Goal: Task Accomplishment & Management: Manage account settings

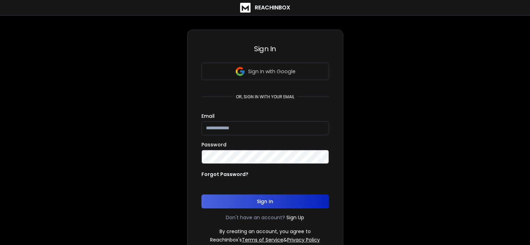
type input "**********"
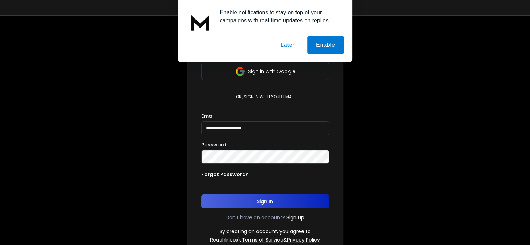
click at [275, 200] on button "Sign In" at bounding box center [264, 201] width 127 height 14
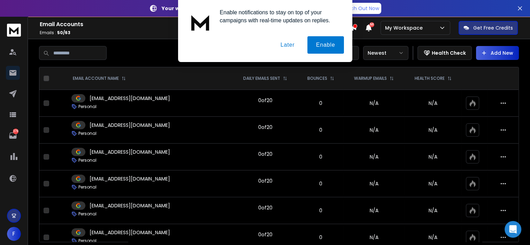
click at [285, 44] on button "Later" at bounding box center [287, 44] width 31 height 17
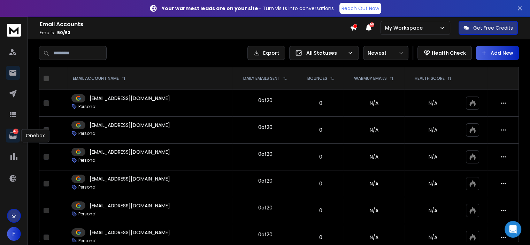
click at [17, 134] on p "379" at bounding box center [16, 132] width 6 height 6
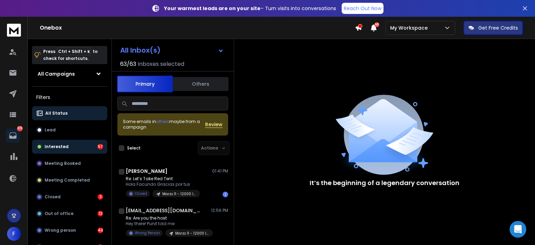
click at [81, 147] on button "Interested 57" at bounding box center [69, 147] width 75 height 14
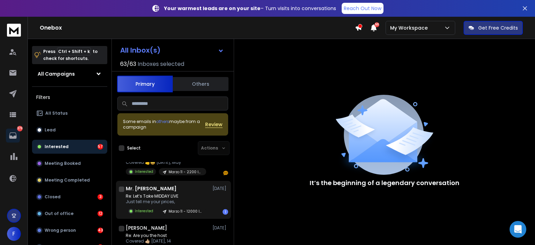
scroll to position [1867, 0]
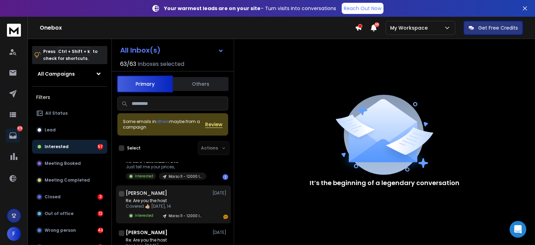
click at [192, 199] on p "Re: Are you the host" at bounding box center [166, 201] width 80 height 6
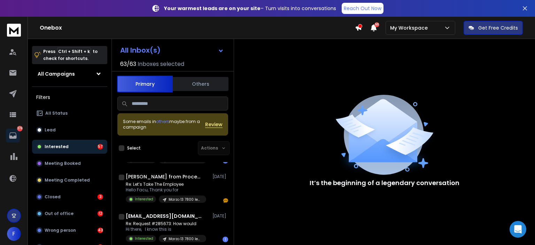
scroll to position [2512, 0]
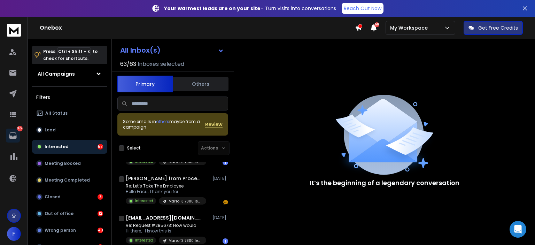
click at [170, 105] on input at bounding box center [172, 103] width 111 height 14
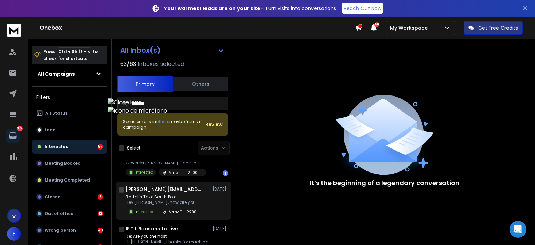
scroll to position [104, 0]
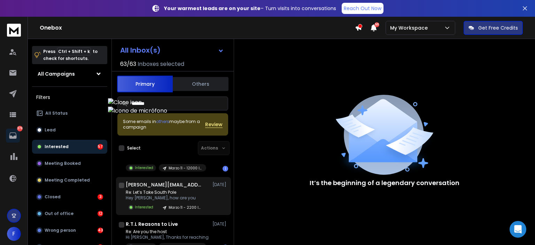
type input "*******"
click at [199, 192] on p "Re: Let’s Take South Pole" at bounding box center [166, 192] width 80 height 6
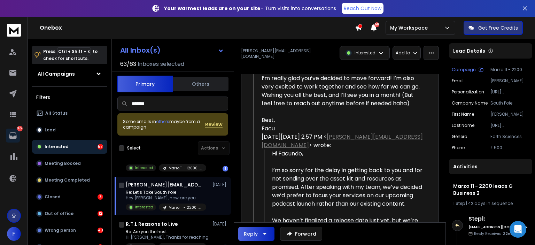
scroll to position [522, 0]
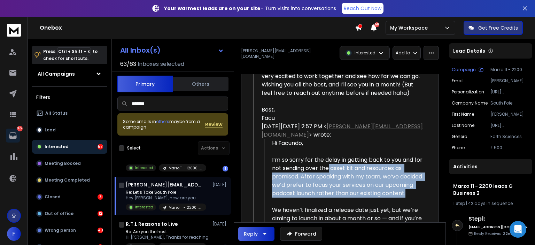
drag, startPoint x: 318, startPoint y: 137, endPoint x: 340, endPoint y: 169, distance: 38.6
click at [340, 169] on div "I’m so sorry for the delay in getting back to you and for not sending over the …" at bounding box center [347, 177] width 151 height 42
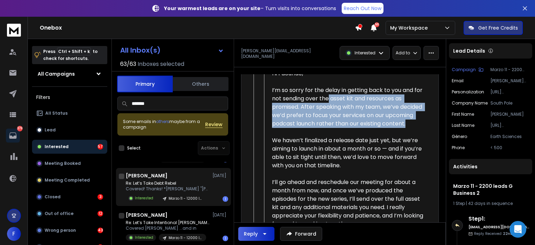
scroll to position [70, 0]
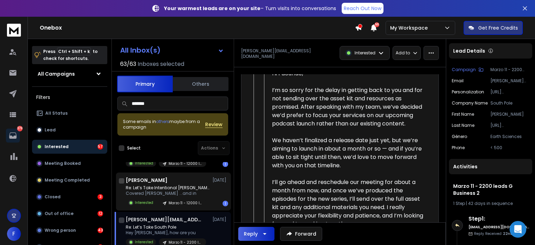
click at [185, 189] on p "Re: Let’s Take Intentional Nate" at bounding box center [168, 188] width 84 height 6
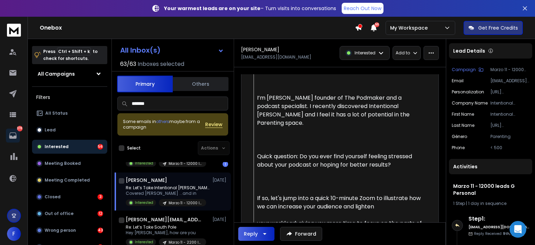
scroll to position [453, 0]
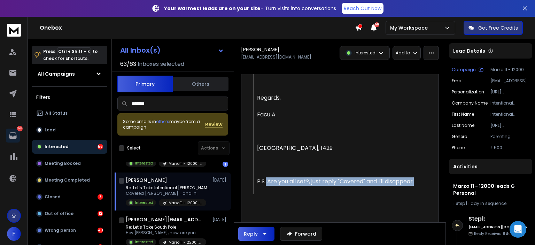
drag, startPoint x: 266, startPoint y: 172, endPoint x: 418, endPoint y: 172, distance: 152.2
click at [418, 174] on blockquote "Hi there, I’m Facundo Ajler founder of The Podmaker and a podcast specialist. I…" at bounding box center [339, 22] width 170 height 343
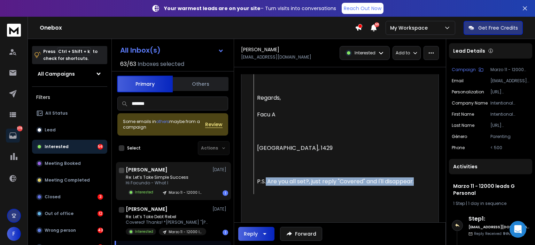
scroll to position [0, 0]
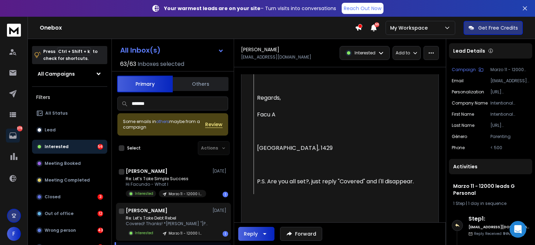
click at [181, 213] on div "Julian Kohlbrand 15 Jul" at bounding box center [177, 210] width 102 height 7
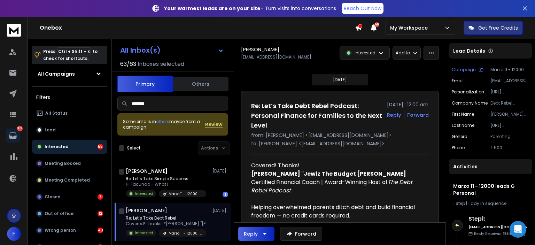
click at [379, 51] on icon at bounding box center [381, 53] width 6 height 6
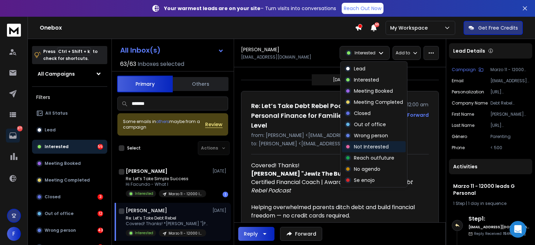
click at [352, 145] on div "Not Interested" at bounding box center [367, 146] width 44 height 7
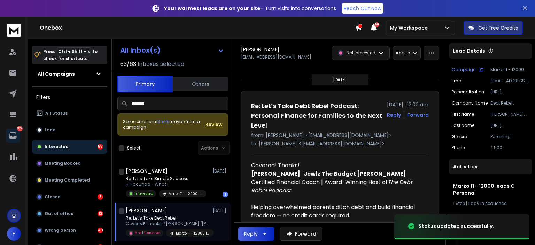
click at [434, 53] on button "button" at bounding box center [431, 53] width 15 height 14
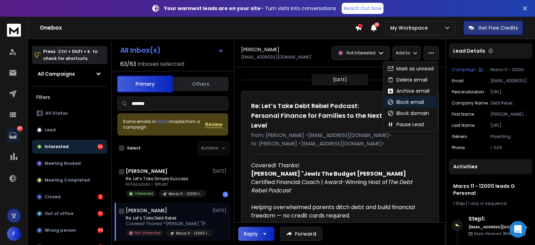
click at [410, 100] on div "Block email" at bounding box center [405, 102] width 37 height 7
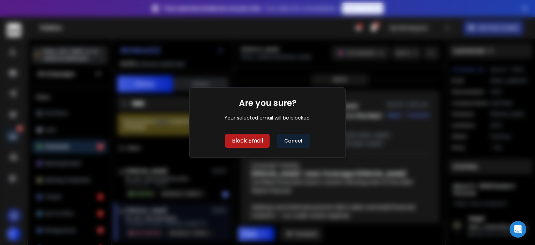
click at [255, 143] on button "Block Email" at bounding box center [247, 141] width 45 height 14
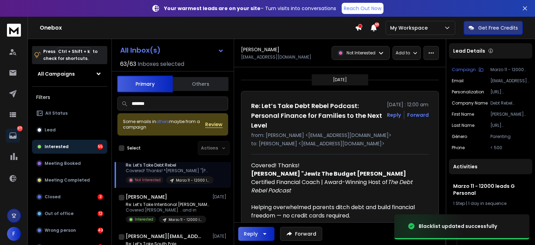
scroll to position [70, 0]
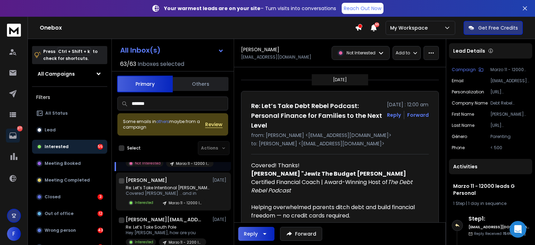
click at [187, 188] on p "Re: Let’s Take Intentional Nate" at bounding box center [168, 188] width 84 height 6
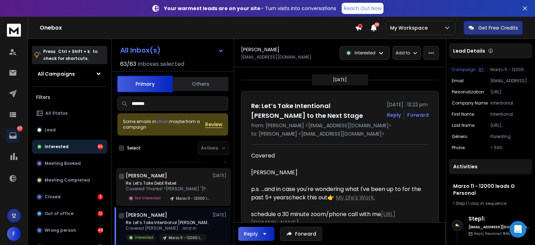
scroll to position [35, 0]
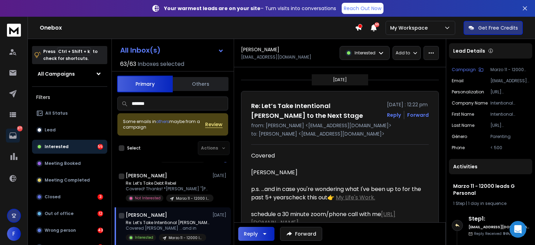
click at [166, 219] on div "Nate Wagner 09 Jul Re: Let’s Take Intentional Nate Covered Nate p.s. ...and in …" at bounding box center [177, 226] width 102 height 30
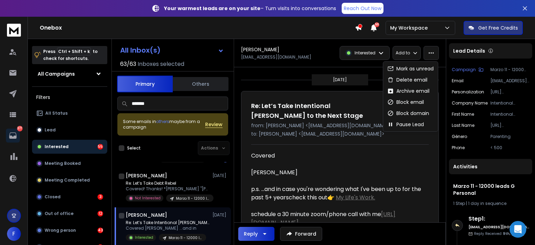
click at [431, 60] on button "button" at bounding box center [431, 53] width 15 height 14
click at [408, 103] on div "Block email" at bounding box center [405, 102] width 37 height 7
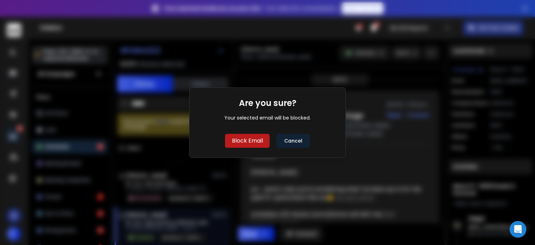
click at [256, 142] on button "Block Email" at bounding box center [247, 141] width 45 height 14
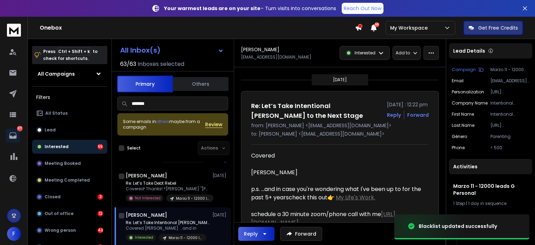
click at [357, 71] on div "Nate Wagner Nate Wagner natewagner08@gmail.com Interested Add to Interested Add…" at bounding box center [340, 161] width 212 height 245
click at [364, 56] on div "Interested" at bounding box center [364, 52] width 49 height 13
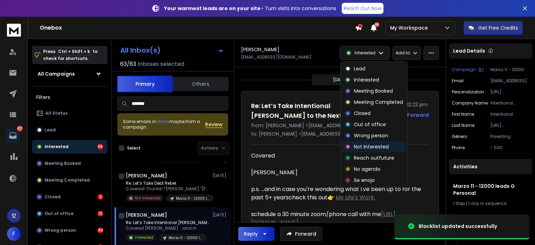
click at [357, 142] on div "Not Interested" at bounding box center [374, 146] width 64 height 11
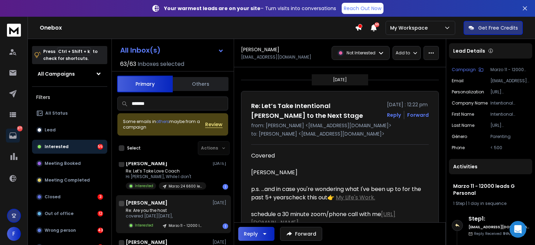
scroll to position [244, 0]
click at [178, 211] on p "Re: Are you the host" at bounding box center [166, 211] width 80 height 6
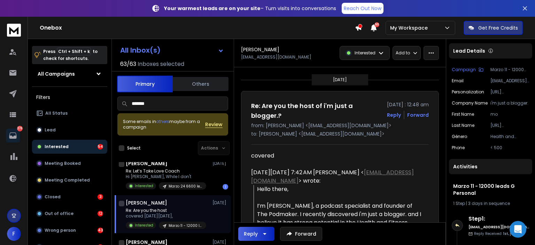
click at [420, 53] on div "Add to" at bounding box center [407, 53] width 28 height 14
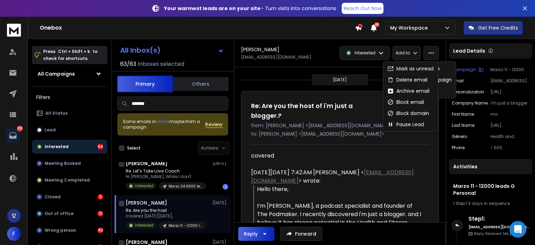
click at [428, 51] on icon "button" at bounding box center [431, 53] width 6 height 6
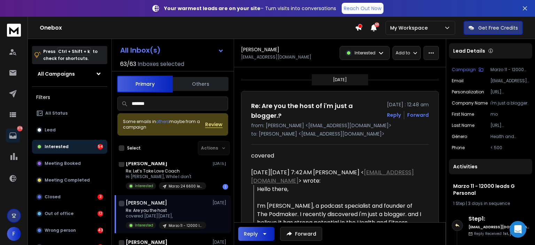
click at [433, 48] on button "button" at bounding box center [431, 53] width 15 height 14
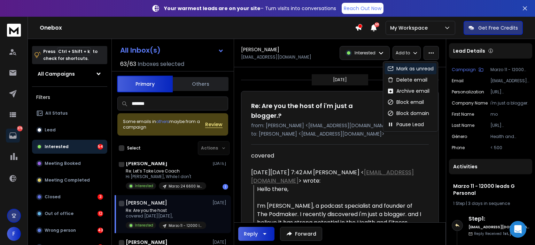
drag, startPoint x: 404, startPoint y: 71, endPoint x: 400, endPoint y: 72, distance: 4.1
click at [404, 71] on div "Mark as unread" at bounding box center [410, 68] width 46 height 7
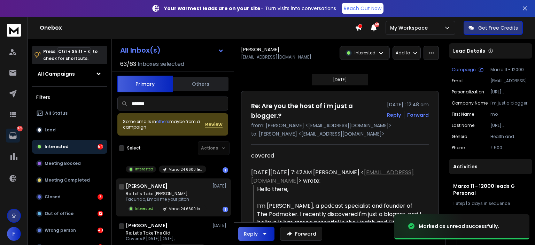
scroll to position [383, 0]
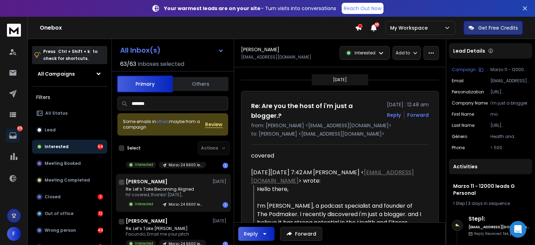
click at [168, 196] on p "hi! covered, thanks! On Wed," at bounding box center [166, 195] width 80 height 6
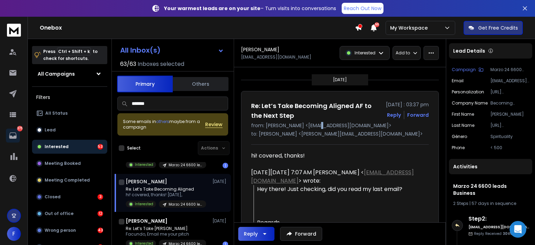
click at [321, 124] on p "from: Steph Woods <hello@stephwoods.co>" at bounding box center [340, 125] width 178 height 7
drag, startPoint x: 316, startPoint y: 124, endPoint x: 355, endPoint y: 122, distance: 39.0
click at [355, 122] on p "from: Steph Woods <hello@stephwoods.co>" at bounding box center [340, 125] width 178 height 7
click at [435, 55] on button "button" at bounding box center [431, 53] width 15 height 14
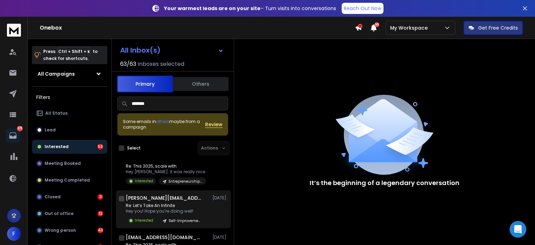
scroll to position [4308, 0]
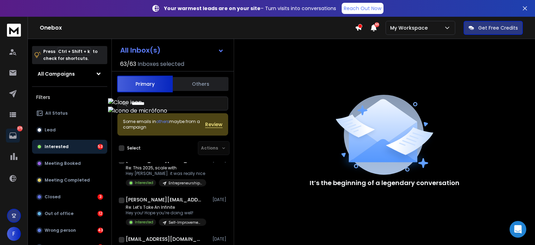
drag, startPoint x: 159, startPoint y: 99, endPoint x: 142, endPoint y: 103, distance: 17.7
click at [155, 100] on input "*******" at bounding box center [172, 103] width 111 height 14
drag, startPoint x: 142, startPoint y: 103, endPoint x: 106, endPoint y: 112, distance: 37.3
click at [106, 112] on div "Press Ctrl + Shift + k to check for shortcuts. All Campaigns All Campaigns Filt…" at bounding box center [281, 161] width 507 height 245
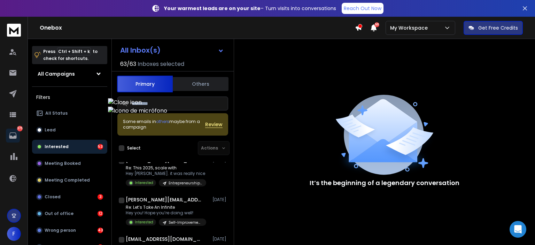
scroll to position [0, 0]
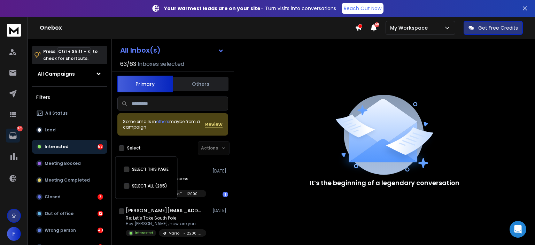
click at [125, 146] on div "Select" at bounding box center [130, 148] width 22 height 6
click at [124, 147] on button "Select" at bounding box center [122, 148] width 6 height 6
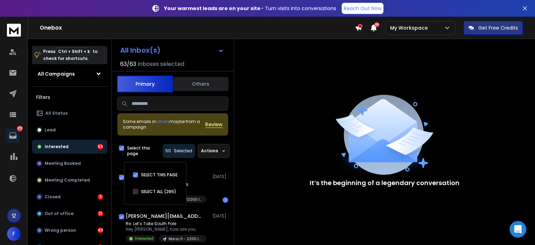
click at [124, 147] on button "SELECT THIS PAGE" at bounding box center [122, 148] width 6 height 6
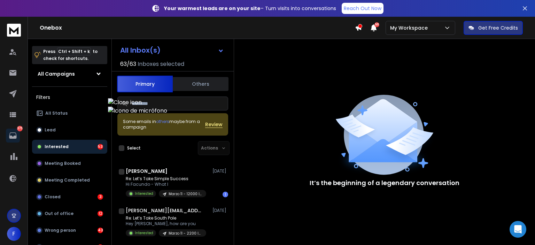
click at [154, 104] on input at bounding box center [172, 103] width 111 height 14
type input "*******"
click at [209, 149] on div "Actions" at bounding box center [214, 148] width 32 height 14
drag, startPoint x: 168, startPoint y: 103, endPoint x: 103, endPoint y: 100, distance: 64.5
click at [104, 102] on div "Press Ctrl + Shift + k to check for shortcuts. All Campaigns All Campaigns Filt…" at bounding box center [281, 161] width 507 height 245
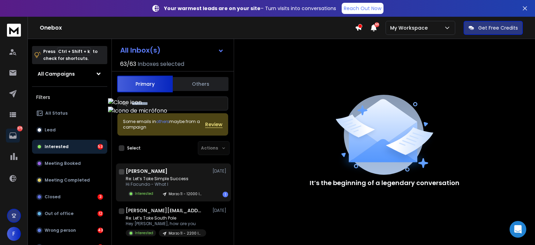
click at [186, 165] on div "John Brandy 16 Jul Re: Let’s Take Simple Success Hi Facundo - What I Interested…" at bounding box center [173, 182] width 115 height 38
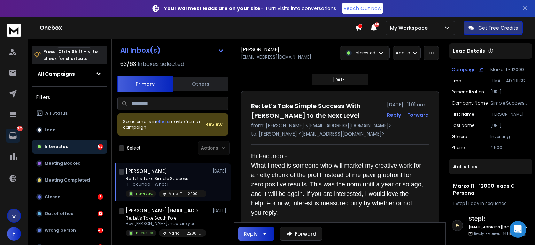
click at [432, 52] on icon "button" at bounding box center [431, 53] width 6 height 6
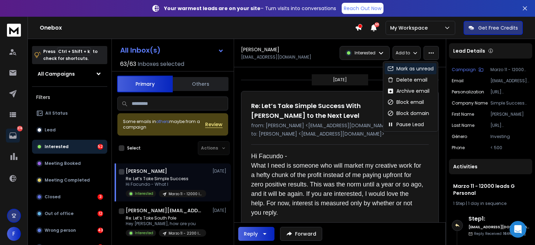
click at [423, 67] on div "Mark as unread" at bounding box center [410, 68] width 46 height 7
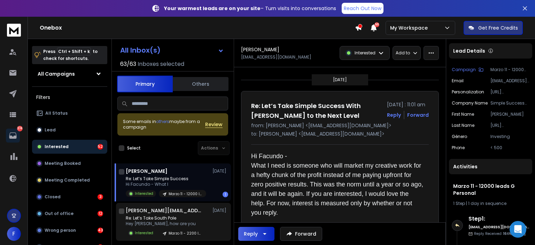
click at [175, 220] on p "Re: Let’s Take South Pole" at bounding box center [166, 218] width 80 height 6
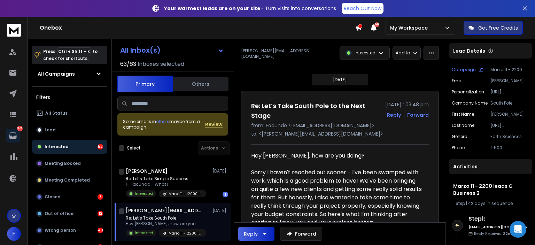
click at [439, 57] on button "button" at bounding box center [431, 53] width 15 height 14
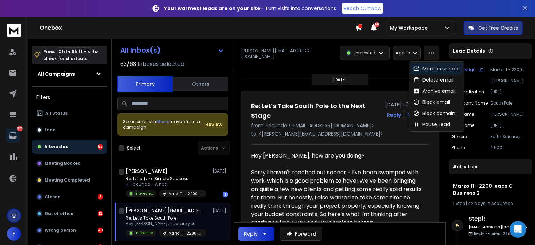
click at [451, 68] on div "Mark as unread" at bounding box center [436, 68] width 46 height 7
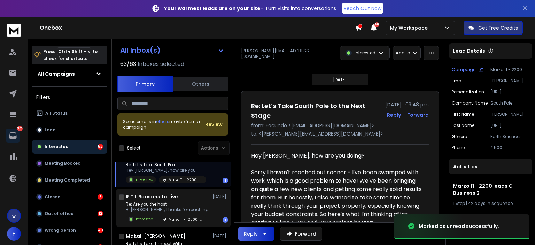
scroll to position [70, 0]
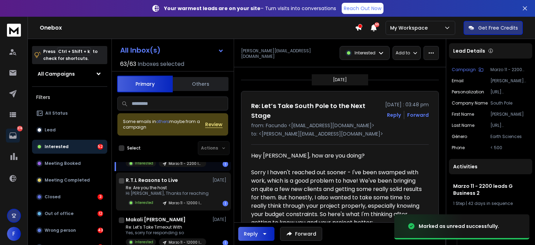
click at [207, 187] on div "Re: Are you the host Hi Facundo, Thanks for reaching Interested Marzo 11 - 1200…" at bounding box center [177, 195] width 102 height 21
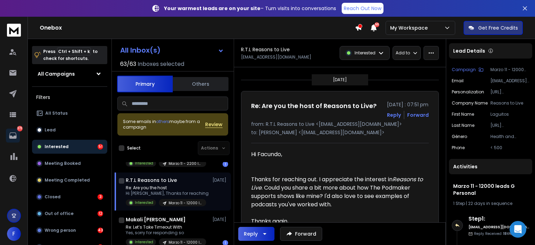
click at [428, 56] on icon "button" at bounding box center [431, 53] width 6 height 6
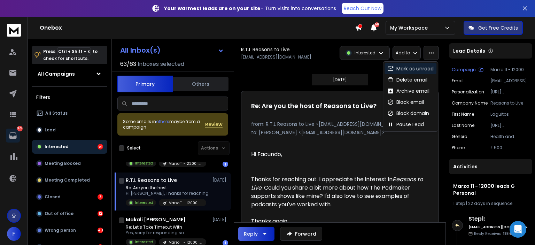
click at [416, 69] on div "Mark as unread" at bounding box center [410, 68] width 46 height 7
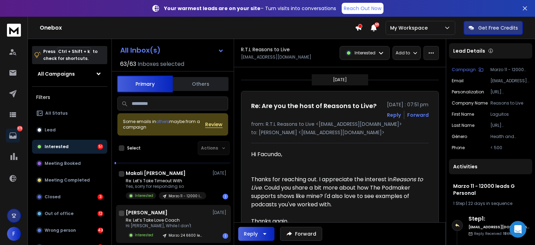
scroll to position [104, 0]
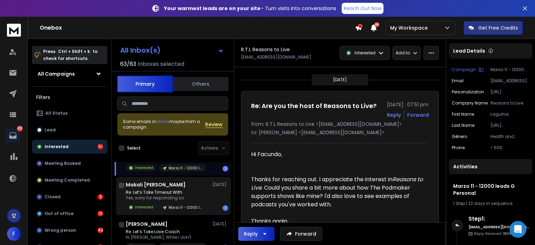
click at [201, 190] on p "Re: Let’s Take Timeout With" at bounding box center [166, 192] width 80 height 6
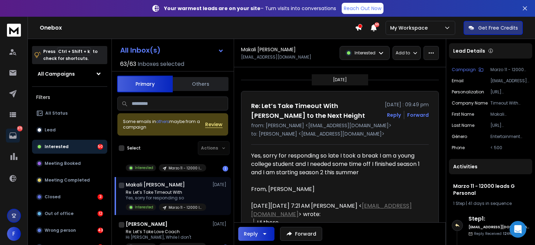
click at [431, 56] on icon "button" at bounding box center [431, 53] width 6 height 6
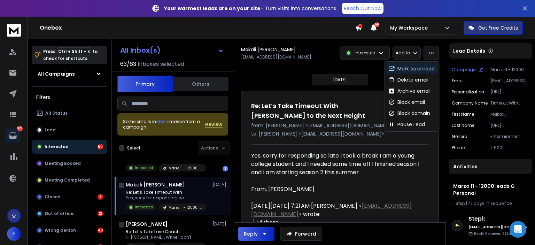
click at [415, 72] on div "Mark as unread" at bounding box center [411, 68] width 46 height 7
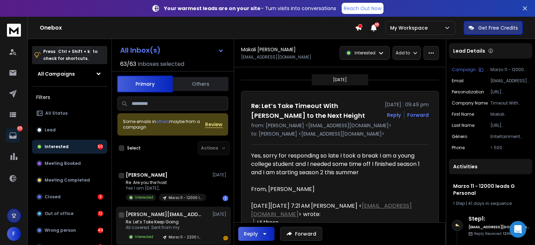
scroll to position [1867, 0]
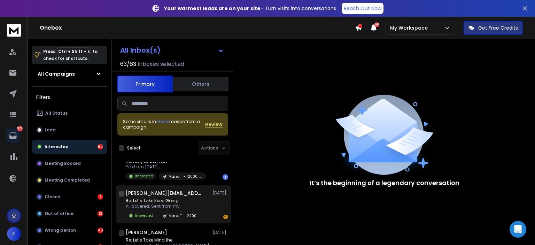
click at [209, 202] on div "Re: Let’s Take Keep Going All covered. Sent from my Interested Marzo 11 - 2200 …" at bounding box center [177, 208] width 102 height 21
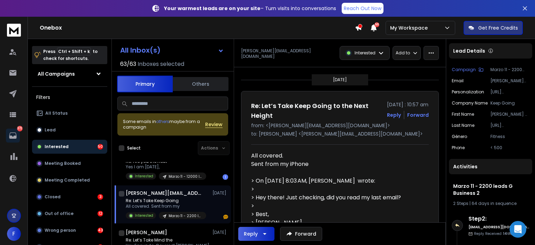
click at [375, 54] on p "Interested" at bounding box center [365, 53] width 21 height 6
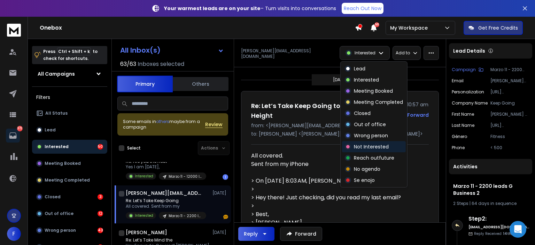
click at [385, 142] on div "Not Interested" at bounding box center [374, 146] width 64 height 11
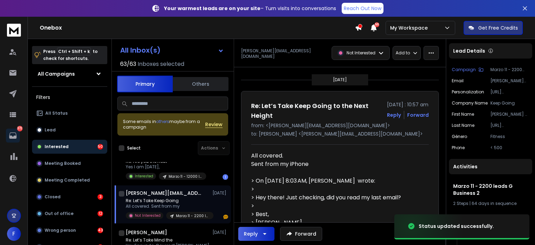
click at [431, 50] on icon "button" at bounding box center [431, 53] width 6 height 6
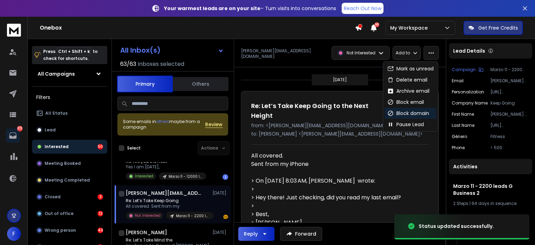
click at [420, 112] on div "Block domain" at bounding box center [408, 113] width 42 height 7
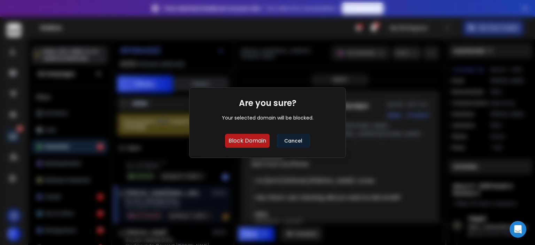
click at [265, 140] on button "Block Domain" at bounding box center [247, 141] width 45 height 14
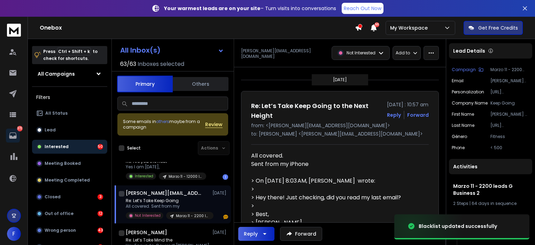
click at [433, 57] on button "button" at bounding box center [431, 53] width 15 height 14
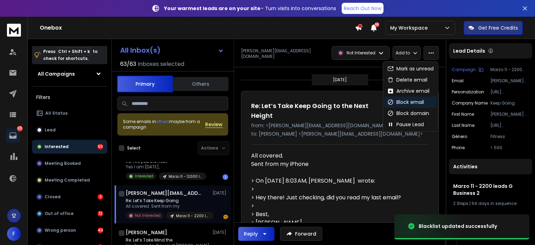
click at [412, 100] on div "Block email" at bounding box center [405, 102] width 37 height 7
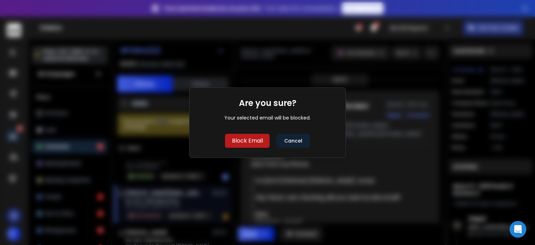
click at [233, 140] on button "Block Email" at bounding box center [247, 141] width 45 height 14
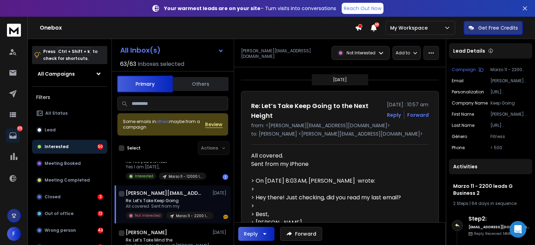
click at [186, 104] on input at bounding box center [172, 103] width 111 height 14
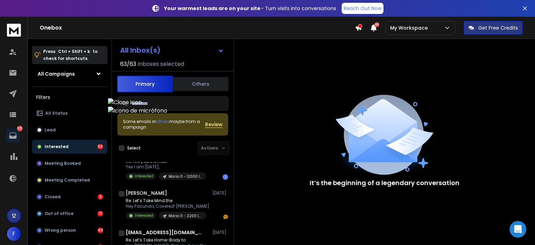
click at [115, 123] on div "Some emails in others maybe from a campaign Review" at bounding box center [173, 124] width 122 height 22
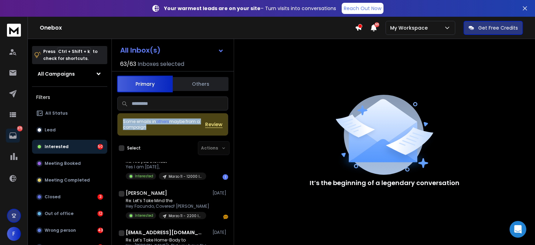
drag, startPoint x: 123, startPoint y: 120, endPoint x: 155, endPoint y: 126, distance: 32.6
click at [155, 126] on div "Some emails in others maybe from a campaign Review" at bounding box center [172, 124] width 111 height 22
click at [155, 126] on div "Some emails in others maybe from a campaign" at bounding box center [164, 124] width 82 height 11
drag, startPoint x: 150, startPoint y: 127, endPoint x: 119, endPoint y: 122, distance: 31.1
click at [121, 122] on div "Some emails in others maybe from a campaign Review" at bounding box center [172, 124] width 111 height 22
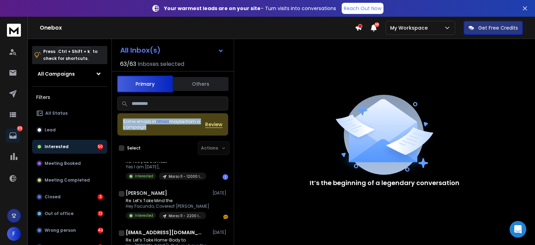
click at [119, 122] on div "Some emails in others maybe from a campaign Review" at bounding box center [172, 124] width 111 height 22
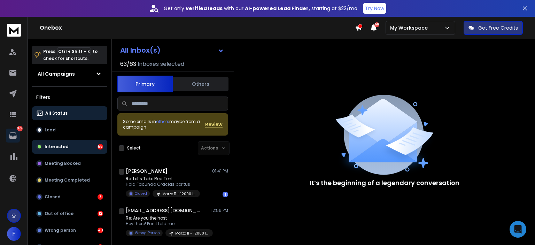
click at [62, 146] on p "Interested" at bounding box center [57, 147] width 24 height 6
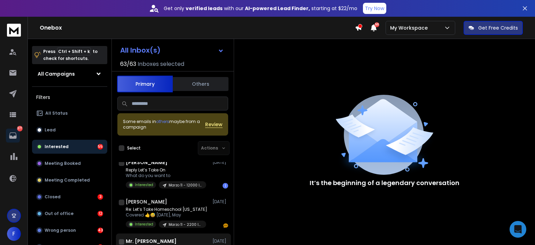
scroll to position [1776, 0]
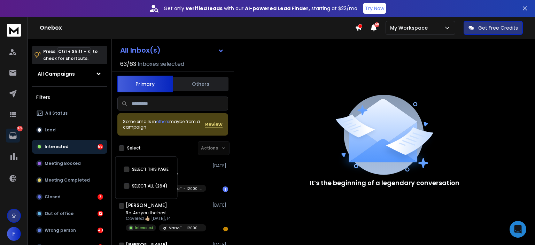
click at [121, 147] on button "SELECT THIS PAGE" at bounding box center [122, 148] width 6 height 6
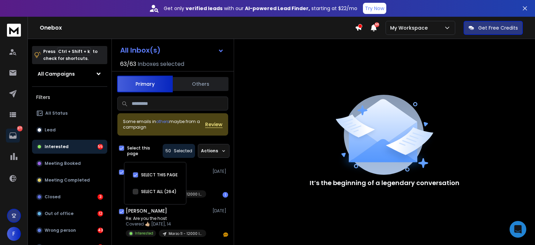
click at [121, 147] on button "SELECT THIS PAGE" at bounding box center [122, 148] width 6 height 6
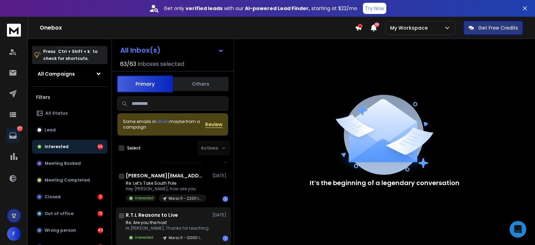
scroll to position [70, 0]
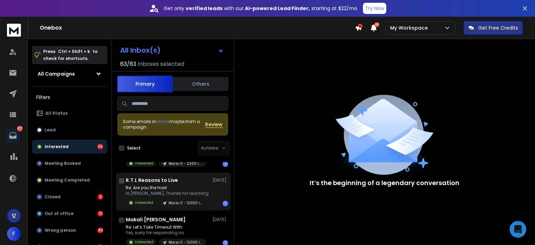
click at [199, 192] on p "Hi [PERSON_NAME], Thanks for reaching" at bounding box center [167, 194] width 83 height 6
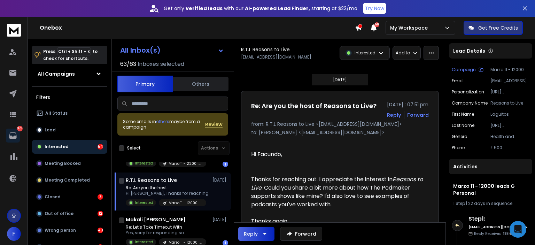
click at [428, 51] on icon "button" at bounding box center [431, 53] width 6 height 6
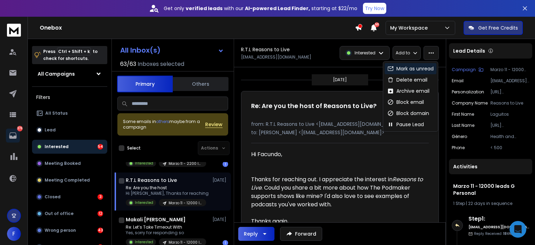
click at [424, 65] on div "Mark as unread" at bounding box center [410, 68] width 46 height 7
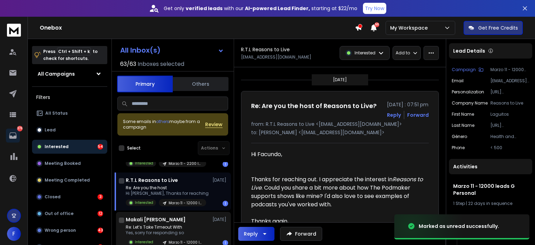
click at [191, 223] on div "Makali Pennycooke 12 Jun" at bounding box center [177, 219] width 102 height 7
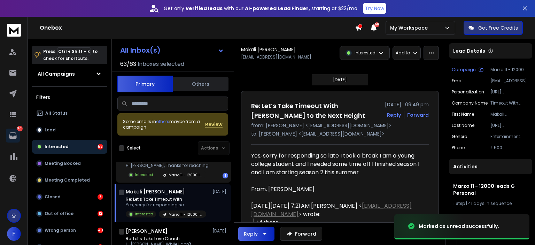
scroll to position [104, 0]
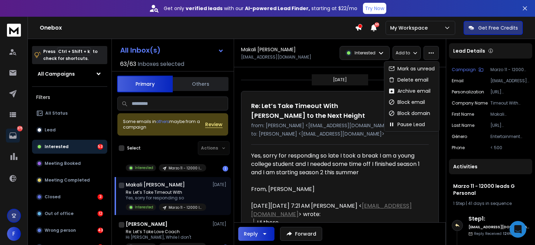
click at [434, 51] on icon "button" at bounding box center [431, 53] width 6 height 6
click at [421, 70] on div "Mark as unread" at bounding box center [411, 68] width 46 height 7
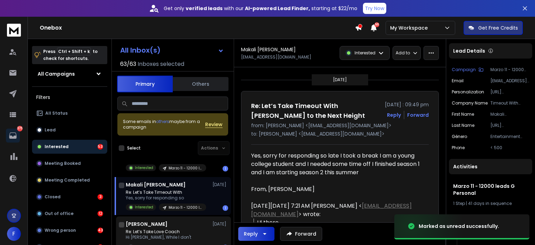
scroll to position [139, 0]
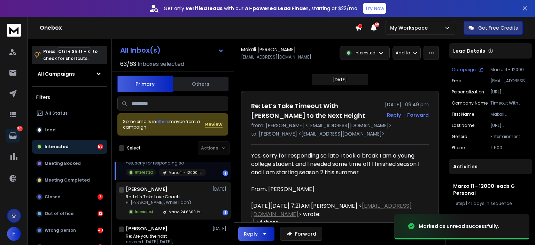
click at [191, 200] on p "Hi [PERSON_NAME], While I don't" at bounding box center [166, 203] width 80 height 6
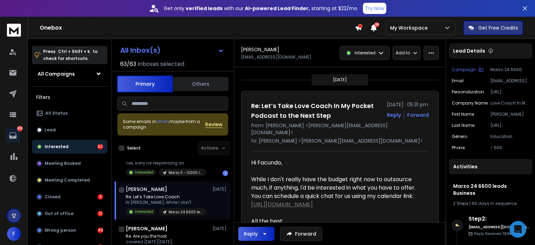
click at [434, 51] on icon "button" at bounding box center [431, 53] width 6 height 6
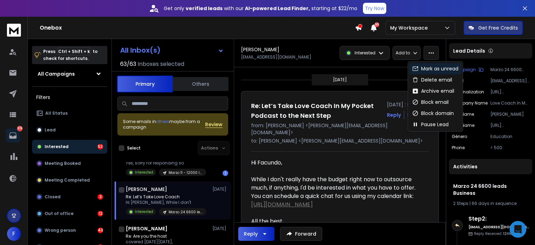
click at [449, 68] on div "Mark as unread" at bounding box center [435, 68] width 46 height 7
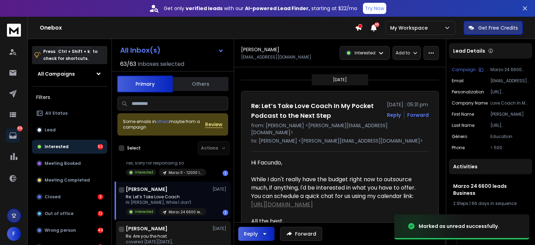
scroll to position [174, 0]
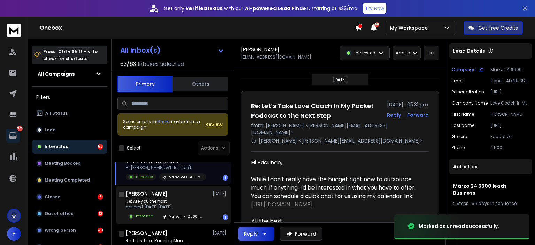
click at [197, 204] on p "covered [DATE][DATE]," at bounding box center [166, 207] width 80 height 6
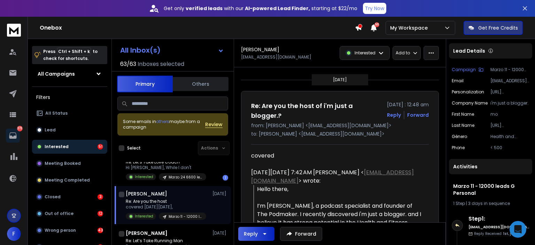
click at [387, 54] on div "Interested" at bounding box center [364, 52] width 49 height 13
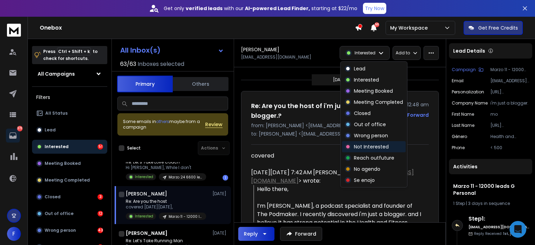
click at [365, 147] on p "Not Interested" at bounding box center [371, 146] width 35 height 7
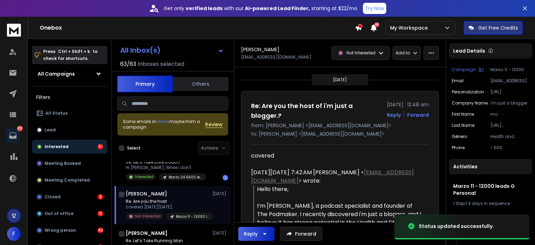
click at [431, 53] on icon "button" at bounding box center [431, 52] width 5 height 1
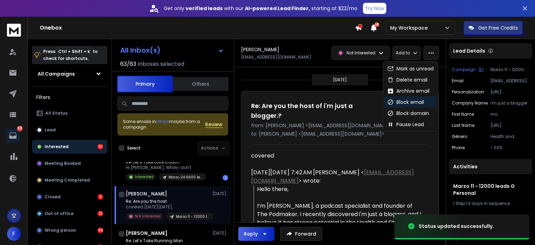
click at [419, 101] on div "Block email" at bounding box center [405, 102] width 37 height 7
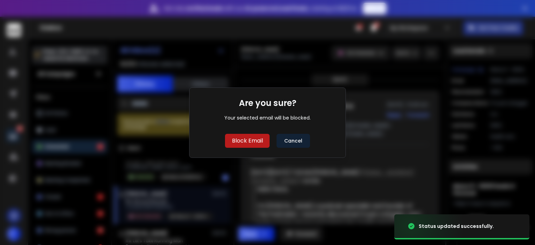
click at [255, 145] on button "Block Email" at bounding box center [247, 141] width 45 height 14
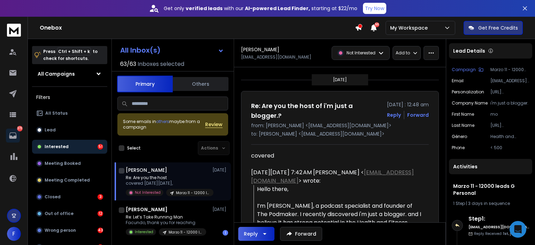
scroll to position [209, 0]
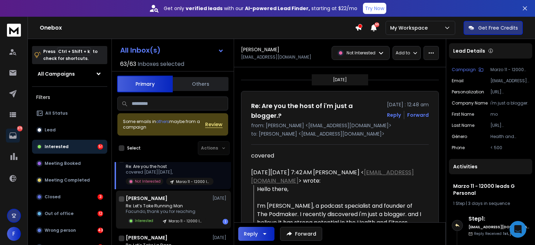
click at [194, 200] on div "armando dominguez 31 May" at bounding box center [177, 198] width 102 height 7
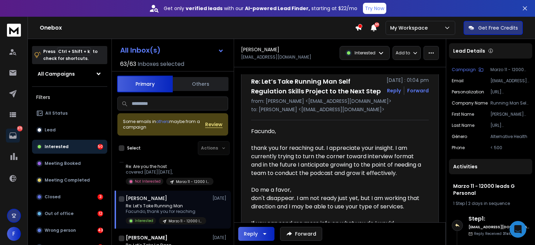
scroll to position [35, 0]
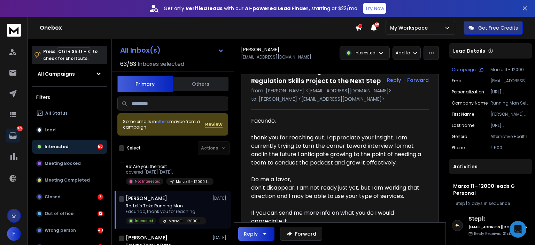
click at [434, 51] on icon "button" at bounding box center [431, 53] width 6 height 6
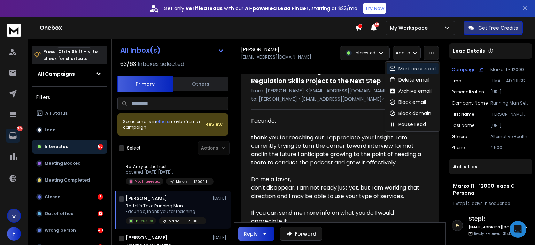
click at [423, 69] on div "Mark as unread" at bounding box center [412, 68] width 46 height 7
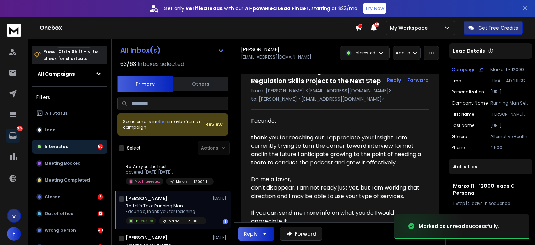
scroll to position [244, 0]
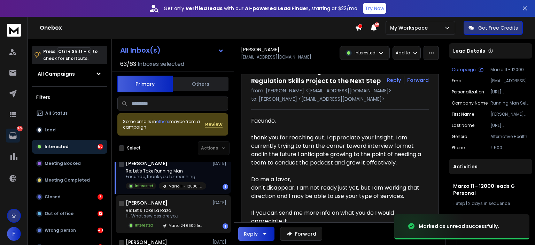
click at [191, 205] on div "Julieta Kusnir 30 May" at bounding box center [177, 202] width 102 height 7
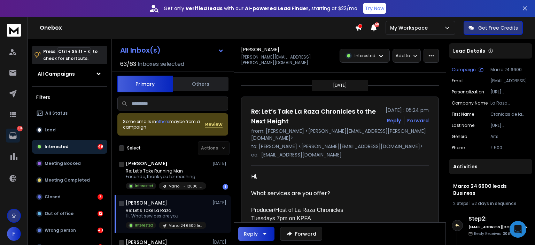
click at [435, 53] on button "button" at bounding box center [431, 56] width 15 height 14
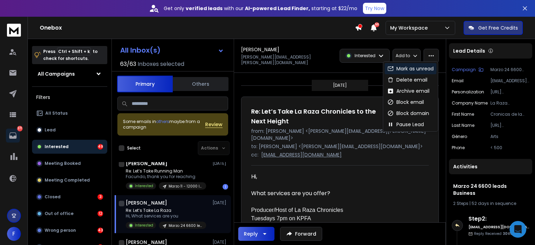
click at [407, 69] on div "Mark as unread" at bounding box center [410, 68] width 46 height 7
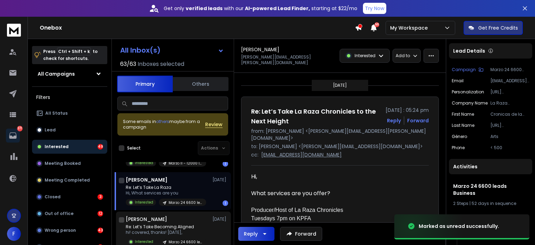
scroll to position [279, 0]
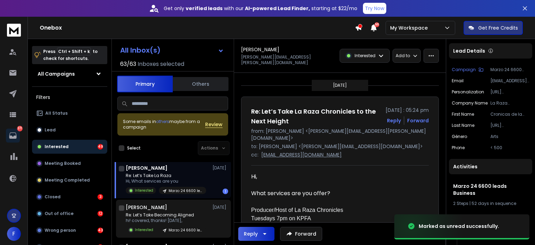
click at [201, 210] on div "Steph Woods 30 May" at bounding box center [177, 207] width 102 height 7
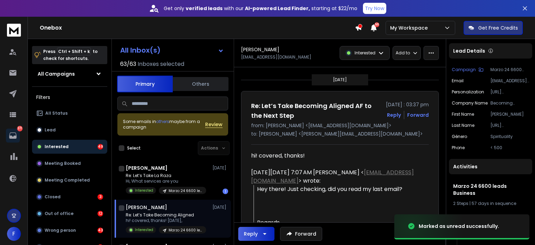
click at [378, 54] on div "Interested" at bounding box center [364, 52] width 49 height 13
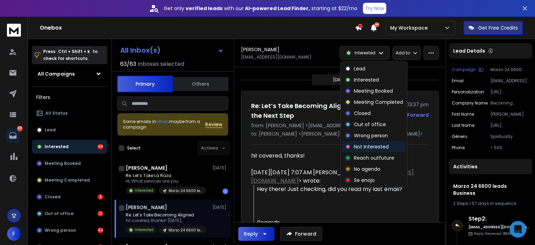
click at [359, 144] on p "Not Interested" at bounding box center [371, 146] width 35 height 7
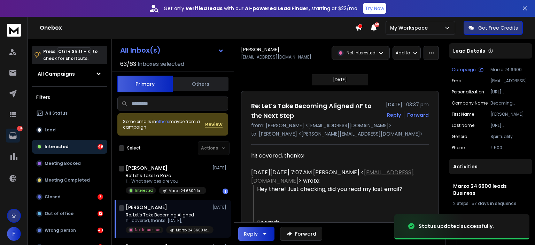
click at [428, 55] on icon "button" at bounding box center [431, 53] width 6 height 6
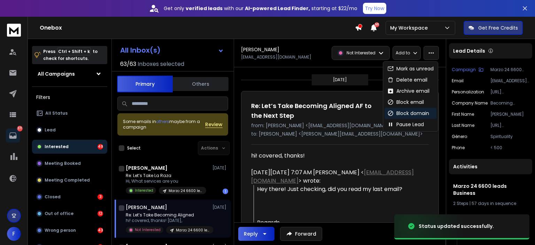
click at [411, 109] on div "Block domain" at bounding box center [411, 113] width 52 height 11
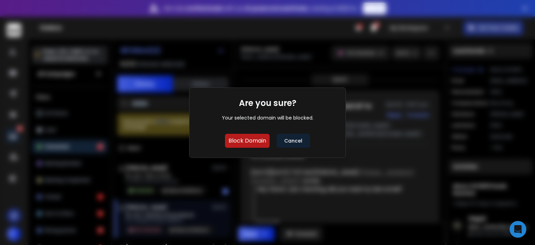
click at [243, 146] on button "Block Domain" at bounding box center [247, 141] width 45 height 14
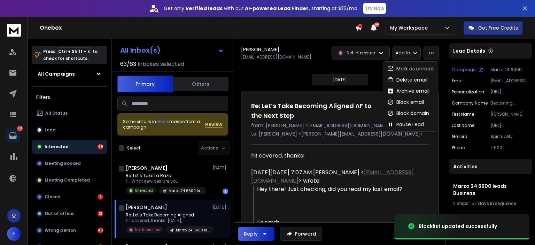
click at [435, 55] on button "button" at bounding box center [431, 53] width 15 height 14
click at [401, 104] on div "Block email" at bounding box center [405, 102] width 37 height 7
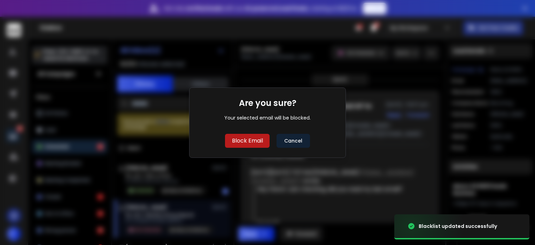
click at [254, 144] on button "Block Email" at bounding box center [247, 141] width 45 height 14
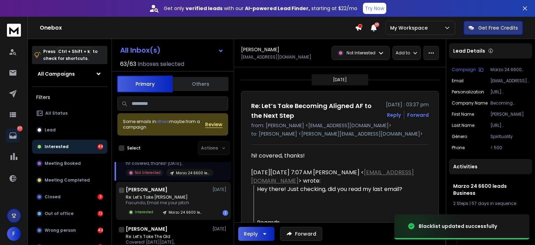
scroll to position [348, 0]
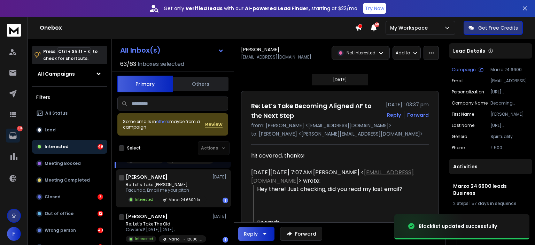
click at [195, 182] on p "Re: Let’s Take [PERSON_NAME]" at bounding box center [166, 185] width 80 height 6
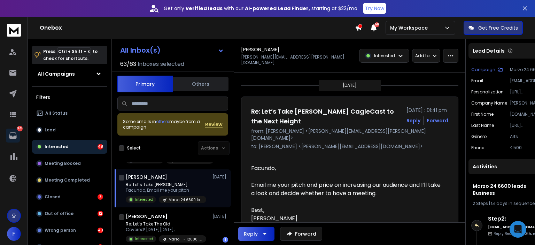
click at [449, 52] on button "button" at bounding box center [450, 56] width 15 height 14
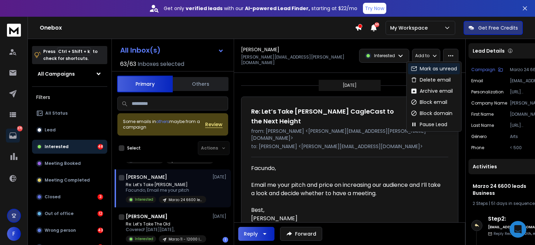
click at [440, 69] on div "Mark as unread" at bounding box center [434, 68] width 46 height 7
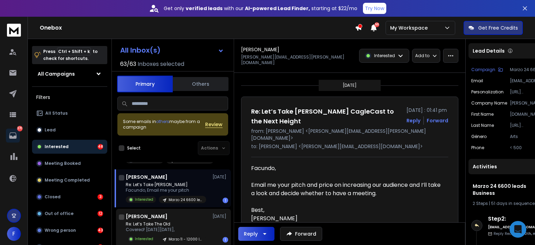
click at [185, 219] on div "Jim Maerk 30 May" at bounding box center [177, 216] width 102 height 7
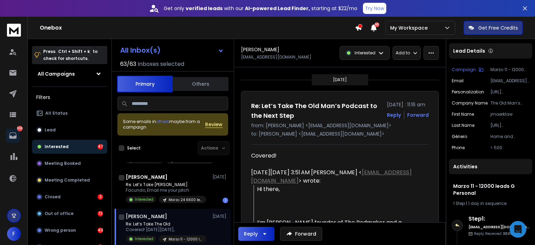
click at [374, 50] on p "Interested" at bounding box center [365, 53] width 21 height 6
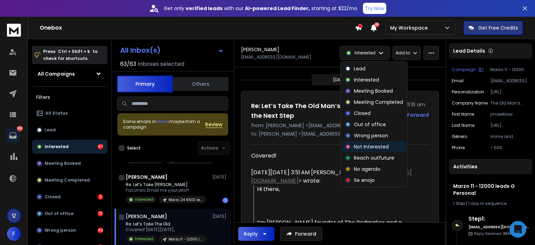
click at [371, 145] on p "Not Interested" at bounding box center [371, 146] width 35 height 7
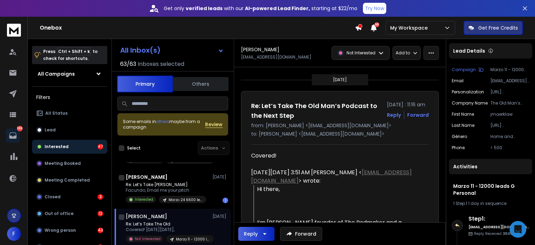
click at [413, 55] on icon at bounding box center [415, 53] width 5 height 5
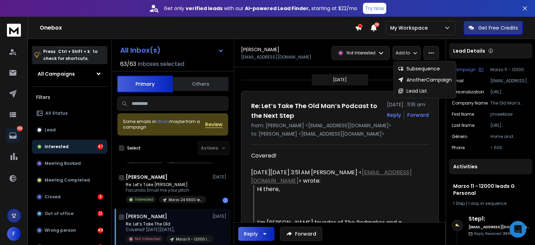
click at [435, 52] on button "button" at bounding box center [431, 53] width 15 height 14
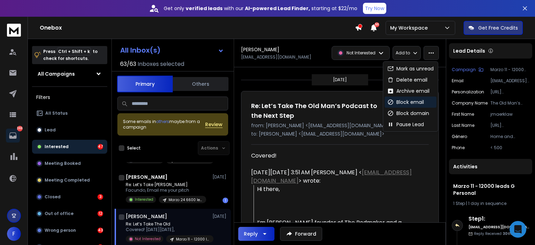
click at [405, 103] on div "Block email" at bounding box center [405, 102] width 37 height 7
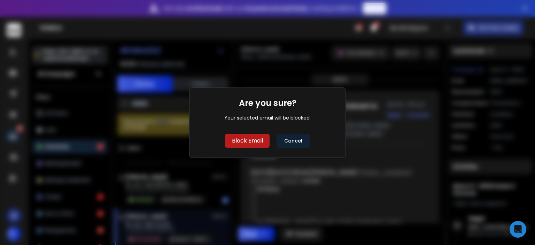
click at [235, 140] on button "Block Email" at bounding box center [247, 141] width 45 height 14
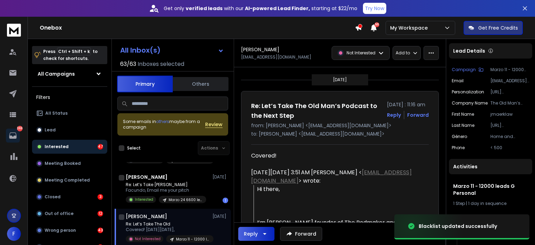
scroll to position [383, 0]
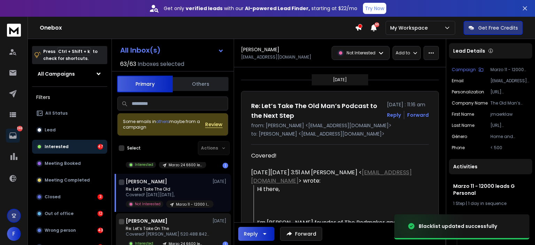
click at [185, 228] on p "Re: Let’s Take On The" at bounding box center [168, 229] width 84 height 6
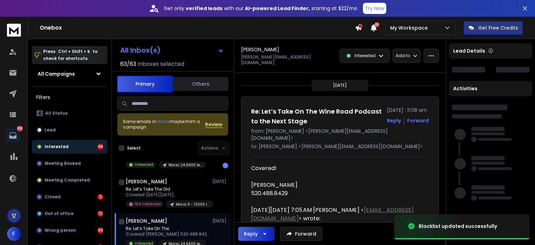
click at [368, 55] on p "Interested" at bounding box center [365, 56] width 21 height 6
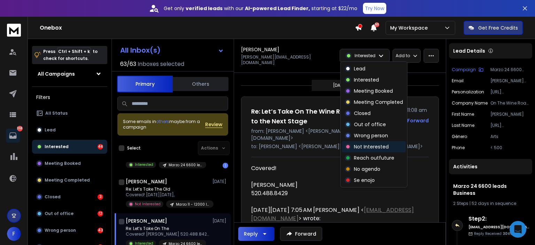
click at [363, 147] on p "Not Interested" at bounding box center [371, 146] width 35 height 7
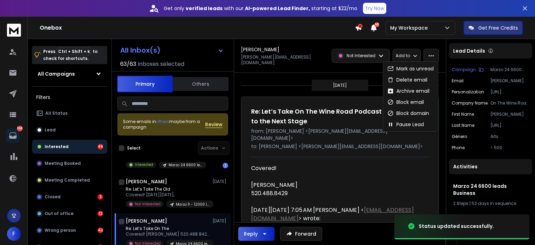
click at [432, 53] on icon "button" at bounding box center [431, 56] width 6 height 6
click at [411, 104] on div "Block email" at bounding box center [405, 102] width 37 height 7
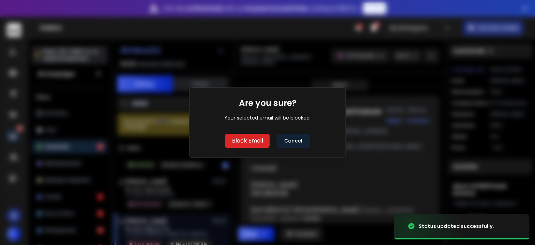
click at [260, 148] on div "Are you sure? Your selected email will be blocked. Block Email Cancel" at bounding box center [267, 122] width 157 height 70
click at [266, 144] on button "Block Email" at bounding box center [247, 141] width 45 height 14
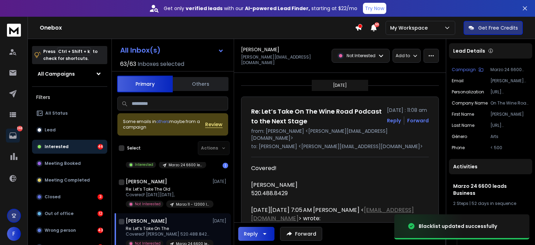
click at [426, 55] on button "button" at bounding box center [431, 56] width 15 height 14
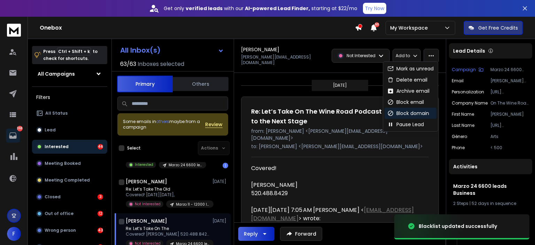
click at [403, 115] on div "Block domain" at bounding box center [408, 113] width 42 height 7
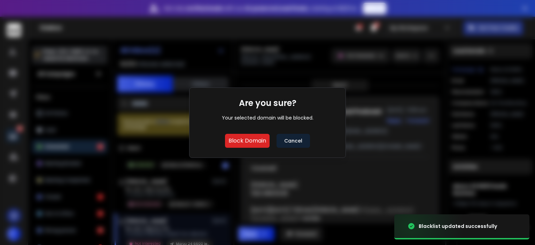
click at [243, 143] on button "Block Domain" at bounding box center [247, 141] width 45 height 14
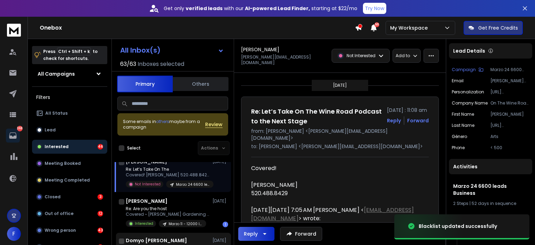
scroll to position [453, 0]
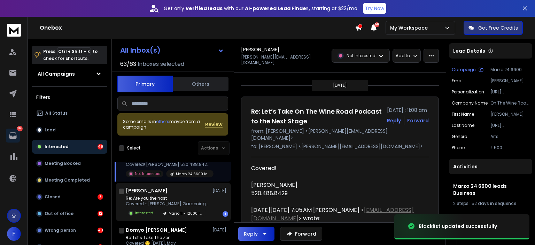
click at [183, 205] on p "Covered ~ Sabrina Gardening is" at bounding box center [168, 204] width 84 height 6
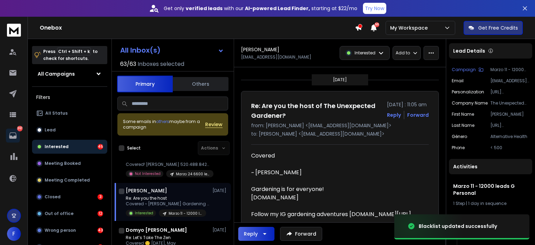
click at [375, 47] on div "Interested" at bounding box center [364, 52] width 49 height 13
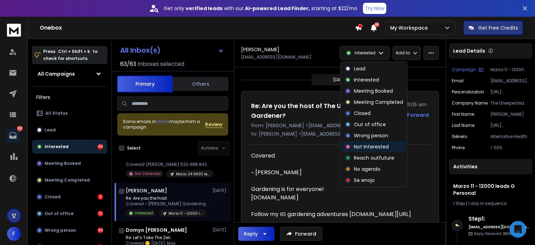
click at [370, 147] on p "Not Interested" at bounding box center [371, 146] width 35 height 7
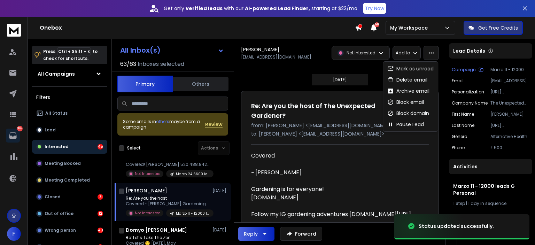
click at [429, 51] on icon "button" at bounding box center [431, 53] width 6 height 6
click at [411, 102] on div "Block email" at bounding box center [405, 102] width 37 height 7
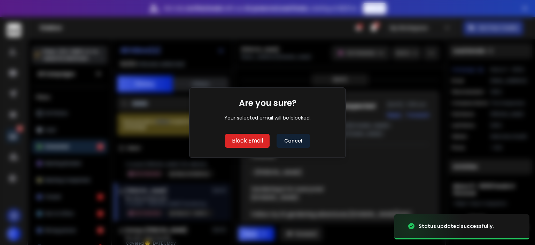
click at [308, 144] on button "Cancel" at bounding box center [293, 141] width 33 height 14
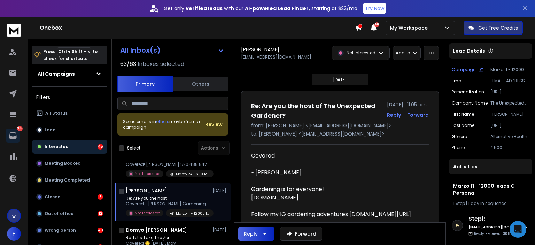
click at [442, 52] on div "Sabrina Key Sabrina Key saguerra5@gmail.com Not Interested Add to Not Intereste…" at bounding box center [340, 53] width 212 height 28
click at [434, 54] on button "button" at bounding box center [431, 53] width 15 height 14
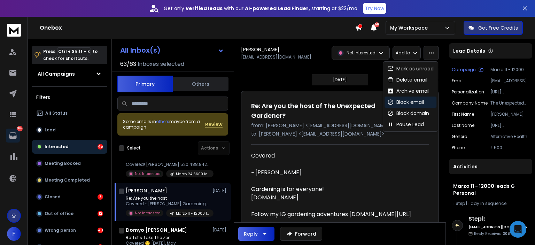
click at [412, 101] on div "Block email" at bounding box center [405, 102] width 37 height 7
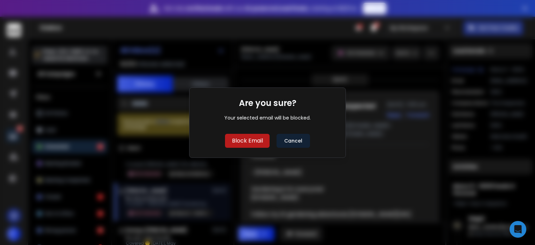
click at [253, 139] on button "Block Email" at bounding box center [247, 141] width 45 height 14
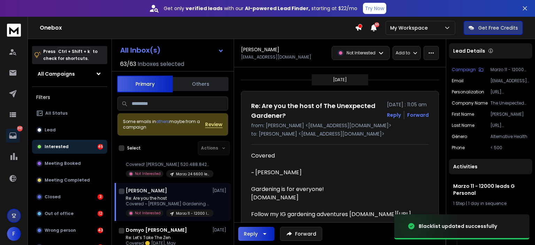
scroll to position [488, 0]
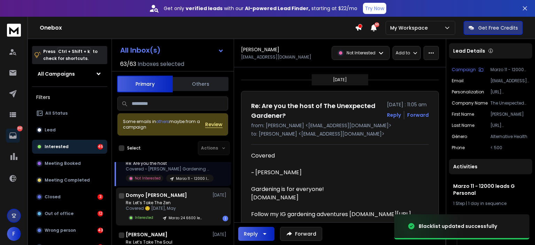
click at [168, 206] on p "Covered 🙂 On Wed, May" at bounding box center [166, 209] width 80 height 6
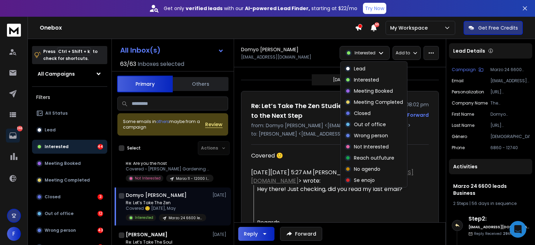
click at [388, 54] on div "Interested" at bounding box center [364, 52] width 49 height 13
click at [369, 145] on p "Not Interested" at bounding box center [371, 146] width 35 height 7
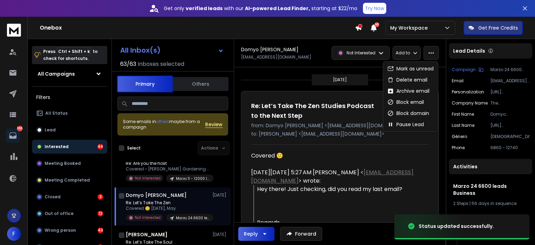
click at [432, 53] on icon "button" at bounding box center [431, 53] width 6 height 6
click at [411, 114] on div "Block domain" at bounding box center [408, 113] width 42 height 7
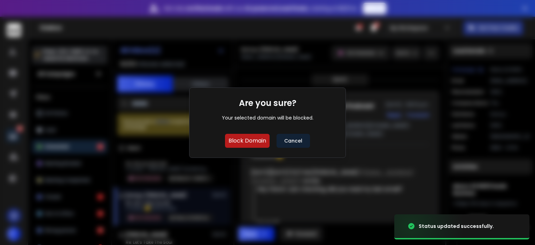
click at [264, 147] on button "Block Domain" at bounding box center [247, 141] width 45 height 14
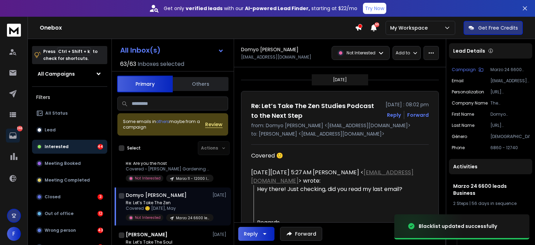
click at [431, 52] on icon "button" at bounding box center [431, 53] width 6 height 6
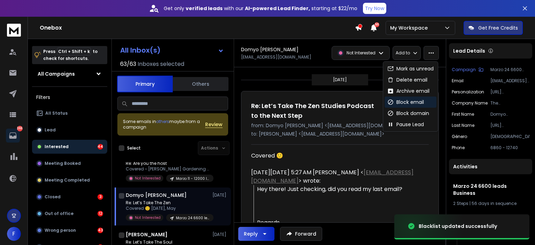
click at [405, 101] on div "Block email" at bounding box center [405, 102] width 37 height 7
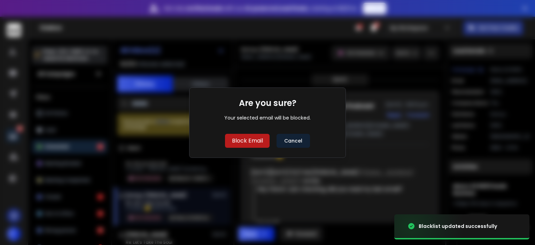
click at [249, 143] on button "Block Email" at bounding box center [247, 141] width 45 height 14
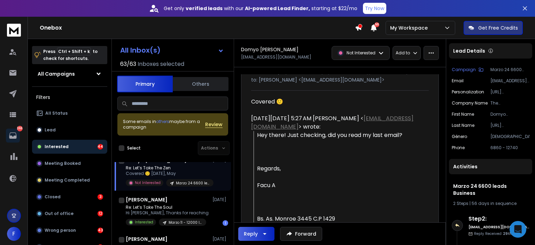
scroll to position [0, 0]
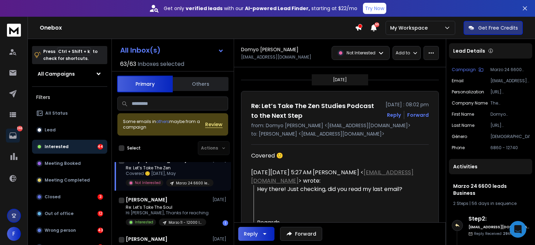
click at [428, 55] on icon "button" at bounding box center [431, 53] width 6 height 6
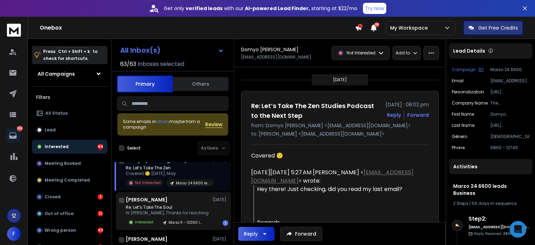
click at [174, 200] on div "Ava Bladl 29 May" at bounding box center [177, 199] width 102 height 7
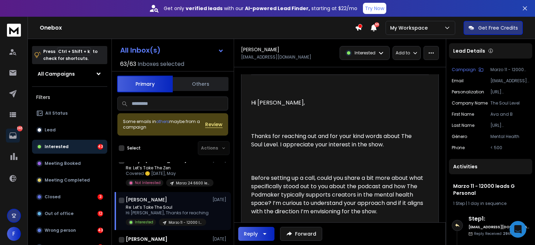
scroll to position [104, 0]
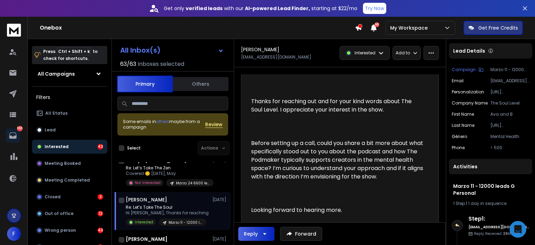
click at [431, 54] on icon "button" at bounding box center [431, 53] width 6 height 6
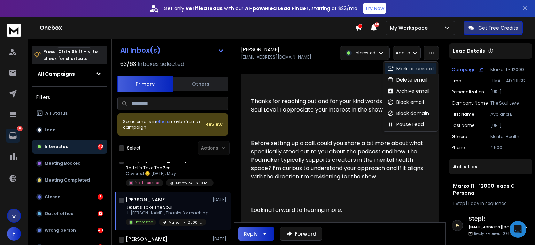
click at [416, 69] on div "Mark as unread" at bounding box center [410, 68] width 46 height 7
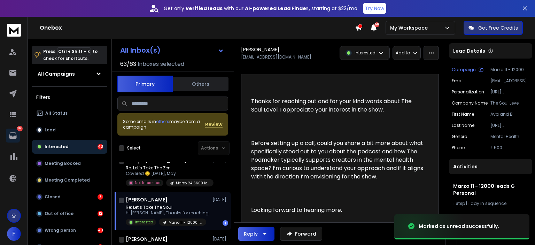
scroll to position [557, 0]
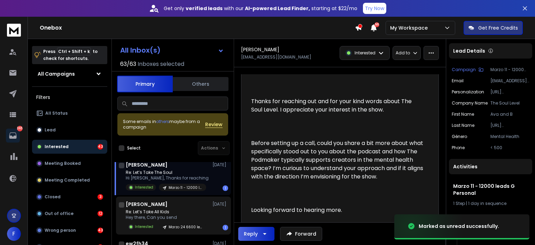
click at [185, 209] on p "Re: Let’s Take All Kids" at bounding box center [166, 212] width 80 height 6
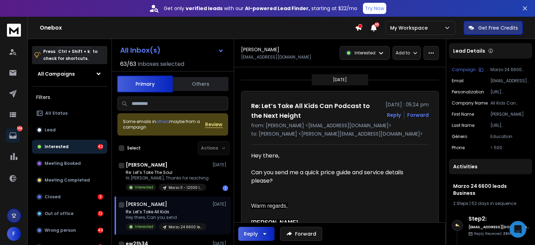
click at [435, 56] on button "button" at bounding box center [431, 53] width 15 height 14
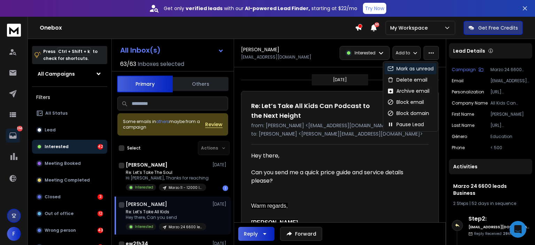
click at [409, 69] on div "Mark as unread" at bounding box center [410, 68] width 46 height 7
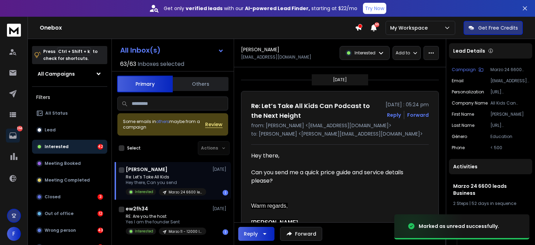
scroll to position [627, 0]
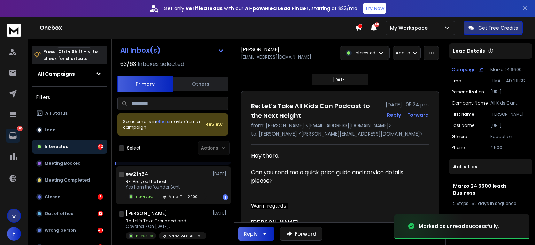
click at [191, 183] on p "RE: Are you the host" at bounding box center [166, 182] width 80 height 6
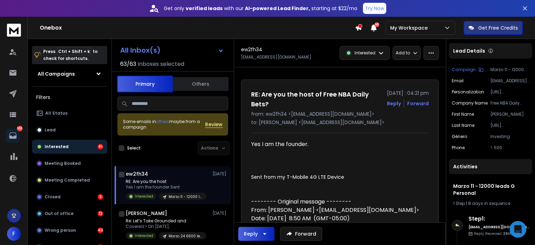
scroll to position [0, 0]
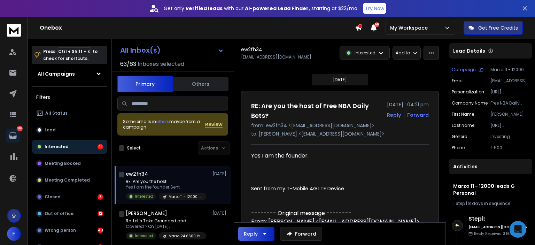
click at [428, 58] on button "button" at bounding box center [431, 53] width 15 height 14
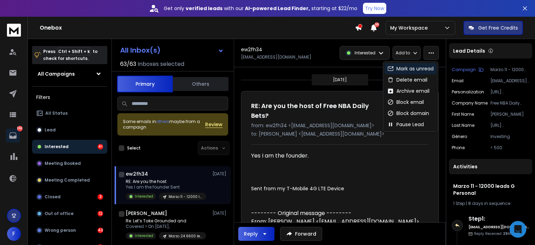
click at [423, 68] on div "Mark as unread" at bounding box center [410, 68] width 46 height 7
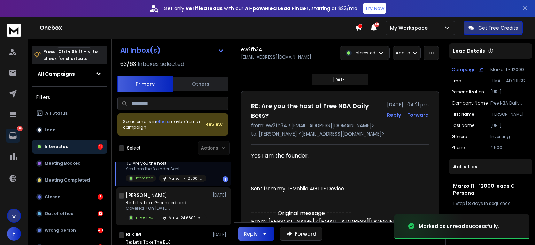
scroll to position [662, 0]
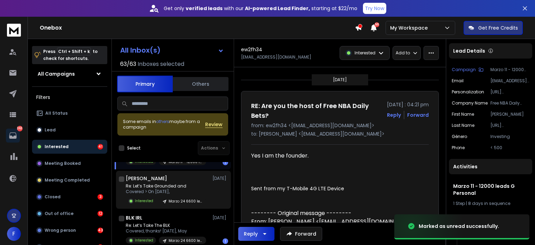
click at [198, 189] on p "Covered > On May 29," at bounding box center [166, 192] width 80 height 6
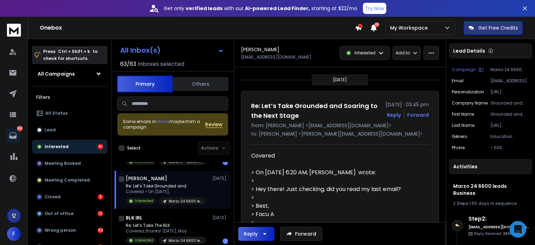
click at [364, 55] on p "Interested" at bounding box center [365, 53] width 21 height 6
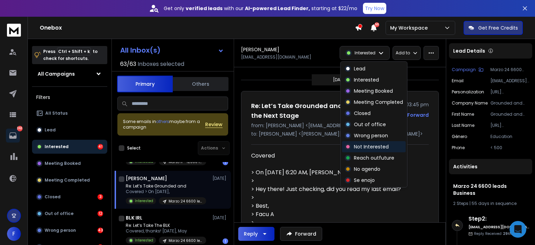
click at [372, 146] on p "Not Interested" at bounding box center [371, 146] width 35 height 7
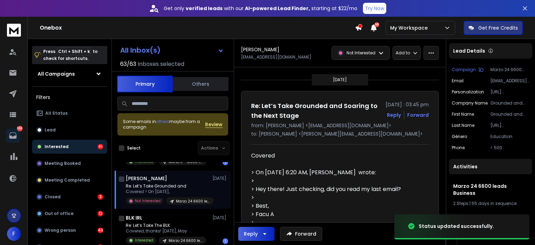
click at [432, 54] on icon "button" at bounding box center [431, 53] width 6 height 6
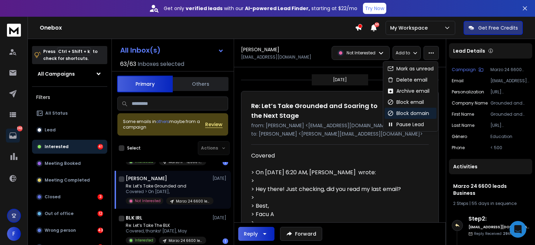
click at [416, 110] on div "Block domain" at bounding box center [408, 113] width 42 height 7
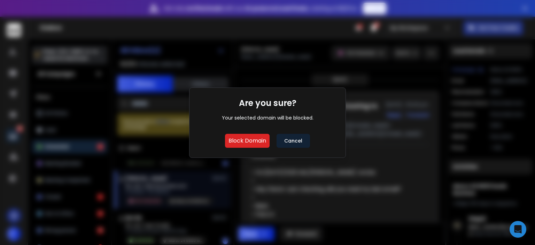
click at [241, 144] on button "Block Domain" at bounding box center [247, 141] width 45 height 14
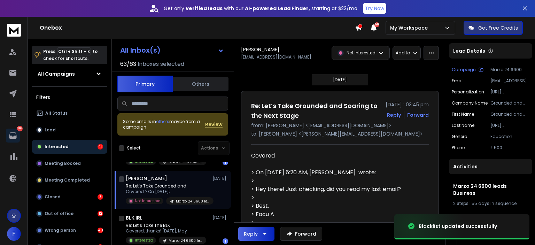
click at [431, 53] on icon "button" at bounding box center [431, 53] width 6 height 6
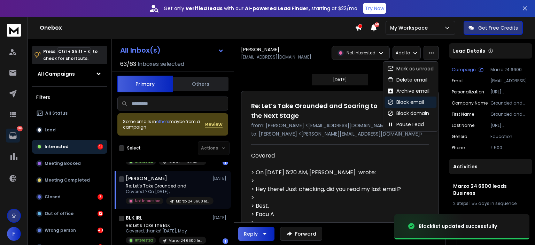
click at [418, 101] on div "Block email" at bounding box center [405, 102] width 37 height 7
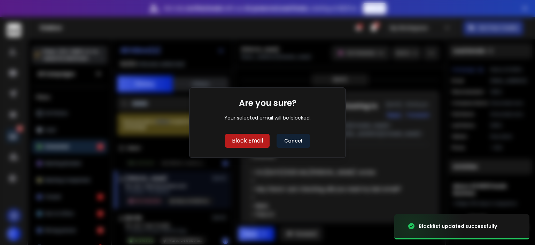
click at [247, 139] on button "Block Email" at bounding box center [247, 141] width 45 height 14
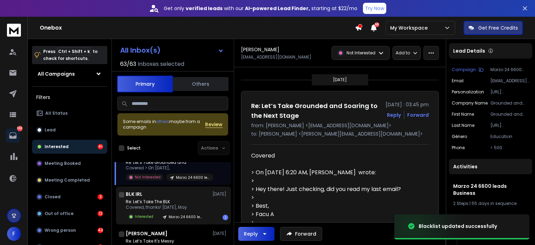
scroll to position [697, 0]
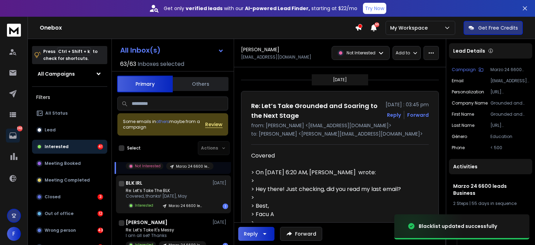
click at [203, 185] on div "BLK IRL 29 May" at bounding box center [177, 182] width 102 height 7
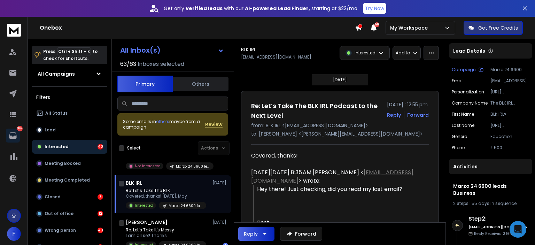
click at [364, 54] on p "Interested" at bounding box center [365, 53] width 21 height 6
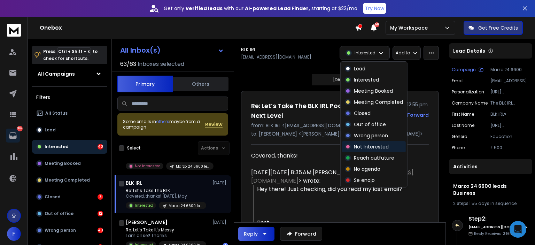
click at [359, 145] on p "Not Interested" at bounding box center [371, 146] width 35 height 7
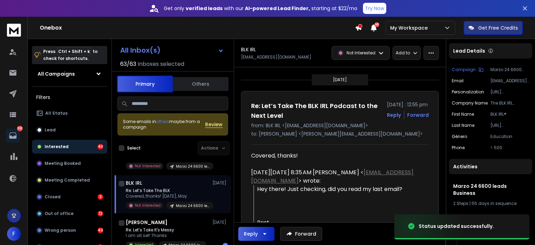
click at [427, 55] on button "button" at bounding box center [431, 53] width 15 height 14
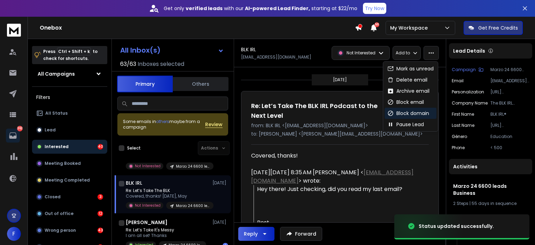
click at [403, 113] on div "Block domain" at bounding box center [408, 113] width 42 height 7
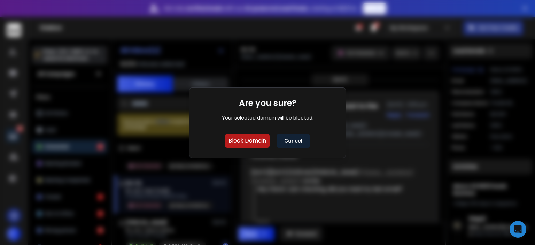
click at [237, 142] on button "Block Domain" at bounding box center [247, 141] width 45 height 14
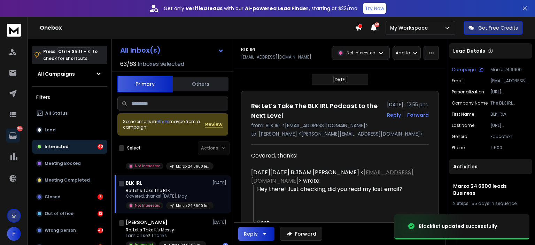
click at [432, 56] on button "button" at bounding box center [431, 53] width 15 height 14
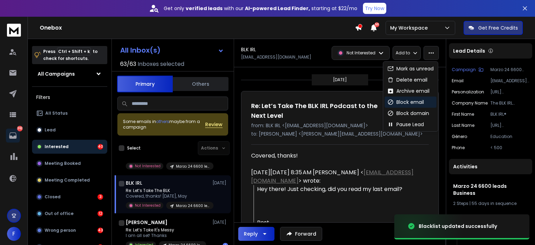
click at [409, 101] on div "Block email" at bounding box center [405, 102] width 37 height 7
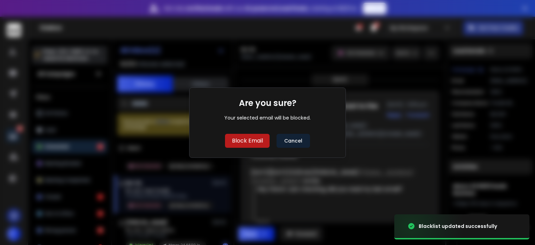
click at [248, 142] on button "Block Email" at bounding box center [247, 141] width 45 height 14
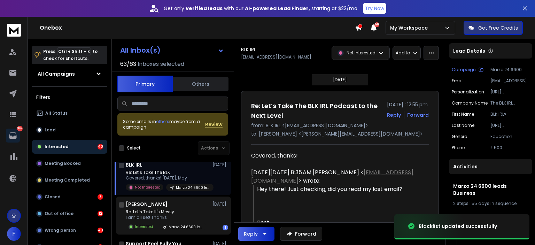
scroll to position [731, 0]
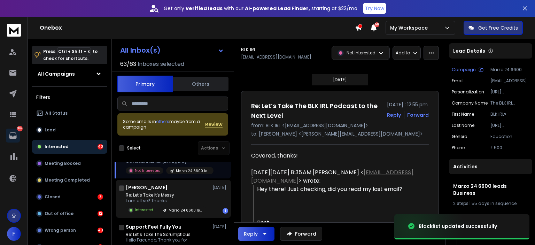
click at [198, 195] on p "Re: Let’s Take It's Messy" at bounding box center [166, 195] width 80 height 6
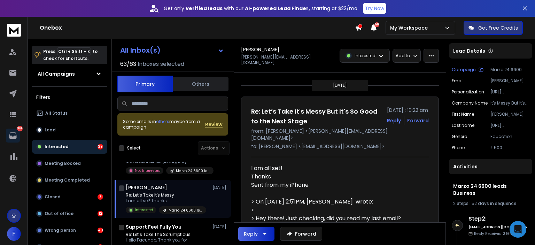
click at [432, 53] on icon "button" at bounding box center [431, 56] width 6 height 6
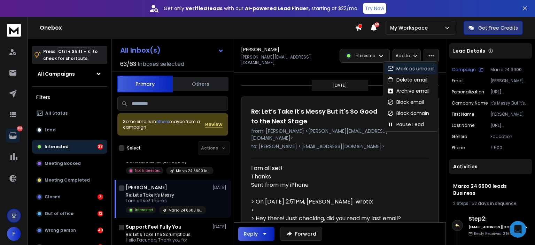
click at [423, 69] on div "Mark as unread" at bounding box center [410, 68] width 46 height 7
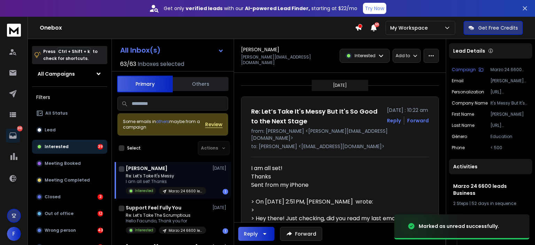
scroll to position [766, 0]
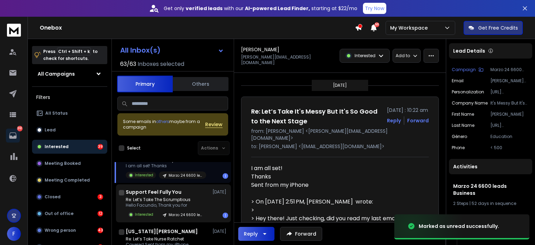
click at [209, 195] on div "Support Feel Fully You 29 May" at bounding box center [177, 191] width 102 height 7
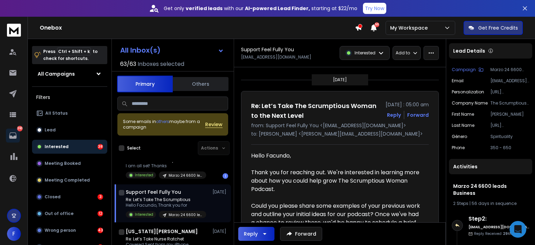
click at [434, 54] on icon "button" at bounding box center [431, 53] width 6 height 6
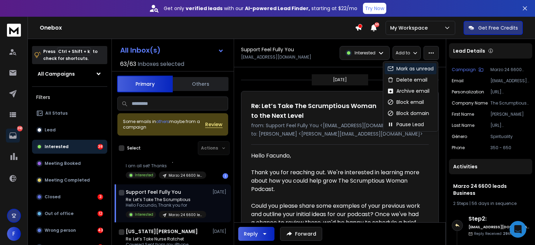
click at [424, 69] on div "Mark as unread" at bounding box center [410, 68] width 46 height 7
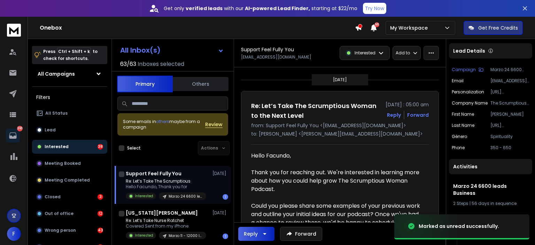
scroll to position [801, 0]
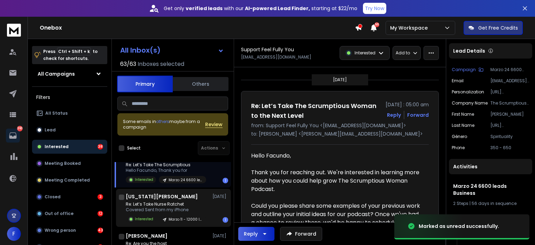
click at [202, 206] on p "Re: Let’s Take Nurse Ratchet" at bounding box center [166, 204] width 80 height 6
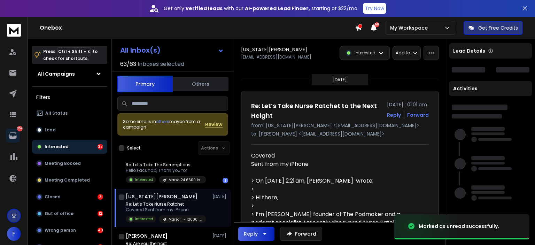
click at [365, 53] on p "Interested" at bounding box center [365, 53] width 21 height 6
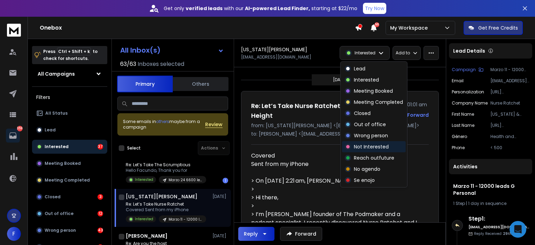
click at [360, 149] on p "Not Interested" at bounding box center [371, 146] width 35 height 7
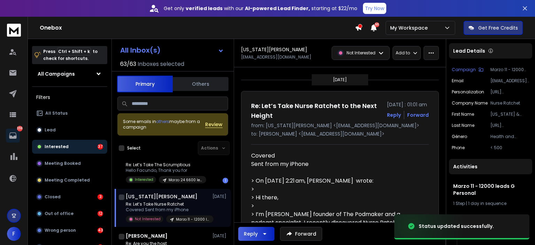
click at [430, 54] on icon "button" at bounding box center [431, 53] width 6 height 6
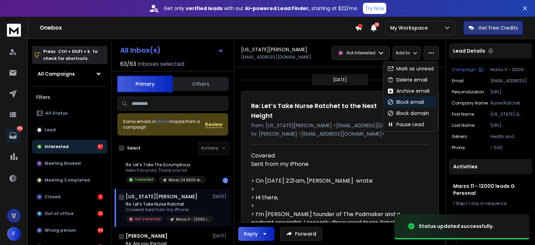
click at [412, 104] on div "Block email" at bounding box center [405, 102] width 37 height 7
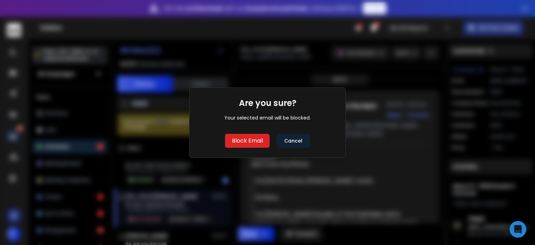
click at [245, 147] on div "Are you sure? Your selected email will be blocked. Block Email Cancel" at bounding box center [267, 122] width 157 height 70
click at [246, 144] on button "Block Email" at bounding box center [247, 141] width 45 height 14
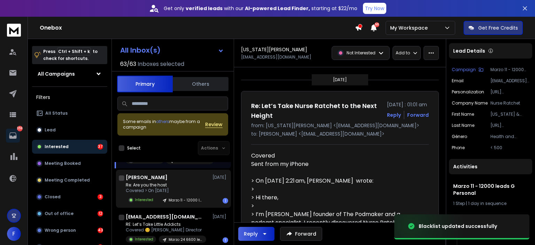
scroll to position [871, 0]
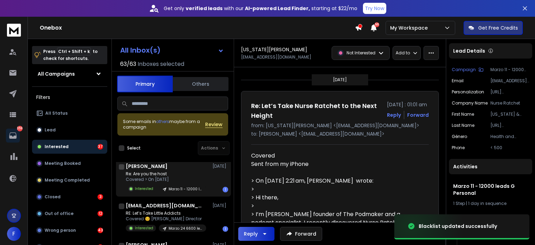
click at [202, 178] on p "Covered > On 29 May" at bounding box center [166, 180] width 80 height 6
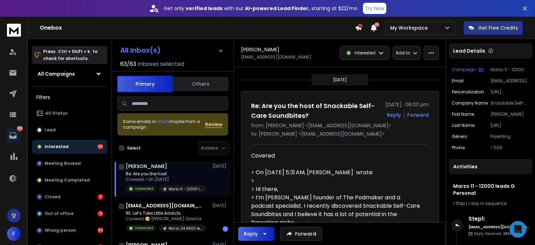
click at [354, 55] on div "Interested" at bounding box center [364, 52] width 49 height 13
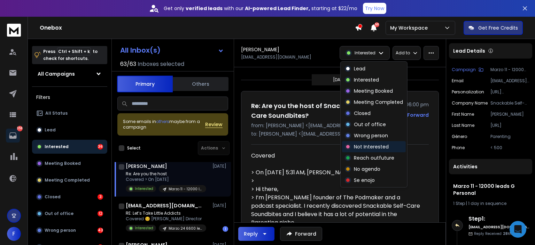
click at [365, 146] on p "Not Interested" at bounding box center [371, 146] width 35 height 7
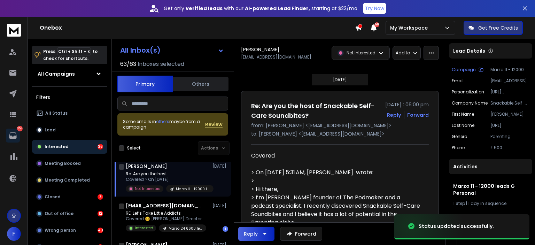
click at [434, 51] on icon "button" at bounding box center [431, 53] width 6 height 6
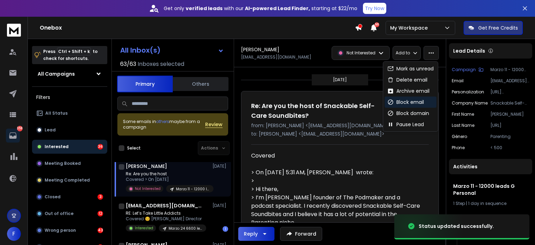
click at [419, 99] on div "Block email" at bounding box center [405, 102] width 37 height 7
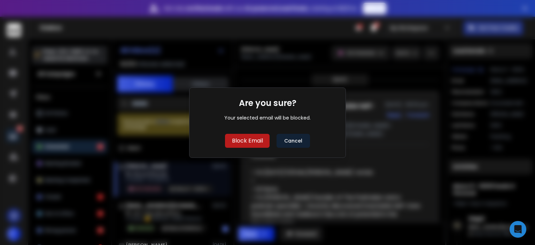
click at [243, 143] on button "Block Email" at bounding box center [247, 141] width 45 height 14
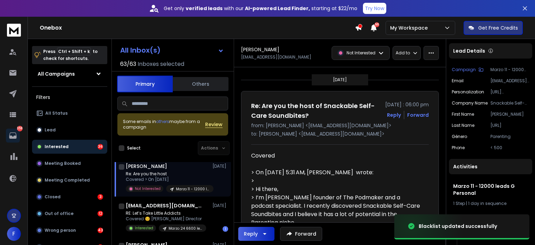
drag, startPoint x: 176, startPoint y: 211, endPoint x: 237, endPoint y: 181, distance: 67.9
click at [175, 211] on p "RE: Let’s Take Little Addicts" at bounding box center [166, 213] width 80 height 6
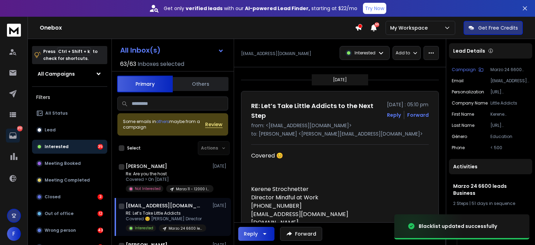
click at [372, 50] on div "Interested" at bounding box center [364, 52] width 49 height 13
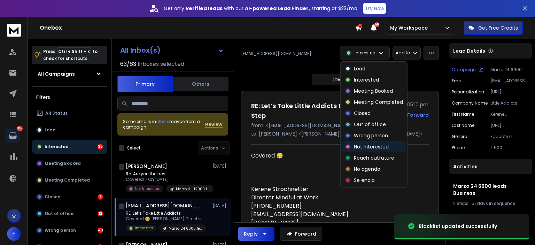
click at [367, 144] on p "Not Interested" at bounding box center [371, 146] width 35 height 7
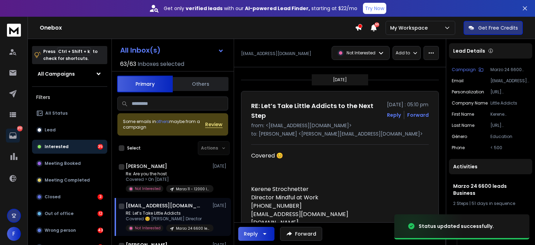
click at [431, 54] on icon "button" at bounding box center [431, 53] width 6 height 6
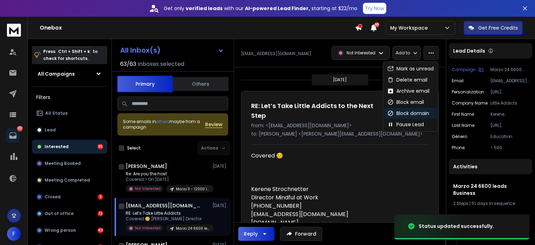
click at [404, 115] on div "Block domain" at bounding box center [408, 113] width 42 height 7
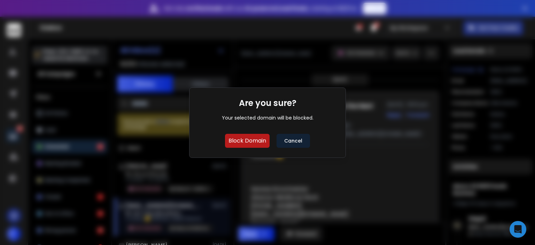
click at [260, 145] on button "Block Domain" at bounding box center [247, 141] width 45 height 14
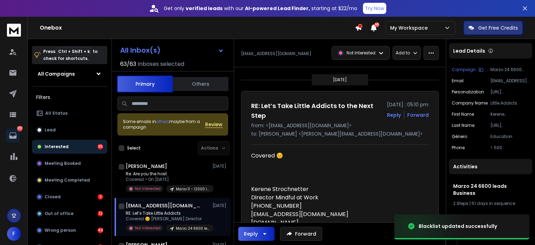
click at [430, 54] on icon "button" at bounding box center [431, 53] width 6 height 6
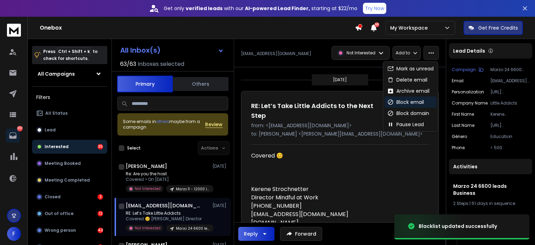
click at [411, 100] on div "Block email" at bounding box center [405, 102] width 37 height 7
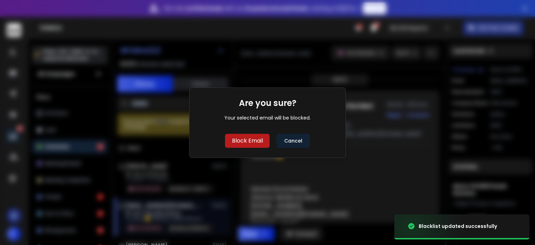
click at [246, 142] on button "Block Email" at bounding box center [247, 141] width 45 height 14
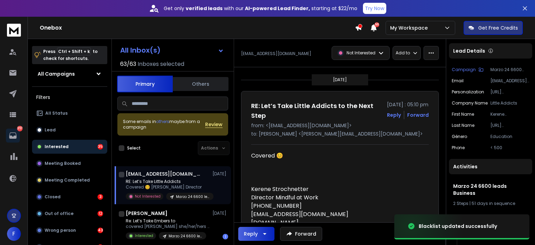
scroll to position [906, 0]
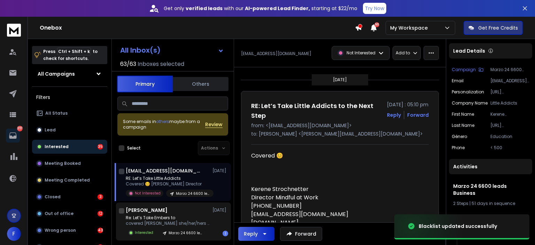
click at [187, 208] on div "Dana Anderson 28 May" at bounding box center [177, 210] width 102 height 7
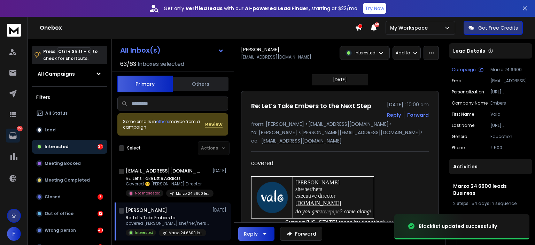
click at [366, 56] on div "Interested" at bounding box center [364, 52] width 49 height 13
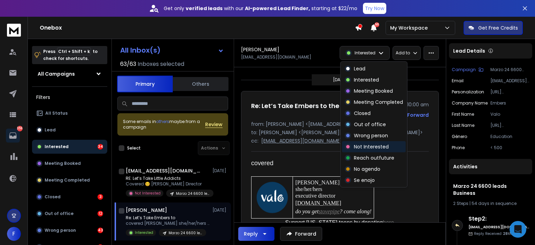
click at [363, 144] on p "Not Interested" at bounding box center [371, 146] width 35 height 7
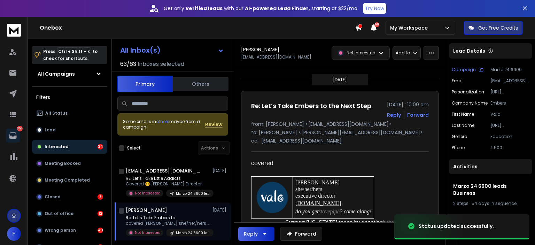
click at [434, 52] on icon "button" at bounding box center [431, 53] width 6 height 6
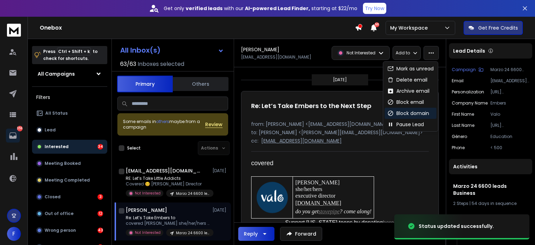
click at [402, 111] on div "Block domain" at bounding box center [408, 113] width 42 height 7
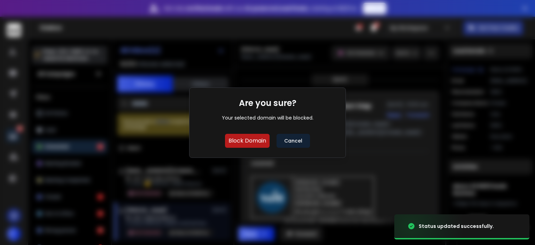
click at [254, 138] on button "Block Domain" at bounding box center [247, 141] width 45 height 14
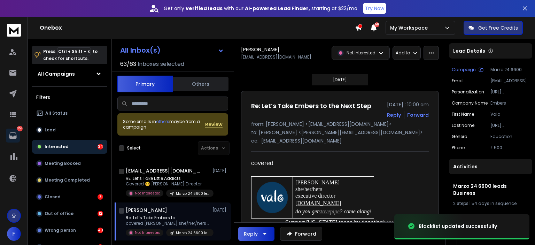
click at [432, 54] on icon "button" at bounding box center [431, 53] width 6 height 6
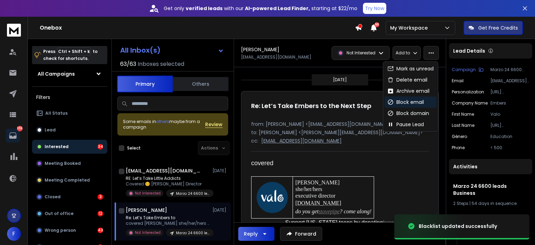
click at [421, 99] on div "Block email" at bounding box center [405, 102] width 37 height 7
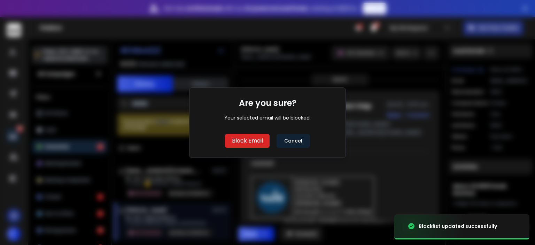
click at [259, 133] on div "Are you sure? Your selected email will be blocked. Block Email Cancel" at bounding box center [267, 123] width 137 height 50
click at [251, 141] on button "Block Email" at bounding box center [247, 141] width 45 height 14
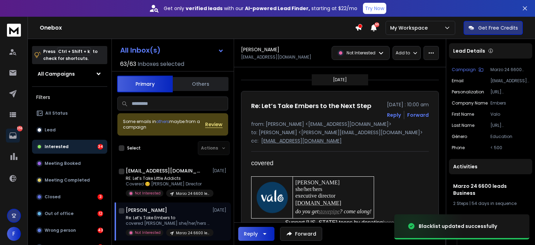
scroll to position [940, 0]
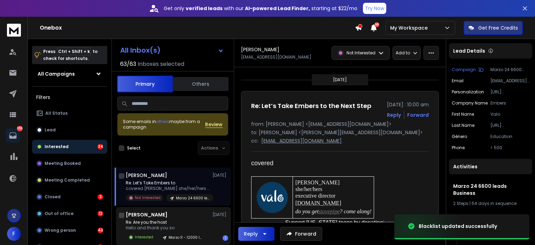
click at [182, 214] on div "David Keck 28 May" at bounding box center [177, 214] width 102 height 7
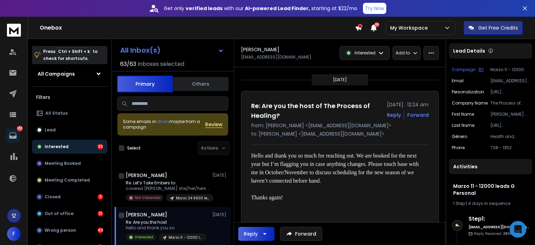
click at [432, 50] on icon "button" at bounding box center [431, 53] width 6 height 6
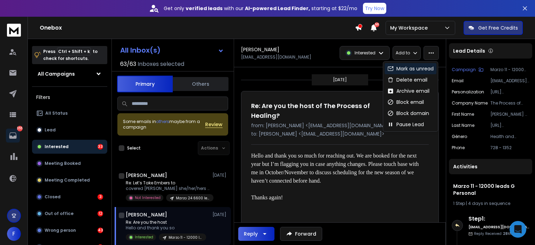
click at [421, 70] on div "Mark as unread" at bounding box center [410, 68] width 46 height 7
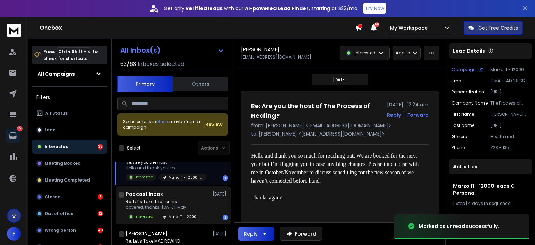
scroll to position [1010, 0]
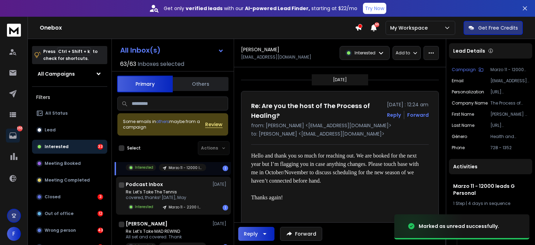
click at [202, 198] on p "covered, thanks! On Wed, May" at bounding box center [166, 198] width 80 height 6
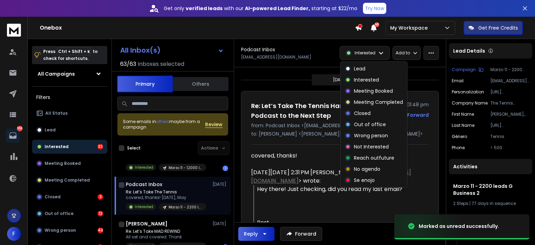
click at [355, 57] on div "Interested" at bounding box center [364, 52] width 49 height 13
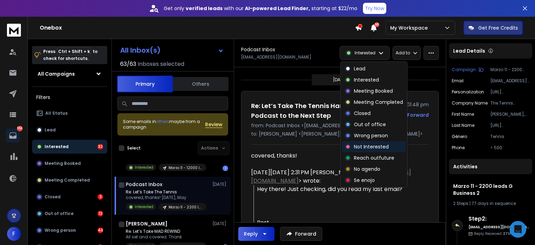
click at [361, 147] on p "Not Interested" at bounding box center [371, 146] width 35 height 7
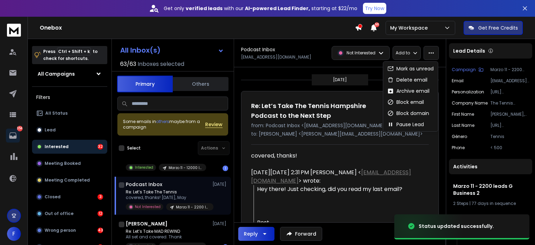
click at [433, 53] on icon "button" at bounding box center [431, 52] width 5 height 1
click at [403, 101] on div "Block email" at bounding box center [405, 102] width 37 height 7
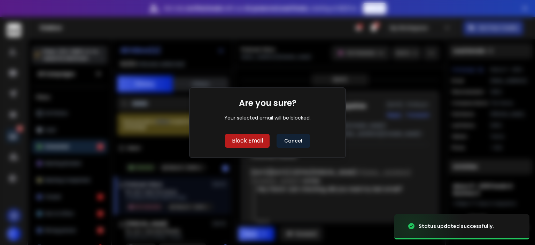
click at [237, 141] on button "Block Email" at bounding box center [247, 141] width 45 height 14
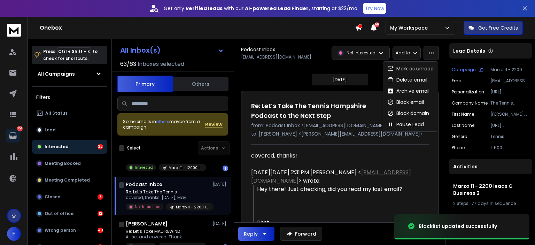
click at [433, 53] on icon "button" at bounding box center [431, 52] width 5 height 1
click at [409, 116] on div "Block domain" at bounding box center [408, 113] width 42 height 7
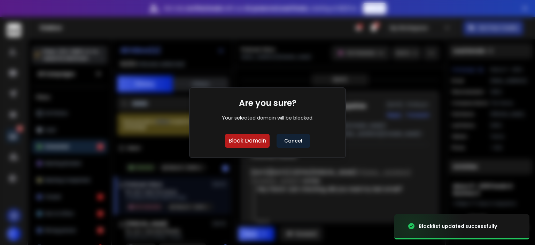
click at [242, 145] on button "Block Domain" at bounding box center [247, 141] width 45 height 14
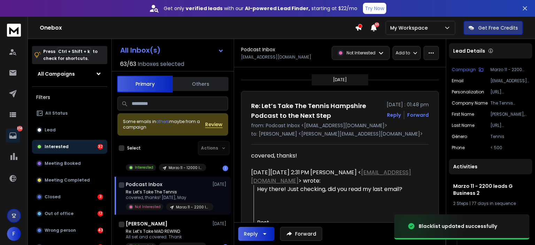
scroll to position [1045, 0]
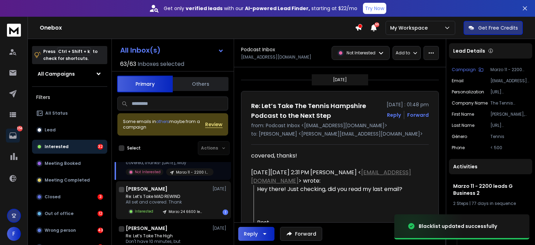
click at [191, 198] on p "Re: Let’s Take MAD REWIND" at bounding box center [166, 197] width 80 height 6
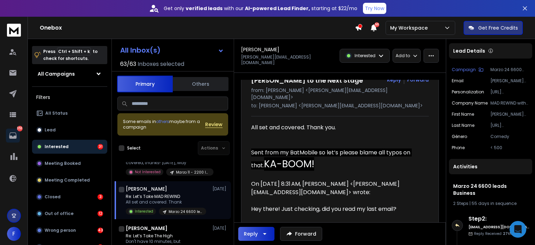
scroll to position [0, 0]
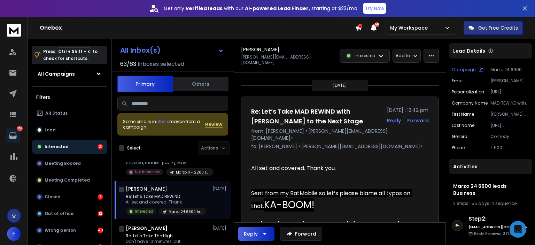
click at [378, 55] on div "Interested" at bounding box center [364, 55] width 49 height 13
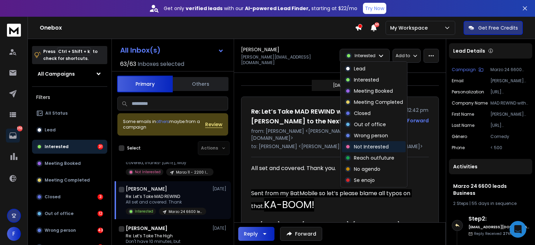
drag, startPoint x: 368, startPoint y: 146, endPoint x: 372, endPoint y: 143, distance: 5.0
click at [368, 146] on p "Not Interested" at bounding box center [371, 146] width 35 height 7
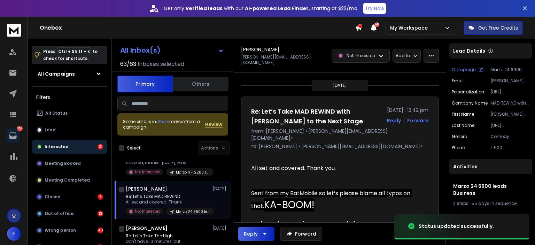
click at [440, 51] on div "Brandee Stilwell Brandee Stilwell brandee@madrewind.com Not Interested Add to N…" at bounding box center [340, 56] width 212 height 34
click at [436, 53] on button "button" at bounding box center [431, 56] width 15 height 14
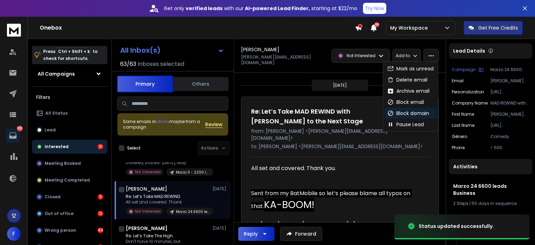
click at [415, 110] on div "Block domain" at bounding box center [408, 113] width 42 height 7
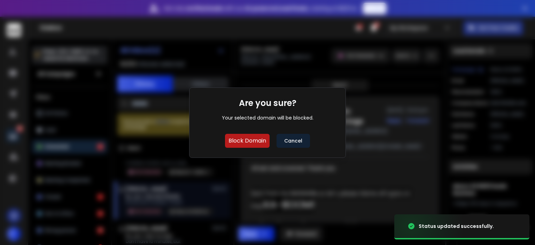
click at [236, 139] on button "Block Domain" at bounding box center [247, 141] width 45 height 14
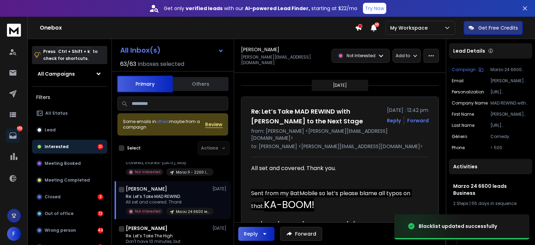
click at [432, 54] on icon "button" at bounding box center [431, 56] width 6 height 6
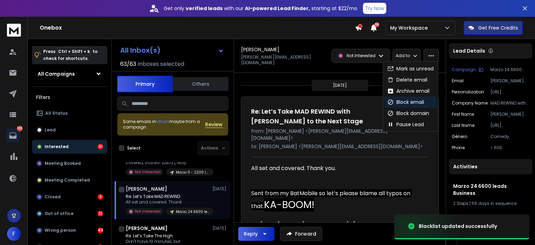
click at [411, 102] on div "Block email" at bounding box center [405, 102] width 37 height 7
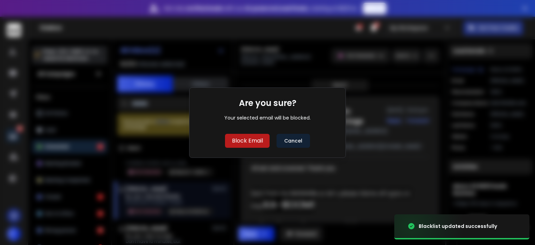
click at [233, 142] on button "Block Email" at bounding box center [247, 141] width 45 height 14
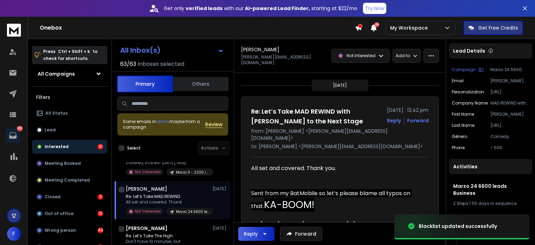
scroll to position [1080, 0]
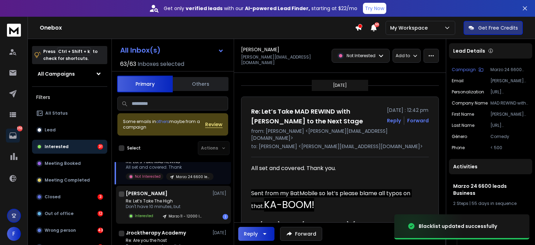
click at [195, 198] on p "Re: Let’s Take The High" at bounding box center [166, 201] width 80 height 6
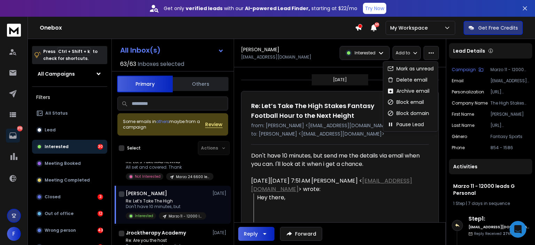
click at [433, 52] on icon "button" at bounding box center [431, 53] width 6 height 6
click at [416, 65] on div "Mark as unread" at bounding box center [410, 68] width 46 height 7
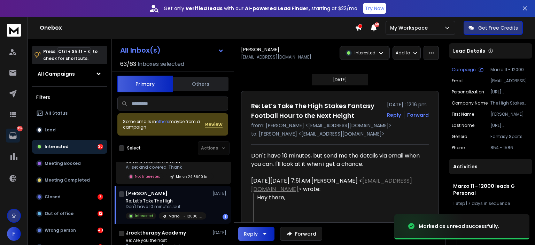
scroll to position [1115, 0]
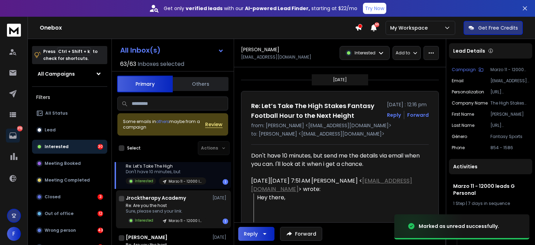
click at [196, 200] on div "Jrocktherapy Academy 26 May" at bounding box center [177, 197] width 102 height 7
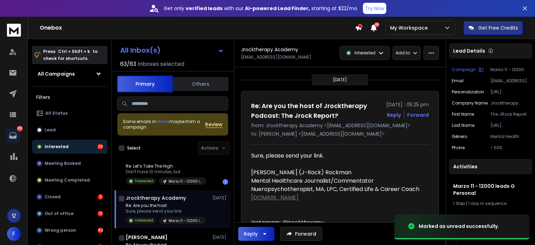
click at [433, 57] on button "button" at bounding box center [431, 53] width 15 height 14
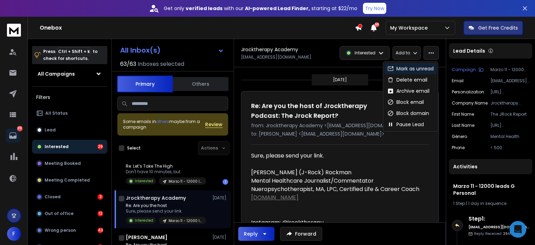
click at [421, 68] on div "Mark as unread" at bounding box center [410, 68] width 46 height 7
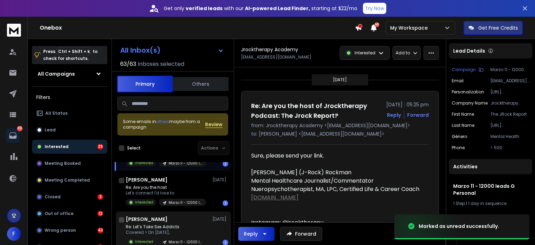
scroll to position [1184, 0]
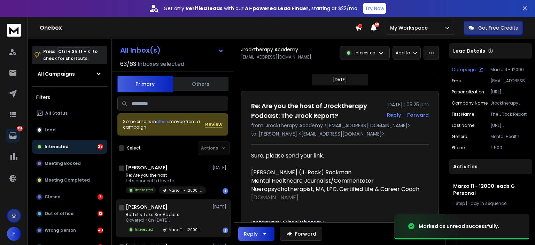
click at [201, 205] on div "Jason T 23 May" at bounding box center [177, 206] width 102 height 7
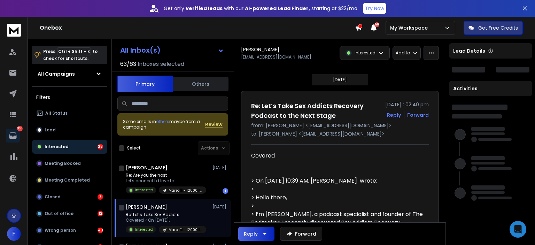
click at [359, 51] on p "Interested" at bounding box center [365, 53] width 21 height 6
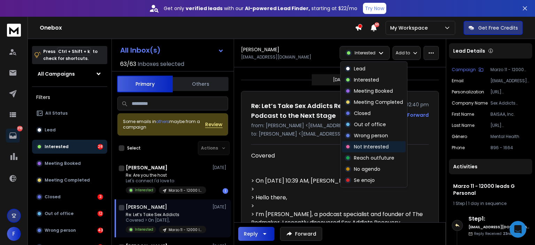
click at [363, 145] on p "Not Interested" at bounding box center [371, 146] width 35 height 7
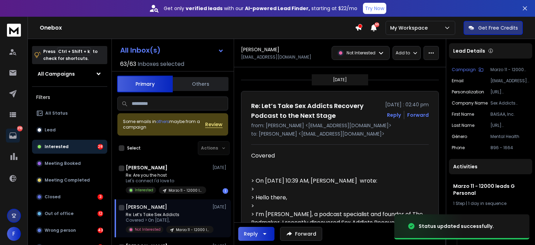
click at [433, 50] on icon "button" at bounding box center [431, 53] width 6 height 6
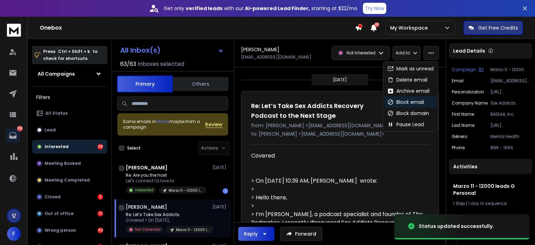
click at [424, 100] on div "Block email" at bounding box center [405, 102] width 37 height 7
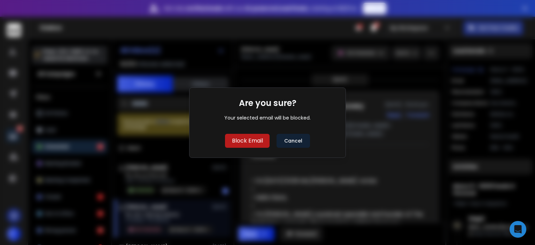
click at [253, 143] on button "Block Email" at bounding box center [247, 141] width 45 height 14
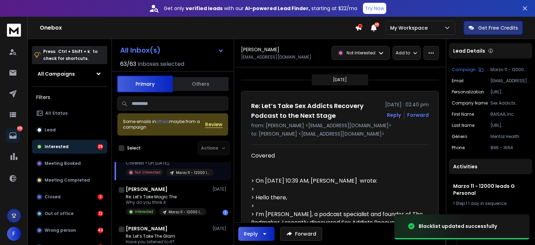
scroll to position [1254, 0]
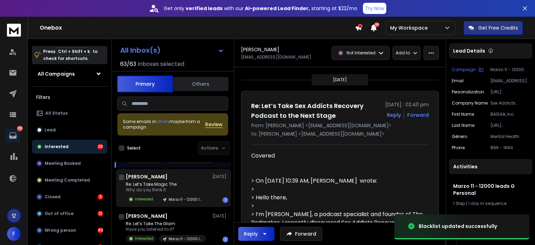
click at [196, 184] on p "Re: Let’s Take Magic The" at bounding box center [166, 184] width 80 height 6
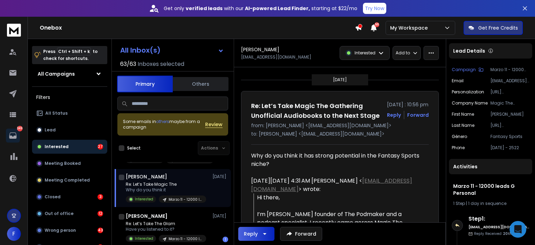
click at [433, 53] on icon "button" at bounding box center [431, 52] width 5 height 1
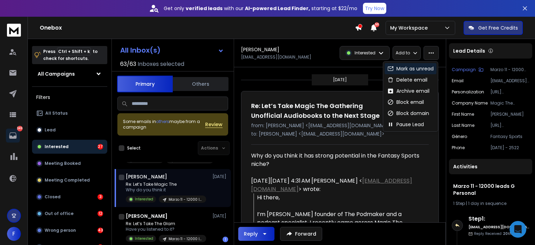
click at [418, 71] on div "Mark as unread" at bounding box center [410, 68] width 46 height 7
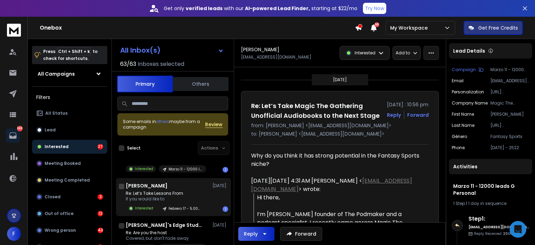
scroll to position [1358, 0]
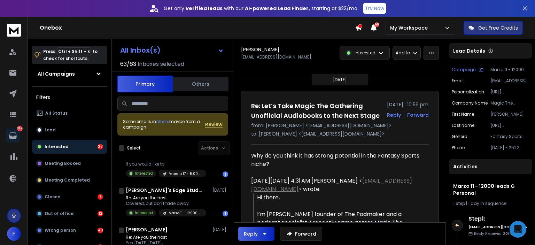
drag, startPoint x: 198, startPoint y: 195, endPoint x: 322, endPoint y: 149, distance: 131.8
click at [197, 194] on div "Cliff's Edge Studios Inc. -Owner Kevin Deziel 19 May Re: Are you the host Cover…" at bounding box center [177, 202] width 102 height 30
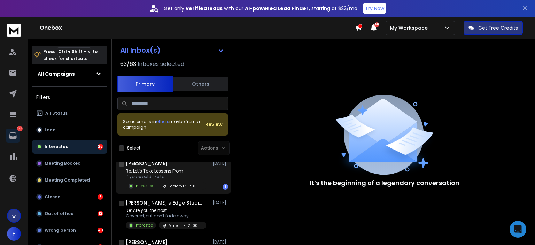
scroll to position [1362, 0]
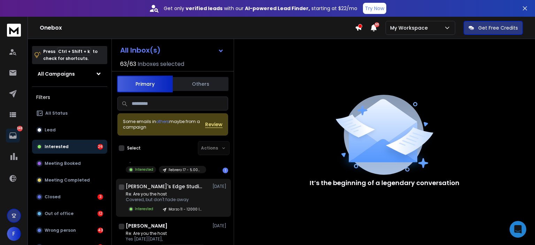
click at [192, 192] on p "Re: Are you the host" at bounding box center [166, 194] width 80 height 6
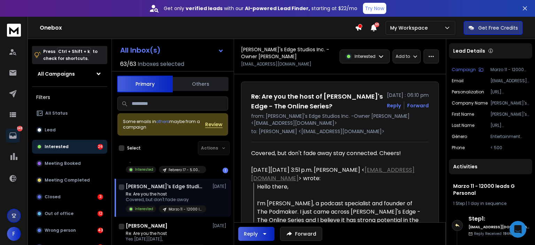
scroll to position [0, 0]
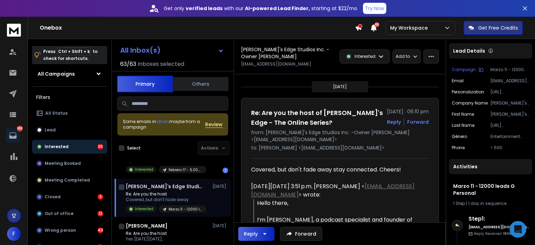
click at [433, 55] on icon "button" at bounding box center [431, 56] width 6 height 6
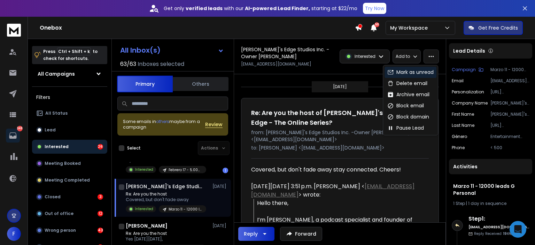
click at [421, 70] on div "Mark as unread" at bounding box center [410, 72] width 46 height 7
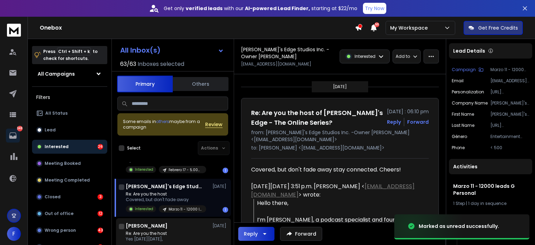
click at [187, 228] on div "Javon Canty 18 May" at bounding box center [177, 225] width 102 height 7
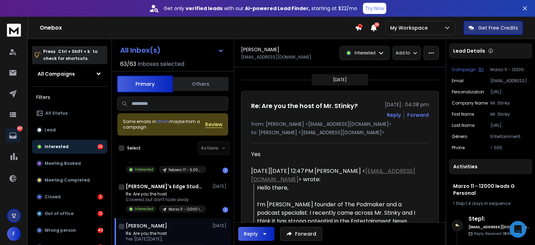
click at [428, 51] on icon "button" at bounding box center [431, 53] width 6 height 6
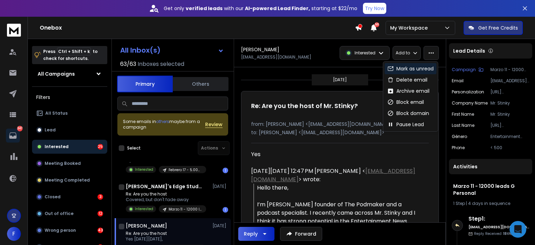
click at [396, 67] on div "Mark as unread" at bounding box center [410, 68] width 46 height 7
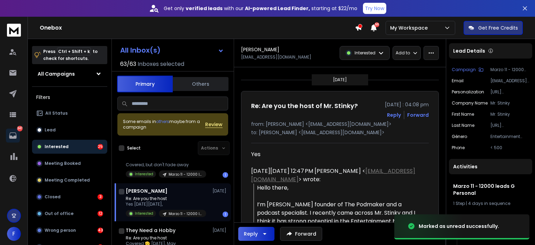
scroll to position [1432, 0]
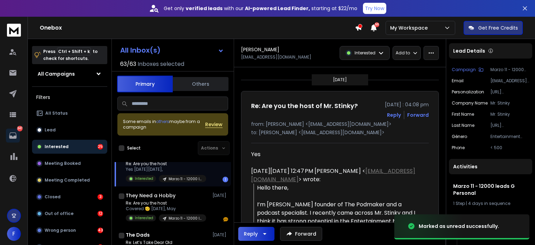
click at [194, 200] on p "Re: Are you the host" at bounding box center [166, 203] width 80 height 6
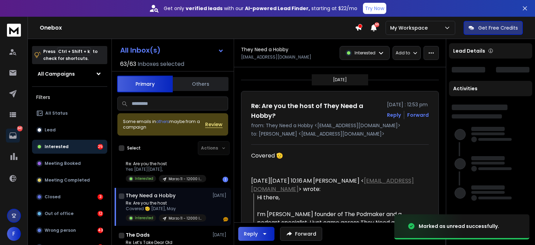
click at [348, 55] on div at bounding box center [349, 53] width 6 height 6
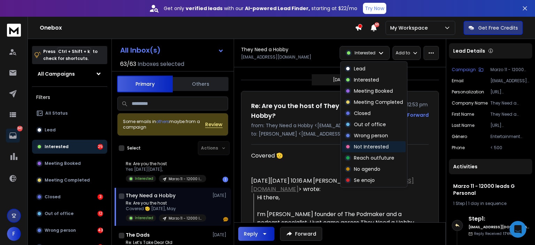
click at [356, 144] on p "Not Interested" at bounding box center [371, 146] width 35 height 7
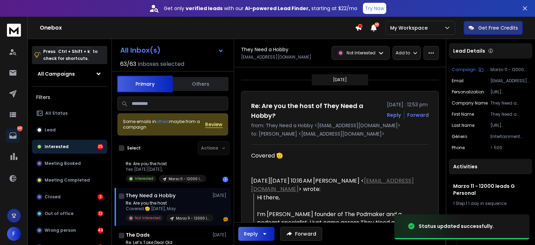
click at [428, 49] on button "button" at bounding box center [431, 53] width 15 height 14
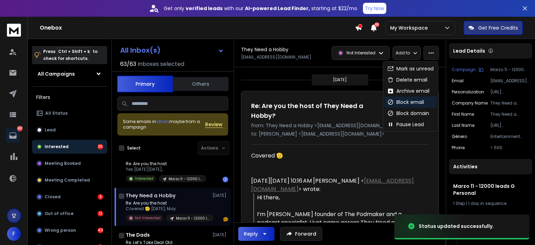
click at [408, 98] on div "Block email" at bounding box center [411, 101] width 52 height 11
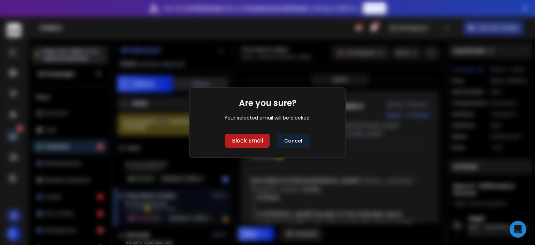
click at [239, 138] on button "Block Email" at bounding box center [247, 141] width 45 height 14
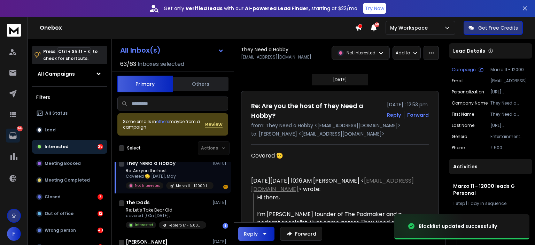
scroll to position [1467, 0]
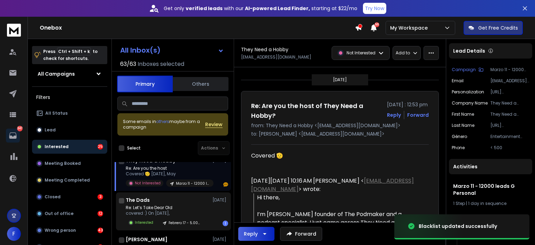
click at [195, 202] on div "The Dads 16 May" at bounding box center [177, 199] width 102 height 7
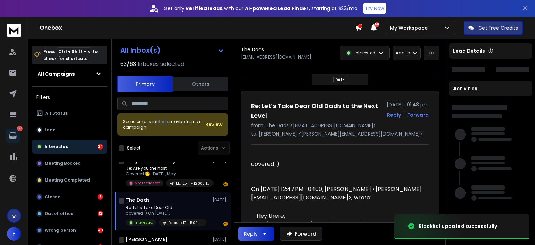
click at [347, 51] on div "Interested" at bounding box center [364, 52] width 49 height 13
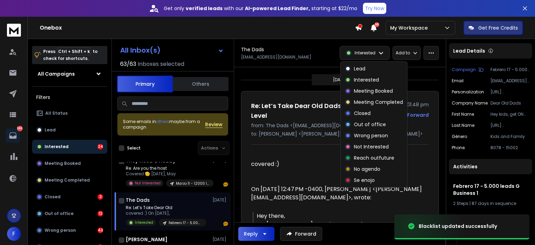
click at [355, 149] on p "Not Interested" at bounding box center [371, 146] width 35 height 7
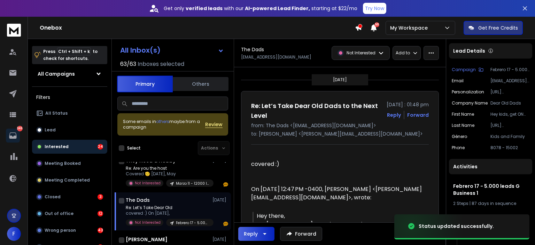
click at [426, 54] on button "button" at bounding box center [431, 53] width 15 height 14
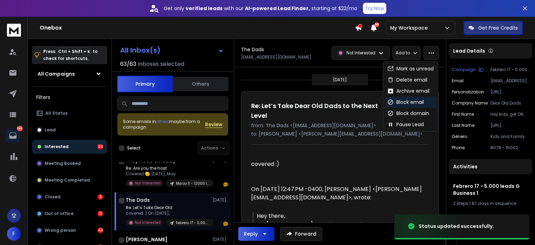
click at [392, 102] on icon at bounding box center [390, 102] width 6 height 6
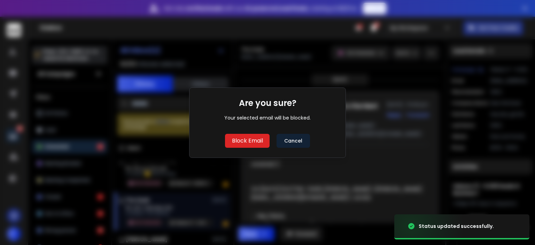
drag, startPoint x: 245, startPoint y: 140, endPoint x: 395, endPoint y: 52, distance: 174.7
click at [245, 140] on button "Block Email" at bounding box center [247, 141] width 45 height 14
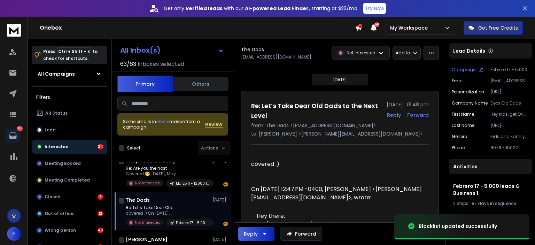
click at [432, 54] on icon "button" at bounding box center [431, 53] width 6 height 6
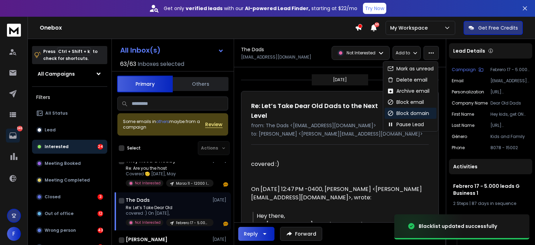
click at [395, 113] on div "Block domain" at bounding box center [408, 113] width 42 height 7
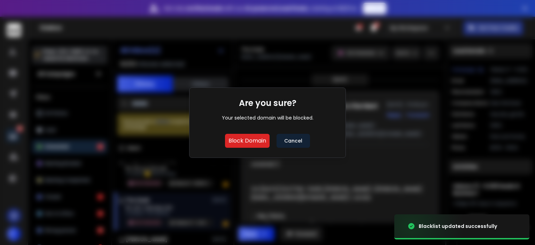
drag, startPoint x: 255, startPoint y: 145, endPoint x: 187, endPoint y: 185, distance: 78.9
click at [255, 145] on button "Block Domain" at bounding box center [247, 141] width 45 height 14
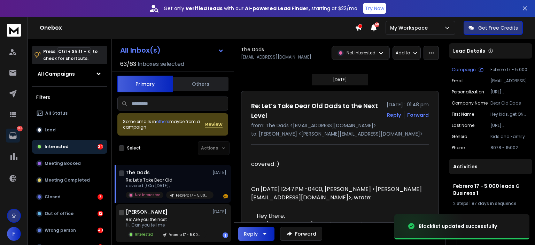
scroll to position [1502, 0]
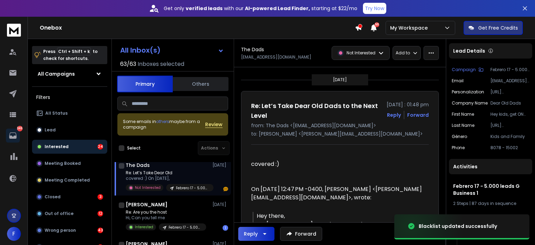
click at [181, 211] on p "Re: Are you the host" at bounding box center [166, 212] width 80 height 6
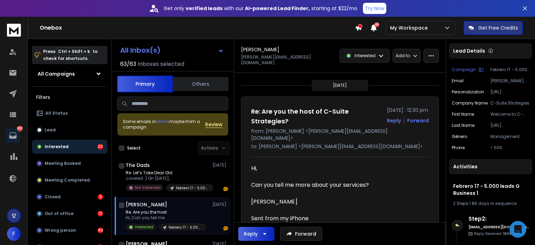
click at [432, 53] on icon "button" at bounding box center [431, 56] width 6 height 6
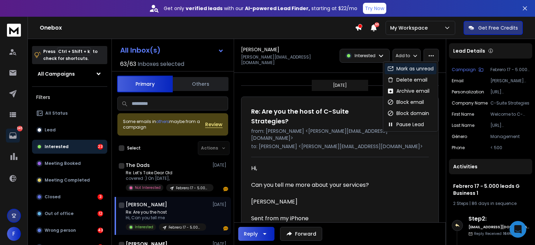
click at [414, 69] on div "Mark as unread" at bounding box center [410, 68] width 46 height 7
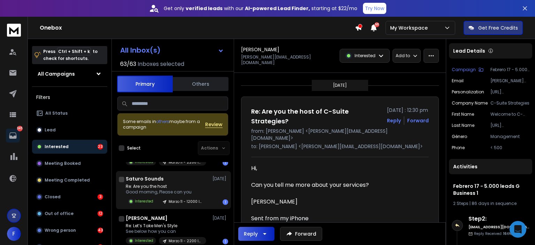
scroll to position [1571, 0]
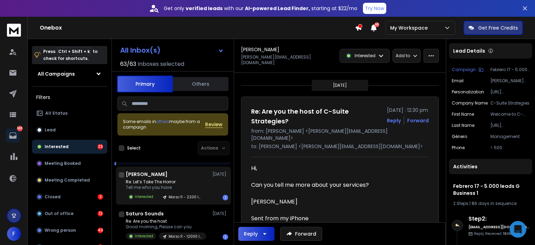
click at [203, 183] on p "Re: Let’s Take The Horror" at bounding box center [166, 182] width 80 height 6
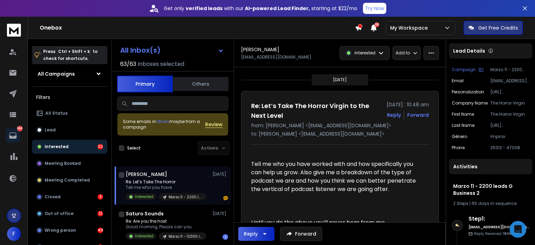
click at [428, 48] on button "button" at bounding box center [431, 53] width 15 height 14
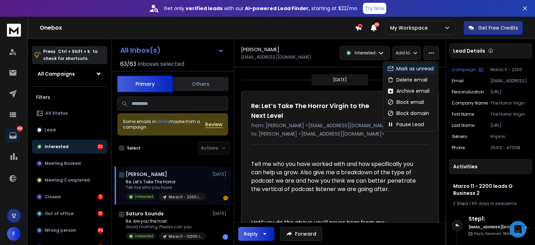
click at [415, 69] on div "Mark as unread" at bounding box center [410, 68] width 46 height 7
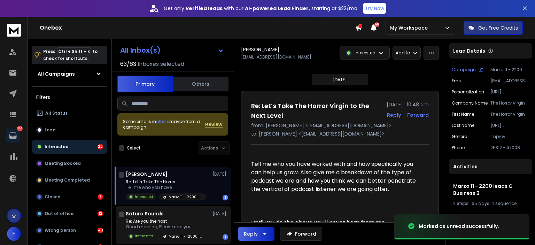
click at [187, 214] on div "Saturo Sounds 16 May" at bounding box center [177, 213] width 102 height 7
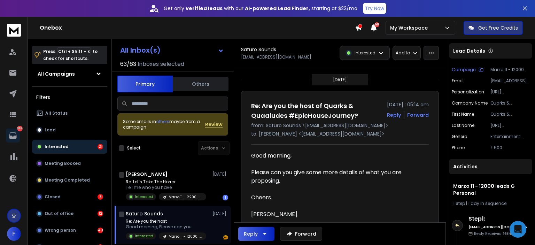
click at [433, 53] on icon "button" at bounding box center [431, 52] width 5 height 1
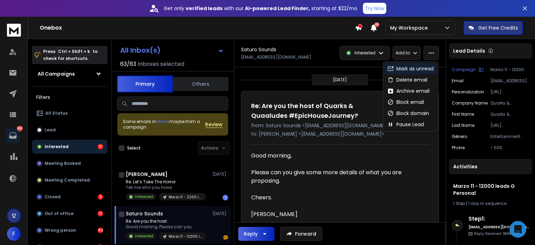
click at [394, 69] on div "Mark as unread" at bounding box center [410, 68] width 46 height 7
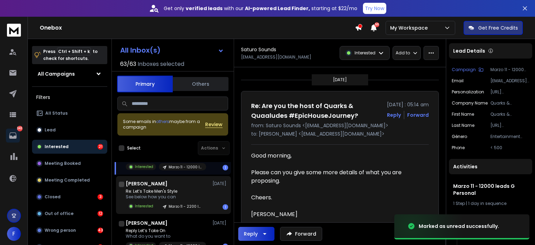
scroll to position [1641, 0]
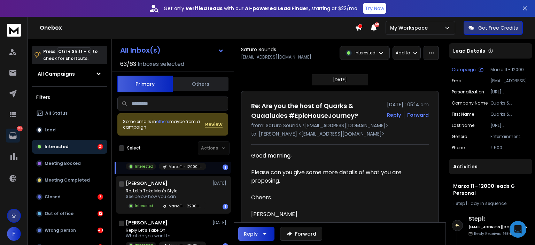
click at [199, 187] on div "Eamon Kunze 15 May Re: Let’s Take Men's Style See below how you can Interested …" at bounding box center [177, 195] width 102 height 30
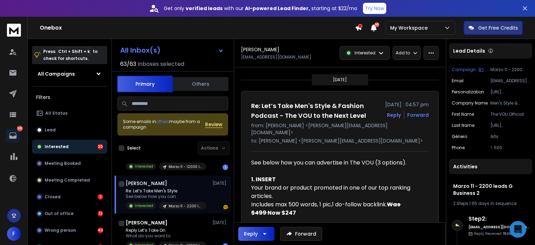
click at [430, 53] on icon "button" at bounding box center [431, 53] width 6 height 6
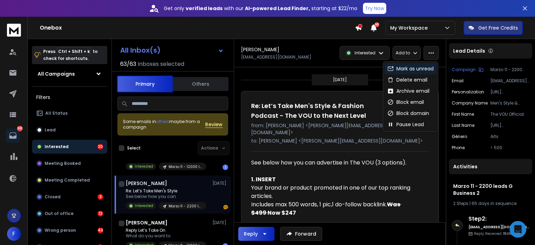
click at [406, 65] on div "Mark as unread" at bounding box center [410, 68] width 46 height 7
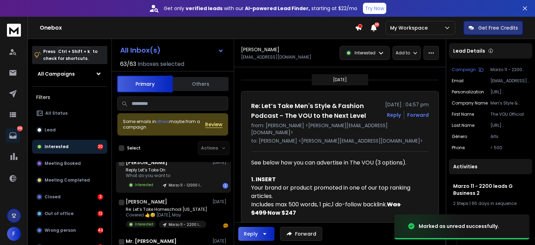
scroll to position [1711, 0]
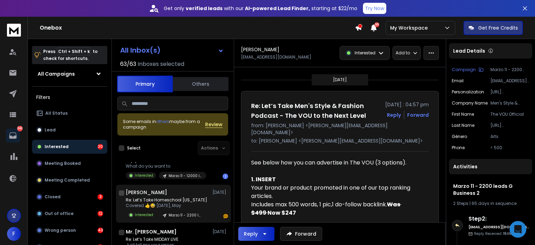
click at [201, 201] on p "Re: Let’s Take Homeschool Minnesota" at bounding box center [167, 200] width 82 height 6
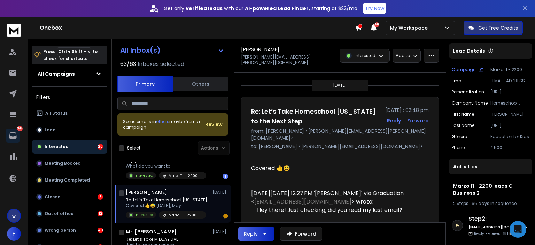
click at [349, 55] on div at bounding box center [349, 56] width 6 height 6
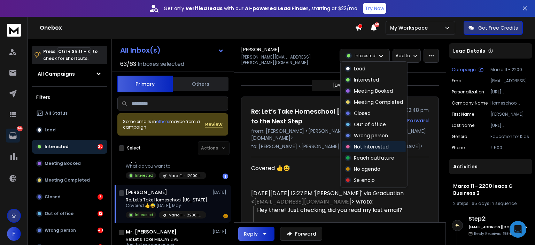
click at [356, 142] on div "Not Interested" at bounding box center [374, 146] width 64 height 11
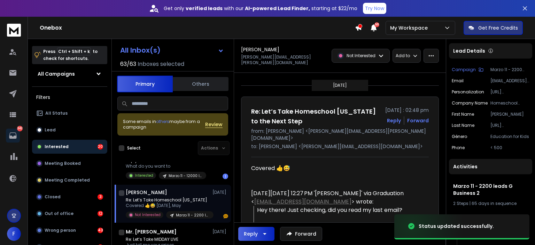
click at [434, 53] on icon "button" at bounding box center [431, 56] width 6 height 6
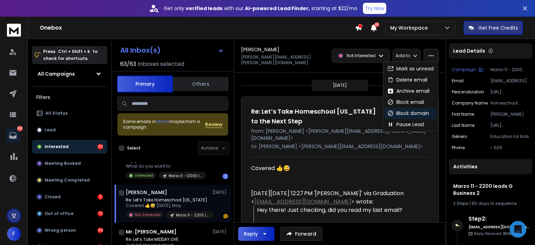
click at [415, 111] on div "Block domain" at bounding box center [408, 113] width 42 height 7
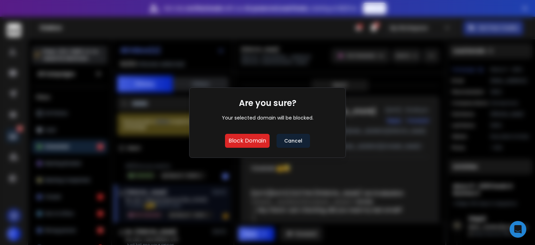
click at [255, 147] on button "Block Domain" at bounding box center [247, 141] width 45 height 14
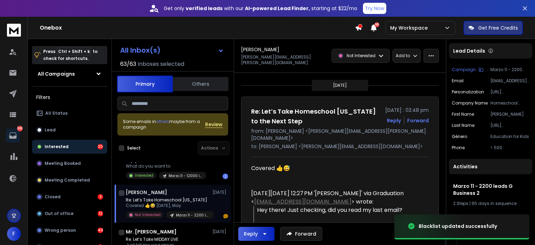
click at [431, 56] on button "button" at bounding box center [431, 56] width 15 height 14
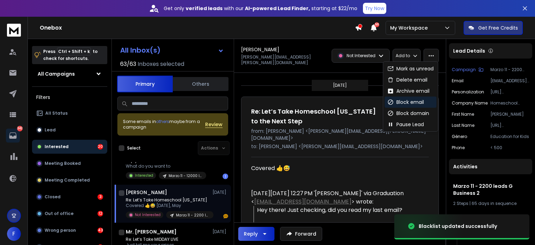
click at [414, 103] on div "Block email" at bounding box center [405, 102] width 37 height 7
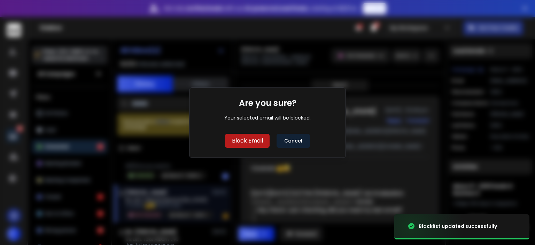
click at [260, 142] on button "Block Email" at bounding box center [247, 141] width 45 height 14
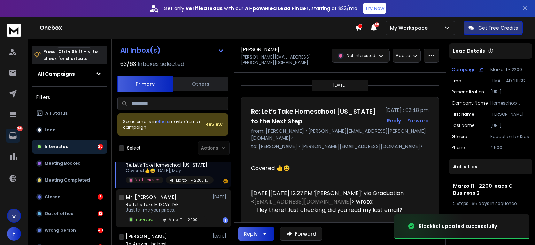
scroll to position [1780, 0]
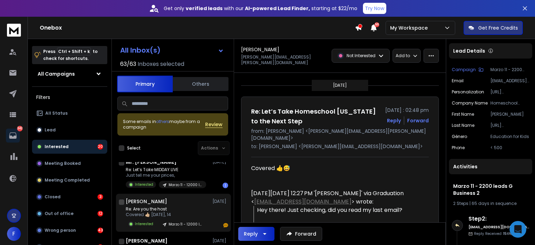
click at [198, 204] on div "Paul Winn 14 May" at bounding box center [177, 201] width 102 height 7
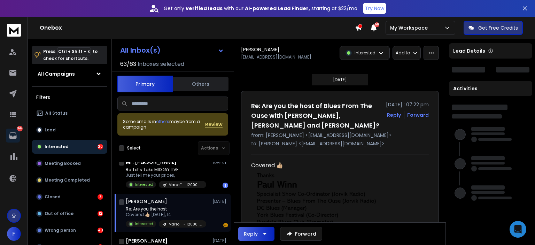
click at [372, 48] on div "Interested" at bounding box center [364, 52] width 49 height 13
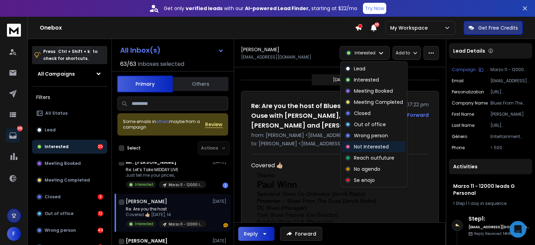
click at [347, 146] on span at bounding box center [348, 147] width 6 height 6
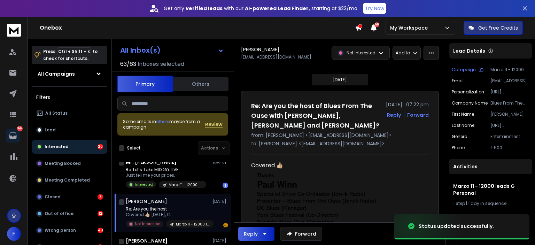
click at [429, 54] on icon "button" at bounding box center [431, 53] width 6 height 6
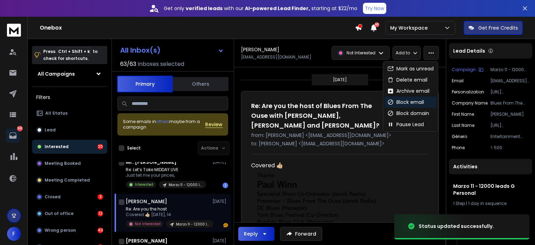
click at [404, 101] on div "Block email" at bounding box center [405, 102] width 37 height 7
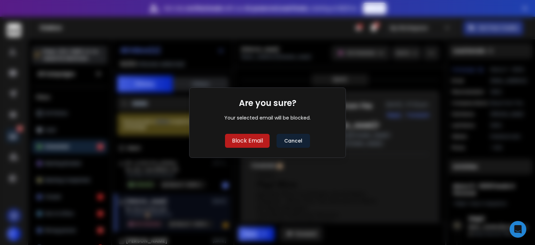
click at [244, 141] on button "Block Email" at bounding box center [247, 141] width 45 height 14
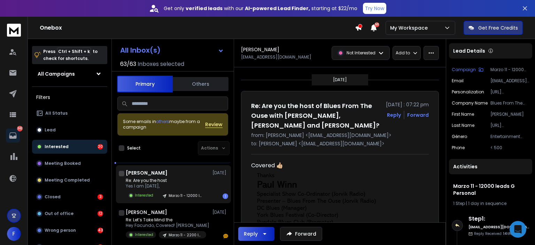
scroll to position [1850, 0]
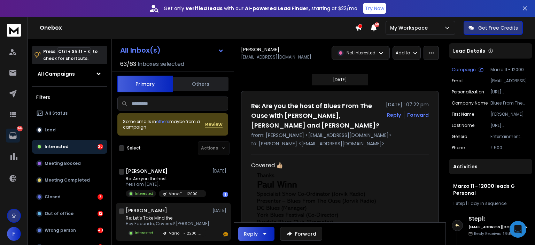
click at [185, 206] on div "Anders Bolling 14 May Re: Let’s Take Mind the Hey Facundo, Covered! Best, Ander…" at bounding box center [173, 222] width 115 height 38
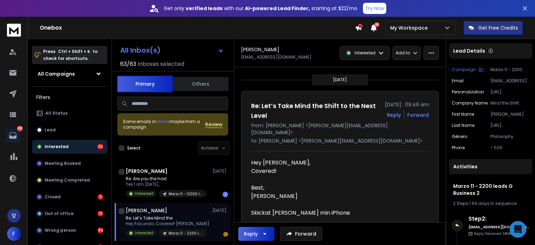
click at [383, 54] on icon at bounding box center [381, 53] width 6 height 6
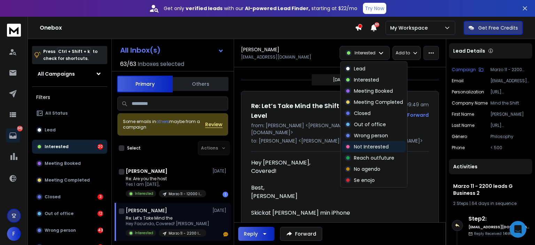
click at [362, 146] on p "Not Interested" at bounding box center [371, 146] width 35 height 7
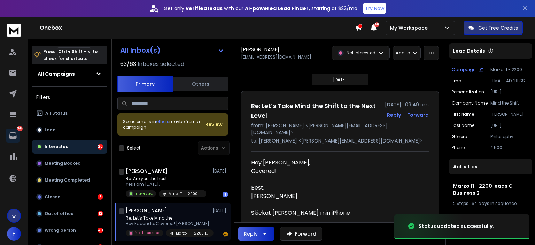
click at [428, 55] on icon "button" at bounding box center [431, 53] width 6 height 6
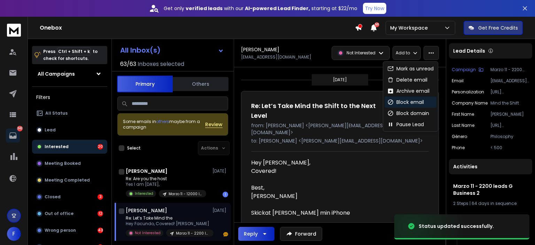
click at [412, 100] on div "Block email" at bounding box center [405, 102] width 37 height 7
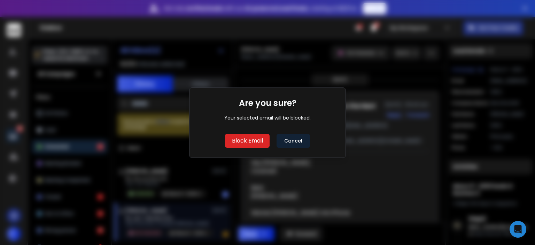
drag, startPoint x: 261, startPoint y: 141, endPoint x: 277, endPoint y: 138, distance: 17.2
click at [260, 141] on button "Block Email" at bounding box center [247, 141] width 45 height 14
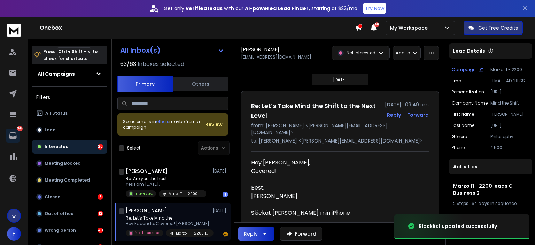
click at [431, 53] on icon "button" at bounding box center [431, 52] width 5 height 1
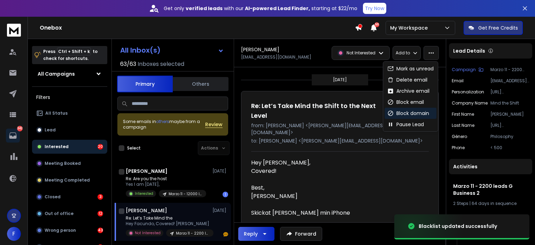
click at [406, 115] on div "Block domain" at bounding box center [408, 113] width 42 height 7
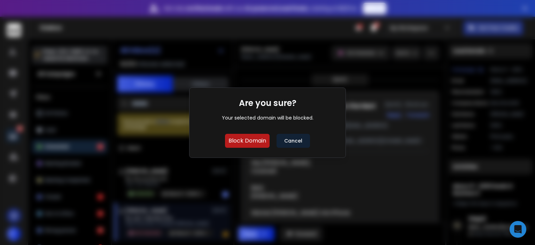
click at [263, 135] on button "Block Domain" at bounding box center [247, 141] width 45 height 14
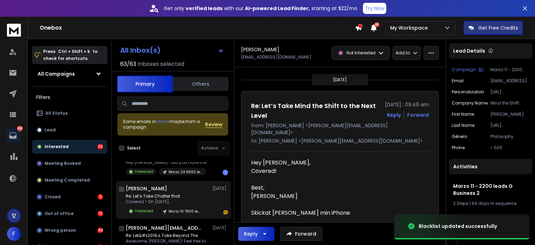
scroll to position [1954, 0]
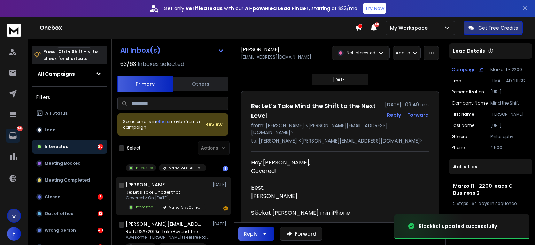
click at [201, 191] on p "Re: Let’s Take Chatter that" at bounding box center [166, 192] width 80 height 6
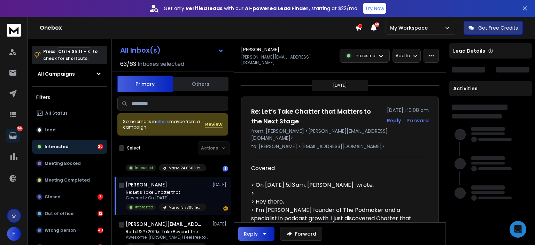
click at [354, 51] on div "Interested" at bounding box center [364, 55] width 49 height 13
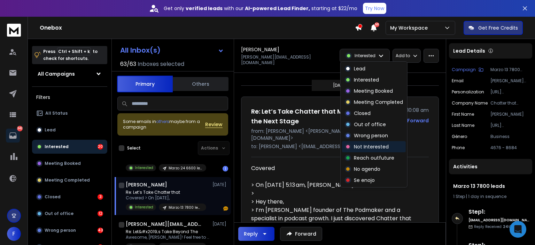
click at [358, 145] on p "Not Interested" at bounding box center [371, 146] width 35 height 7
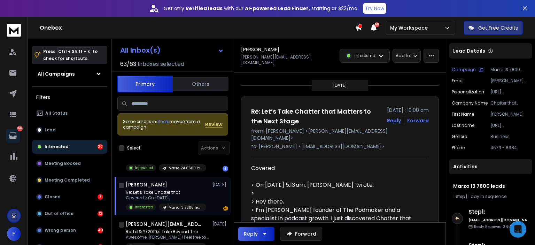
click at [371, 58] on div "Interested" at bounding box center [364, 55] width 49 height 13
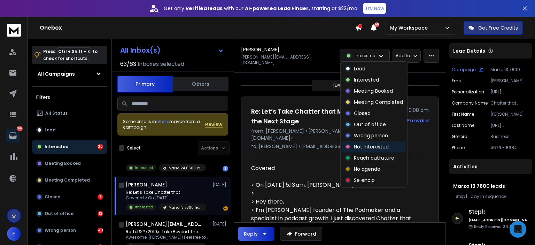
click at [361, 145] on p "Not Interested" at bounding box center [371, 146] width 35 height 7
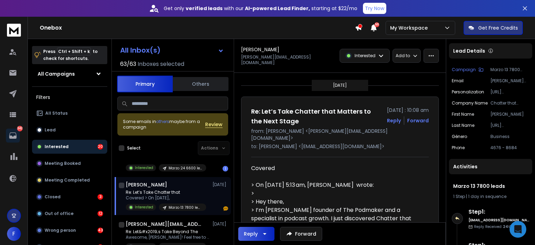
click at [181, 195] on p "Covered > On [DATE]," at bounding box center [166, 198] width 80 height 6
click at [363, 55] on p "Interested" at bounding box center [365, 56] width 21 height 6
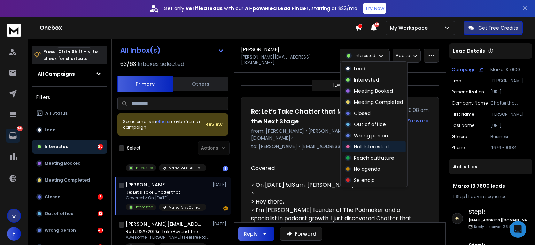
click at [360, 146] on p "Not Interested" at bounding box center [371, 146] width 35 height 7
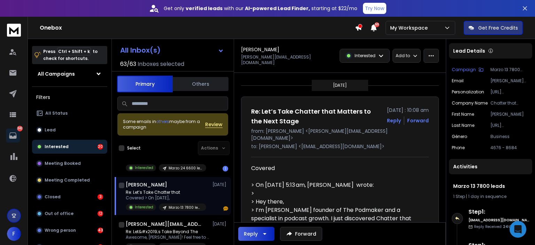
click at [357, 57] on div "Interested" at bounding box center [364, 55] width 49 height 13
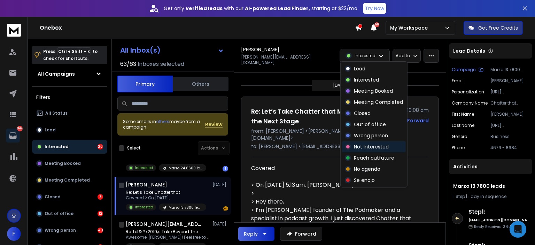
click at [383, 146] on p "Not Interested" at bounding box center [371, 146] width 35 height 7
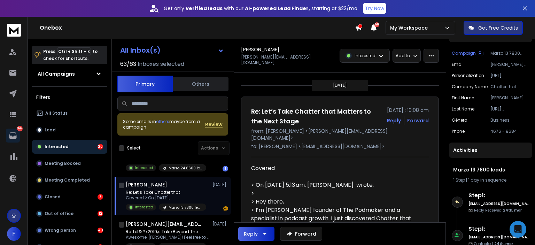
scroll to position [25, 0]
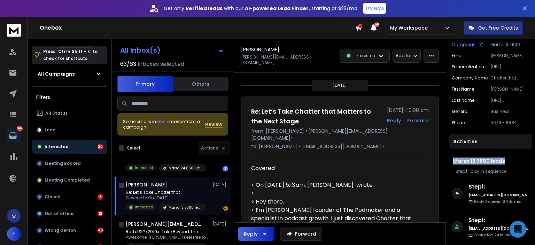
drag, startPoint x: 502, startPoint y: 157, endPoint x: 448, endPoint y: 159, distance: 54.7
click at [448, 159] on div "Lead Details Campaign Marzo 13 7800 leads Email tony@tonychapmanreactions.com P…" at bounding box center [490, 161] width 89 height 245
click at [433, 54] on icon "button" at bounding box center [431, 56] width 6 height 6
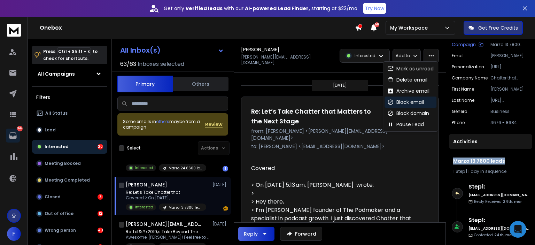
click at [410, 104] on div "Block email" at bounding box center [405, 102] width 37 height 7
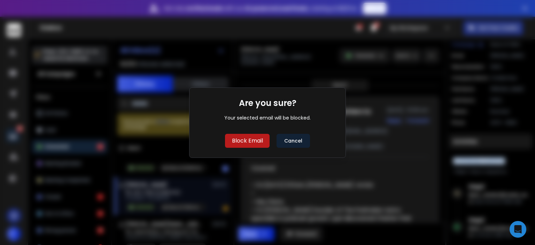
click at [239, 146] on button "Block Email" at bounding box center [247, 141] width 45 height 14
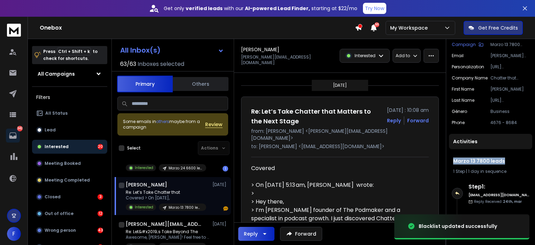
click at [431, 57] on button "button" at bounding box center [431, 56] width 15 height 14
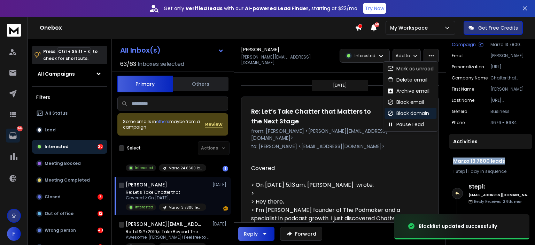
click at [401, 113] on div "Block domain" at bounding box center [408, 113] width 42 height 7
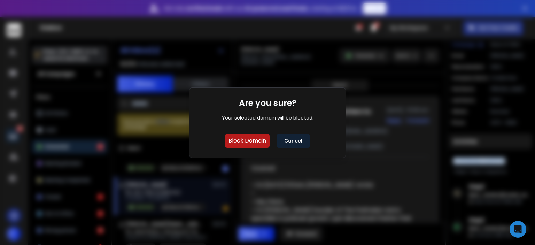
click at [247, 140] on button "Block Domain" at bounding box center [247, 141] width 45 height 14
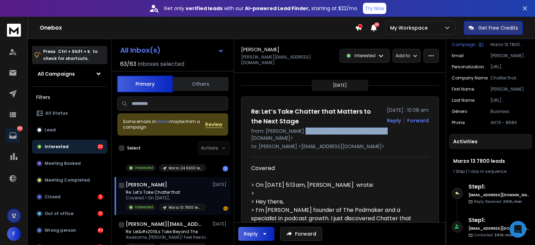
drag, startPoint x: 307, startPoint y: 124, endPoint x: 391, endPoint y: 125, distance: 84.0
click at [392, 127] on p "from: Tony Chapman <tony@tonychapmanreactions.com>" at bounding box center [340, 134] width 178 height 14
copy p "tony@tonychapmanreactions.com"
click at [356, 53] on p "Interested" at bounding box center [365, 56] width 21 height 6
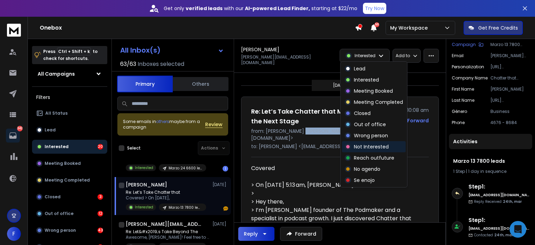
click at [385, 144] on p "Not Interested" at bounding box center [371, 146] width 35 height 7
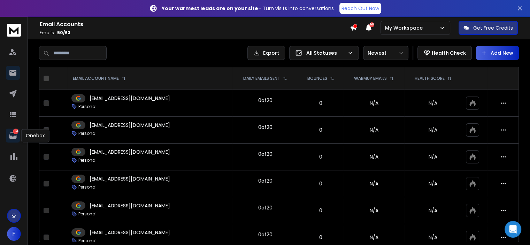
click at [16, 137] on icon at bounding box center [12, 135] width 7 height 6
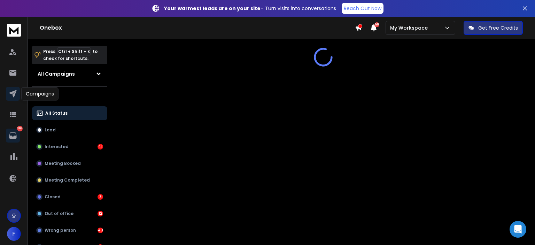
click at [17, 95] on icon at bounding box center [13, 94] width 8 height 8
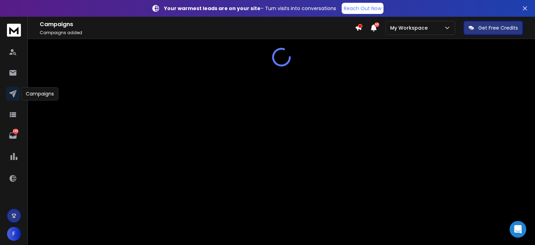
click at [17, 91] on link at bounding box center [13, 94] width 14 height 14
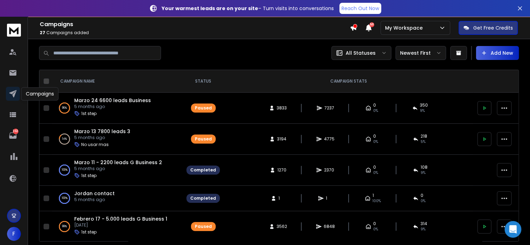
click at [115, 133] on span "Marzo 13 7800 leads 3" at bounding box center [102, 131] width 56 height 7
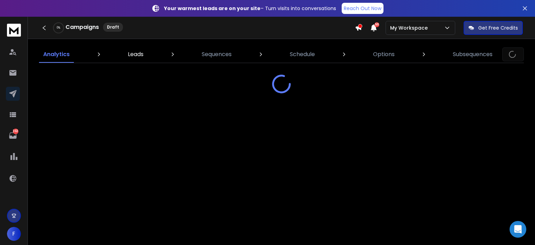
click at [134, 56] on p "Leads" at bounding box center [136, 54] width 16 height 8
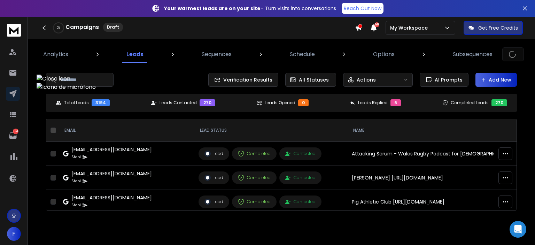
click at [103, 79] on input at bounding box center [80, 80] width 68 height 14
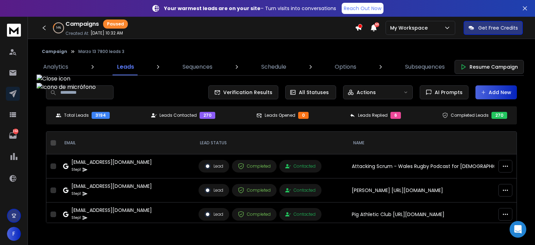
paste input "**********"
type input "**********"
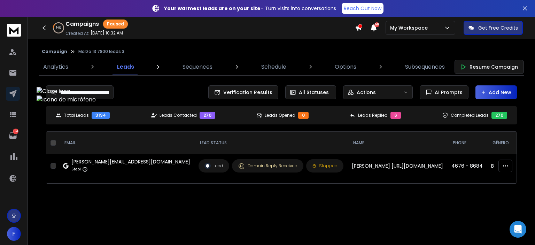
click at [111, 92] on input "**********" at bounding box center [80, 92] width 68 height 14
click at [113, 92] on input "**********" at bounding box center [80, 92] width 68 height 14
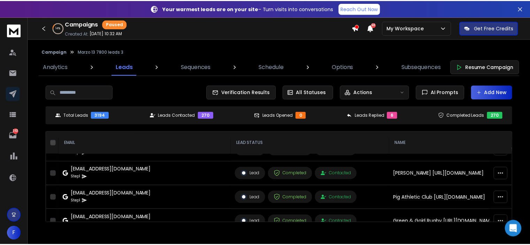
scroll to position [0, 0]
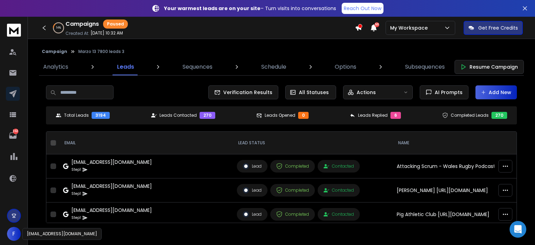
click at [13, 232] on span "F" at bounding box center [14, 234] width 14 height 14
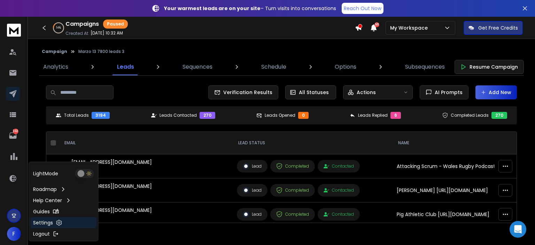
click at [47, 220] on p "Settings" at bounding box center [43, 222] width 20 height 7
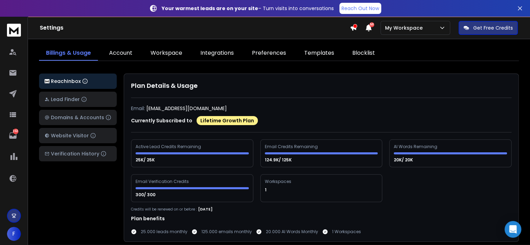
click at [357, 52] on link "Blocklist" at bounding box center [363, 53] width 37 height 15
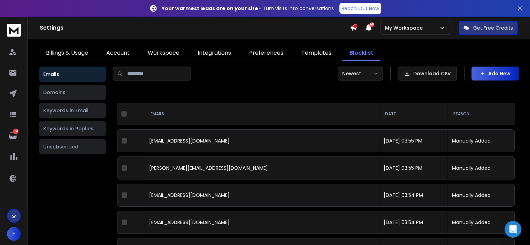
click at [166, 75] on input at bounding box center [152, 74] width 78 height 14
type input "******"
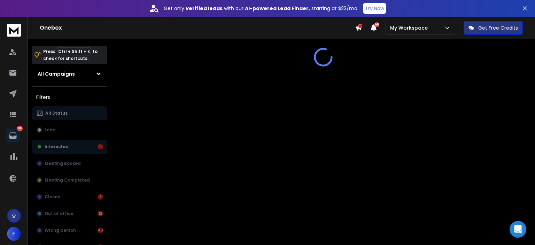
click at [62, 144] on div "All Status Lead Interested 41 Meeting Booked Meeting Completed Closed 3 Out of …" at bounding box center [69, 180] width 75 height 148
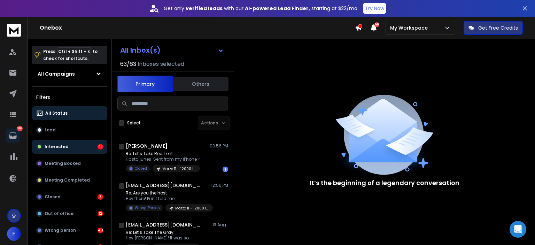
click at [62, 144] on p "Interested" at bounding box center [57, 147] width 24 height 6
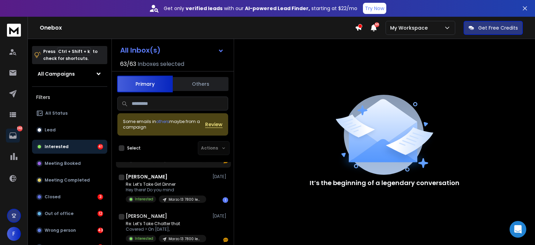
scroll to position [1742, 0]
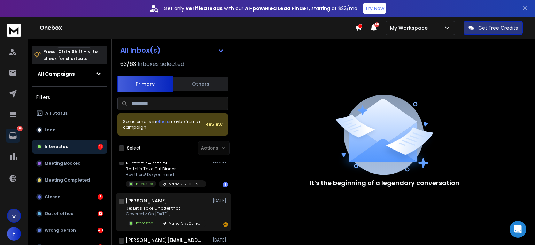
click at [199, 204] on div "Tony Chapman 24 Mar Re: Let’s Take Chatter that Covered > On Mar 24, Interested…" at bounding box center [177, 212] width 102 height 30
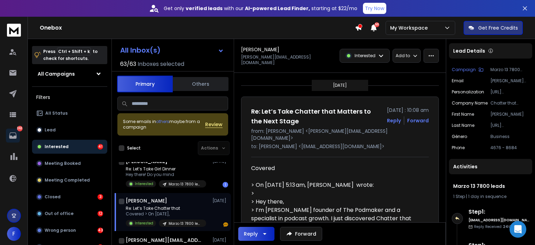
click at [351, 55] on div at bounding box center [349, 56] width 6 height 6
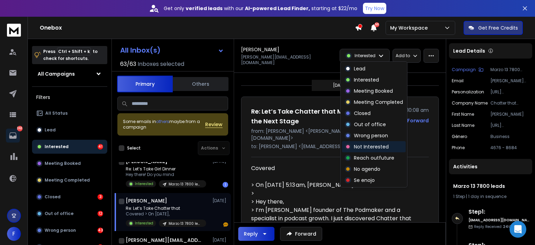
click at [374, 142] on div "Not Interested" at bounding box center [374, 146] width 64 height 11
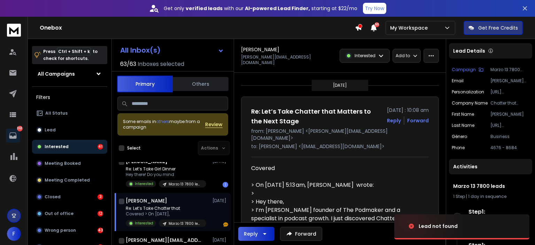
click at [430, 56] on icon "button" at bounding box center [431, 56] width 6 height 6
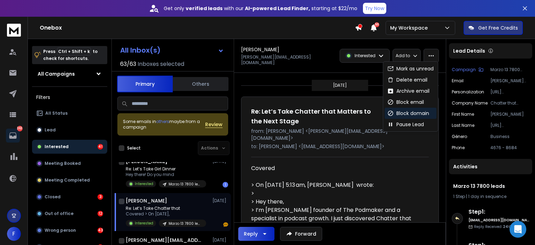
click at [405, 115] on div "Block domain" at bounding box center [408, 113] width 42 height 7
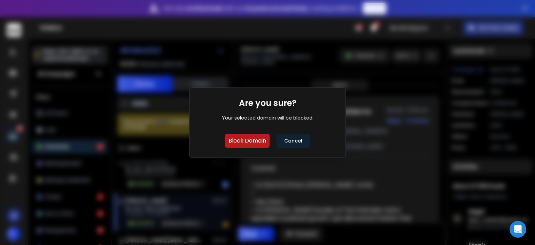
click at [257, 135] on button "Block Domain" at bounding box center [247, 141] width 45 height 14
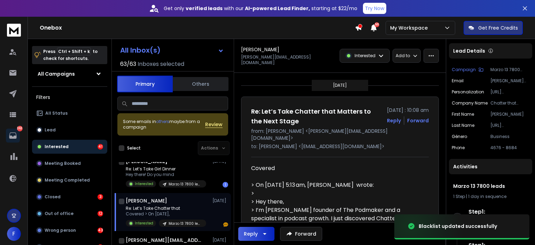
click at [431, 53] on icon "button" at bounding box center [431, 56] width 6 height 6
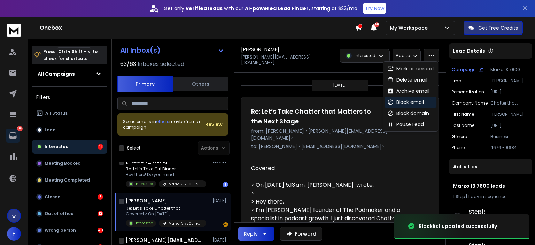
click at [410, 99] on div "Block email" at bounding box center [405, 102] width 37 height 7
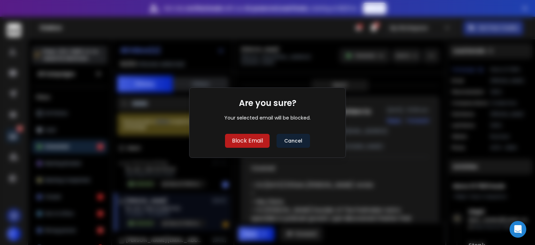
click at [254, 144] on button "Block Email" at bounding box center [247, 141] width 45 height 14
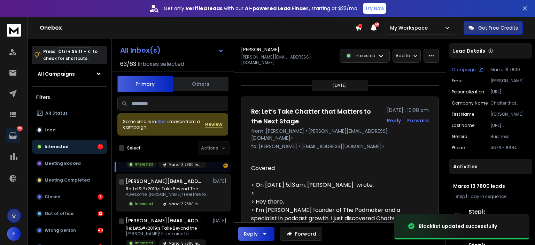
scroll to position [1811, 0]
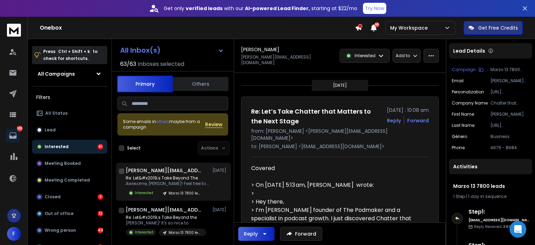
click at [205, 180] on div "Re: Let&#x2019;s Take Beyond The Awesome, Brian! Feel free to book Interested M…" at bounding box center [177, 185] width 102 height 21
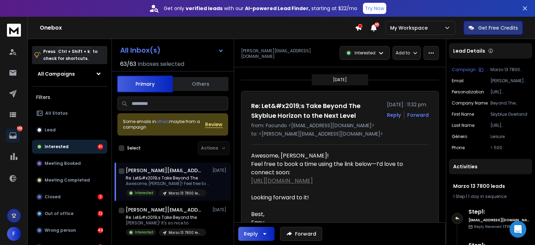
click at [433, 53] on icon "button" at bounding box center [431, 52] width 5 height 1
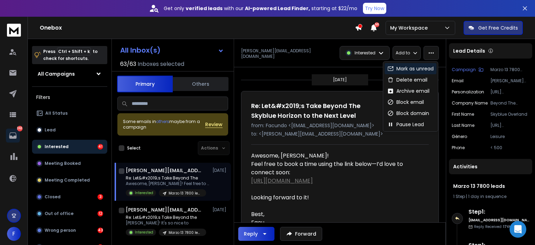
click at [430, 66] on div "Mark as unread" at bounding box center [410, 68] width 46 height 7
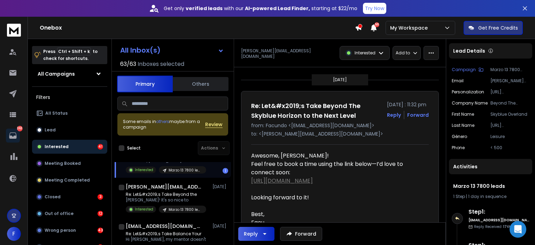
scroll to position [1846, 0]
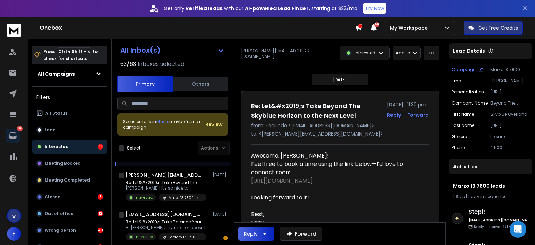
drag, startPoint x: 198, startPoint y: 182, endPoint x: 355, endPoint y: 162, distance: 158.7
click at [197, 182] on p "Re: Let&#x2019;s Take Beyond the" at bounding box center [166, 183] width 80 height 6
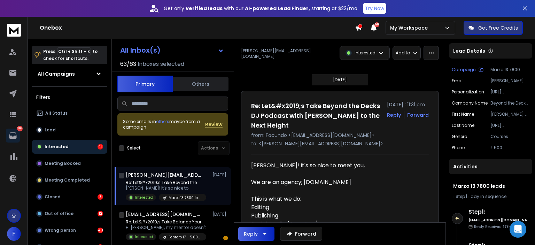
click at [427, 55] on button "button" at bounding box center [431, 53] width 15 height 14
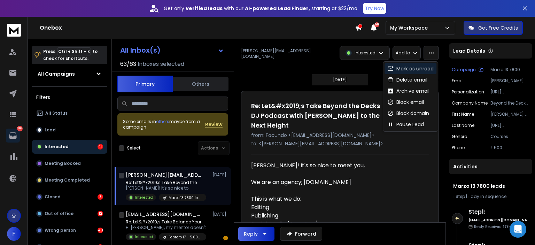
click at [421, 69] on div "Mark as unread" at bounding box center [410, 68] width 46 height 7
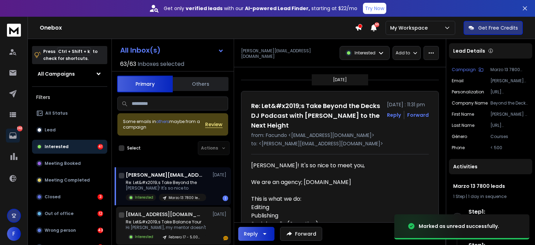
scroll to position [1867, 0]
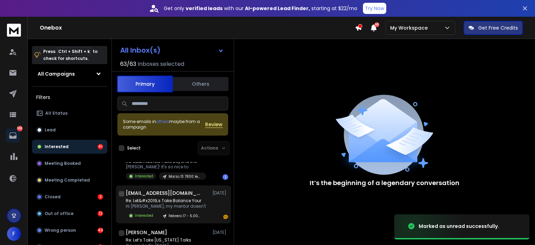
click at [204, 200] on p "Re: Let&#x2019;s Take Balance Your" at bounding box center [166, 201] width 80 height 6
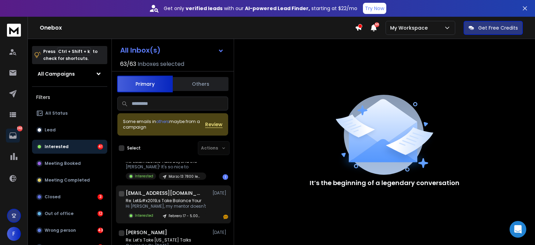
click at [169, 198] on p "Re: Let&#x2019;s Take Balance Your" at bounding box center [166, 201] width 80 height 6
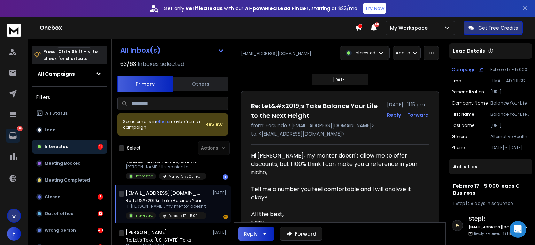
click at [435, 54] on button "button" at bounding box center [431, 53] width 15 height 14
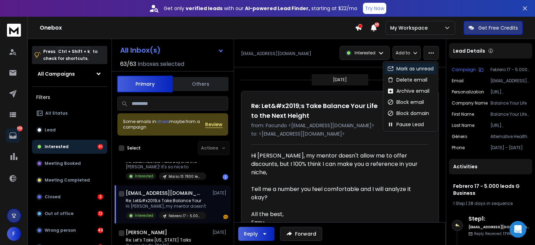
click at [424, 68] on div "Mark as unread" at bounding box center [410, 68] width 46 height 7
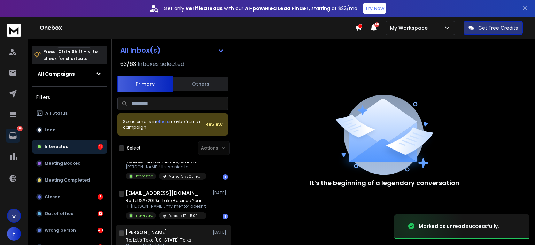
click at [194, 229] on div "Eugene Pulido 14 Mar" at bounding box center [177, 232] width 102 height 7
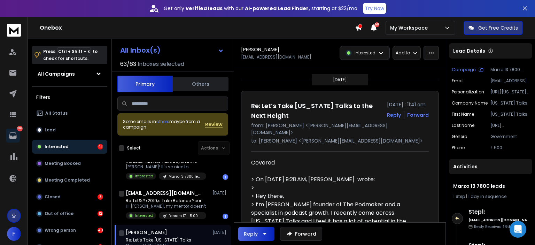
scroll to position [1937, 0]
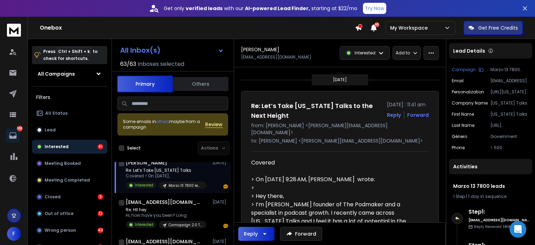
click at [356, 54] on p "Interested" at bounding box center [365, 53] width 21 height 6
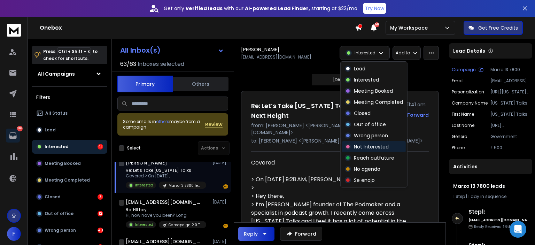
click at [372, 145] on p "Not Interested" at bounding box center [371, 146] width 35 height 7
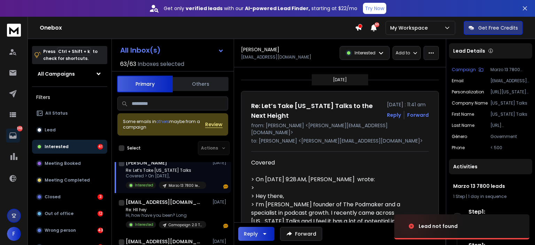
scroll to position [1902, 0]
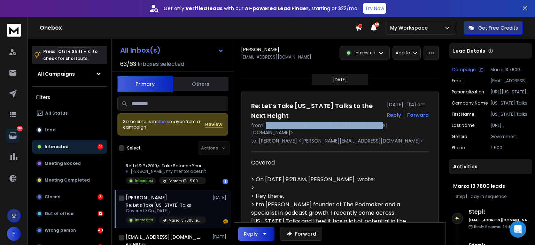
drag, startPoint x: 380, startPoint y: 126, endPoint x: 265, endPoint y: 124, distance: 114.6
click at [265, 124] on p "from: Eugene Pulido <gene@pipelineadvisors.com>" at bounding box center [340, 129] width 178 height 14
copy p "Eugene Pulido <gene@pipelineadvisors.com>"
click at [428, 56] on button "button" at bounding box center [431, 53] width 15 height 14
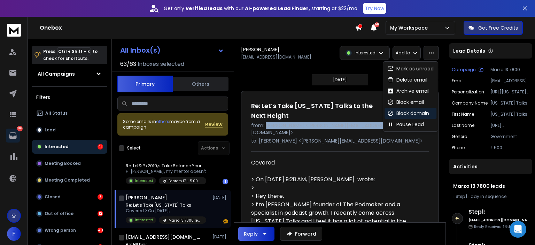
click at [418, 111] on div "Block domain" at bounding box center [408, 113] width 42 height 7
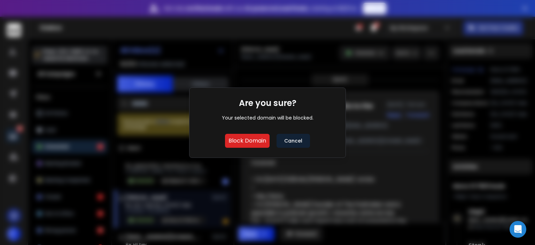
click at [270, 140] on div "Block Domain Cancel" at bounding box center [267, 141] width 85 height 14
click at [265, 141] on button "Block Domain" at bounding box center [247, 141] width 45 height 14
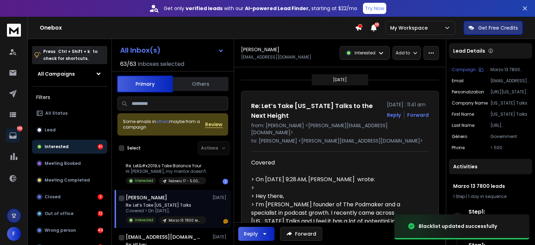
click at [431, 53] on icon "button" at bounding box center [431, 52] width 5 height 1
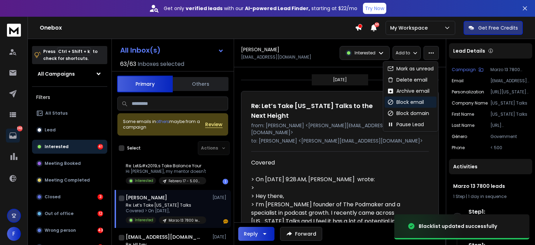
click at [415, 99] on div "Block email" at bounding box center [405, 102] width 37 height 7
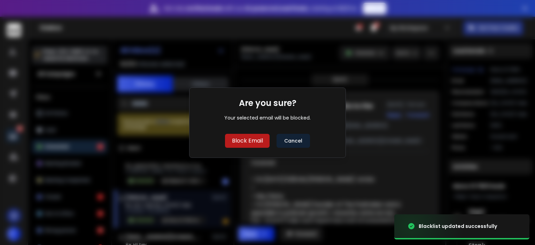
click at [237, 139] on button "Block Email" at bounding box center [247, 141] width 45 height 14
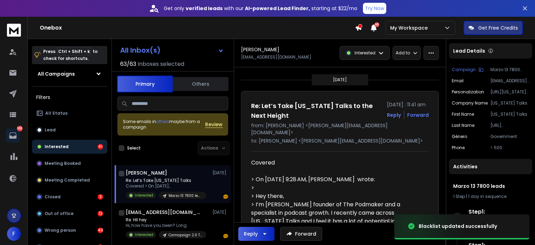
scroll to position [1937, 0]
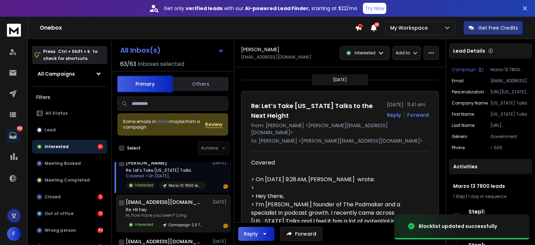
click at [178, 203] on h1 "minute4208@icloud.com" at bounding box center [164, 202] width 77 height 7
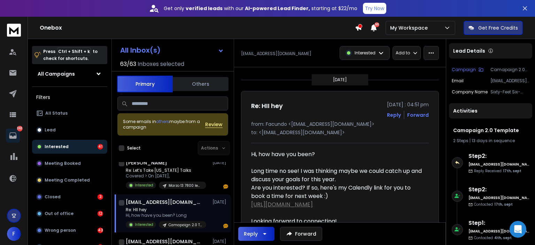
click at [432, 52] on icon "button" at bounding box center [431, 53] width 6 height 6
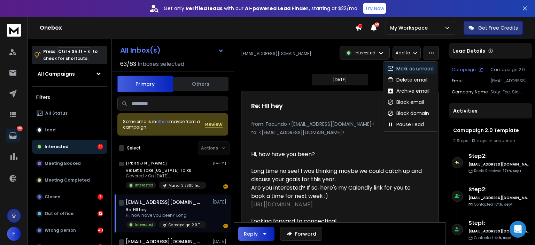
click at [424, 70] on div "Mark as unread" at bounding box center [410, 68] width 46 height 7
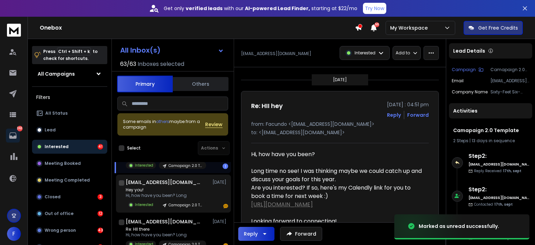
scroll to position [2007, 0]
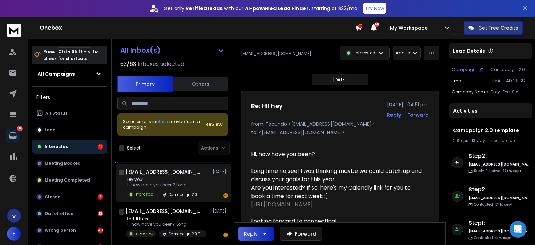
click at [194, 184] on p "Hi, how have you been? Long" at bounding box center [166, 185] width 80 height 6
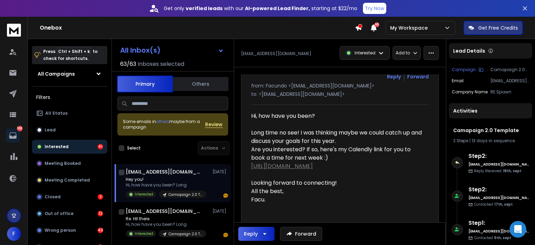
scroll to position [0, 0]
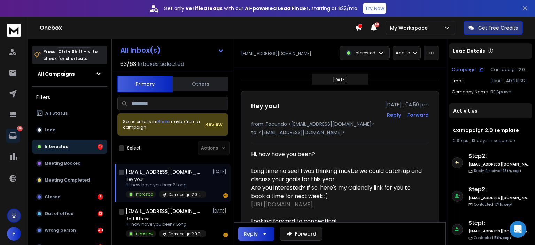
click at [429, 57] on button "button" at bounding box center [431, 53] width 15 height 14
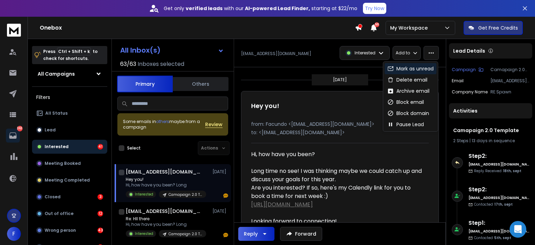
click at [401, 70] on div "Mark as unread" at bounding box center [410, 68] width 46 height 7
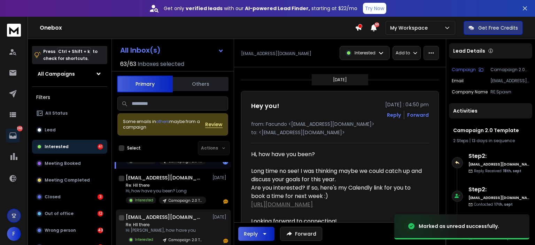
scroll to position [2042, 0]
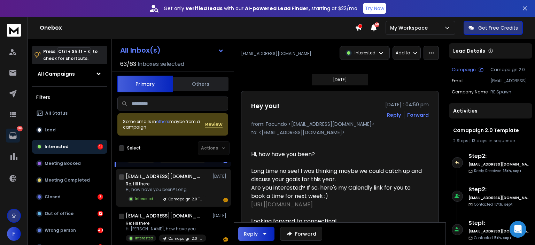
click at [193, 188] on p "Hi, how have you been? Long" at bounding box center [166, 190] width 80 height 6
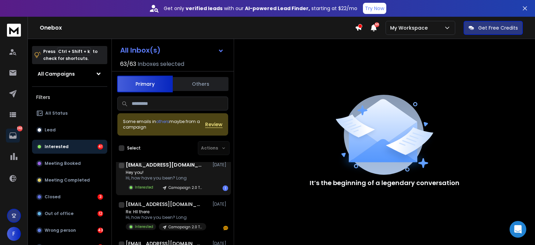
scroll to position [2024, 0]
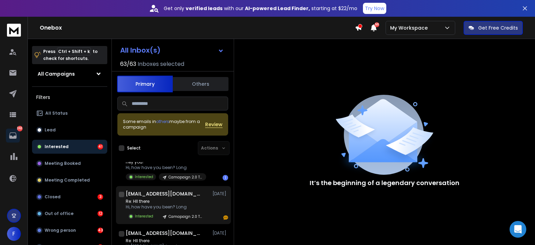
click at [196, 202] on p "Re: HII there" at bounding box center [166, 202] width 80 height 6
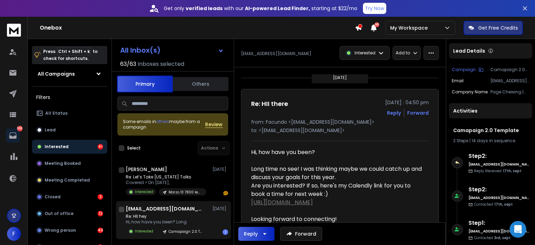
scroll to position [1920, 0]
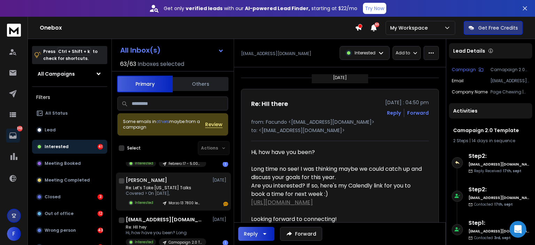
click at [179, 186] on p "Re: Let’s Take [US_STATE] Talks" at bounding box center [166, 188] width 80 height 6
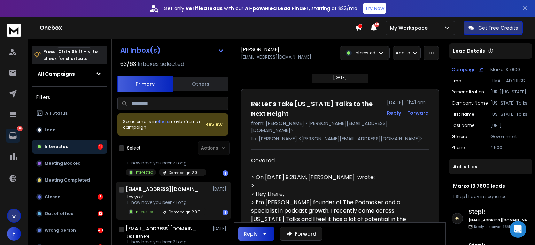
scroll to position [2024, 0]
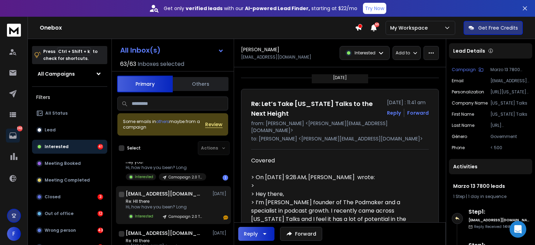
click at [189, 200] on p "Re: HII there" at bounding box center [166, 202] width 80 height 6
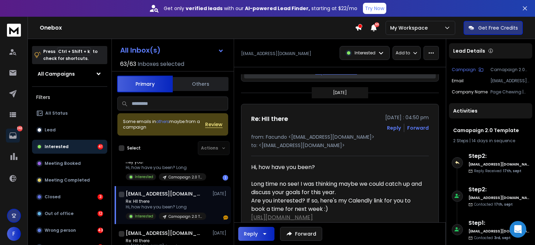
scroll to position [0, 0]
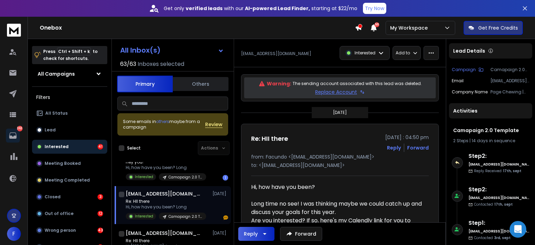
click at [432, 58] on button "button" at bounding box center [431, 53] width 15 height 14
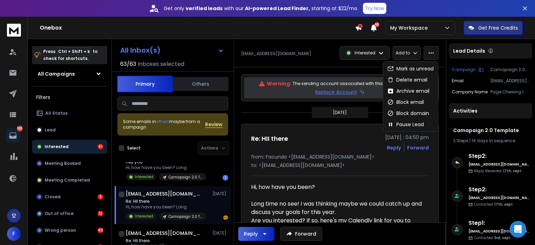
click at [415, 68] on div "Mark as unread" at bounding box center [410, 68] width 46 height 7
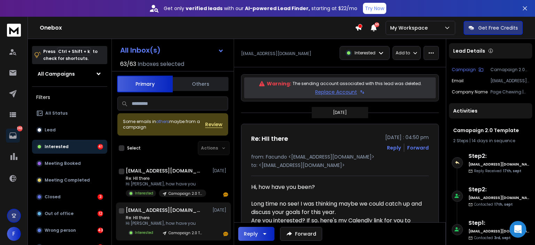
scroll to position [2059, 0]
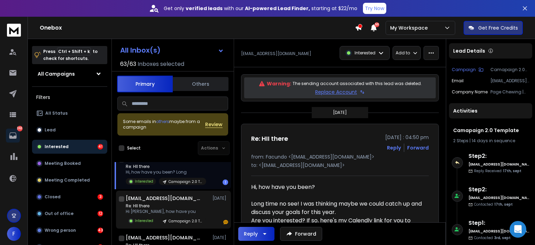
click at [198, 204] on p "Re: HII there" at bounding box center [166, 206] width 80 height 6
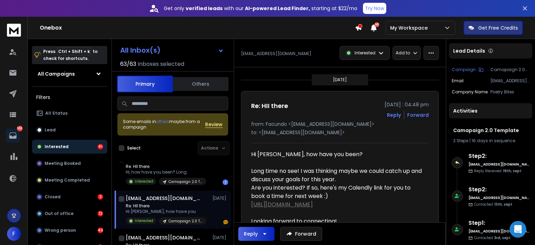
click at [429, 54] on icon "button" at bounding box center [431, 53] width 6 height 6
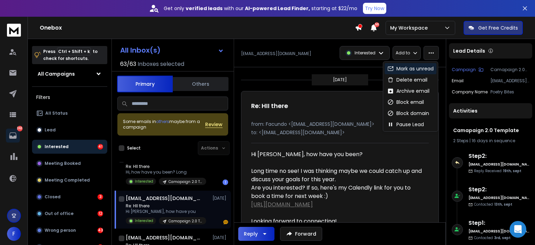
click at [400, 69] on div "Mark as unread" at bounding box center [410, 68] width 46 height 7
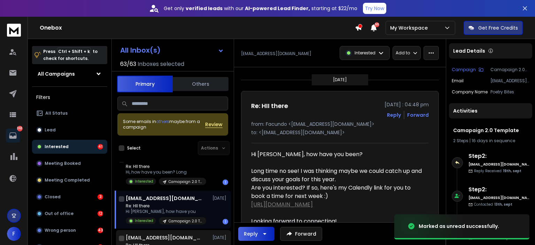
scroll to position [2094, 0]
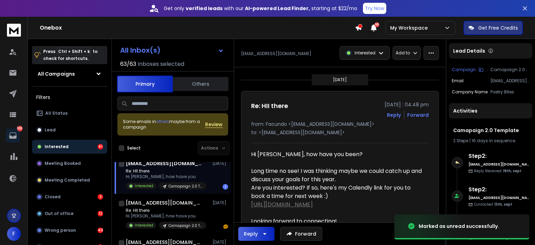
drag, startPoint x: 194, startPoint y: 213, endPoint x: 364, endPoint y: 121, distance: 193.3
click at [193, 213] on p "Hi Ben, how have you" at bounding box center [166, 216] width 80 height 6
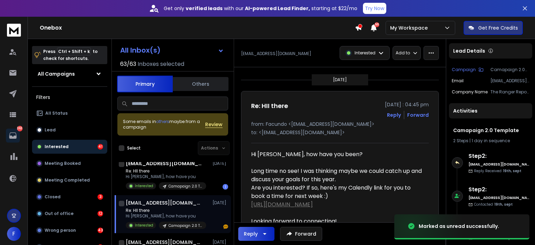
click at [433, 55] on icon "button" at bounding box center [431, 53] width 6 height 6
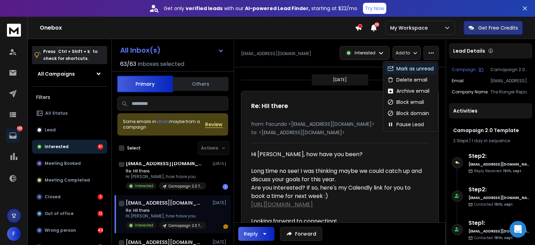
click at [429, 69] on div "Mark as unread" at bounding box center [410, 68] width 46 height 7
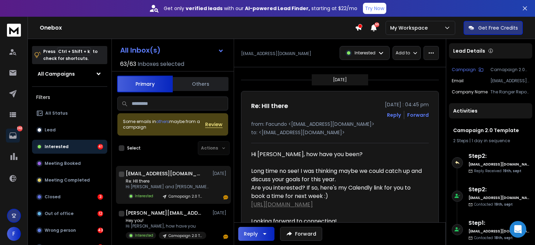
scroll to position [2198, 0]
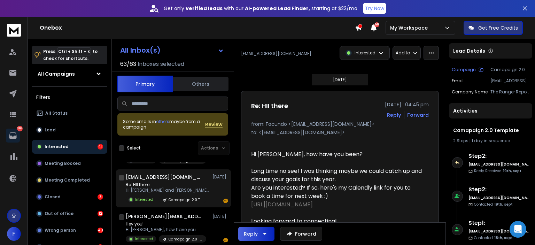
click at [182, 191] on p "Hi Lame and Chuck, how" at bounding box center [168, 190] width 84 height 6
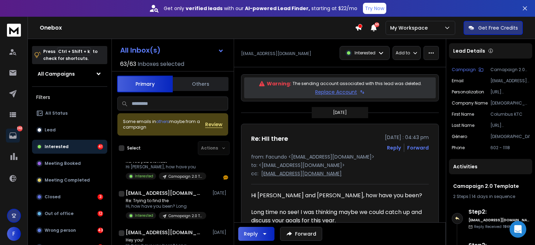
scroll to position [2825, 0]
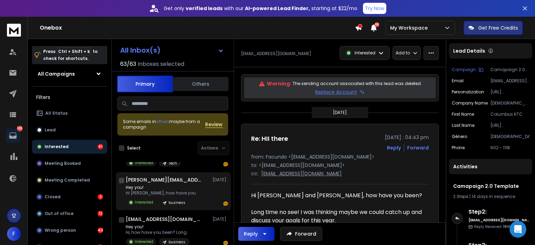
click at [196, 208] on div "joe@joenazlaw.com 07 Feb Hey you! Hi Joe, how have you Interested business" at bounding box center [173, 191] width 115 height 38
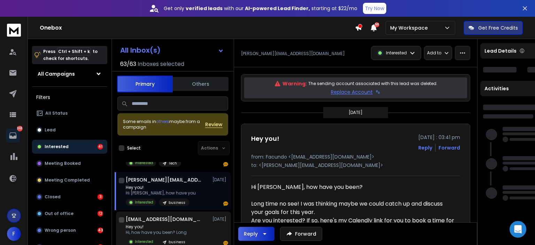
click at [191, 219] on h1 "mildreddavis@lhmpr-radio.com" at bounding box center [164, 219] width 77 height 7
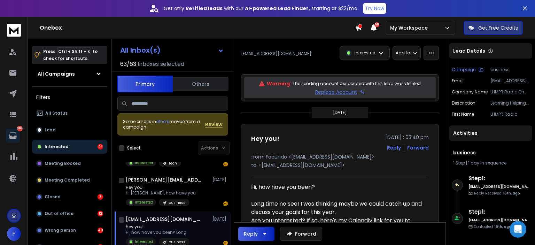
scroll to position [2965, 0]
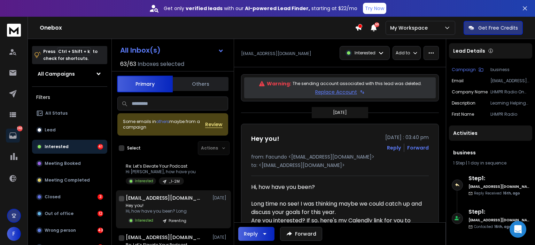
click at [192, 218] on div "Hey you! Hi, how have you been? Long Interested Parenting" at bounding box center [177, 213] width 102 height 21
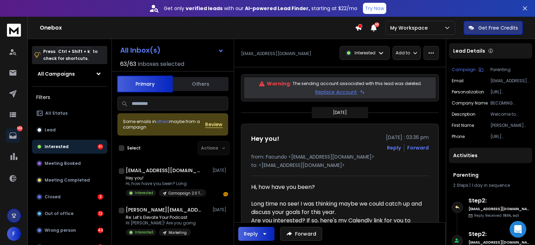
scroll to position [3243, 0]
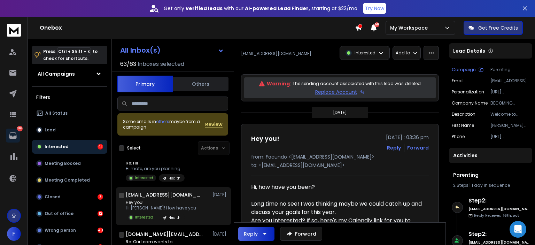
click at [191, 204] on div "Hey you! Hi Bisma! How have you Interested Health" at bounding box center [177, 210] width 102 height 21
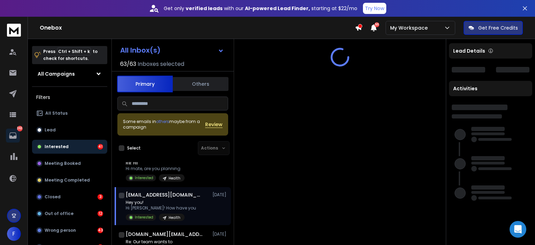
click at [190, 204] on div "Hey you! Hi Bisma! How have you Interested Health" at bounding box center [177, 210] width 102 height 21
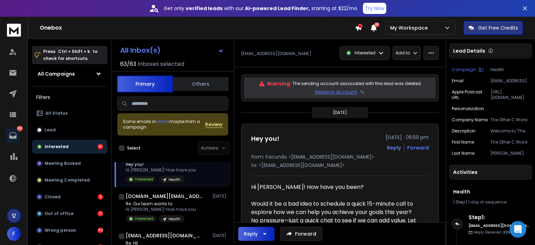
scroll to position [3487, 0]
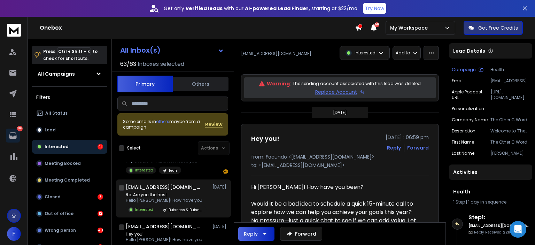
click at [180, 192] on p "Re: Are you the host" at bounding box center [166, 195] width 80 height 6
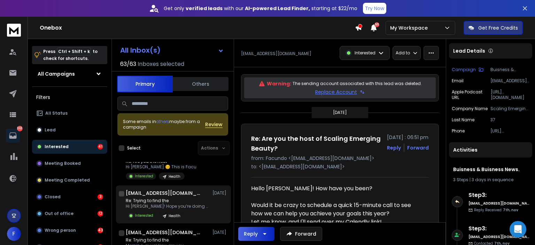
scroll to position [4114, 0]
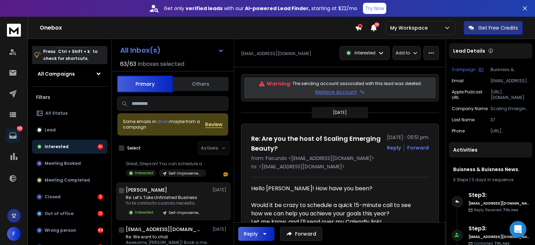
click at [174, 203] on p "Yo te contacto cuando necesito," at bounding box center [166, 203] width 80 height 6
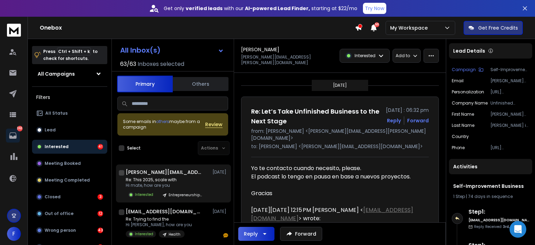
scroll to position [4358, 0]
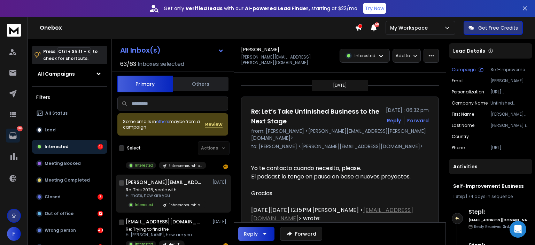
click at [174, 191] on p "Re: This 2025, scale with" at bounding box center [166, 190] width 80 height 6
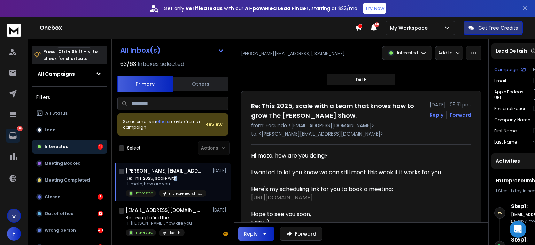
scroll to position [4567, 0]
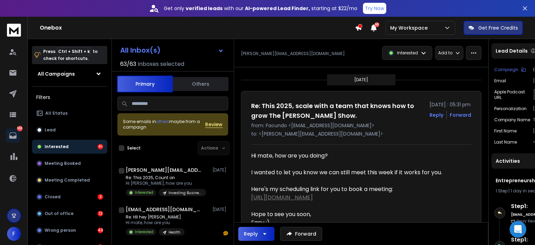
click at [157, 102] on input at bounding box center [172, 103] width 111 height 14
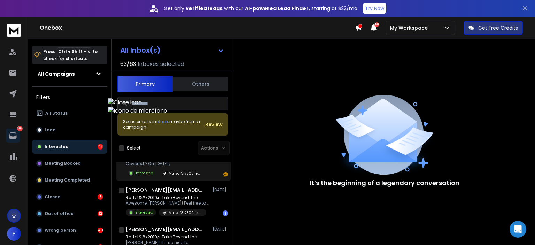
scroll to position [1803, 0]
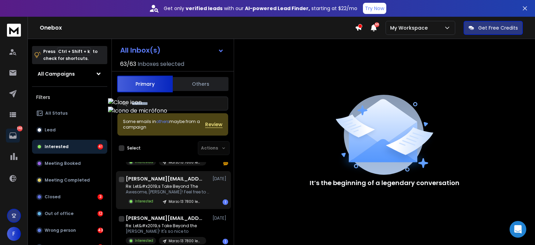
click at [166, 188] on p "Re: Let&#x2019;s Take Beyond The" at bounding box center [168, 187] width 84 height 6
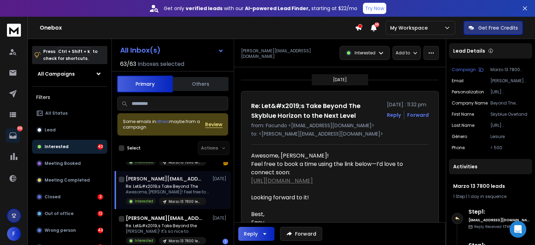
click at [503, 125] on p "https://podcasts.apple.com/us/podcast/beyond-the-skyblue-horizon/id1783331969" at bounding box center [509, 126] width 39 height 6
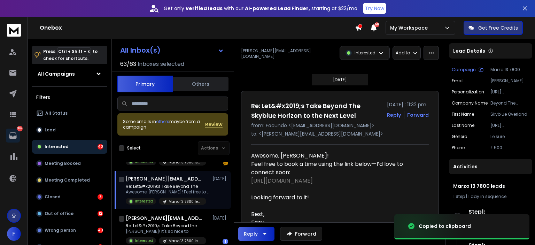
click at [355, 55] on p "Interested" at bounding box center [365, 53] width 21 height 6
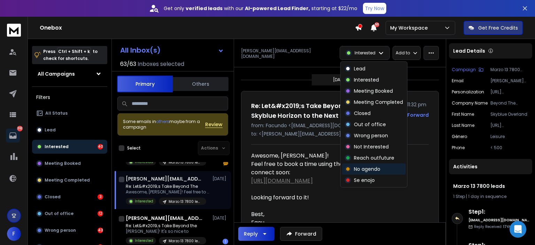
click at [364, 167] on p "No agendo" at bounding box center [367, 168] width 26 height 7
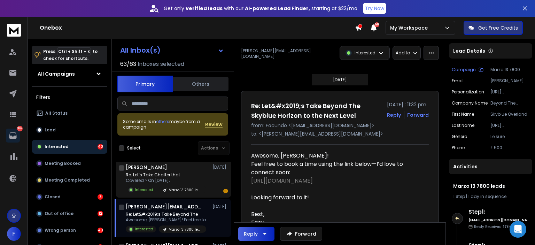
scroll to position [1768, 0]
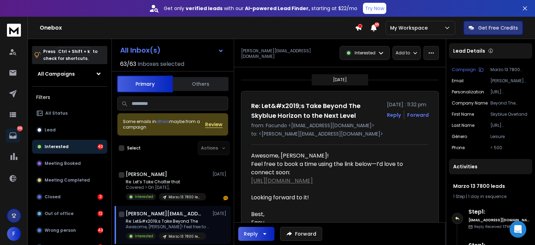
click at [439, 51] on button "button" at bounding box center [431, 53] width 15 height 14
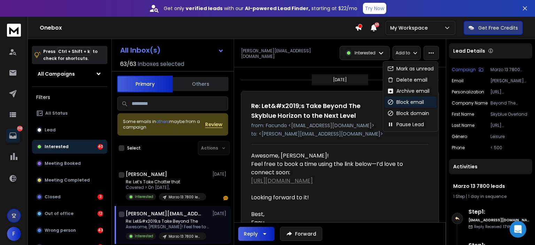
click at [410, 100] on div "Block email" at bounding box center [405, 102] width 37 height 7
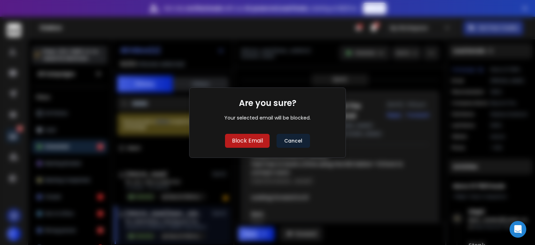
click at [257, 147] on div "Are you sure? Your selected email will be blocked. Block Email Cancel" at bounding box center [267, 122] width 157 height 70
click at [260, 141] on button "Block Email" at bounding box center [247, 141] width 45 height 14
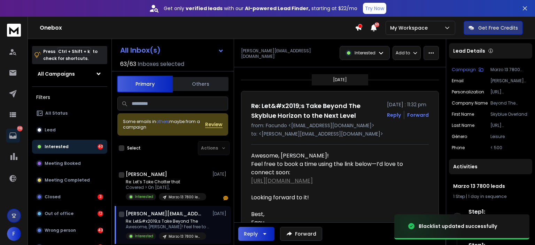
click at [434, 57] on button "button" at bounding box center [431, 53] width 15 height 14
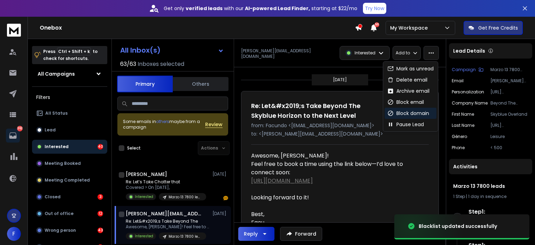
click at [398, 114] on div "Block domain" at bounding box center [408, 113] width 42 height 7
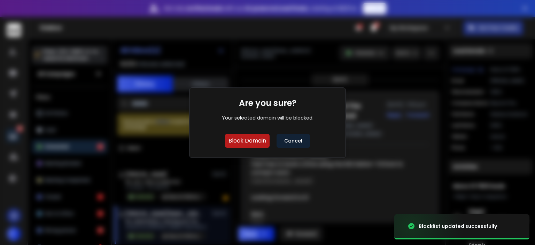
click at [255, 140] on button "Block Domain" at bounding box center [247, 141] width 45 height 14
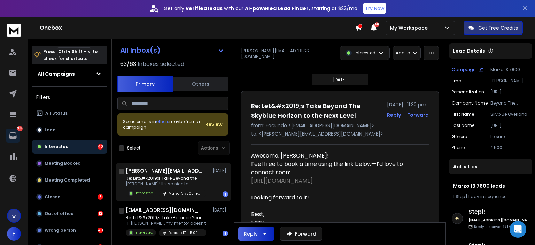
scroll to position [1873, 0]
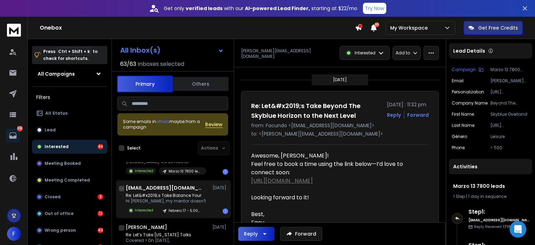
click at [165, 205] on div "Re: Let&#x2019;s Take Balance Your Hi Meghan, my mentor doesn't Interested Febr…" at bounding box center [166, 203] width 80 height 21
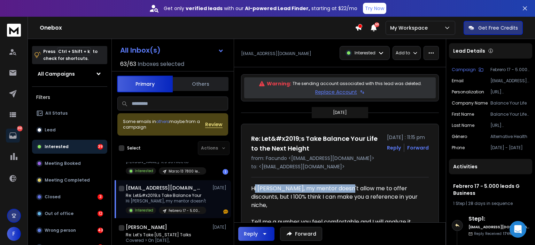
drag, startPoint x: 255, startPoint y: 192, endPoint x: 346, endPoint y: 193, distance: 90.2
click at [346, 192] on div "Hi Meghan, my mentor doesn't allow me to offer discounts, but I 100% think I ca…" at bounding box center [337, 221] width 172 height 75
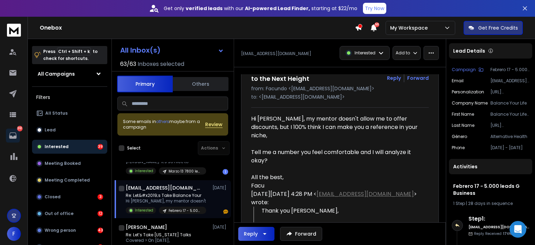
click at [341, 190] on div "On Monday, Mar 17, 2025 at 4:28 PM < info@balancebymeghan.com > wrote:" at bounding box center [337, 198] width 172 height 17
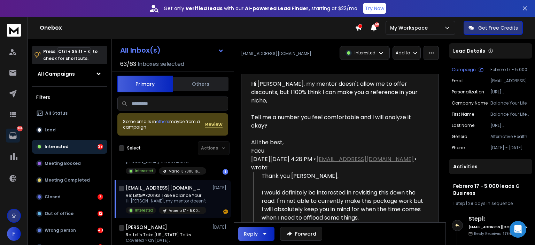
scroll to position [0, 0]
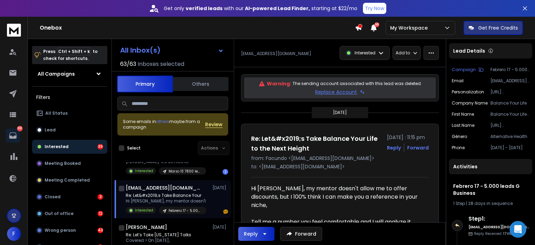
click at [429, 54] on icon "button" at bounding box center [431, 53] width 6 height 6
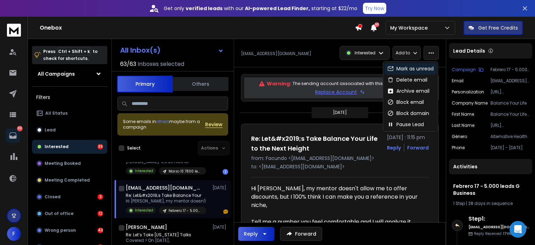
click at [416, 68] on div "Mark as unread" at bounding box center [410, 68] width 46 height 7
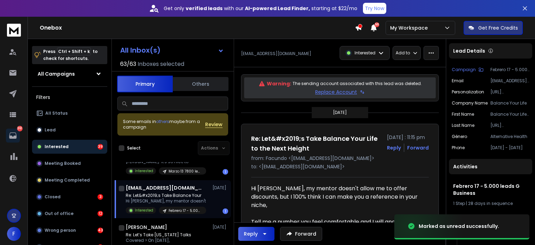
click at [149, 104] on input at bounding box center [172, 103] width 111 height 14
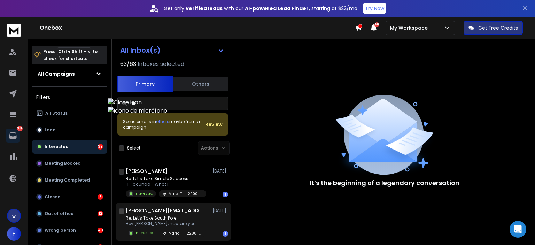
type input "*"
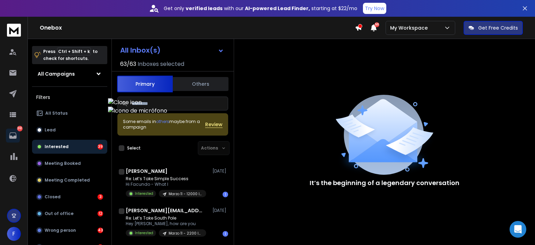
click at [11, 233] on span "F" at bounding box center [14, 234] width 14 height 14
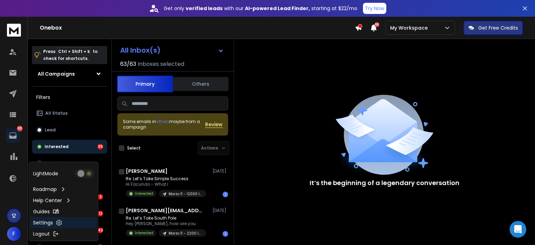
click at [40, 220] on p "Settings" at bounding box center [43, 222] width 20 height 7
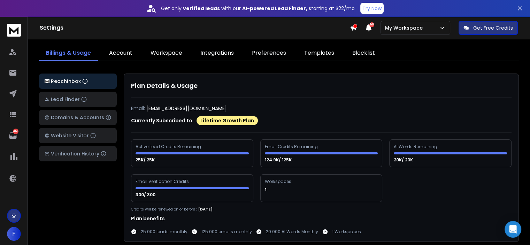
click at [225, 51] on link "Integrations" at bounding box center [216, 53] width 47 height 15
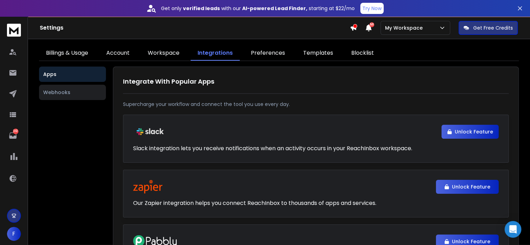
click at [358, 54] on link "Blocklist" at bounding box center [362, 53] width 37 height 15
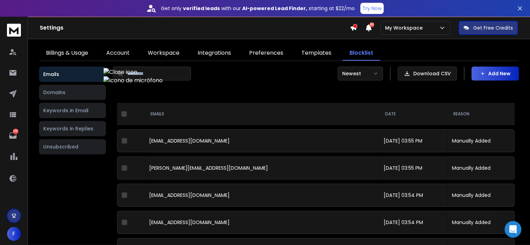
click at [153, 65] on div "Emails Domains Keywords in Email Keywords in Replies Unsubscribed Newest Downlo…" at bounding box center [279, 164] width 480 height 206
paste input "**********"
type input "**********"
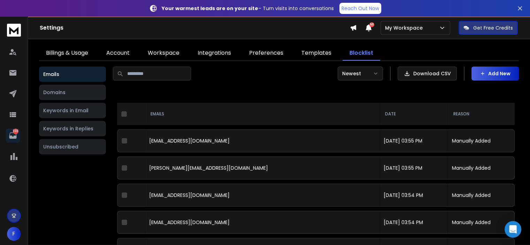
click at [14, 136] on icon at bounding box center [12, 135] width 7 height 6
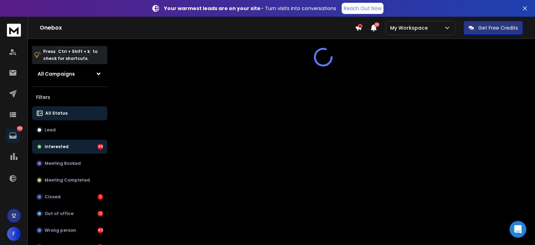
click at [65, 140] on button "Interested 48" at bounding box center [69, 147] width 75 height 14
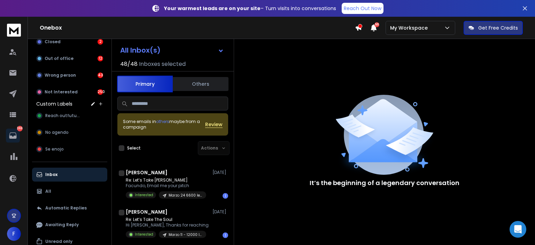
scroll to position [133, 0]
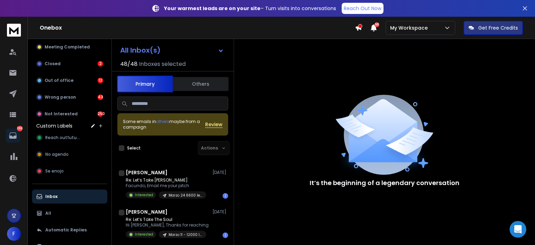
click at [98, 126] on icon at bounding box center [100, 125] width 5 height 5
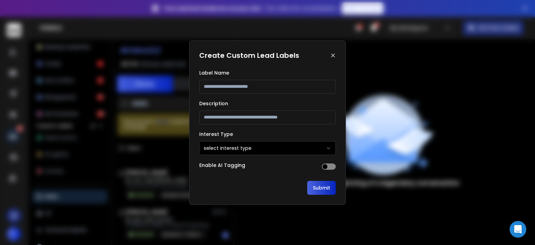
click at [237, 77] on div "Label Name" at bounding box center [267, 81] width 137 height 25
click at [239, 83] on input "Label Name" at bounding box center [267, 87] width 137 height 14
type input "**********"
click at [217, 147] on button "select interest type" at bounding box center [267, 148] width 137 height 14
select select "*******"
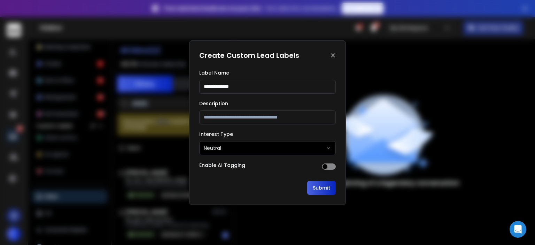
click at [331, 188] on button "Submit" at bounding box center [321, 188] width 29 height 14
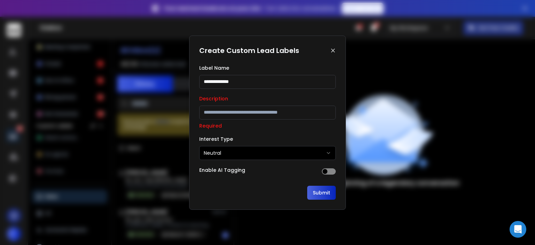
click at [274, 109] on input "Description" at bounding box center [267, 113] width 137 height 14
type input "**********"
click at [311, 190] on button "Submit" at bounding box center [321, 193] width 29 height 14
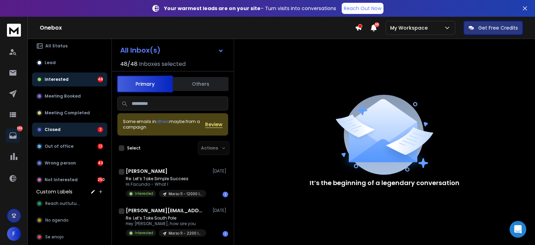
scroll to position [63, 0]
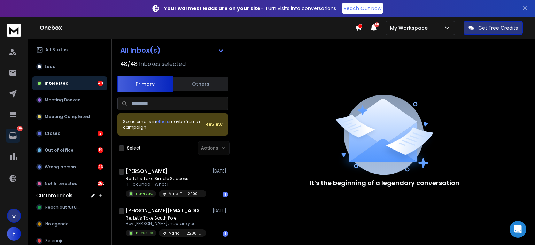
click at [55, 80] on button "Interested 48" at bounding box center [69, 83] width 75 height 14
click at [57, 77] on button "Interested 48" at bounding box center [69, 83] width 75 height 14
click at [59, 82] on p "Interested" at bounding box center [57, 83] width 24 height 6
drag, startPoint x: 59, startPoint y: 82, endPoint x: 226, endPoint y: 153, distance: 181.5
click at [59, 82] on p "Interested" at bounding box center [57, 83] width 24 height 6
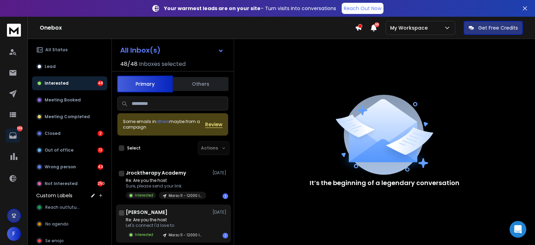
scroll to position [602, 0]
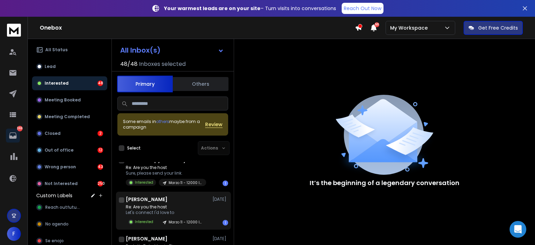
click at [197, 215] on p "Let's connect I'd love to" at bounding box center [166, 213] width 80 height 6
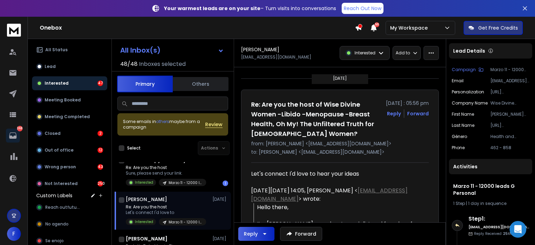
scroll to position [0, 0]
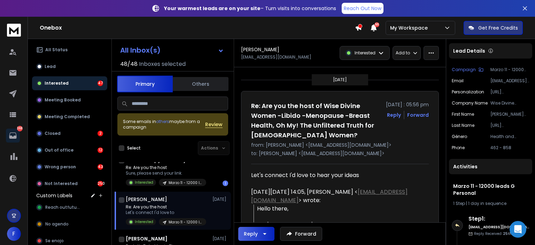
click at [433, 53] on button "button" at bounding box center [431, 53] width 15 height 14
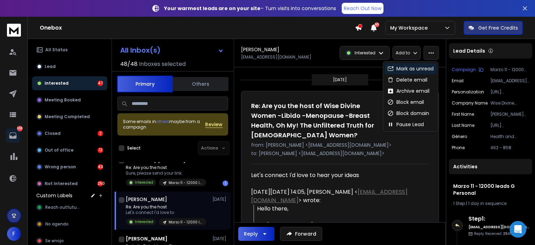
drag, startPoint x: 409, startPoint y: 69, endPoint x: 296, endPoint y: 167, distance: 149.9
click at [409, 69] on div "Mark as unread" at bounding box center [410, 68] width 46 height 7
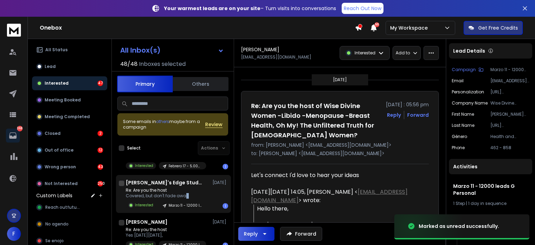
click at [185, 195] on p "Covered, but don't fade away" at bounding box center [166, 196] width 80 height 6
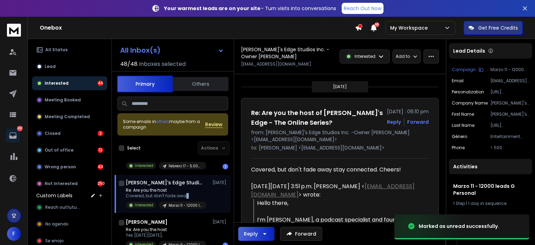
click at [434, 58] on button "button" at bounding box center [431, 56] width 15 height 14
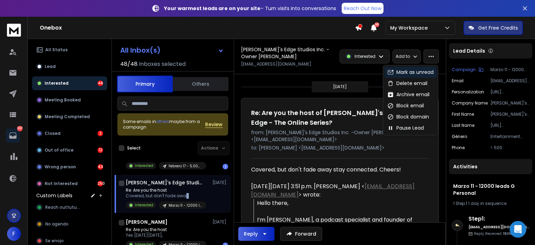
click at [415, 73] on div "Mark as unread" at bounding box center [410, 72] width 46 height 7
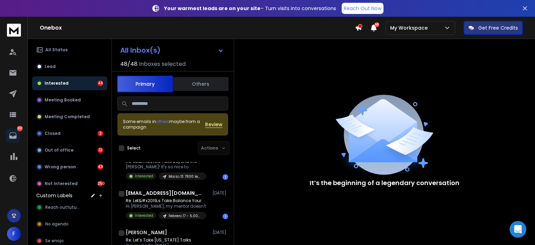
scroll to position [2076, 0]
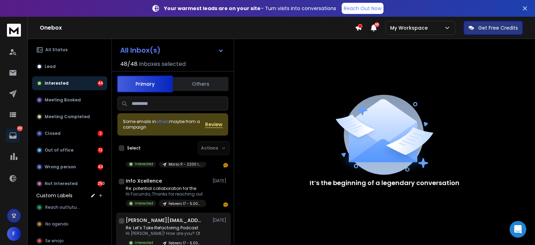
drag, startPoint x: 162, startPoint y: 223, endPoint x: 158, endPoint y: 227, distance: 5.7
click at [161, 223] on h1 "[PERSON_NAME][EMAIL_ADDRESS][DOMAIN_NAME]" at bounding box center [164, 220] width 77 height 7
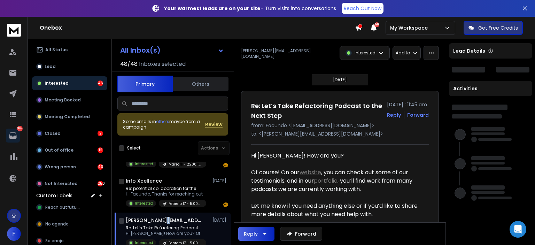
click at [431, 57] on button "button" at bounding box center [431, 53] width 15 height 14
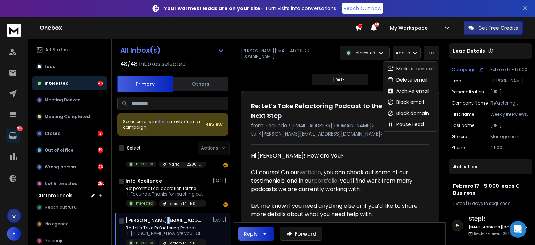
drag, startPoint x: 420, startPoint y: 67, endPoint x: 349, endPoint y: 115, distance: 86.3
click at [420, 67] on div "Mark as unread" at bounding box center [410, 68] width 46 height 7
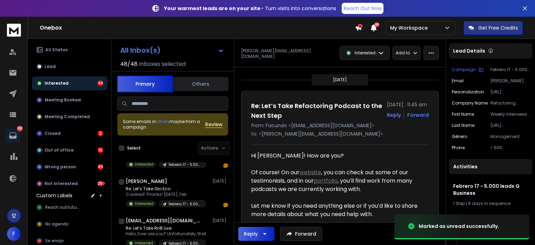
scroll to position [2355, 0]
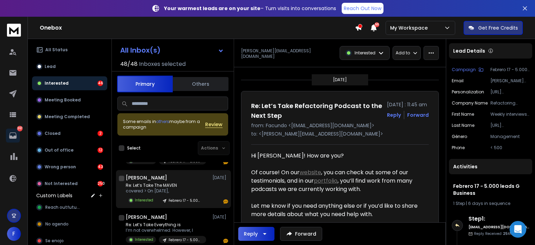
click at [182, 198] on p "Febrero 17 - 5.000 leads G Business" at bounding box center [185, 200] width 33 height 5
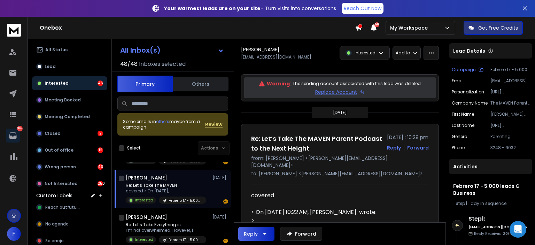
click at [373, 53] on p "Interested" at bounding box center [365, 53] width 21 height 6
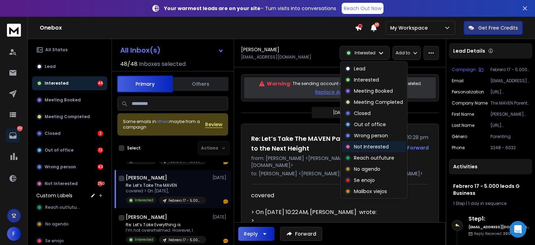
click at [375, 145] on p "Not Interested" at bounding box center [371, 146] width 35 height 7
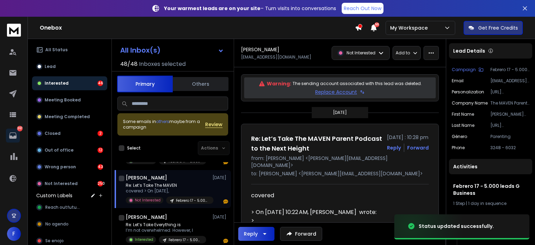
click at [432, 48] on button "button" at bounding box center [431, 53] width 15 height 14
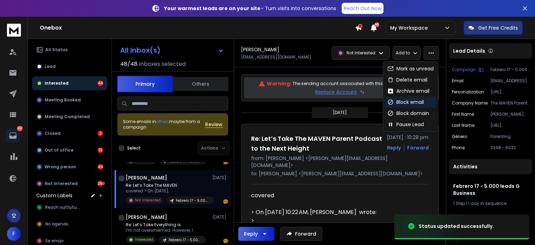
drag, startPoint x: 413, startPoint y: 101, endPoint x: 386, endPoint y: 115, distance: 30.5
click at [412, 99] on div "Block email" at bounding box center [405, 102] width 37 height 7
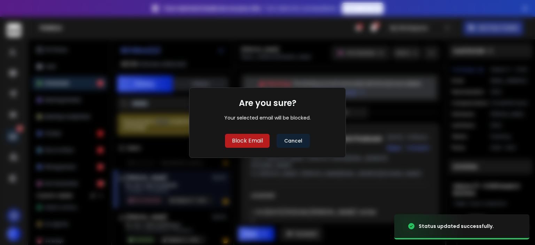
click at [254, 147] on button "Block Email" at bounding box center [247, 141] width 45 height 14
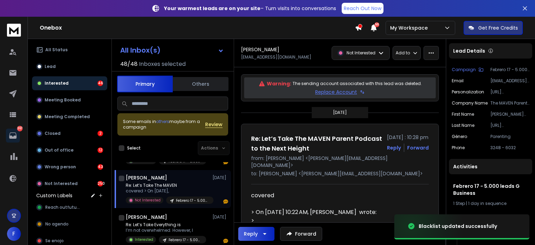
click at [431, 50] on button "button" at bounding box center [431, 53] width 15 height 14
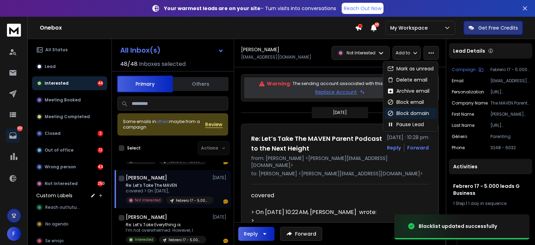
click at [412, 114] on div "Block domain" at bounding box center [408, 113] width 42 height 7
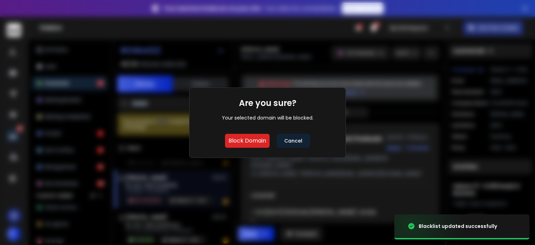
click at [258, 147] on div "Are you sure? Your selected domain will be blocked. Block Domain Cancel" at bounding box center [267, 122] width 157 height 70
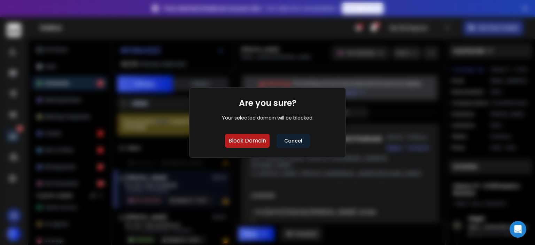
click at [257, 144] on button "Block Domain" at bounding box center [247, 141] width 45 height 14
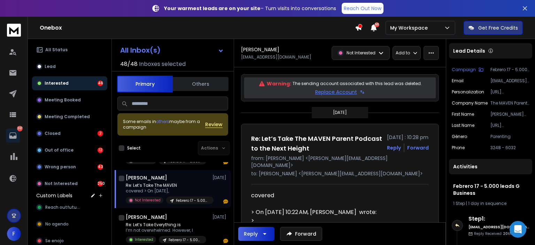
click at [373, 56] on div "Not Interested" at bounding box center [360, 52] width 57 height 13
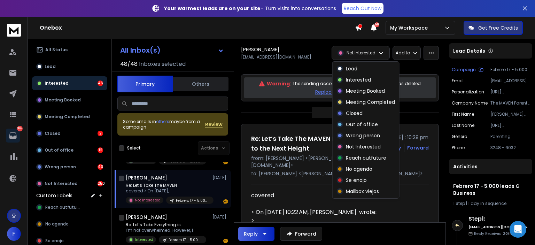
click at [277, 111] on div "[DATE]" at bounding box center [340, 112] width 198 height 11
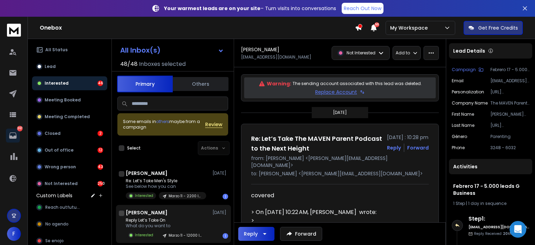
scroll to position [997, 0]
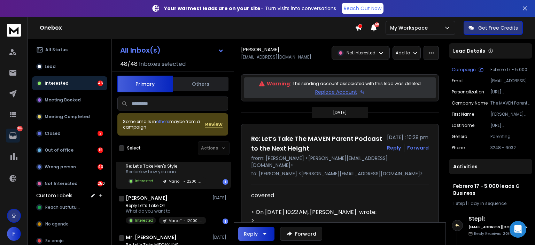
click at [195, 167] on p "Re: Let’s Take Men's Style" at bounding box center [166, 166] width 80 height 6
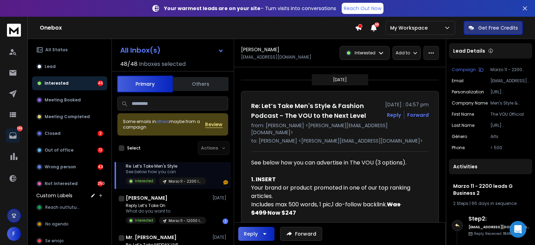
click at [524, 5] on div at bounding box center [525, 8] width 6 height 17
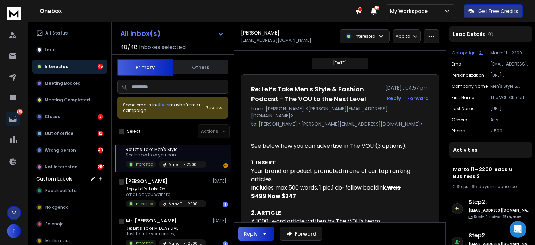
click at [428, 38] on icon "button" at bounding box center [431, 36] width 6 height 6
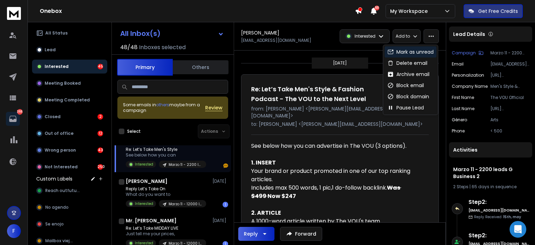
click at [421, 48] on div "Mark as unread" at bounding box center [410, 51] width 46 height 7
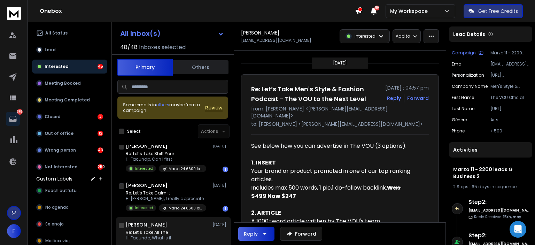
scroll to position [1345, 0]
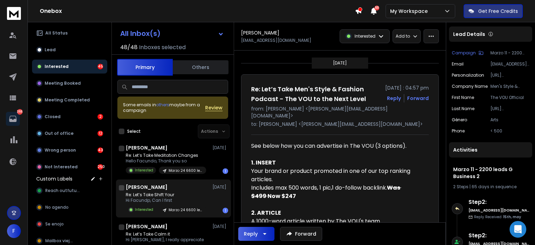
click at [205, 193] on div "Re: Let’s Take Shift Your Hi Facundp, Can I first Interested Marzo 24 6600 lead…" at bounding box center [177, 202] width 102 height 21
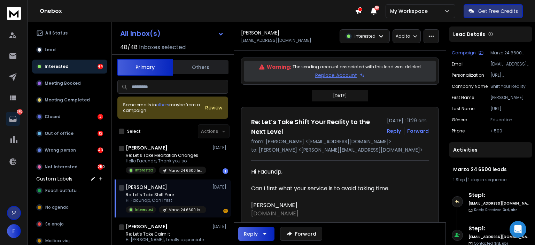
click at [431, 39] on button "button" at bounding box center [431, 36] width 15 height 14
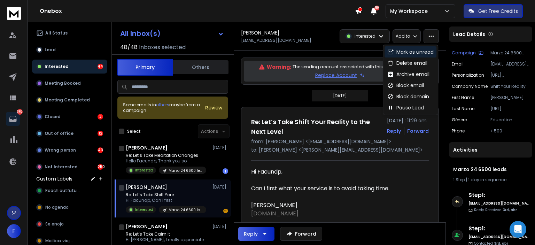
click at [422, 53] on div "Mark as unread" at bounding box center [410, 51] width 46 height 7
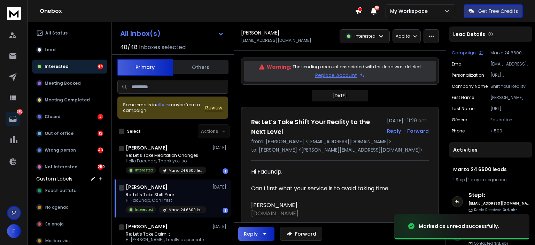
scroll to position [1519, 0]
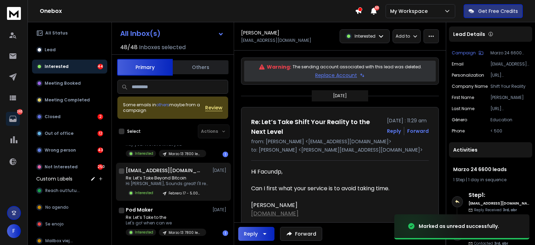
click at [187, 175] on p "Re: Let’s Take Beyond Bitcoin" at bounding box center [168, 178] width 84 height 6
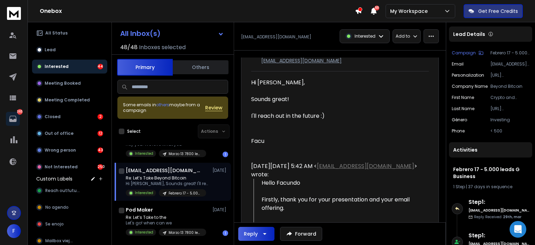
scroll to position [0, 0]
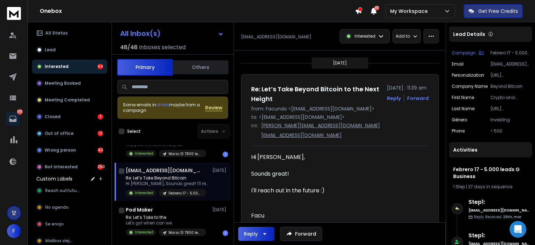
click at [375, 37] on p "Interested" at bounding box center [365, 36] width 21 height 6
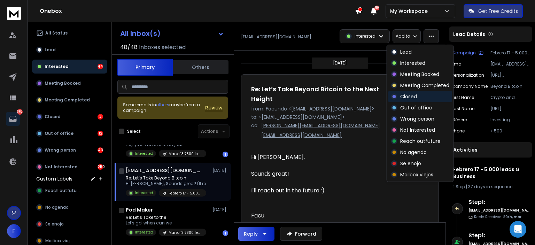
click at [412, 99] on p "Closed" at bounding box center [408, 96] width 17 height 7
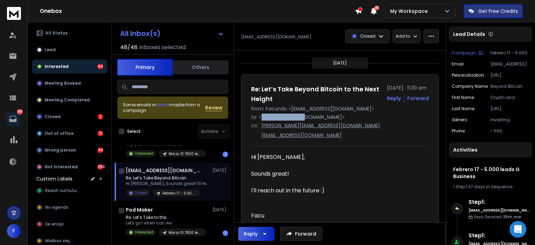
drag, startPoint x: 261, startPoint y: 115, endPoint x: 307, endPoint y: 114, distance: 45.3
click at [307, 114] on p "to: <[EMAIL_ADDRESS][DOMAIN_NAME]>" at bounding box center [340, 117] width 178 height 7
copy p "[EMAIL_ADDRESS][DOMAIN_NAME]"
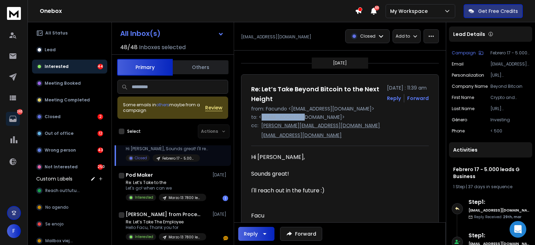
scroll to position [1519, 0]
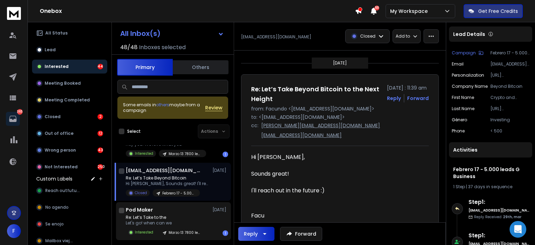
drag, startPoint x: 202, startPoint y: 212, endPoint x: 206, endPoint y: 209, distance: 4.7
click at [203, 211] on div "Pod Maker [DATE]" at bounding box center [177, 209] width 102 height 7
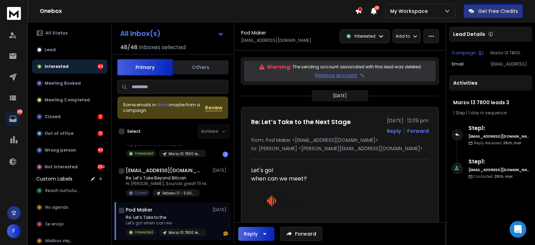
click at [357, 34] on p "Interested" at bounding box center [365, 36] width 21 height 6
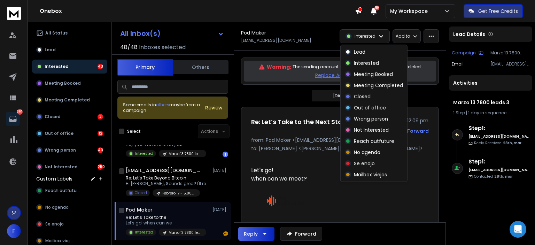
click at [314, 168] on div "Let's go! when can we meet?" at bounding box center [337, 174] width 172 height 17
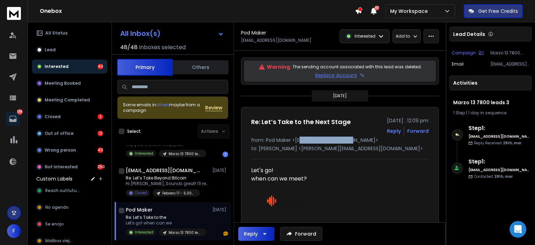
drag, startPoint x: 299, startPoint y: 138, endPoint x: 325, endPoint y: 164, distance: 36.9
click at [353, 139] on p "from: Pod Maker <[EMAIL_ADDRESS][DOMAIN_NAME]>" at bounding box center [340, 140] width 178 height 7
click at [304, 173] on div "Let's go! when can we meet?" at bounding box center [337, 174] width 172 height 17
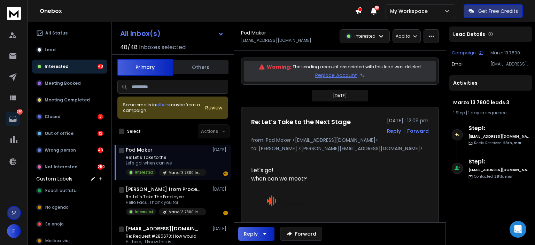
scroll to position [1589, 0]
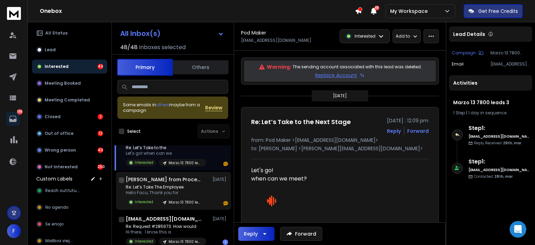
click at [197, 190] on p "Hello Facu, Thank you for" at bounding box center [166, 193] width 80 height 6
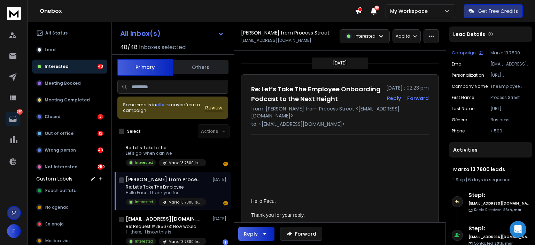
scroll to position [70, 0]
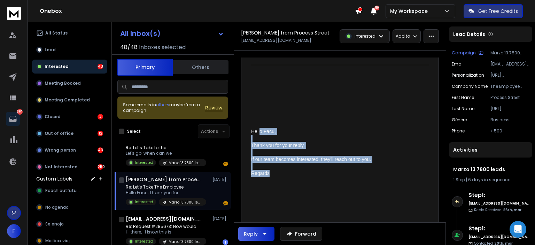
drag, startPoint x: 259, startPoint y: 132, endPoint x: 351, endPoint y: 177, distance: 102.3
click at [351, 177] on p "Hello Facu, Thank you for your reply. If our team becomes interested, they'll r…" at bounding box center [311, 152] width 120 height 49
click at [427, 35] on button "button" at bounding box center [431, 36] width 15 height 14
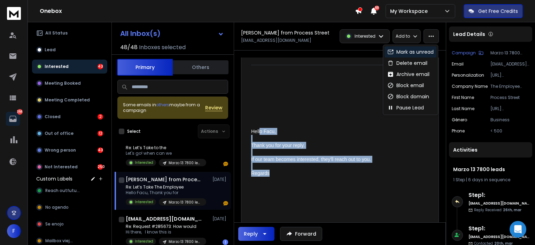
click at [408, 54] on div "Mark as unread" at bounding box center [410, 51] width 46 height 7
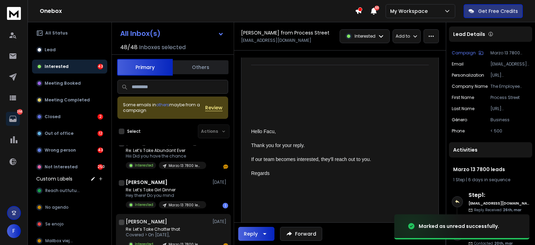
scroll to position [1728, 0]
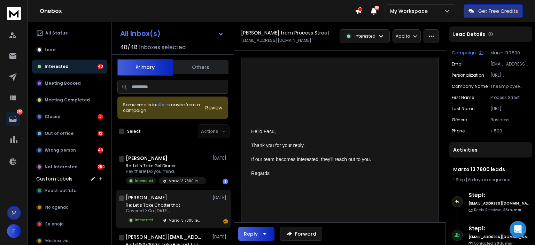
click at [175, 204] on p "Re: Let’s Take Chatter that" at bounding box center [166, 205] width 80 height 6
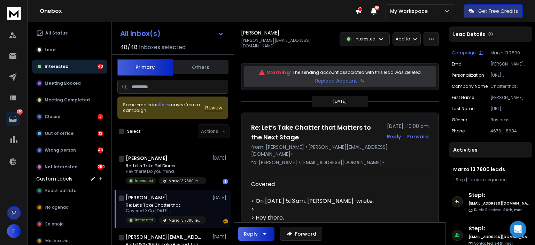
click at [433, 36] on icon "button" at bounding box center [431, 39] width 6 height 6
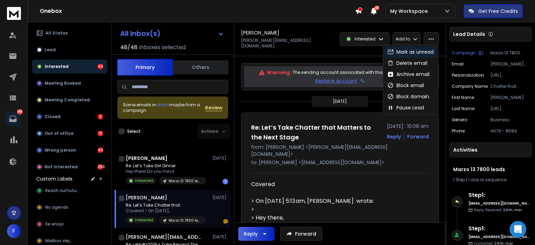
drag, startPoint x: 406, startPoint y: 50, endPoint x: 293, endPoint y: 132, distance: 140.0
click at [406, 50] on div "Mark as unread" at bounding box center [410, 51] width 46 height 7
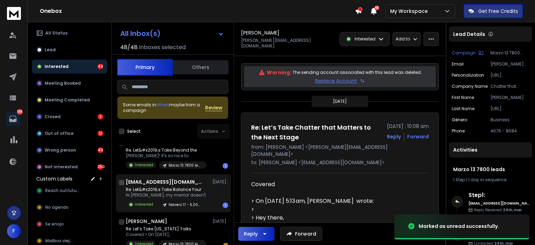
scroll to position [1902, 0]
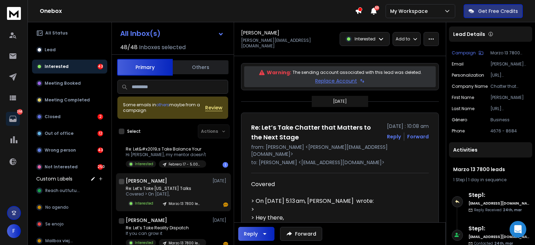
click at [199, 184] on div "[PERSON_NAME] [DATE] Re: Let’s Take [US_STATE] Talks Covered > On [DATE], Inter…" at bounding box center [177, 192] width 102 height 30
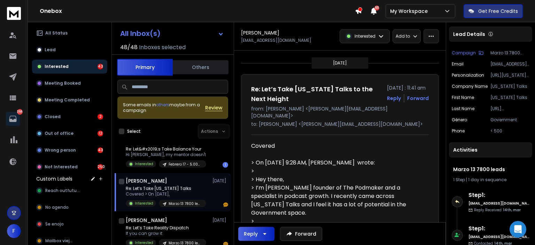
click at [433, 34] on icon "button" at bounding box center [431, 36] width 6 height 6
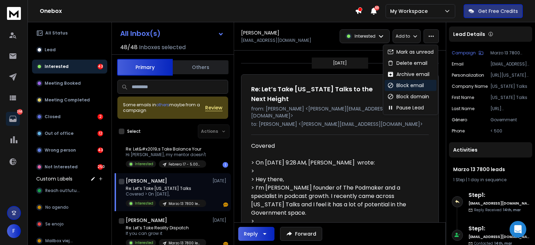
click at [398, 83] on div "Block email" at bounding box center [405, 85] width 37 height 7
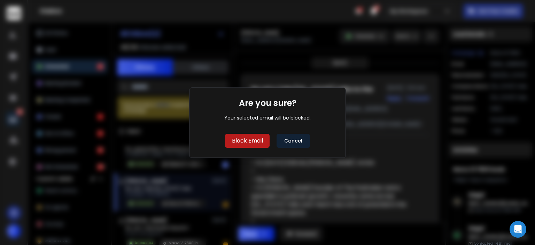
click at [262, 138] on button "Block Email" at bounding box center [247, 141] width 45 height 14
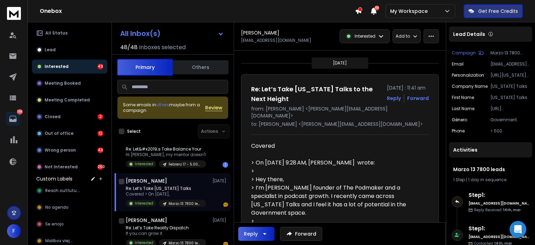
drag, startPoint x: 439, startPoint y: 37, endPoint x: 434, endPoint y: 37, distance: 4.2
click at [436, 37] on div "[PERSON_NAME] [PERSON_NAME] [PERSON_NAME][EMAIL_ADDRESS][DOMAIN_NAME] Intereste…" at bounding box center [340, 36] width 212 height 28
click at [433, 37] on icon "button" at bounding box center [431, 36] width 6 height 6
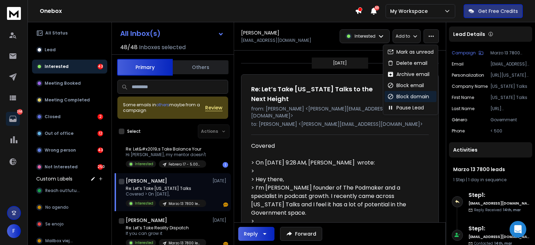
click at [412, 95] on div "Block domain" at bounding box center [408, 96] width 42 height 7
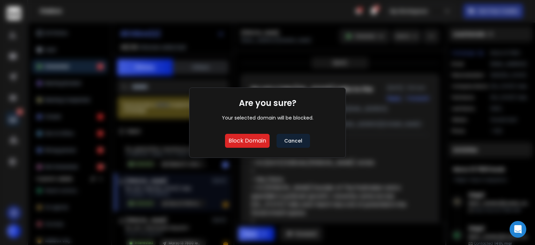
click at [270, 133] on div "Are you sure? Your selected domain will be blocked. Block Domain Cancel" at bounding box center [267, 123] width 137 height 50
click at [267, 140] on button "Block Domain" at bounding box center [247, 141] width 45 height 14
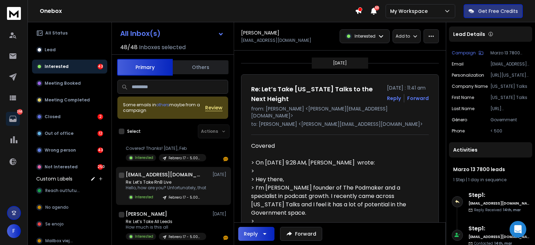
scroll to position [2425, 0]
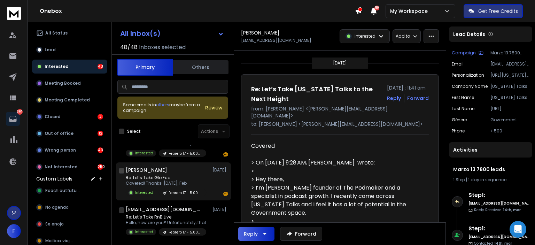
click at [201, 181] on p "Covered! Thanks! On Thu, Feb" at bounding box center [166, 183] width 80 height 6
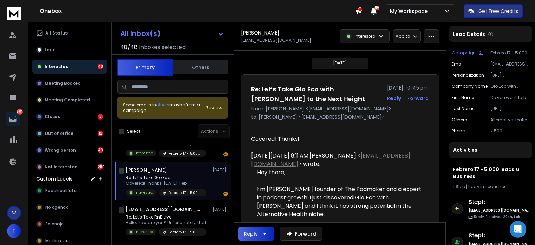
click at [432, 38] on icon "button" at bounding box center [431, 36] width 6 height 6
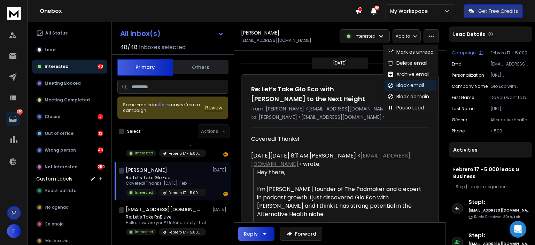
click at [409, 84] on div "Block email" at bounding box center [405, 85] width 37 height 7
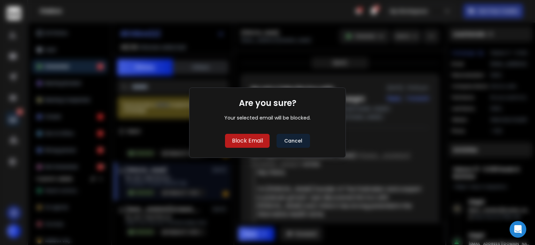
click at [254, 140] on button "Block Email" at bounding box center [247, 141] width 45 height 14
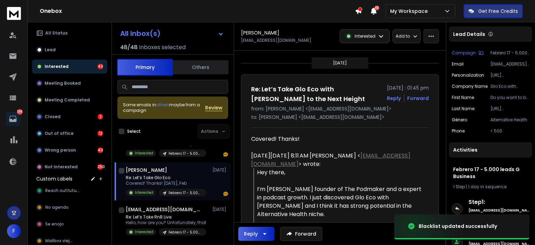
click at [434, 34] on icon "button" at bounding box center [431, 36] width 6 height 6
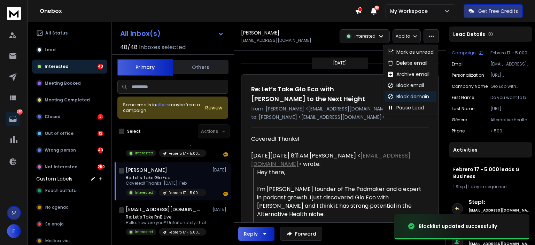
click at [414, 97] on div "Block domain" at bounding box center [408, 96] width 42 height 7
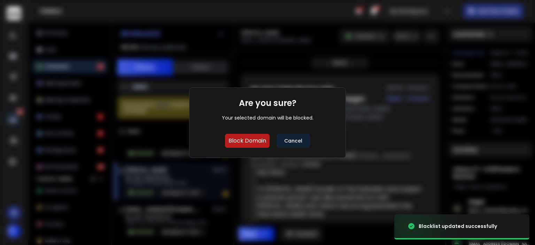
click at [246, 142] on button "Block Domain" at bounding box center [247, 141] width 45 height 14
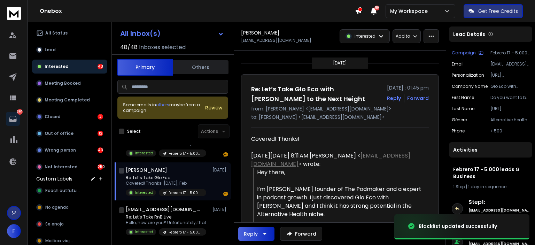
click at [371, 36] on p "Interested" at bounding box center [365, 36] width 21 height 6
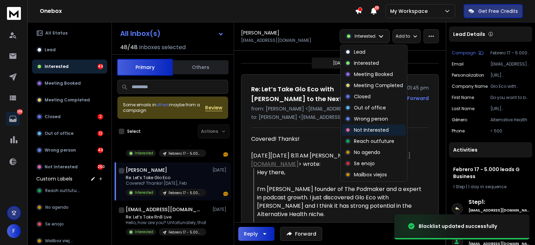
click at [359, 126] on div "Not Interested" at bounding box center [374, 129] width 64 height 11
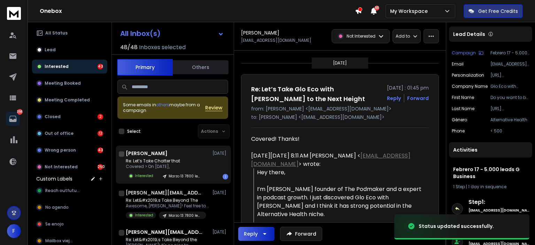
scroll to position [1763, 0]
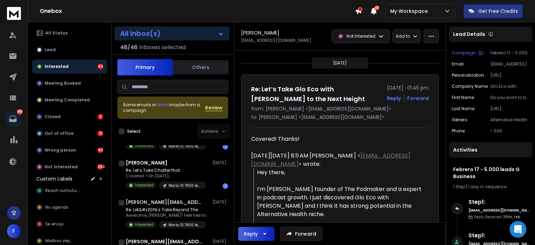
click at [220, 32] on icon at bounding box center [221, 34] width 6 height 6
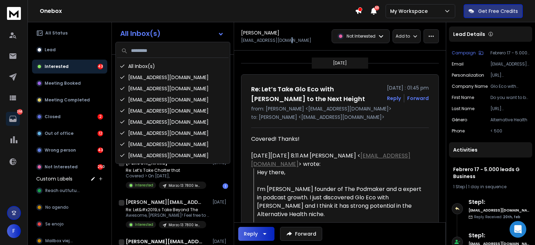
click at [286, 26] on div "Kat Scarlett Kat Scarlett hello@katscarlett.com Not Interested Add to Not Inter…" at bounding box center [340, 36] width 212 height 28
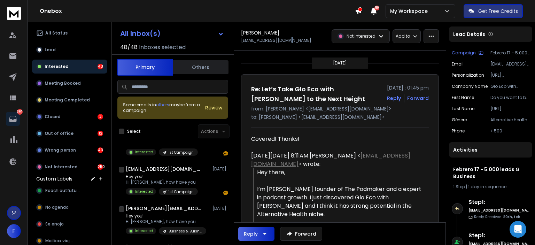
scroll to position [3808, 0]
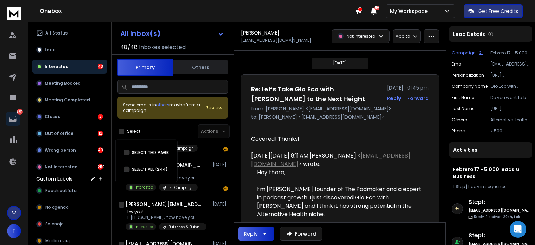
click at [124, 131] on button "SELECT THIS PAGE" at bounding box center [122, 132] width 6 height 6
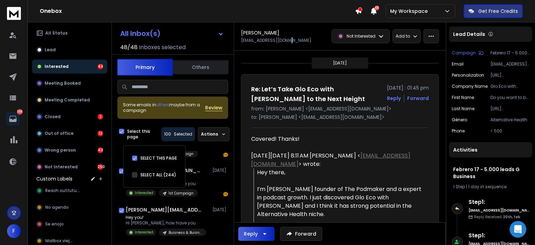
click at [124, 131] on button "SELECT THIS PAGE" at bounding box center [122, 132] width 6 height 6
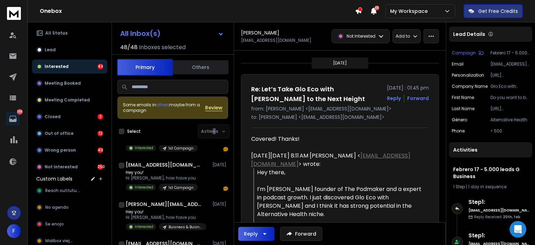
click at [214, 125] on div "Actions" at bounding box center [214, 131] width 32 height 14
click at [214, 129] on div "Actions" at bounding box center [214, 131] width 32 height 14
click at [224, 131] on div "Actions" at bounding box center [214, 131] width 32 height 14
click at [162, 113] on div "Some emails in others maybe from a campaign" at bounding box center [164, 107] width 82 height 11
drag, startPoint x: 173, startPoint y: 110, endPoint x: 183, endPoint y: 101, distance: 13.1
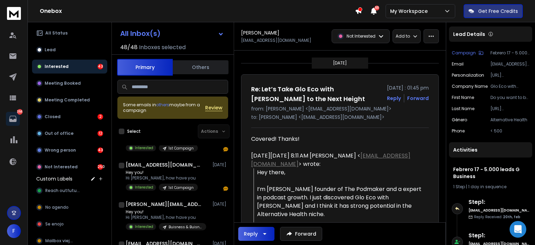
click at [173, 110] on div "Some emails in others maybe from a campaign" at bounding box center [164, 107] width 82 height 11
click at [208, 100] on div "Some emails in others maybe from a campaign Review" at bounding box center [172, 107] width 111 height 22
click at [209, 103] on div "Some emails in others maybe from a campaign Review" at bounding box center [172, 107] width 111 height 22
click at [212, 106] on span "Review" at bounding box center [213, 107] width 17 height 7
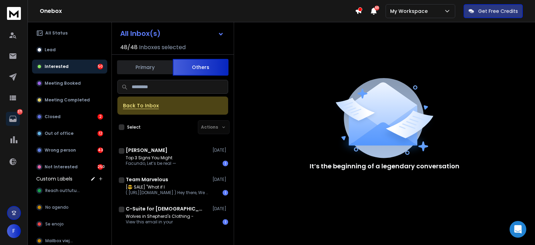
click at [135, 107] on span "Back To Inbox" at bounding box center [141, 105] width 36 height 7
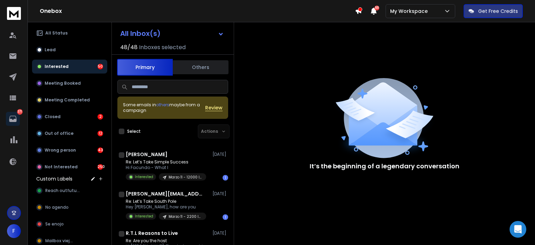
drag, startPoint x: 188, startPoint y: 129, endPoint x: 172, endPoint y: 132, distance: 16.6
click at [172, 132] on div "Select Actions" at bounding box center [173, 130] width 122 height 17
click at [82, 68] on button "Interested 50" at bounding box center [69, 67] width 75 height 14
click at [78, 79] on button "Meeting Booked" at bounding box center [69, 83] width 75 height 14
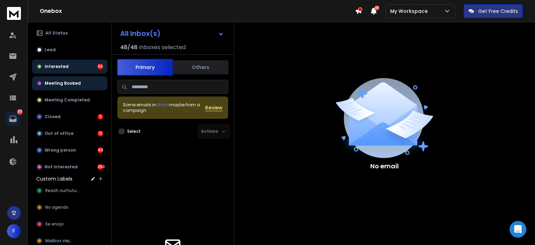
click at [77, 68] on button "Interested 50" at bounding box center [69, 67] width 75 height 14
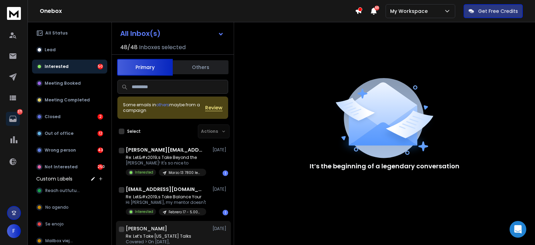
scroll to position [1840, 0]
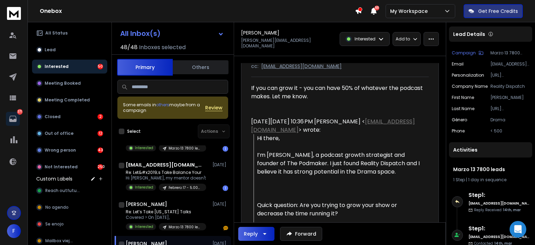
scroll to position [0, 0]
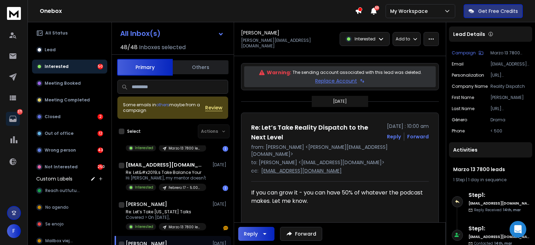
click at [370, 40] on div "Interested" at bounding box center [364, 38] width 49 height 13
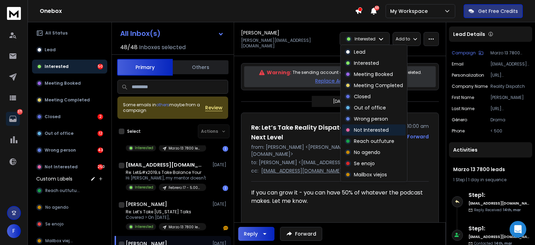
click at [360, 131] on p "Not Interested" at bounding box center [371, 129] width 35 height 7
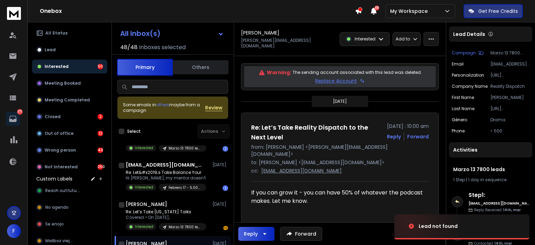
click at [433, 33] on button "button" at bounding box center [431, 39] width 15 height 14
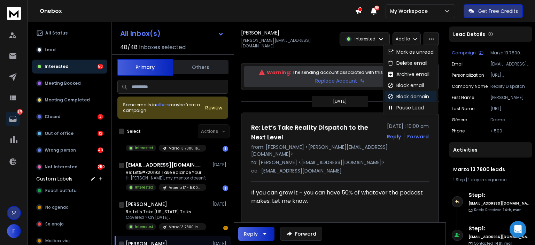
click at [421, 94] on div "Block domain" at bounding box center [408, 96] width 42 height 7
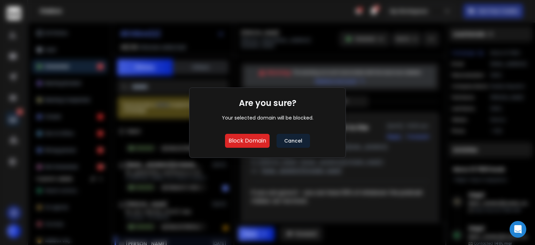
click at [246, 149] on div "Are you sure? Your selected domain will be blocked. Block Domain Cancel" at bounding box center [267, 122] width 157 height 70
click at [246, 146] on button "Block Domain" at bounding box center [247, 141] width 45 height 14
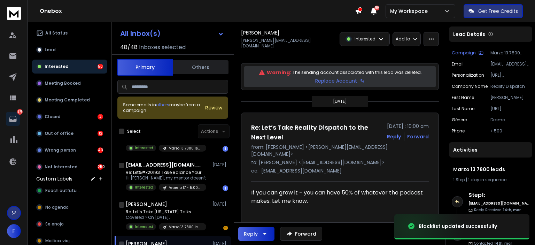
click at [432, 37] on icon "button" at bounding box center [431, 39] width 6 height 6
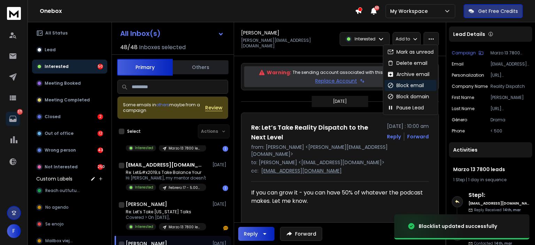
click at [420, 82] on div "Block email" at bounding box center [405, 85] width 37 height 7
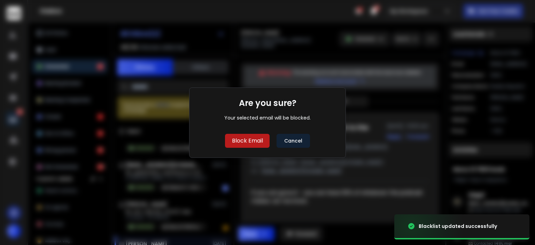
click at [247, 143] on button "Block Email" at bounding box center [247, 141] width 45 height 14
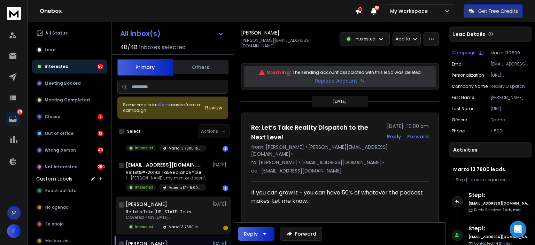
click at [178, 210] on p "Re: Let’s Take [US_STATE] Talks" at bounding box center [166, 212] width 80 height 6
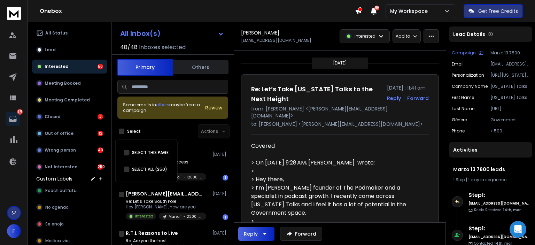
click at [123, 131] on button "SELECT THIS PAGE" at bounding box center [122, 132] width 6 height 6
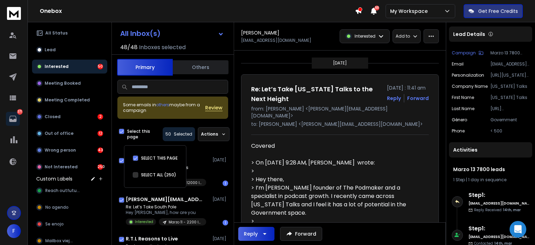
click at [122, 131] on button "SELECT THIS PAGE" at bounding box center [122, 132] width 6 height 6
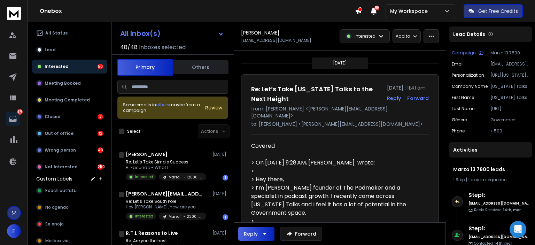
click at [122, 131] on button "Select" at bounding box center [122, 132] width 6 height 6
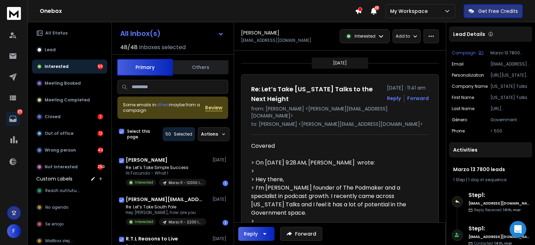
click at [122, 131] on button "Select this page" at bounding box center [122, 132] width 6 height 6
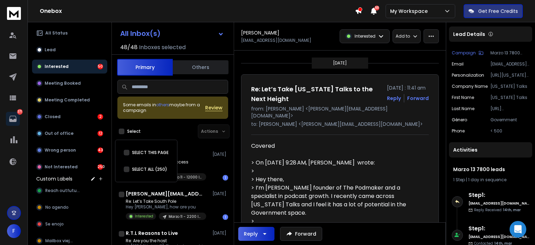
click at [123, 131] on button "SELECT THIS PAGE" at bounding box center [122, 132] width 6 height 6
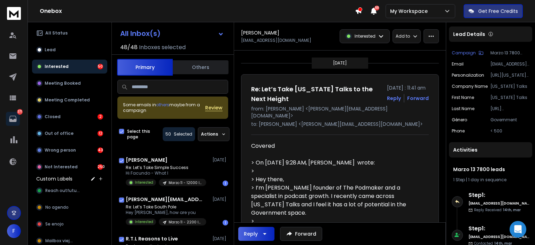
click at [123, 131] on button "Select this page" at bounding box center [122, 132] width 6 height 6
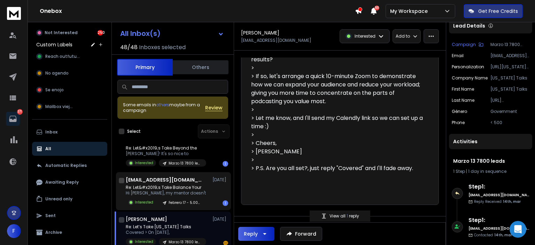
scroll to position [1840, 0]
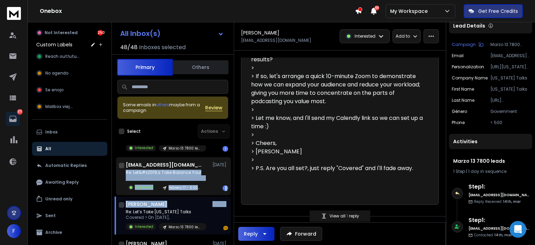
drag, startPoint x: 231, startPoint y: 207, endPoint x: 225, endPoint y: 169, distance: 38.7
click at [225, 169] on div "[PERSON_NAME] [DATE] Re: Let’s Take Simple Success Hi Facundo - What I Interest…" at bounding box center [173, 235] width 122 height 181
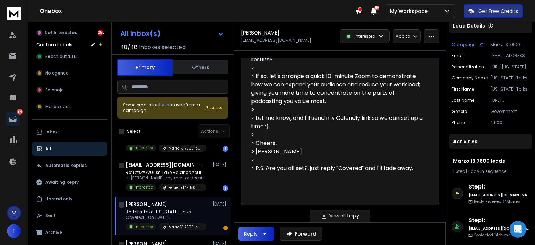
click at [232, 137] on div "Select Actions" at bounding box center [173, 130] width 122 height 17
click at [128, 136] on div "Select" at bounding box center [130, 131] width 22 height 14
click at [118, 138] on div "Select Actions" at bounding box center [173, 130] width 122 height 17
click at [122, 133] on button "SELECT THIS PAGE" at bounding box center [122, 132] width 6 height 6
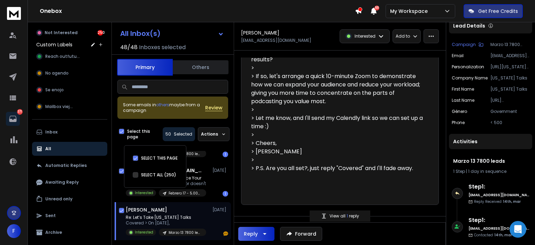
click at [122, 131] on button "SELECT THIS PAGE" at bounding box center [122, 132] width 6 height 6
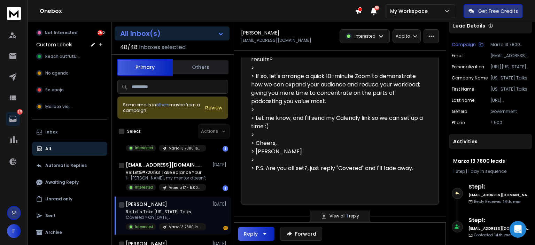
click at [216, 35] on button "All Inbox(s)" at bounding box center [172, 33] width 115 height 14
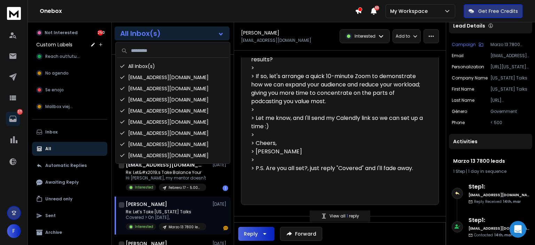
click at [218, 31] on icon at bounding box center [221, 34] width 6 height 6
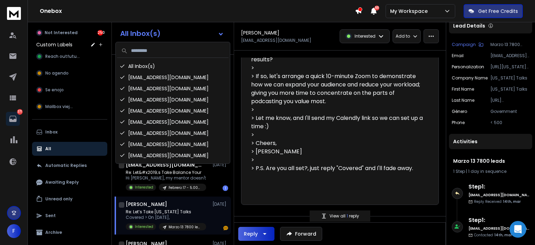
click at [239, 21] on div "Onebox 50 My Workspace Get Free Credits" at bounding box center [267, 11] width 535 height 22
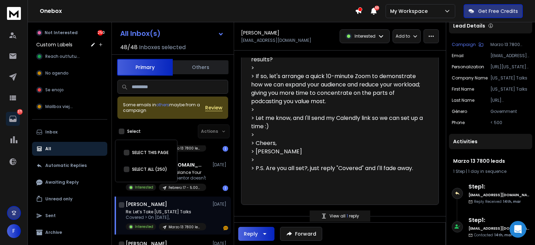
click at [123, 130] on button "SELECT THIS PAGE" at bounding box center [122, 132] width 6 height 6
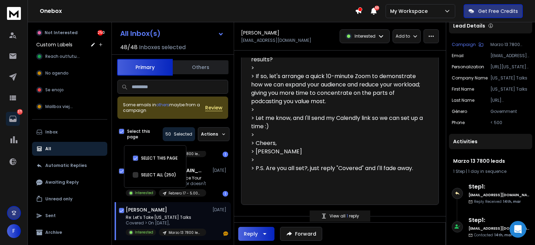
click at [123, 131] on button "SELECT THIS PAGE" at bounding box center [122, 132] width 6 height 6
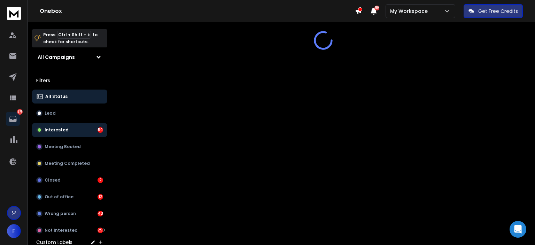
click at [52, 131] on p "Interested" at bounding box center [57, 130] width 24 height 6
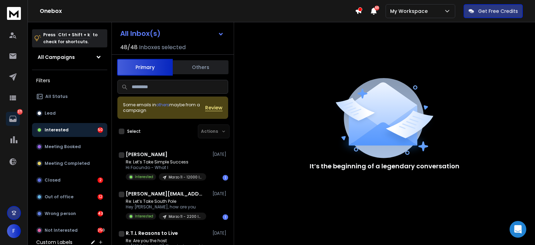
scroll to position [244, 0]
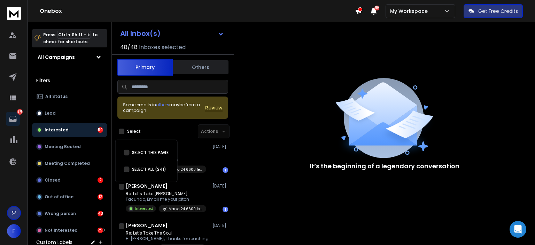
click at [123, 132] on button "SELECT THIS PAGE" at bounding box center [122, 132] width 6 height 6
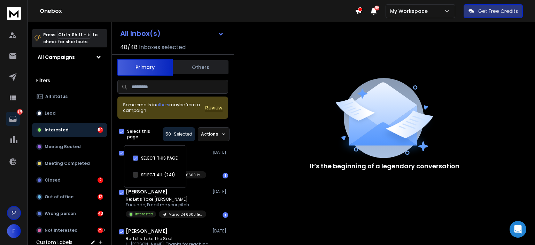
click at [123, 130] on button "SELECT THIS PAGE" at bounding box center [122, 132] width 6 height 6
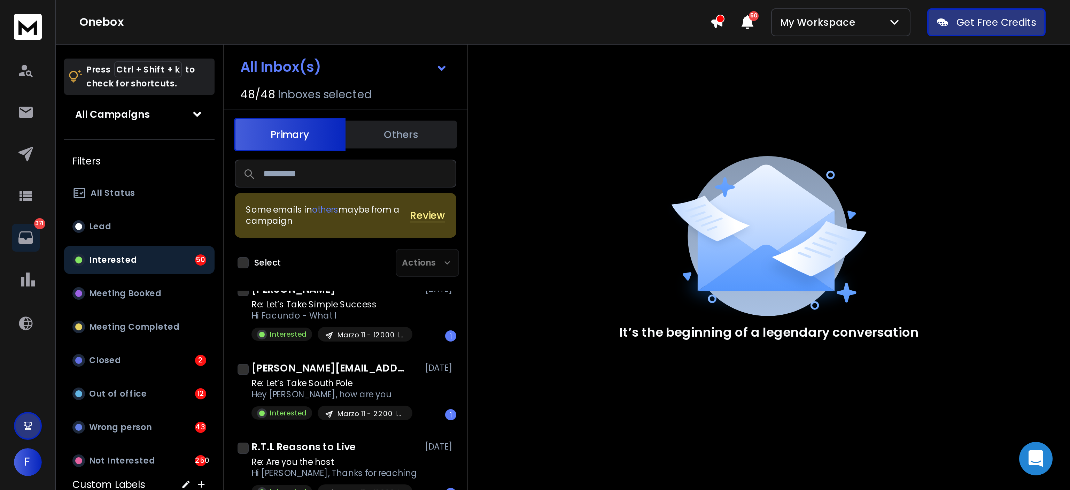
scroll to position [0, 0]
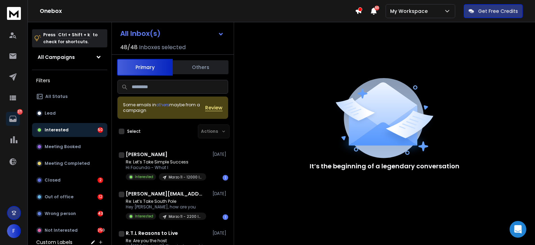
type button "on"
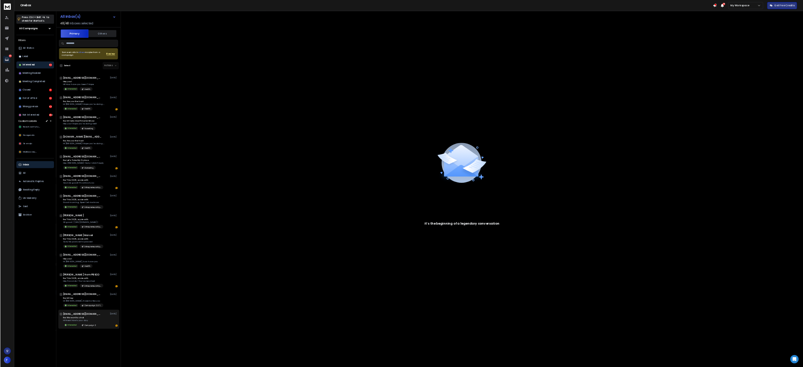
scroll to position [8991, 0]
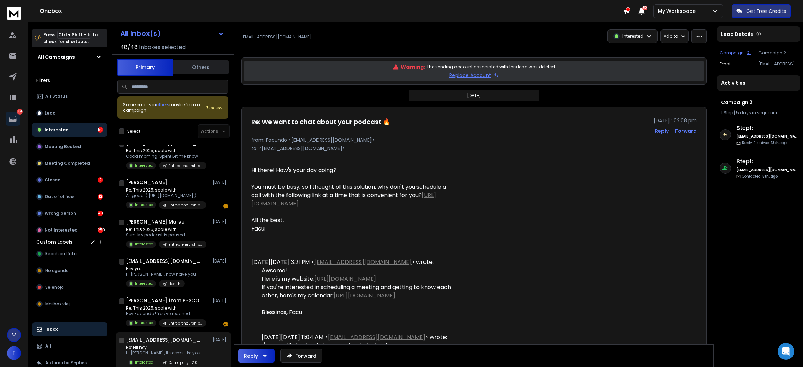
scroll to position [9267, 0]
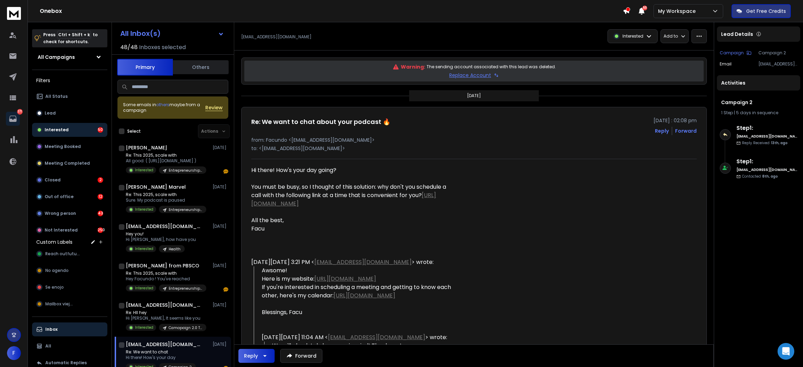
click at [535, 34] on div at bounding box center [616, 36] width 6 height 6
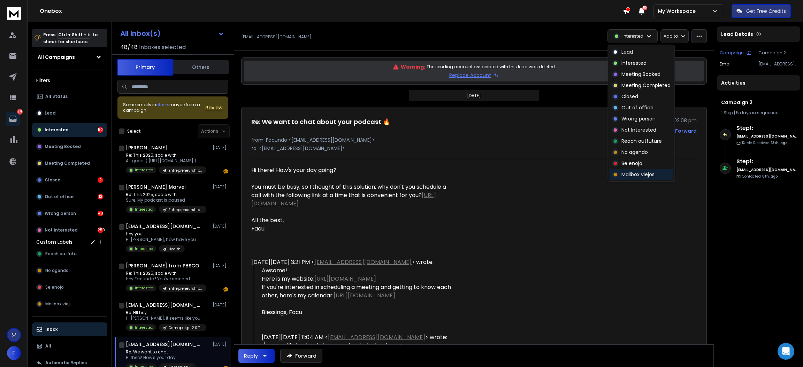
click at [535, 171] on p "Mailbox viejos" at bounding box center [637, 174] width 33 height 7
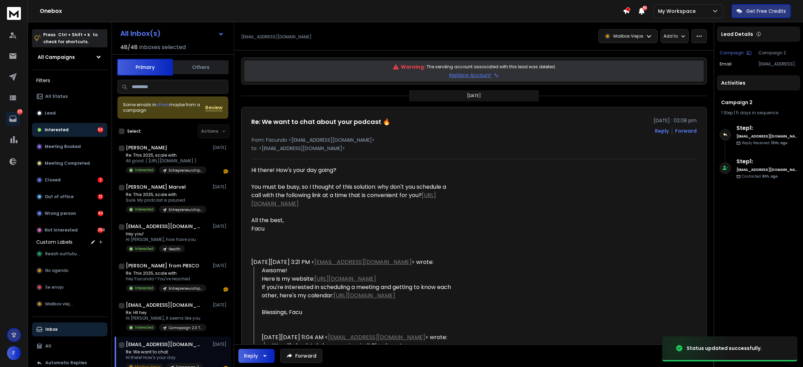
drag, startPoint x: 194, startPoint y: 305, endPoint x: 488, endPoint y: 206, distance: 310.3
click at [194, 245] on p "Re: HII hey" at bounding box center [166, 313] width 80 height 6
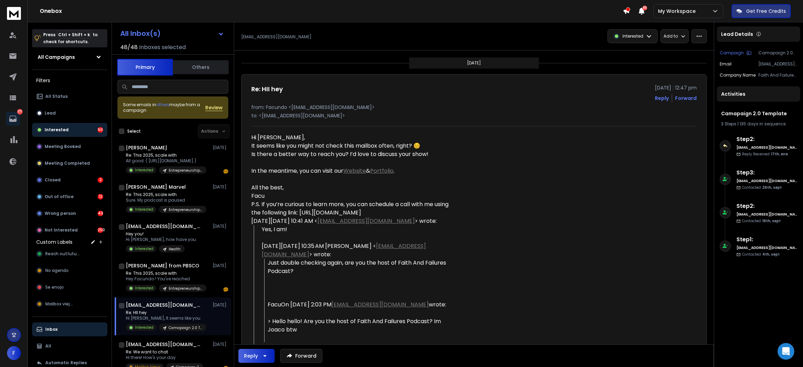
click at [535, 40] on button "button" at bounding box center [698, 36] width 15 height 14
click at [535, 54] on div "Mark as unread" at bounding box center [678, 51] width 46 height 7
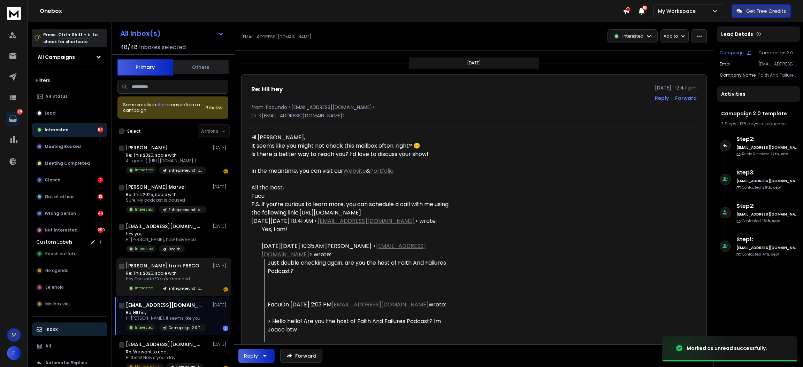
click at [189, 245] on p "Hey Facundo ! You've reached" at bounding box center [166, 279] width 80 height 6
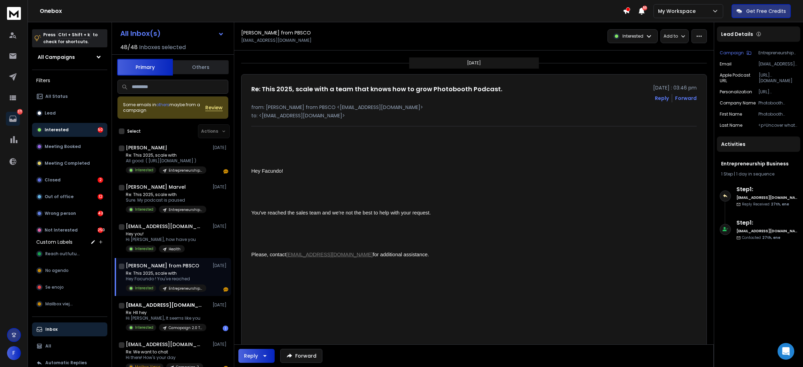
click at [535, 36] on p "Interested" at bounding box center [632, 36] width 21 height 6
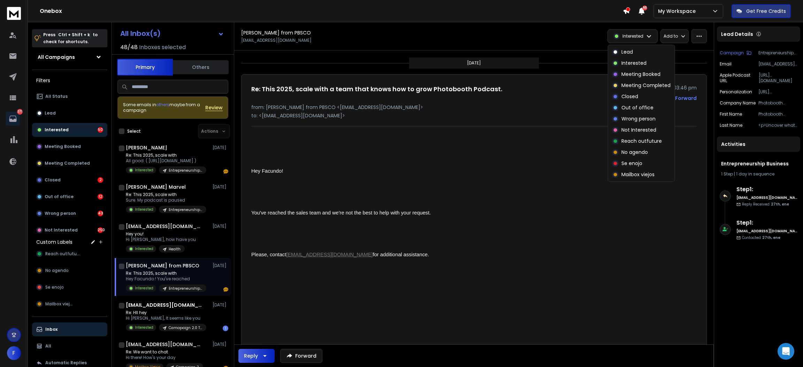
drag, startPoint x: 574, startPoint y: 126, endPoint x: 666, endPoint y: 51, distance: 118.8
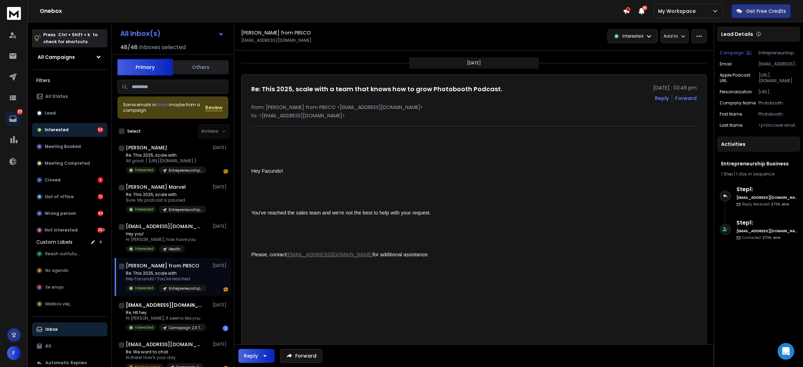
click at [535, 37] on icon "button" at bounding box center [699, 36] width 6 height 6
click at [535, 49] on div "Mark as unread" at bounding box center [678, 51] width 46 height 7
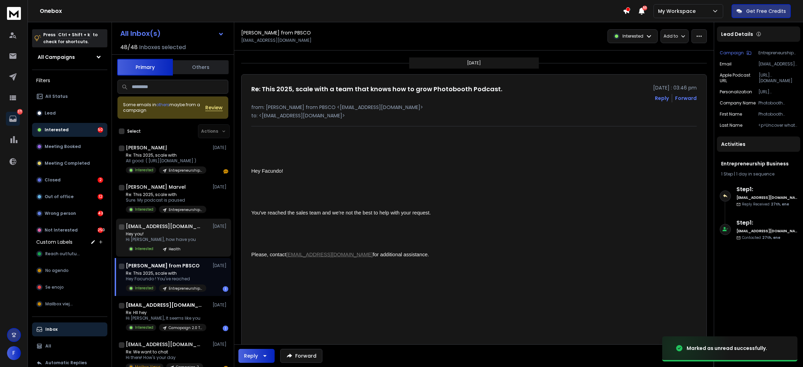
click at [178, 237] on p "Hi [PERSON_NAME], how have you" at bounding box center [161, 240] width 70 height 6
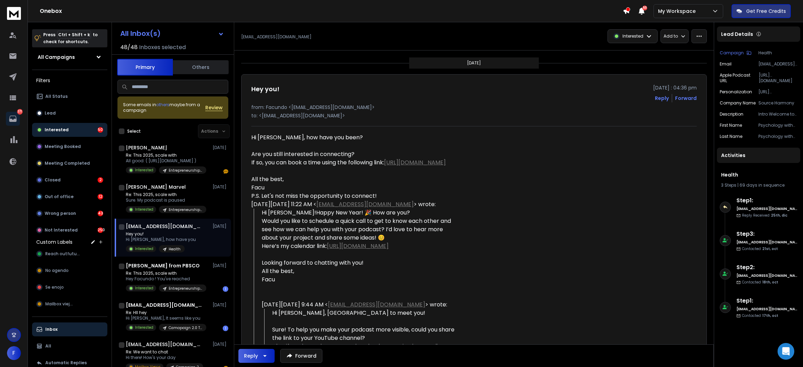
click at [535, 36] on icon "button" at bounding box center [699, 36] width 6 height 6
click at [535, 54] on icon at bounding box center [658, 52] width 6 height 6
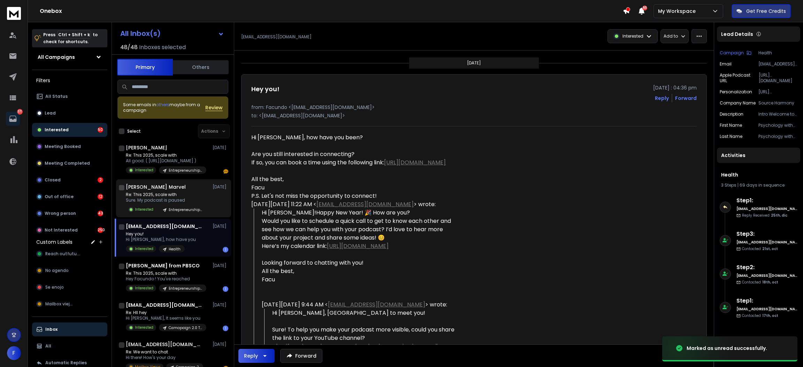
click at [201, 192] on p "Re: This 2025, scale with" at bounding box center [166, 195] width 80 height 6
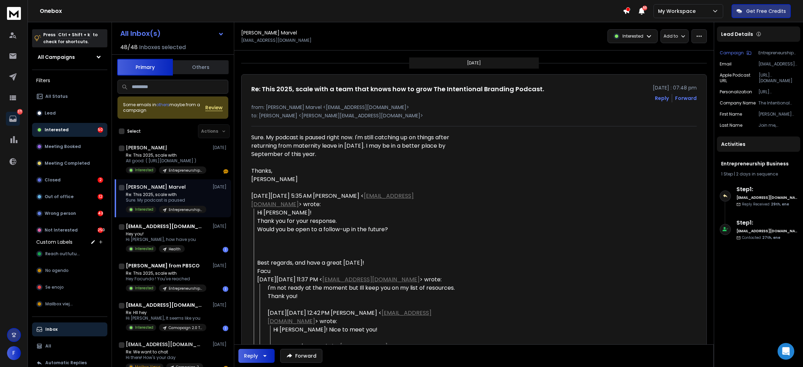
click at [535, 37] on icon "button" at bounding box center [699, 36] width 6 height 6
click at [535, 52] on div "Mark as unread" at bounding box center [678, 51] width 46 height 7
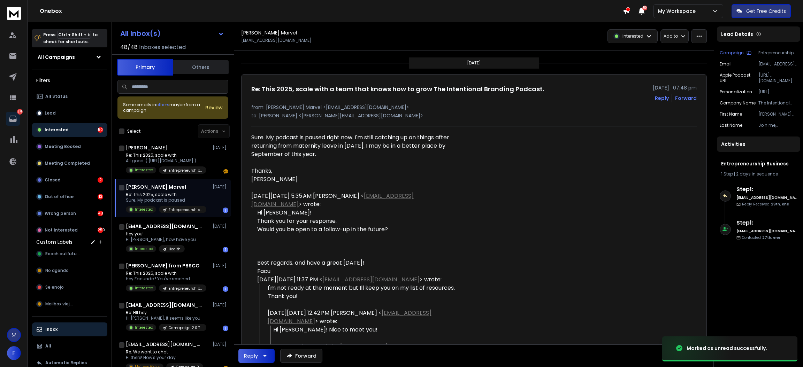
scroll to position [9214, 0]
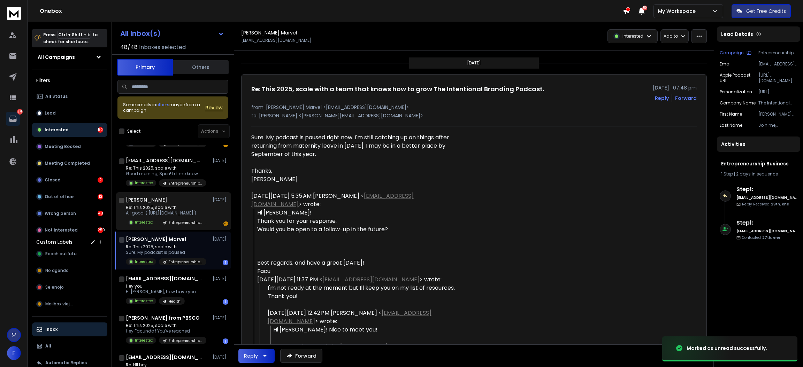
click at [196, 196] on div "Céline Williams 31 Jan" at bounding box center [177, 199] width 102 height 7
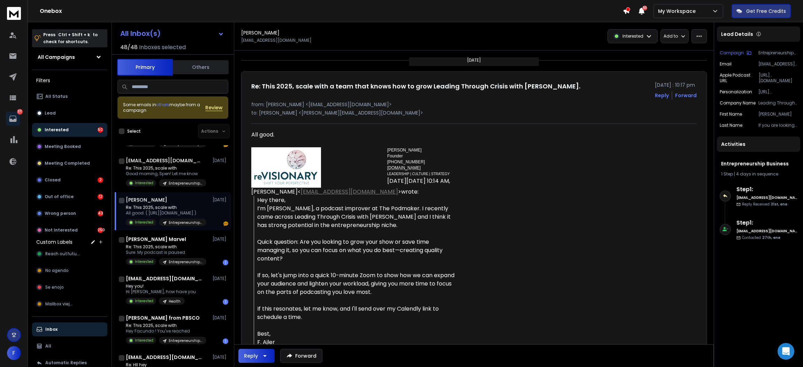
scroll to position [0, 0]
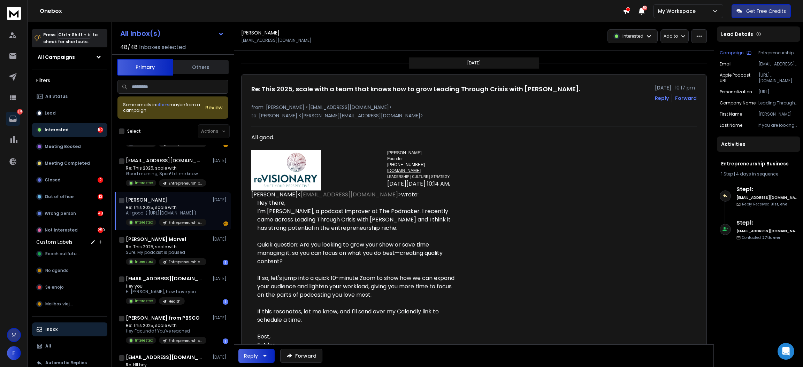
click at [535, 36] on p "Interested" at bounding box center [632, 36] width 21 height 6
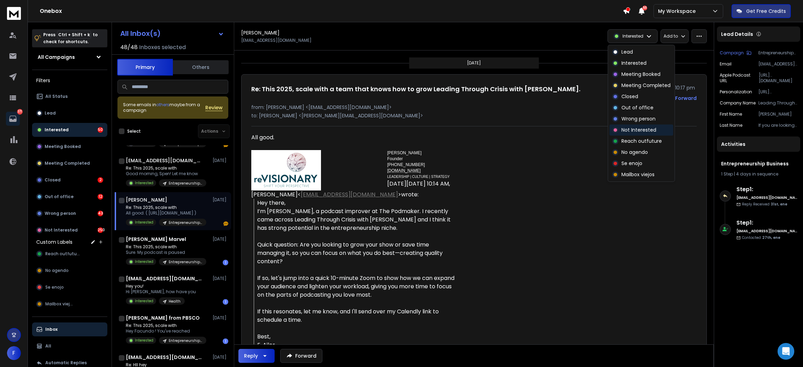
click at [535, 131] on p "Not Interested" at bounding box center [638, 129] width 35 height 7
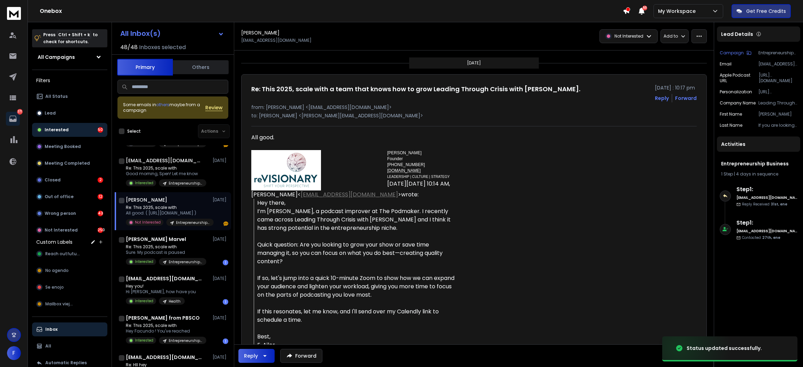
click at [535, 35] on div "Add to" at bounding box center [674, 36] width 28 height 13
click at [535, 39] on icon "button" at bounding box center [699, 36] width 6 height 6
click at [535, 92] on div "Block domain" at bounding box center [678, 96] width 52 height 11
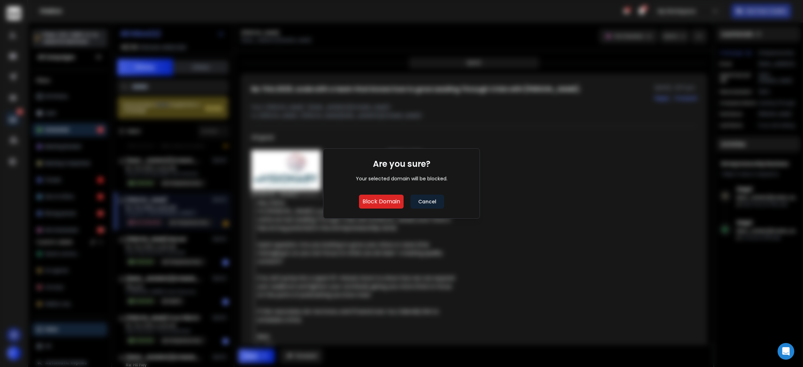
drag, startPoint x: 395, startPoint y: 199, endPoint x: 695, endPoint y: 56, distance: 332.2
click at [395, 200] on button "Block Domain" at bounding box center [381, 202] width 45 height 14
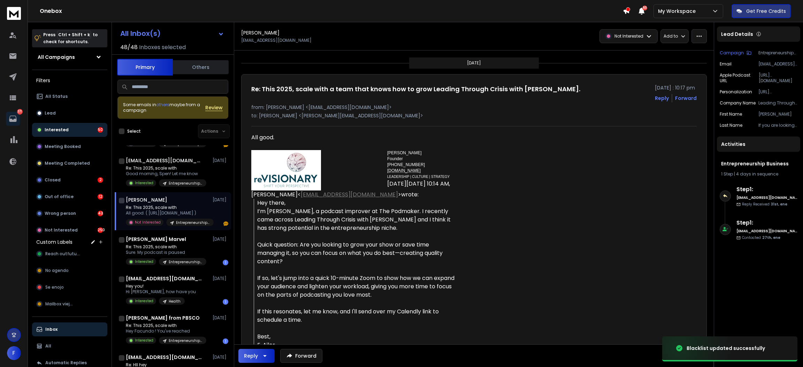
click at [535, 37] on icon "button" at bounding box center [699, 36] width 6 height 6
click at [535, 84] on div "Block email" at bounding box center [673, 85] width 37 height 7
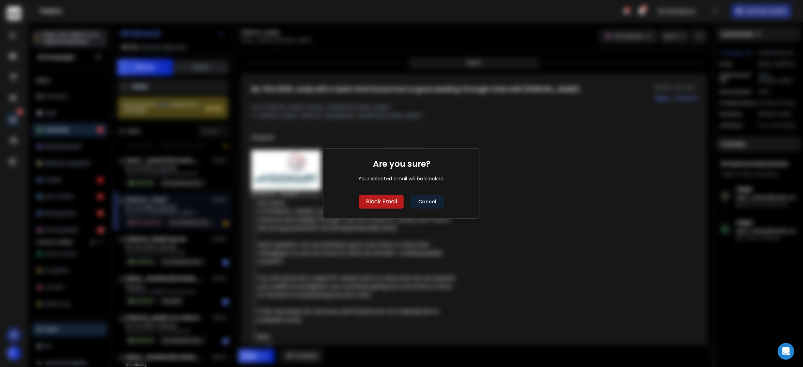
click at [394, 201] on button "Block Email" at bounding box center [381, 202] width 45 height 14
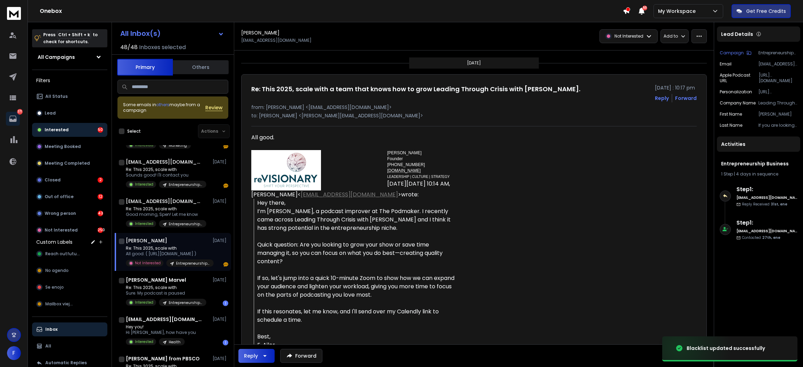
scroll to position [9162, 0]
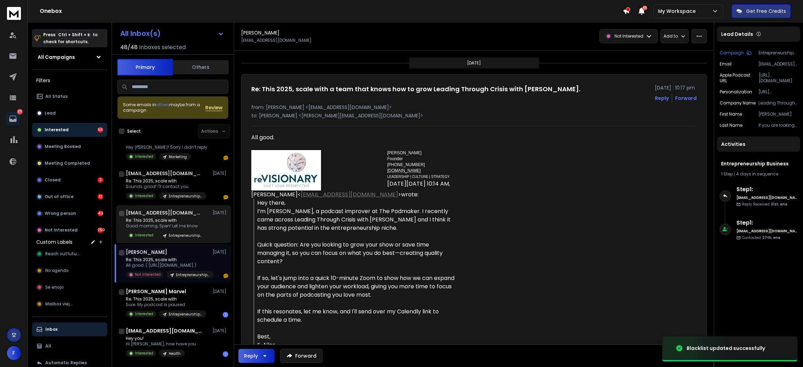
click at [206, 229] on div "Re: This 2025, scale with Good morning, Spen! Let me know Interested Entreprene…" at bounding box center [177, 228] width 102 height 21
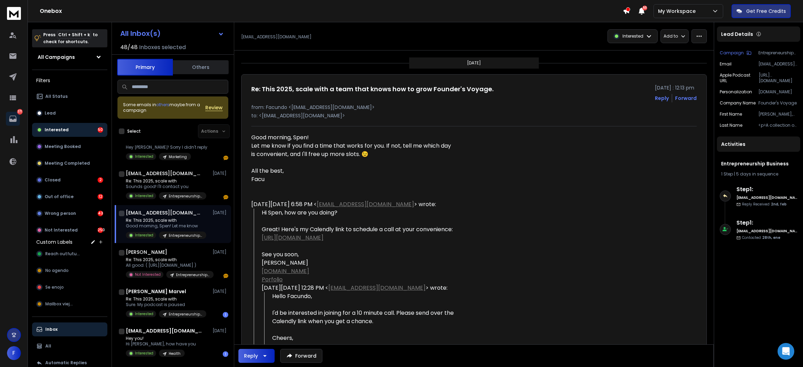
click at [535, 41] on button "button" at bounding box center [698, 36] width 15 height 14
click at [535, 53] on div "Mark as unread" at bounding box center [678, 51] width 46 height 7
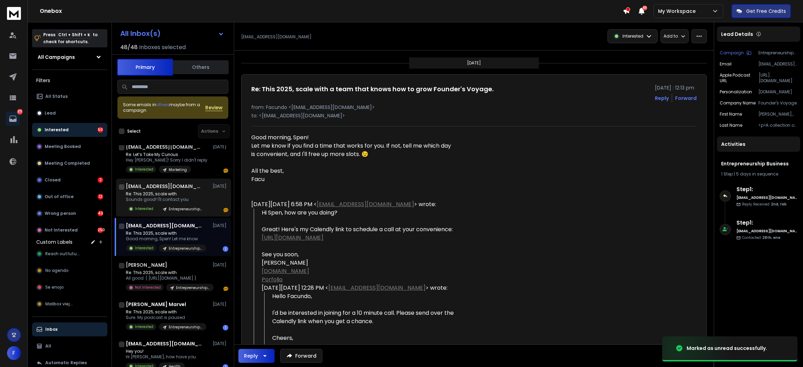
scroll to position [9110, 0]
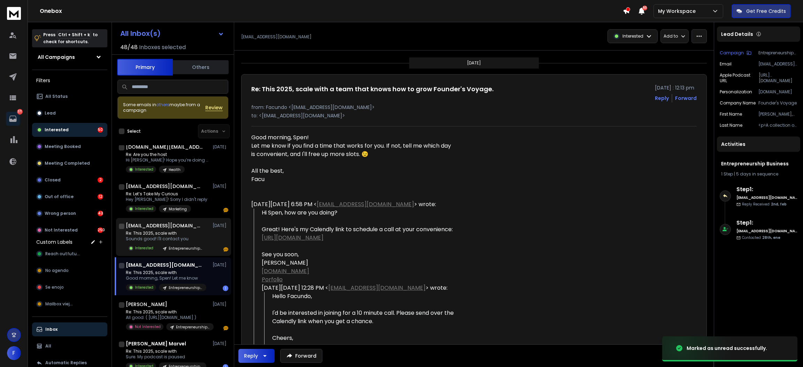
click at [200, 236] on p "Sounds good! I'll contact you" at bounding box center [166, 239] width 80 height 6
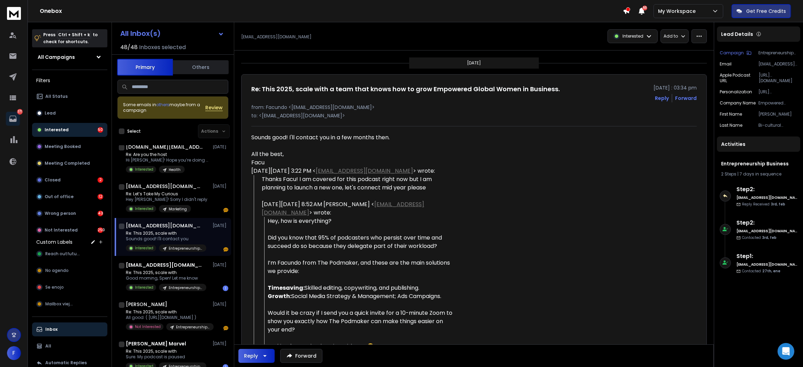
click at [535, 42] on button "button" at bounding box center [698, 36] width 15 height 14
click at [535, 52] on div "Mark as unread" at bounding box center [678, 51] width 46 height 7
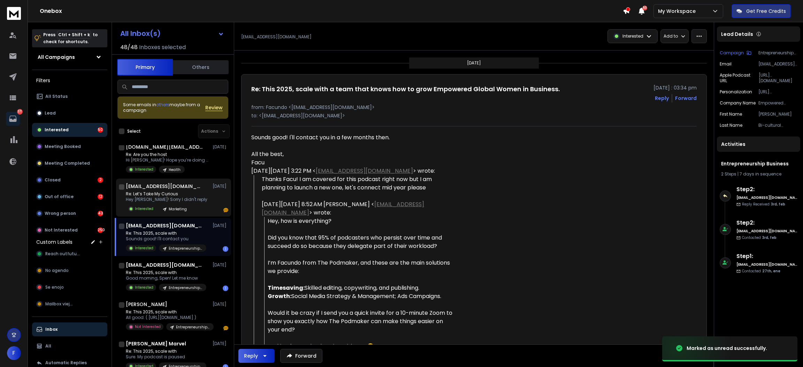
click at [198, 191] on div "Re: Let’s Take My Curious Hey Denise! Sorry I didn't reply Interested Marketing" at bounding box center [177, 201] width 102 height 21
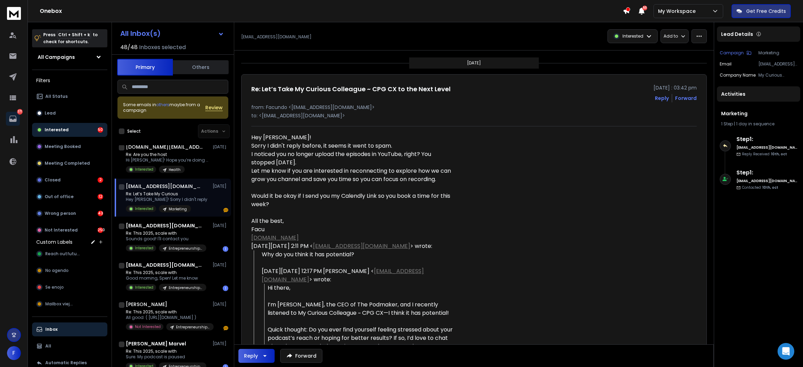
click at [535, 38] on button "button" at bounding box center [698, 36] width 15 height 14
click at [535, 53] on div "Mark as unread" at bounding box center [678, 51] width 46 height 7
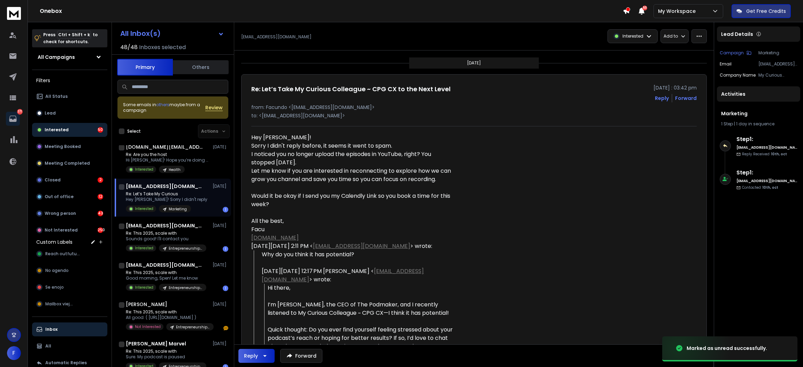
scroll to position [9058, 0]
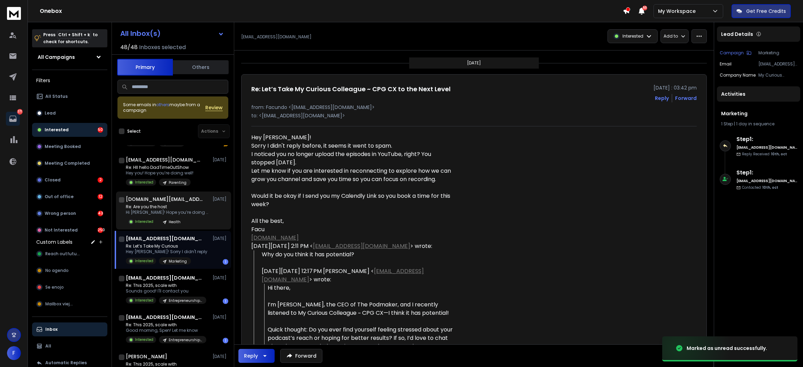
click at [191, 209] on div "Re: Are you the host Hi Alana! Hope you’re doing well! Interested Health" at bounding box center [168, 214] width 84 height 21
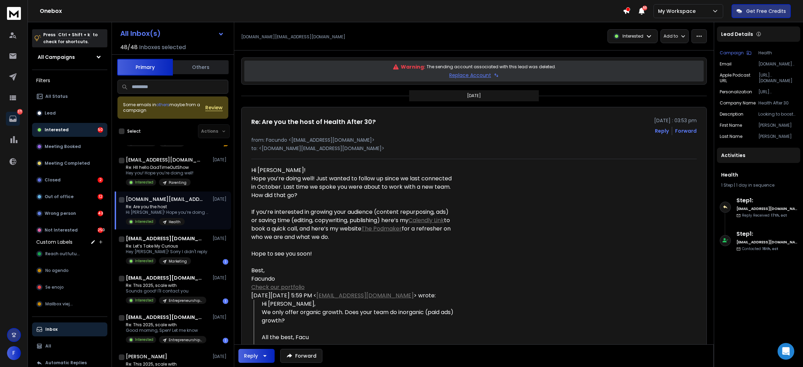
click at [535, 40] on button "button" at bounding box center [698, 36] width 15 height 14
click at [535, 52] on div "Mark as unread" at bounding box center [678, 51] width 46 height 7
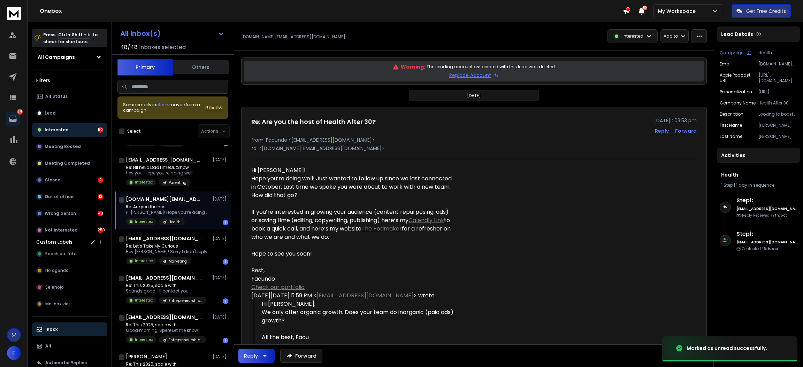
scroll to position [9005, 0]
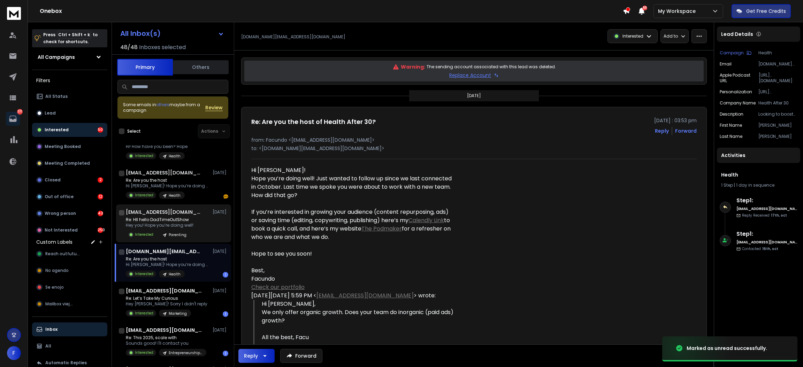
click at [200, 224] on div "Re: HII hello DadTimeOutShow Hey you! Hope you’re doing well! Interested Parent…" at bounding box center [177, 227] width 102 height 21
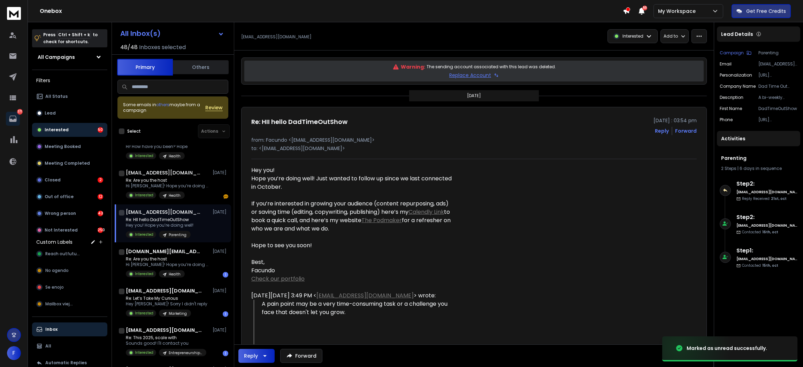
click at [535, 38] on p "Interested" at bounding box center [632, 36] width 21 height 6
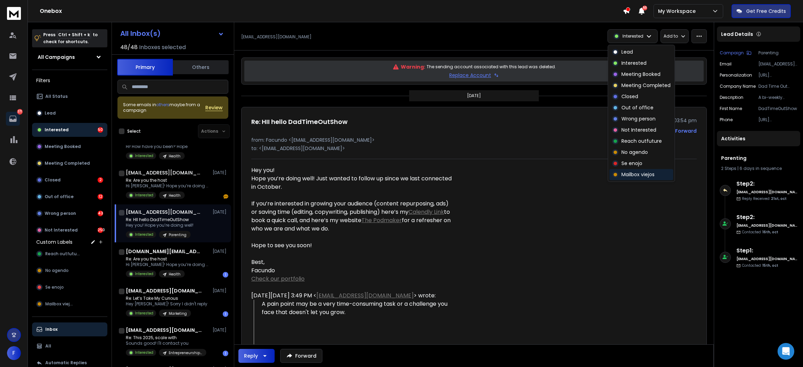
click at [535, 173] on p "Mailbox viejos" at bounding box center [637, 174] width 33 height 7
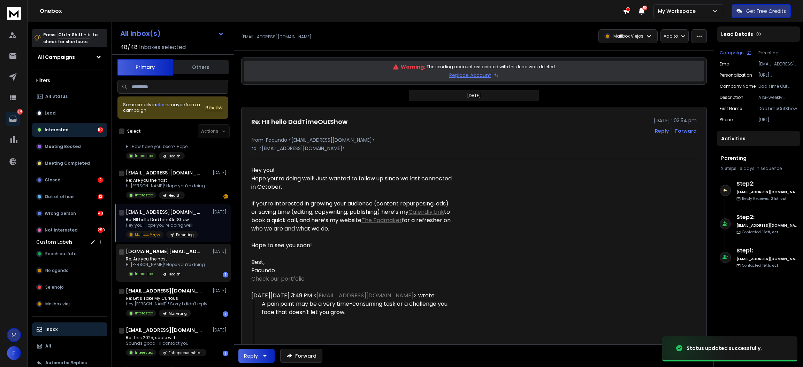
click at [184, 245] on p "Hi Alana! Hope you’re doing well!" at bounding box center [168, 265] width 84 height 6
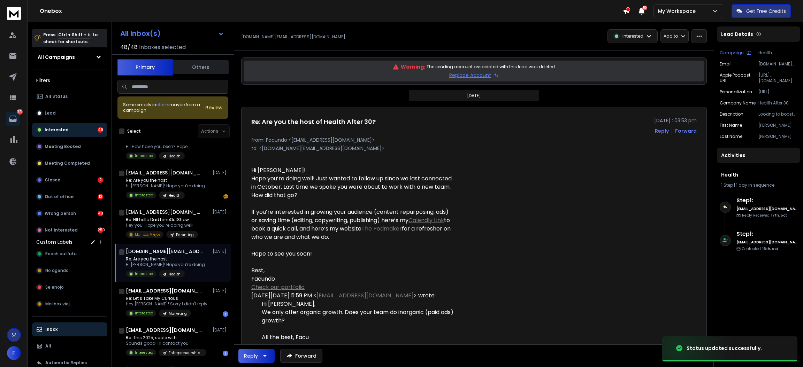
click at [535, 36] on p "Interested" at bounding box center [632, 36] width 21 height 6
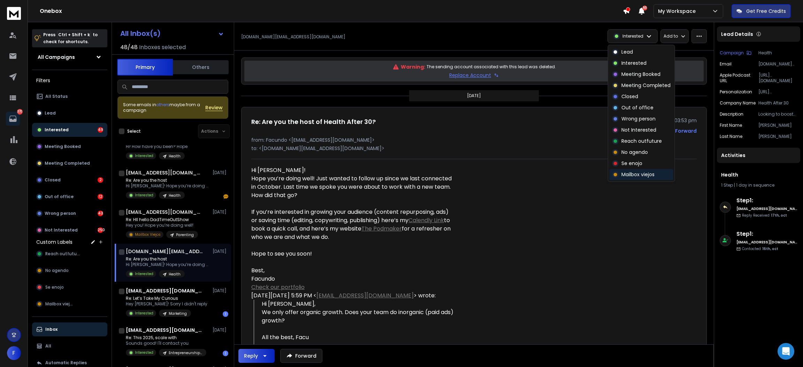
click at [535, 174] on p "Mailbox viejos" at bounding box center [637, 174] width 33 height 7
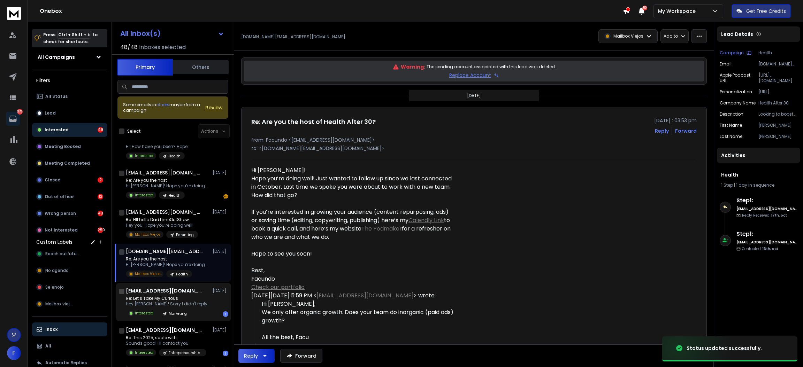
click at [190, 245] on div "Re: Let’s Take My Curious Hey Denise! Sorry I didn't reply Interested Marketing…" at bounding box center [177, 306] width 102 height 21
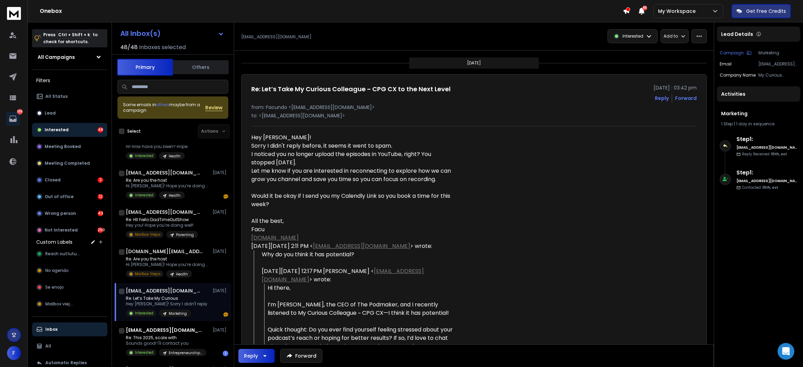
click at [535, 40] on button "button" at bounding box center [698, 36] width 15 height 14
click at [535, 51] on div "Mark as unread" at bounding box center [678, 51] width 46 height 7
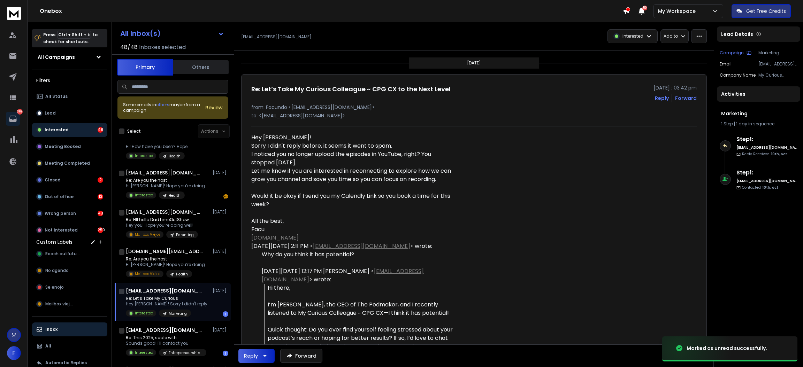
click at [177, 196] on div "John Brandy 16 Jul Re: Let’s Take Simple Success Hi Facundo - What I Interested…" at bounding box center [173, 281] width 122 height 272
click at [185, 169] on h1 "[EMAIL_ADDRESS][DOMAIN_NAME]" at bounding box center [164, 172] width 77 height 7
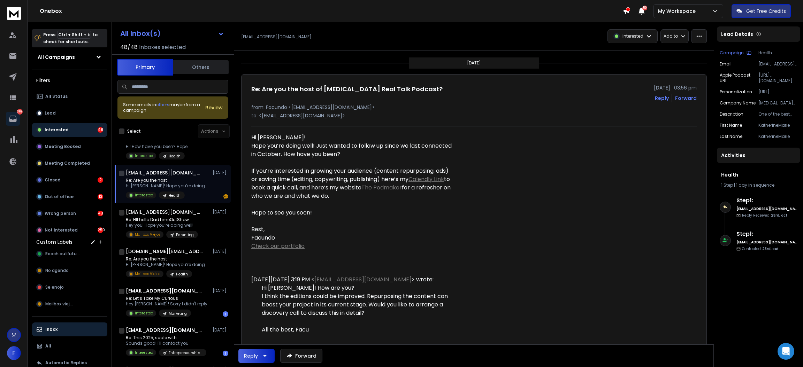
click at [535, 42] on button "button" at bounding box center [698, 36] width 15 height 14
click at [535, 50] on div "Mark as unread" at bounding box center [678, 51] width 46 height 7
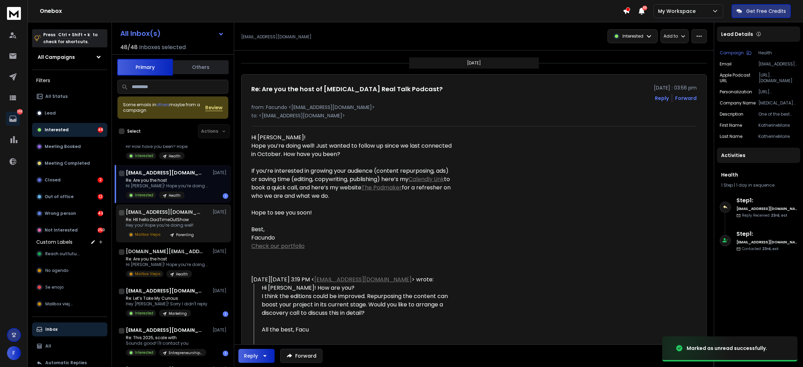
scroll to position [8953, 0]
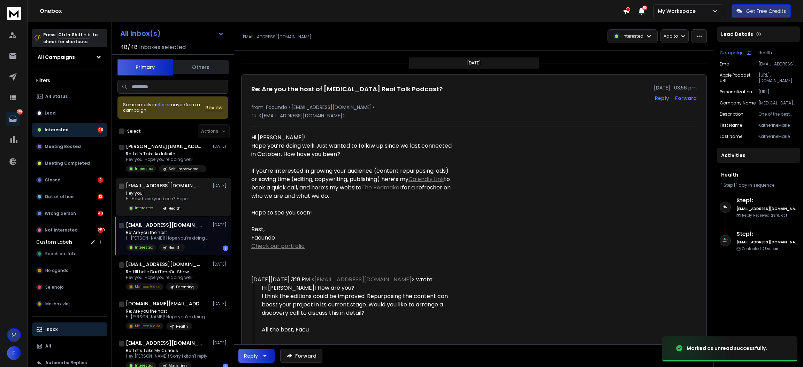
click at [191, 192] on div "Hey you! Hi! How have you been? Hope Interested Health" at bounding box center [177, 201] width 102 height 21
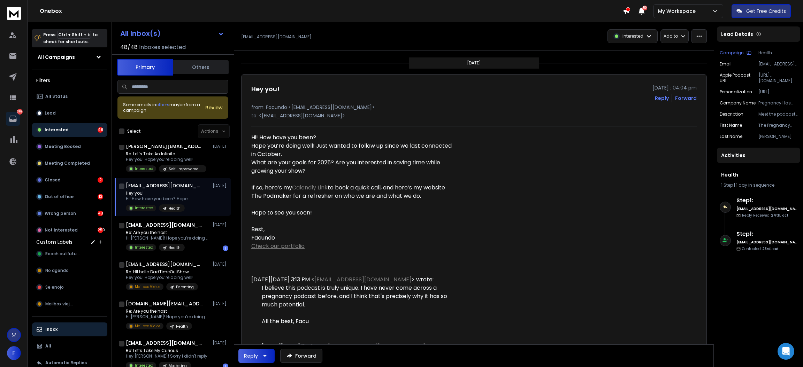
click at [535, 39] on icon "button" at bounding box center [699, 36] width 6 height 6
click at [535, 54] on div "Mark as unread" at bounding box center [678, 51] width 46 height 7
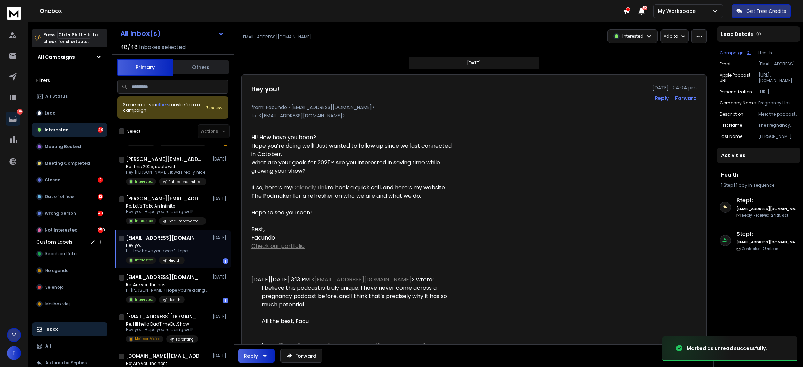
scroll to position [8849, 0]
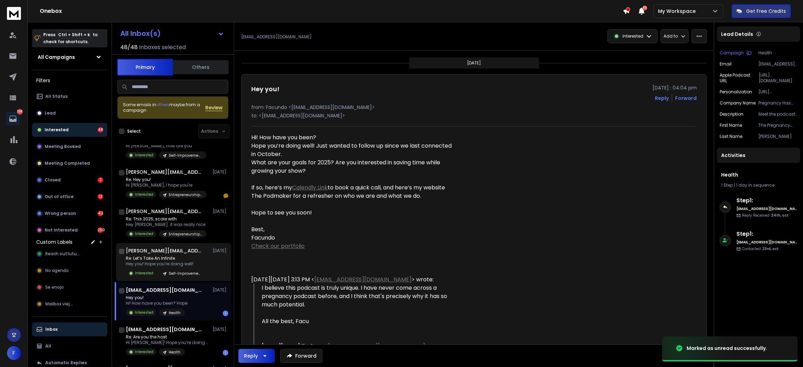
click at [198, 245] on div "nilesheckman@protonmail.com 03 Feb Re: Let’s Take An Infinite Hey you! Hope you…" at bounding box center [177, 262] width 102 height 30
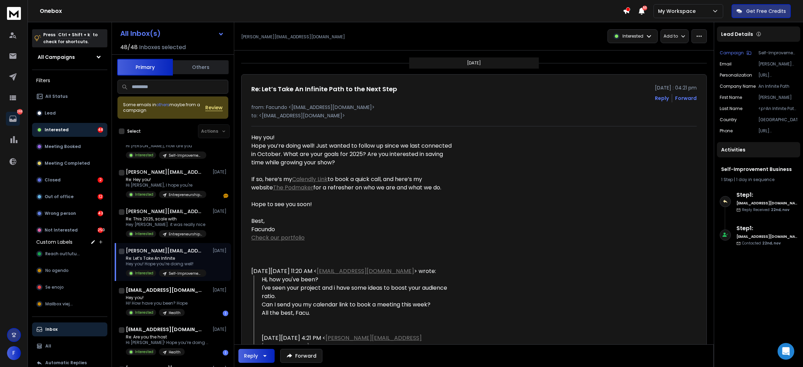
click at [535, 41] on button "button" at bounding box center [698, 36] width 15 height 14
click at [535, 52] on div "Mark as unread" at bounding box center [678, 51] width 46 height 7
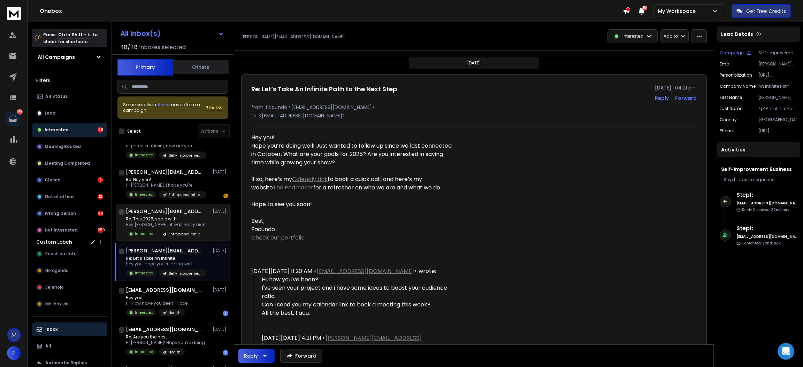
click at [191, 222] on p "Hey Nicole. it was really nice" at bounding box center [166, 225] width 80 height 6
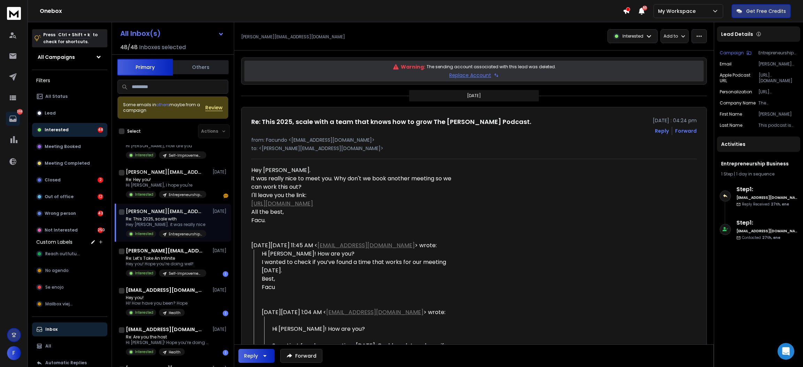
click at [535, 37] on p "Interested" at bounding box center [632, 36] width 21 height 6
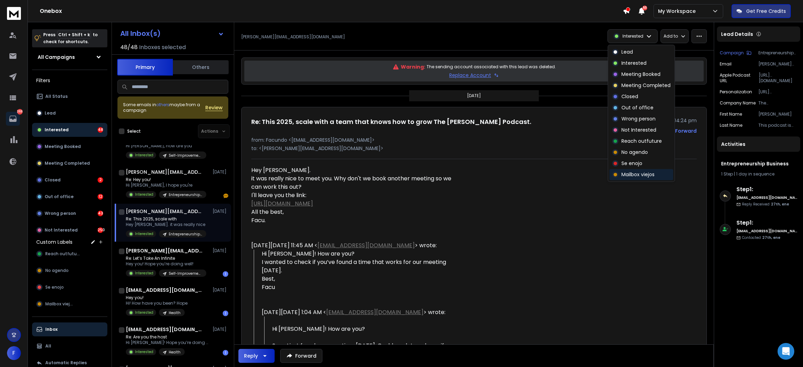
click at [535, 172] on p "Mailbox viejos" at bounding box center [637, 174] width 33 height 7
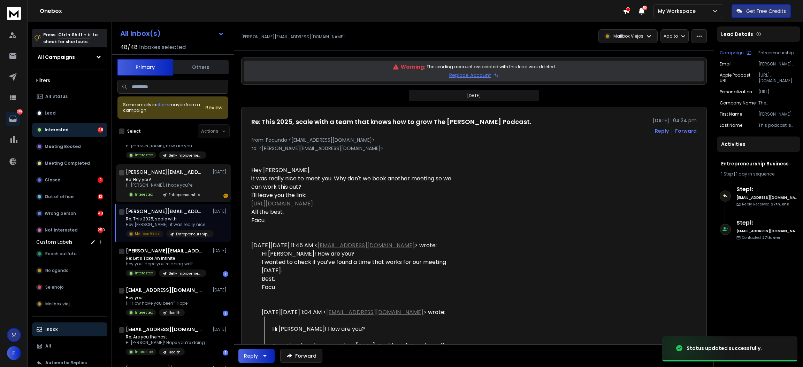
click at [207, 177] on div "Re: Hey you! Hi Sara, I hope you're Interested Entrepreneurship Business" at bounding box center [177, 187] width 102 height 21
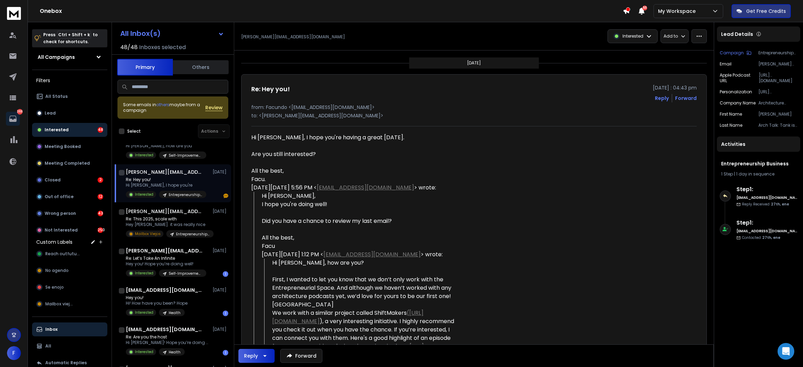
click at [535, 35] on button "button" at bounding box center [698, 36] width 15 height 14
click at [535, 50] on div "Mark as unread" at bounding box center [678, 51] width 46 height 7
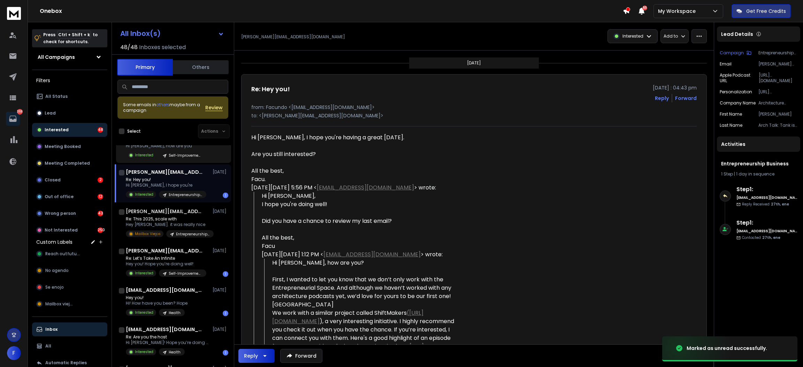
scroll to position [8796, 0]
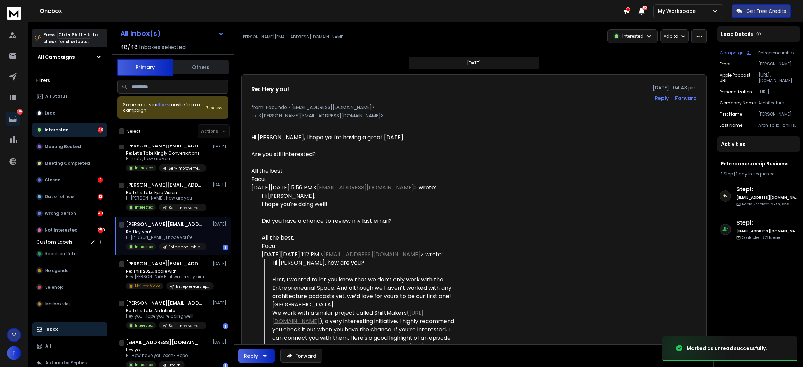
drag, startPoint x: 183, startPoint y: 192, endPoint x: 464, endPoint y: 188, distance: 281.1
click at [183, 195] on p "Hi [PERSON_NAME], how are you" at bounding box center [166, 198] width 80 height 6
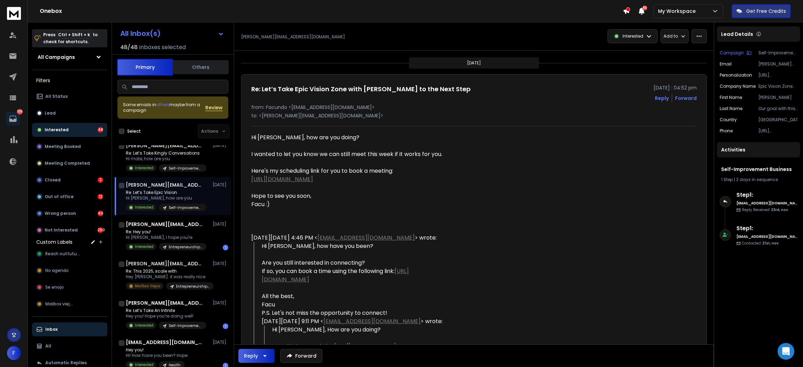
click at [535, 38] on button "button" at bounding box center [698, 36] width 15 height 14
click at [535, 55] on div "Mark as unread" at bounding box center [678, 51] width 46 height 7
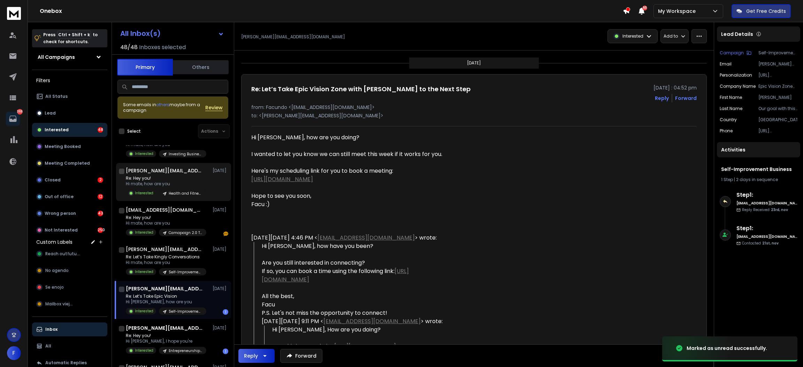
scroll to position [8692, 0]
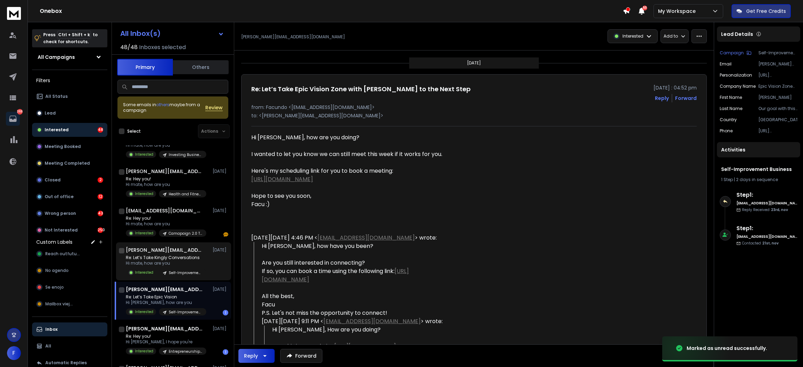
click at [197, 245] on h1 "[PERSON_NAME][EMAIL_ADDRESS][DOMAIN_NAME]" at bounding box center [164, 250] width 77 height 7
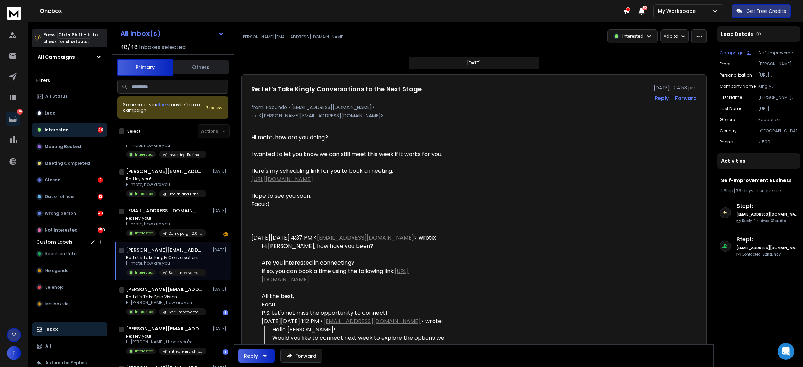
click at [535, 40] on button "button" at bounding box center [698, 36] width 15 height 14
click at [535, 48] on div "Mark as unread" at bounding box center [678, 51] width 52 height 11
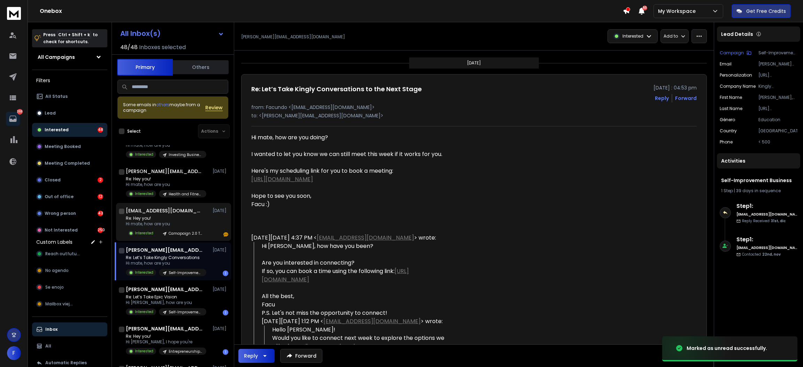
scroll to position [8640, 0]
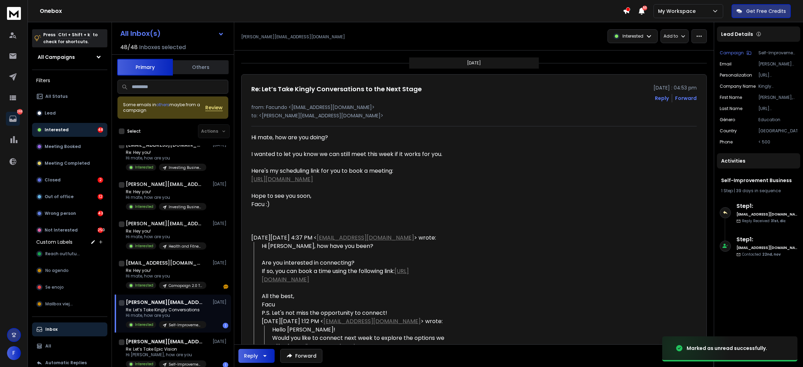
drag, startPoint x: 183, startPoint y: 251, endPoint x: 697, endPoint y: 51, distance: 551.5
click at [184, 245] on div "zone1989@gmail.com 03 Feb Re: Hey you! Hi mate, how are you Interested Camapaig…" at bounding box center [173, 274] width 115 height 38
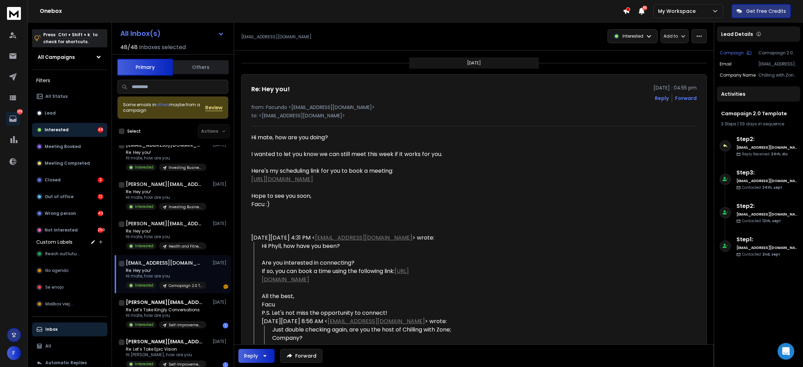
click at [535, 37] on icon "button" at bounding box center [699, 36] width 6 height 6
click at [535, 50] on div "Mark as unread" at bounding box center [678, 51] width 46 height 7
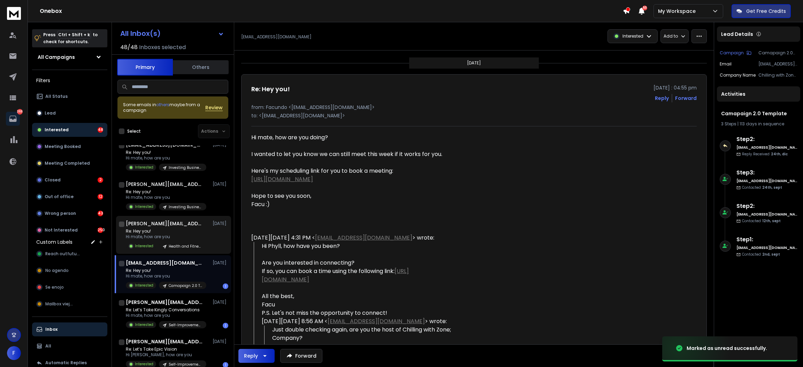
click at [187, 229] on p "Re: Hey you!" at bounding box center [166, 232] width 80 height 6
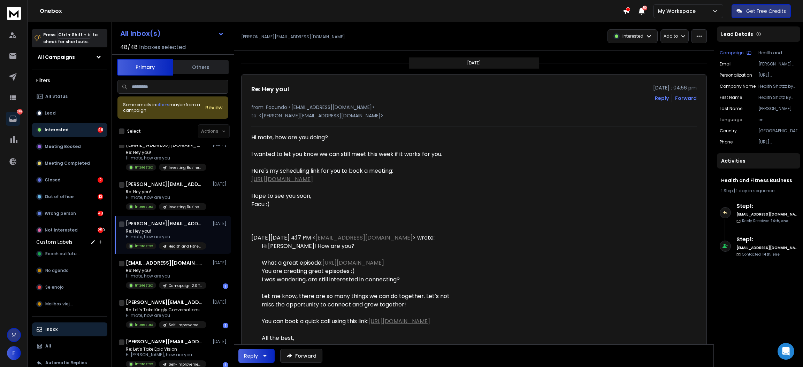
click at [535, 37] on icon "button" at bounding box center [698, 36] width 5 height 1
click at [535, 49] on div "Mark as unread" at bounding box center [678, 51] width 46 height 7
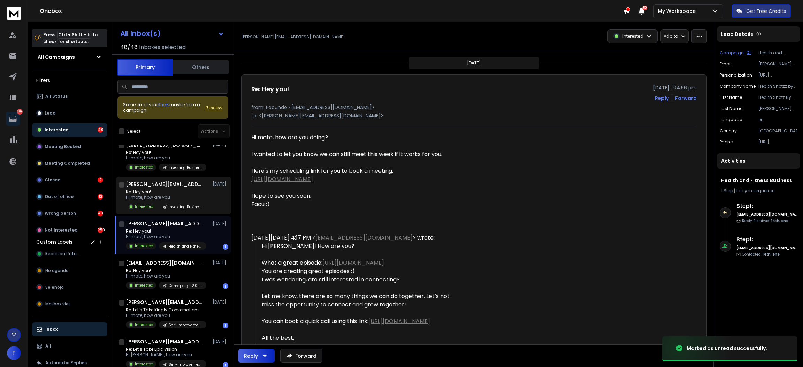
scroll to position [8587, 0]
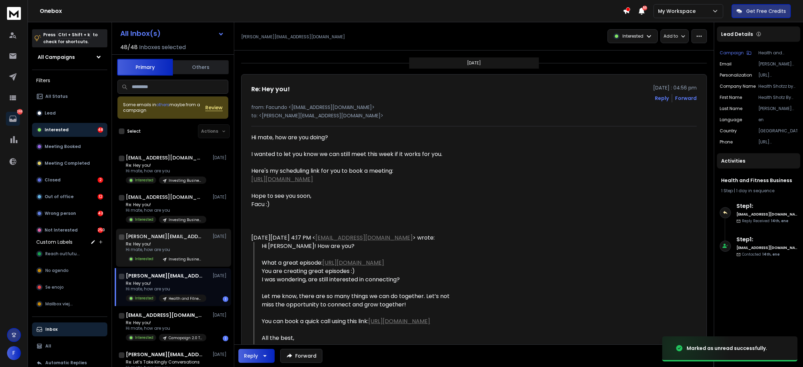
click at [207, 241] on div "Re: Hey you! Hi mate, how are you Interested Investing Business" at bounding box center [177, 251] width 102 height 21
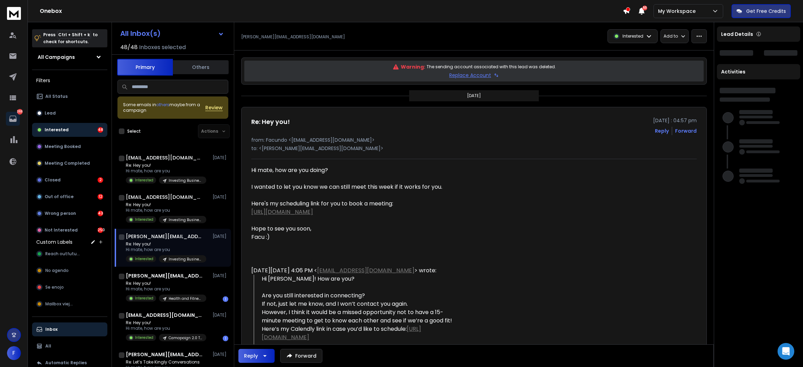
click at [535, 38] on p "Interested" at bounding box center [632, 36] width 21 height 6
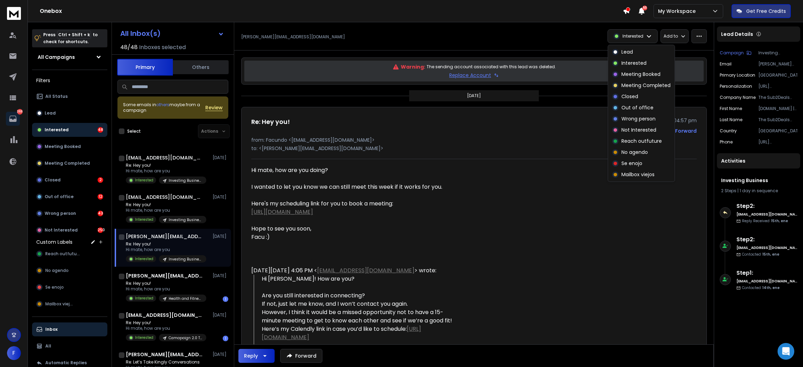
click at [535, 172] on p "Mailbox viejos" at bounding box center [637, 174] width 33 height 7
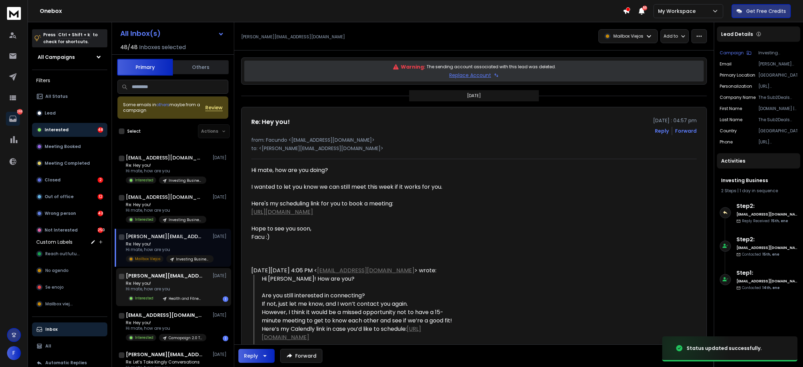
click at [193, 245] on div "mehul@quahealth.com 03 Feb" at bounding box center [177, 275] width 102 height 7
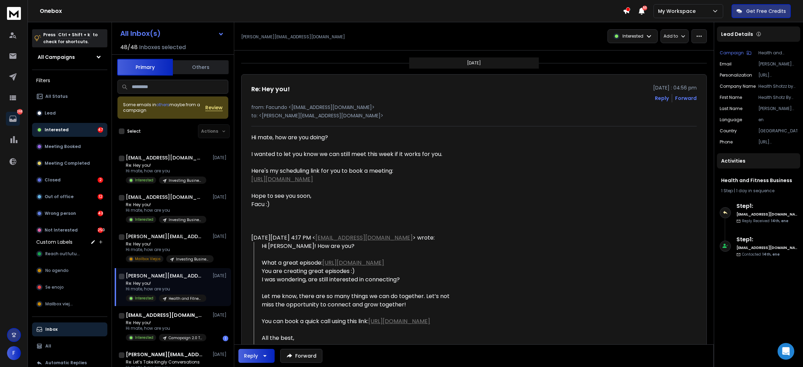
click at [535, 36] on icon "button" at bounding box center [699, 36] width 6 height 6
click at [535, 53] on div "Mark as unread" at bounding box center [678, 51] width 46 height 7
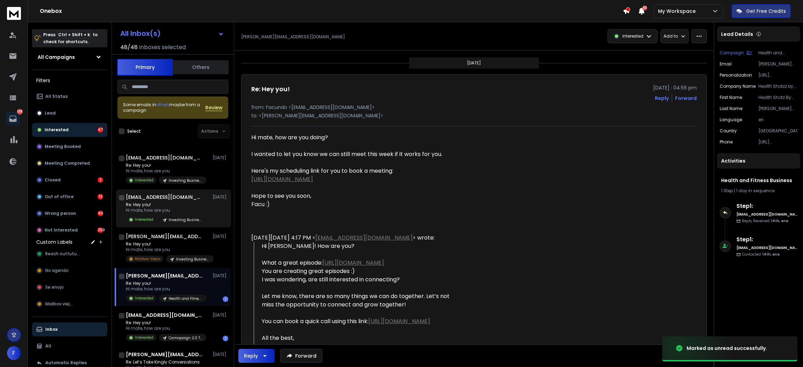
click at [202, 202] on p "Re: Hey you!" at bounding box center [166, 205] width 80 height 6
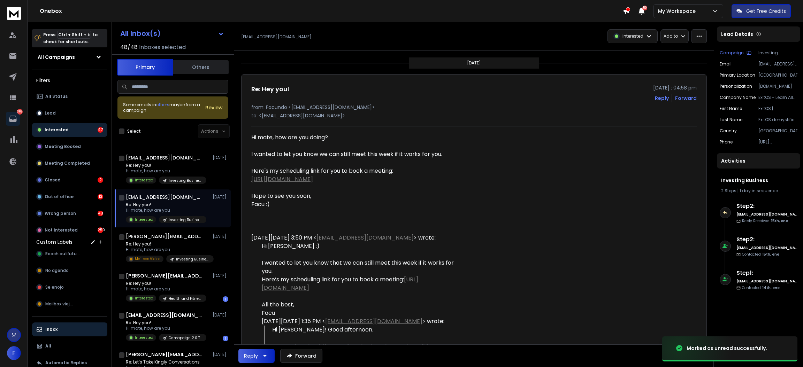
click at [535, 41] on button "button" at bounding box center [698, 36] width 15 height 14
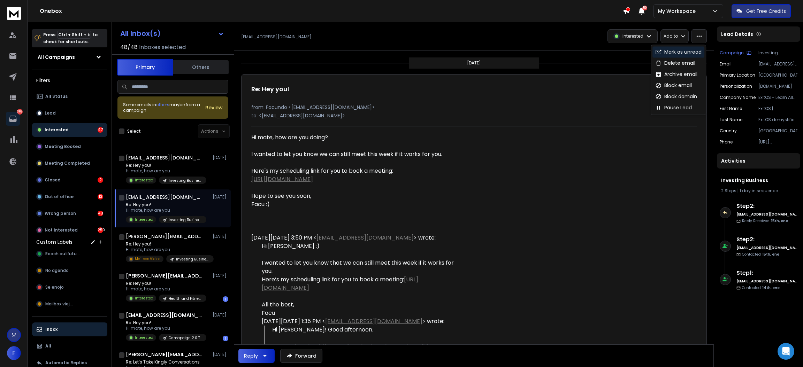
click at [535, 52] on div "Mark as unread" at bounding box center [678, 51] width 46 height 7
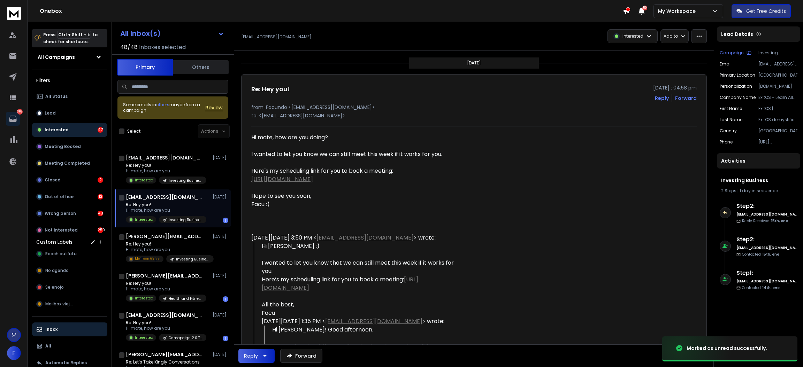
scroll to position [8535, 0]
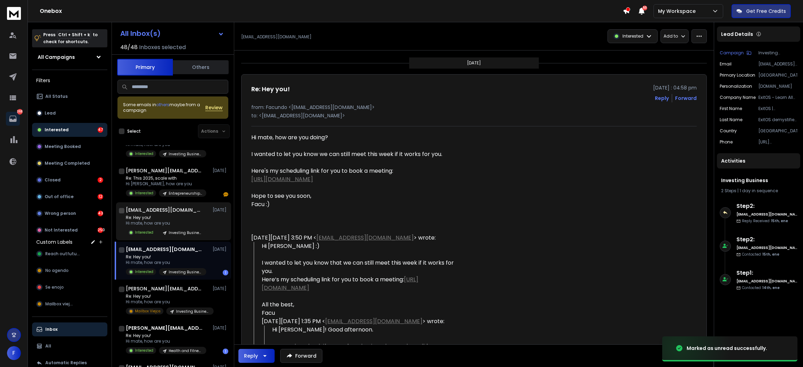
click at [189, 215] on p "Re: Hey you!" at bounding box center [166, 218] width 80 height 6
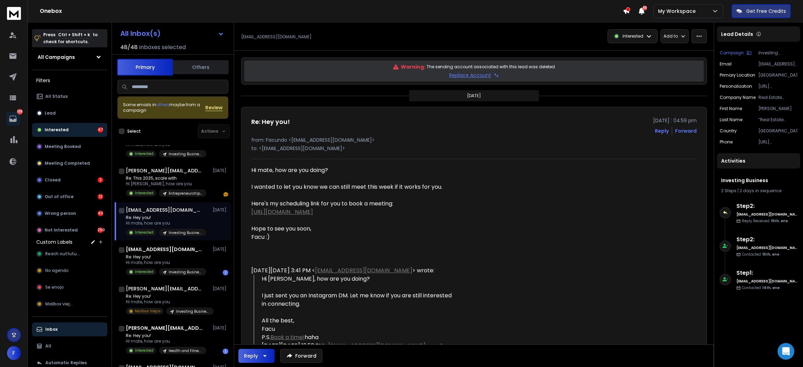
click at [535, 31] on div "Interested" at bounding box center [631, 36] width 49 height 13
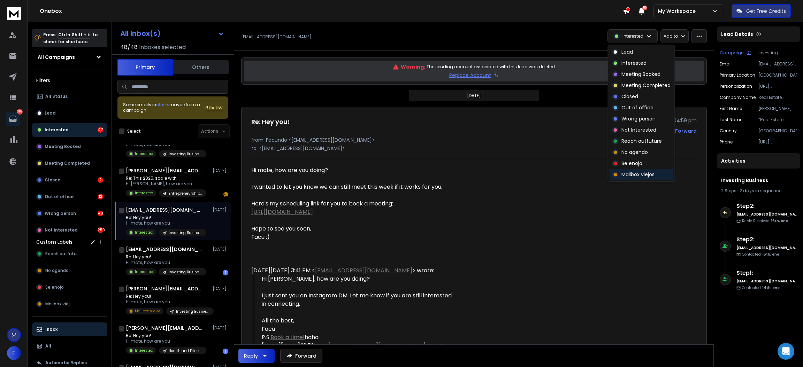
click at [535, 173] on p "Mailbox viejos" at bounding box center [637, 174] width 33 height 7
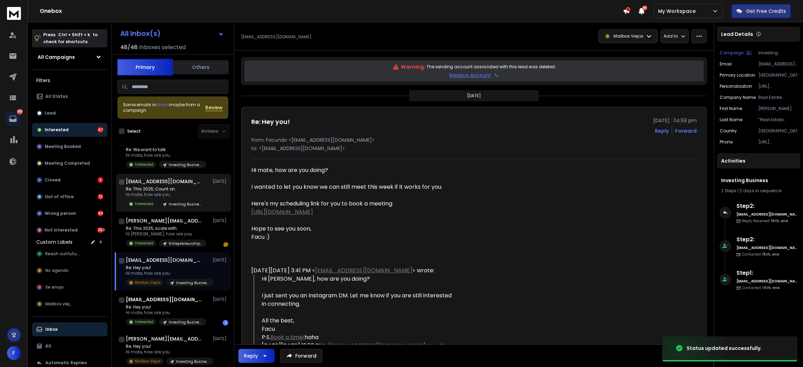
scroll to position [8483, 0]
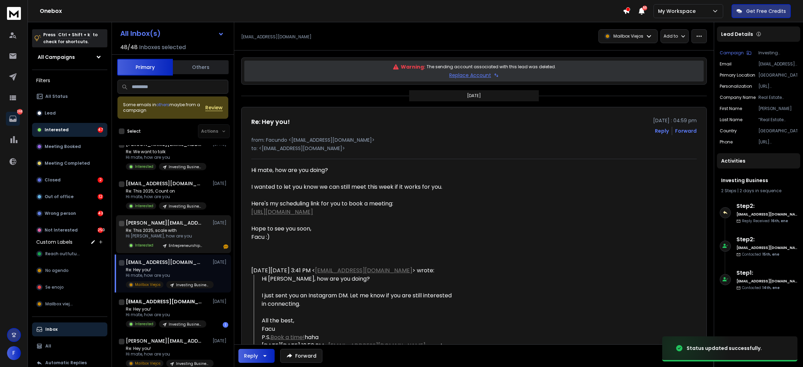
click at [196, 233] on p "Hi [PERSON_NAME], how are you" at bounding box center [166, 236] width 80 height 6
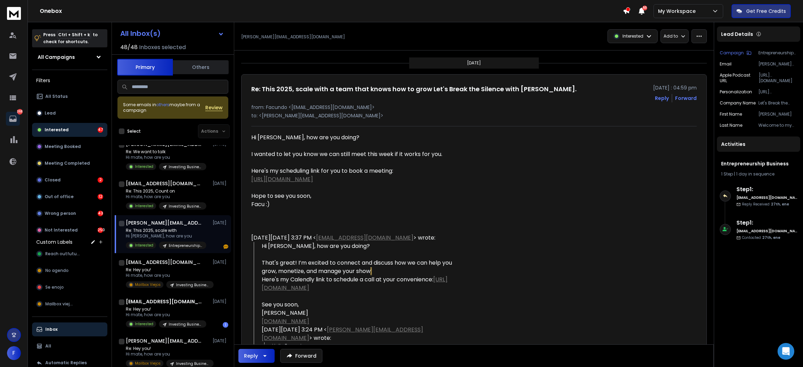
click at [535, 39] on icon "button" at bounding box center [699, 36] width 6 height 6
click at [535, 52] on div "Mark as unread" at bounding box center [678, 51] width 46 height 7
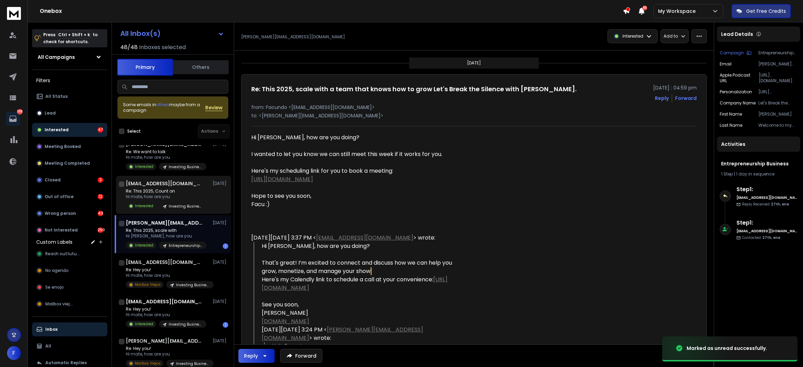
scroll to position [8431, 0]
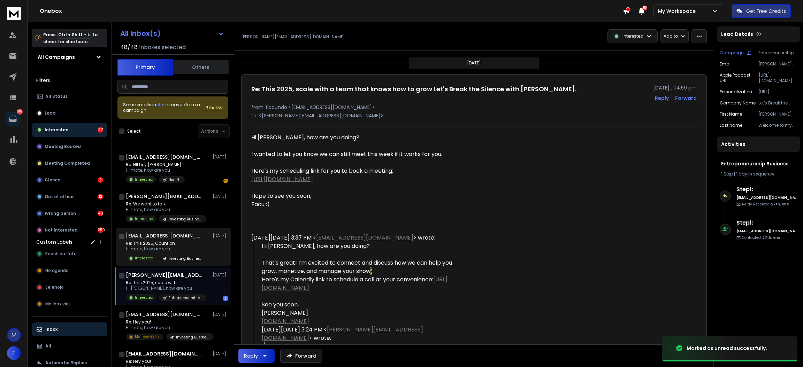
click at [185, 245] on p "Hi mate, how are you" at bounding box center [166, 249] width 80 height 6
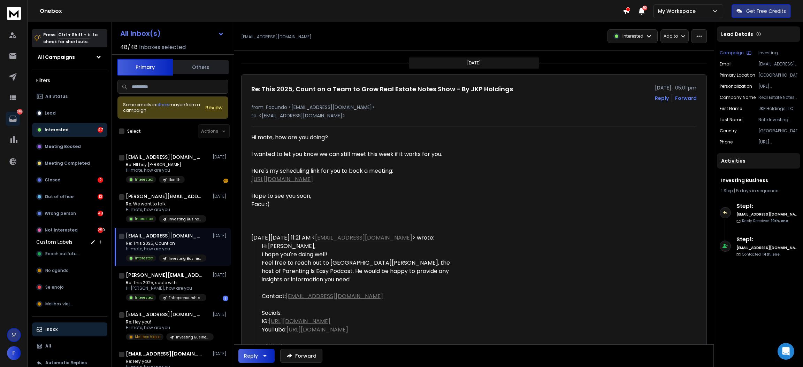
click at [535, 40] on button "button" at bounding box center [698, 36] width 15 height 14
click at [535, 52] on div "Mark as unread" at bounding box center [678, 51] width 46 height 7
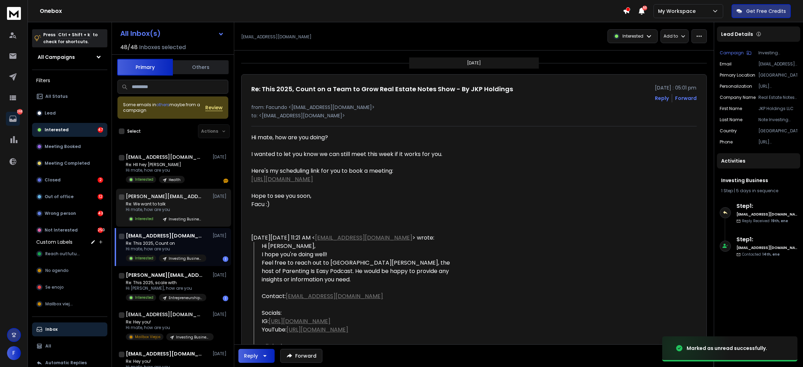
scroll to position [8378, 0]
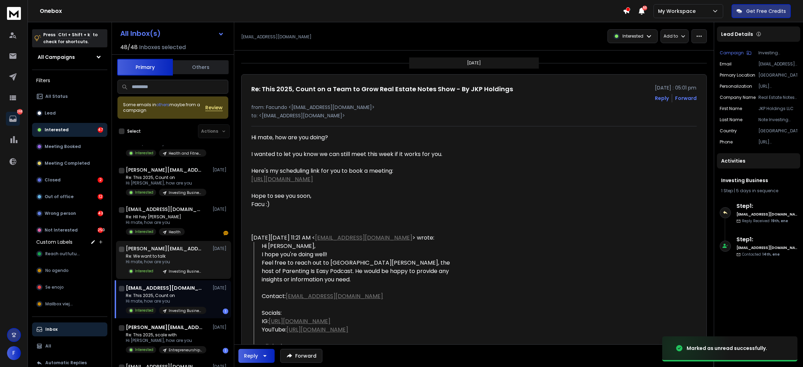
click at [195, 245] on p "Hi mate, how are you" at bounding box center [166, 262] width 80 height 6
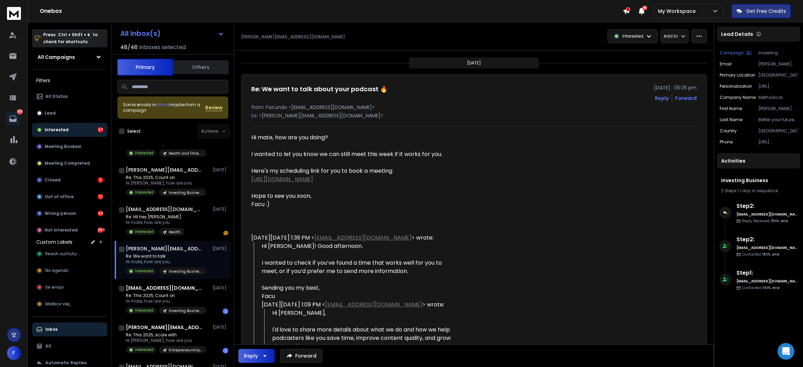
click at [535, 39] on icon "button" at bounding box center [699, 36] width 6 height 6
click at [535, 51] on div "Mark as unread" at bounding box center [678, 51] width 46 height 7
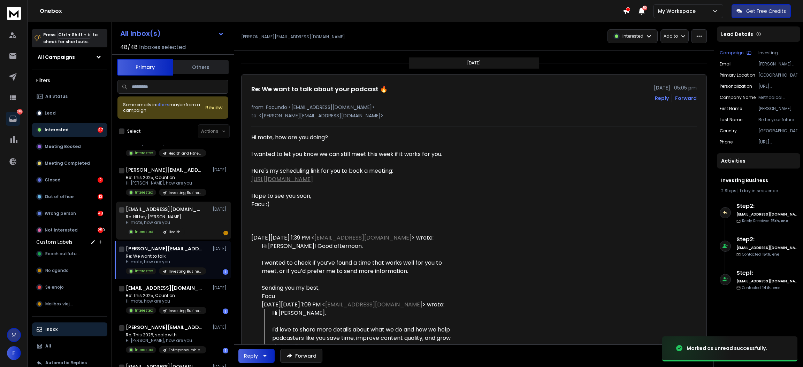
click at [190, 219] on div "Re: HII hey Jennette Kilgrow Hi mate, how are you Interested Health" at bounding box center [177, 224] width 102 height 21
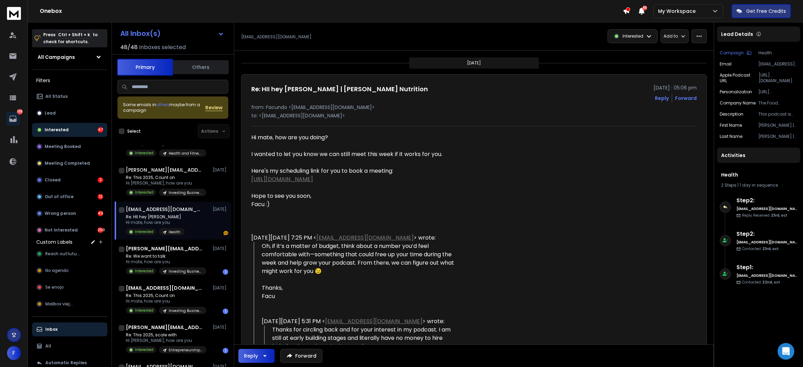
click at [535, 29] on button "button" at bounding box center [698, 36] width 15 height 14
click at [535, 51] on div "Mark as unread" at bounding box center [678, 51] width 46 height 7
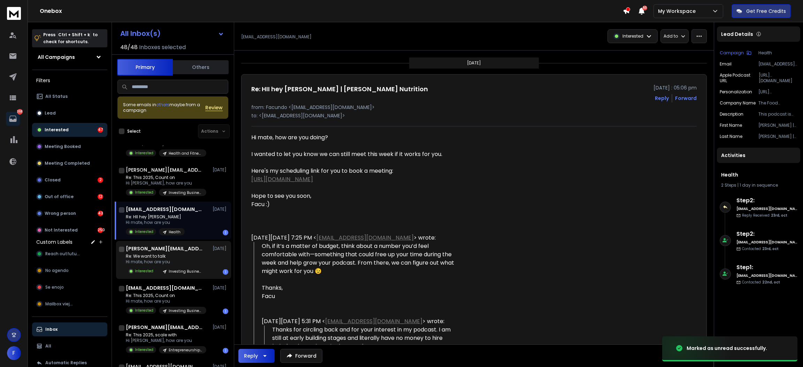
scroll to position [8326, 0]
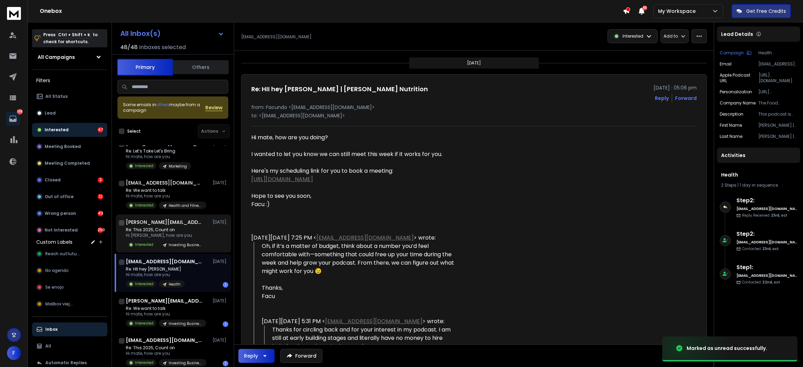
click at [195, 227] on p "Re: This 2025, Count on" at bounding box center [166, 230] width 80 height 6
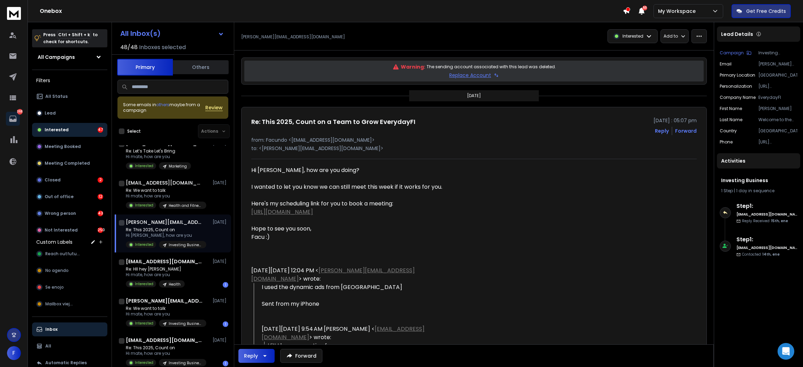
click at [535, 31] on div "Interested" at bounding box center [631, 36] width 49 height 13
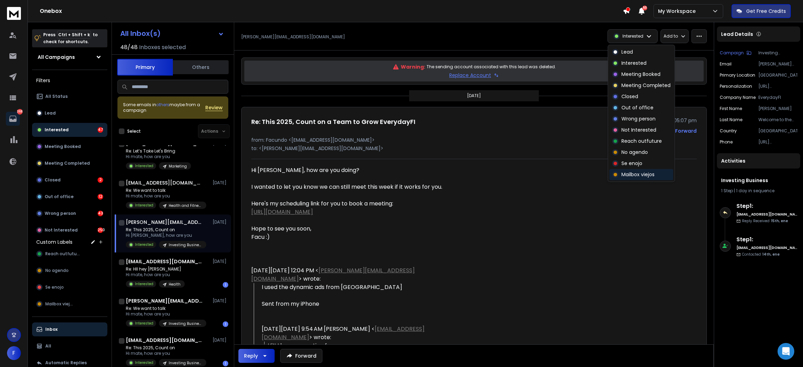
drag, startPoint x: 626, startPoint y: 177, endPoint x: 629, endPoint y: 172, distance: 5.7
click at [535, 176] on p "Mailbox viejos" at bounding box center [637, 174] width 33 height 7
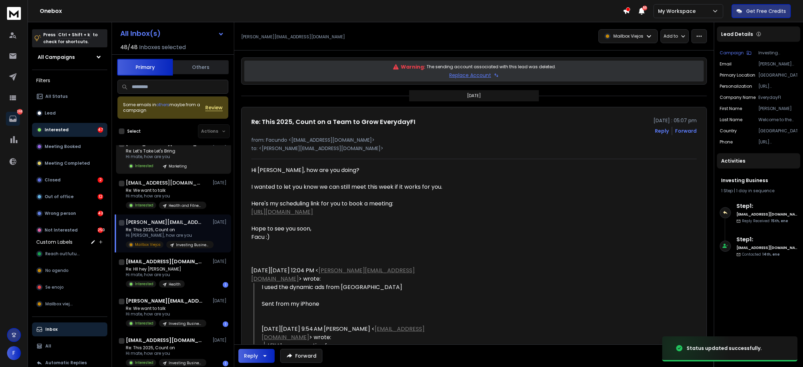
scroll to position [8274, 0]
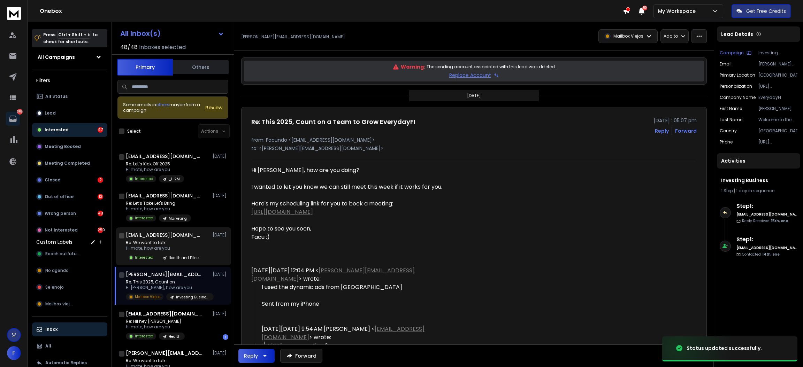
click at [193, 245] on p "Hi mate, how are you" at bounding box center [166, 249] width 80 height 6
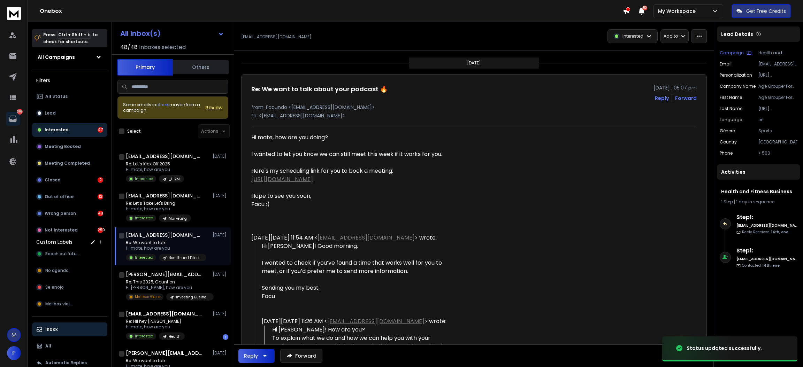
click at [535, 37] on icon "button" at bounding box center [699, 36] width 6 height 6
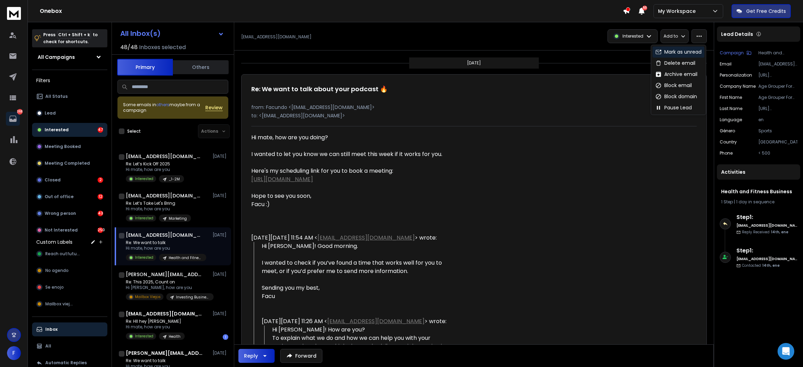
click at [535, 52] on div "Mark as unread" at bounding box center [678, 51] width 46 height 7
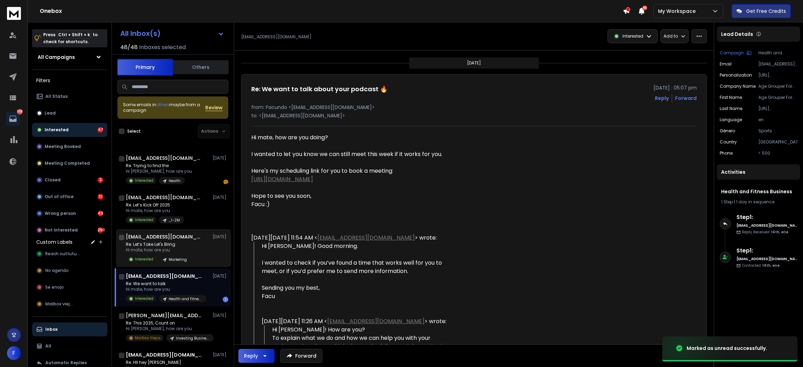
scroll to position [8222, 0]
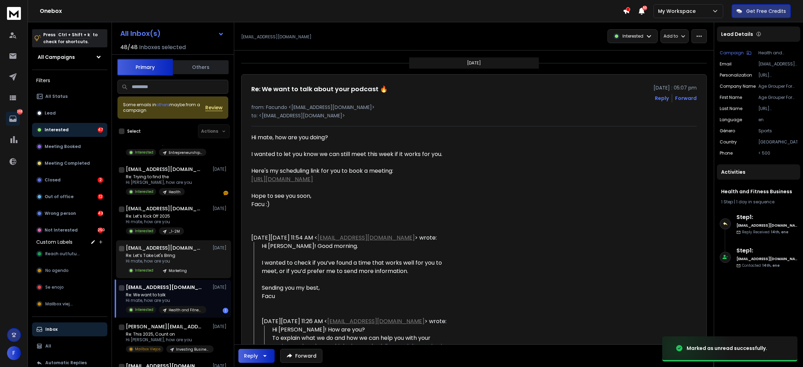
click at [199, 245] on h1 "[EMAIL_ADDRESS][DOMAIN_NAME]" at bounding box center [164, 248] width 77 height 7
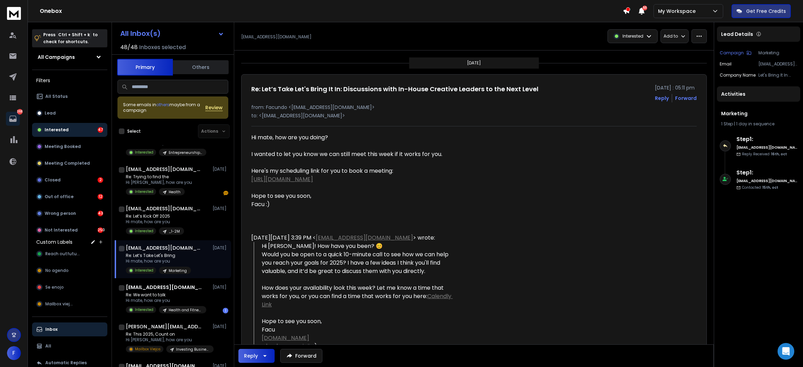
click at [535, 41] on button "button" at bounding box center [698, 36] width 15 height 14
click at [535, 52] on div "Mark as unread" at bounding box center [678, 51] width 46 height 7
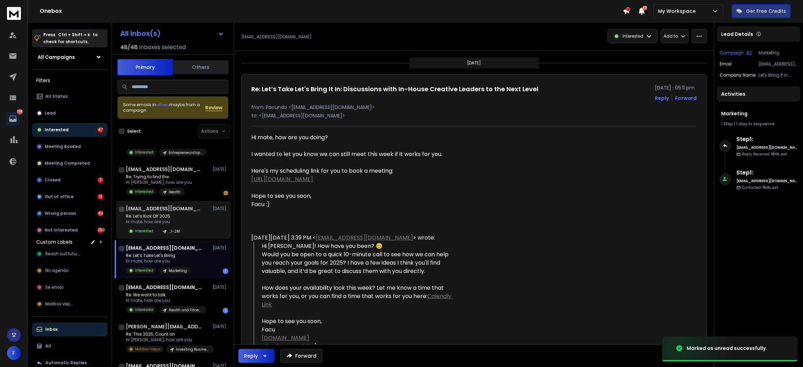
click at [185, 214] on div "Re: Let’s Kick Off 2025 Hi mate, how are you Interested _1-2M" at bounding box center [177, 224] width 102 height 21
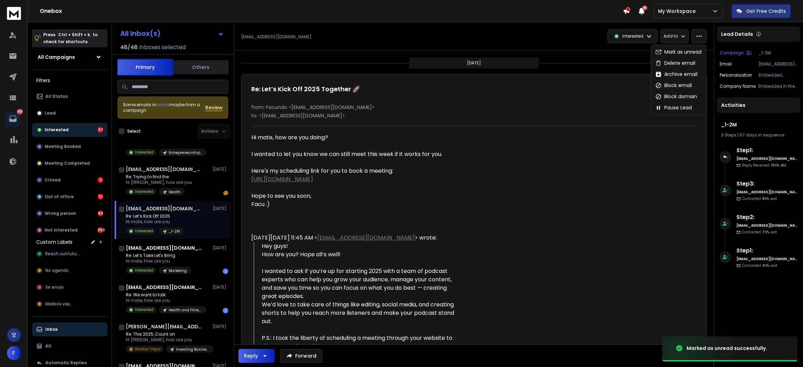
click at [535, 49] on div "Mark as unread" at bounding box center [678, 51] width 46 height 7
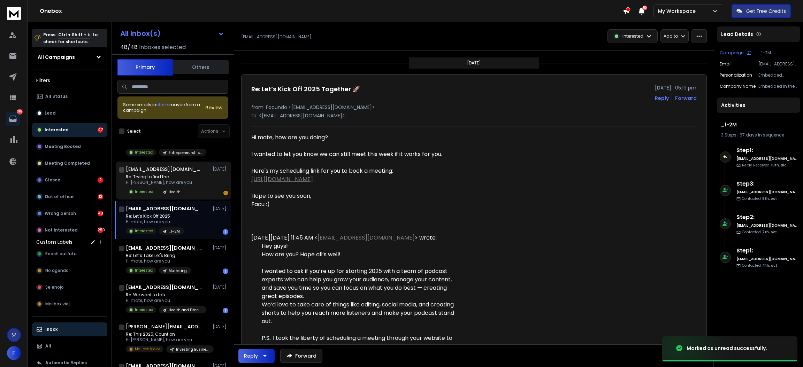
scroll to position [8169, 0]
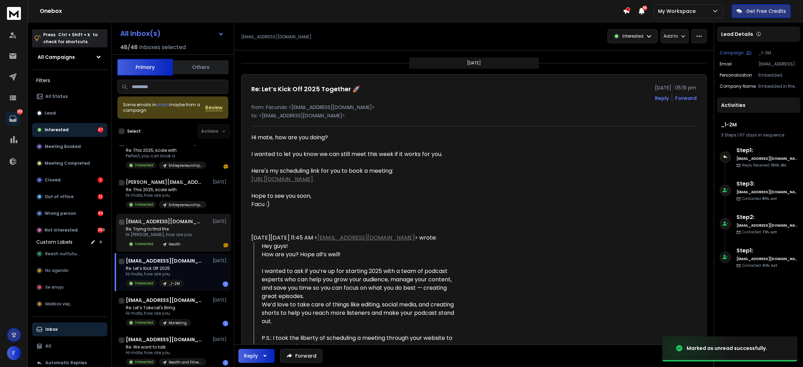
click at [186, 230] on div "Re: Trying to find the Hi Kristi, how are you Interested Health" at bounding box center [177, 236] width 102 height 21
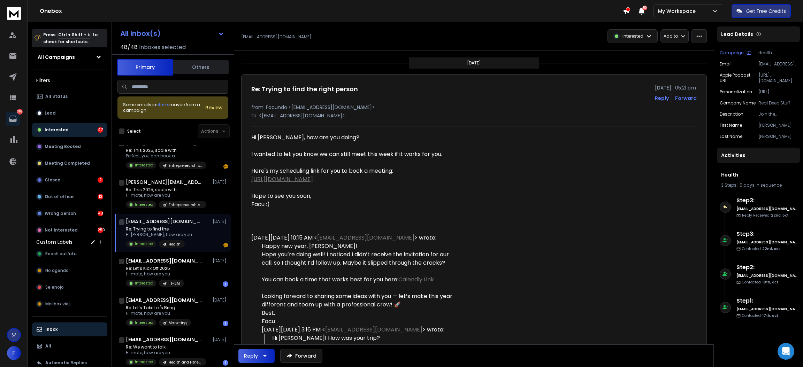
click at [535, 37] on icon "button" at bounding box center [699, 36] width 6 height 6
click at [535, 54] on div "Mark as unread" at bounding box center [678, 51] width 46 height 7
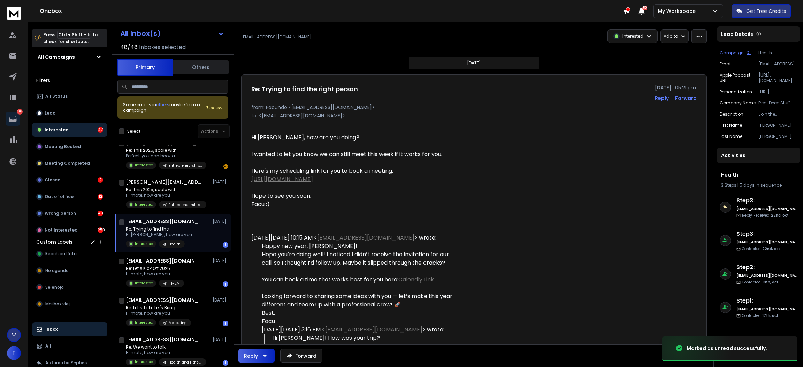
scroll to position [8117, 0]
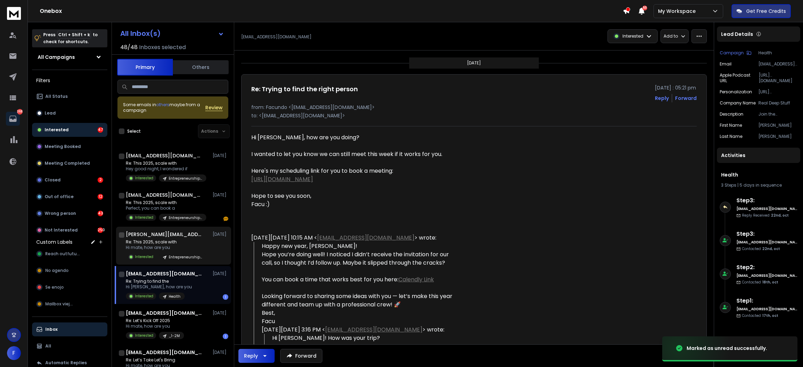
click at [185, 245] on p "Hi mate, how are you" at bounding box center [166, 248] width 80 height 6
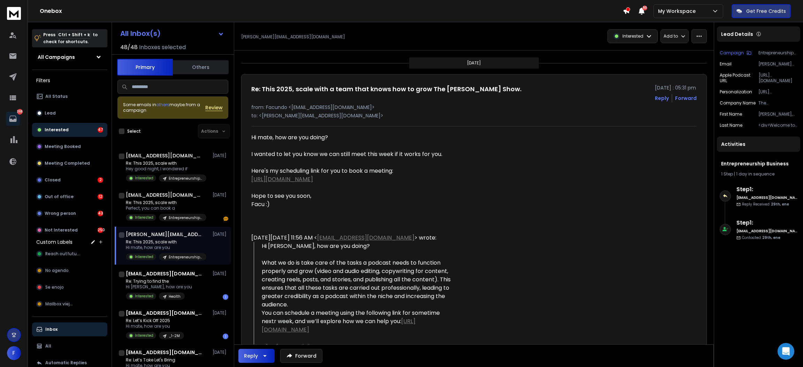
click at [535, 39] on icon "button" at bounding box center [699, 36] width 6 height 6
click at [535, 49] on div "Mark as unread" at bounding box center [678, 51] width 46 height 7
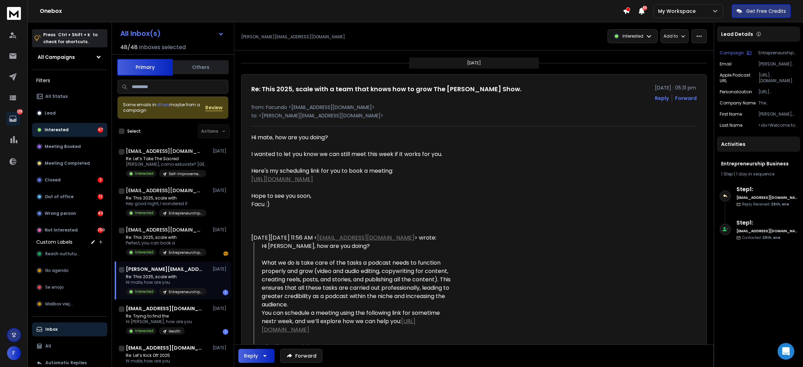
scroll to position [8065, 0]
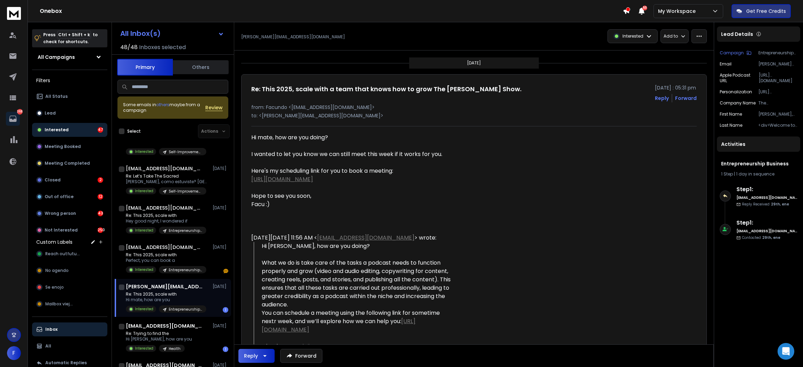
click at [535, 41] on button "button" at bounding box center [698, 36] width 15 height 14
click at [535, 47] on div "Mark as unread" at bounding box center [678, 51] width 52 height 11
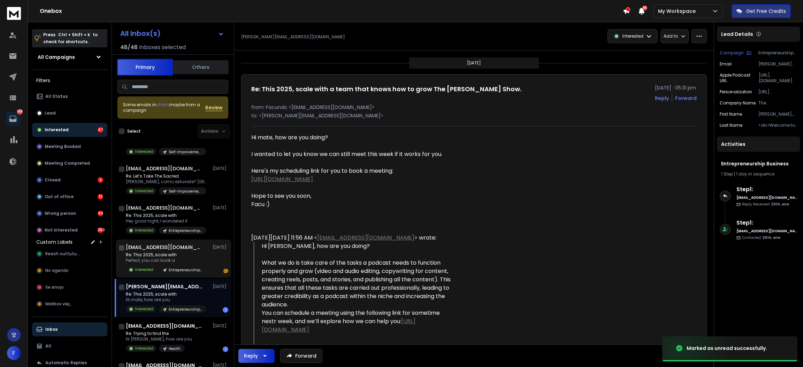
click at [191, 245] on p "Re: This 2025, scale with" at bounding box center [166, 255] width 80 height 6
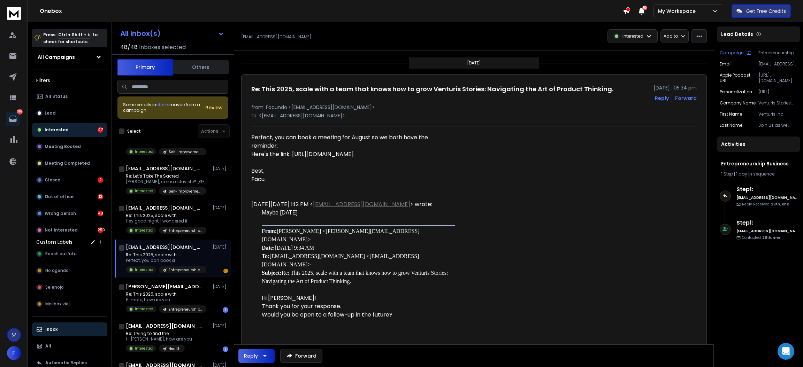
click at [535, 38] on button "button" at bounding box center [698, 36] width 15 height 14
click at [535, 51] on div "Mark as unread" at bounding box center [678, 51] width 46 height 7
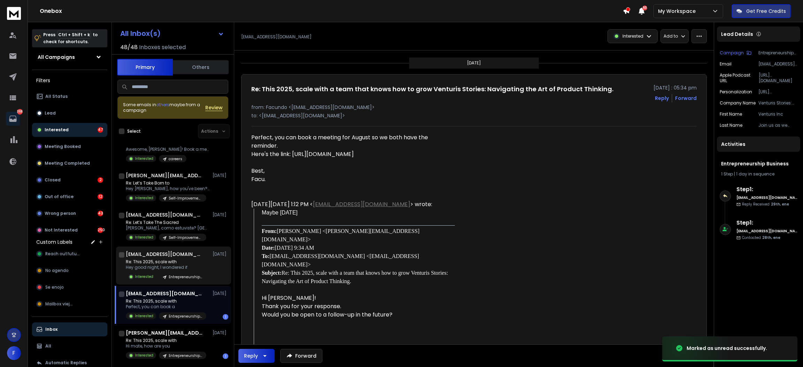
scroll to position [8013, 0]
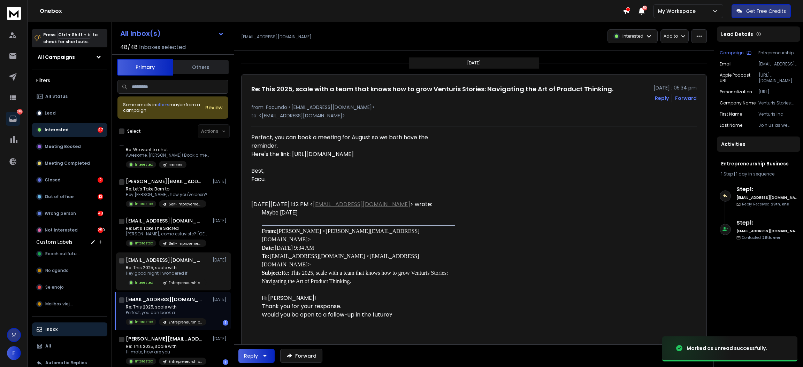
click at [206, 245] on div "Re: This 2025, scale with Hey good night, I wondered if Interested Entrepreneur…" at bounding box center [177, 275] width 102 height 21
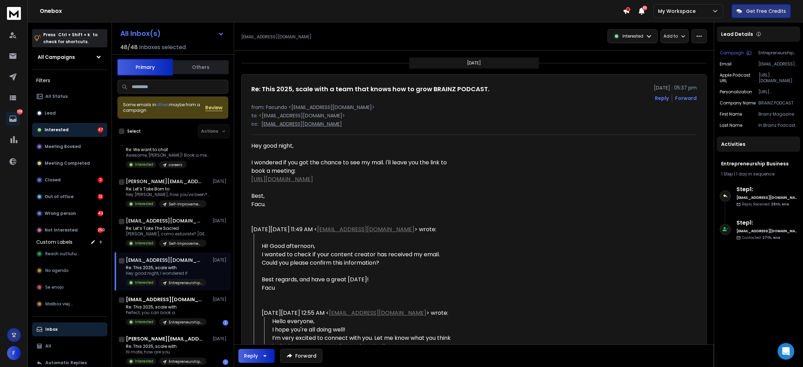
click at [535, 39] on button "button" at bounding box center [698, 36] width 15 height 14
click at [535, 53] on div "Mark as unread" at bounding box center [678, 51] width 46 height 7
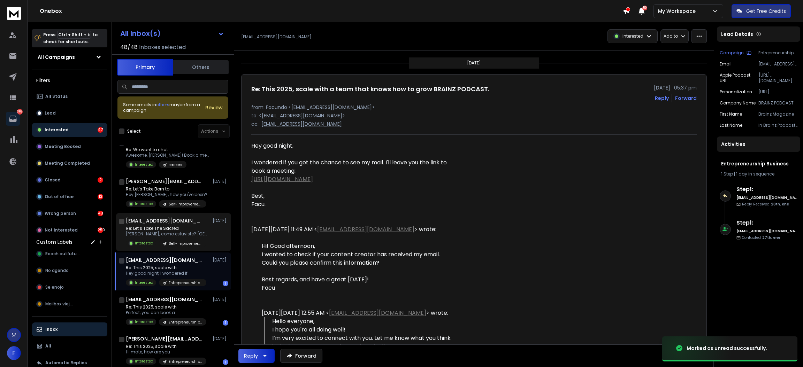
scroll to position [7960, 0]
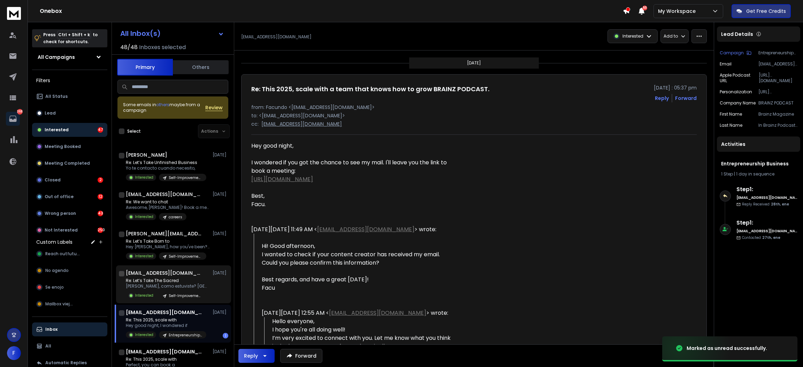
click at [209, 245] on div "Re: Let’s Take The Sacred Hola Ro, como estuviste? Reunamonos este Interested S…" at bounding box center [177, 288] width 102 height 21
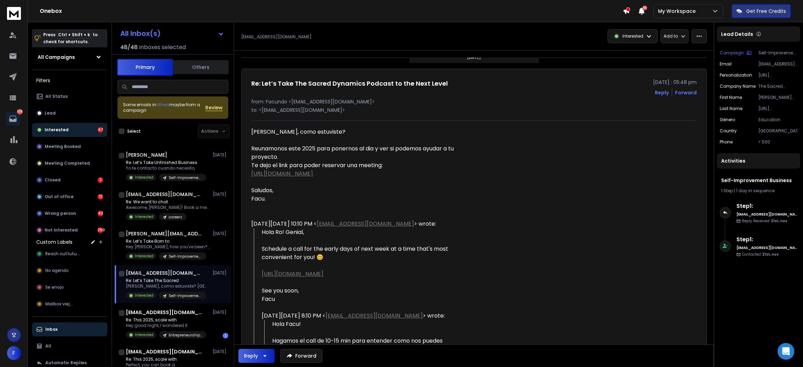
scroll to position [0, 0]
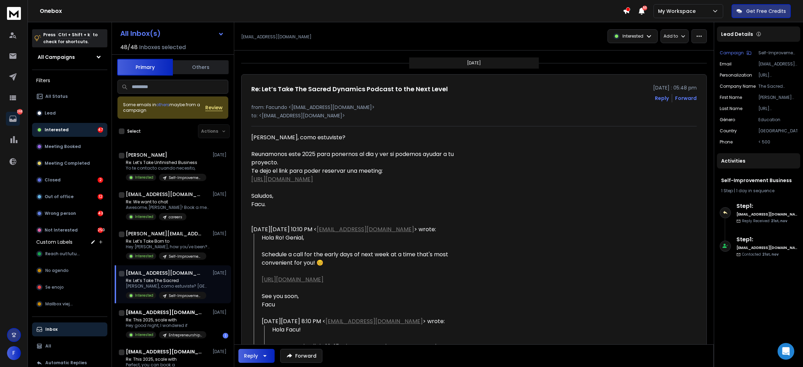
click at [535, 35] on icon "button" at bounding box center [699, 36] width 6 height 6
click at [535, 50] on div "Mark as unread" at bounding box center [678, 51] width 46 height 7
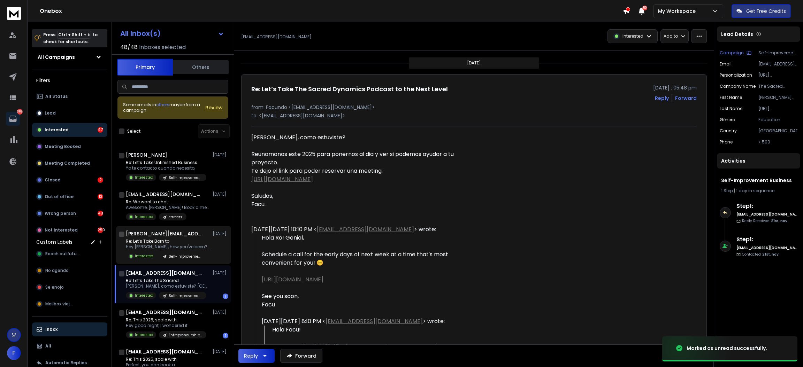
click at [212, 231] on p "[DATE]" at bounding box center [220, 234] width 16 height 6
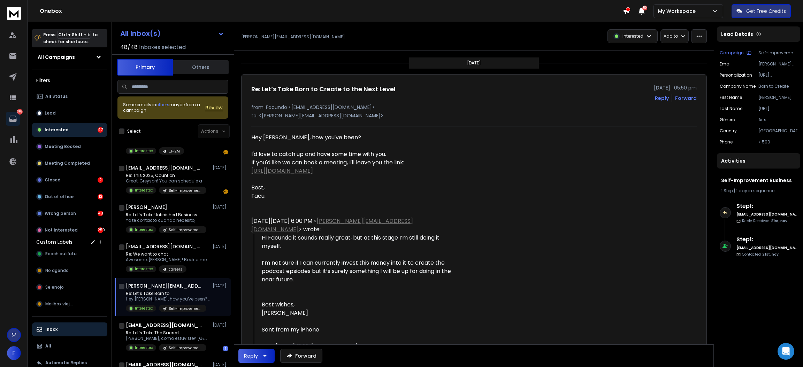
scroll to position [7960, 0]
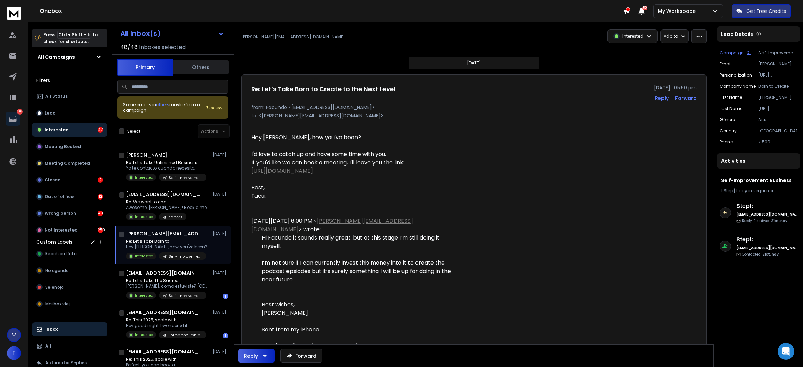
click at [535, 36] on icon "button" at bounding box center [699, 36] width 6 height 6
click at [535, 54] on div "Mark as unread" at bounding box center [678, 51] width 46 height 7
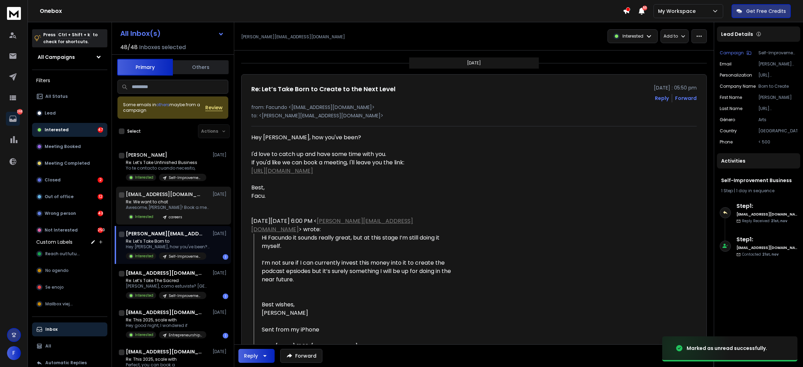
click at [202, 207] on div "Re: We want to chat Awesome, Mark! Book a meeting at Interested careers" at bounding box center [177, 209] width 102 height 21
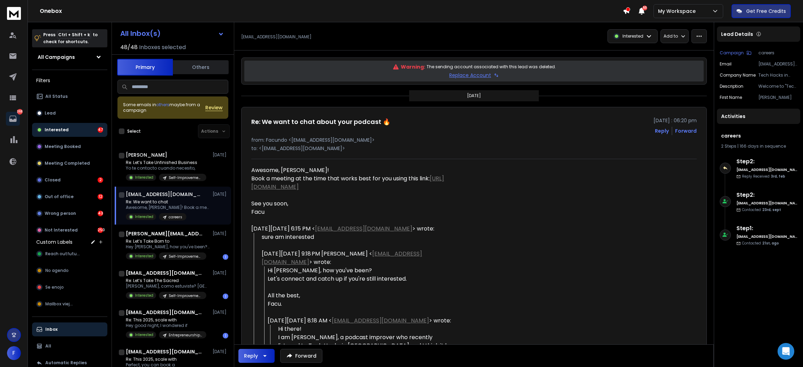
click at [535, 36] on div at bounding box center [616, 36] width 6 height 6
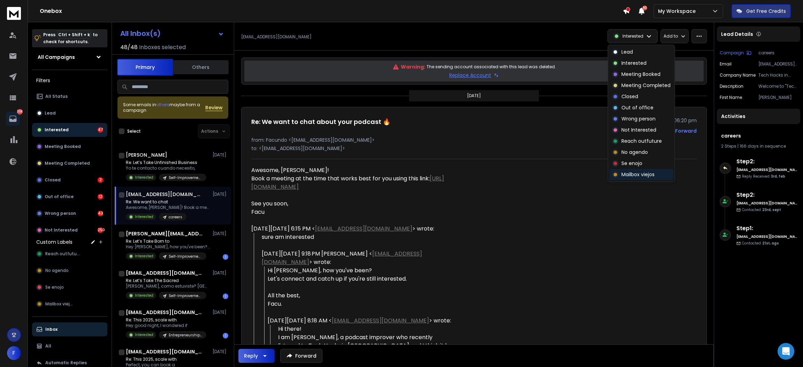
click at [535, 173] on p "Mailbox viejos" at bounding box center [637, 174] width 33 height 7
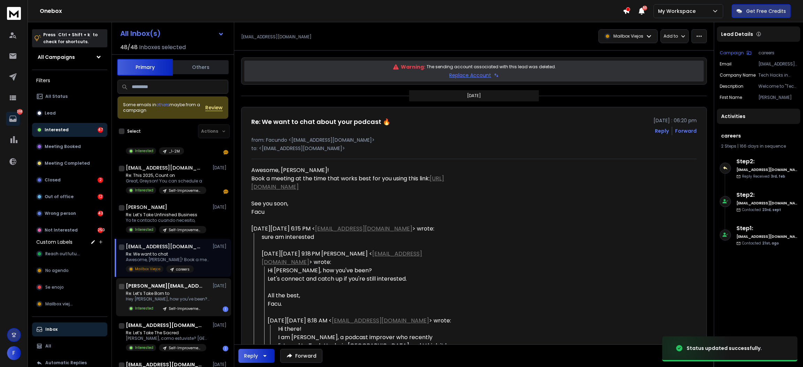
scroll to position [7856, 0]
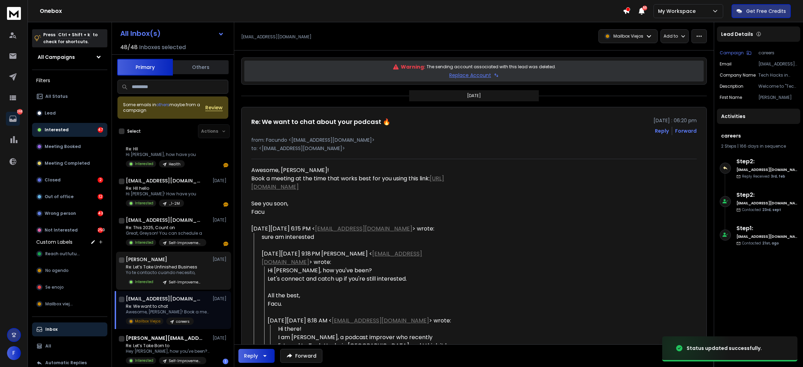
click at [198, 245] on p "Yo te contacto cuando necesito," at bounding box center [166, 273] width 80 height 6
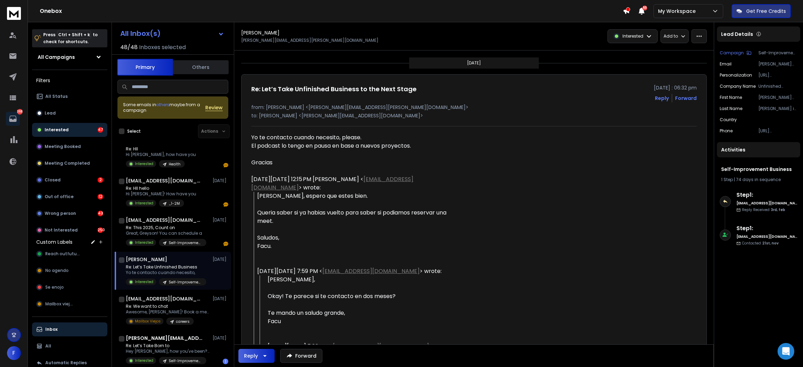
click at [535, 37] on icon "button" at bounding box center [699, 36] width 6 height 6
click at [535, 51] on div "Mark as unread" at bounding box center [678, 51] width 46 height 7
click at [535, 33] on p "Interested" at bounding box center [632, 36] width 21 height 6
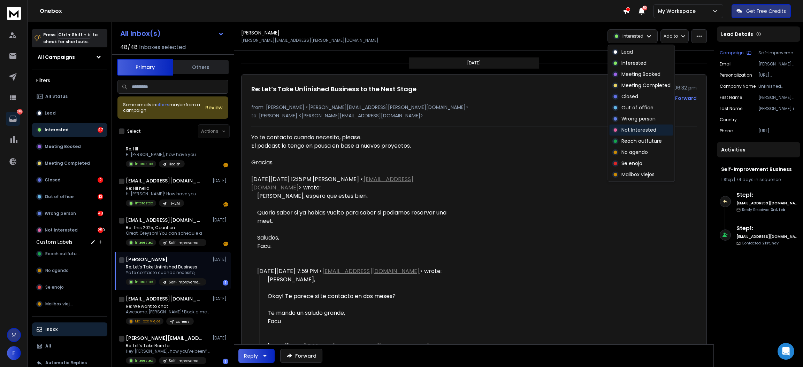
click at [535, 129] on p "Not Interested" at bounding box center [638, 129] width 35 height 7
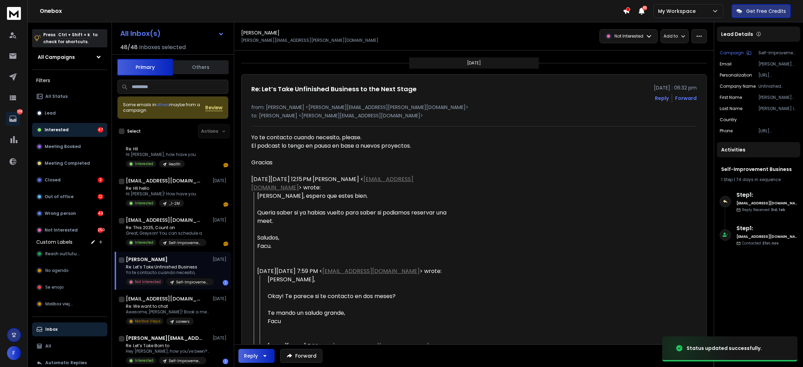
click at [535, 38] on icon "button" at bounding box center [699, 36] width 6 height 6
click at [535, 95] on div "Block domain" at bounding box center [676, 96] width 42 height 7
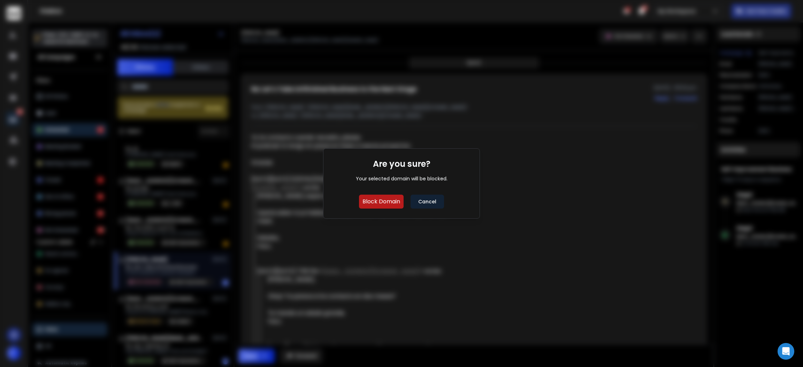
click at [384, 203] on button "Block Domain" at bounding box center [381, 202] width 45 height 14
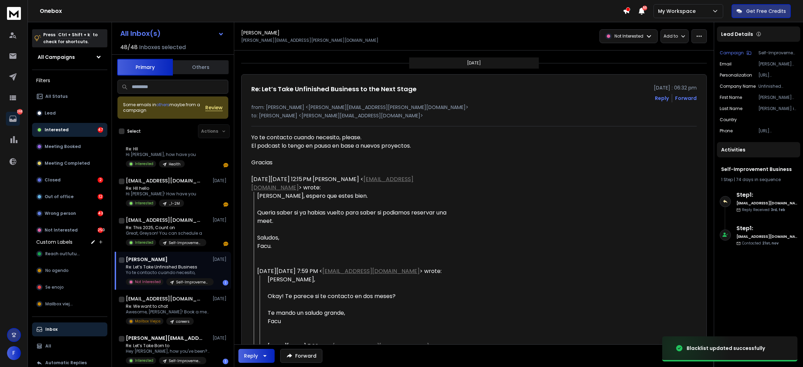
click at [535, 35] on icon "button" at bounding box center [699, 36] width 6 height 6
click at [535, 88] on div "Block email" at bounding box center [673, 85] width 37 height 7
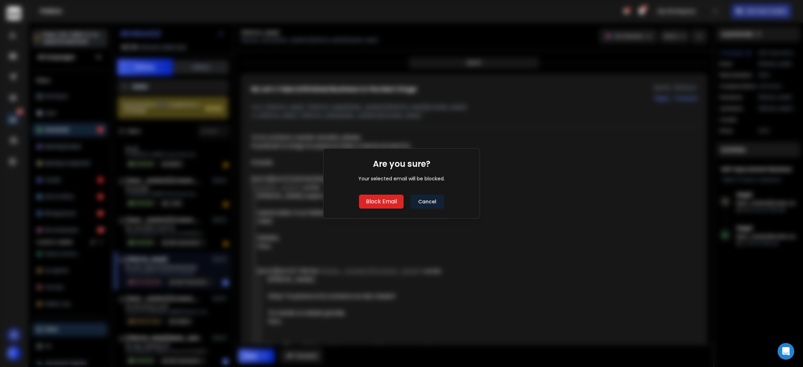
click at [383, 204] on button "Block Email" at bounding box center [381, 202] width 45 height 14
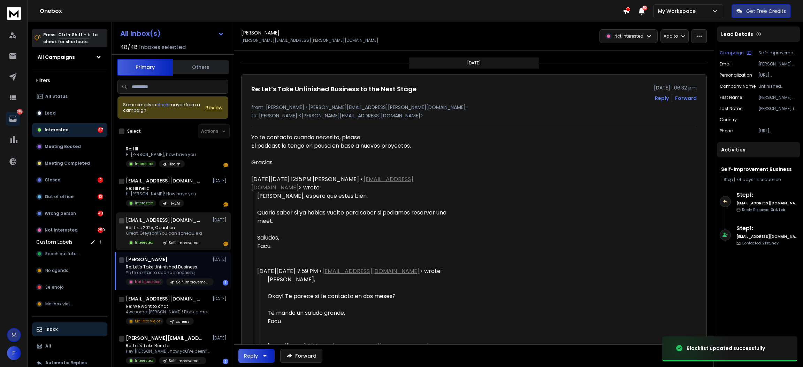
click at [209, 229] on div "Re: This 2025, Count on Great, Greyson! You can schedule a Interested Self-Impr…" at bounding box center [177, 235] width 102 height 21
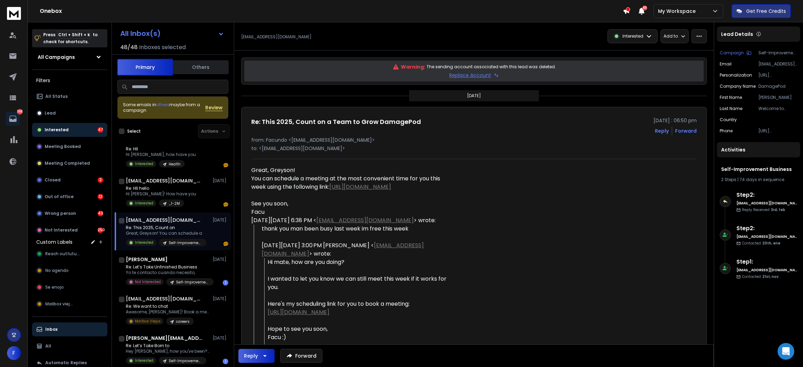
click at [535, 38] on p "Interested" at bounding box center [632, 36] width 21 height 6
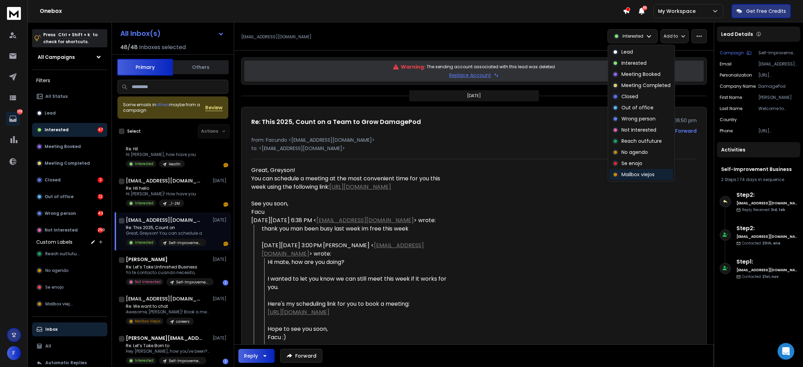
click at [535, 172] on div "Mailbox viejos" at bounding box center [633, 174] width 42 height 7
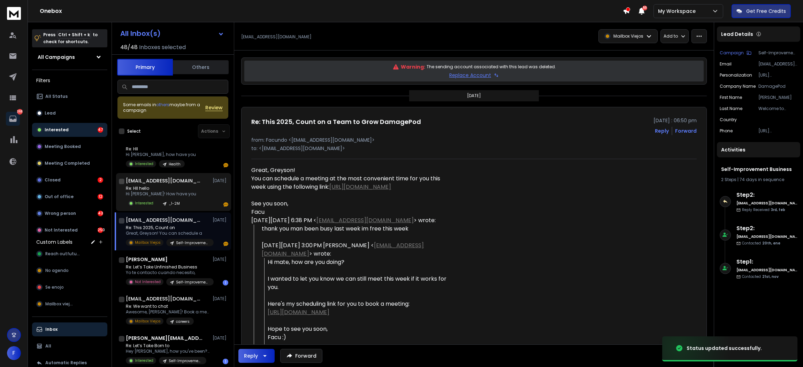
click at [201, 189] on div "Re: HII hello Hi Leon! How have you Interested _1-2M" at bounding box center [177, 196] width 102 height 21
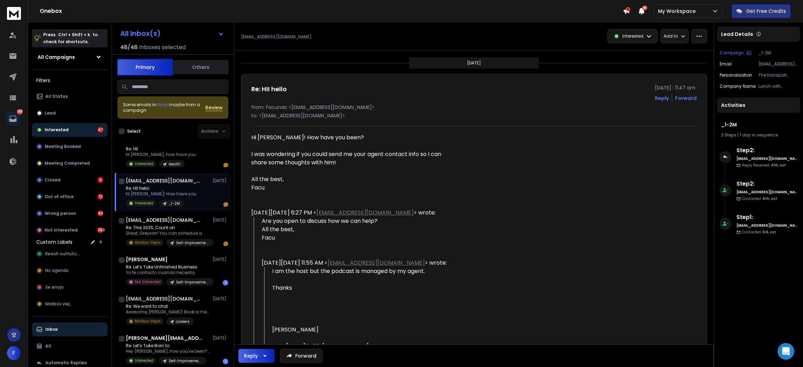
click at [535, 33] on icon "button" at bounding box center [699, 36] width 6 height 6
click at [535, 51] on div "Mark as unread" at bounding box center [678, 51] width 46 height 7
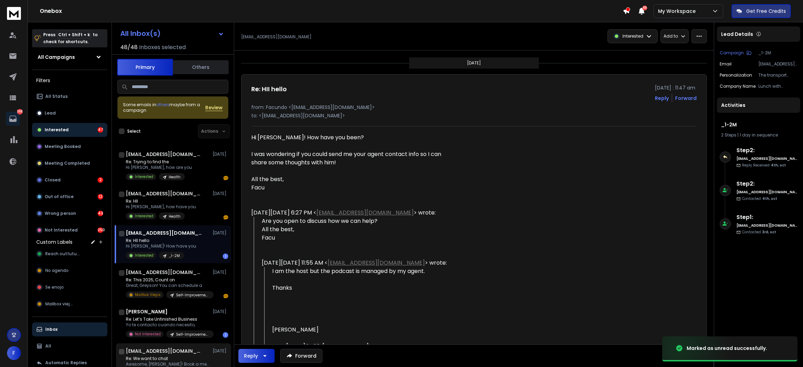
scroll to position [7751, 0]
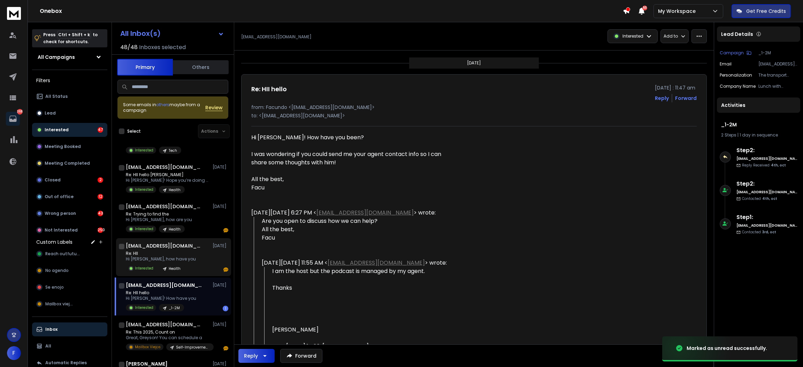
click at [208, 245] on div "Re: HII Hi Adrianne, how have you Interested Health" at bounding box center [177, 261] width 102 height 21
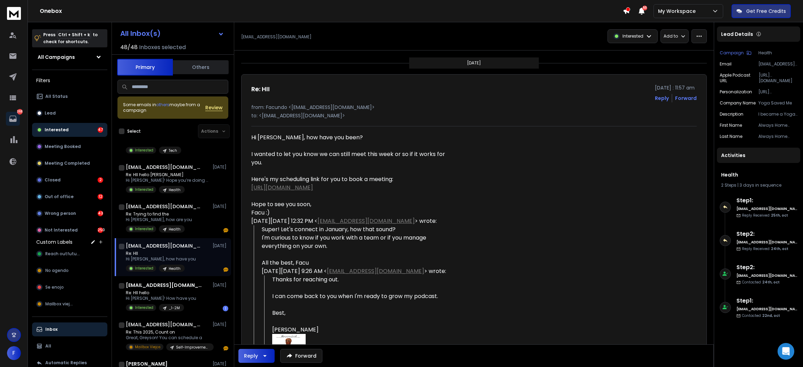
click at [535, 33] on button "button" at bounding box center [698, 36] width 15 height 14
click at [535, 49] on div "Mark as unread" at bounding box center [678, 51] width 46 height 7
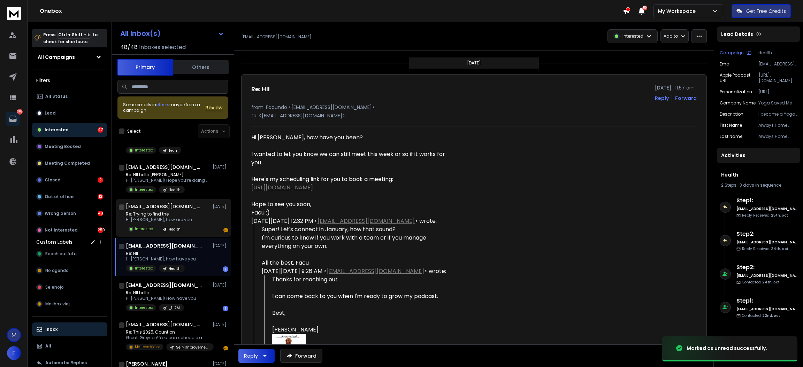
scroll to position [7699, 0]
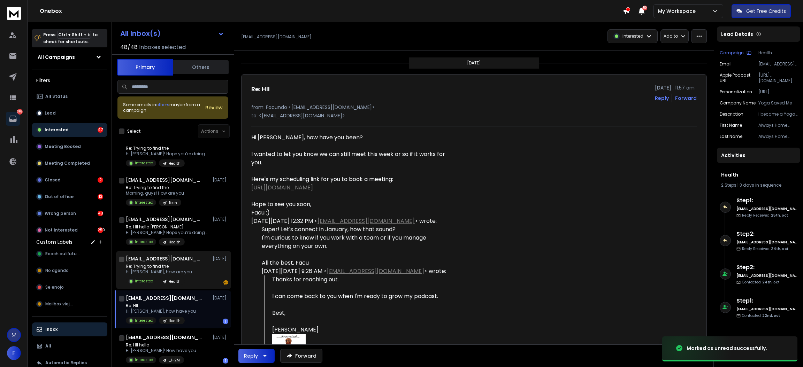
click at [198, 245] on div "Re: Trying to find the Hi Jen, how are you Interested Health" at bounding box center [177, 274] width 102 height 21
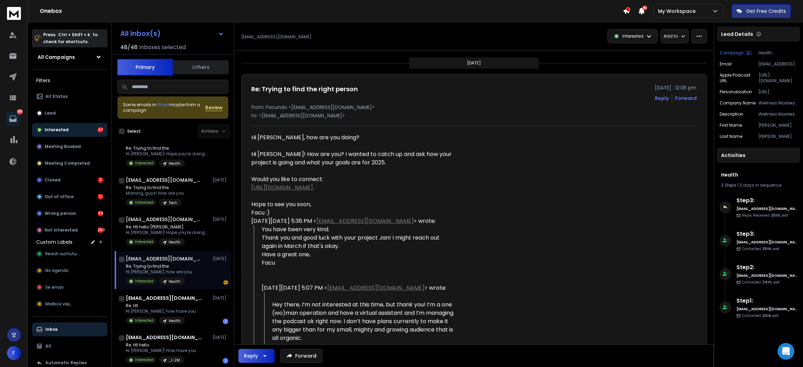
click at [535, 35] on icon "button" at bounding box center [699, 36] width 6 height 6
click at [535, 52] on div "Mark as unread" at bounding box center [678, 51] width 46 height 7
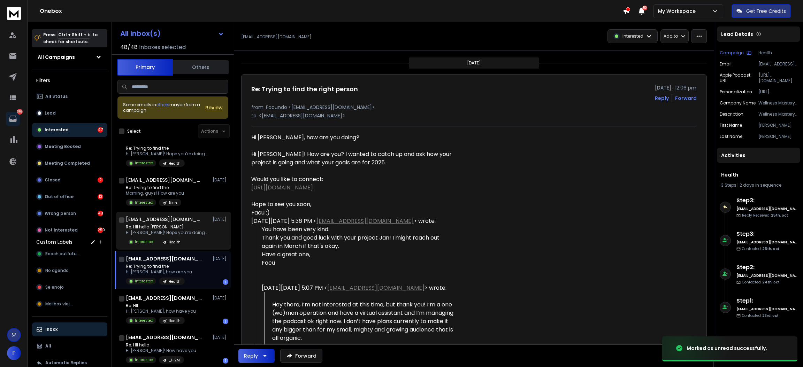
click at [210, 224] on div "Re: HII hello Skye Scott Hi Skye! Hope you’re doing well! Interested Health" at bounding box center [177, 234] width 102 height 21
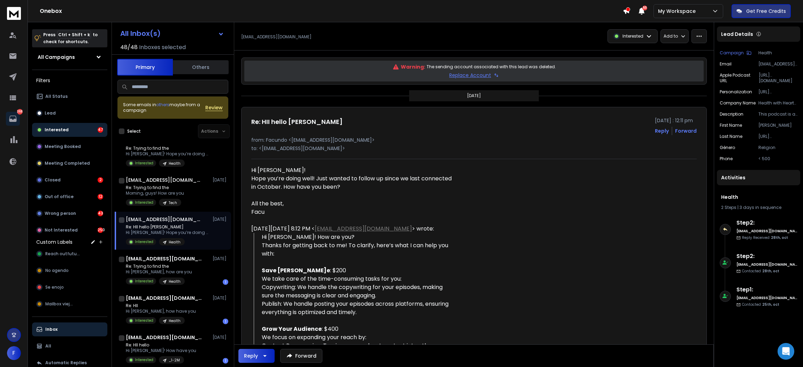
click at [535, 33] on p "Interested" at bounding box center [632, 36] width 21 height 6
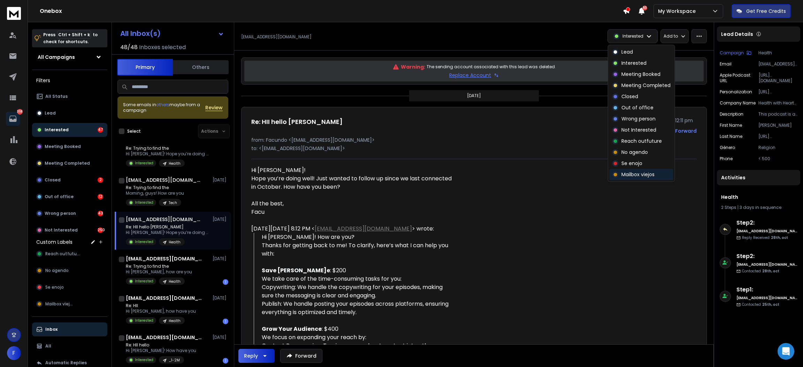
click at [535, 170] on div "Mailbox viejos" at bounding box center [641, 174] width 64 height 11
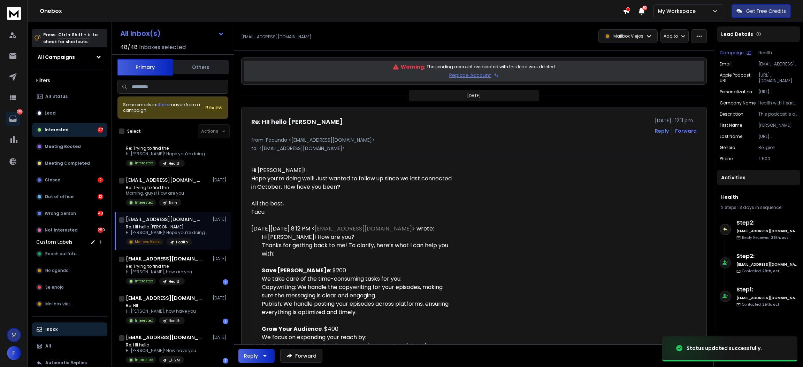
scroll to position [7647, 0]
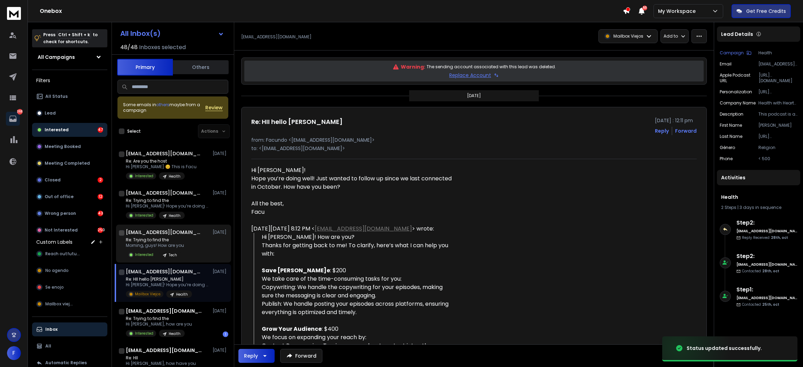
click at [198, 240] on div "Re: Trying to find the Morning, guys! How are you Interested Tech" at bounding box center [177, 247] width 102 height 21
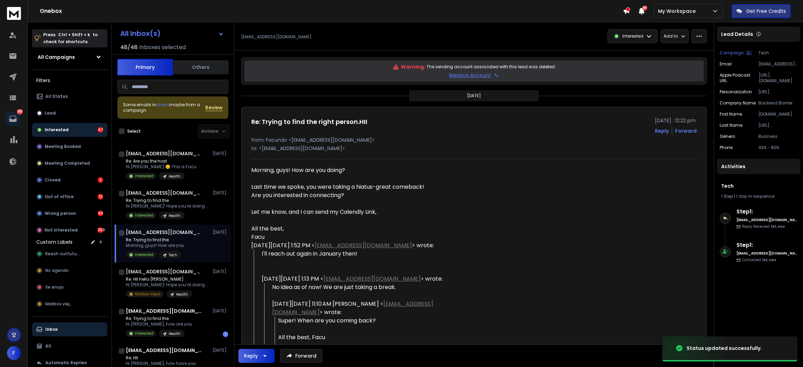
click at [535, 35] on div at bounding box center [616, 36] width 6 height 6
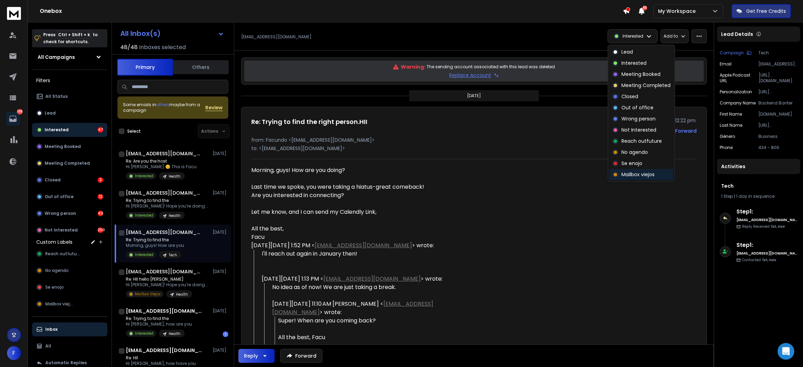
click at [535, 171] on p "Mailbox viejos" at bounding box center [637, 174] width 33 height 7
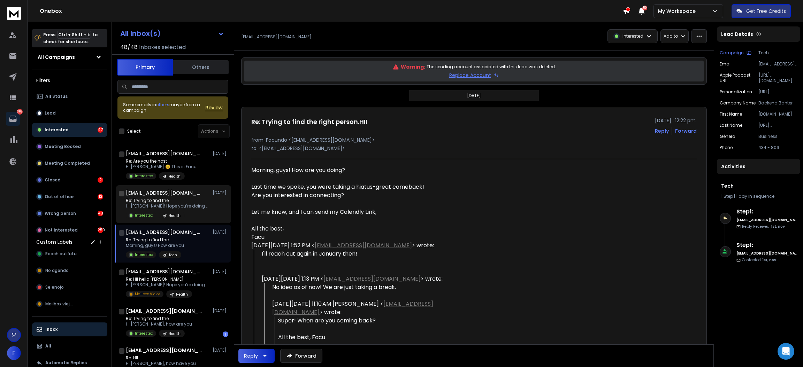
click at [201, 198] on div "Re: Trying to find the Hi Emma! Hope you’re doing well! Interested Health" at bounding box center [177, 208] width 102 height 21
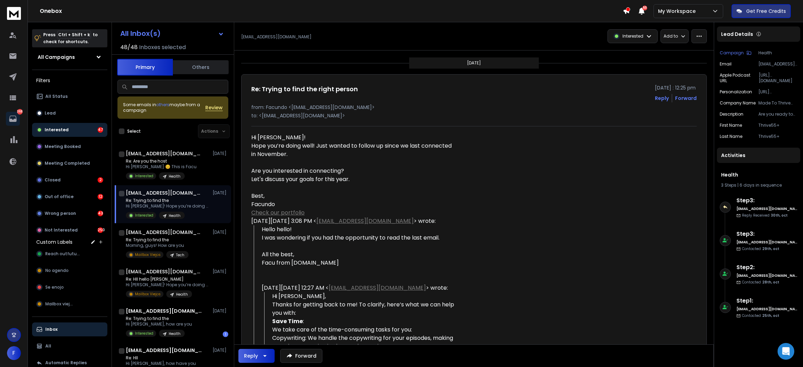
click at [535, 32] on button "button" at bounding box center [698, 36] width 15 height 14
click at [535, 54] on div "Mark as unread" at bounding box center [678, 51] width 46 height 7
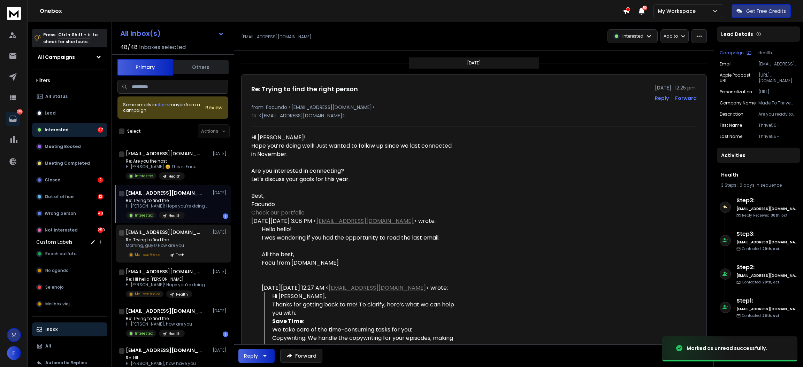
scroll to position [7595, 0]
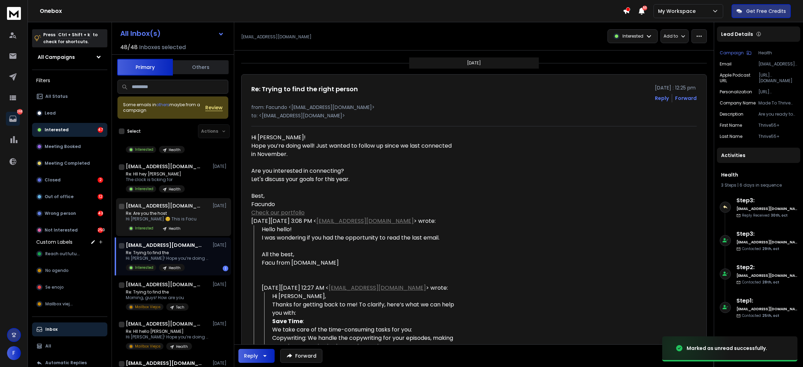
click at [196, 215] on div "Re: Are you the host Hi Claire 😊 This is Facu Interested Health" at bounding box center [177, 221] width 102 height 21
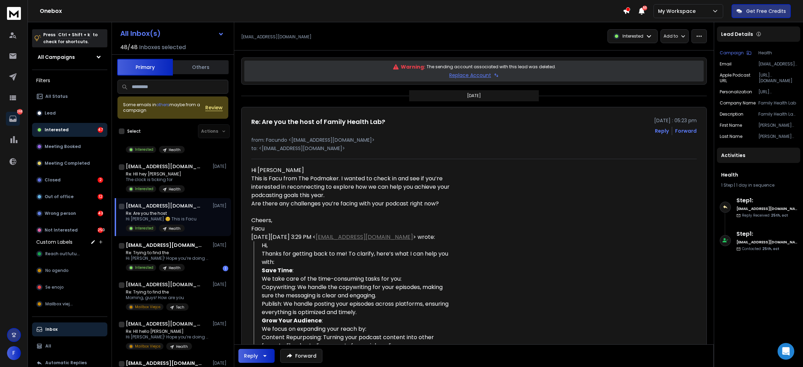
click at [535, 39] on p "Interested" at bounding box center [632, 36] width 21 height 6
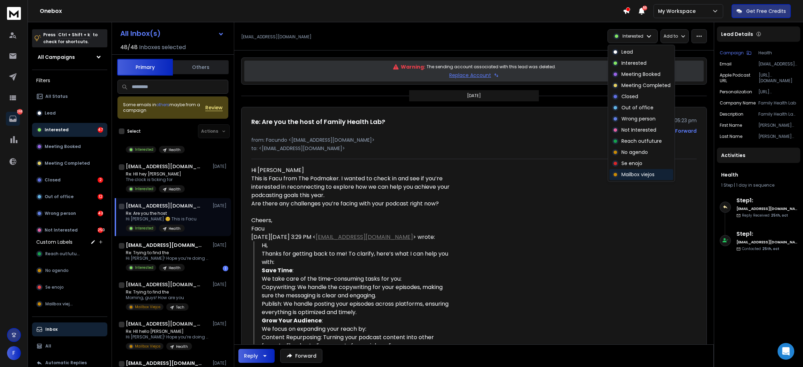
click at [535, 172] on p "Mailbox viejos" at bounding box center [637, 174] width 33 height 7
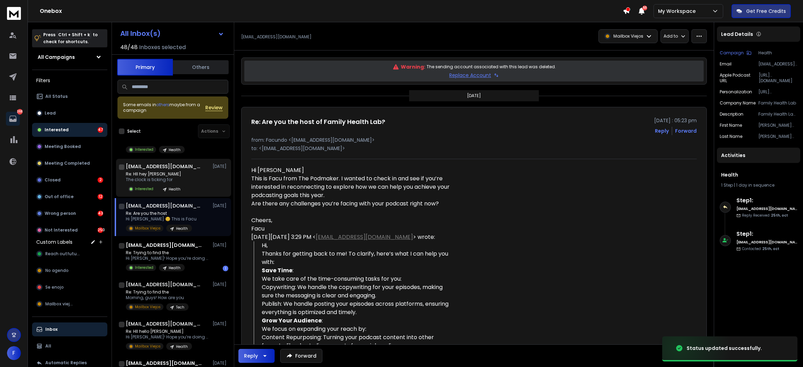
click at [203, 175] on div "Re: HII hey Mateo The clock is ticking for Interested Health" at bounding box center [177, 181] width 102 height 21
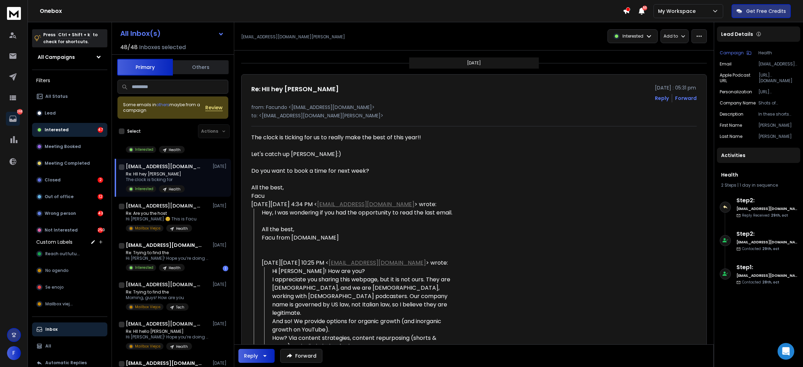
click at [535, 35] on icon "button" at bounding box center [699, 36] width 6 height 6
click at [535, 50] on div "Mark as unread" at bounding box center [678, 51] width 46 height 7
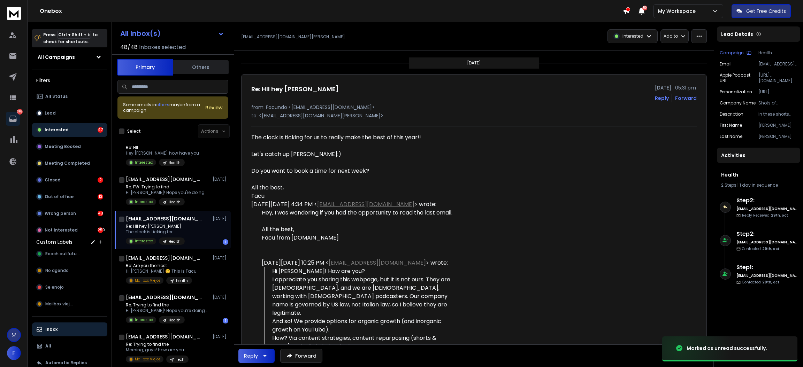
scroll to position [7490, 0]
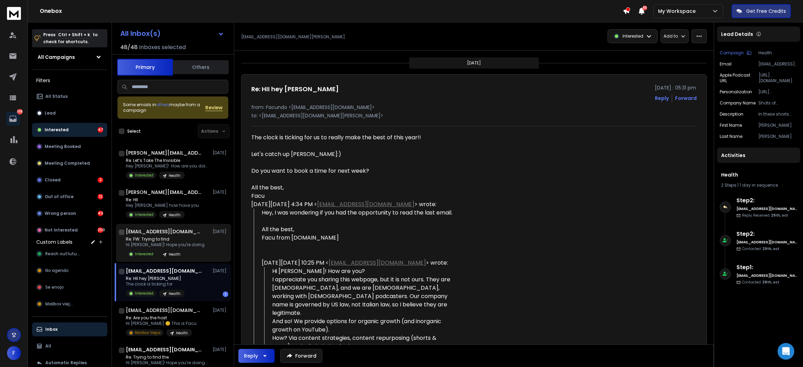
click at [191, 242] on div "Re: FW: Trying to find Hi Mark! Hope you're doing Interested Health" at bounding box center [177, 247] width 102 height 21
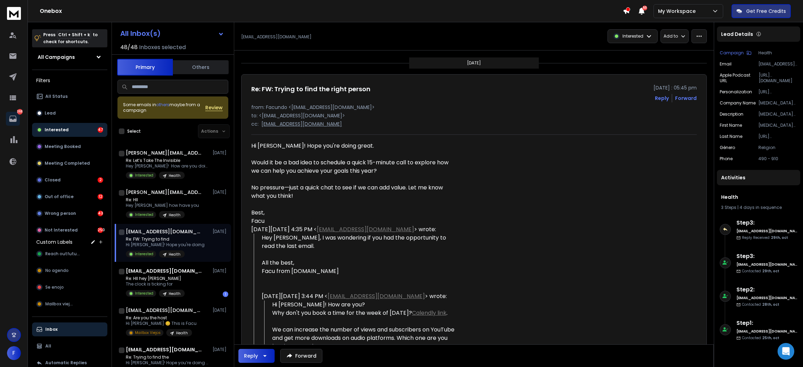
click at [535, 33] on icon "button" at bounding box center [699, 36] width 6 height 6
click at [535, 52] on div "Mark as unread" at bounding box center [678, 51] width 46 height 7
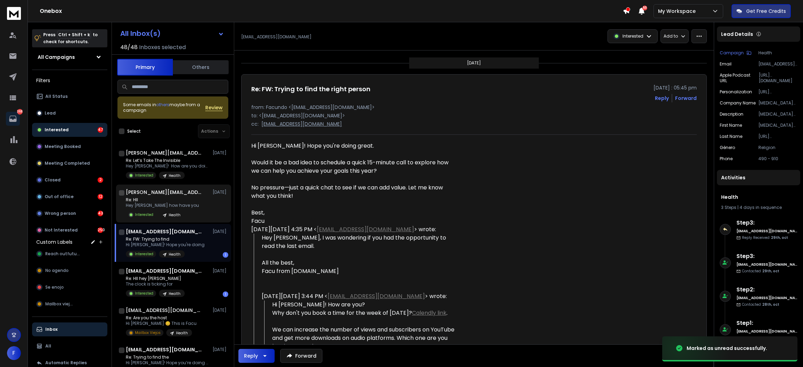
click at [210, 198] on div "Re: HII Hey Randy how have you Interested Health" at bounding box center [177, 207] width 102 height 21
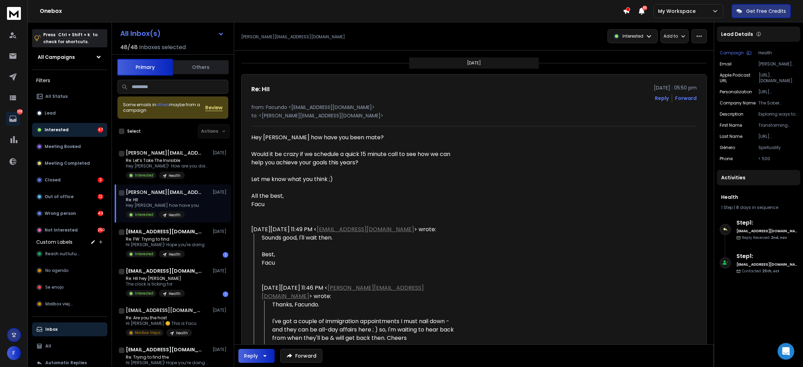
click at [535, 33] on button "button" at bounding box center [698, 36] width 15 height 14
click at [535, 53] on div "Mark as unread" at bounding box center [678, 51] width 46 height 7
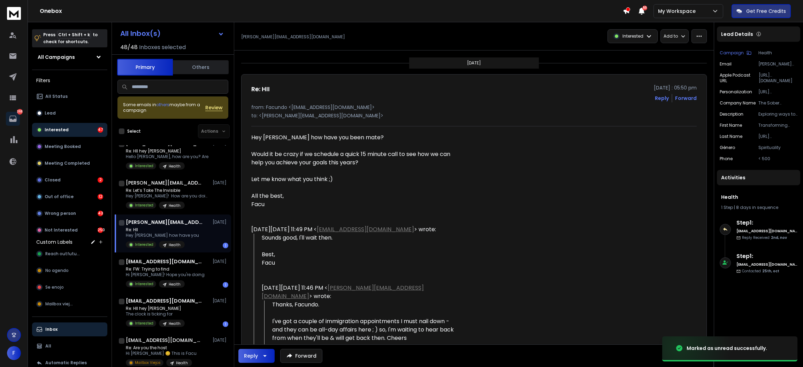
scroll to position [7438, 0]
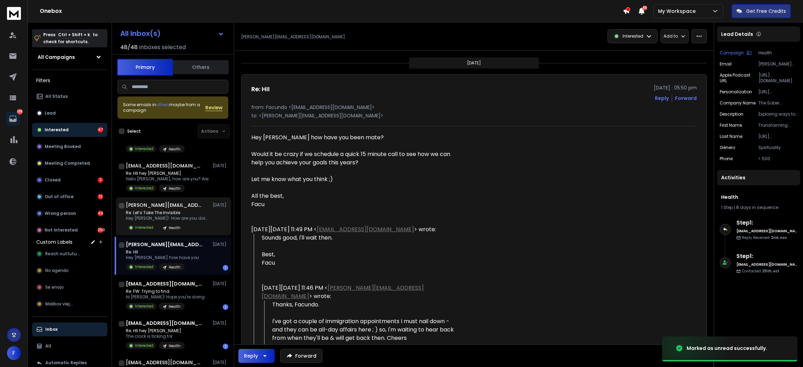
click at [216, 218] on div "Re: Let’s Take The Invisible Hey Tim! How are you doing? How Interested Health" at bounding box center [177, 220] width 102 height 21
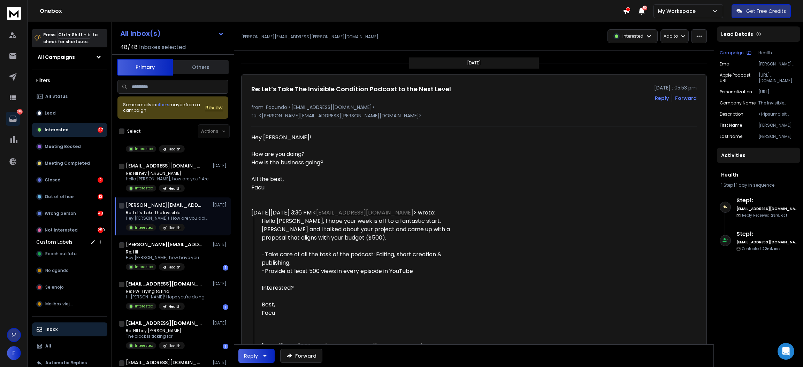
scroll to position [7386, 0]
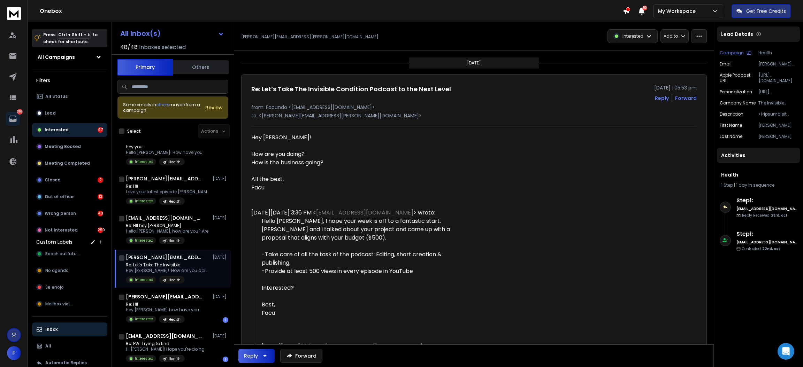
click at [535, 34] on button "button" at bounding box center [698, 36] width 15 height 14
click at [535, 54] on div "Mark as unread" at bounding box center [678, 51] width 46 height 7
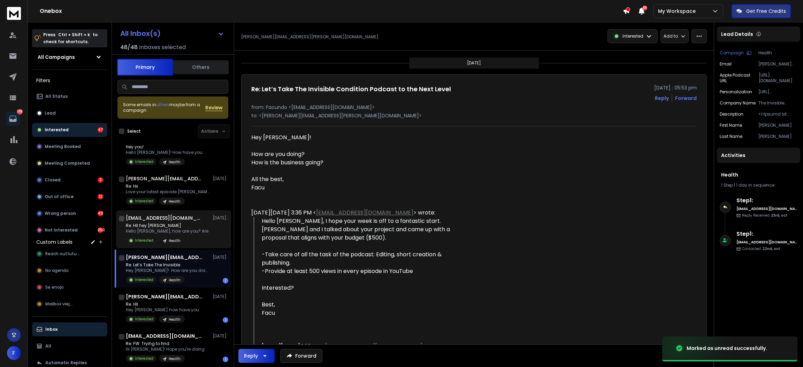
click at [199, 231] on div "Re: HII hey Christine Martin Hello Cristine, how are you? Are Interested Health" at bounding box center [177, 233] width 102 height 21
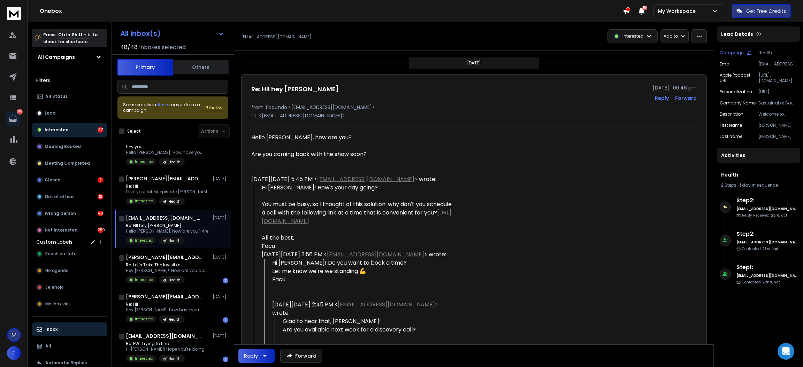
click at [535, 36] on icon "button" at bounding box center [699, 36] width 6 height 6
click at [535, 48] on div "Mark as unread" at bounding box center [678, 51] width 52 height 11
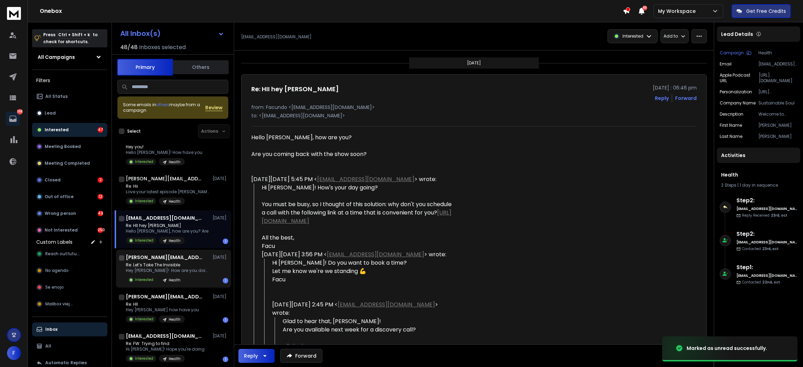
scroll to position [7333, 0]
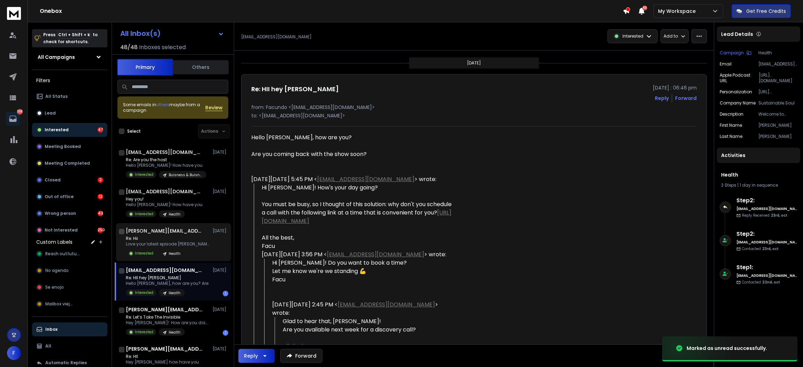
click at [200, 245] on div "Re: Hii Love your latest episode Ellie!!! On Interested Health" at bounding box center [177, 246] width 102 height 21
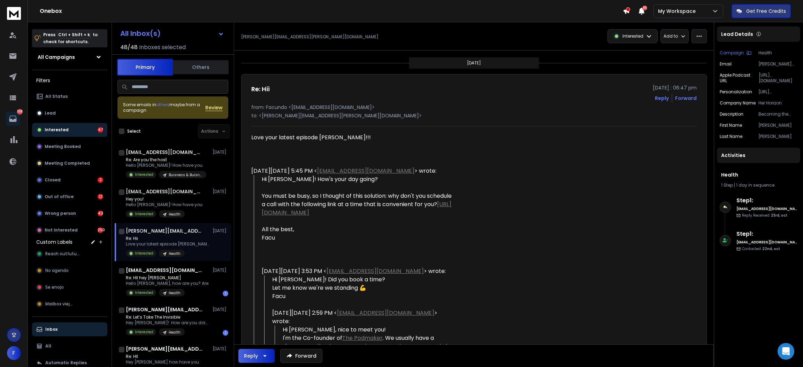
click at [535, 38] on button "button" at bounding box center [698, 36] width 15 height 14
click at [535, 53] on div "Mark as unread" at bounding box center [678, 51] width 46 height 7
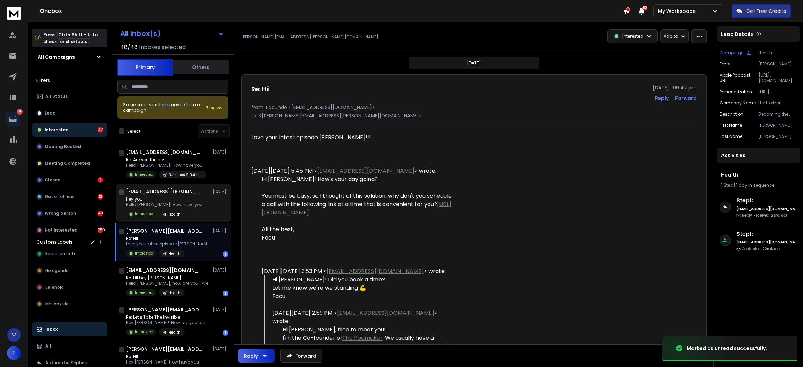
scroll to position [7281, 0]
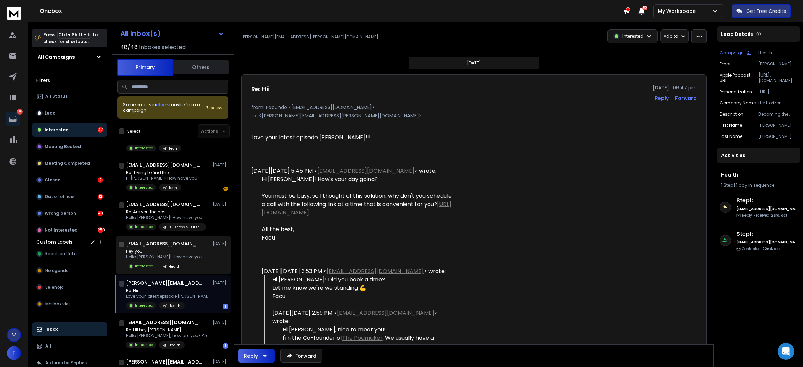
click at [206, 240] on div "sundaybitesandtidbits@gmail.com 04 Feb" at bounding box center [177, 243] width 102 height 7
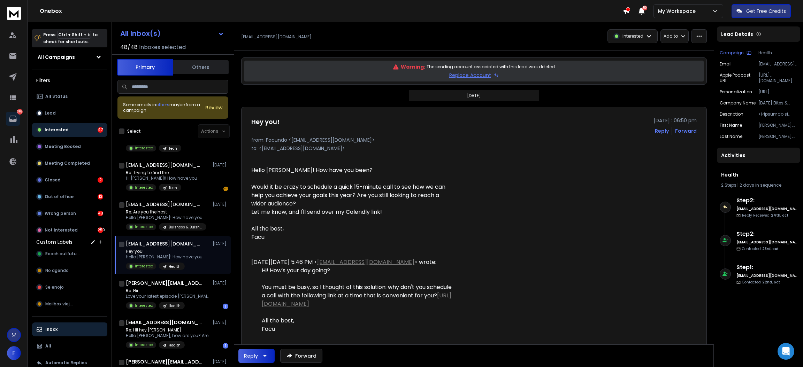
click at [535, 34] on p "Interested" at bounding box center [632, 36] width 21 height 6
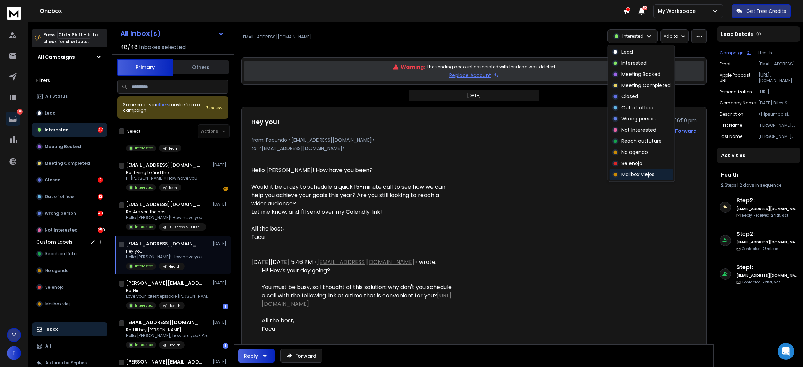
click at [535, 172] on p "Mailbox viejos" at bounding box center [637, 174] width 33 height 7
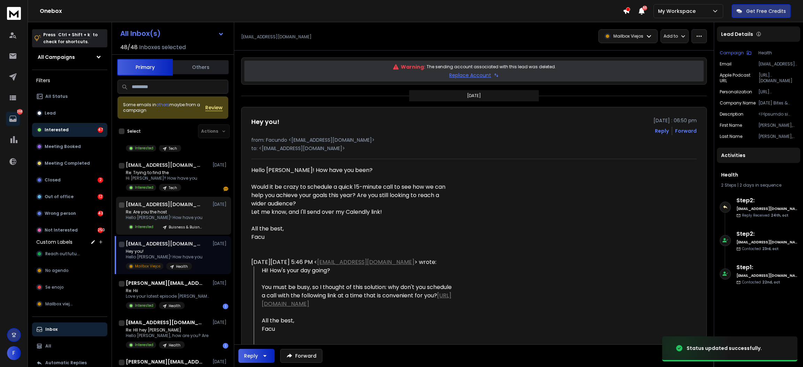
click at [191, 209] on p "Re: Are you the host" at bounding box center [166, 212] width 80 height 6
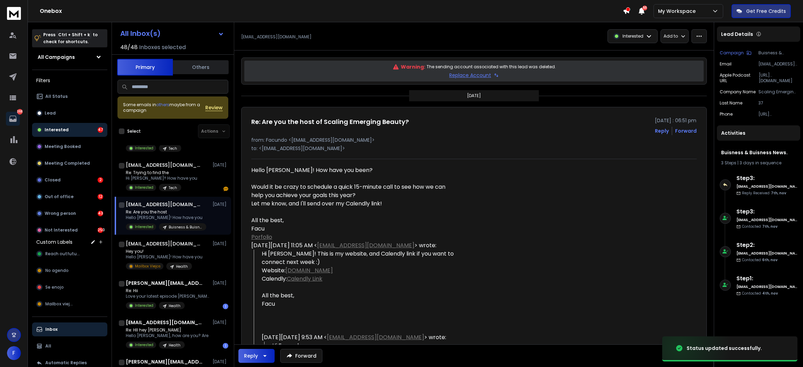
click at [535, 36] on p "Interested" at bounding box center [632, 36] width 21 height 6
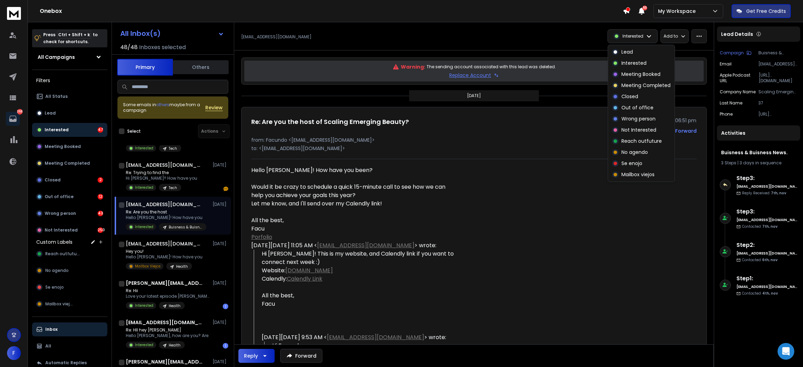
click at [535, 173] on p "Mailbox viejos" at bounding box center [637, 174] width 33 height 7
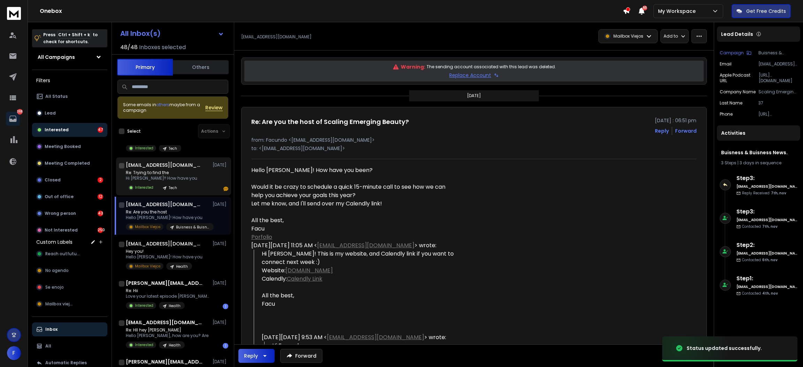
scroll to position [7229, 0]
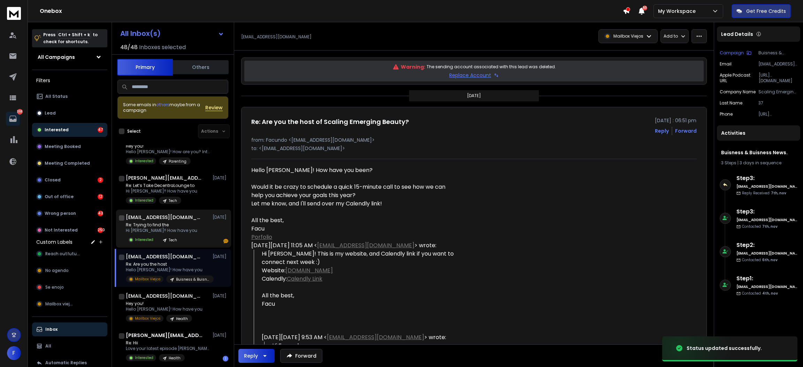
click at [201, 222] on div "Re: Trying to find the Hi Emir!! How have you Interested Tech" at bounding box center [177, 232] width 102 height 21
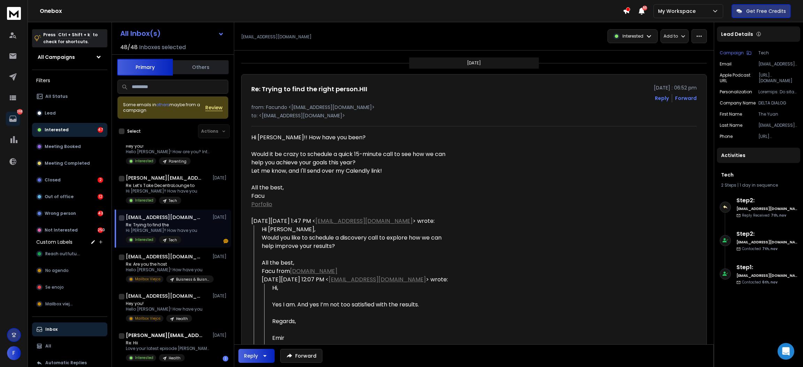
click at [535, 39] on icon "button" at bounding box center [699, 36] width 6 height 6
click at [535, 49] on div "Mark as unread" at bounding box center [678, 51] width 46 height 7
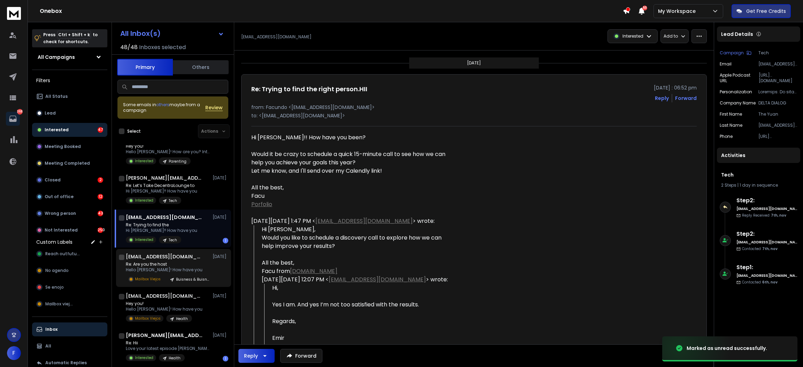
scroll to position [7177, 0]
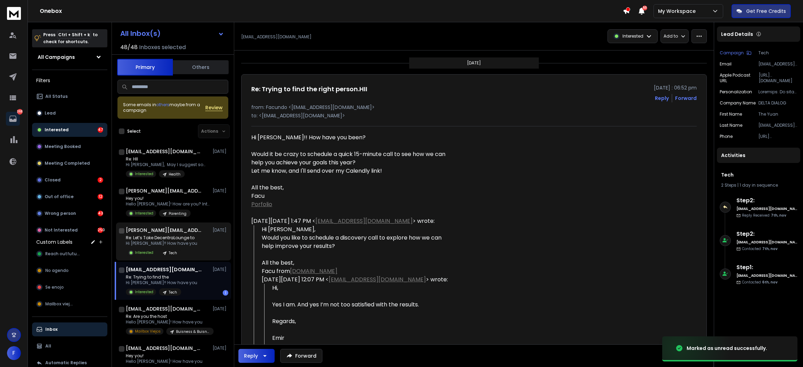
click at [180, 245] on div "Interested Tech" at bounding box center [161, 252] width 71 height 7
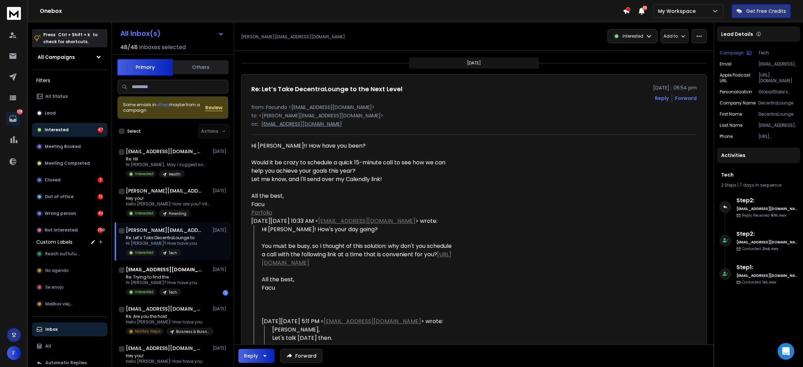
click at [535, 36] on button "button" at bounding box center [698, 36] width 15 height 14
click at [535, 52] on div "Mark as unread" at bounding box center [678, 51] width 46 height 7
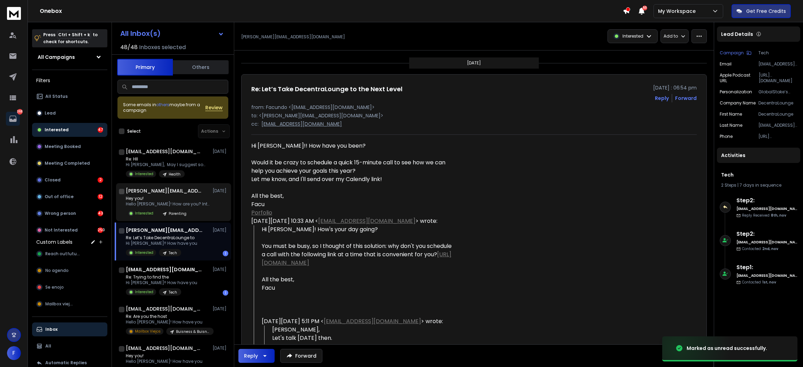
click at [214, 196] on div "Hey you! Hello Efrain! How are you? Interested Interested Parenting" at bounding box center [177, 206] width 102 height 21
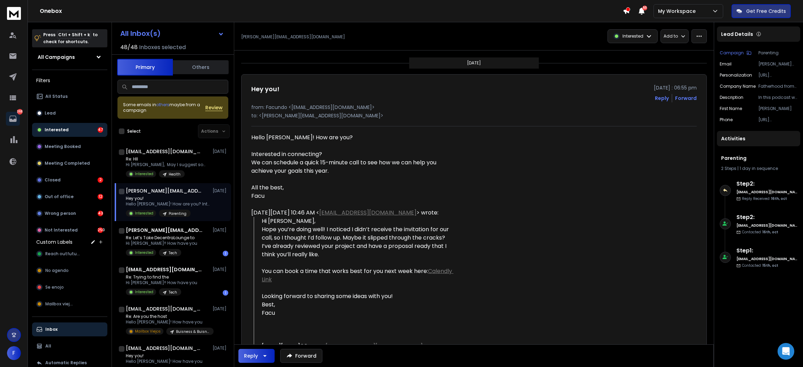
click at [535, 35] on div "efrain@fatherhoodfromtheheart.com Interested Add to Interested Add to" at bounding box center [473, 36] width 479 height 28
click at [535, 35] on button "button" at bounding box center [698, 36] width 15 height 14
click at [535, 49] on div "Mark as unread" at bounding box center [678, 51] width 46 height 7
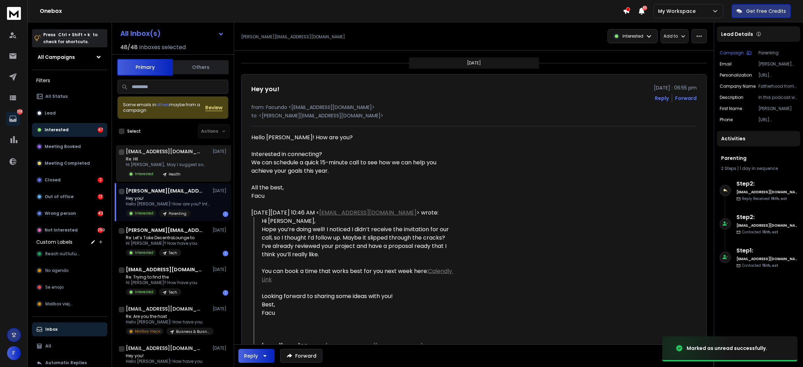
scroll to position [7125, 0]
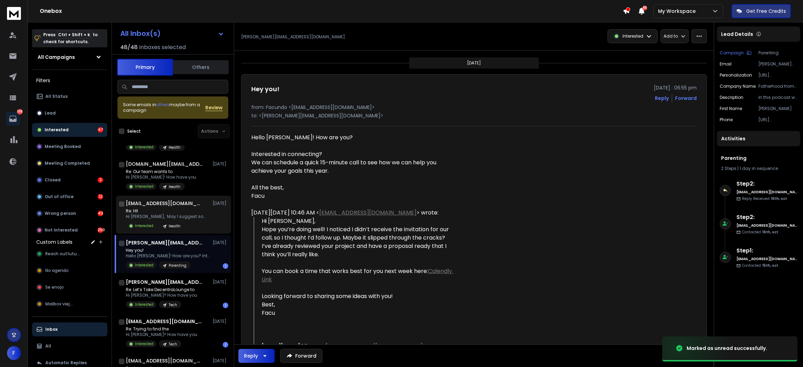
click at [201, 219] on div "Re: HII Hi Louna, May I suggest some Interested Health" at bounding box center [177, 218] width 102 height 21
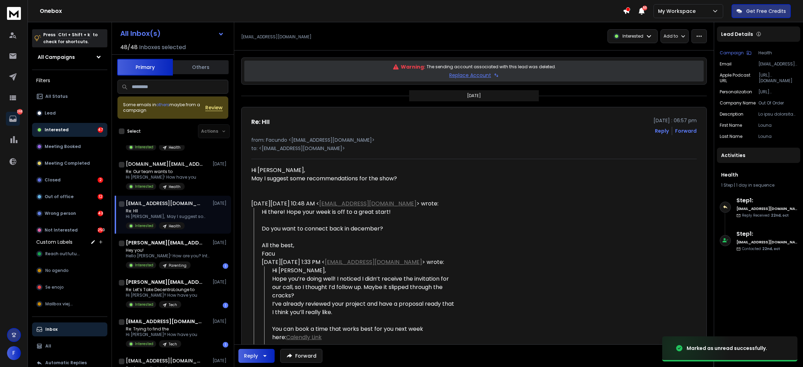
click at [535, 30] on div "Interested" at bounding box center [631, 36] width 49 height 13
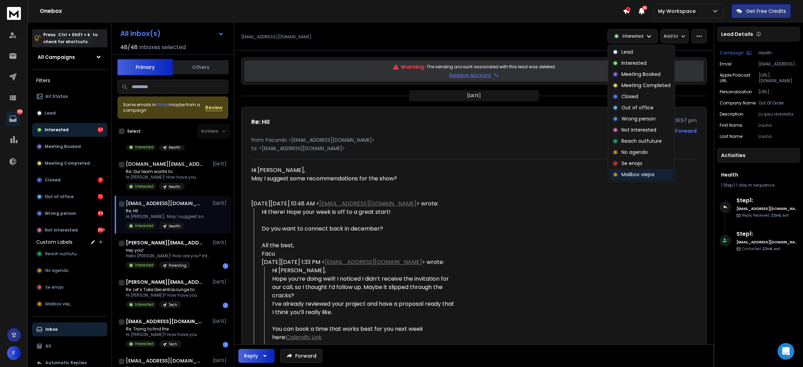
click at [535, 169] on div "Mailbox viejos" at bounding box center [641, 174] width 64 height 11
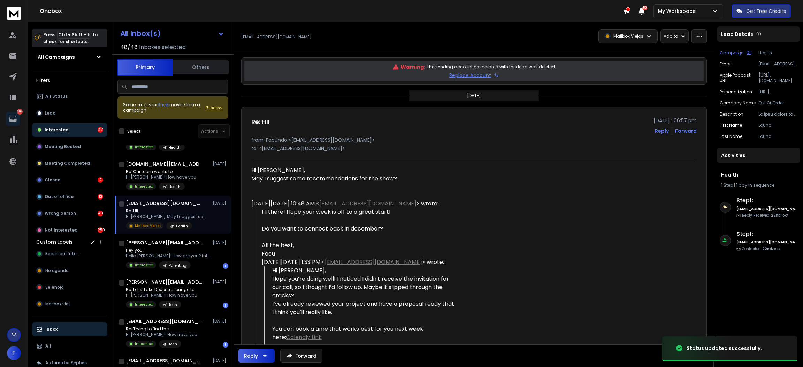
scroll to position [7072, 0]
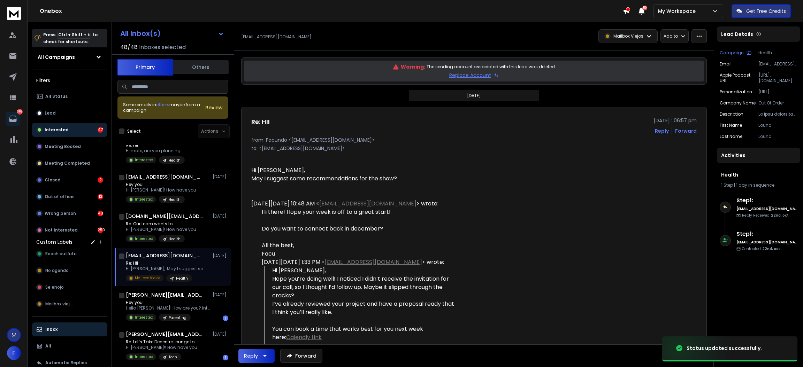
click at [199, 228] on div "Re: Our team wants to Hi Lexi! How have you Interested Health" at bounding box center [177, 231] width 102 height 21
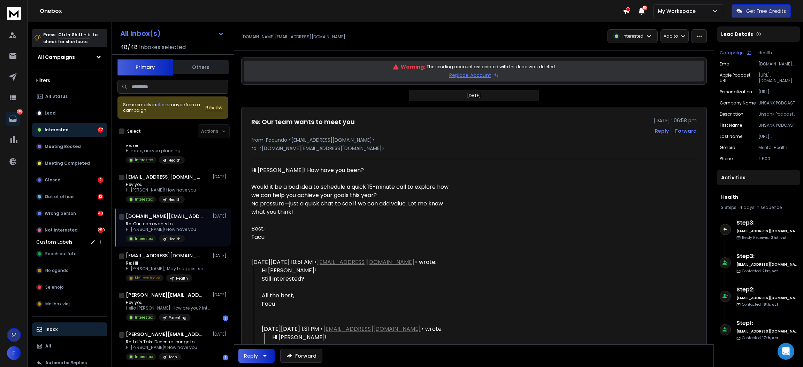
click at [535, 36] on p "Interested" at bounding box center [632, 36] width 21 height 6
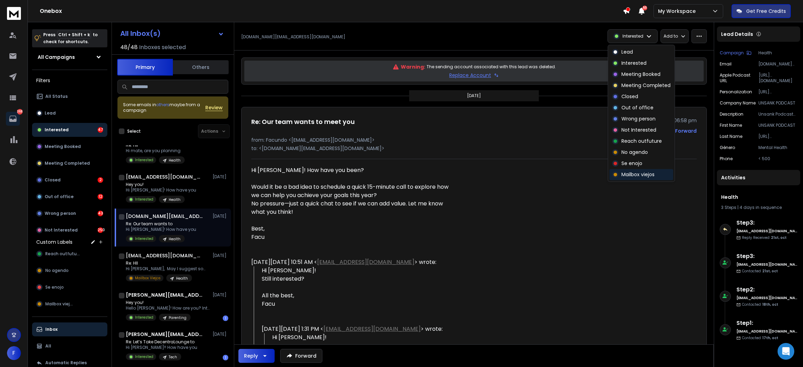
click at [535, 173] on p "Mailbox viejos" at bounding box center [637, 174] width 33 height 7
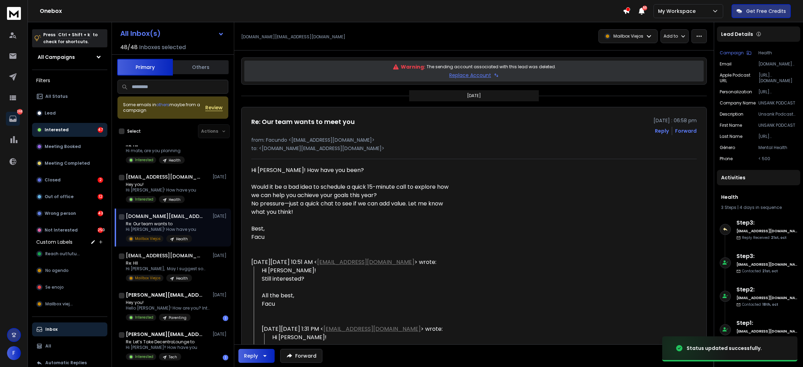
scroll to position [7020, 0]
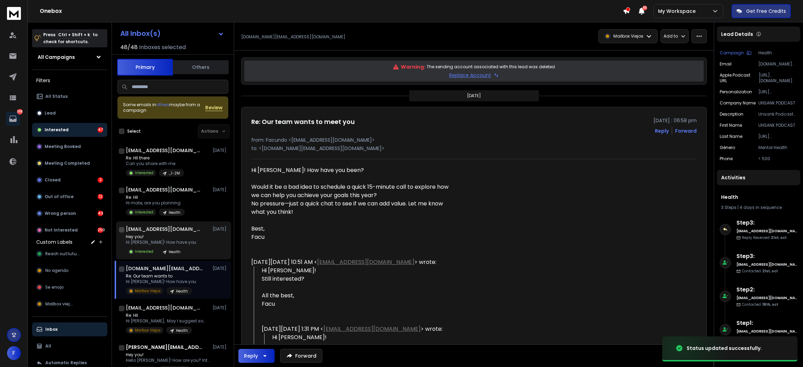
click at [186, 235] on div "Hey you! Hi Bisma! How have you Interested Health" at bounding box center [177, 244] width 102 height 21
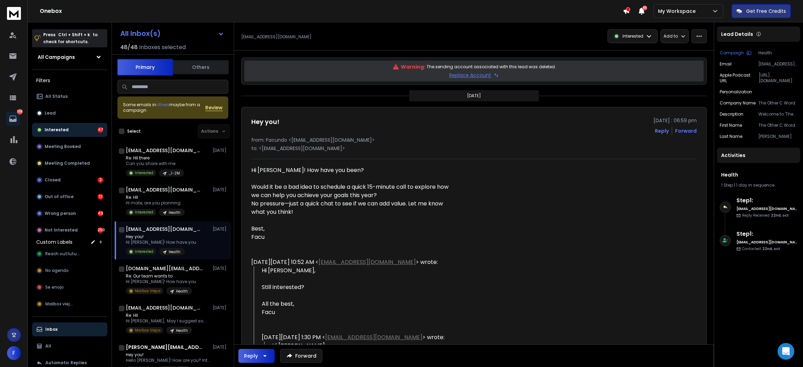
click at [535, 40] on div "Interested" at bounding box center [631, 36] width 49 height 13
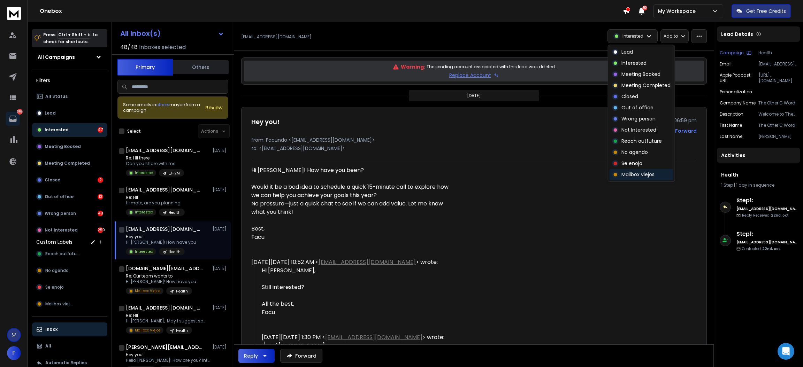
click at [535, 171] on div "Mailbox viejos" at bounding box center [633, 174] width 42 height 7
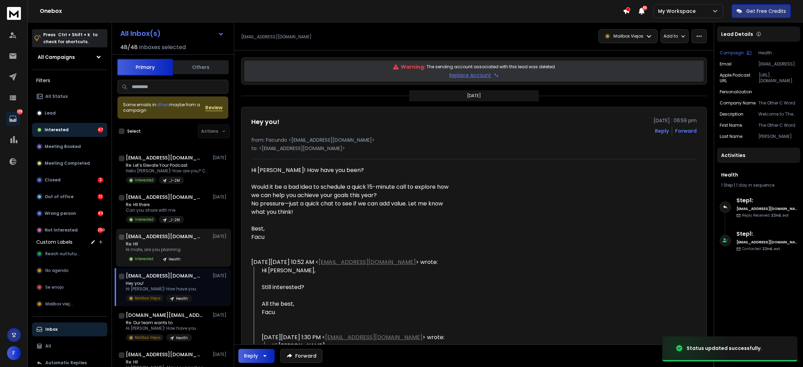
scroll to position [6968, 0]
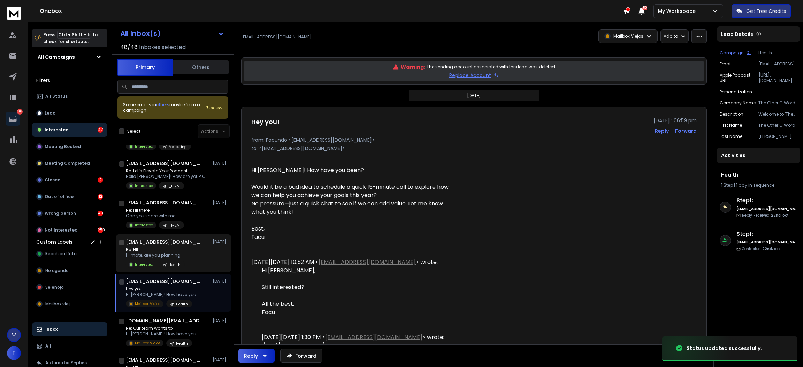
click at [189, 245] on div "Re: HII Hi mate, are you planning Interested Health" at bounding box center [177, 257] width 102 height 21
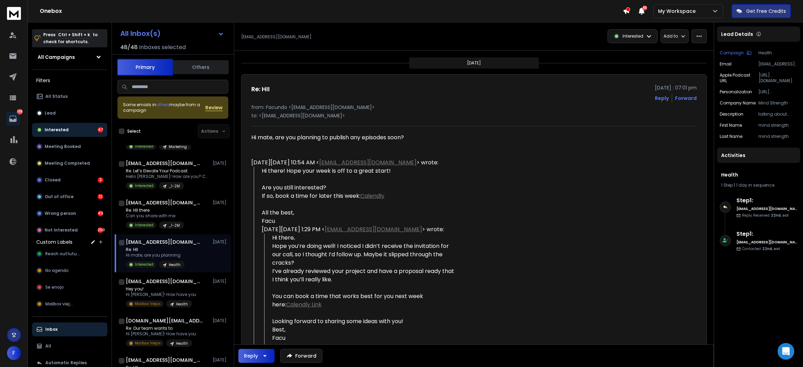
click at [535, 35] on button "button" at bounding box center [698, 36] width 15 height 14
click at [535, 52] on div "Mark as unread" at bounding box center [678, 51] width 46 height 7
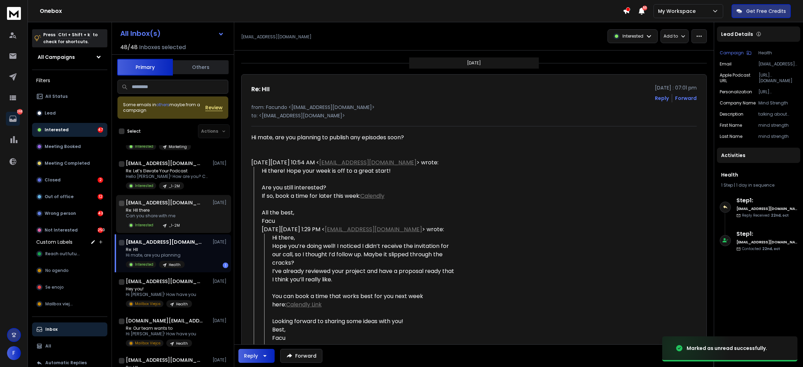
scroll to position [6916, 0]
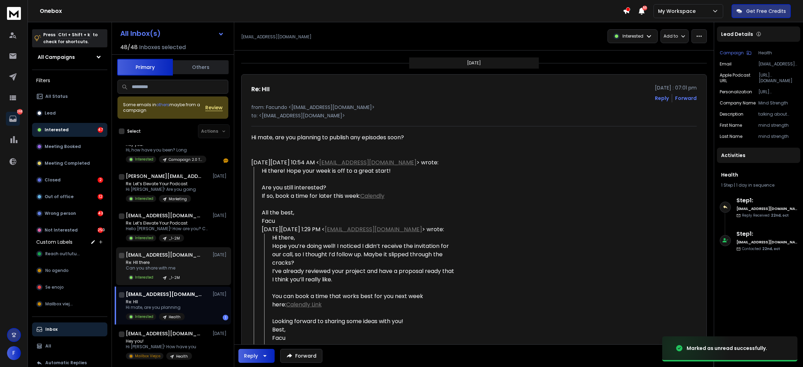
click at [188, 245] on div "Re: HII there Can you share with me Interested _1-2M" at bounding box center [177, 270] width 102 height 21
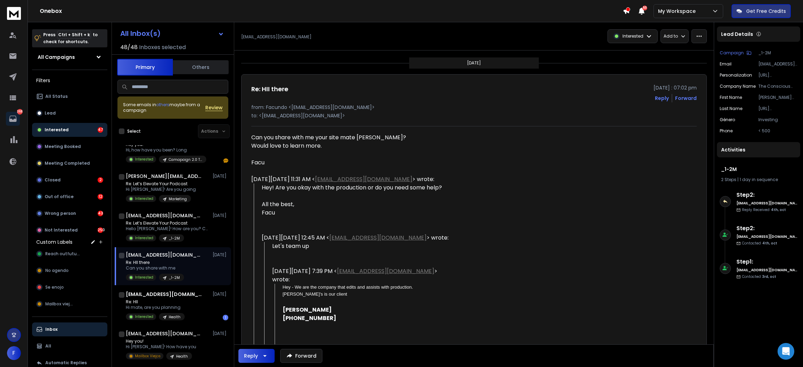
click at [535, 33] on icon "button" at bounding box center [699, 36] width 6 height 6
click at [535, 48] on div "Mark as unread" at bounding box center [678, 51] width 52 height 11
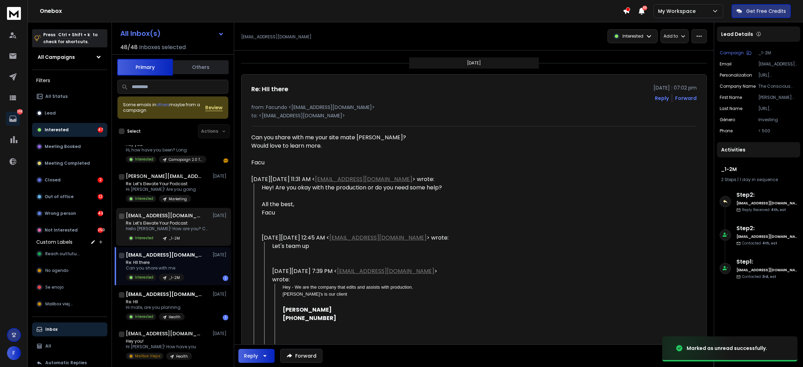
click at [207, 223] on div "Re: Let’s Elevate Your Podcast Hello Nikola! How are you? Can Interested _1-2M" at bounding box center [177, 230] width 102 height 21
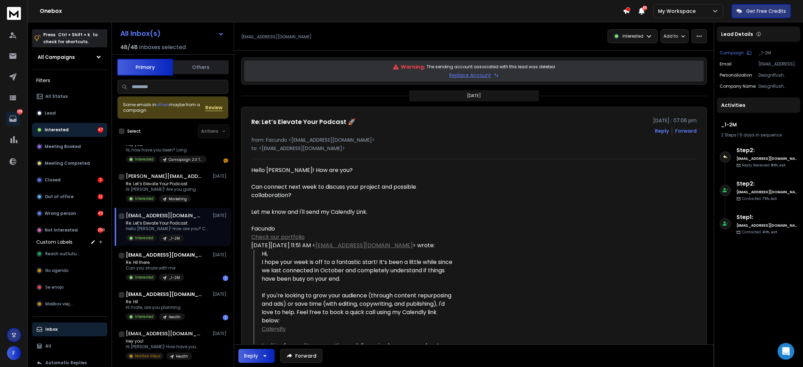
click at [535, 43] on div "Interested" at bounding box center [632, 36] width 50 height 14
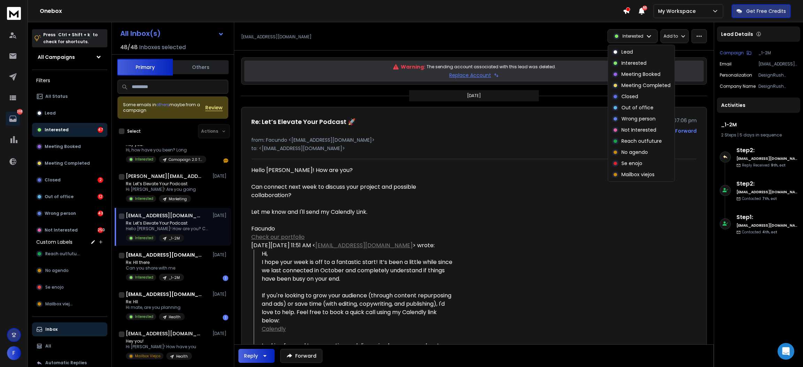
click at [535, 38] on p "Interested" at bounding box center [632, 36] width 21 height 6
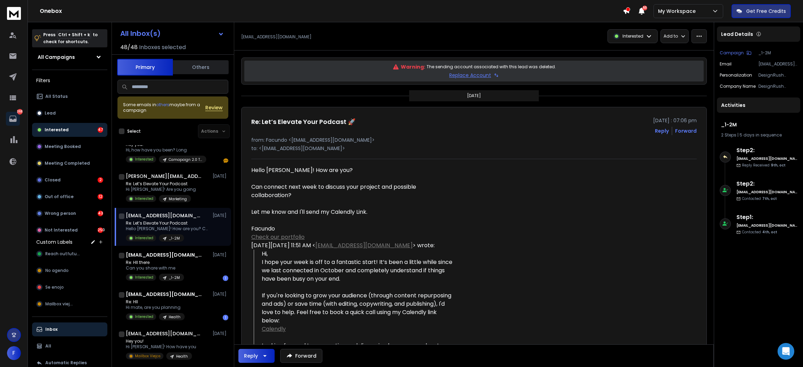
click at [535, 33] on div "Interested" at bounding box center [631, 36] width 49 height 13
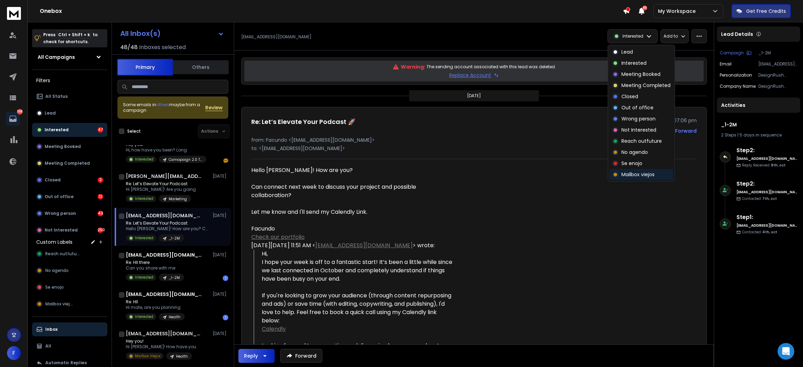
click at [535, 173] on div "Mailbox viejos" at bounding box center [633, 174] width 42 height 7
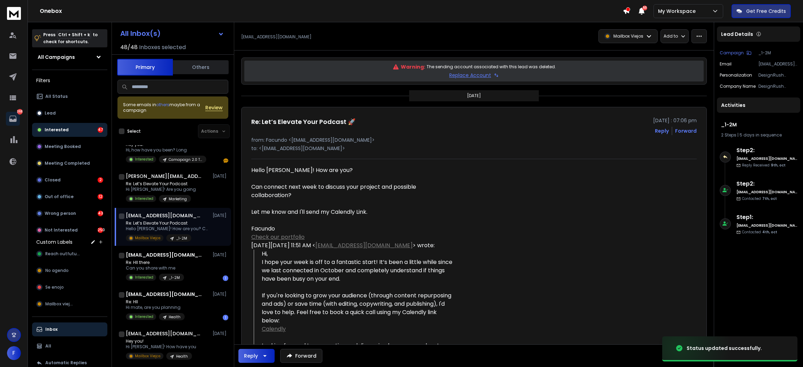
scroll to position [6863, 0]
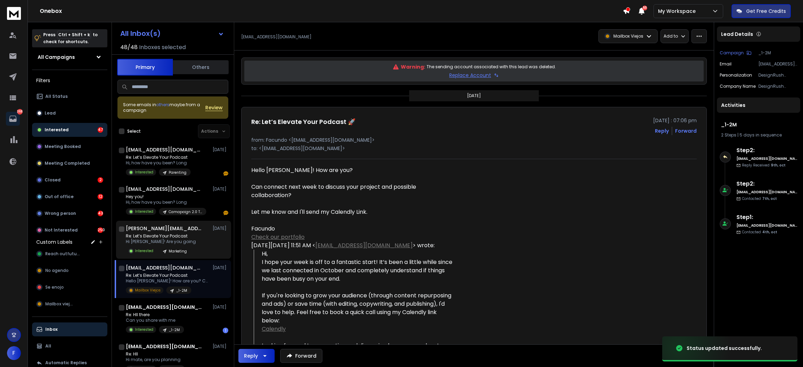
click at [199, 240] on div "Re: Let’s Elevate Your Podcast Hi Teri! Are you going Interested Marketing" at bounding box center [177, 243] width 102 height 21
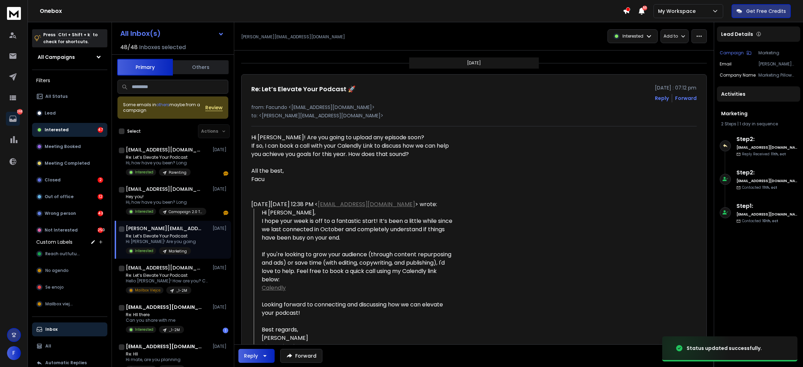
click at [535, 41] on button "button" at bounding box center [698, 36] width 15 height 14
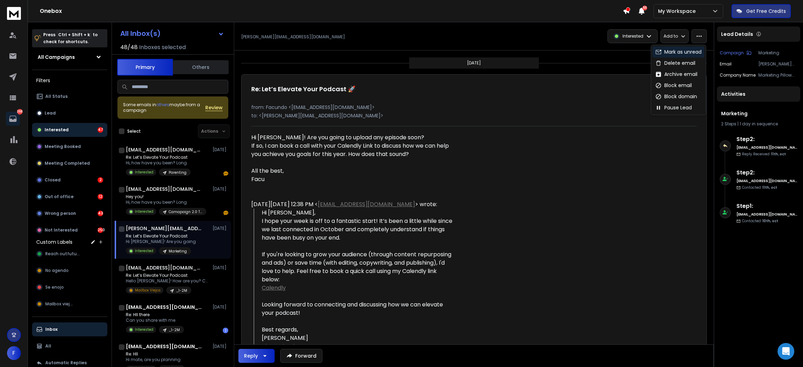
click at [535, 52] on div "Mark as unread" at bounding box center [678, 51] width 46 height 7
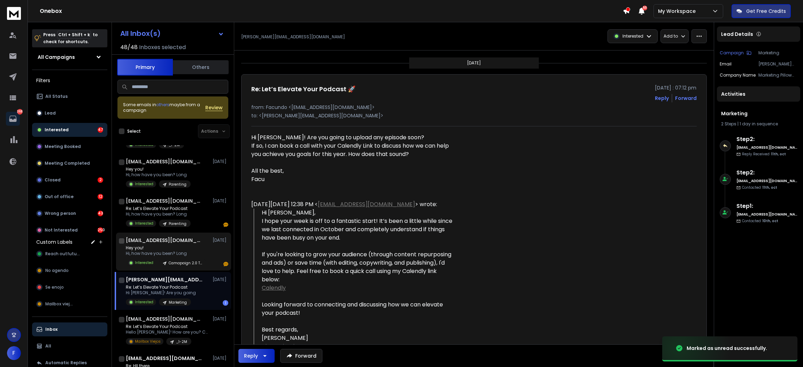
scroll to position [6811, 0]
click at [200, 245] on p "Hey you!" at bounding box center [166, 249] width 80 height 6
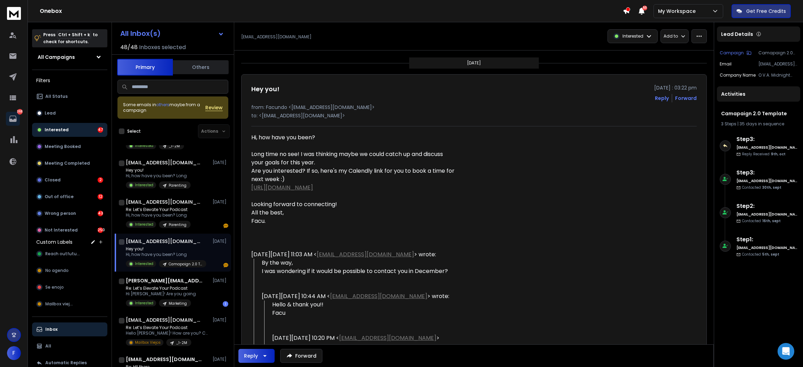
click at [535, 37] on icon "button" at bounding box center [699, 36] width 6 height 6
click at [535, 53] on div "Mark as unread" at bounding box center [678, 51] width 46 height 7
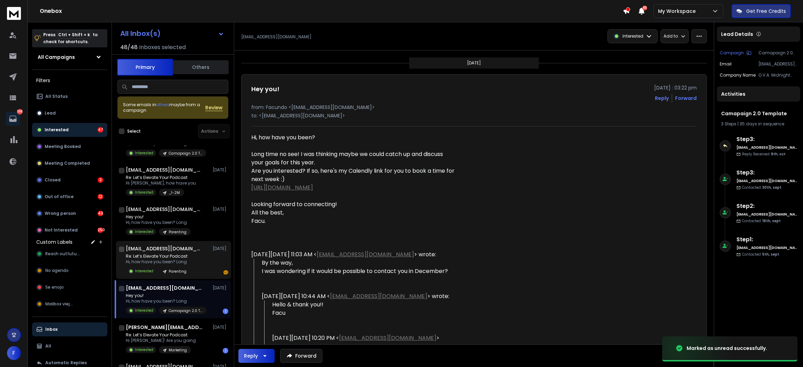
scroll to position [6759, 0]
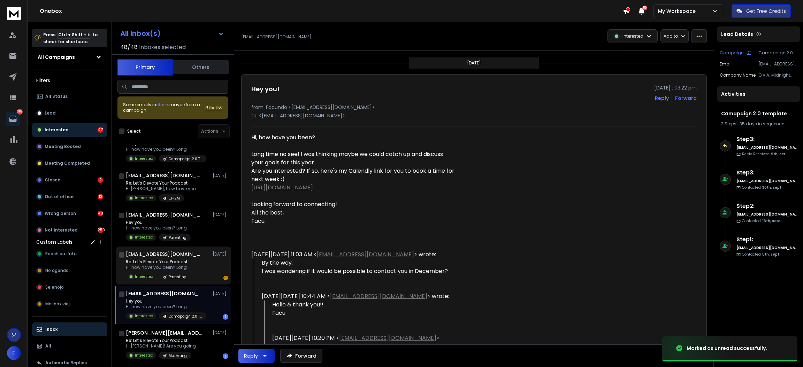
click at [198, 245] on div "mtilmann@me.com 07 Feb" at bounding box center [177, 254] width 102 height 7
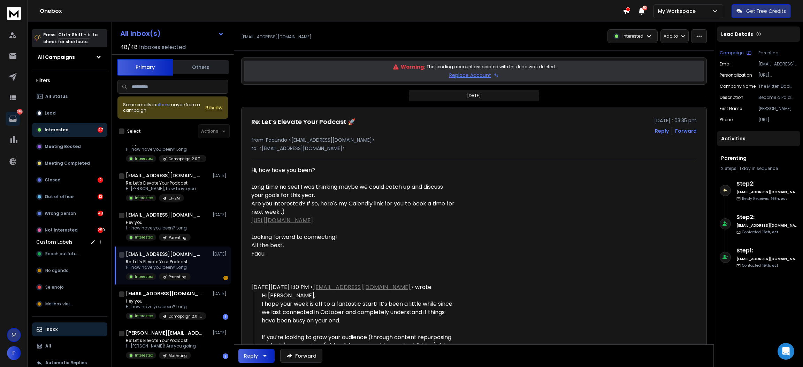
click at [535, 36] on p "Interested" at bounding box center [632, 36] width 21 height 6
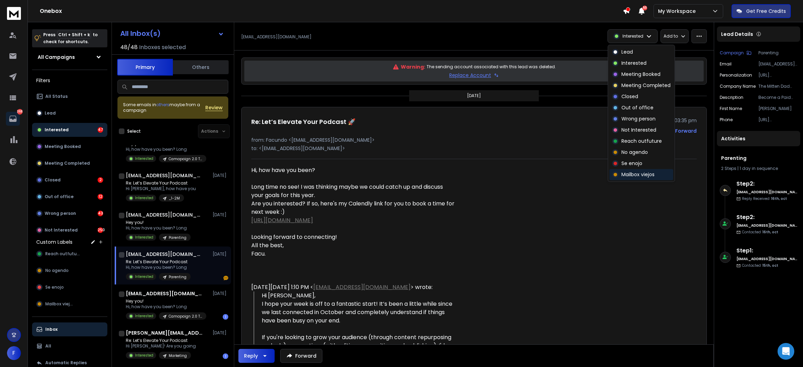
click at [535, 169] on div "Mailbox viejos" at bounding box center [641, 174] width 64 height 11
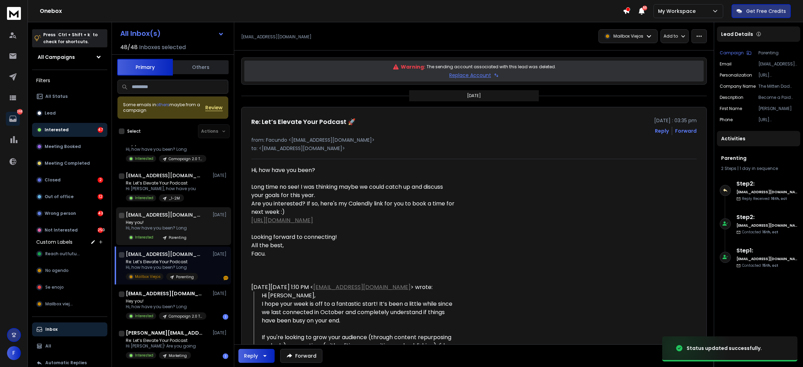
click at [203, 224] on div "Hey you! Hi, how have you been? Long Interested Parenting" at bounding box center [177, 230] width 102 height 21
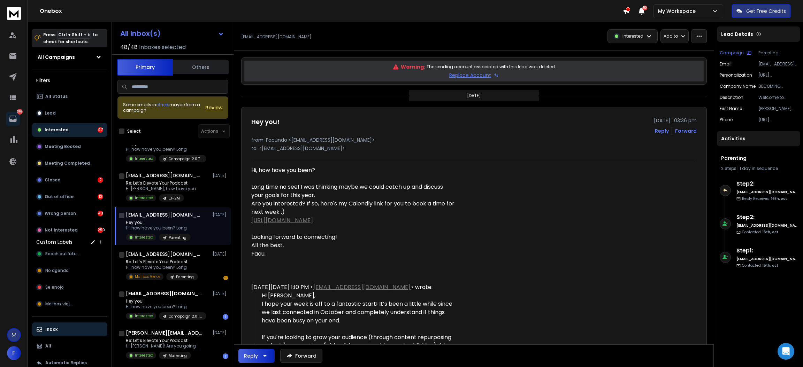
click at [535, 35] on p "Interested" at bounding box center [632, 36] width 21 height 6
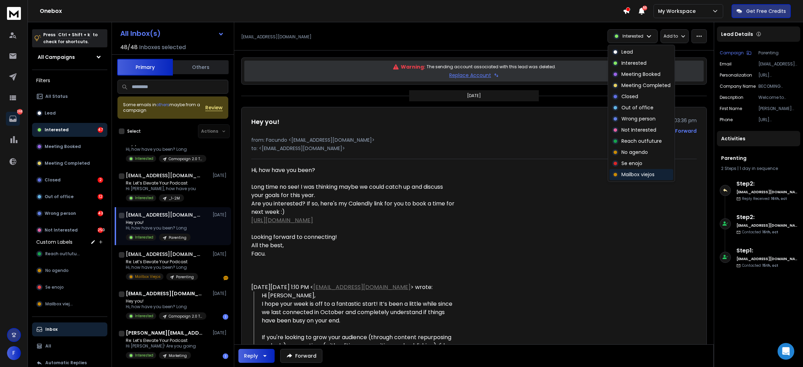
click at [535, 173] on p "Mailbox viejos" at bounding box center [637, 174] width 33 height 7
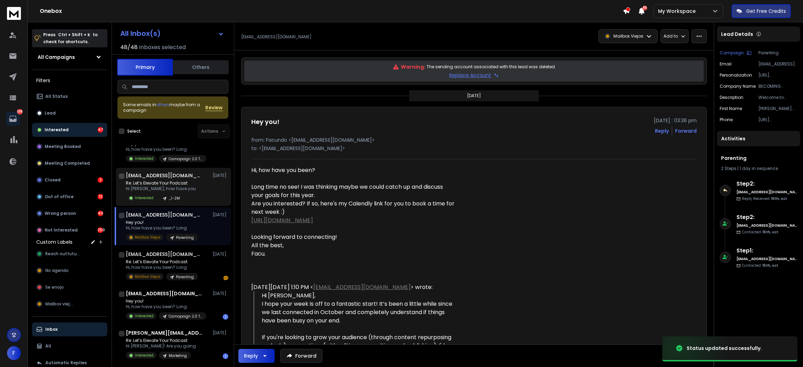
scroll to position [6707, 0]
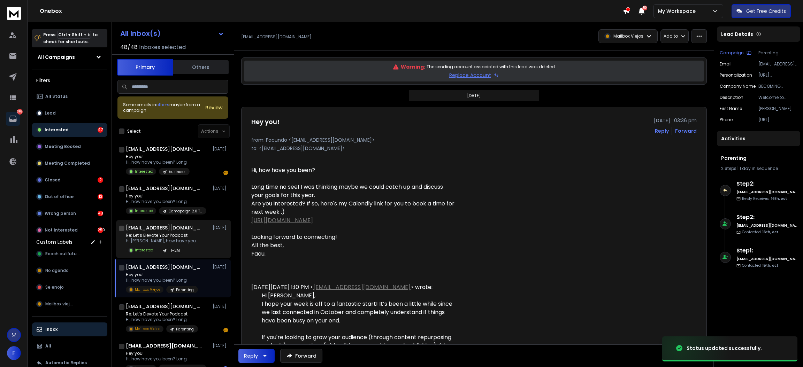
click at [204, 238] on div "Re: Let’s Elevate Your Podcast Hi Andy, how have you Interested _1-2M" at bounding box center [177, 243] width 102 height 21
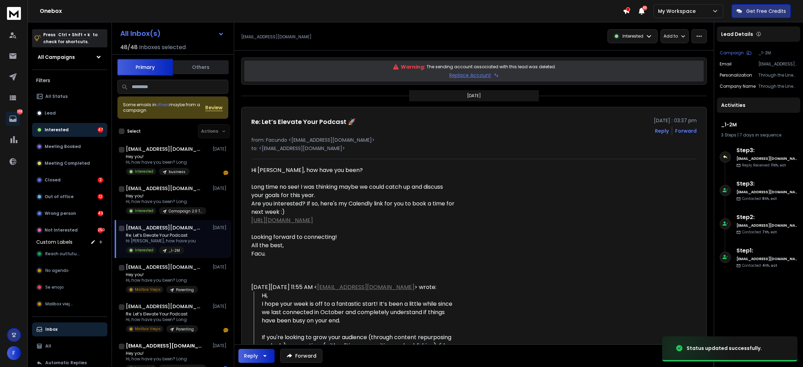
click at [535, 45] on div "andy@agencysquared.co.uk Interested Add to Interested Add to" at bounding box center [473, 36] width 479 height 28
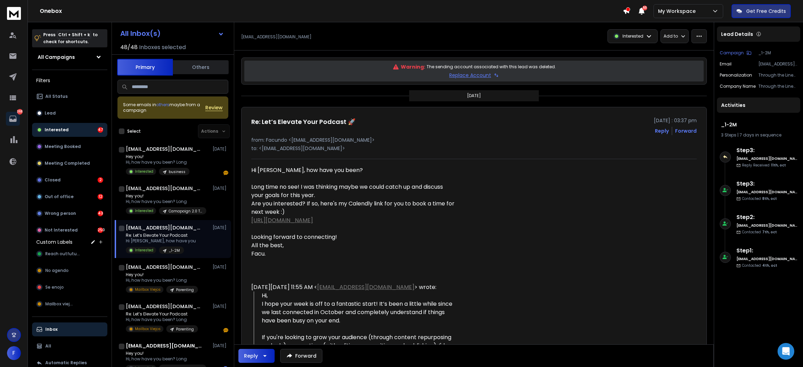
click at [535, 41] on div "Interested" at bounding box center [631, 36] width 49 height 13
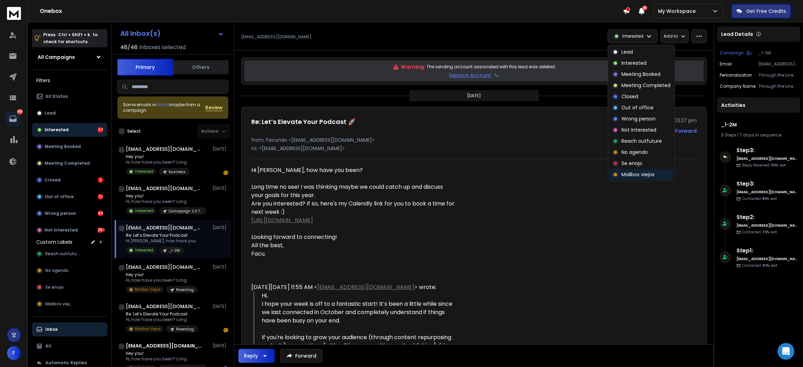
drag, startPoint x: 622, startPoint y: 173, endPoint x: 619, endPoint y: 169, distance: 4.3
click at [535, 173] on p "Mailbox viejos" at bounding box center [637, 174] width 33 height 7
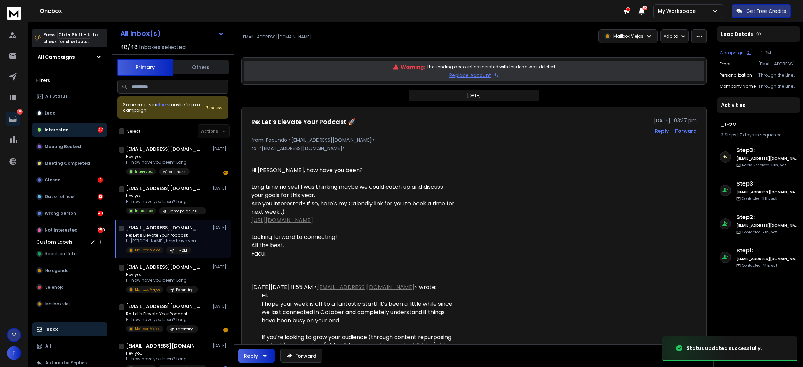
scroll to position [6654, 0]
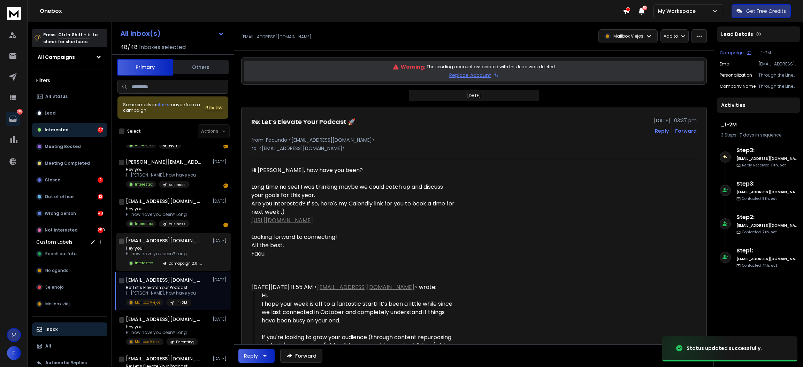
click at [202, 245] on p "Hi, how have you been? Long" at bounding box center [166, 254] width 80 height 6
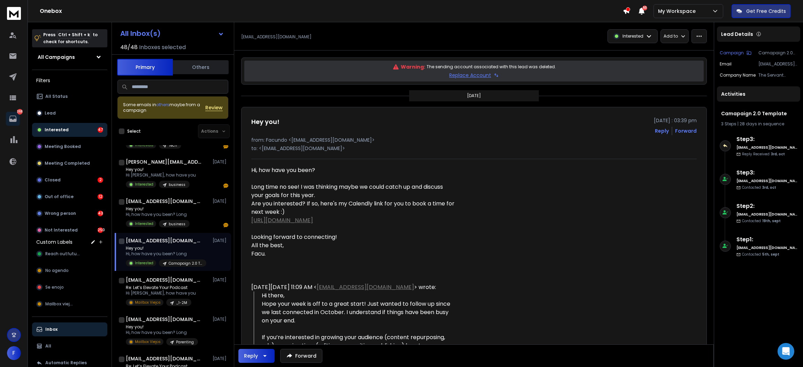
click at [535, 37] on p "Interested" at bounding box center [632, 36] width 21 height 6
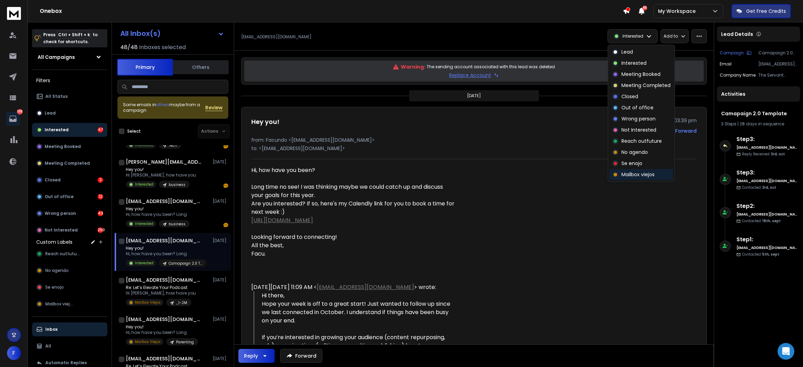
click at [535, 177] on p "Mailbox viejos" at bounding box center [637, 174] width 33 height 7
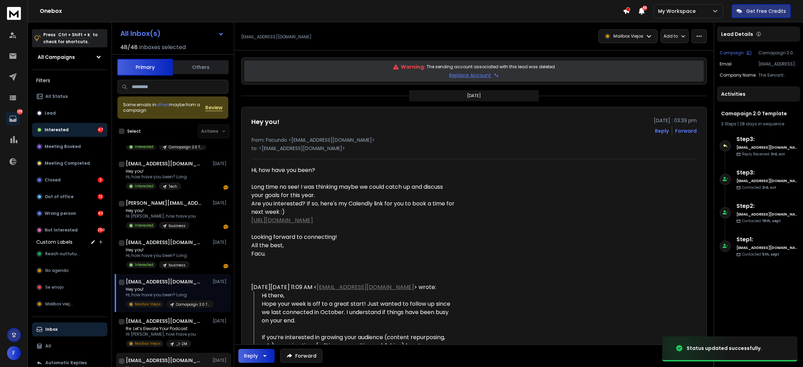
scroll to position [6602, 0]
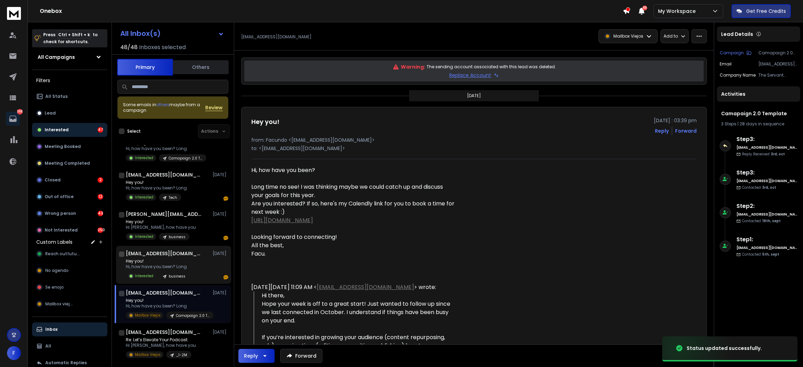
click at [192, 245] on div "Hey you! Hi, how have you been? Long Interested business" at bounding box center [177, 268] width 102 height 21
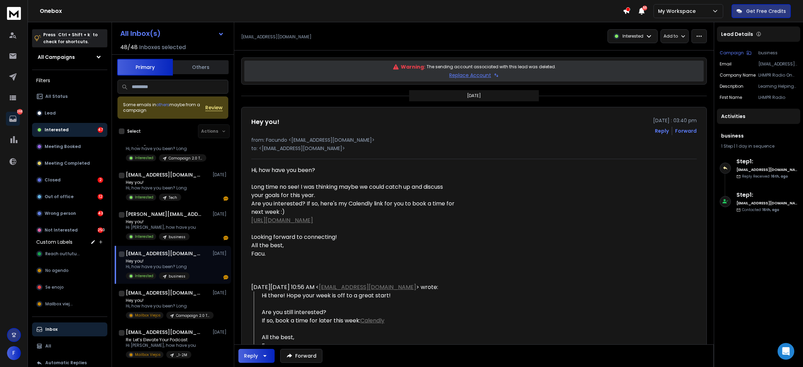
click at [535, 37] on div at bounding box center [616, 36] width 6 height 6
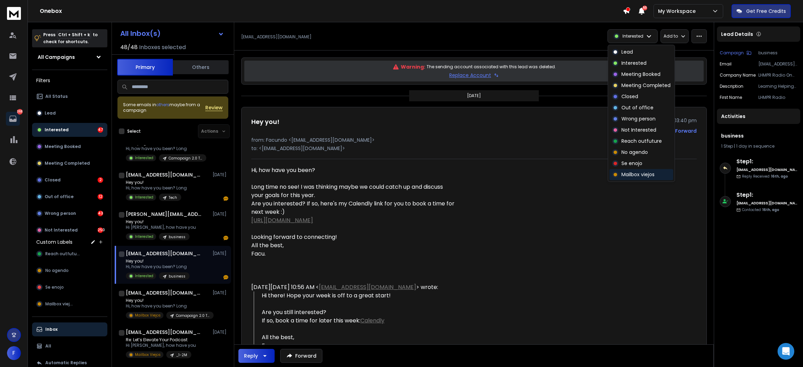
click at [535, 170] on div "Mailbox viejos" at bounding box center [641, 174] width 64 height 11
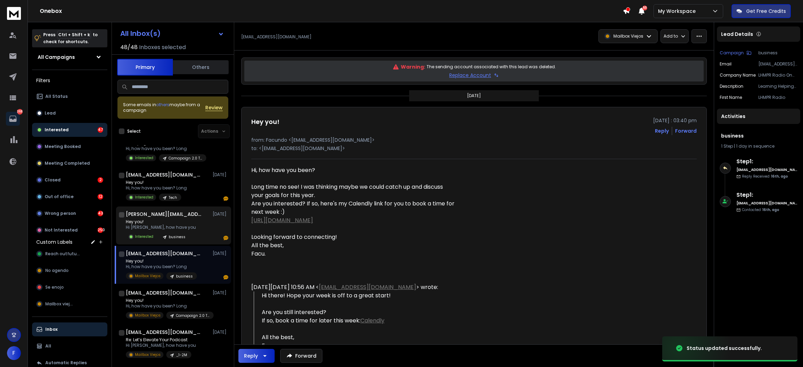
click at [193, 228] on div "Hey you! Hi Joe, how have you Interested business" at bounding box center [177, 229] width 102 height 21
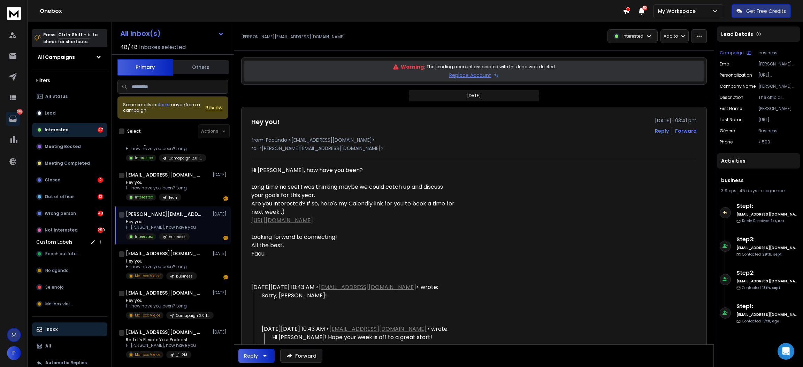
click at [535, 36] on div at bounding box center [616, 36] width 6 height 6
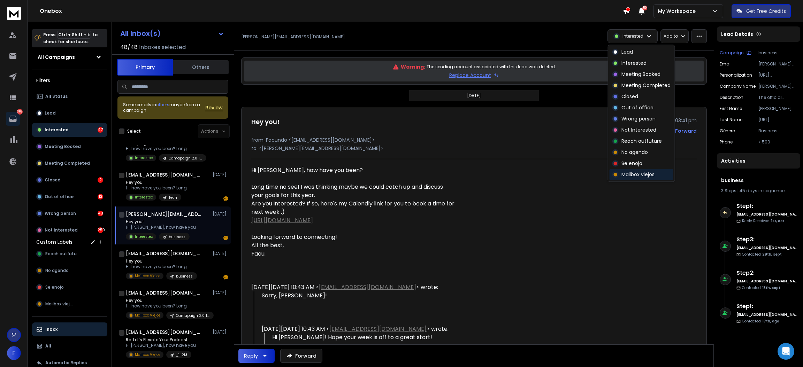
click at [535, 175] on p "Mailbox viejos" at bounding box center [637, 174] width 33 height 7
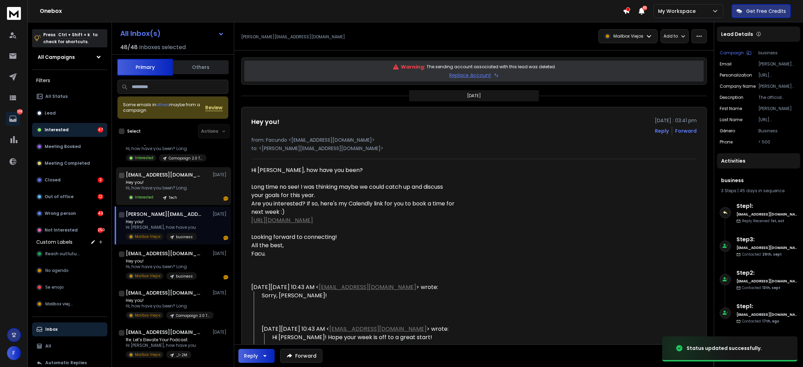
scroll to position [6550, 0]
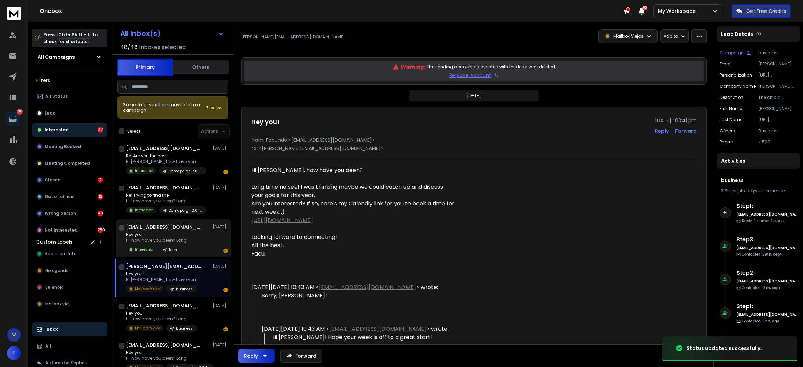
drag, startPoint x: 197, startPoint y: 224, endPoint x: 209, endPoint y: 215, distance: 14.8
click at [197, 224] on div "tugcu@live.de 07 Feb" at bounding box center [177, 227] width 102 height 7
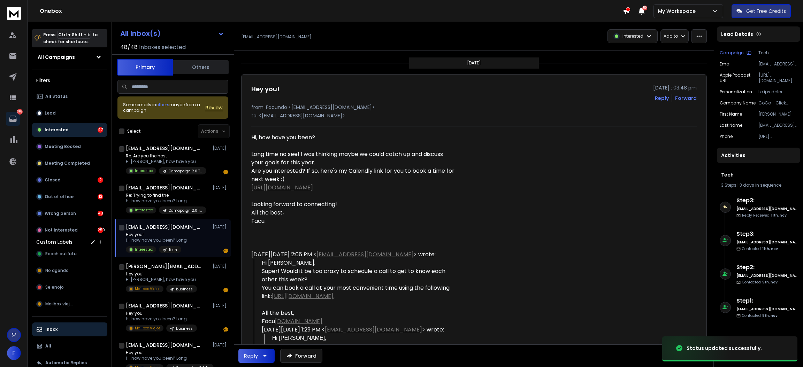
click at [535, 36] on icon "button" at bounding box center [699, 36] width 6 height 6
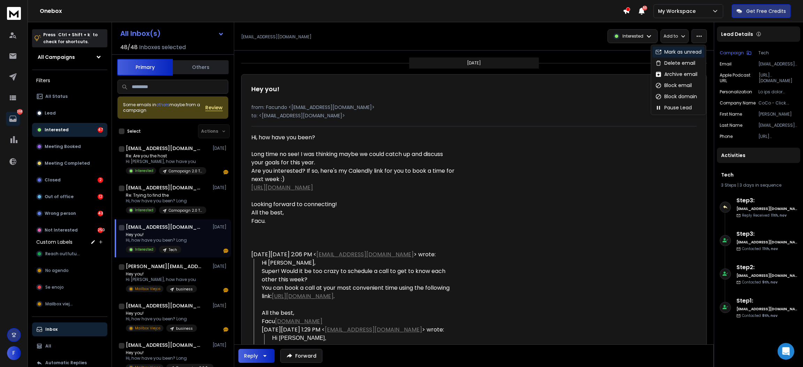
click at [535, 52] on div "Mark as unread" at bounding box center [678, 51] width 46 height 7
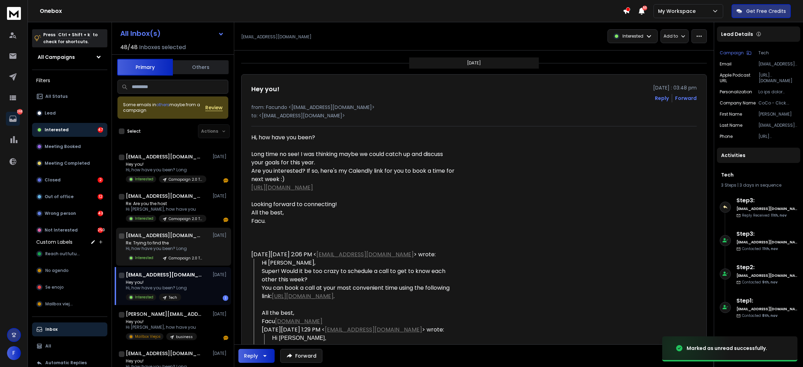
scroll to position [6498, 0]
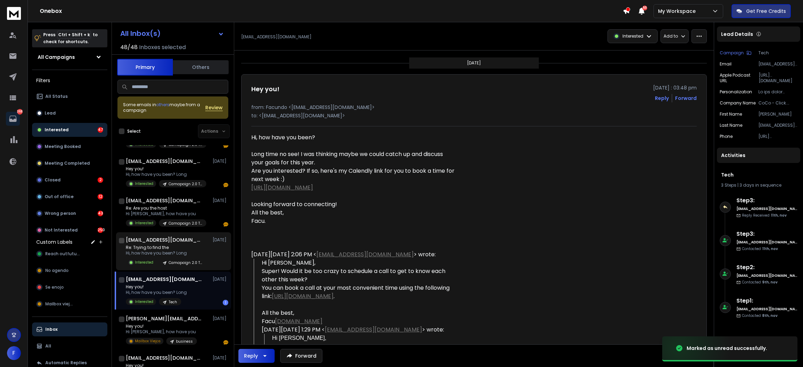
click at [206, 245] on div "Re: Trying to find the Hi, how have you been? Long Interested Camapaign 2.0 Tem…" at bounding box center [177, 255] width 102 height 21
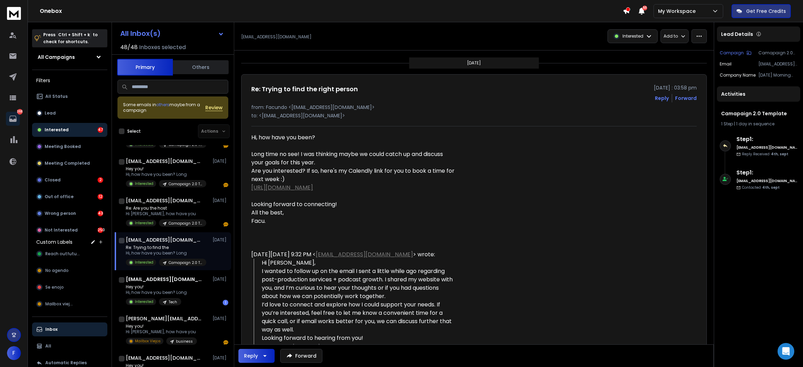
click at [535, 38] on icon "button" at bounding box center [699, 36] width 6 height 6
click at [535, 51] on div "Mark as unread" at bounding box center [678, 51] width 46 height 7
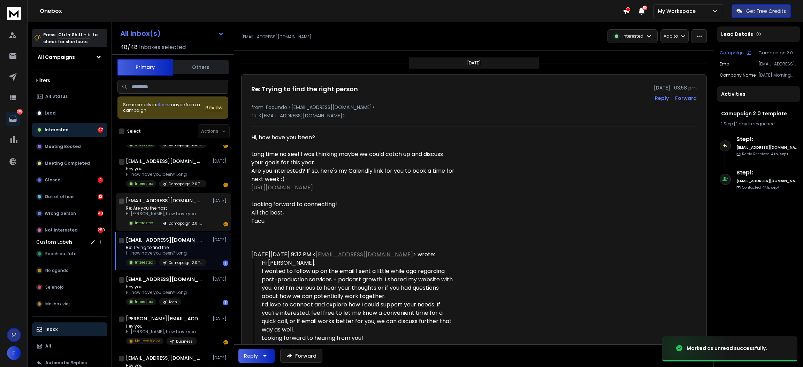
drag, startPoint x: 206, startPoint y: 202, endPoint x: 206, endPoint y: 195, distance: 6.6
click at [206, 198] on div "blake@365christianmen.com 07 Feb Re: Are you the host Hi Blake, how have you In…" at bounding box center [177, 212] width 102 height 30
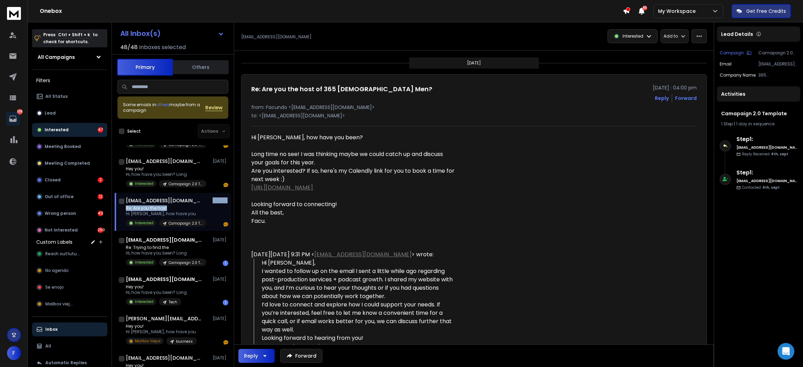
click at [535, 33] on icon "button" at bounding box center [699, 36] width 6 height 6
click at [535, 52] on div "Mark as unread" at bounding box center [678, 51] width 46 height 7
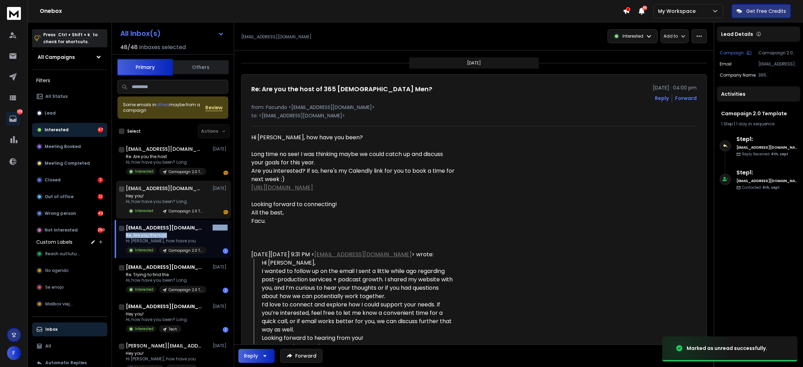
scroll to position [6445, 0]
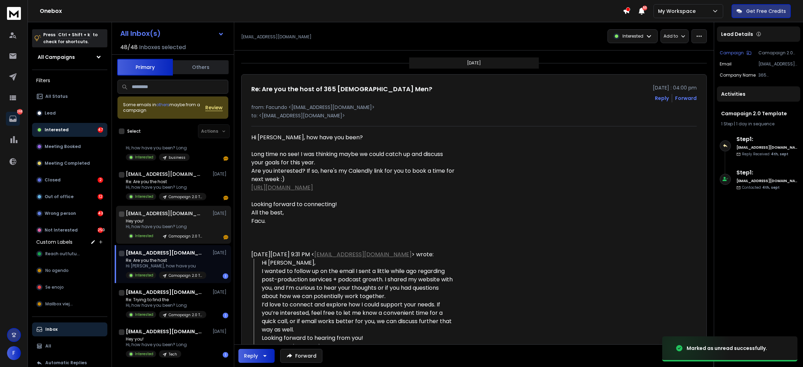
click at [209, 218] on div "Hey you! Hi, how have you been? Long Interested Camapaign 2.0 Template" at bounding box center [177, 228] width 102 height 21
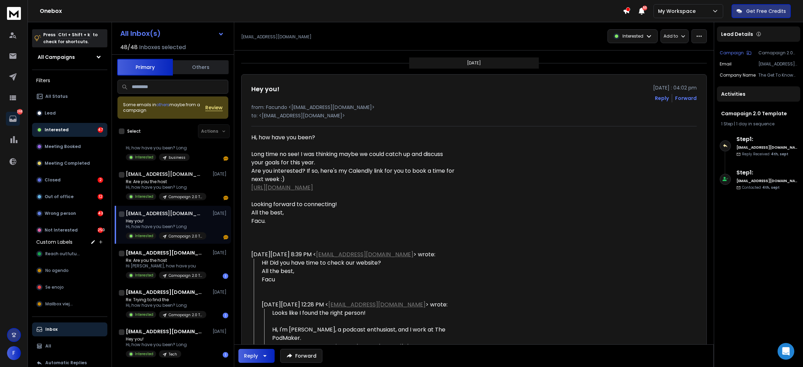
click at [535, 36] on icon "button" at bounding box center [699, 36] width 6 height 6
click at [535, 49] on div "Mark as unread" at bounding box center [678, 51] width 46 height 7
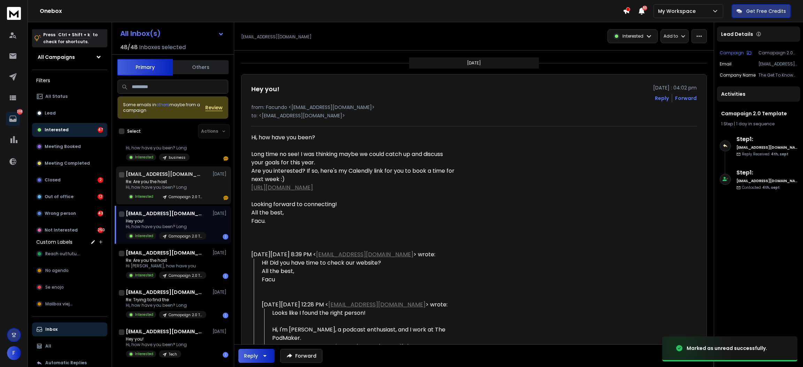
scroll to position [6393, 0]
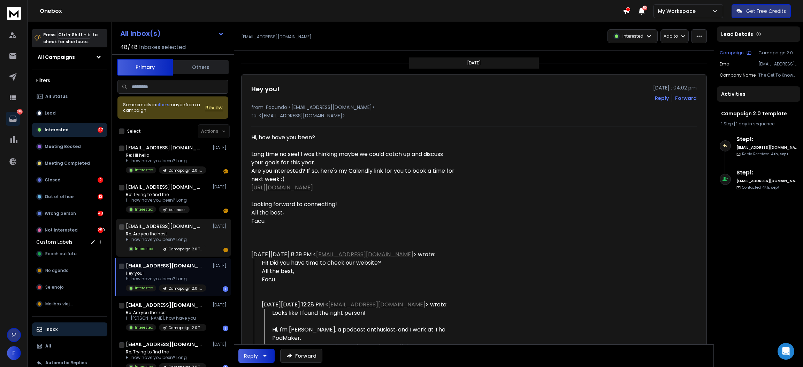
click at [198, 245] on p "Camapaign 2.0 Template" at bounding box center [185, 249] width 33 height 5
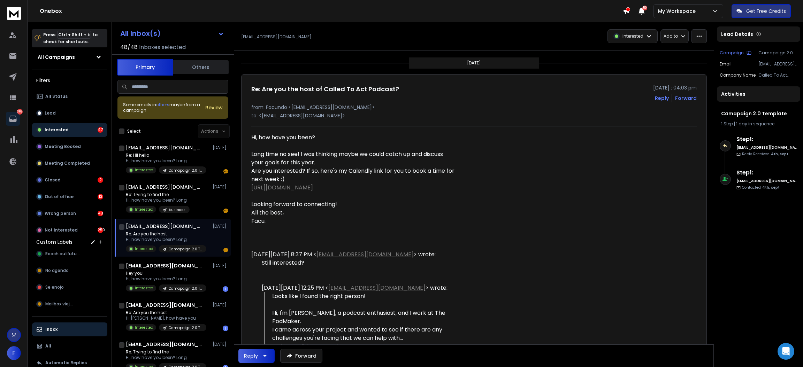
click at [535, 41] on button "button" at bounding box center [698, 36] width 15 height 14
click at [535, 54] on div "Mark as unread" at bounding box center [678, 51] width 46 height 7
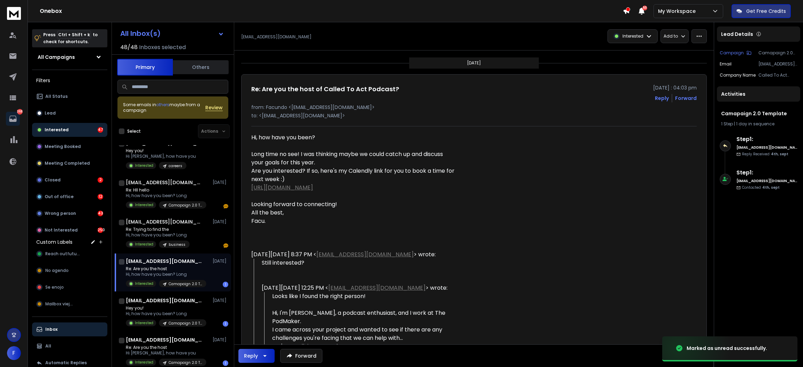
scroll to position [6341, 0]
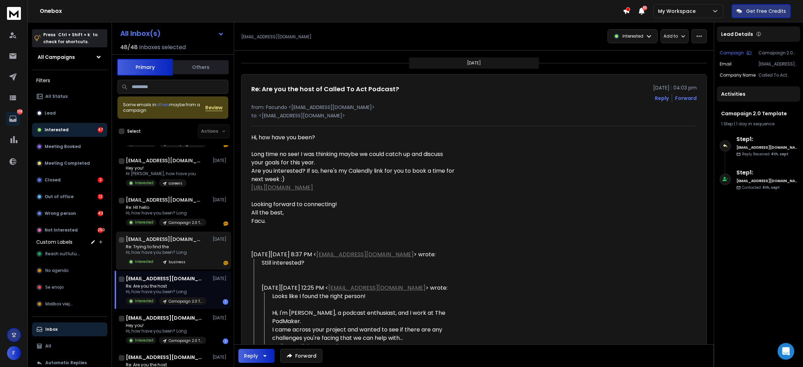
click at [193, 245] on div "Re: Trying to find the Hi, how have you been? Long Interested business" at bounding box center [177, 254] width 102 height 21
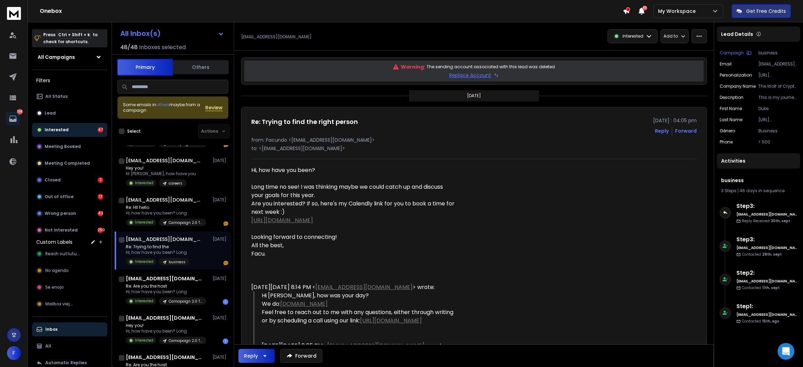
click at [535, 39] on p "Interested" at bounding box center [632, 36] width 21 height 6
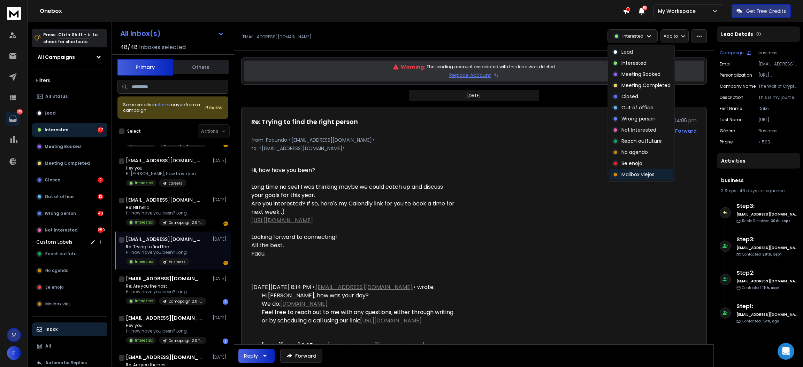
click at [535, 171] on p "Mailbox viejos" at bounding box center [637, 174] width 33 height 7
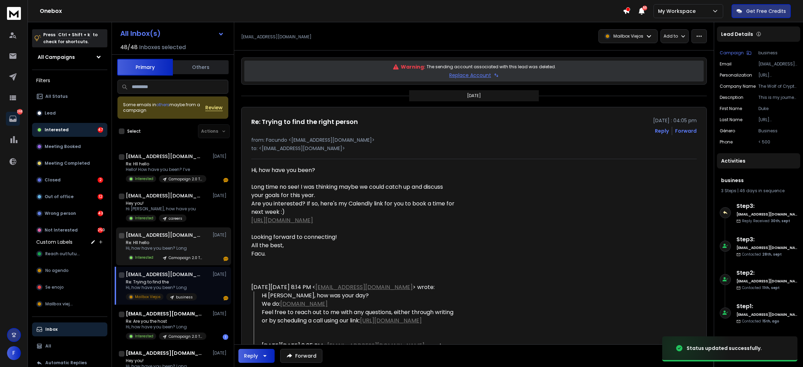
scroll to position [6289, 0]
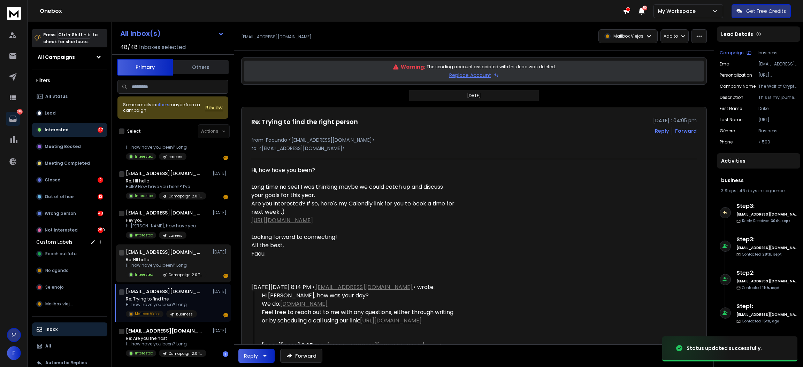
click at [201, 245] on p "Hi, how have you been? Long" at bounding box center [166, 266] width 80 height 6
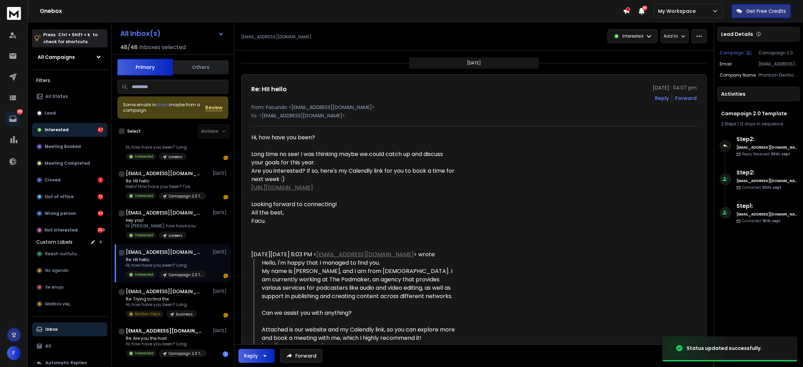
click at [535, 37] on icon "button" at bounding box center [699, 36] width 6 height 6
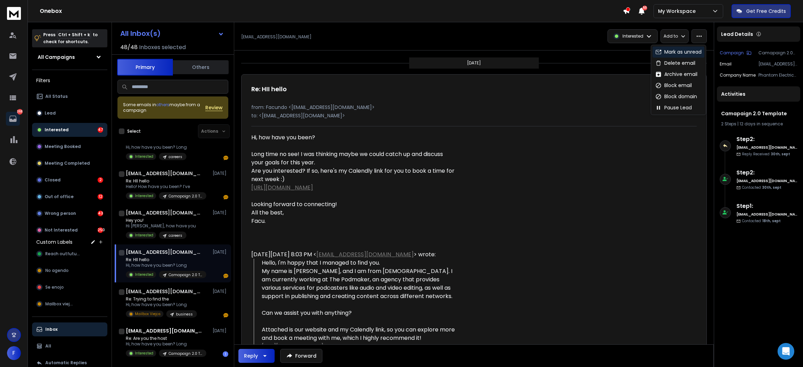
click at [535, 54] on div "Mark as unread" at bounding box center [678, 51] width 46 height 7
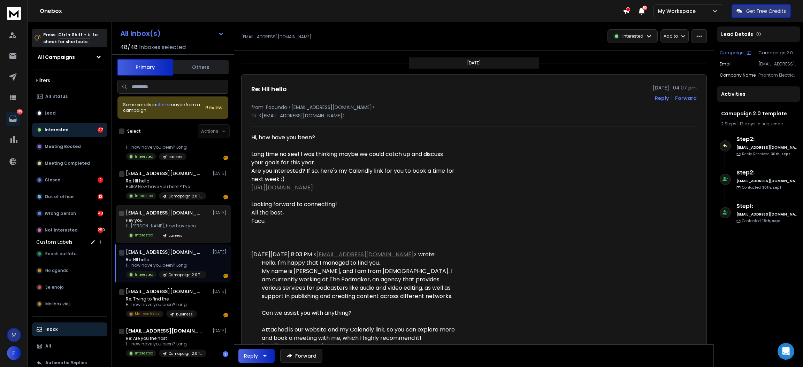
click at [200, 218] on div "Hey you! Hi Cris, how have you Interested careers" at bounding box center [177, 228] width 102 height 21
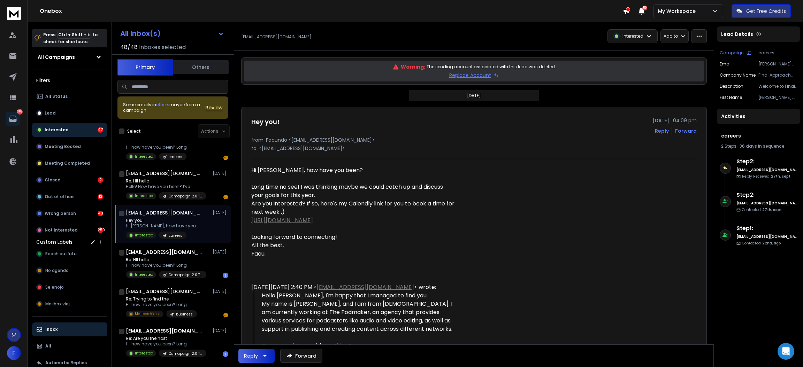
click at [535, 31] on div "Interested" at bounding box center [631, 36] width 49 height 13
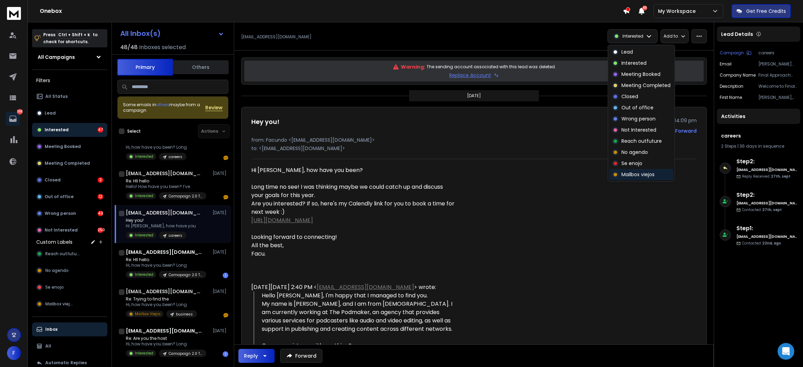
click at [535, 175] on span at bounding box center [615, 174] width 6 height 6
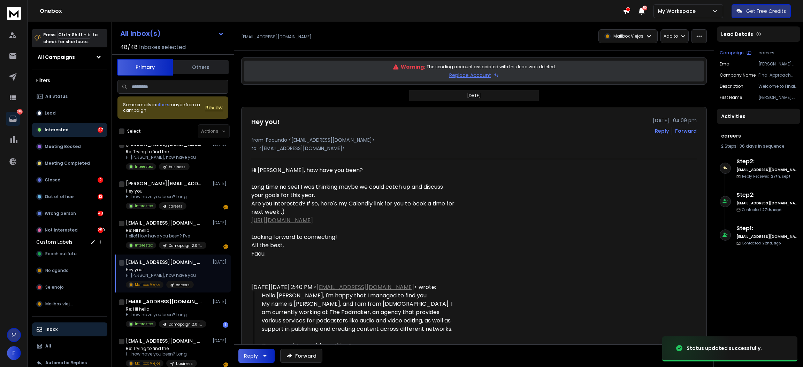
scroll to position [6236, 0]
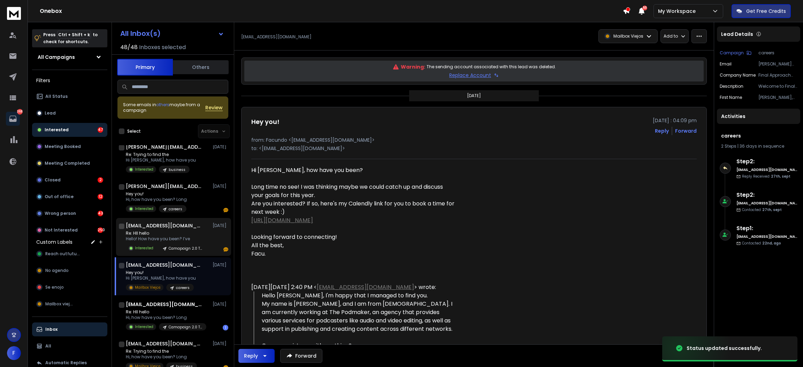
click at [204, 245] on div "Interested Camapaign 2.0 Template" at bounding box center [166, 248] width 80 height 7
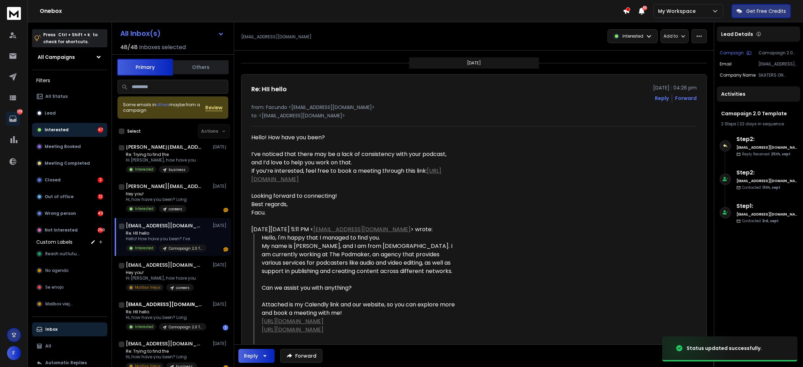
click at [535, 36] on icon "button" at bounding box center [698, 36] width 5 height 1
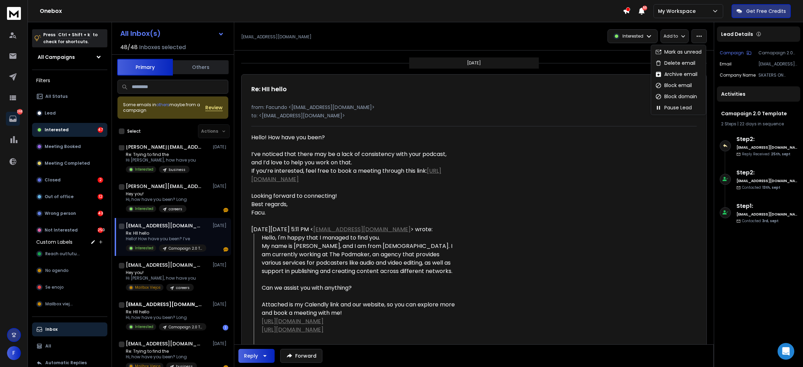
click at [535, 48] on div "Mark as unread" at bounding box center [678, 51] width 52 height 11
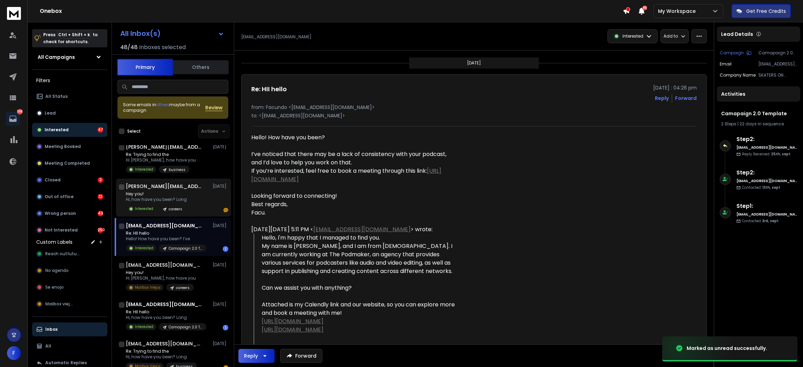
scroll to position [6184, 0]
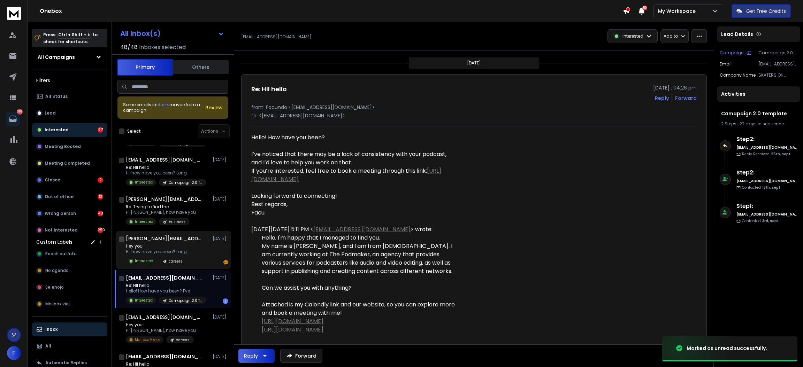
click at [206, 245] on div "Hey you! Hi, how have you been? Long Interested careers" at bounding box center [177, 253] width 102 height 21
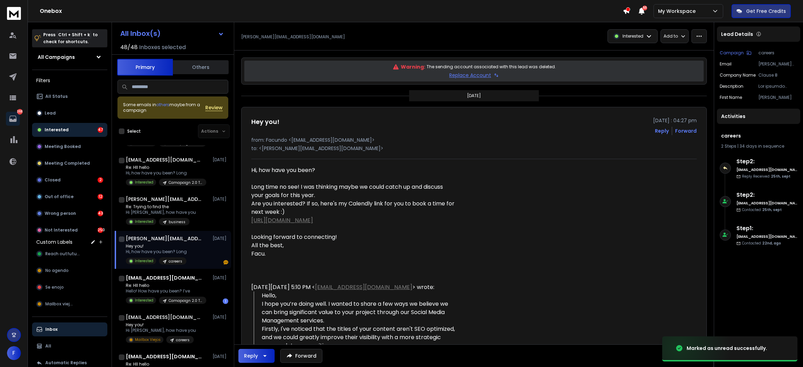
click at [535, 39] on div "Interested" at bounding box center [631, 36] width 49 height 13
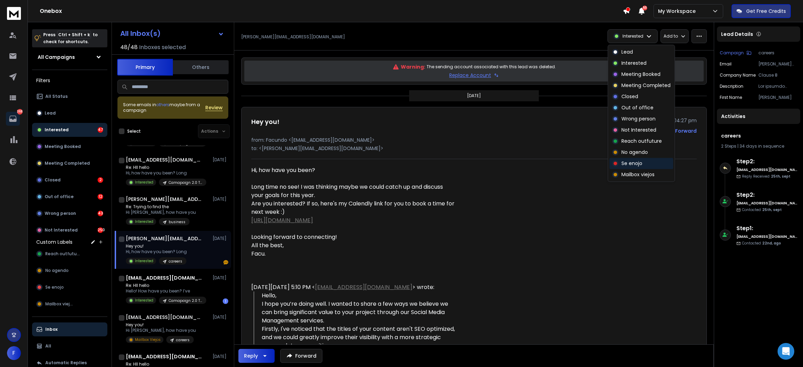
click at [535, 166] on p "Se enojo" at bounding box center [631, 163] width 21 height 7
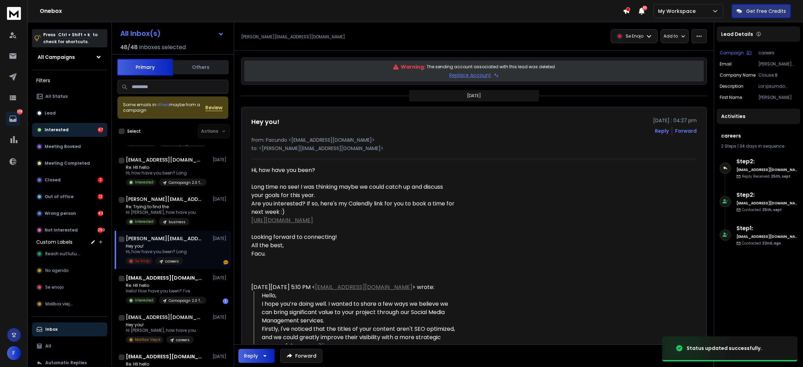
click at [535, 36] on p "Se Enojo" at bounding box center [634, 36] width 18 height 6
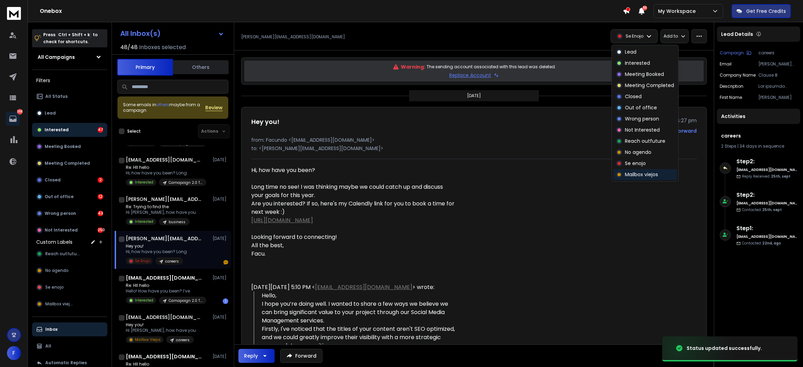
click at [535, 172] on div "Mailbox viejos" at bounding box center [636, 174] width 42 height 7
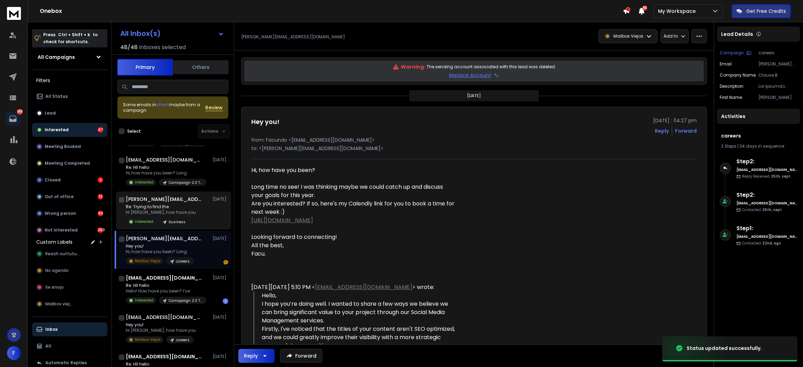
scroll to position [6132, 0]
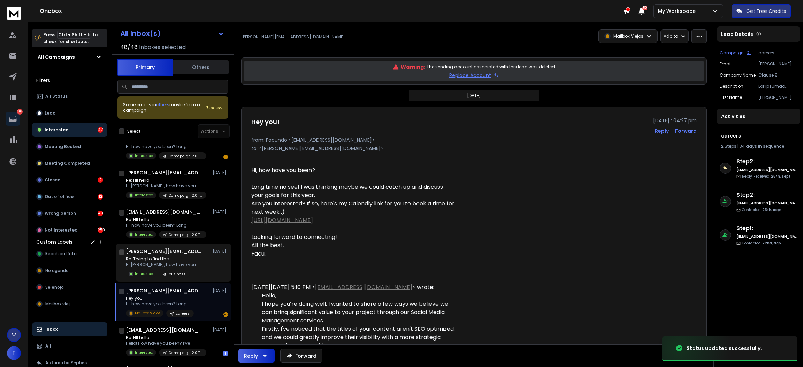
click at [194, 245] on div "Re: Trying to find the Hi Josh, how have you Interested business" at bounding box center [177, 266] width 102 height 21
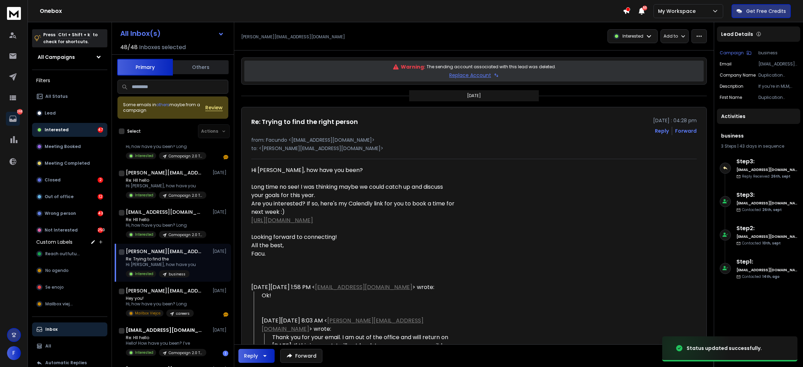
click at [535, 35] on div at bounding box center [616, 36] width 6 height 6
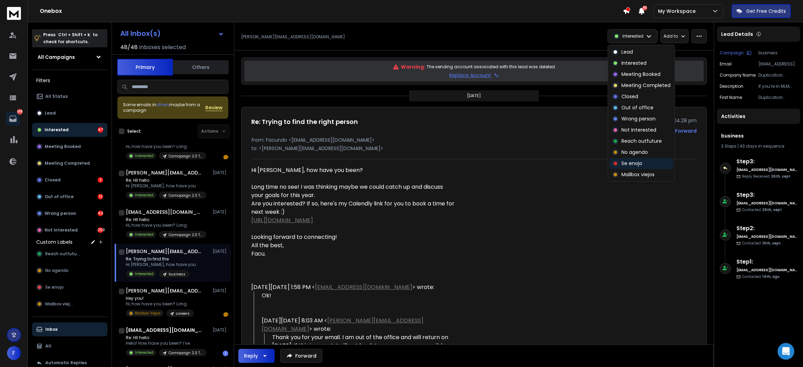
click at [535, 169] on div "Lead Interested Meeting Booked Meeting Completed Closed Out of office Wrong per…" at bounding box center [640, 113] width 67 height 137
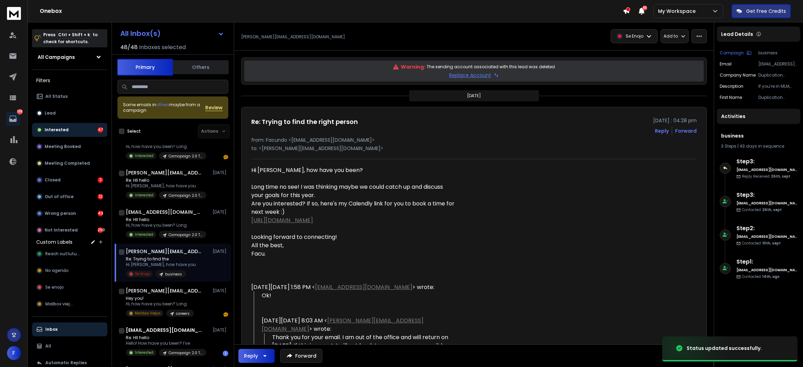
click at [535, 34] on p "Se Enojo" at bounding box center [634, 36] width 18 height 6
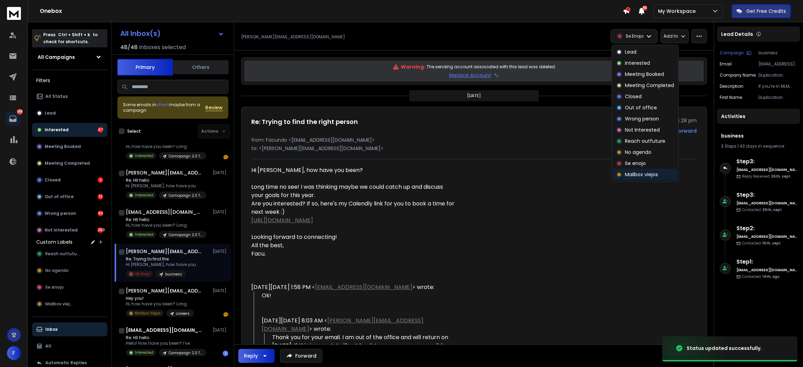
click at [535, 178] on p "Mailbox viejos" at bounding box center [641, 174] width 33 height 7
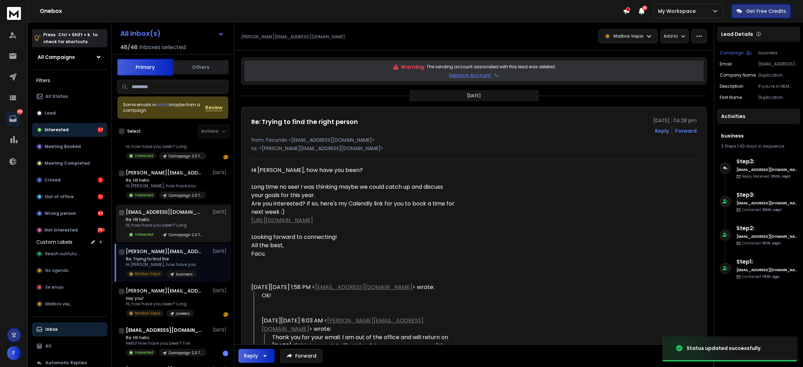
scroll to position [6080, 0]
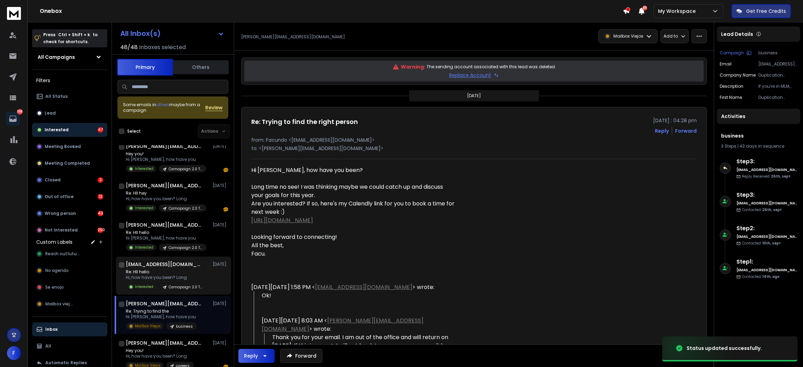
click at [192, 245] on p "Re: HII hello" at bounding box center [166, 272] width 80 height 6
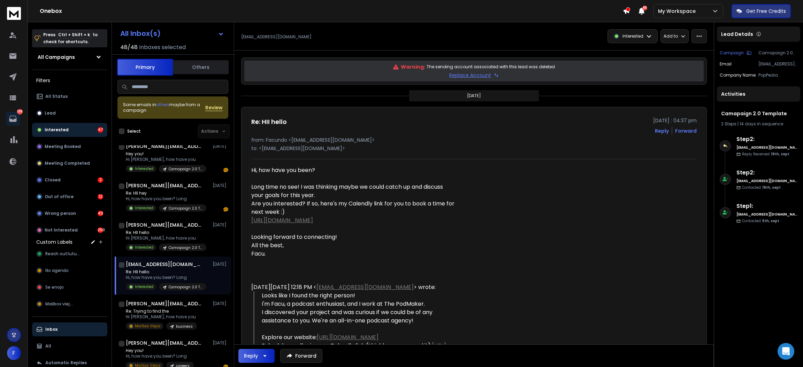
click at [535, 38] on p "Interested" at bounding box center [632, 36] width 21 height 6
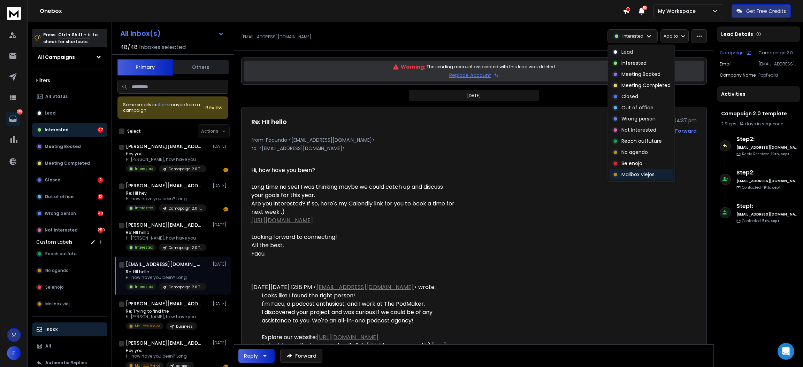
click at [535, 175] on p "Mailbox viejos" at bounding box center [637, 174] width 33 height 7
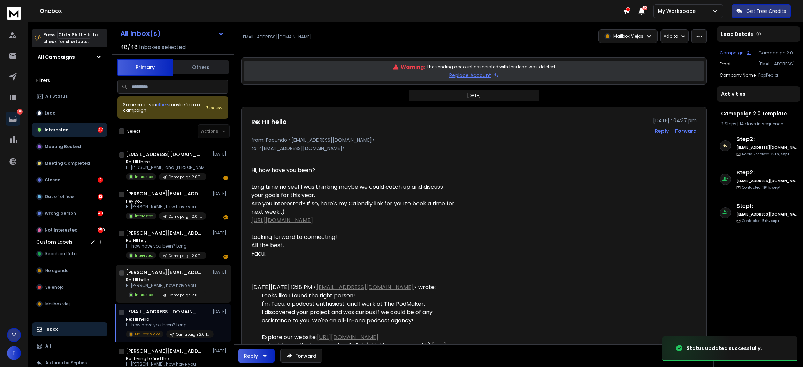
scroll to position [6027, 0]
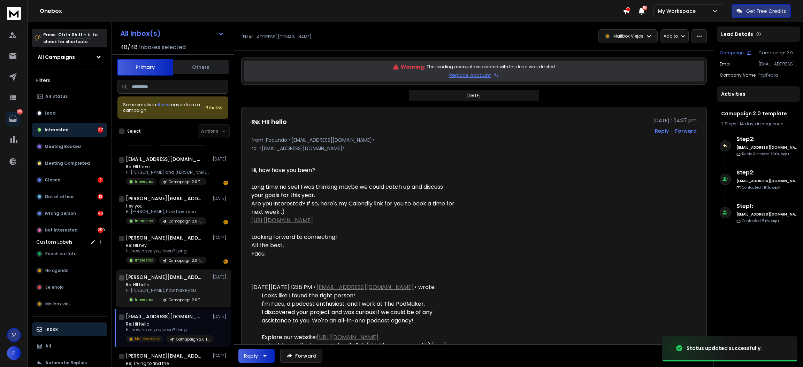
click at [175, 245] on h1 "[PERSON_NAME][EMAIL_ADDRESS][DOMAIN_NAME]" at bounding box center [164, 277] width 77 height 7
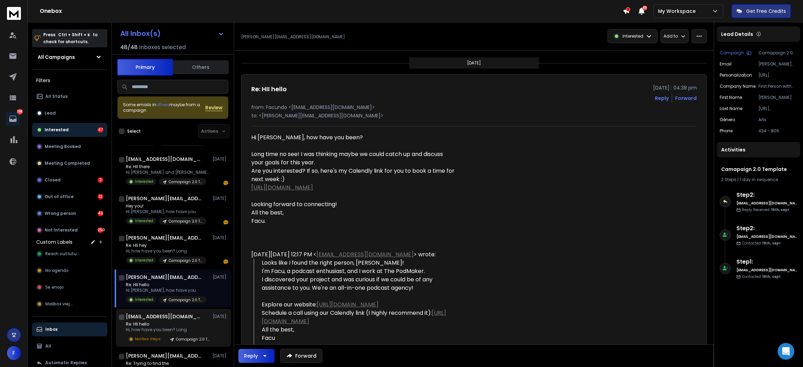
click at [200, 245] on p "Re: HII hello" at bounding box center [168, 325] width 84 height 6
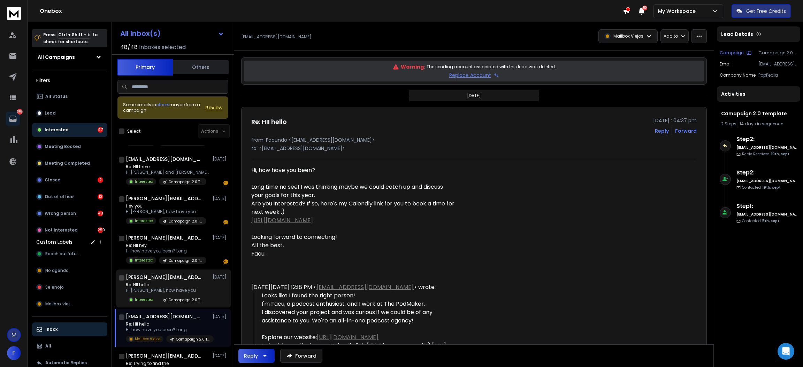
click at [204, 245] on div "Re: HII hello Hi Wayne, how have you Interested Camapaign 2.0 Template" at bounding box center [177, 292] width 102 height 21
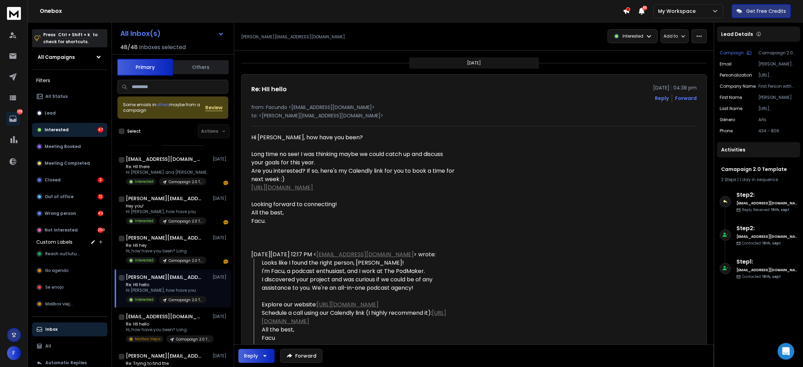
click at [535, 37] on icon "button" at bounding box center [699, 36] width 6 height 6
click at [535, 50] on div "Mark as unread" at bounding box center [678, 51] width 46 height 7
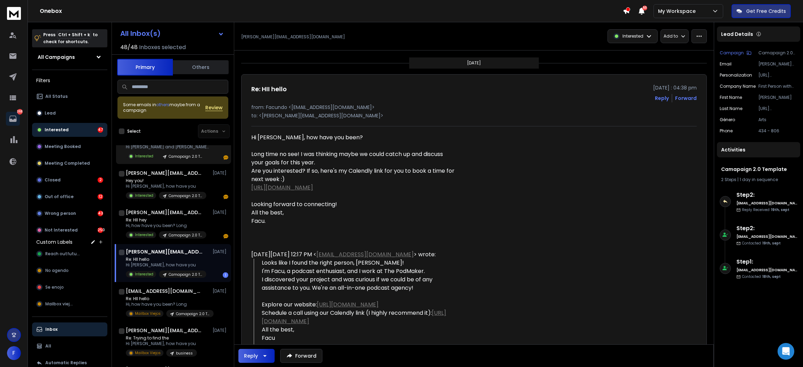
scroll to position [6132, 0]
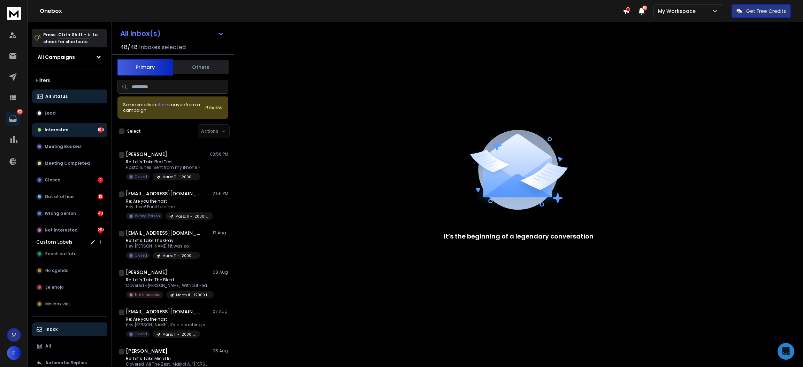
click at [57, 127] on p "Interested" at bounding box center [57, 130] width 24 height 6
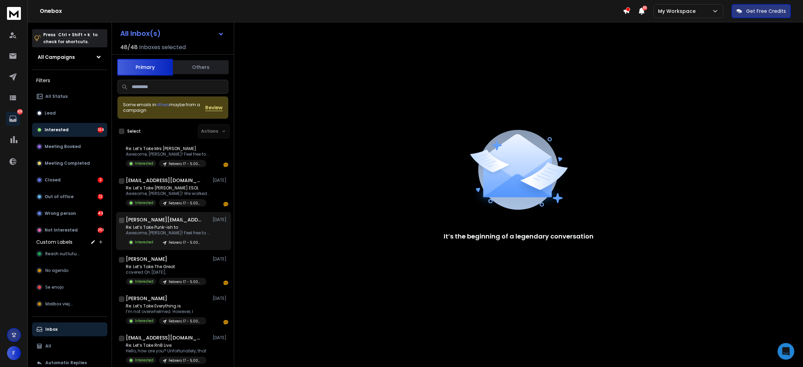
scroll to position [2194, 0]
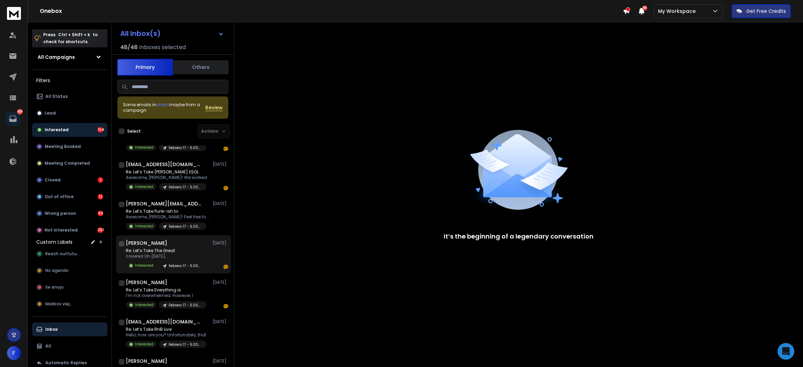
click at [198, 246] on div "[PERSON_NAME] [DATE] Re: Let’s Take The Great covered On [DATE], Interested Feb…" at bounding box center [177, 255] width 102 height 30
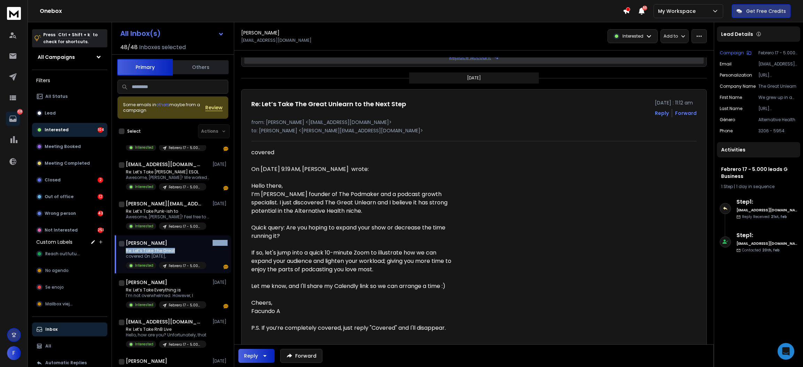
scroll to position [0, 0]
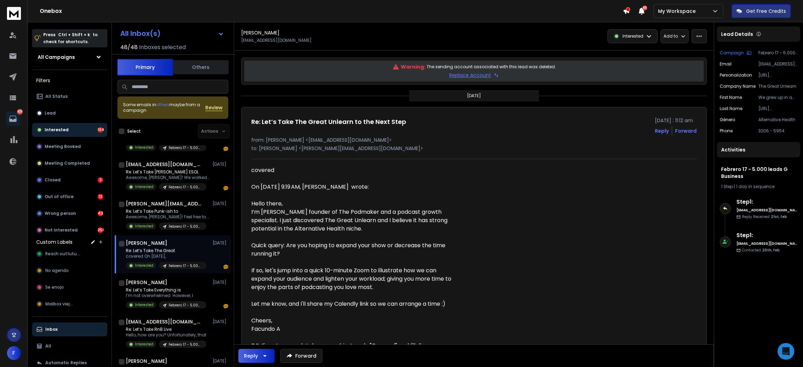
click at [285, 227] on div "covered On [DATE] 9:19 AM, [PERSON_NAME] wrote: Hello there, I’m [PERSON_NAME] …" at bounding box center [355, 269] width 209 height 206
click at [637, 35] on p "Interested" at bounding box center [632, 36] width 21 height 6
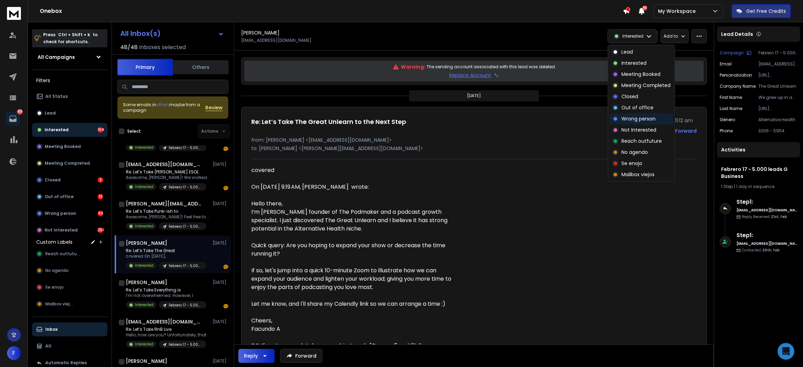
click at [639, 123] on div "Wrong person" at bounding box center [641, 118] width 64 height 11
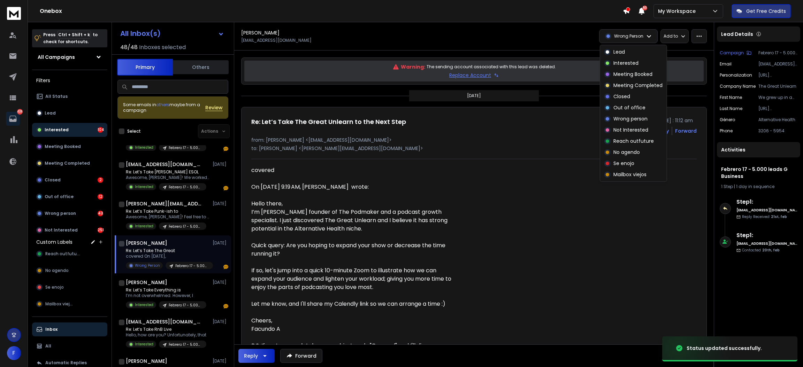
click at [636, 34] on p "Wrong Person" at bounding box center [628, 36] width 29 height 6
click at [628, 131] on p "Not Interested" at bounding box center [630, 129] width 35 height 7
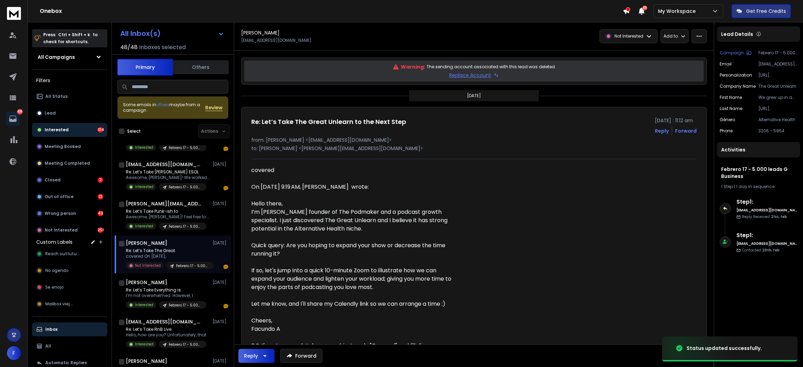
click at [701, 39] on icon "button" at bounding box center [699, 36] width 6 height 6
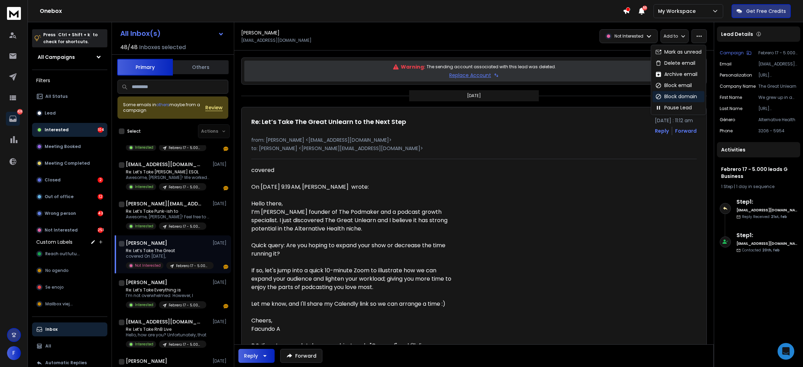
click at [674, 95] on div "Block domain" at bounding box center [676, 96] width 42 height 7
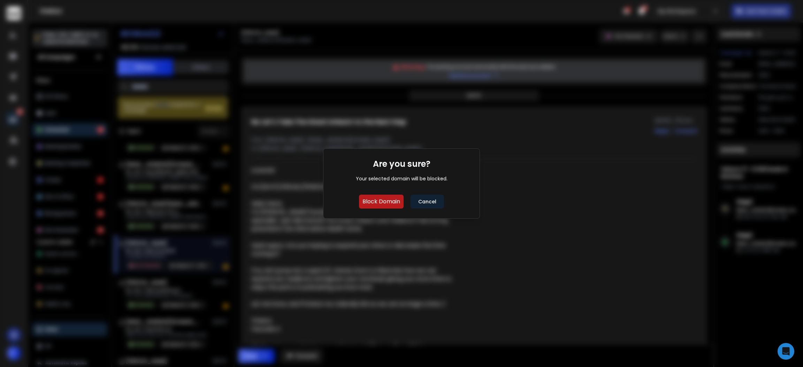
click at [373, 203] on button "Block Domain" at bounding box center [381, 202] width 45 height 14
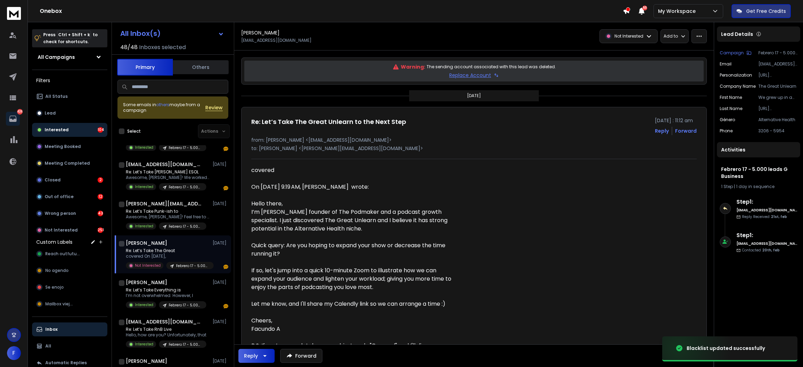
click at [700, 33] on icon "button" at bounding box center [699, 36] width 6 height 6
click at [689, 87] on div "Block email" at bounding box center [673, 85] width 37 height 7
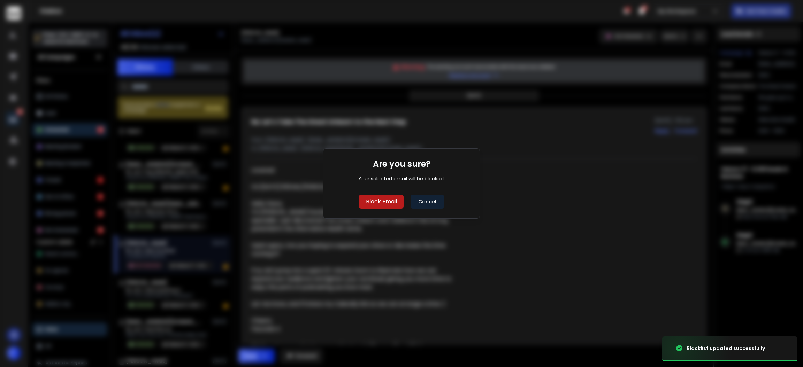
click at [371, 201] on button "Block Email" at bounding box center [381, 202] width 45 height 14
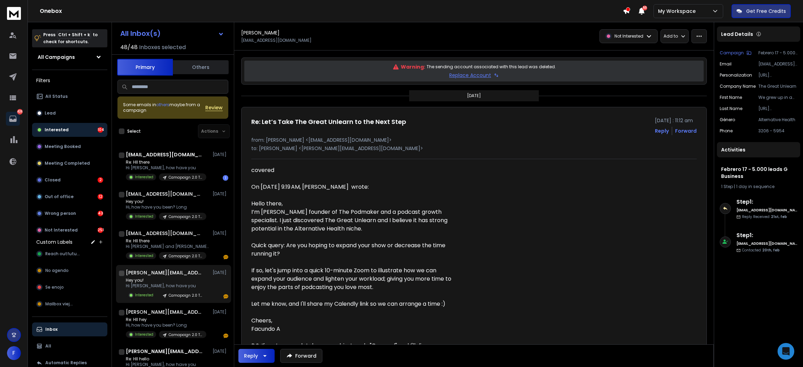
scroll to position [6006, 0]
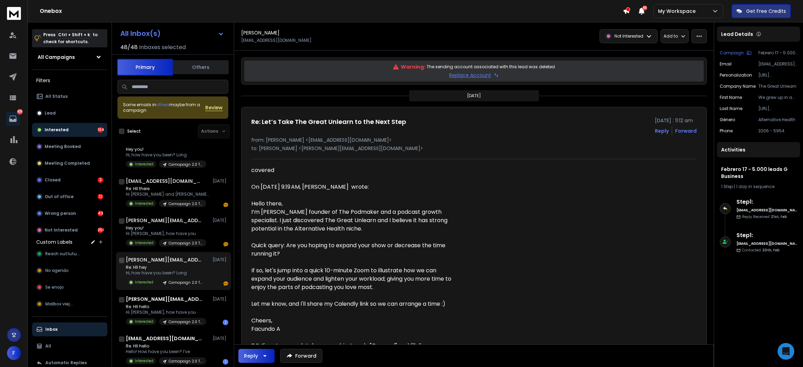
click at [208, 256] on div "[PERSON_NAME][EMAIL_ADDRESS][DOMAIN_NAME] [DATE]" at bounding box center [177, 259] width 102 height 7
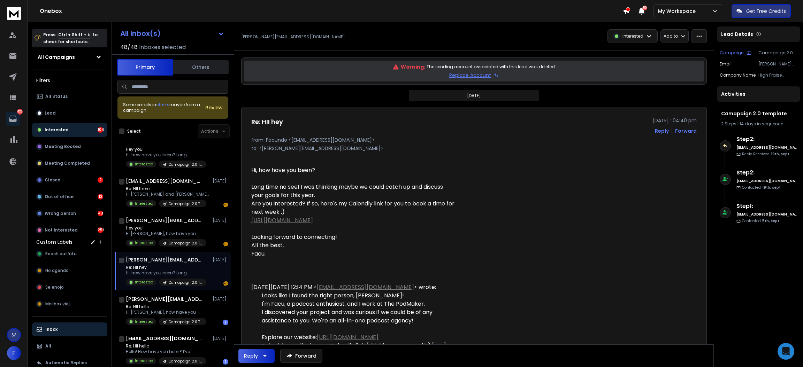
click at [636, 39] on p "Interested" at bounding box center [632, 36] width 21 height 6
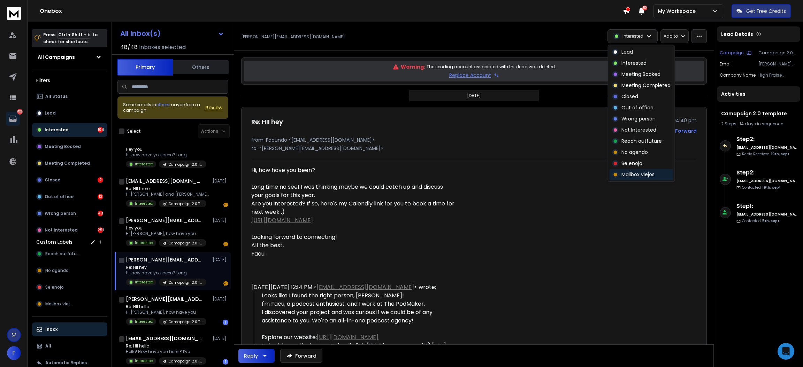
click at [621, 173] on p "Mailbox viejos" at bounding box center [637, 174] width 33 height 7
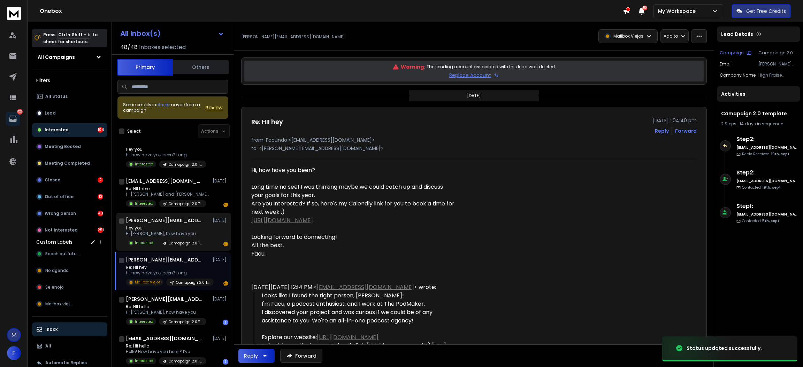
click at [195, 231] on p "Hi [PERSON_NAME], how have you" at bounding box center [166, 234] width 80 height 6
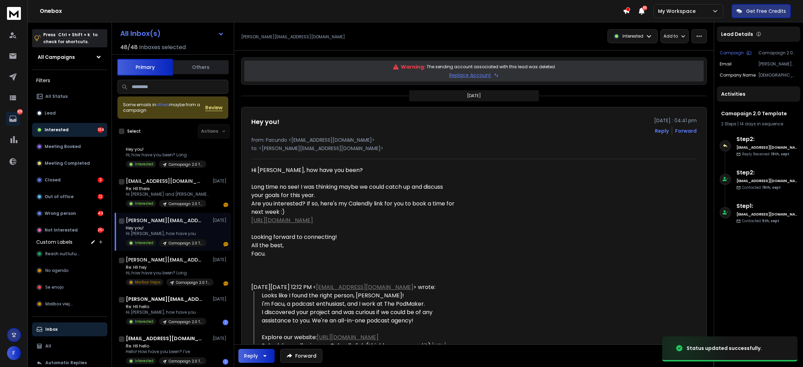
click at [627, 36] on p "Interested" at bounding box center [632, 36] width 21 height 6
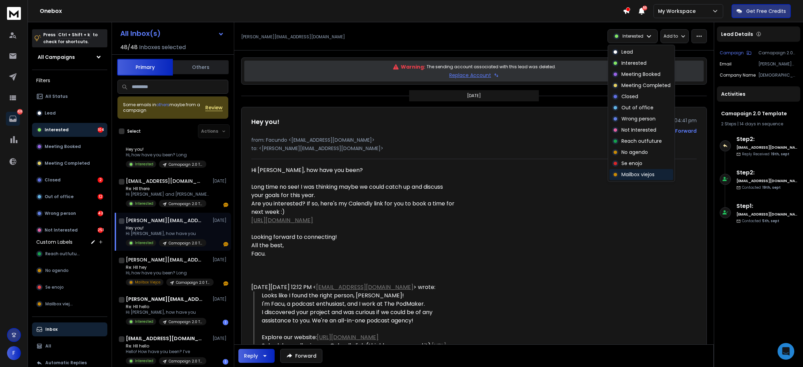
click at [641, 171] on p "Mailbox viejos" at bounding box center [637, 174] width 33 height 7
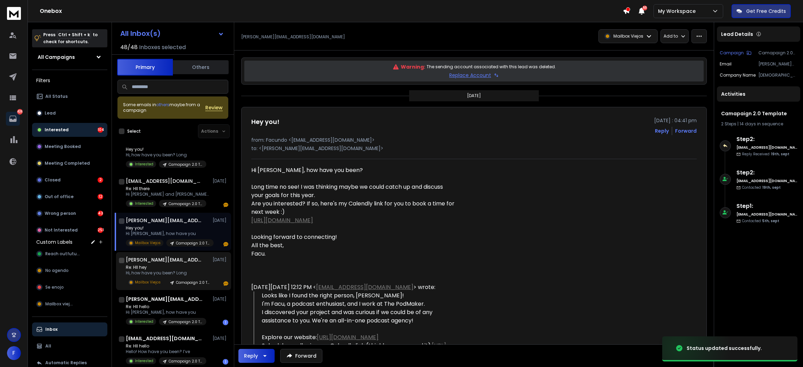
scroll to position [5953, 0]
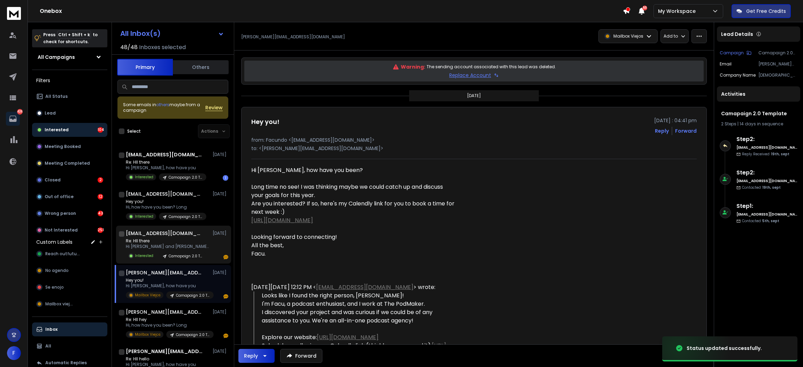
click at [194, 238] on p "Re: HII there" at bounding box center [168, 241] width 84 height 6
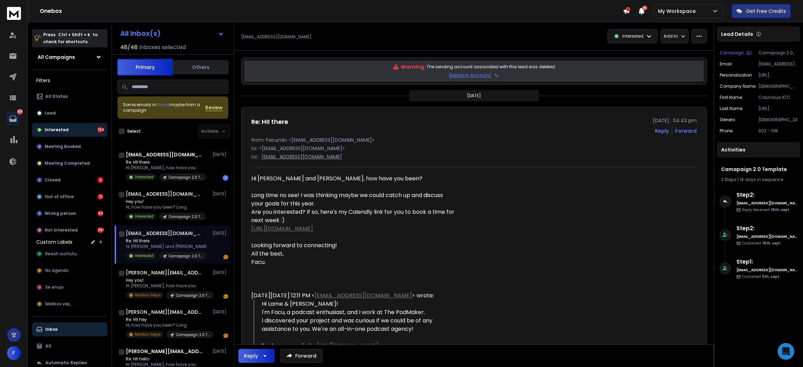
click at [620, 33] on div "Interested" at bounding box center [631, 36] width 49 height 13
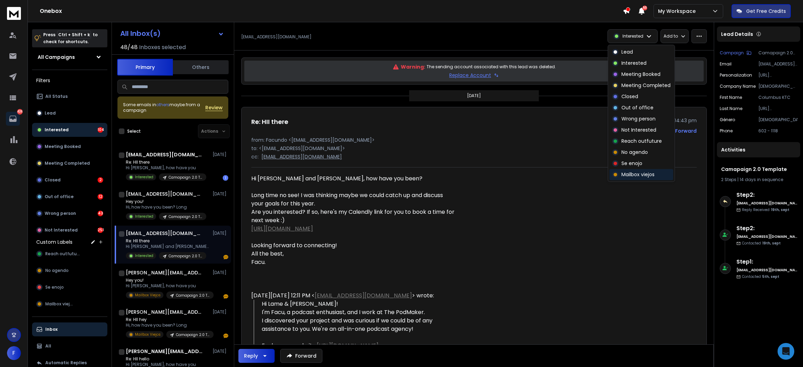
click at [637, 169] on div "Mailbox viejos" at bounding box center [641, 174] width 64 height 11
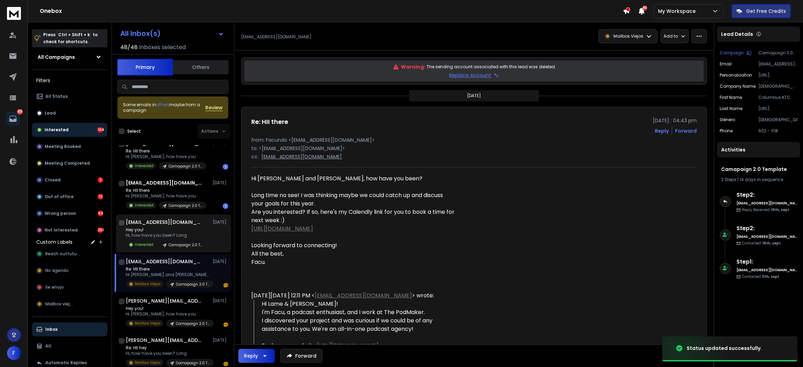
scroll to position [5901, 0]
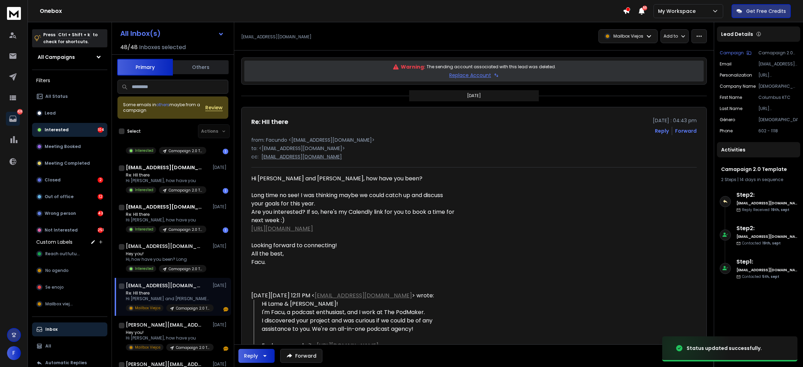
click at [189, 246] on div "theloft@theloftla.org 07 Feb Hey you! Hi, how have you been? Long Interested Ca…" at bounding box center [177, 258] width 102 height 30
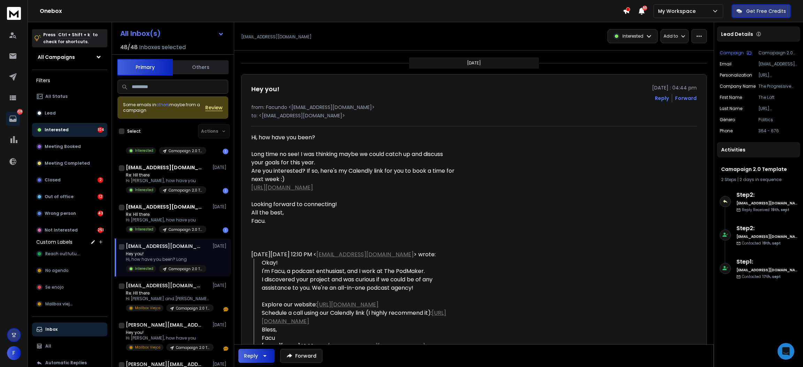
click at [701, 37] on icon "button" at bounding box center [699, 36] width 6 height 6
click at [688, 50] on div "Mark as unread" at bounding box center [678, 51] width 46 height 7
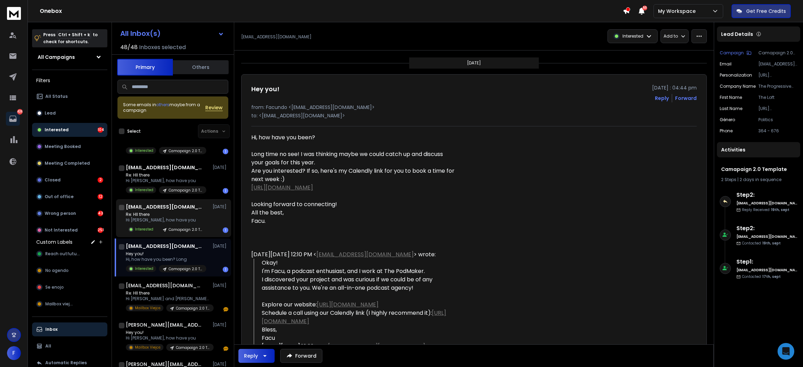
click at [187, 212] on p "Re: HII there" at bounding box center [166, 215] width 80 height 6
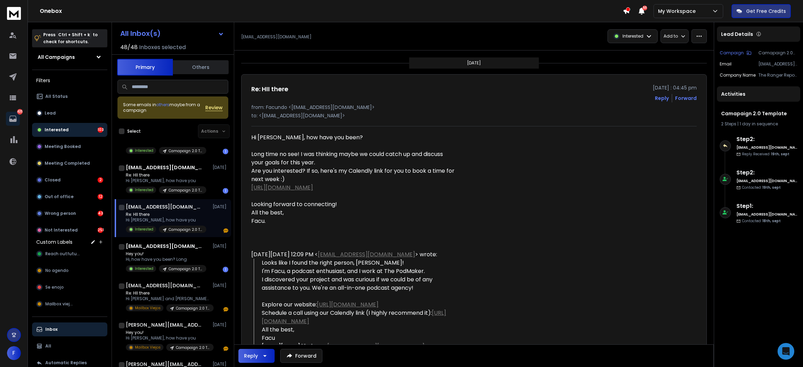
click at [696, 33] on icon "button" at bounding box center [699, 36] width 6 height 6
click at [684, 49] on div "Mark as unread" at bounding box center [678, 51] width 46 height 7
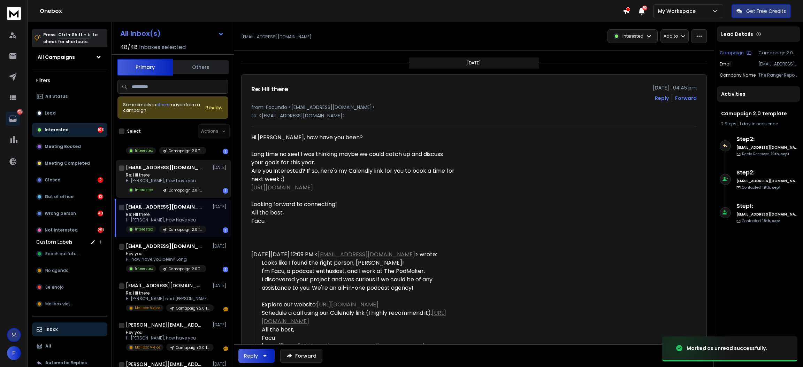
click at [195, 178] on p "Hi [PERSON_NAME], how have you" at bounding box center [166, 181] width 80 height 6
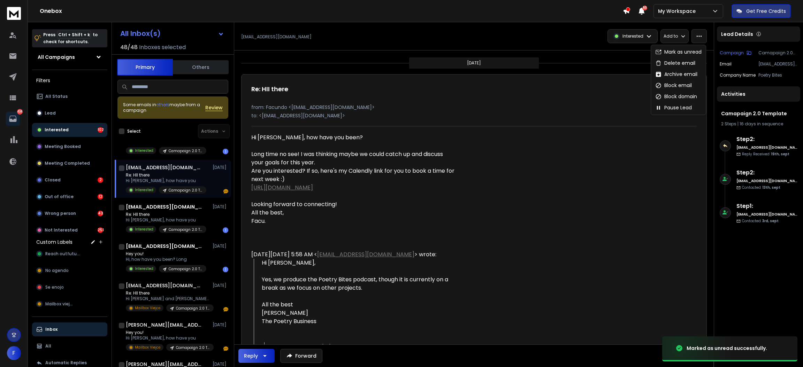
click at [697, 37] on icon "button" at bounding box center [699, 36] width 6 height 6
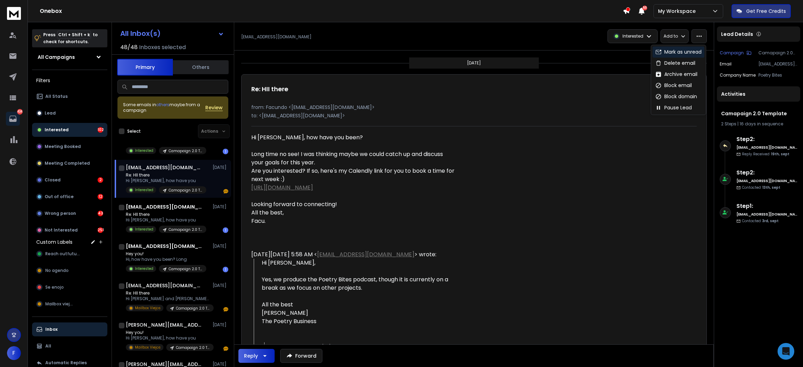
click at [691, 51] on div "Mark as unread" at bounding box center [678, 51] width 46 height 7
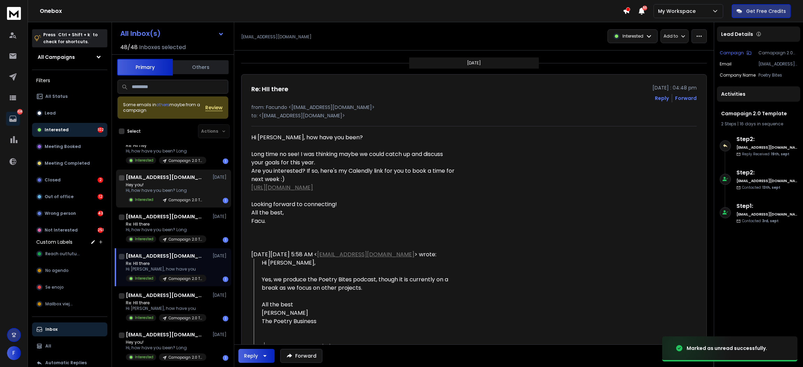
scroll to position [5797, 0]
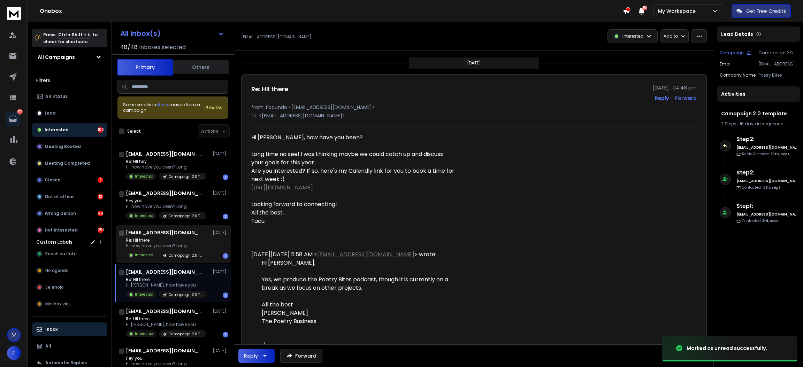
click at [181, 238] on p "Re: HII there" at bounding box center [166, 241] width 80 height 6
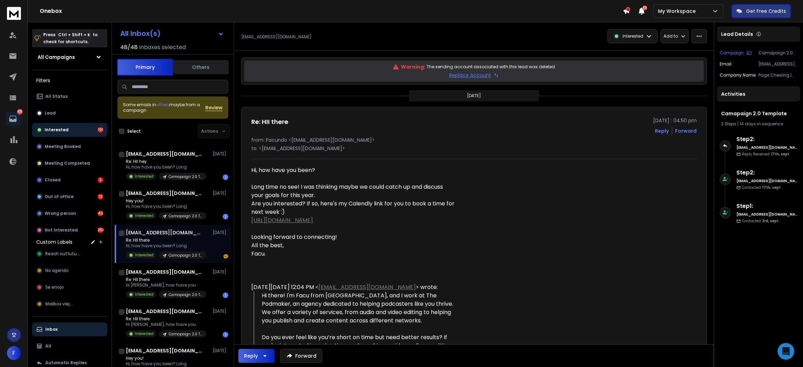
click at [630, 38] on p "Interested" at bounding box center [632, 36] width 21 height 6
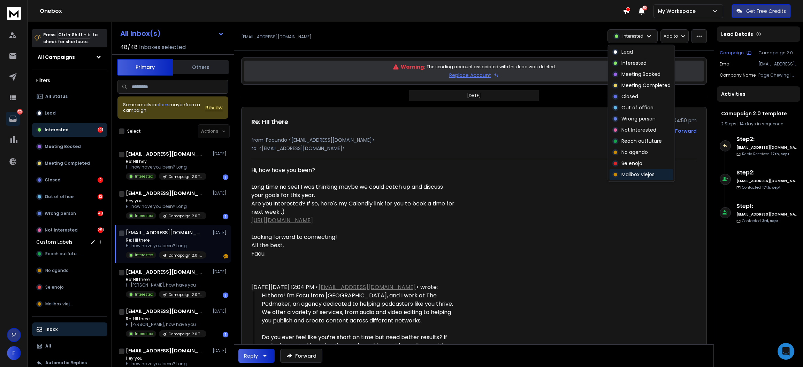
click at [624, 173] on p "Mailbox viejos" at bounding box center [637, 174] width 33 height 7
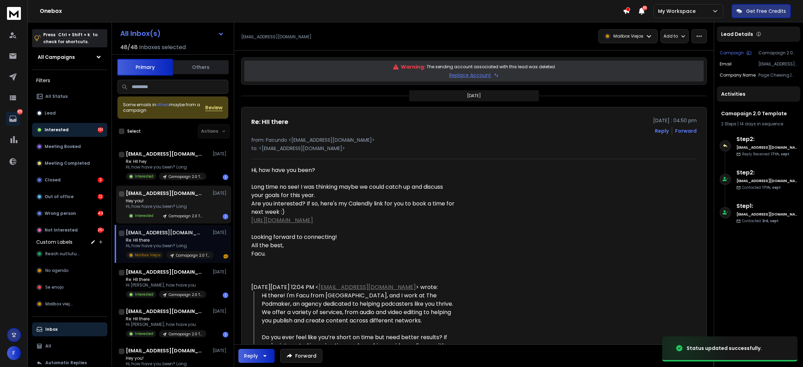
click at [195, 204] on p "Hi, how have you been? Long" at bounding box center [166, 207] width 80 height 6
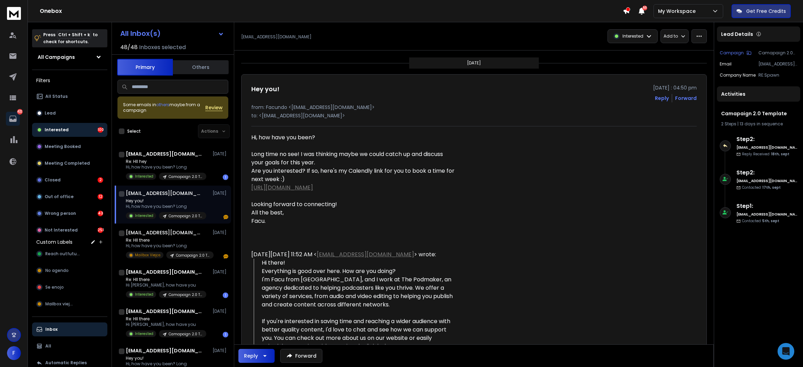
click at [695, 34] on button "button" at bounding box center [698, 36] width 15 height 14
click at [685, 54] on div "Mark as unread" at bounding box center [678, 51] width 46 height 7
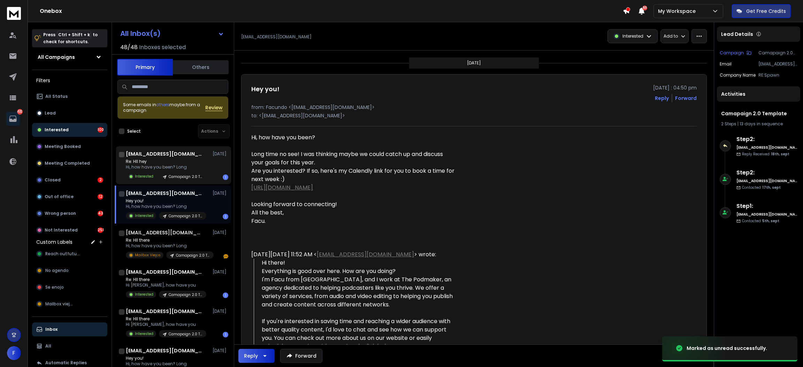
click at [187, 173] on div "Camapaign 2.0 Template" at bounding box center [182, 176] width 47 height 7
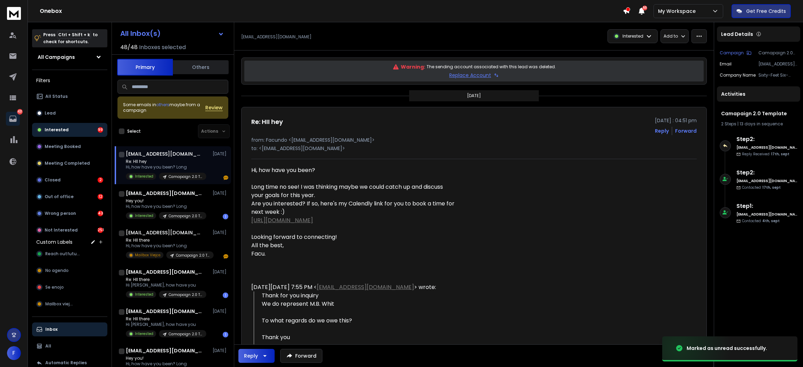
click at [626, 38] on p "Interested" at bounding box center [632, 36] width 21 height 6
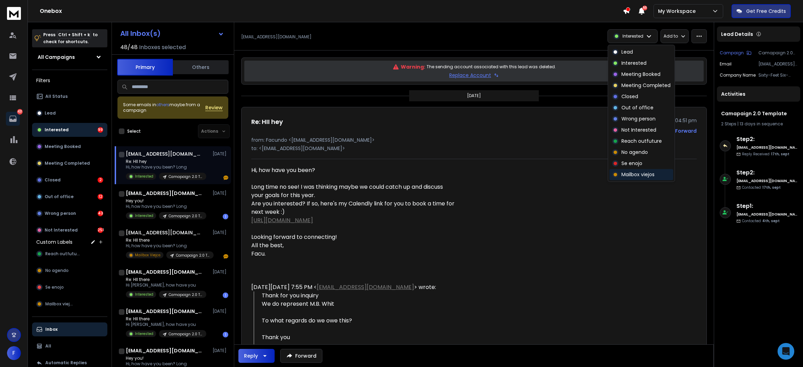
click at [630, 175] on p "Mailbox viejos" at bounding box center [637, 174] width 33 height 7
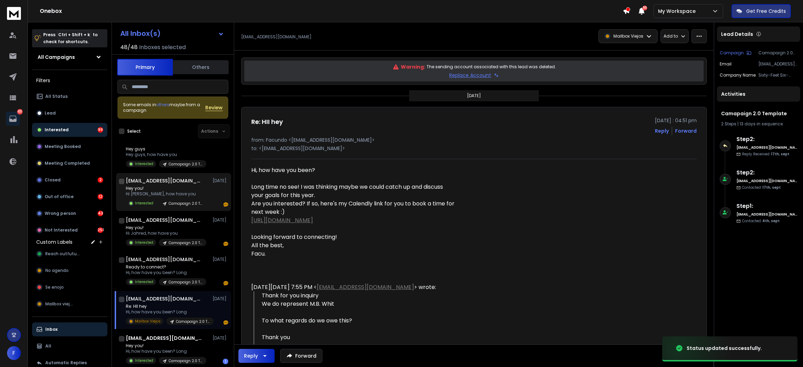
scroll to position [5640, 0]
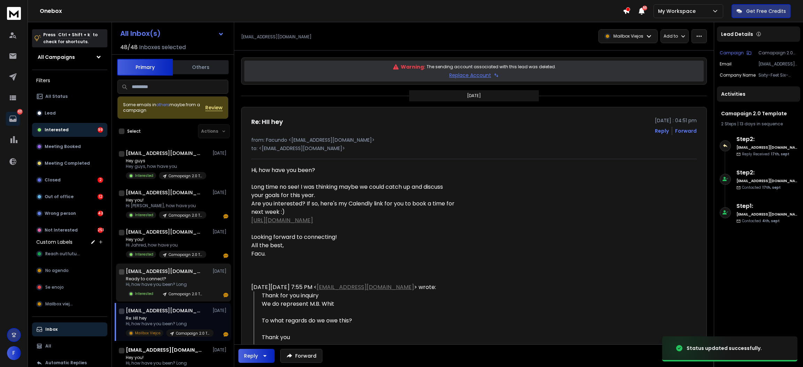
click at [186, 290] on div "Camapaign 2.0 Template" at bounding box center [182, 293] width 47 height 7
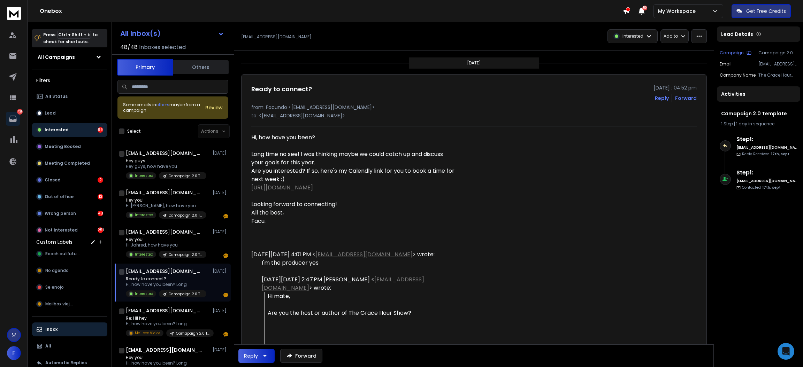
click at [699, 38] on icon "button" at bounding box center [699, 36] width 6 height 6
click at [686, 50] on div "Mark as unread" at bounding box center [678, 51] width 46 height 7
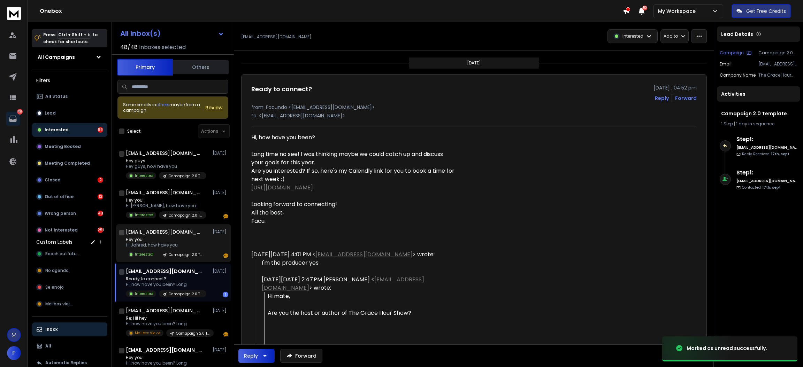
click at [192, 237] on p "Hey you!" at bounding box center [166, 240] width 80 height 6
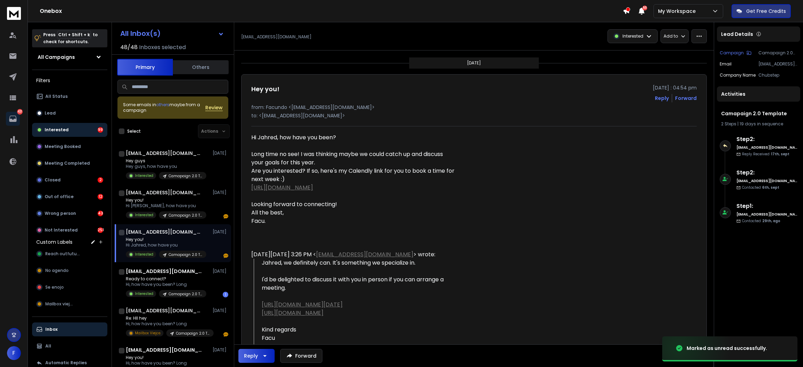
click at [698, 37] on icon "button" at bounding box center [699, 36] width 6 height 6
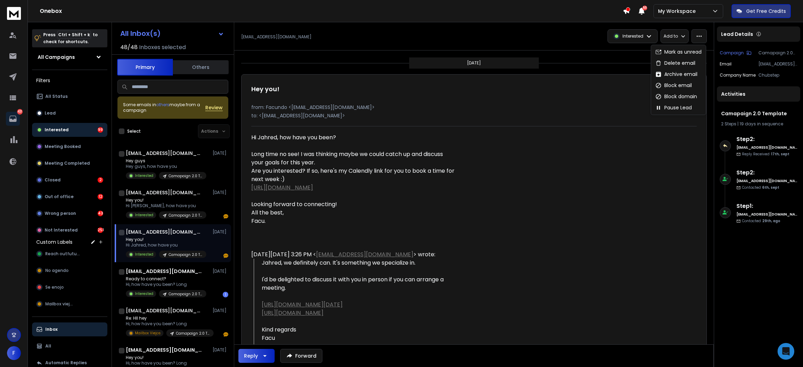
click at [694, 49] on div "Mark as unread" at bounding box center [678, 51] width 46 height 7
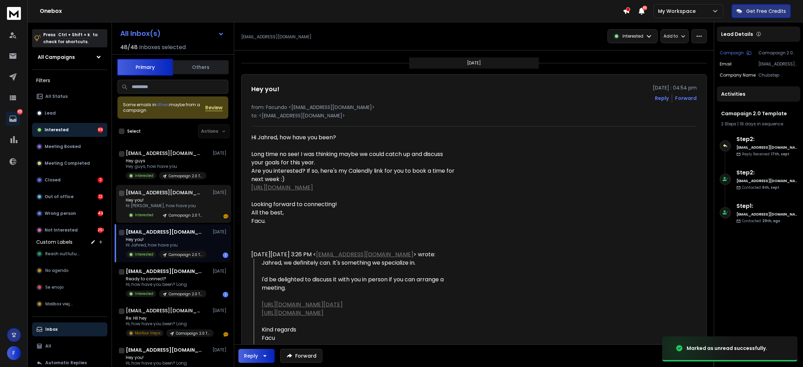
click at [206, 201] on div "Hey you! Hi Rick, how have you Interested Camapaign 2.0 Template" at bounding box center [177, 208] width 102 height 21
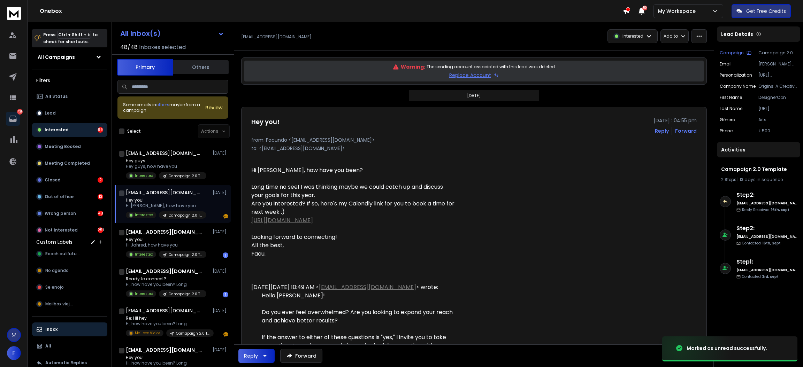
click at [624, 36] on p "Interested" at bounding box center [632, 36] width 21 height 6
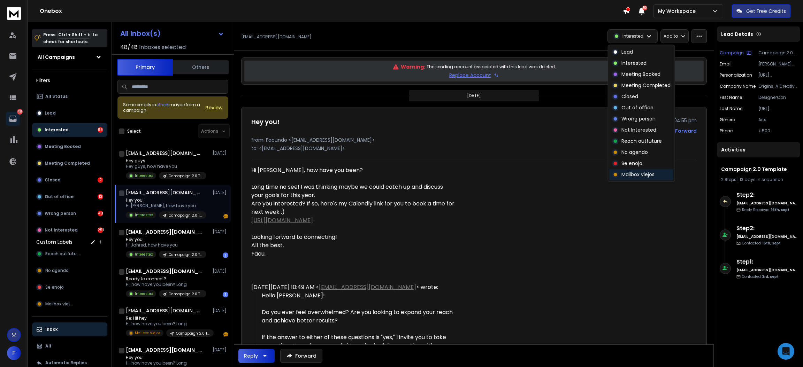
click at [622, 171] on p "Mailbox viejos" at bounding box center [637, 174] width 33 height 7
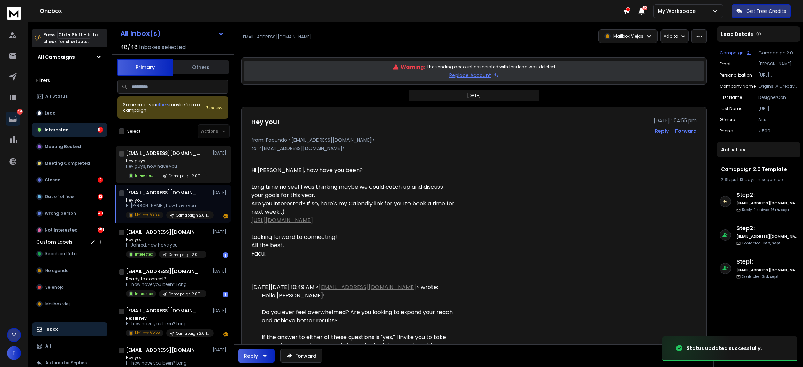
scroll to position [5588, 0]
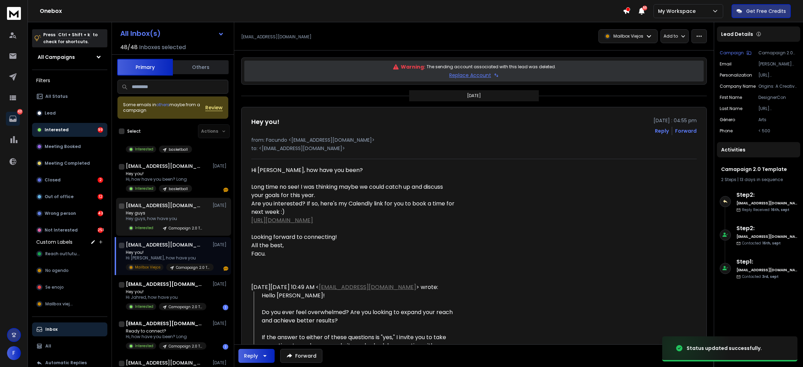
click at [200, 216] on p "Hey guys, how have you" at bounding box center [166, 219] width 80 height 6
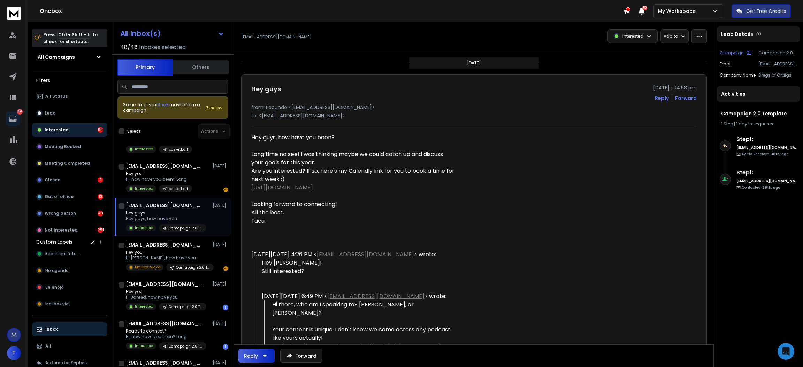
click at [694, 35] on button "button" at bounding box center [698, 36] width 15 height 14
click at [683, 48] on div "Mark as unread" at bounding box center [678, 51] width 52 height 11
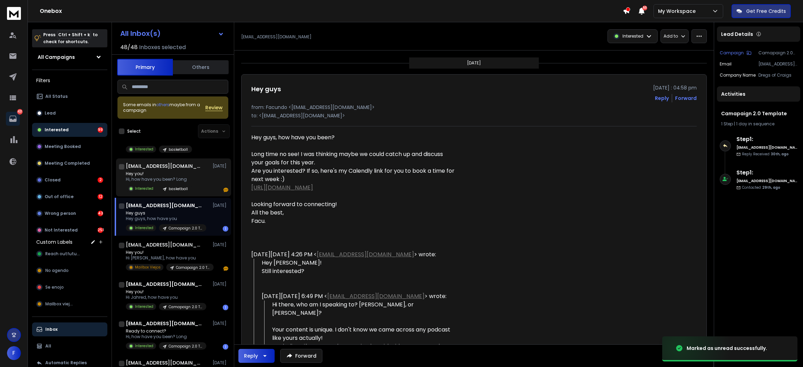
click at [200, 183] on div "Hey you! Hi, how have you been? Long Interested basketball" at bounding box center [177, 181] width 102 height 21
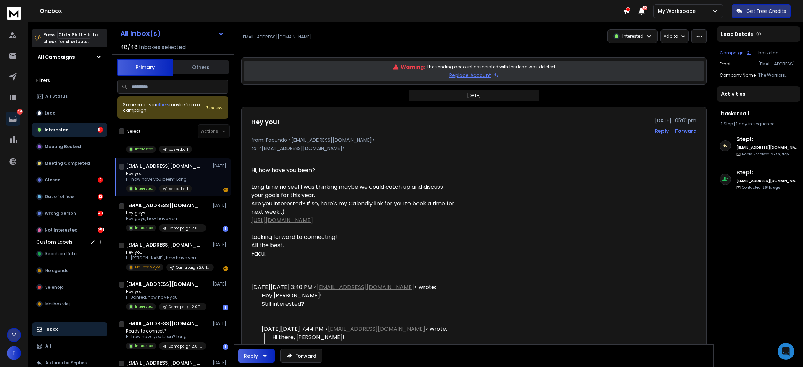
click at [629, 38] on p "Interested" at bounding box center [632, 36] width 21 height 6
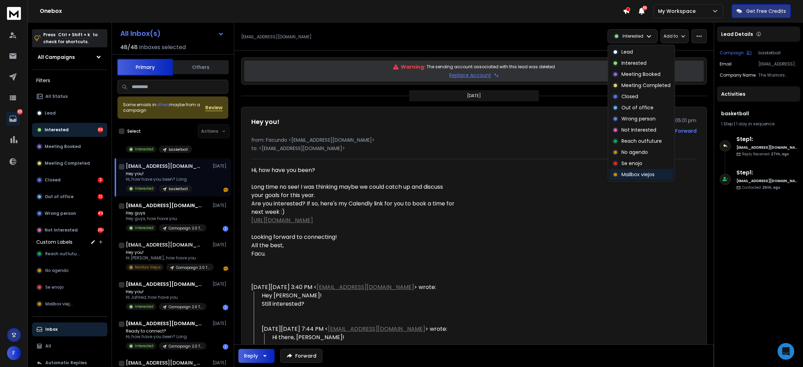
click at [638, 171] on p "Mailbox viejos" at bounding box center [637, 174] width 33 height 7
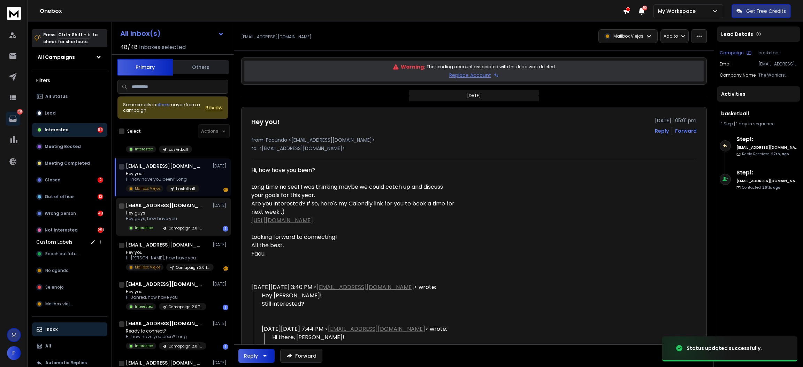
scroll to position [5535, 0]
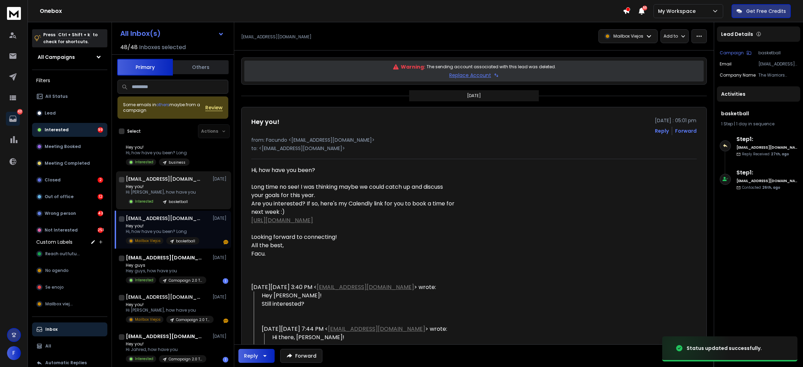
click at [185, 184] on p "Hey you!" at bounding box center [161, 187] width 70 height 6
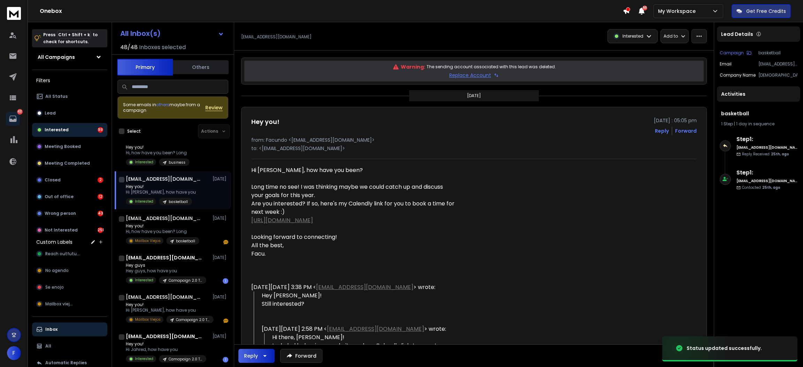
click at [626, 37] on p "Interested" at bounding box center [632, 36] width 21 height 6
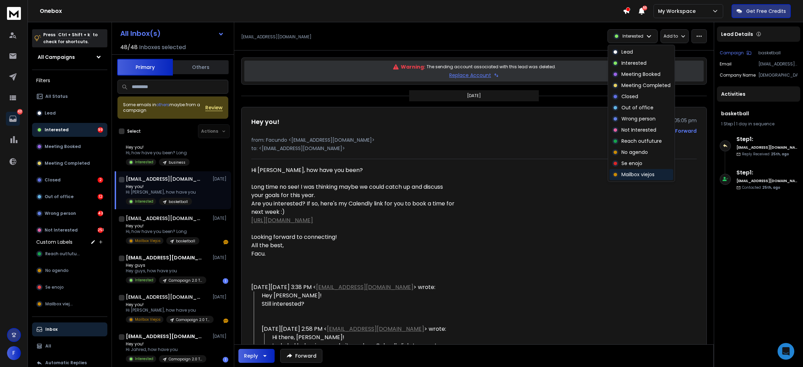
click at [616, 175] on span at bounding box center [615, 174] width 6 height 6
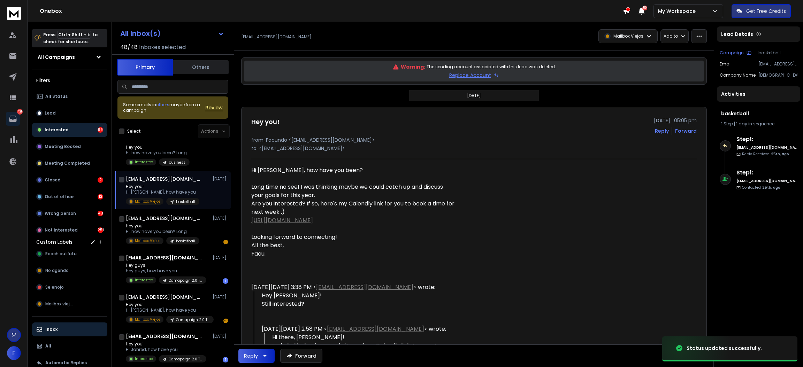
scroll to position [5483, 0]
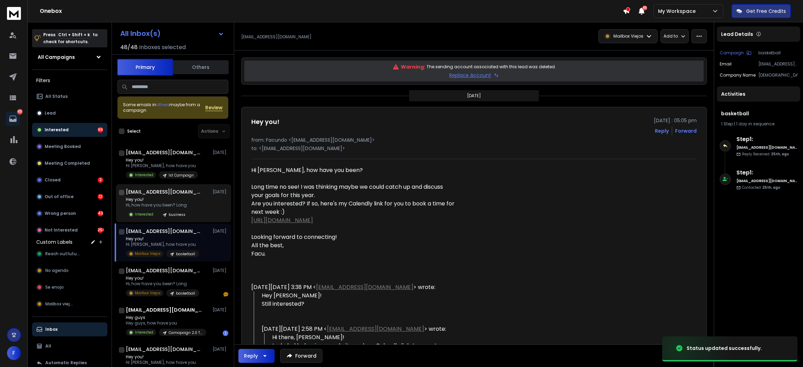
click at [195, 207] on div "Hey you! Hi, how have you been? Long Interested business" at bounding box center [177, 207] width 102 height 21
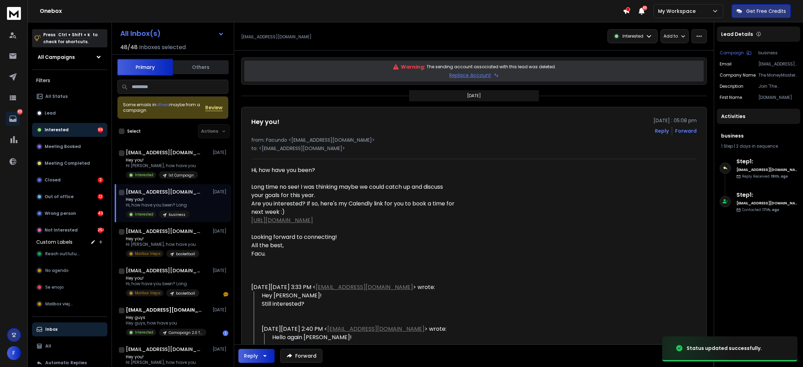
click at [614, 34] on div at bounding box center [616, 36] width 6 height 6
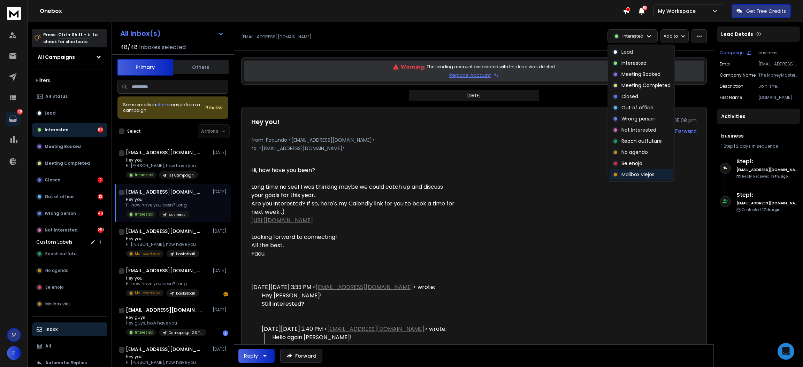
click at [620, 170] on div "Mailbox viejos" at bounding box center [641, 174] width 64 height 11
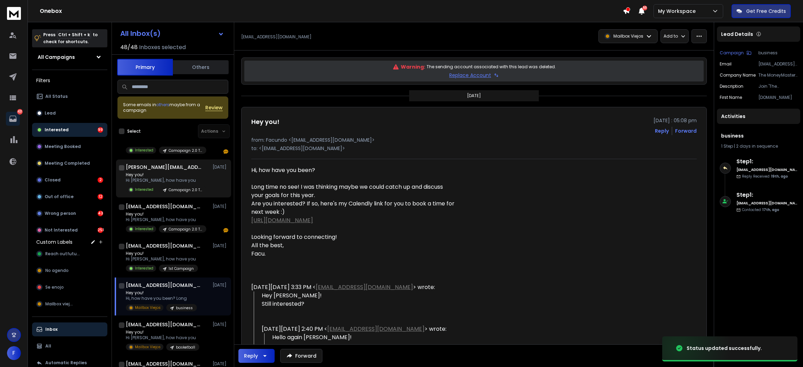
scroll to position [5379, 0]
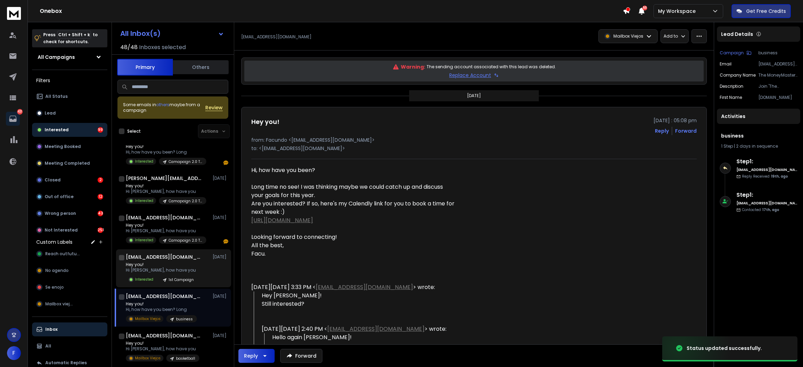
click at [200, 254] on div "itsrenegaderadio@gmail.com 07 Feb" at bounding box center [177, 257] width 102 height 7
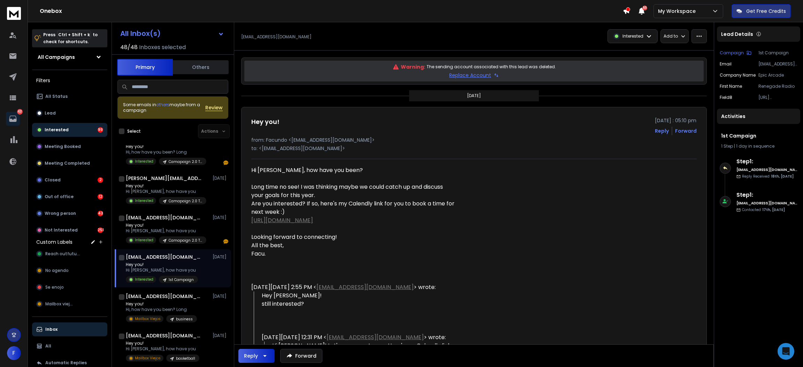
click at [638, 41] on div "Interested" at bounding box center [631, 36] width 49 height 13
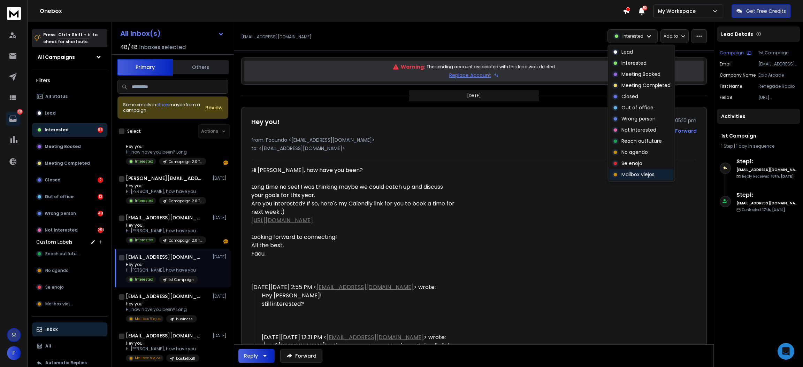
click at [621, 173] on p "Mailbox viejos" at bounding box center [637, 174] width 33 height 7
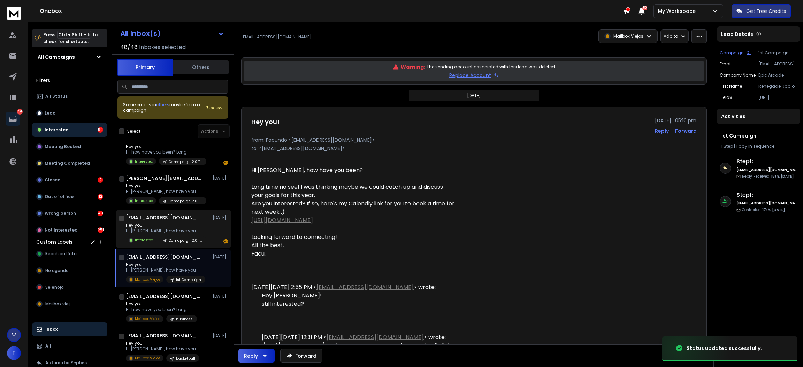
click at [189, 215] on h1 "[EMAIL_ADDRESS][DOMAIN_NAME]" at bounding box center [164, 217] width 77 height 7
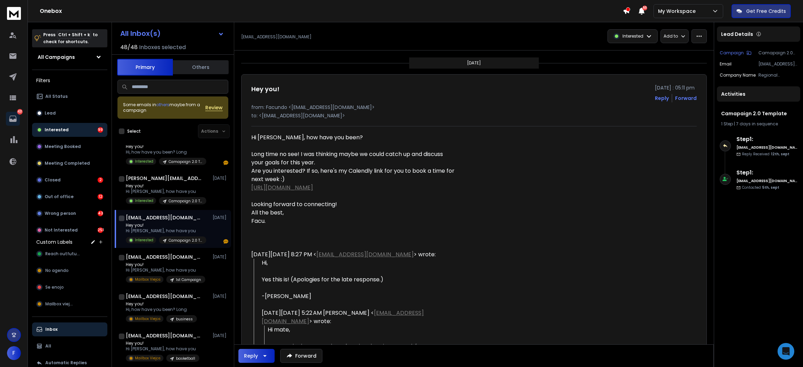
click at [702, 35] on icon "button" at bounding box center [699, 36] width 6 height 6
click at [674, 54] on div "Mark as unread" at bounding box center [678, 51] width 46 height 7
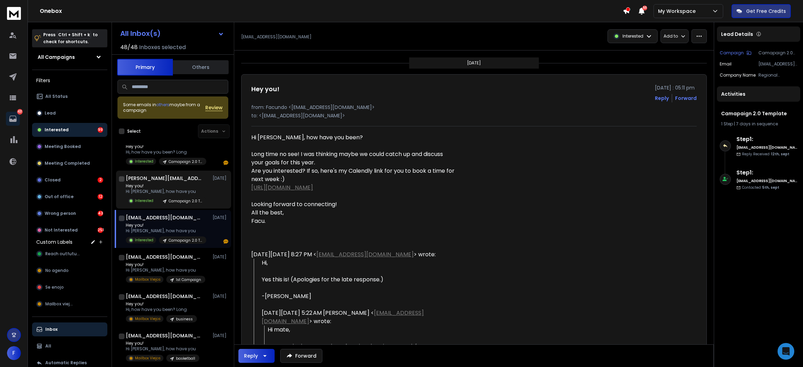
click at [197, 189] on p "Hi [PERSON_NAME], how have you" at bounding box center [166, 192] width 80 height 6
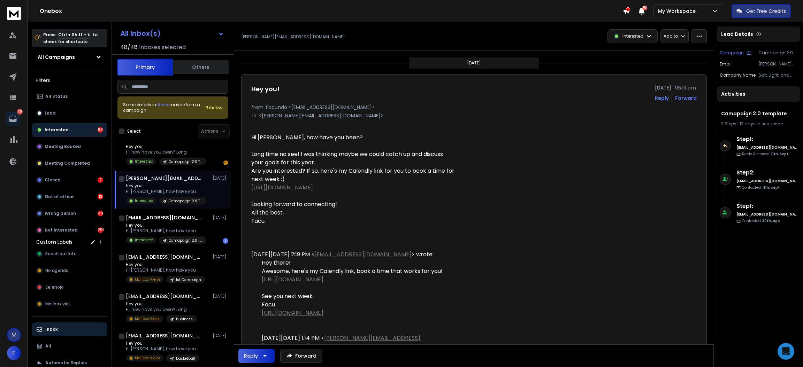
click at [699, 40] on button "button" at bounding box center [698, 36] width 15 height 14
click at [691, 53] on div "Mark as unread" at bounding box center [678, 51] width 46 height 7
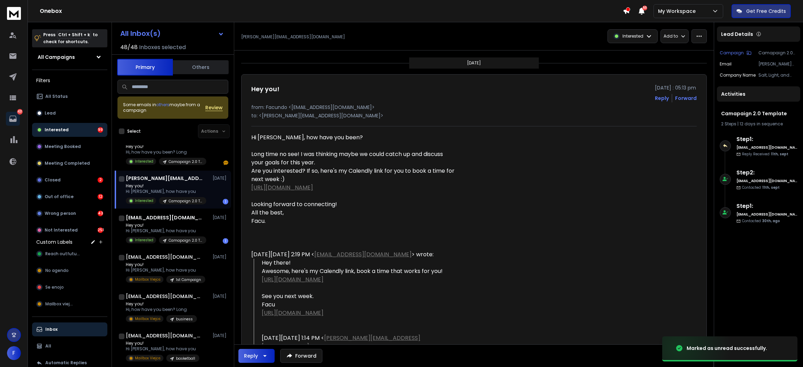
scroll to position [5326, 0]
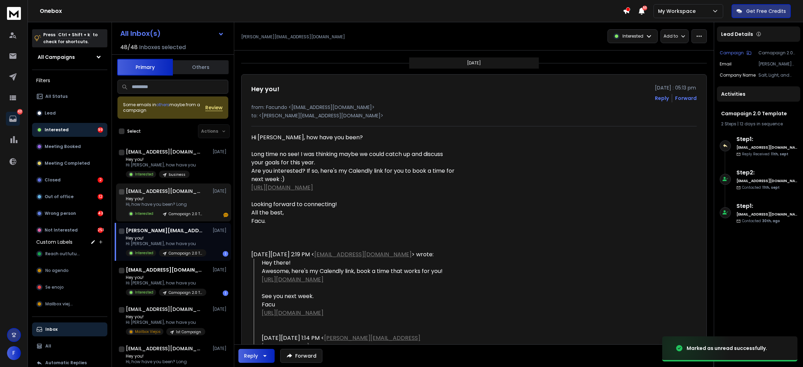
click at [213, 196] on div "Hey you! Hi, how have you been? Long Interested Camapaign 2.0 Template" at bounding box center [177, 206] width 102 height 21
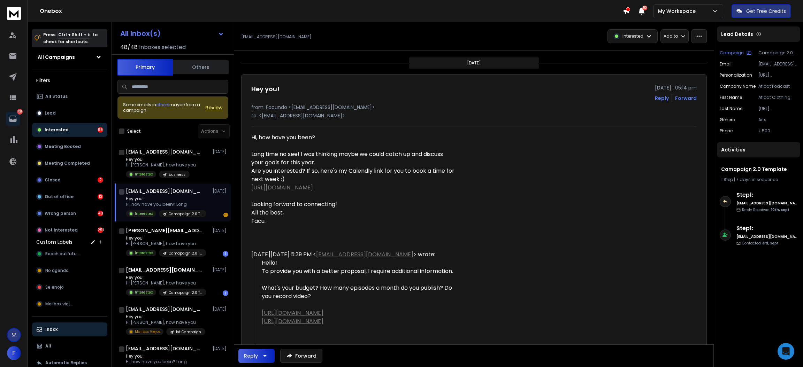
click at [699, 36] on icon "button" at bounding box center [698, 36] width 5 height 1
click at [684, 52] on div "Mark as unread" at bounding box center [678, 51] width 46 height 7
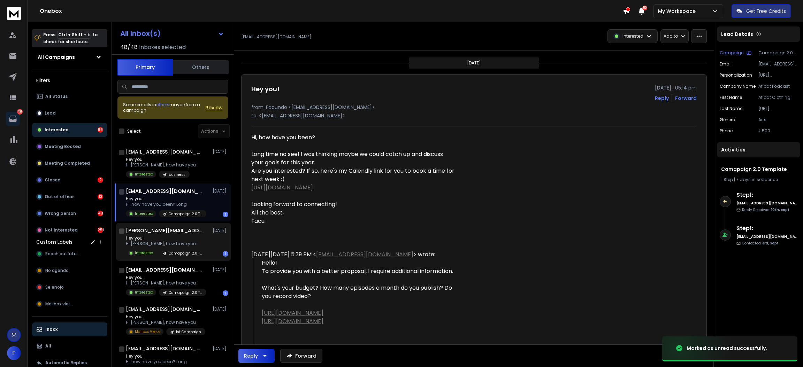
scroll to position [5274, 0]
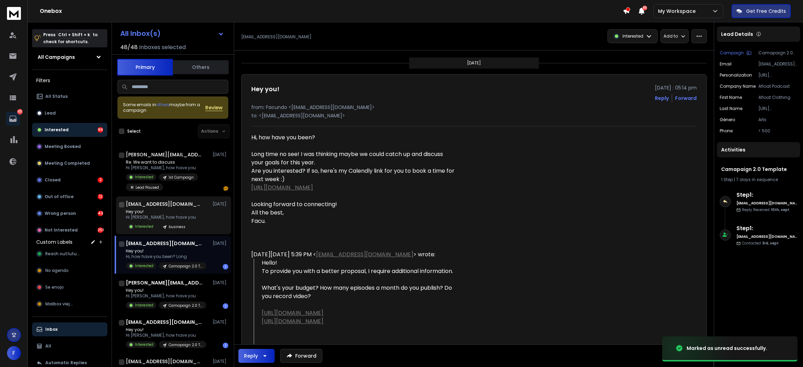
click at [201, 219] on div "Hey you! Hi Brusca, how have you Interested business" at bounding box center [177, 219] width 102 height 21
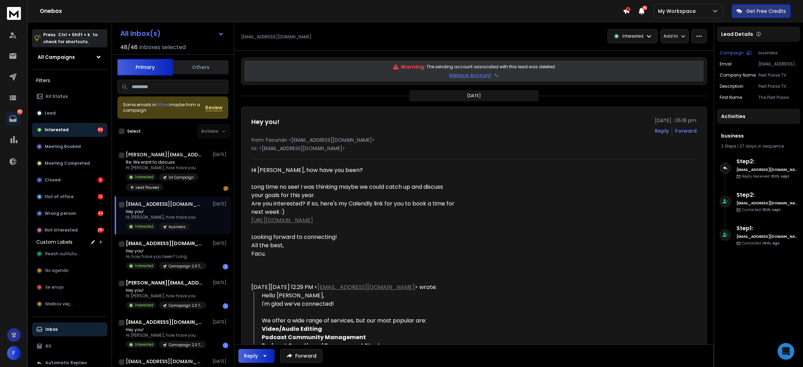
click at [636, 31] on div "Interested" at bounding box center [631, 36] width 49 height 13
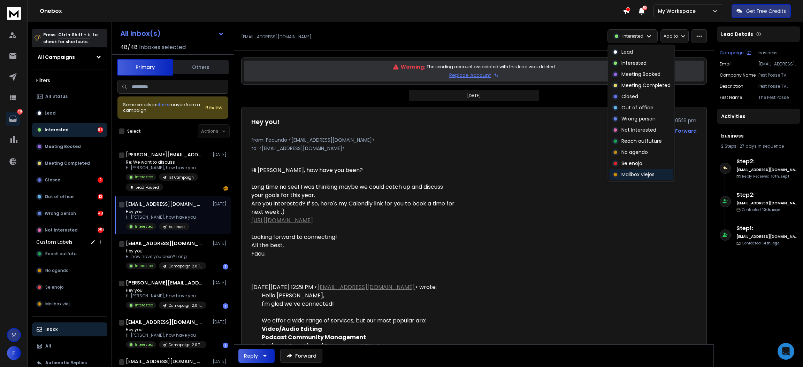
click at [621, 171] on p "Mailbox viejos" at bounding box center [637, 174] width 33 height 7
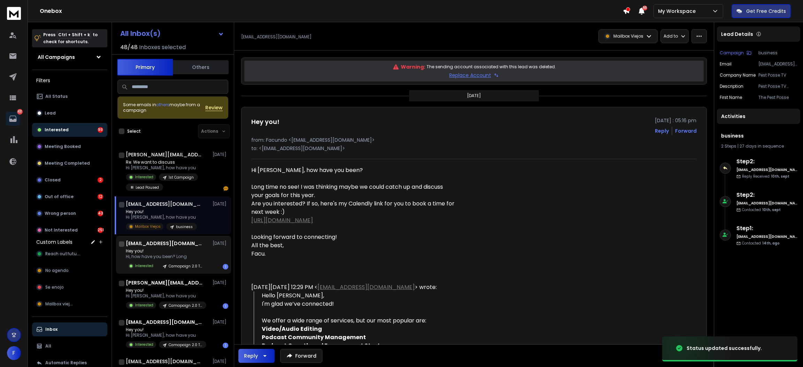
scroll to position [5222, 0]
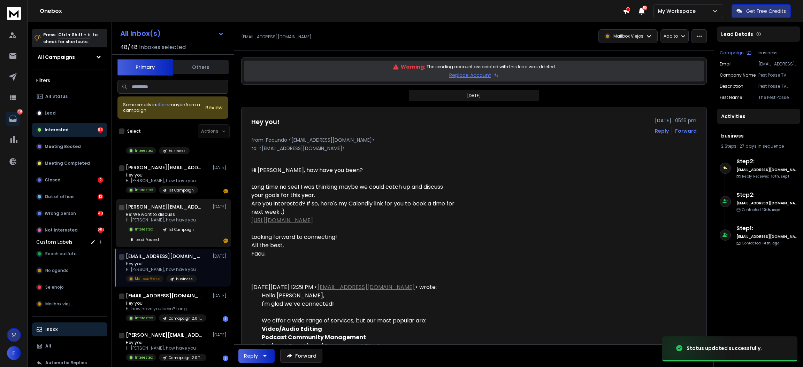
click at [195, 235] on div "Interested 1st Campaign Lead Paused" at bounding box center [172, 234] width 92 height 17
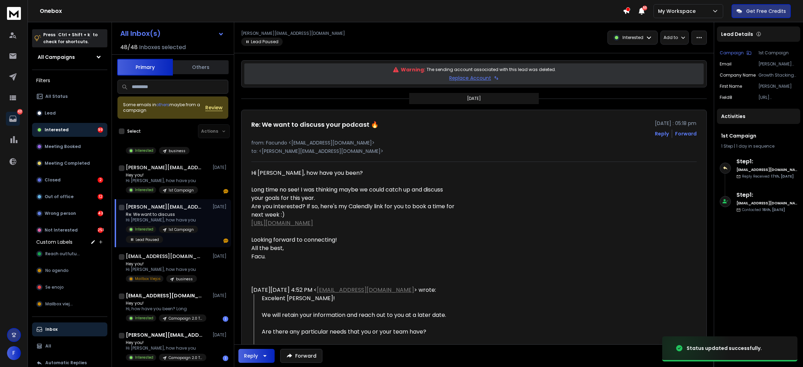
click at [615, 41] on div "Interested" at bounding box center [631, 37] width 49 height 13
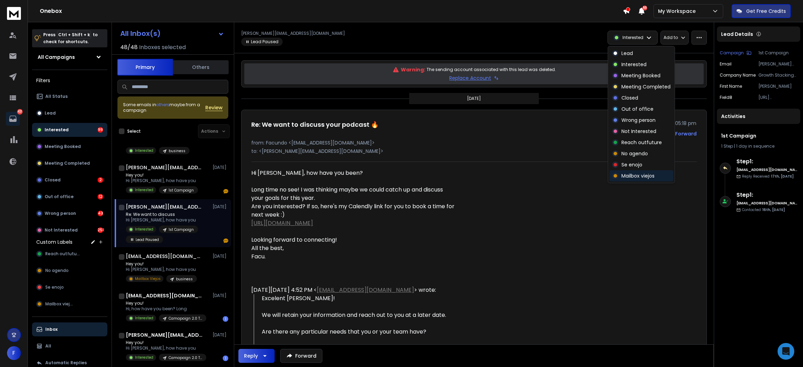
click at [615, 174] on span at bounding box center [615, 176] width 6 height 6
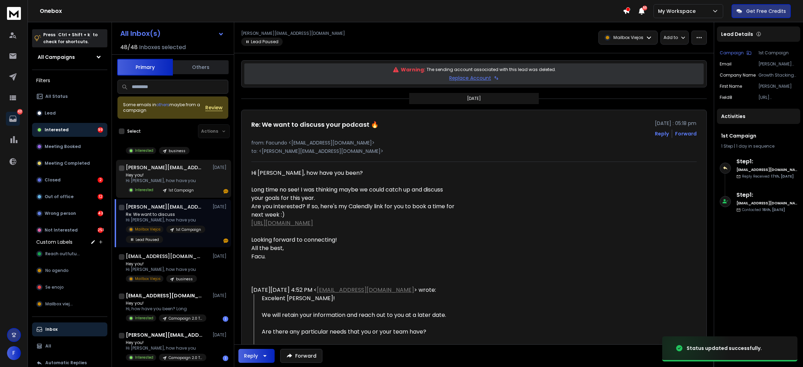
scroll to position [5170, 0]
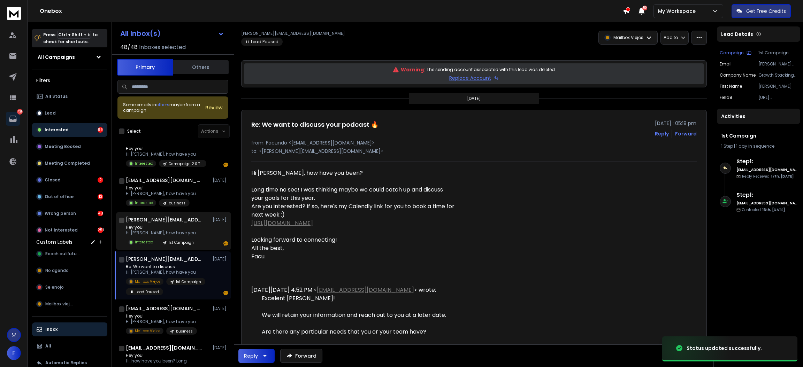
click at [200, 217] on div "Molly.Mintz@spglobal.com 07 Feb" at bounding box center [177, 219] width 102 height 7
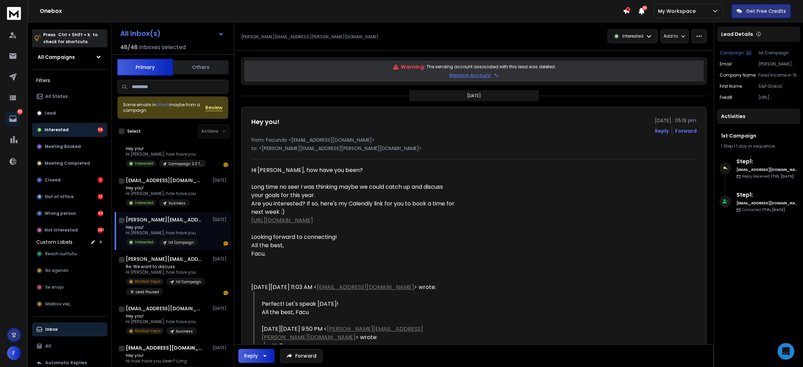
click at [624, 33] on div "Interested" at bounding box center [631, 36] width 49 height 13
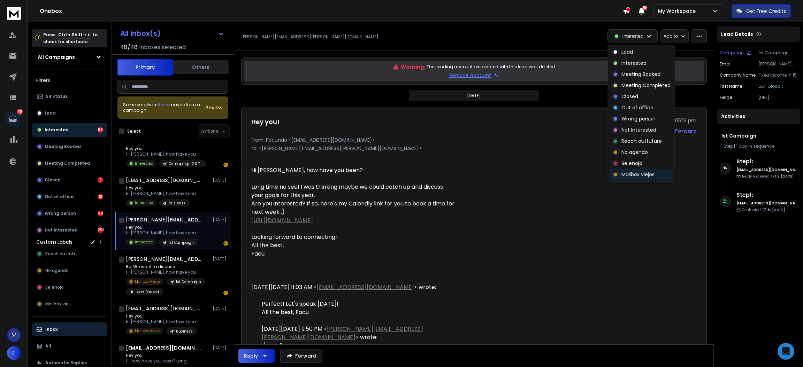
click at [636, 172] on p "Mailbox viejos" at bounding box center [637, 174] width 33 height 7
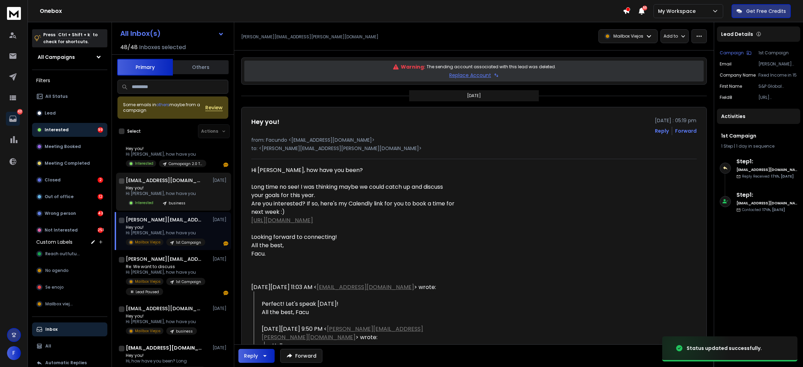
click at [201, 187] on div "Hey you! Hi Douglas, how have you Interested business" at bounding box center [177, 195] width 102 height 21
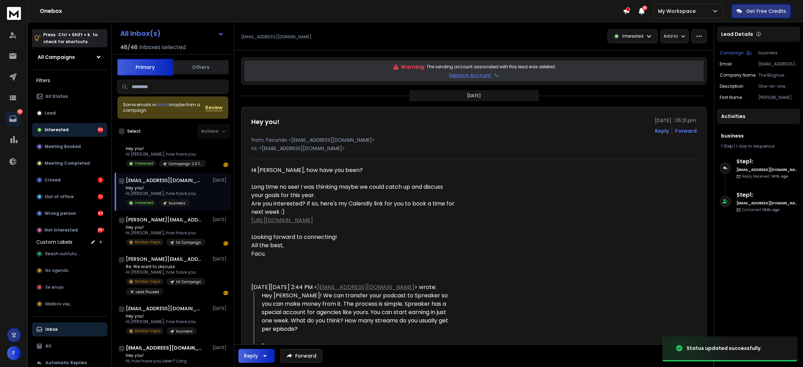
click at [637, 33] on p "Interested" at bounding box center [632, 36] width 21 height 6
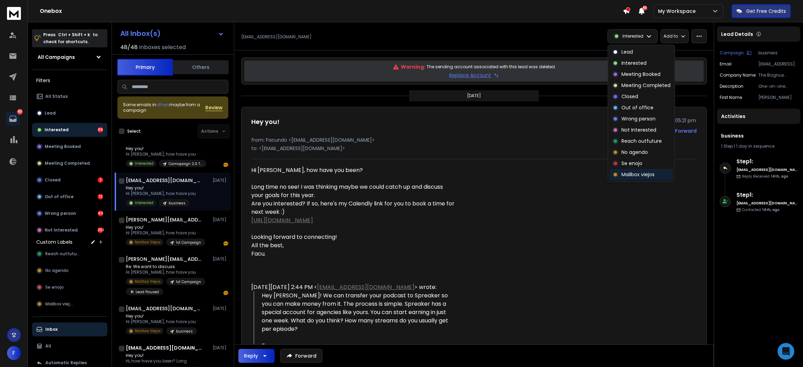
click at [638, 173] on p "Mailbox viejos" at bounding box center [637, 174] width 33 height 7
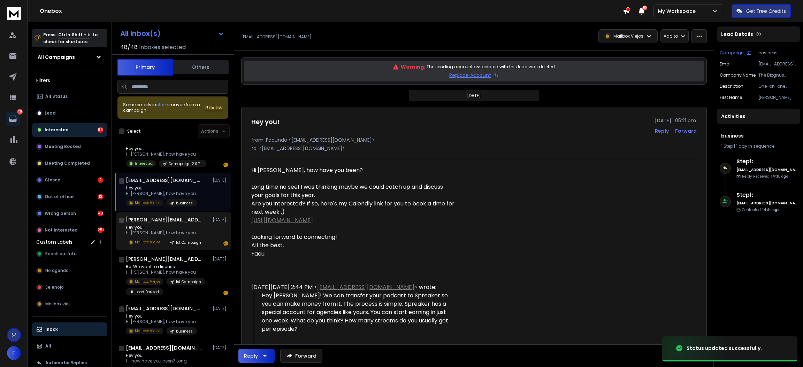
scroll to position [5117, 0]
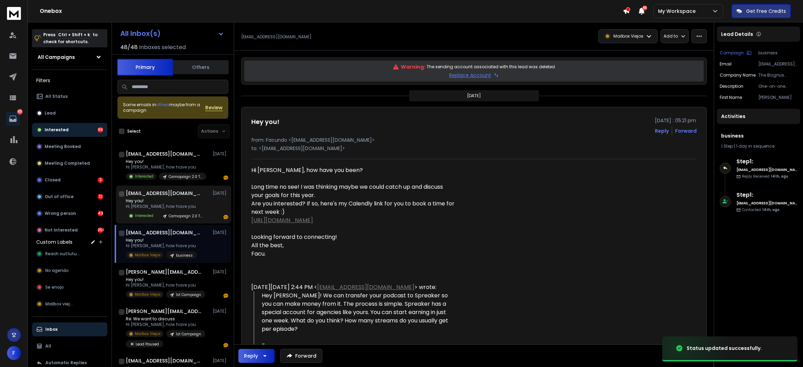
click at [204, 204] on p "Hi [PERSON_NAME], how have you" at bounding box center [166, 207] width 80 height 6
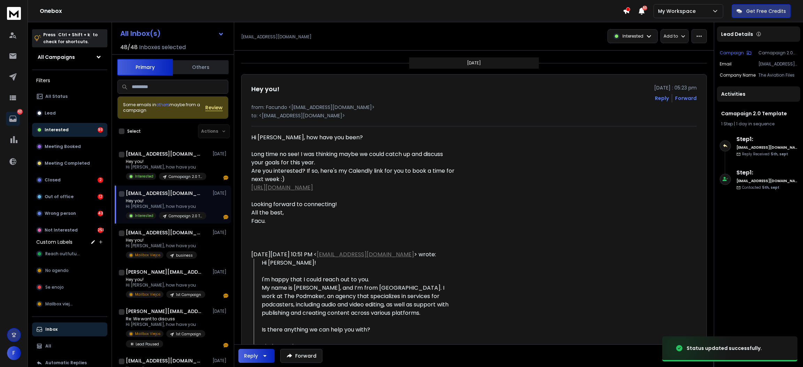
click at [696, 35] on icon "button" at bounding box center [699, 36] width 6 height 6
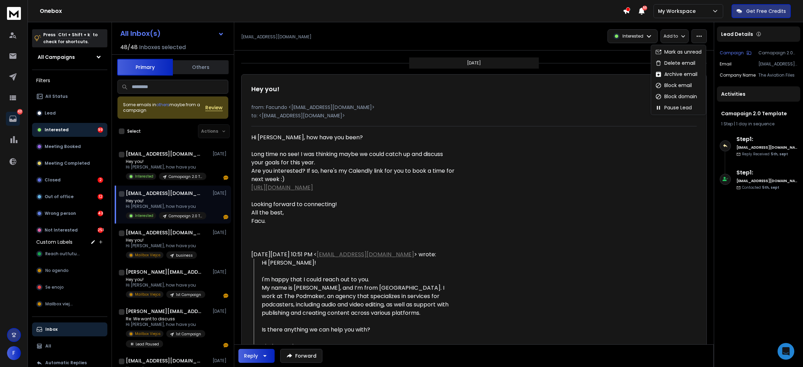
click at [683, 49] on div "Mark as unread" at bounding box center [678, 51] width 46 height 7
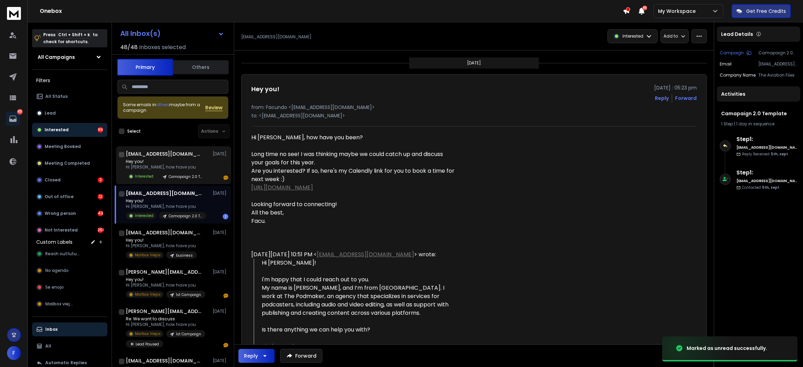
scroll to position [5065, 0]
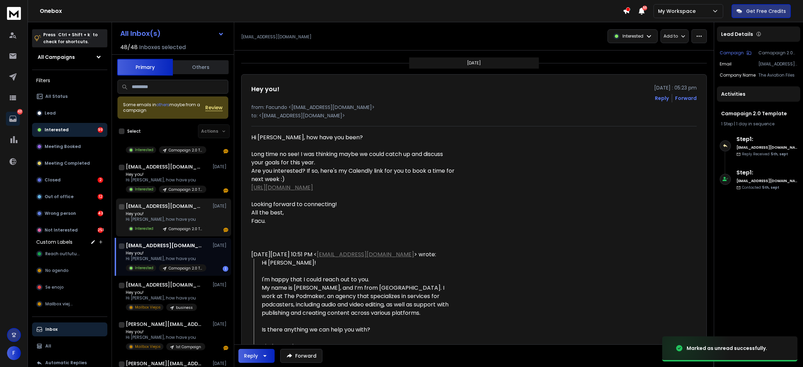
click at [193, 212] on p "Hey you!" at bounding box center [166, 214] width 80 height 6
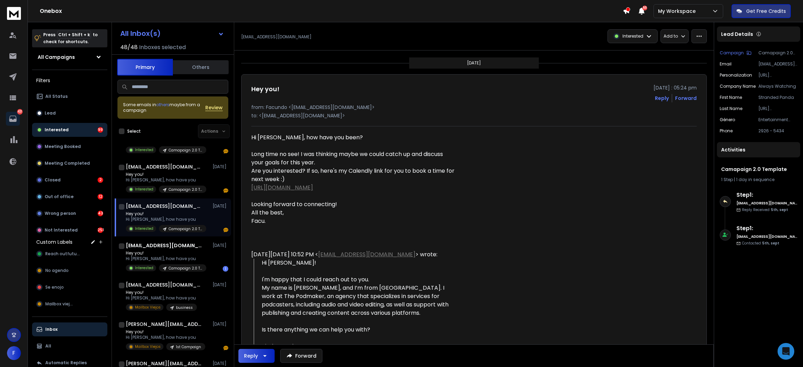
click at [697, 39] on button "button" at bounding box center [698, 36] width 15 height 14
click at [680, 56] on div "Mark as unread" at bounding box center [678, 51] width 52 height 11
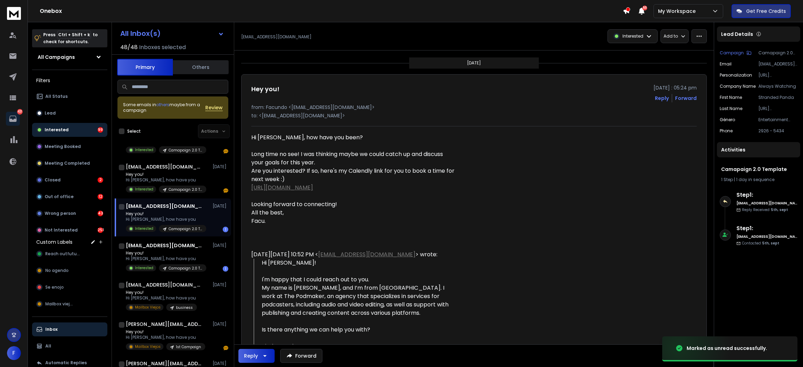
scroll to position [5013, 0]
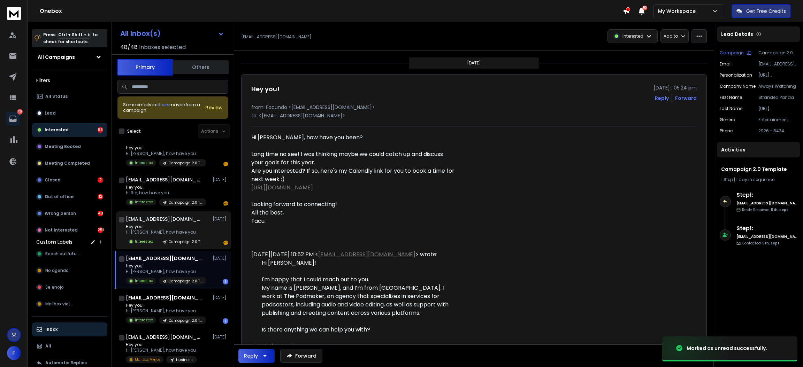
click at [207, 216] on div "johnnyshadow23@gmail.com 07 Feb" at bounding box center [177, 219] width 102 height 7
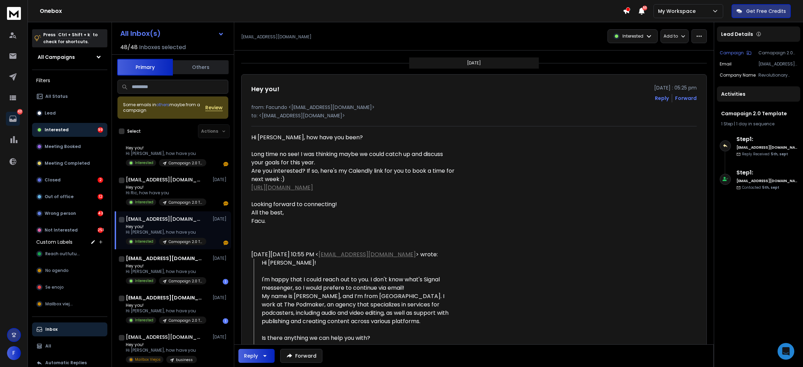
click at [699, 37] on icon "button" at bounding box center [699, 36] width 6 height 6
click at [686, 52] on div "Mark as unread" at bounding box center [678, 51] width 46 height 7
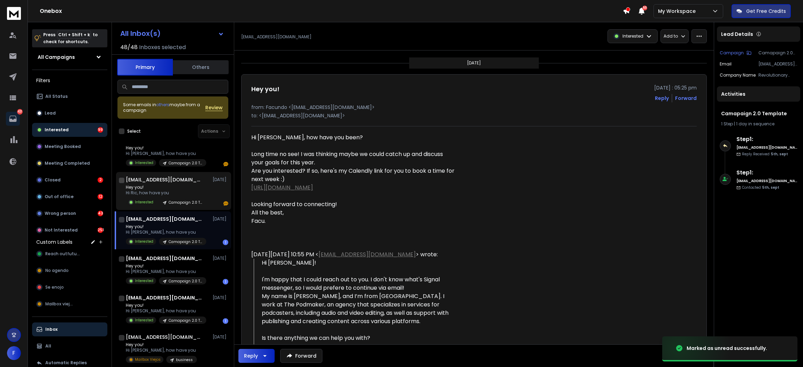
click at [202, 185] on p "Hey you!" at bounding box center [166, 188] width 80 height 6
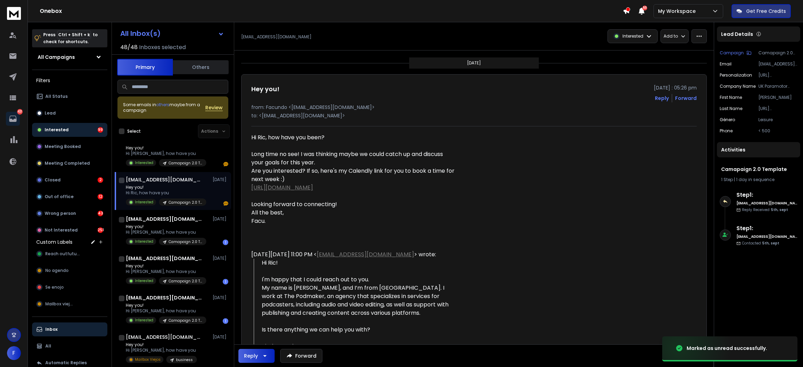
click at [705, 35] on button "button" at bounding box center [698, 36] width 15 height 14
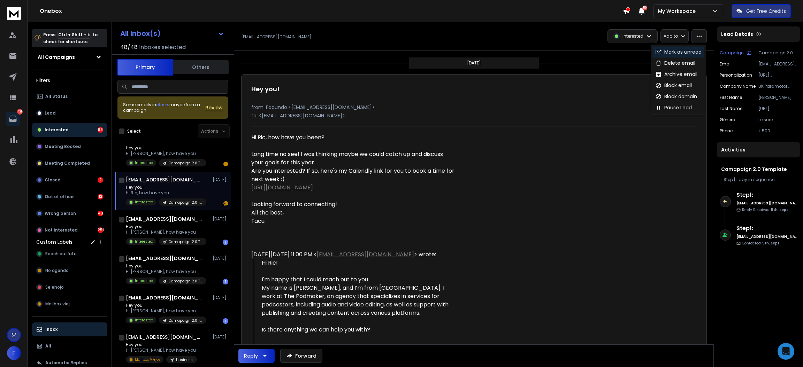
click at [687, 48] on div "Mark as unread" at bounding box center [678, 51] width 46 height 7
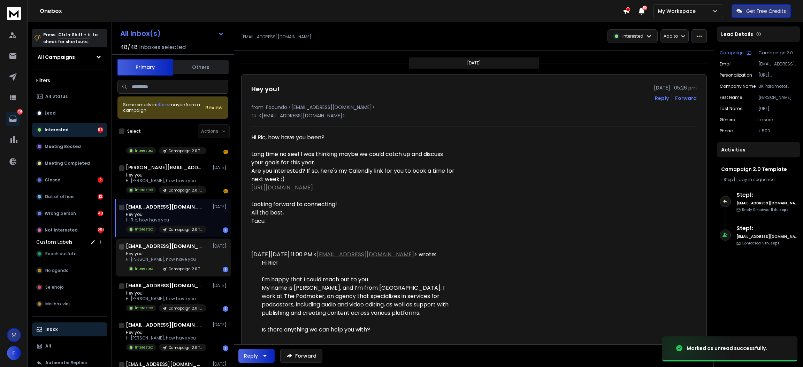
scroll to position [4961, 0]
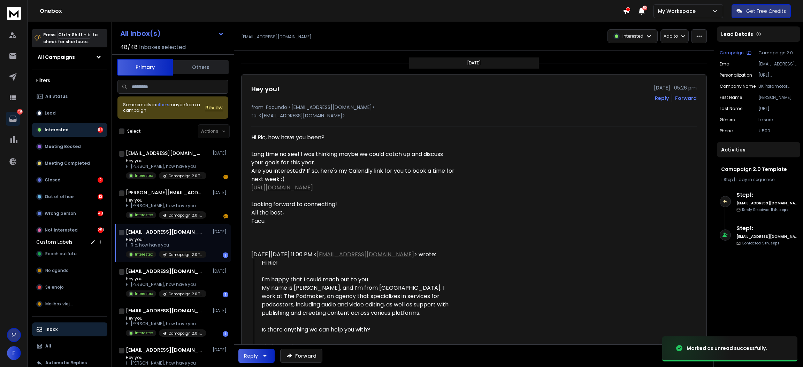
drag, startPoint x: 192, startPoint y: 202, endPoint x: 661, endPoint y: 114, distance: 477.9
click at [192, 203] on p "Hi Tony, how have you" at bounding box center [166, 206] width 80 height 6
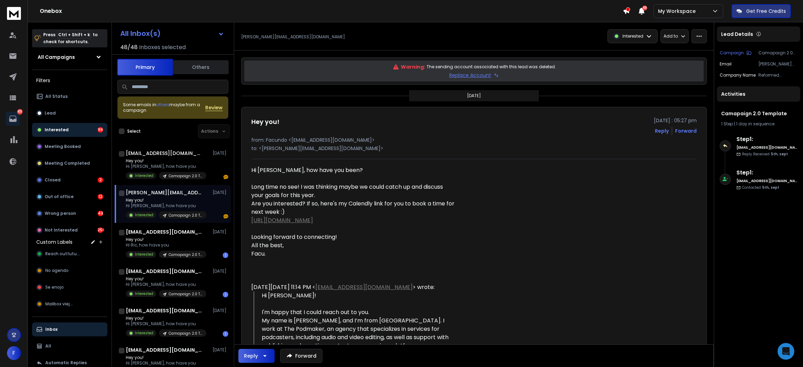
click at [620, 39] on div "Interested" at bounding box center [631, 36] width 49 height 13
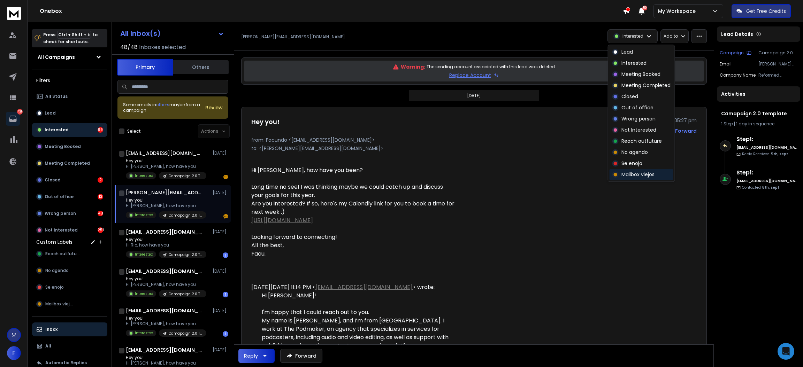
click at [622, 175] on p "Mailbox viejos" at bounding box center [637, 174] width 33 height 7
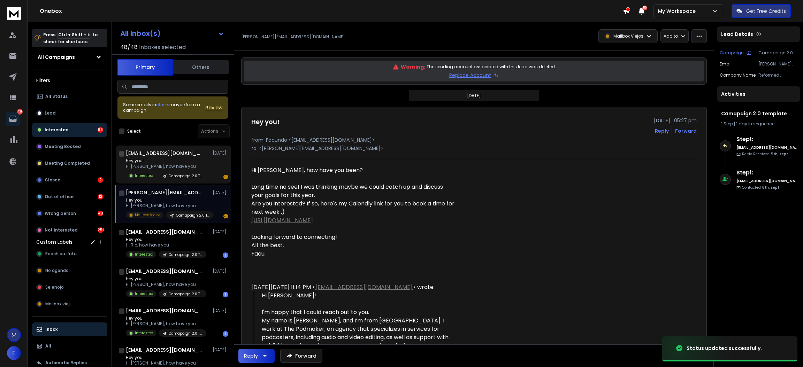
scroll to position [4908, 0]
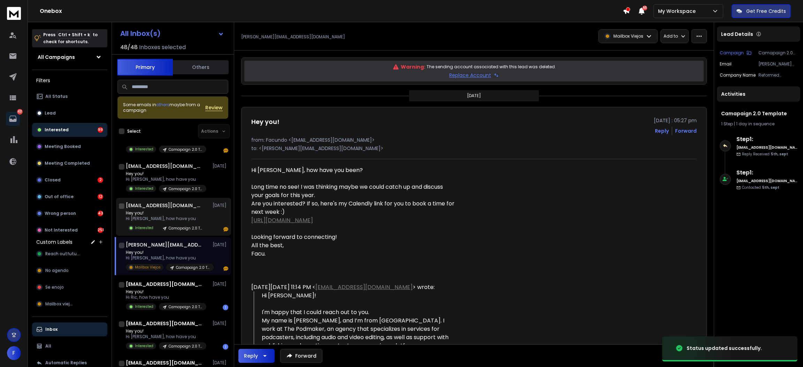
click at [191, 210] on p "Hey you!" at bounding box center [166, 213] width 80 height 6
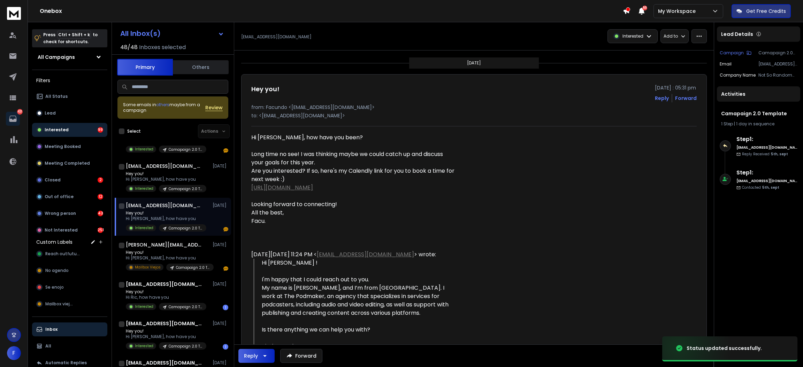
click at [696, 35] on icon "button" at bounding box center [699, 36] width 6 height 6
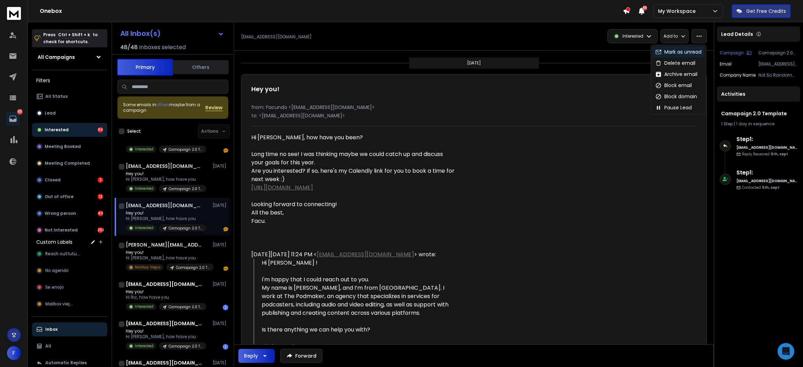
click at [662, 54] on div "Mark as unread" at bounding box center [678, 51] width 46 height 7
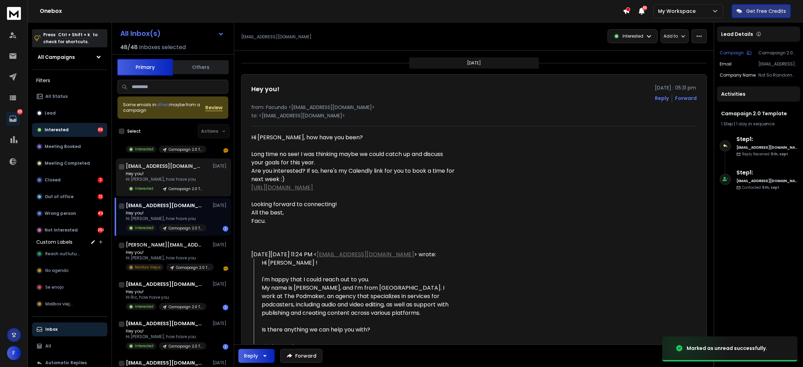
scroll to position [4856, 0]
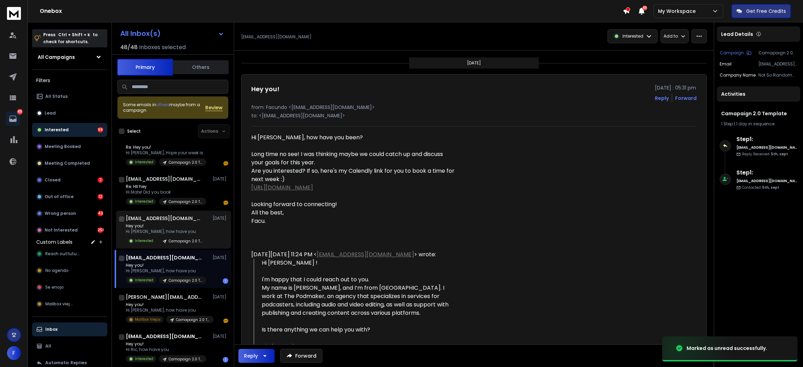
click at [188, 239] on p "Camapaign 2.0 Template" at bounding box center [185, 241] width 33 height 5
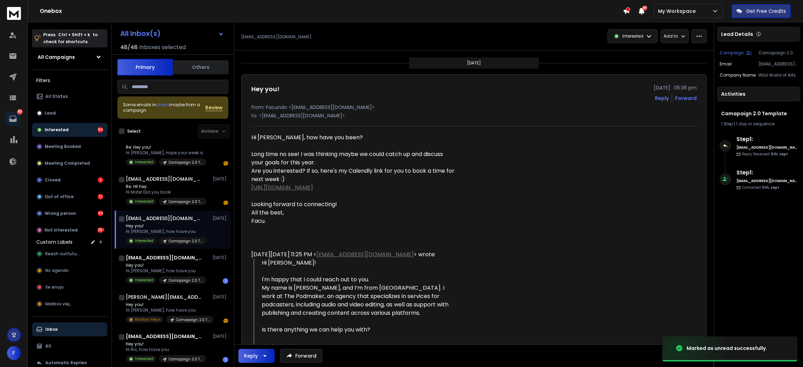
click at [703, 35] on button "button" at bounding box center [698, 36] width 15 height 14
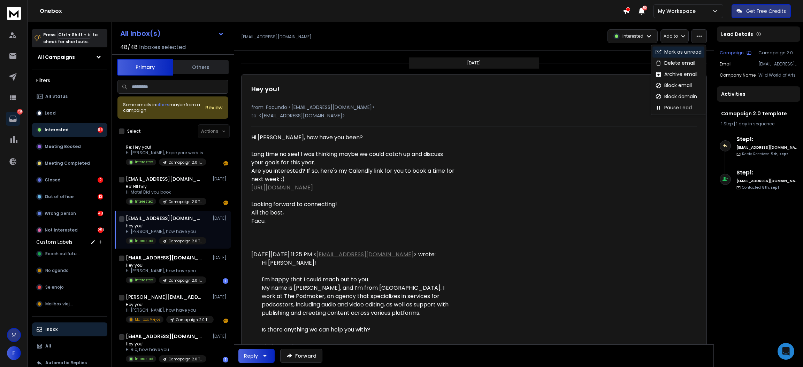
click at [691, 48] on div "Mark as unread" at bounding box center [678, 51] width 46 height 7
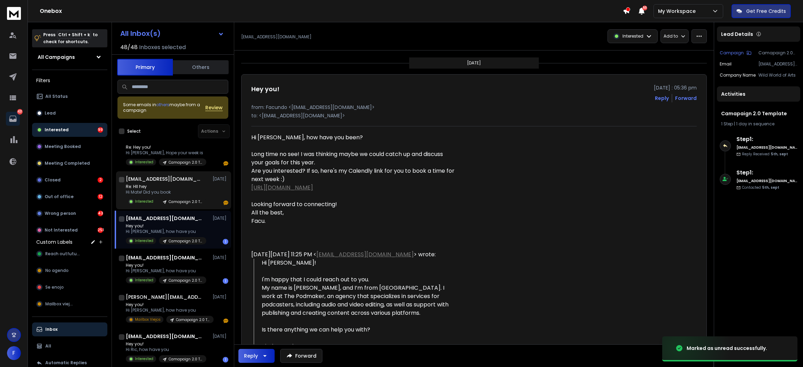
click at [209, 187] on div "Re: HII hey Hi Mate! Did you book Interested Camapaign 2.0 Template" at bounding box center [177, 194] width 102 height 21
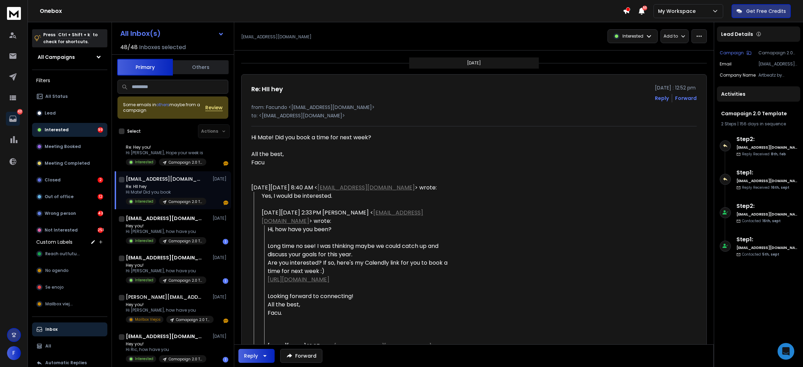
click at [696, 39] on icon "button" at bounding box center [699, 36] width 6 height 6
click at [683, 53] on div "Mark as unread" at bounding box center [678, 51] width 46 height 7
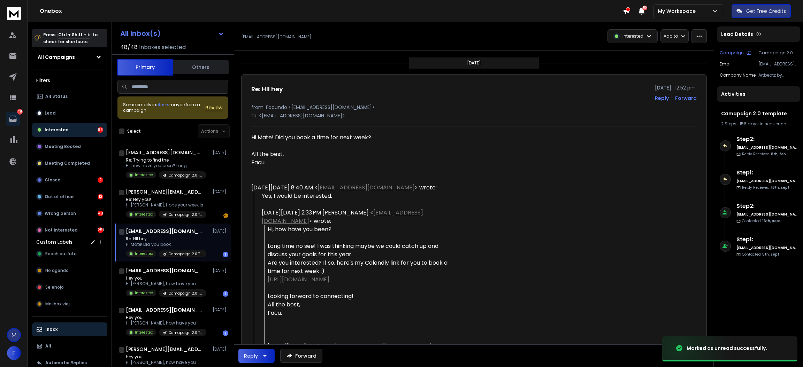
scroll to position [4752, 0]
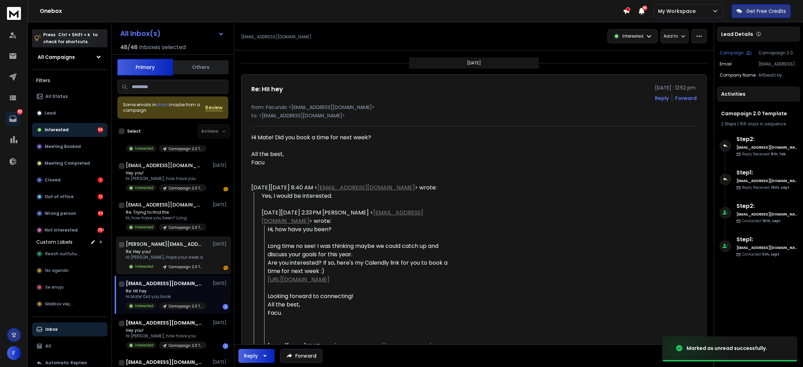
click at [190, 249] on p "Re: Hey you!" at bounding box center [166, 252] width 80 height 6
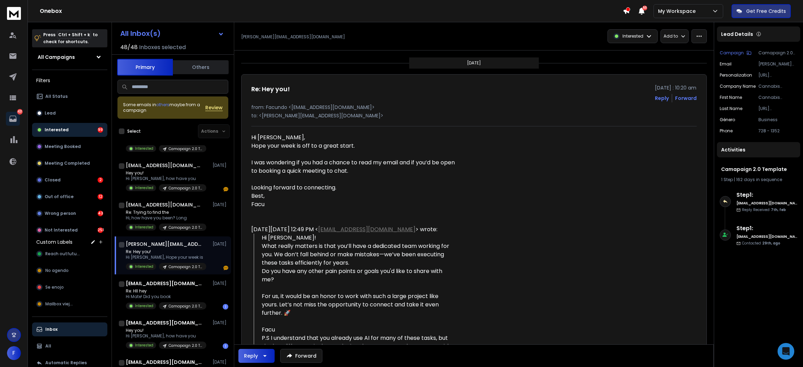
click at [697, 42] on button "button" at bounding box center [698, 36] width 15 height 14
click at [685, 54] on div "Mark as unread" at bounding box center [678, 51] width 46 height 7
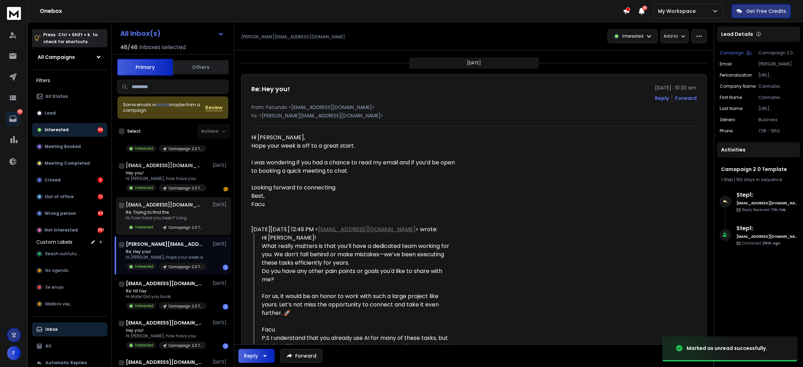
click at [202, 204] on div "otalkus@gmail.com 10 Feb" at bounding box center [177, 204] width 102 height 7
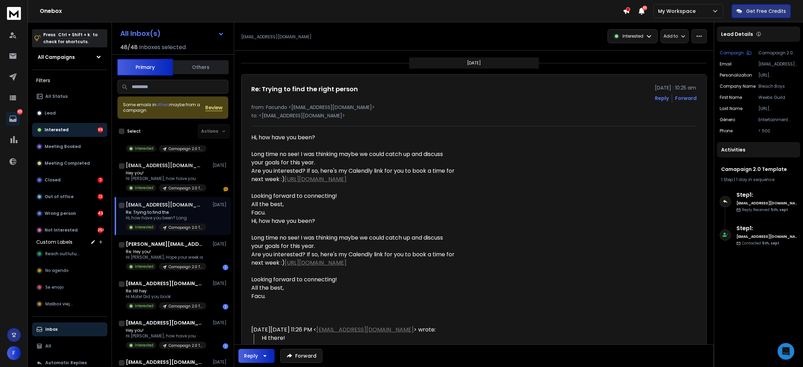
click at [703, 35] on button "button" at bounding box center [698, 36] width 15 height 14
drag, startPoint x: 674, startPoint y: 58, endPoint x: 675, endPoint y: 51, distance: 7.4
click at [675, 51] on div "Mark as unread Delete email Archive email Block email Block domain Pause Lead" at bounding box center [677, 80] width 55 height 70
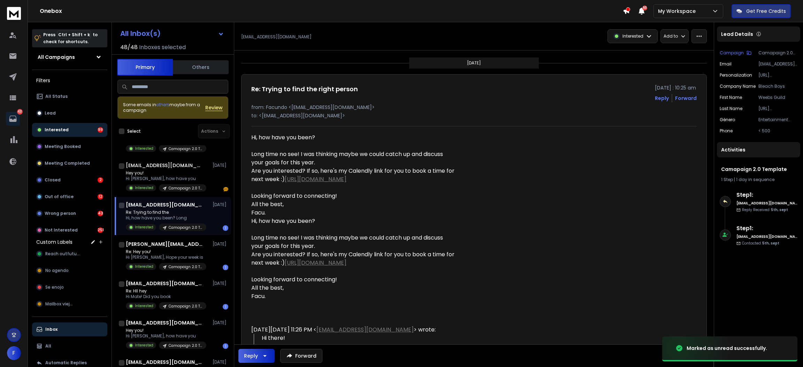
scroll to position [4699, 0]
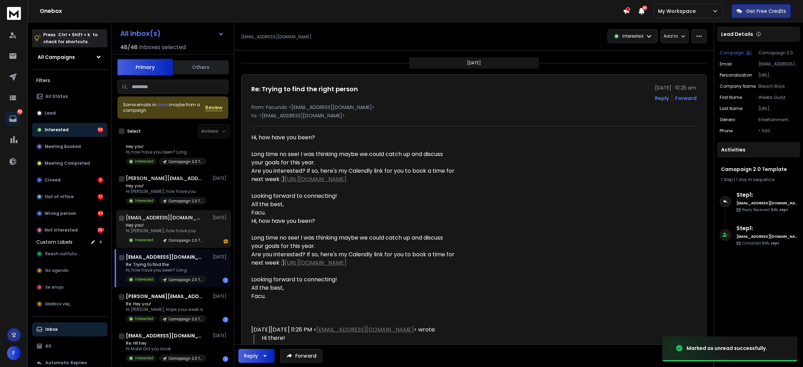
click at [193, 223] on p "Hey you!" at bounding box center [166, 226] width 80 height 6
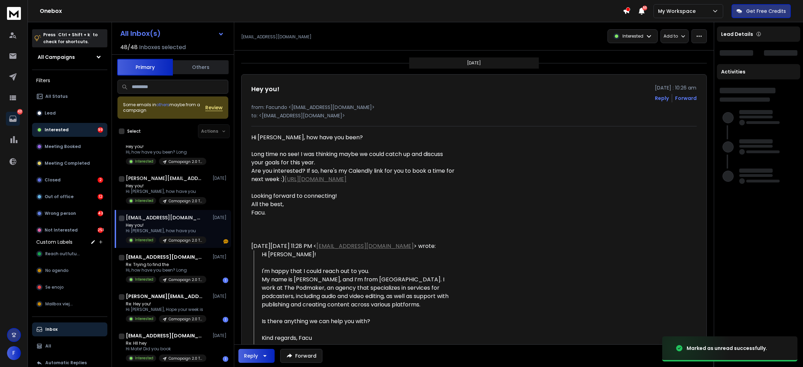
click at [703, 37] on button "button" at bounding box center [698, 36] width 15 height 14
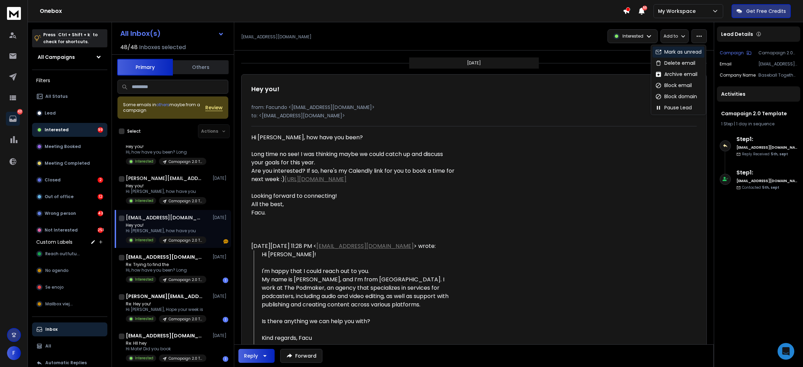
click at [691, 49] on div "Mark as unread" at bounding box center [678, 51] width 46 height 7
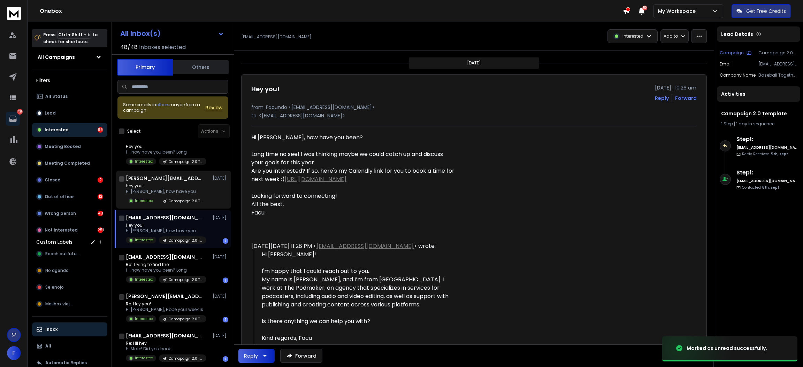
scroll to position [4647, 0]
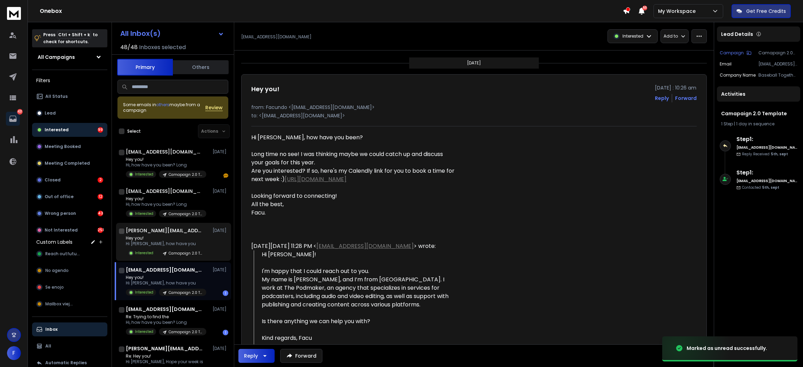
click at [197, 235] on p "Hey you!" at bounding box center [166, 238] width 80 height 6
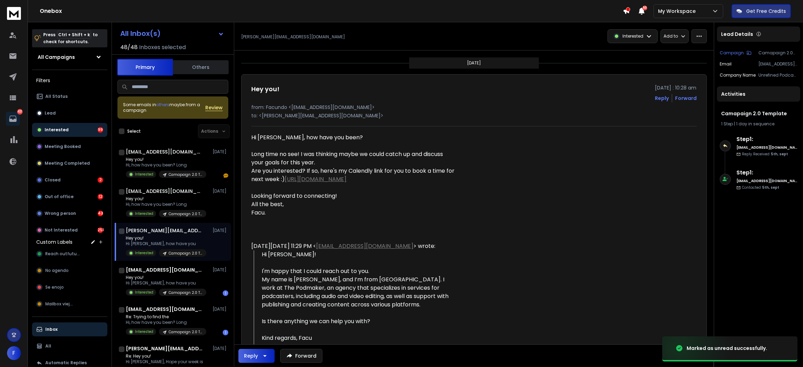
click at [698, 38] on icon "button" at bounding box center [699, 36] width 6 height 6
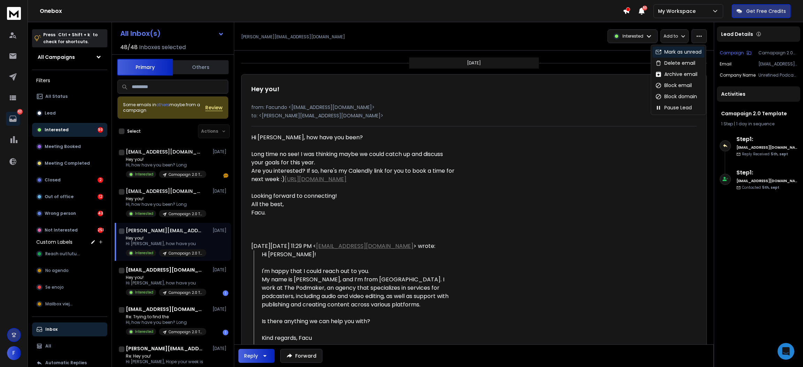
click at [692, 50] on div "Mark as unread" at bounding box center [678, 51] width 46 height 7
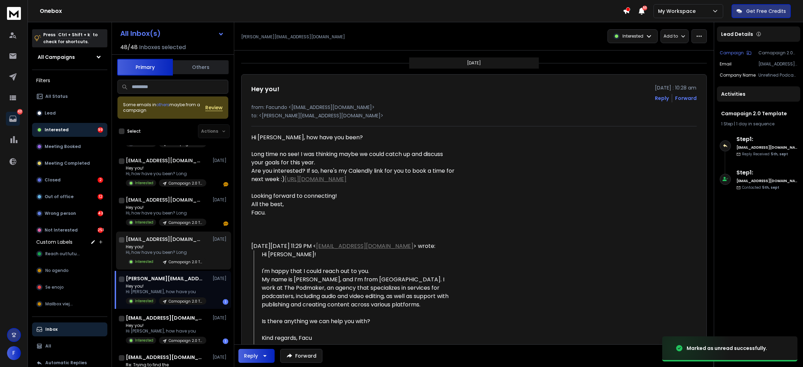
scroll to position [4595, 0]
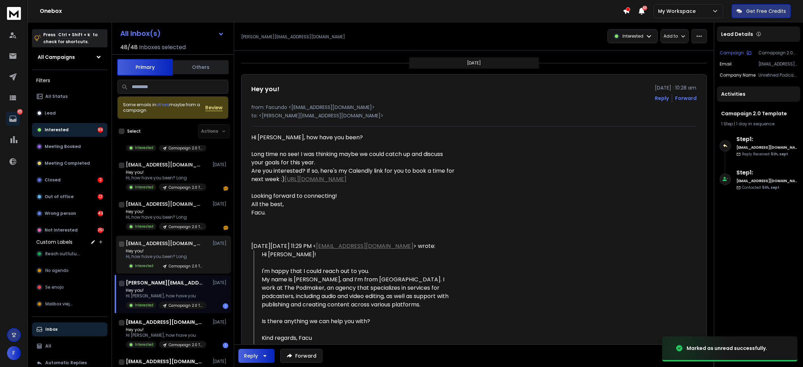
click at [202, 248] on p "Hey you!" at bounding box center [166, 251] width 80 height 6
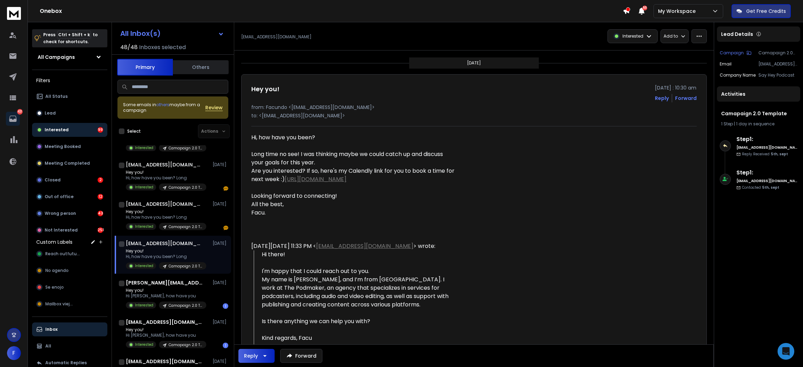
click at [696, 40] on button "button" at bounding box center [698, 36] width 15 height 14
click at [691, 48] on div "Mark as unread" at bounding box center [678, 51] width 52 height 11
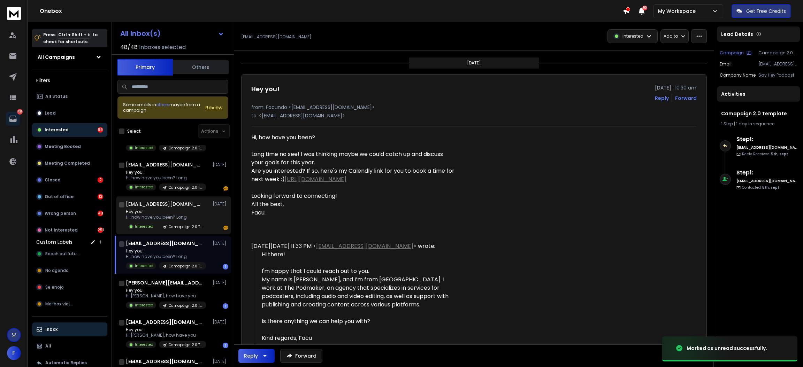
scroll to position [4543, 0]
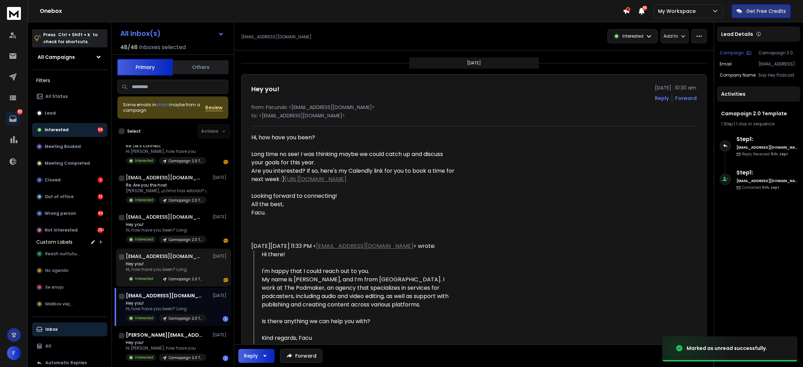
click at [188, 261] on p "Hey you!" at bounding box center [166, 264] width 80 height 6
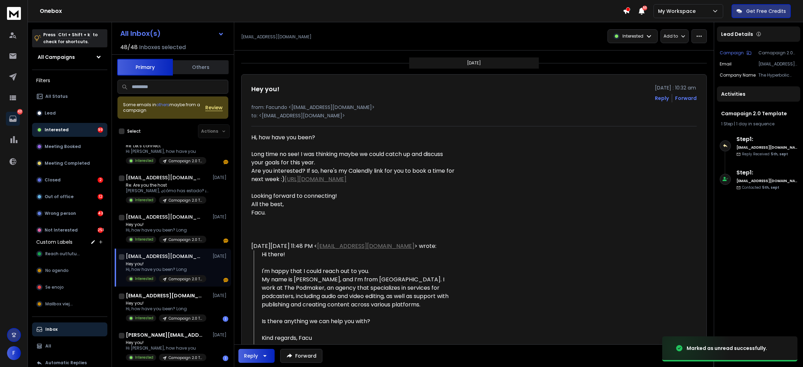
click at [698, 39] on icon "button" at bounding box center [699, 36] width 6 height 6
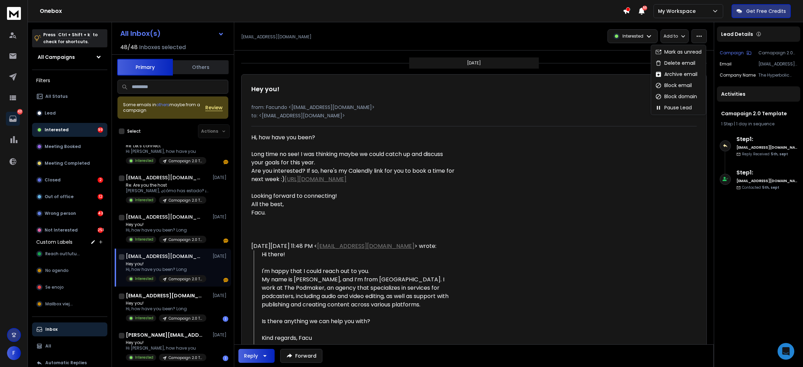
click at [682, 52] on div "Mark as unread" at bounding box center [678, 51] width 46 height 7
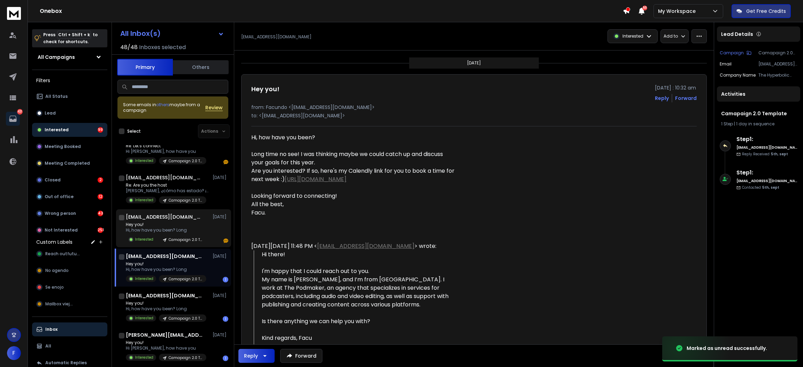
click at [192, 223] on p "Hey you!" at bounding box center [166, 225] width 80 height 6
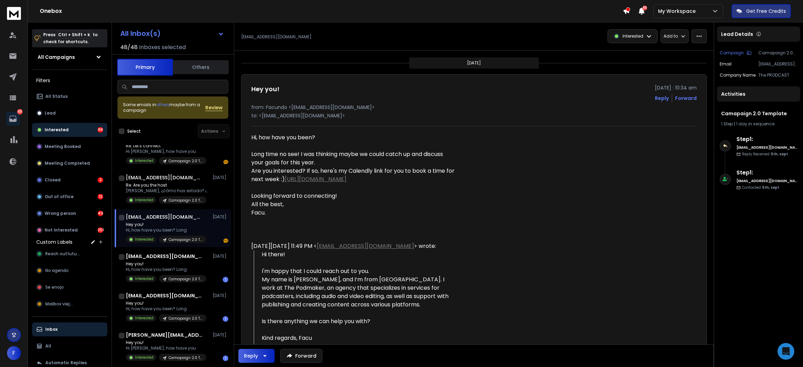
click at [701, 37] on icon "button" at bounding box center [698, 36] width 5 height 1
click at [690, 53] on div "Mark as unread" at bounding box center [678, 51] width 46 height 7
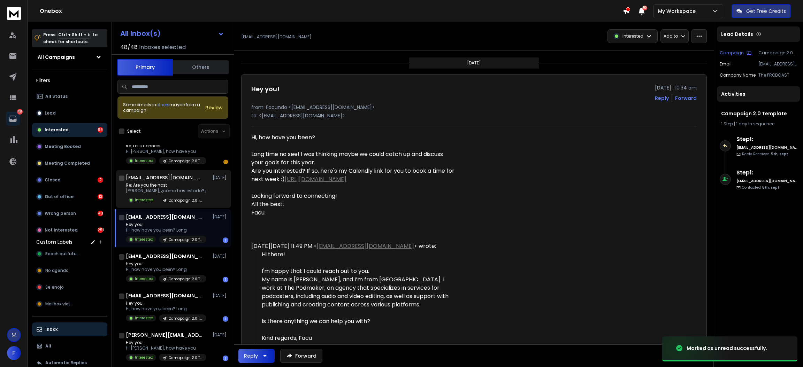
click at [197, 189] on p "[PERSON_NAME], ¿cómo has estado? ¡Cuánto" at bounding box center [168, 191] width 84 height 6
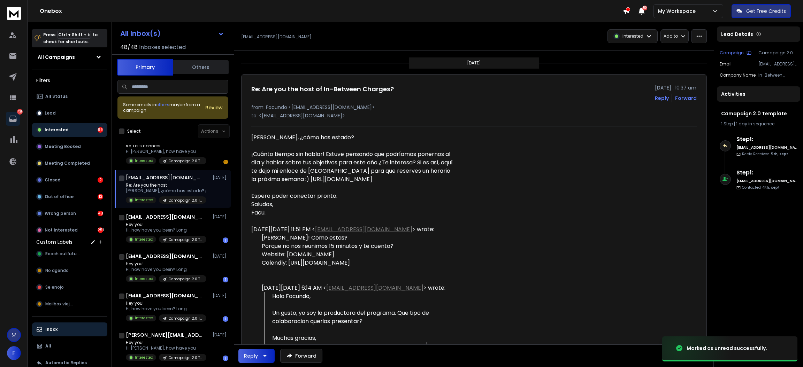
click at [702, 38] on icon "button" at bounding box center [699, 36] width 6 height 6
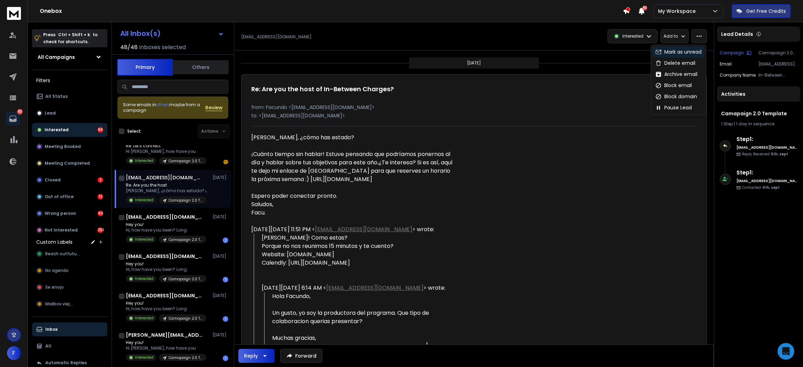
click at [682, 51] on div "Mark as unread" at bounding box center [678, 51] width 46 height 7
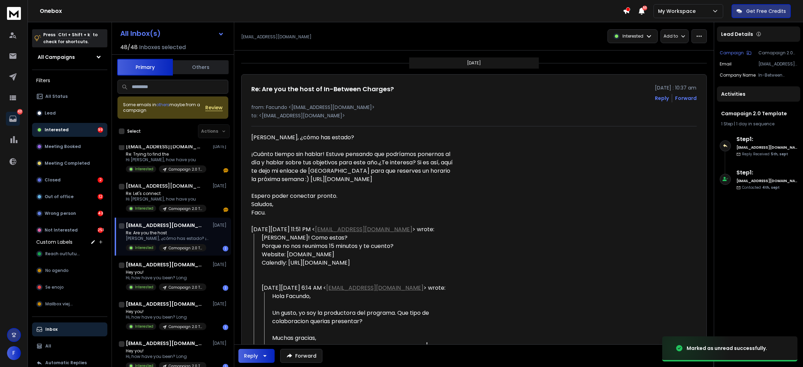
scroll to position [4490, 0]
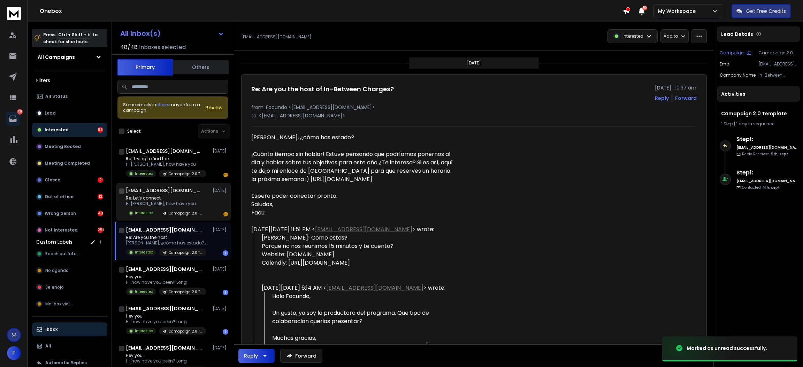
click at [211, 195] on div "Re: Let's connect Hi Michael, how have you Interested Camapaign 2.0 Template" at bounding box center [177, 205] width 102 height 21
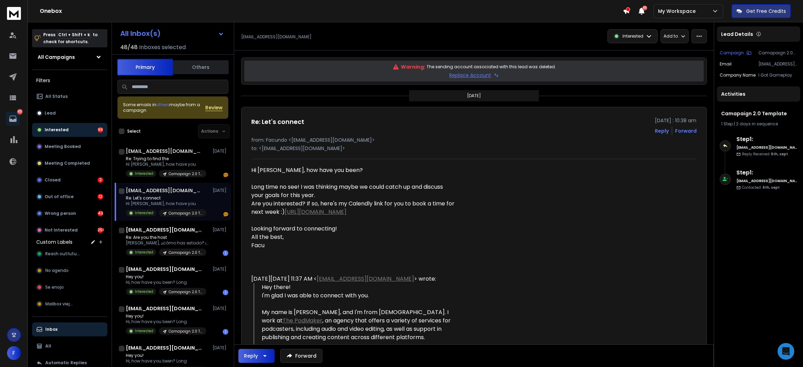
click at [623, 42] on div "Interested" at bounding box center [631, 36] width 49 height 13
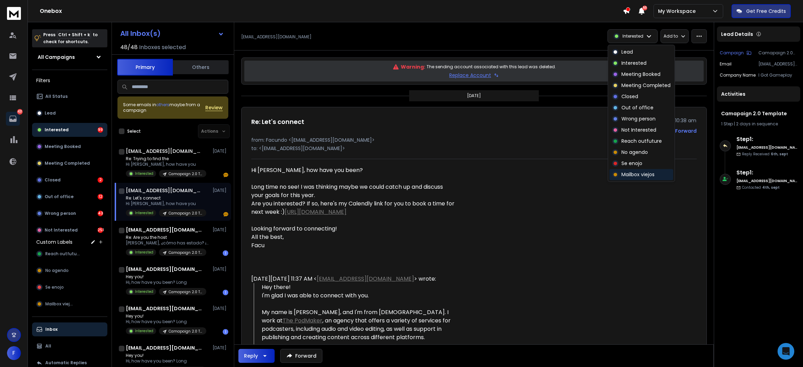
click at [632, 175] on p "Mailbox viejos" at bounding box center [637, 174] width 33 height 7
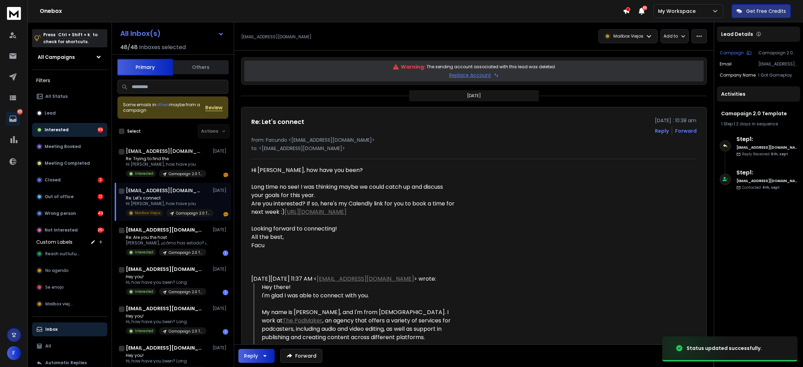
scroll to position [4438, 0]
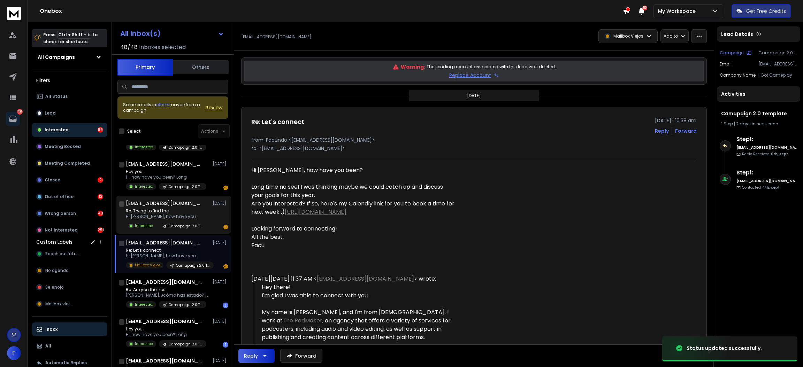
click at [187, 224] on p "Camapaign 2.0 Template" at bounding box center [185, 226] width 33 height 5
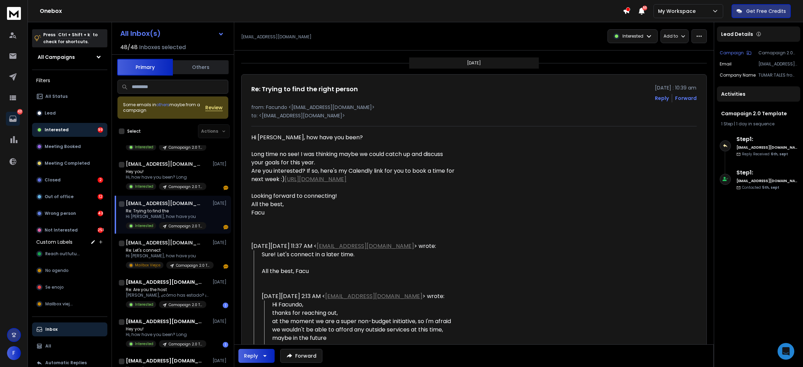
click at [697, 36] on icon "button" at bounding box center [698, 36] width 5 height 1
click at [675, 52] on div "Mark as unread" at bounding box center [678, 51] width 46 height 7
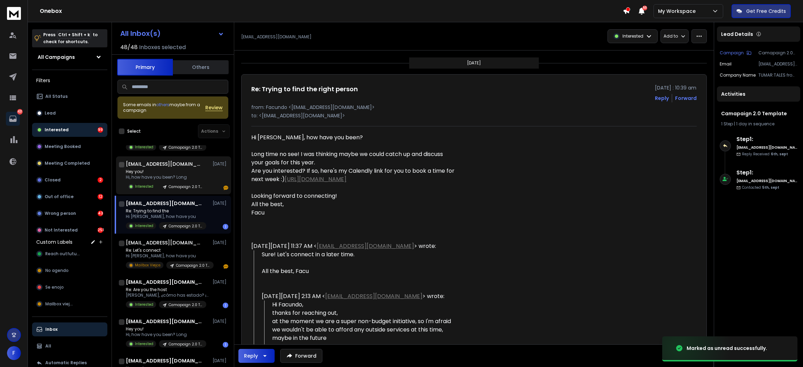
scroll to position [4386, 0]
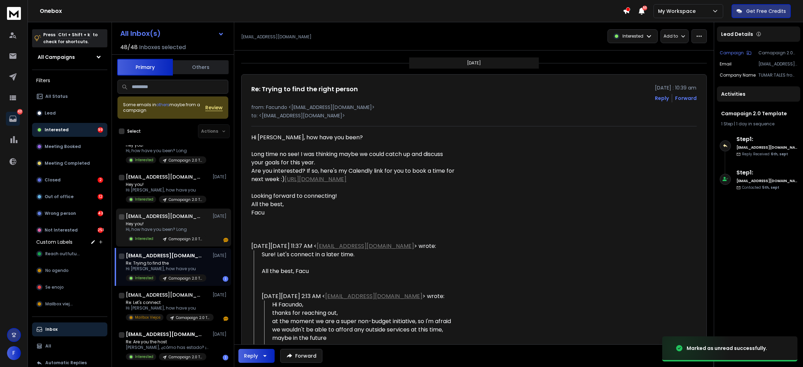
click at [179, 227] on p "Hi, how have you been? Long" at bounding box center [166, 230] width 80 height 6
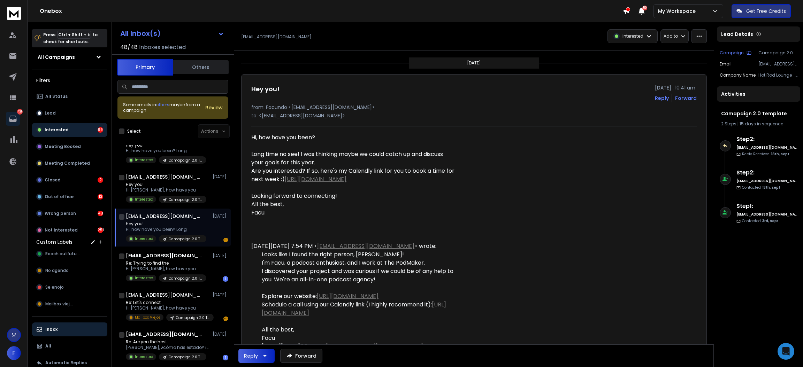
click at [695, 36] on button "button" at bounding box center [698, 36] width 15 height 14
click at [681, 47] on div "Mark as unread" at bounding box center [678, 51] width 52 height 11
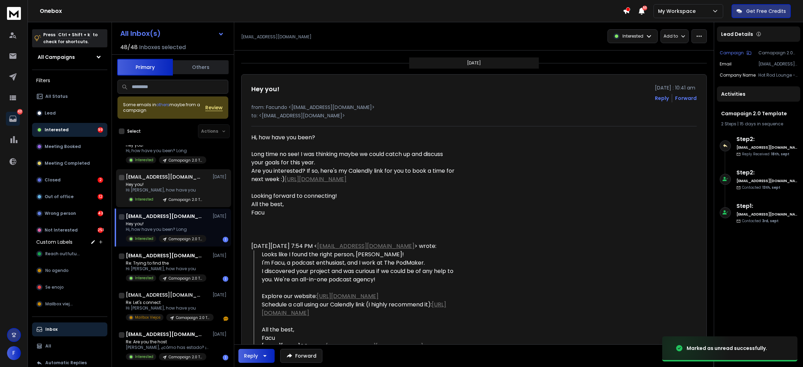
scroll to position [4334, 0]
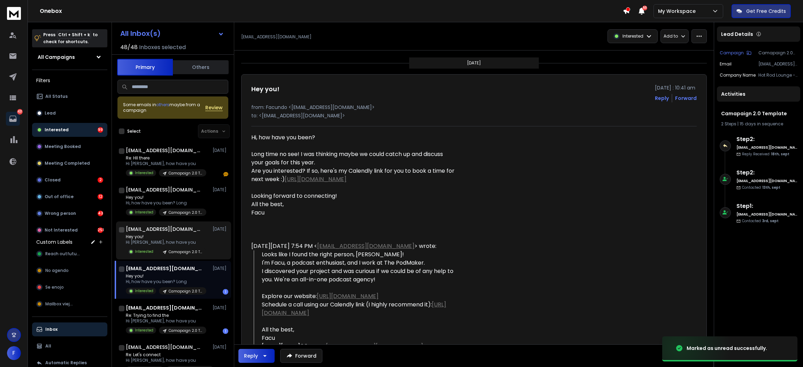
click at [192, 240] on p "Hi [PERSON_NAME], how have you" at bounding box center [166, 243] width 80 height 6
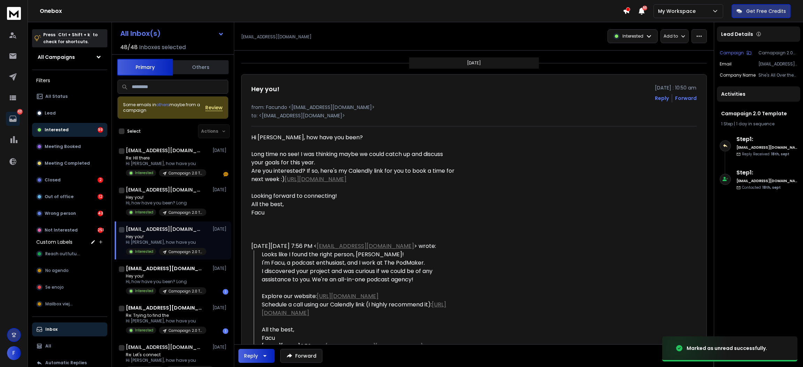
click at [693, 36] on button "button" at bounding box center [698, 36] width 15 height 14
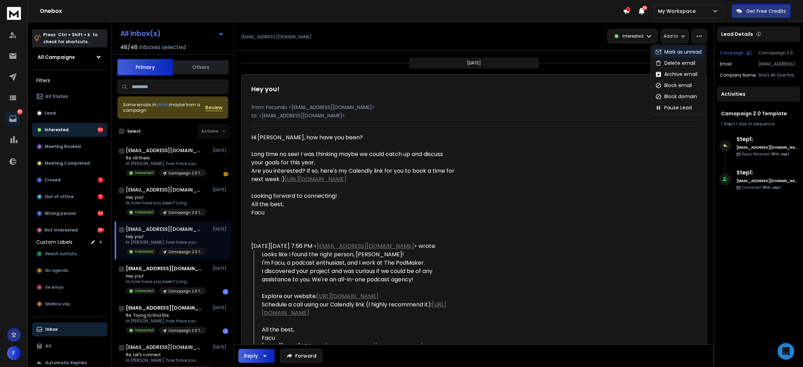
click at [689, 50] on div "Mark as unread" at bounding box center [678, 51] width 46 height 7
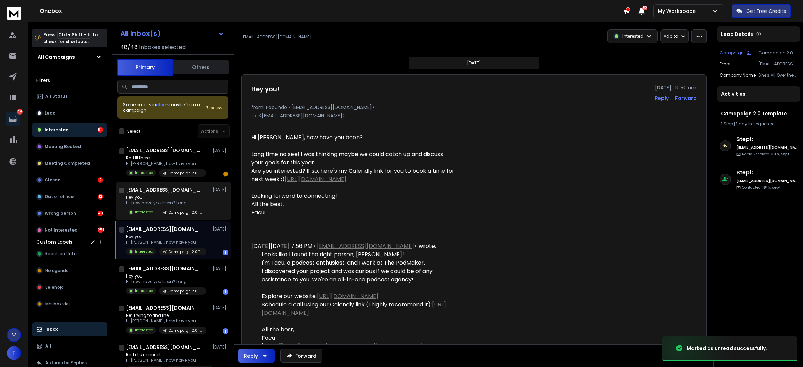
click at [180, 203] on div "Hey you! Hi, how have you been? Long Interested Camapaign 2.0 Template" at bounding box center [166, 205] width 80 height 21
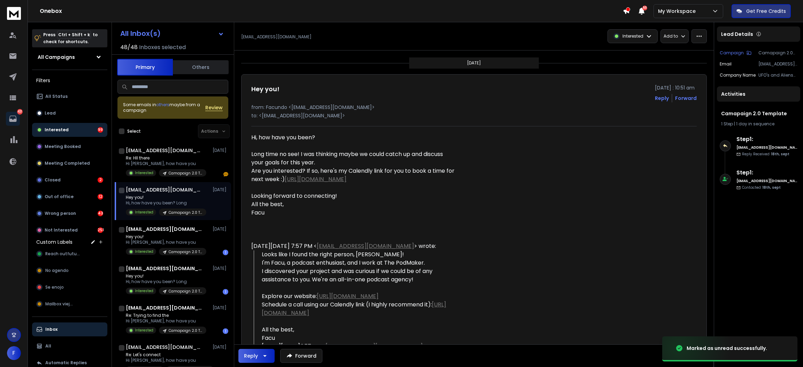
click at [699, 39] on icon "button" at bounding box center [699, 36] width 6 height 6
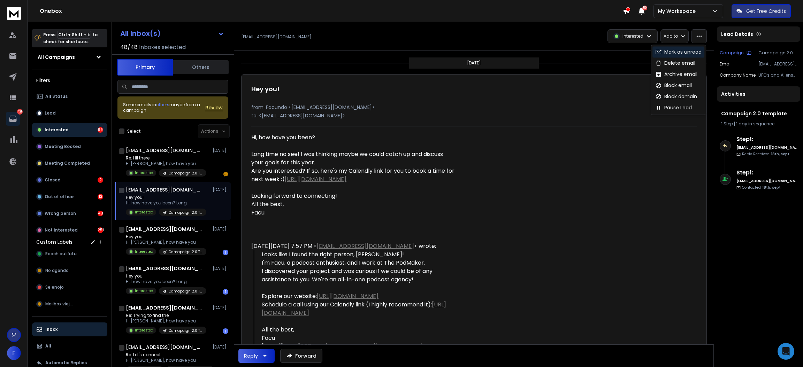
click at [687, 50] on div "Mark as unread" at bounding box center [678, 51] width 46 height 7
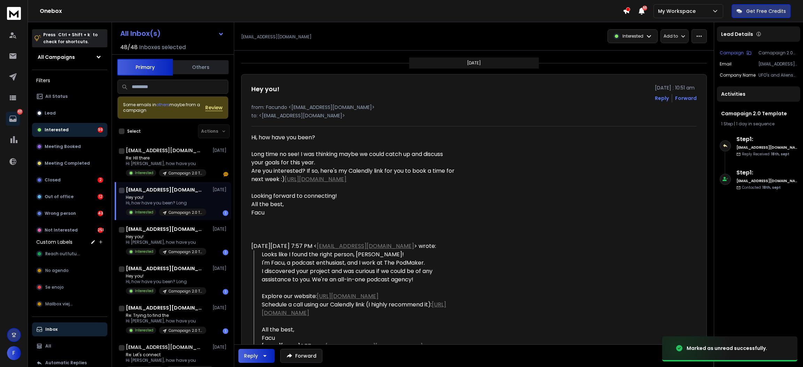
scroll to position [4281, 0]
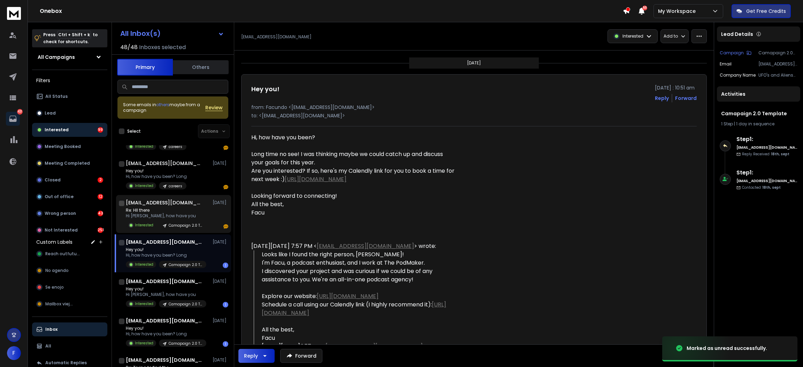
click at [189, 203] on div "paeter@spiritblade.com 10 Feb Re: HII there Hi Paeter, how have you Interested …" at bounding box center [177, 214] width 102 height 30
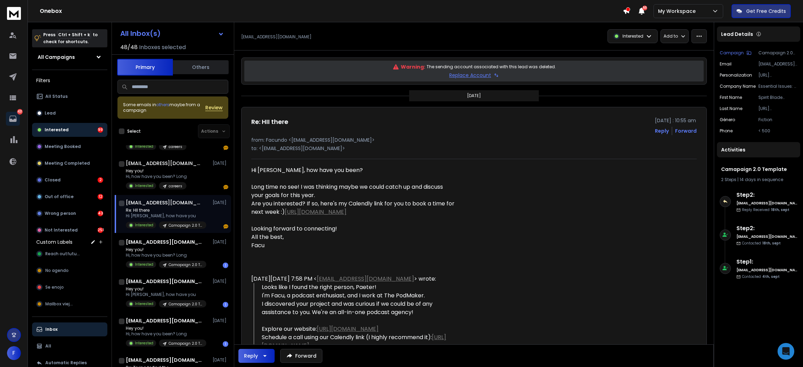
click at [616, 37] on div at bounding box center [616, 36] width 6 height 6
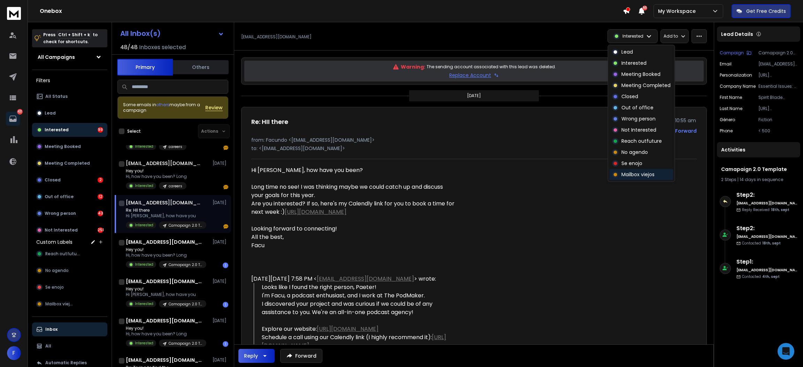
click at [622, 175] on p "Mailbox viejos" at bounding box center [637, 174] width 33 height 7
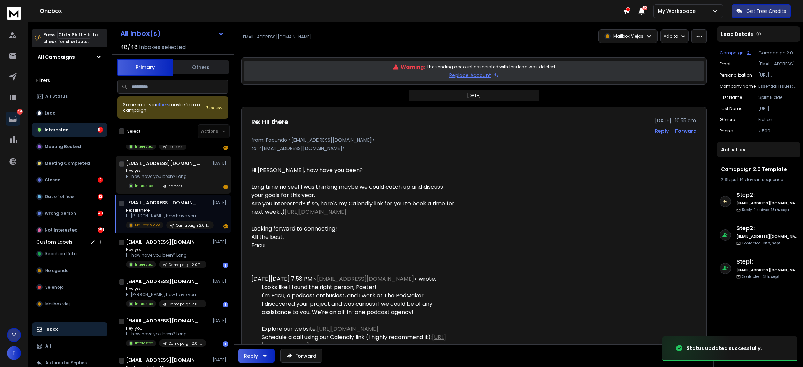
scroll to position [4229, 0]
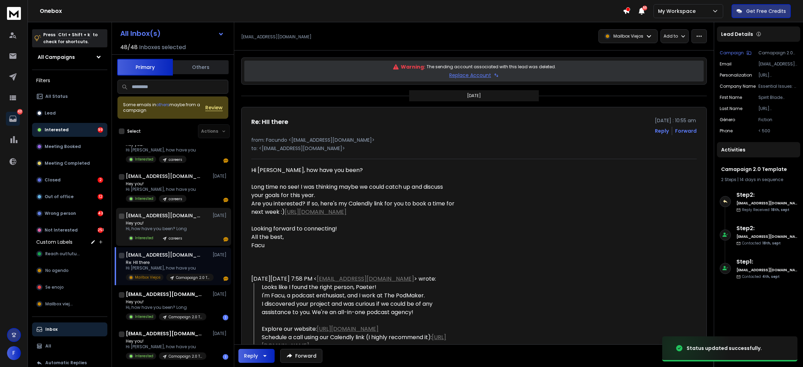
click at [192, 234] on div "Hey you! Hi, how have you been? Long Interested careers" at bounding box center [177, 230] width 102 height 21
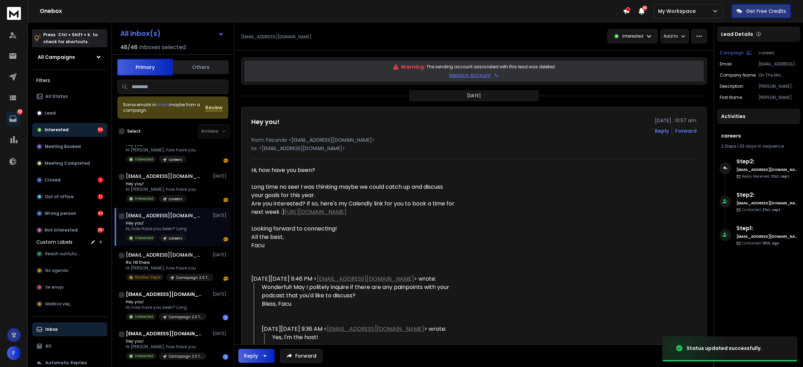
click at [625, 29] on div "godloves12600@gmail.com Interested Add to Interested Add to" at bounding box center [473, 36] width 479 height 28
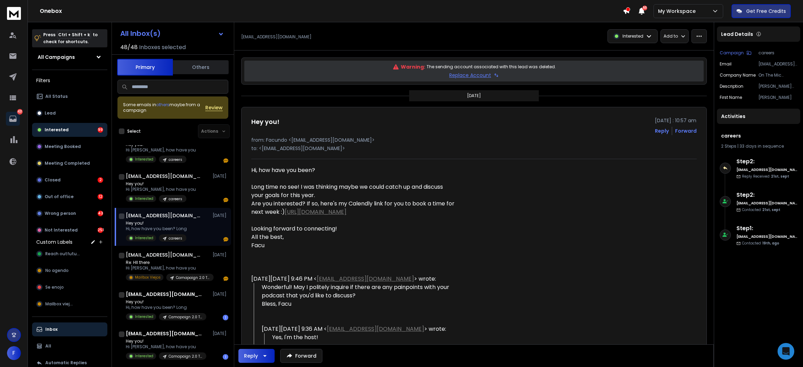
click at [626, 32] on div "Interested" at bounding box center [631, 36] width 49 height 13
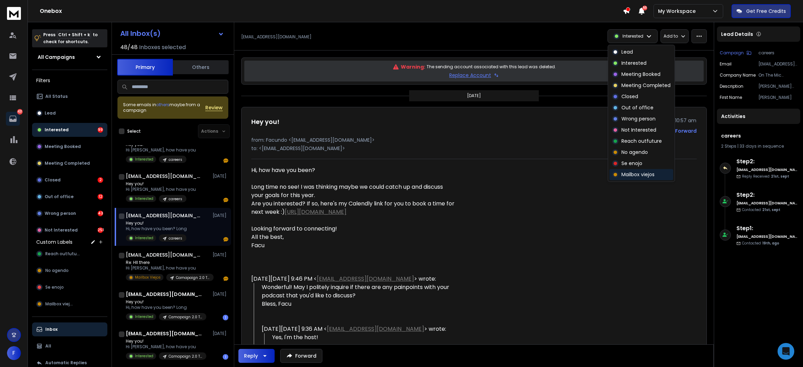
click at [627, 177] on p "Mailbox viejos" at bounding box center [637, 174] width 33 height 7
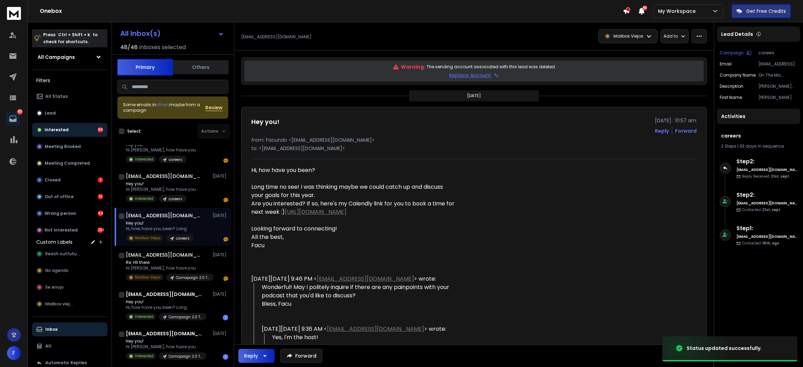
scroll to position [4177, 0]
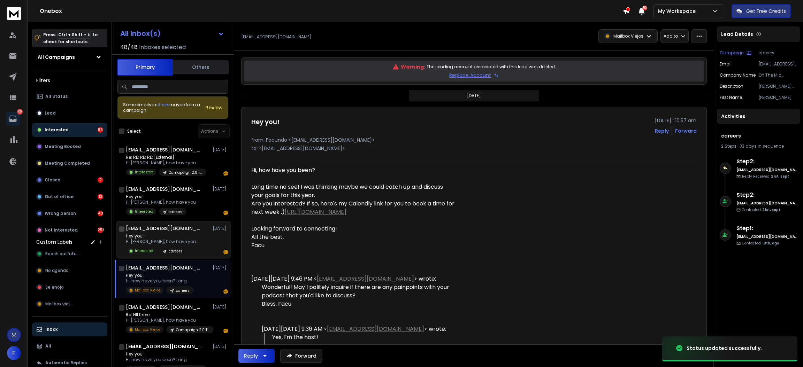
click at [187, 234] on div "Hey you! Hi Claire, how have you Interested careers" at bounding box center [177, 243] width 102 height 21
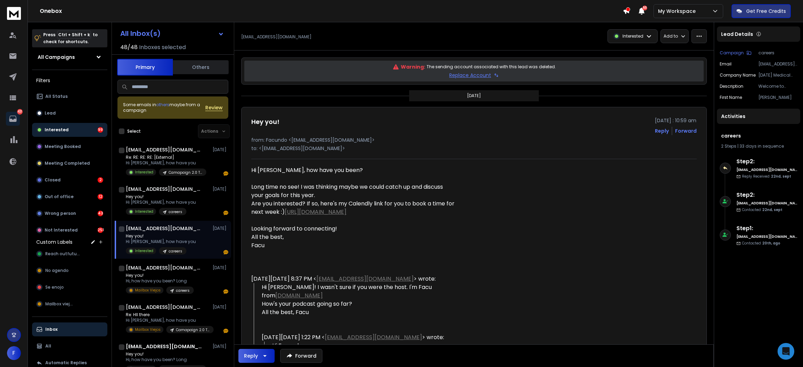
click at [645, 34] on div "Interested" at bounding box center [631, 36] width 49 height 13
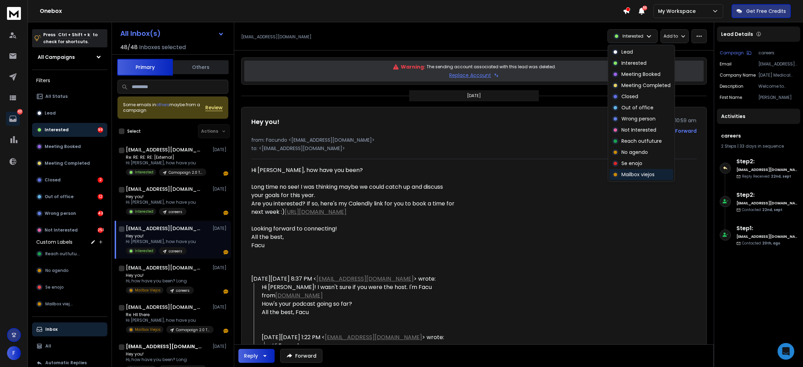
click at [633, 172] on p "Mailbox viejos" at bounding box center [637, 174] width 33 height 7
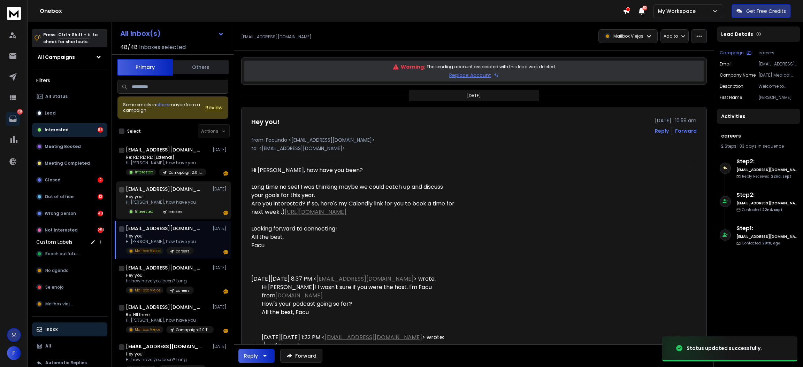
click at [181, 186] on h1 "alainarandazzo9@gmail.com" at bounding box center [164, 189] width 77 height 7
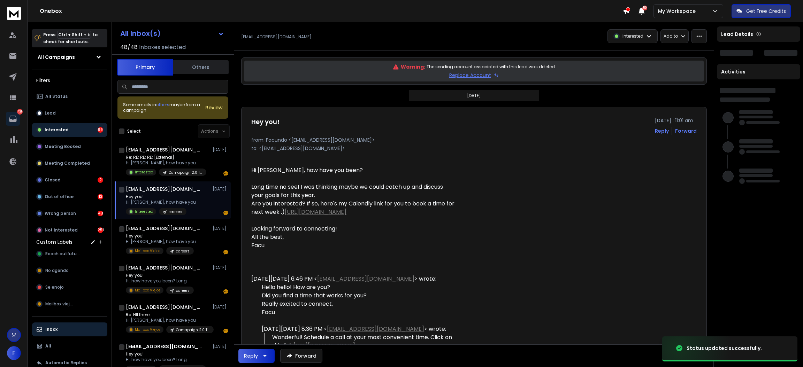
click at [622, 40] on div "Interested" at bounding box center [631, 36] width 49 height 13
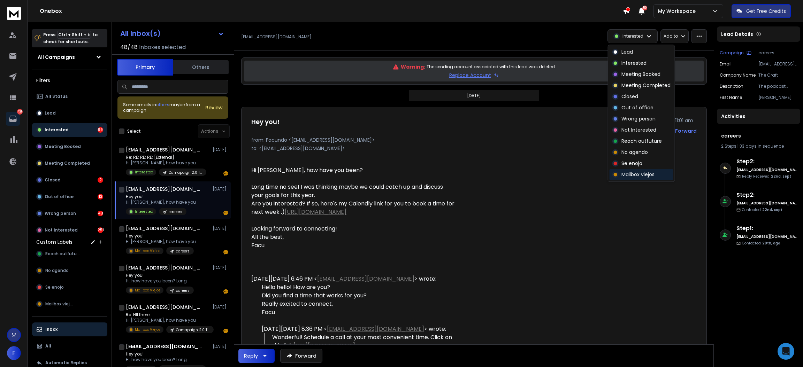
click at [621, 175] on p "Mailbox viejos" at bounding box center [637, 174] width 33 height 7
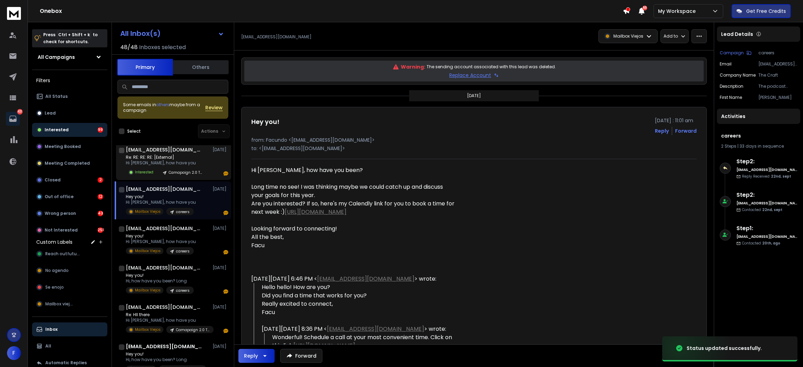
scroll to position [4125, 0]
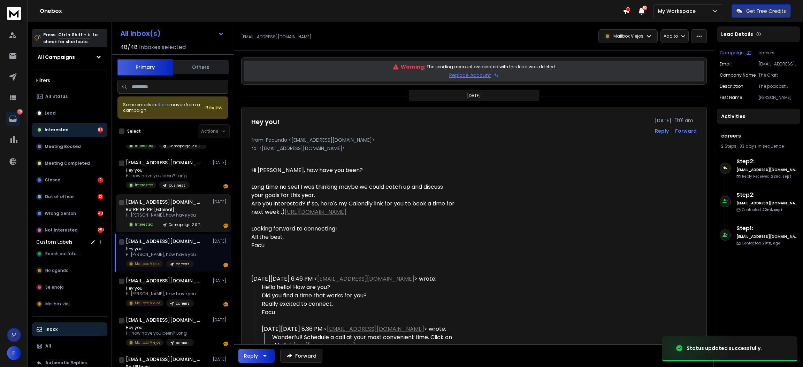
click at [175, 207] on p "Re: RE: RE: RE: [External]" at bounding box center [166, 210] width 80 height 6
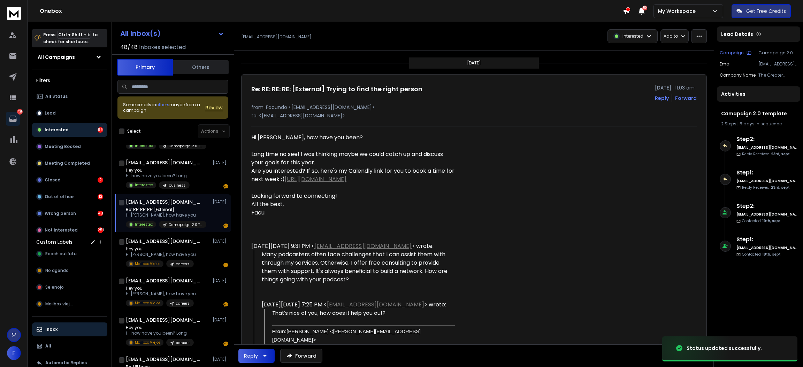
click at [703, 33] on button "button" at bounding box center [698, 36] width 15 height 14
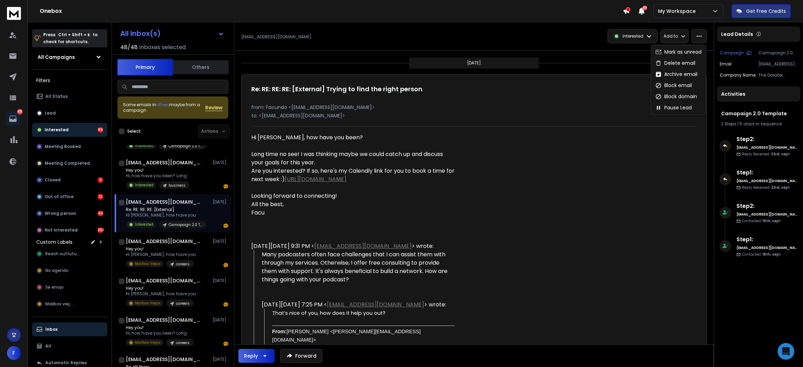
click at [679, 49] on div "Mark as unread" at bounding box center [678, 51] width 46 height 7
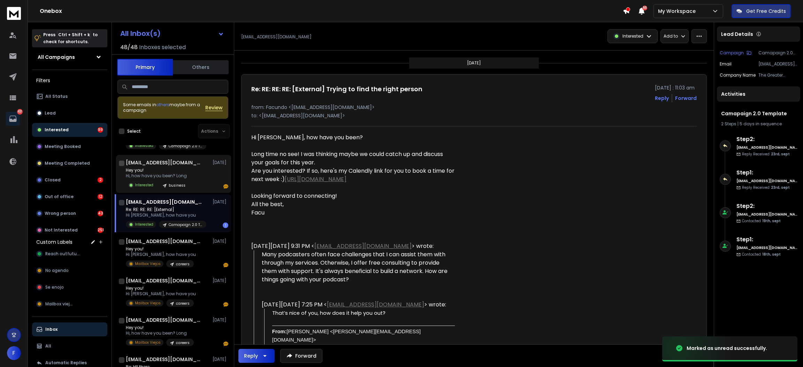
scroll to position [4072, 0]
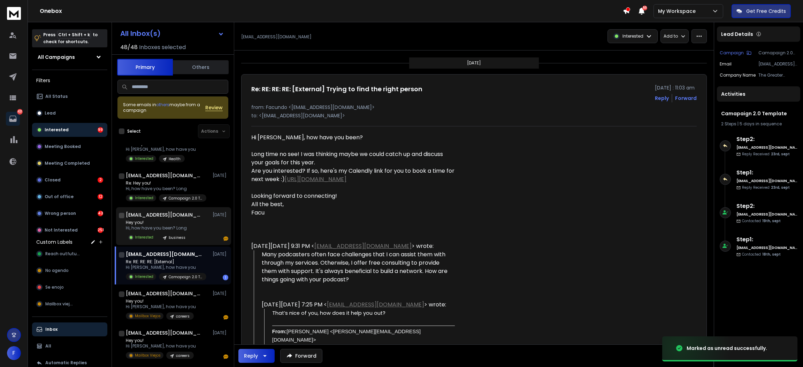
click at [172, 235] on p "business" at bounding box center [177, 237] width 17 height 5
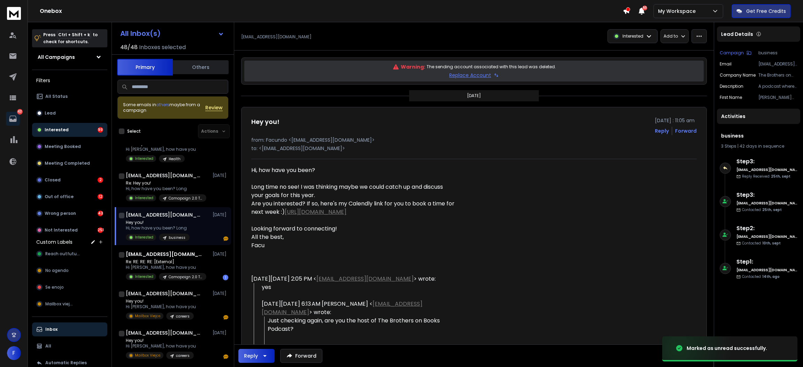
click at [635, 35] on p "Interested" at bounding box center [632, 36] width 21 height 6
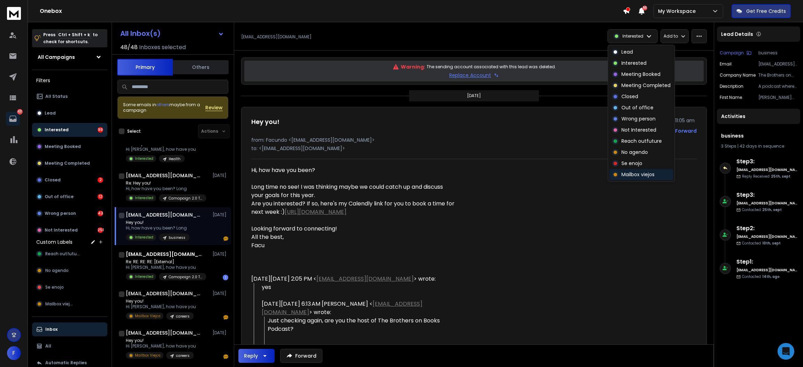
click at [618, 173] on div "Mailbox viejos" at bounding box center [633, 174] width 42 height 7
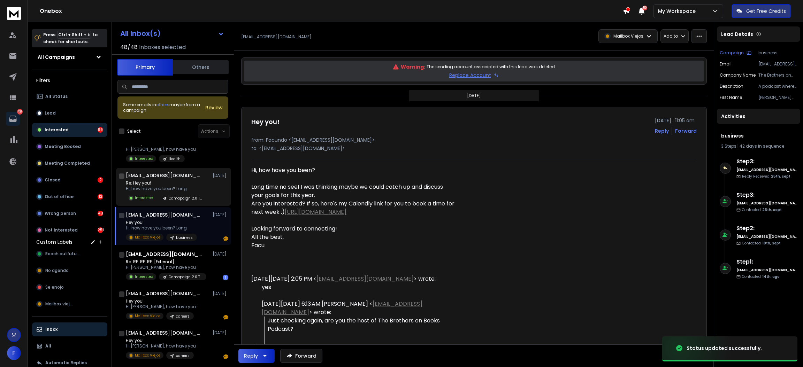
scroll to position [4020, 0]
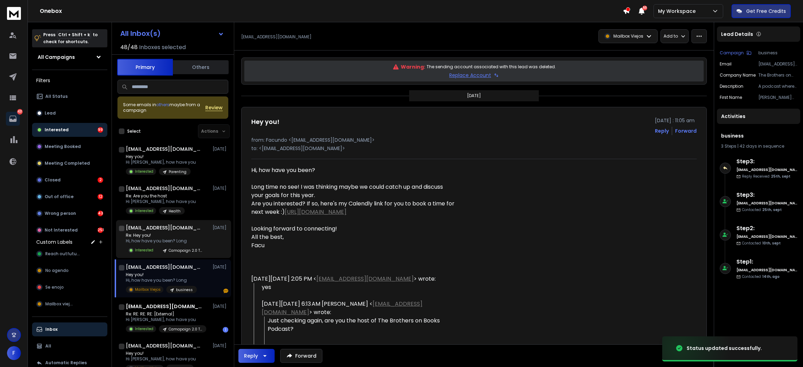
click at [194, 233] on p "Re: Hey you!" at bounding box center [166, 236] width 80 height 6
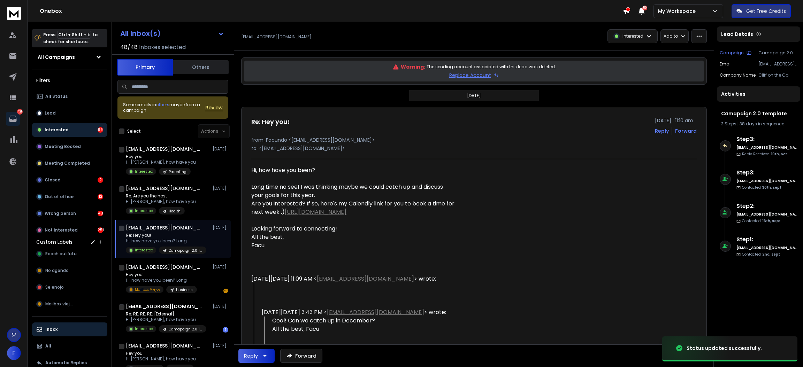
click at [628, 38] on p "Interested" at bounding box center [632, 36] width 21 height 6
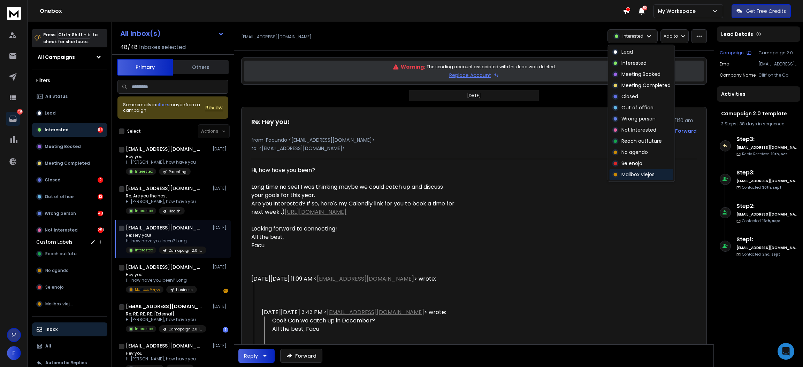
click at [626, 173] on p "Mailbox viejos" at bounding box center [637, 174] width 33 height 7
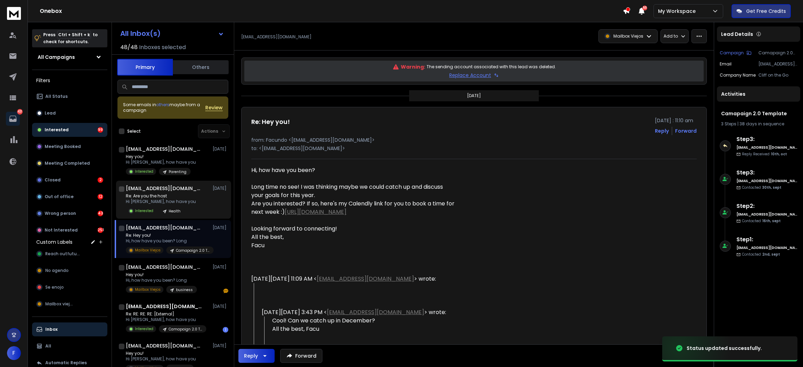
click at [191, 187] on div "lisaaromano@gmail.com 10 Feb" at bounding box center [177, 188] width 102 height 7
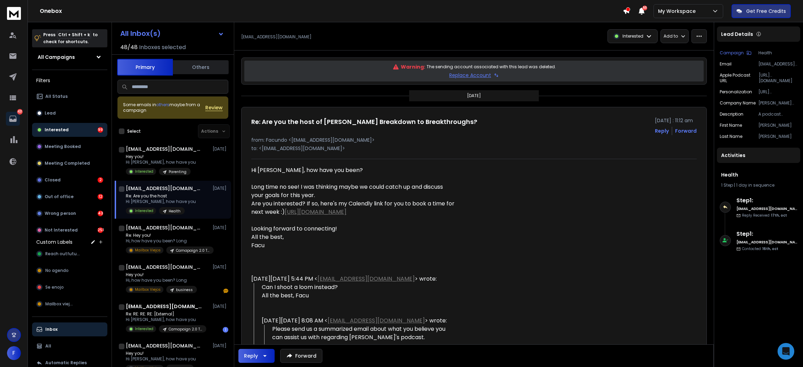
click at [630, 35] on p "Interested" at bounding box center [632, 36] width 21 height 6
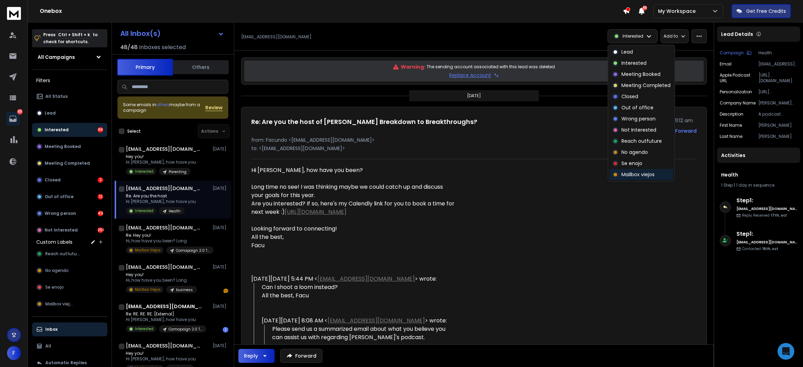
click at [621, 173] on p "Mailbox viejos" at bounding box center [637, 174] width 33 height 7
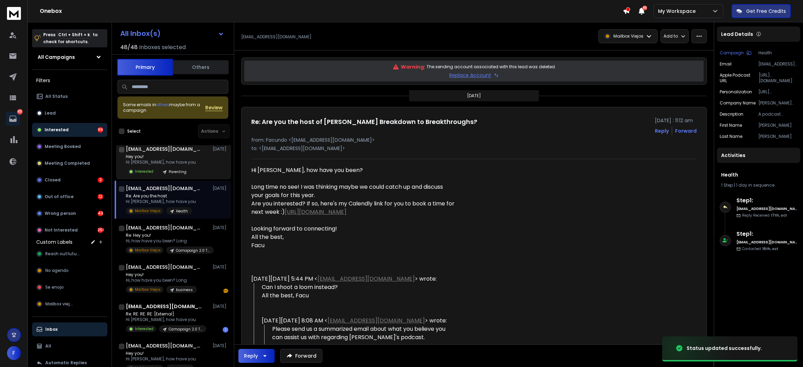
scroll to position [3968, 0]
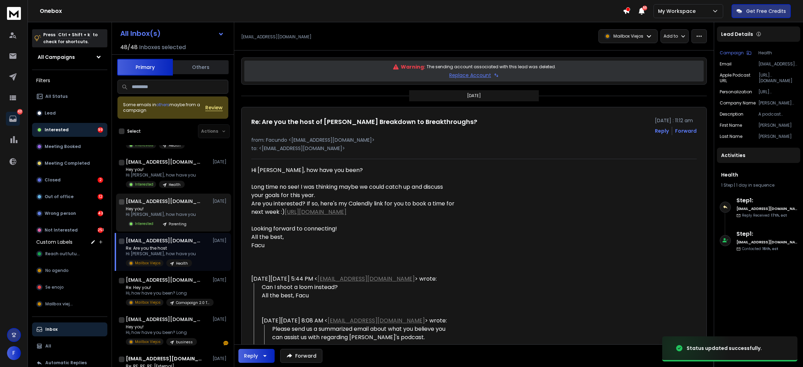
click at [178, 206] on p "Hey you!" at bounding box center [161, 209] width 70 height 6
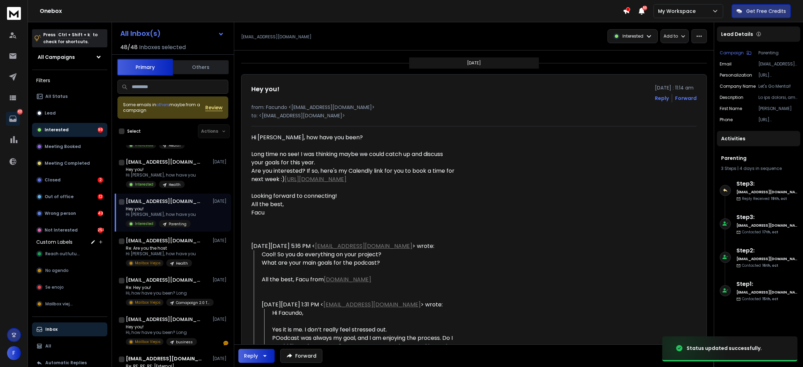
click at [697, 37] on icon "button" at bounding box center [698, 36] width 5 height 1
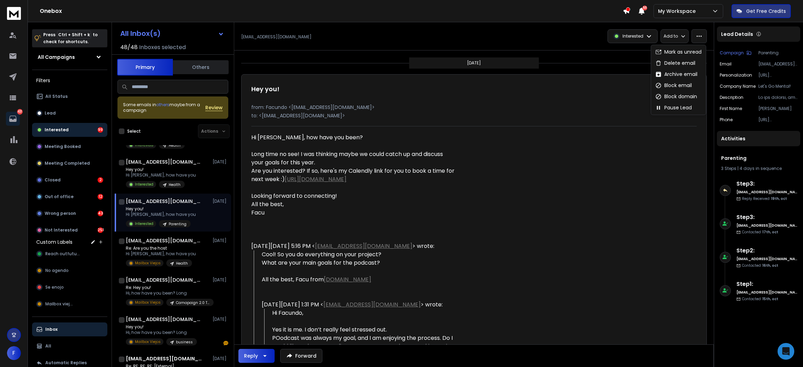
click at [687, 46] on div "Mark as unread Delete email Archive email Block email Block domain Pause Lead" at bounding box center [677, 80] width 55 height 70
click at [687, 47] on div "Mark as unread" at bounding box center [678, 51] width 52 height 11
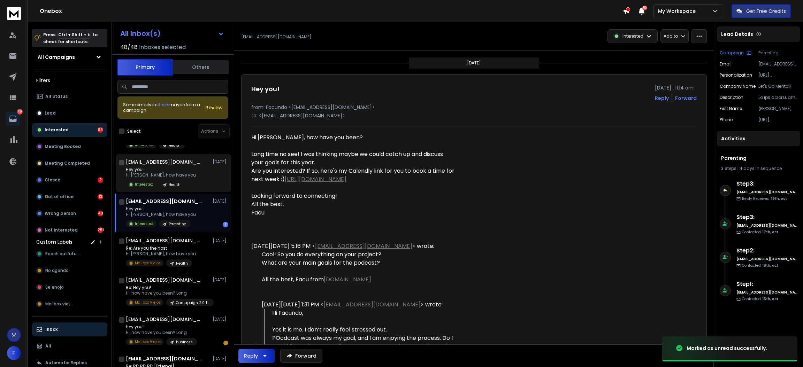
scroll to position [3916, 0]
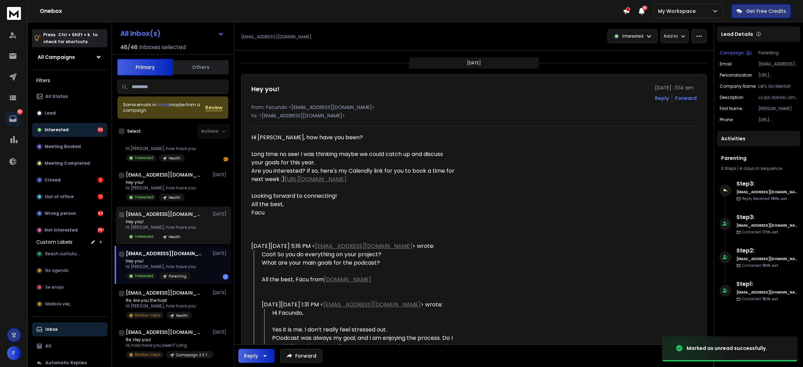
drag, startPoint x: 186, startPoint y: 218, endPoint x: 190, endPoint y: 216, distance: 4.7
click at [185, 219] on div "Hey you! Hi Stefano, how have you Interested Health" at bounding box center [177, 229] width 102 height 21
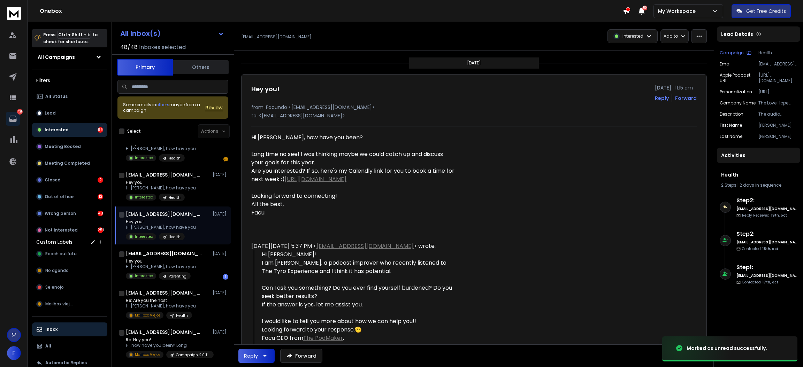
click at [695, 39] on button "button" at bounding box center [698, 36] width 15 height 14
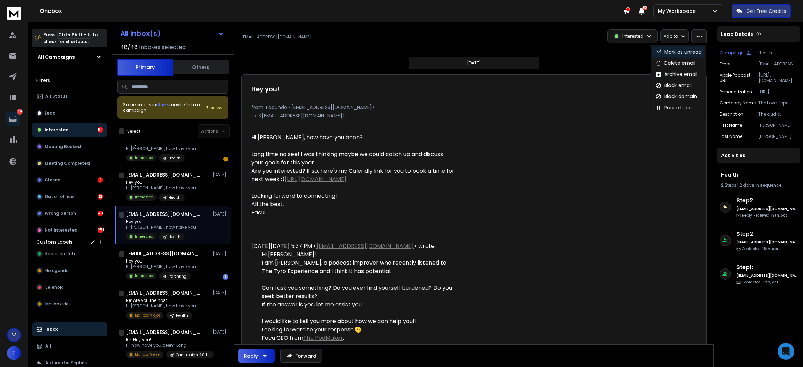
click at [674, 54] on div "Mark as unread" at bounding box center [678, 51] width 46 height 7
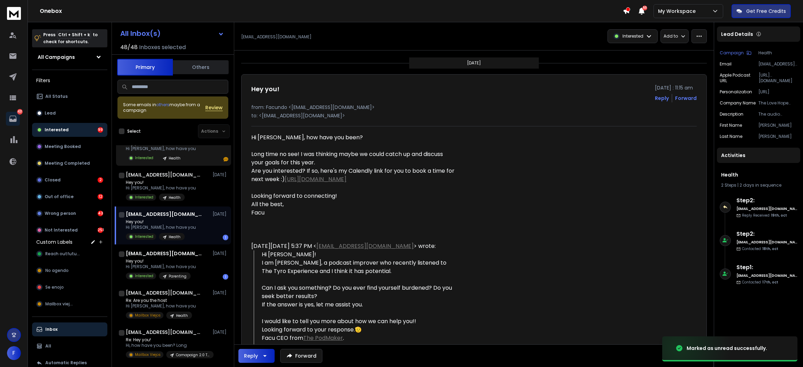
scroll to position [3863, 0]
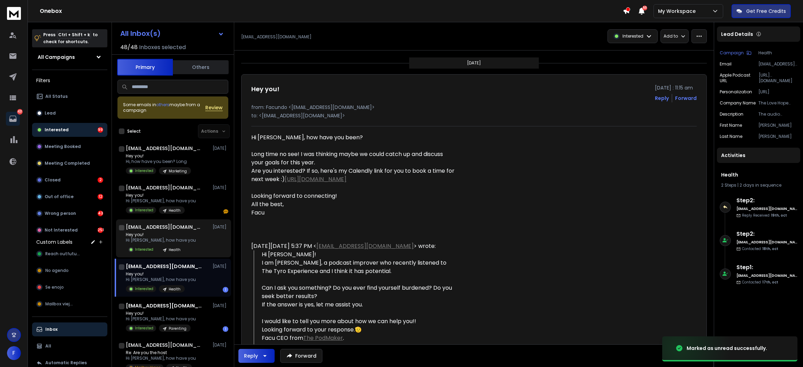
click at [196, 236] on div "Hey you! Hi Shannon, how have you Interested Health" at bounding box center [177, 242] width 102 height 21
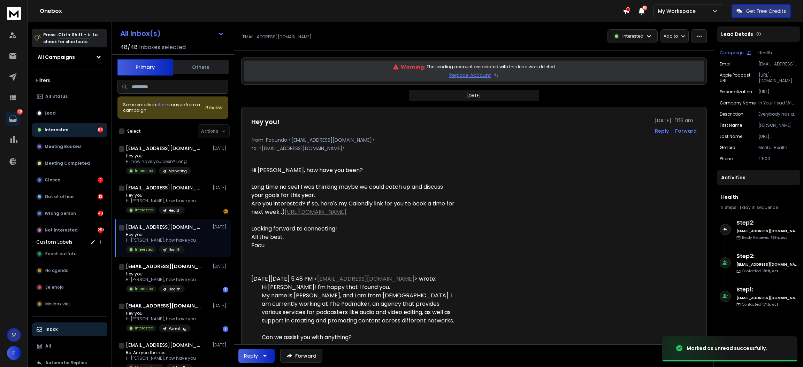
click at [634, 37] on p "Interested" at bounding box center [632, 36] width 21 height 6
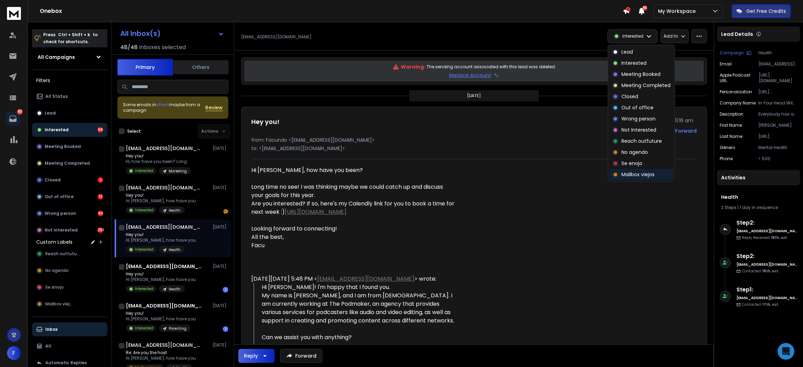
click at [625, 175] on p "Mailbox viejos" at bounding box center [637, 174] width 33 height 7
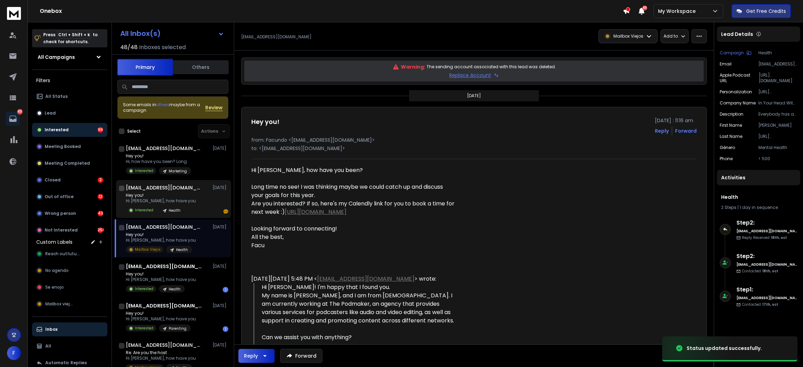
scroll to position [3811, 0]
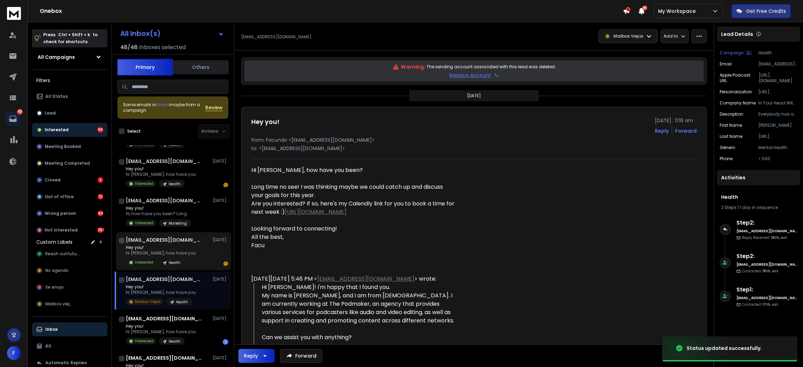
click at [210, 245] on div "Hey you! Hi Michelle, how have you Interested Health" at bounding box center [177, 255] width 102 height 21
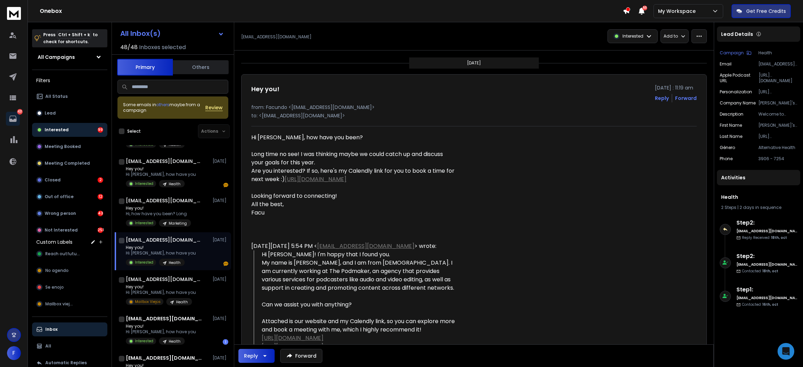
click at [694, 39] on button "button" at bounding box center [698, 36] width 15 height 14
click at [687, 52] on div "Mark as unread" at bounding box center [678, 51] width 46 height 7
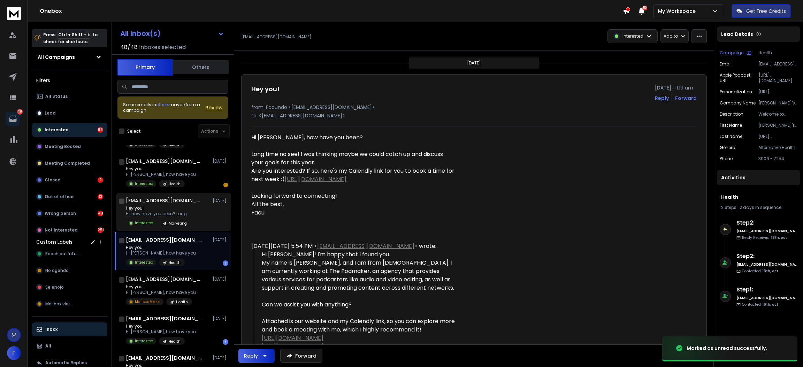
scroll to position [3759, 0]
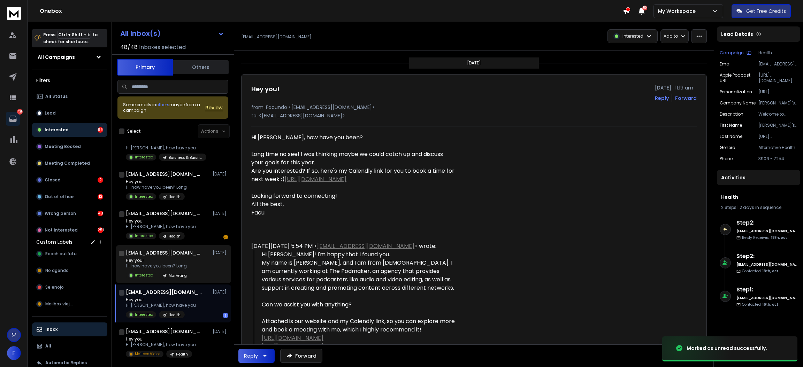
click at [210, 260] on div "Hey you! Hi, how have you been? Long Interested Marketing" at bounding box center [177, 268] width 102 height 21
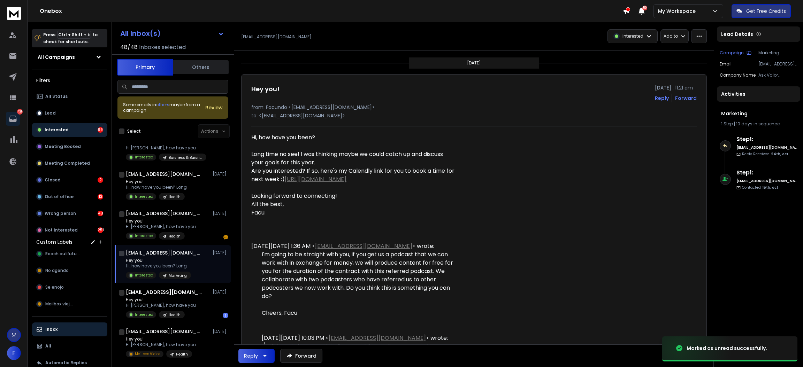
click at [697, 37] on icon "button" at bounding box center [699, 36] width 6 height 6
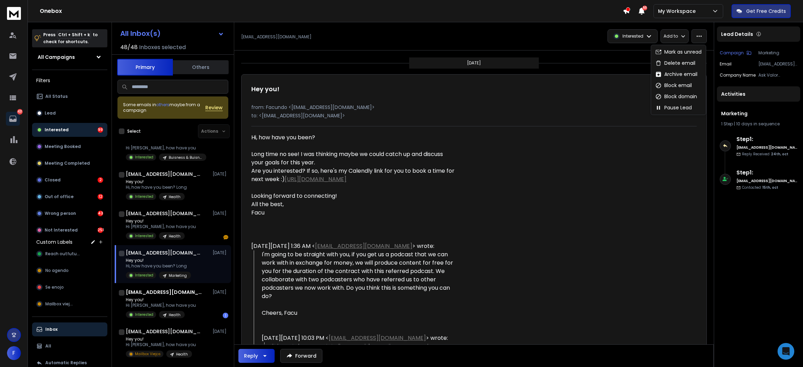
click at [690, 51] on div "Mark as unread" at bounding box center [678, 51] width 46 height 7
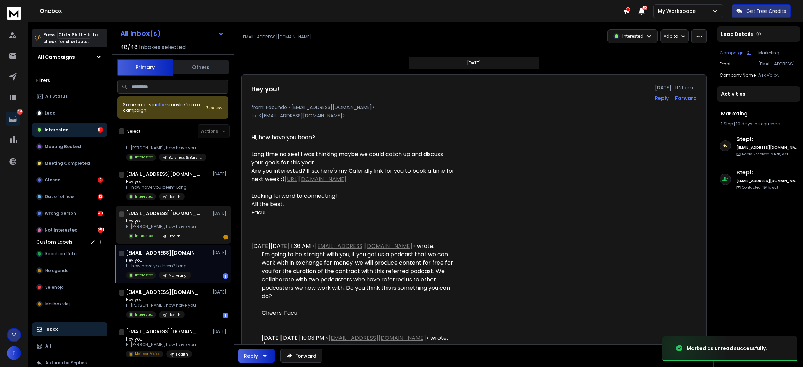
click at [206, 222] on div "Hey you! Hi Erika, how have you Interested Health" at bounding box center [177, 228] width 102 height 21
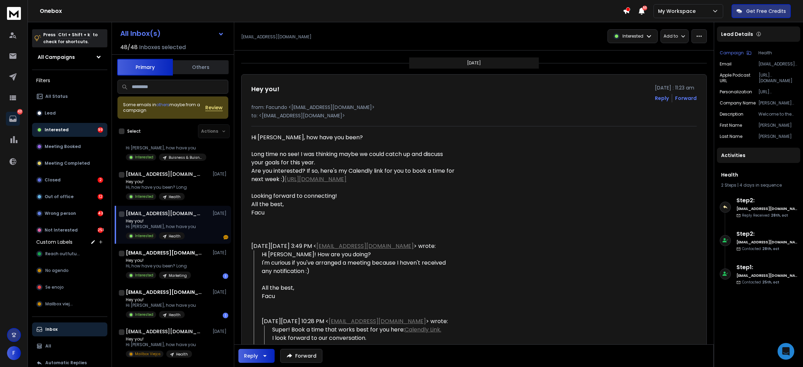
click at [702, 41] on button "button" at bounding box center [698, 36] width 15 height 14
click at [688, 53] on div "Mark as unread" at bounding box center [678, 51] width 46 height 7
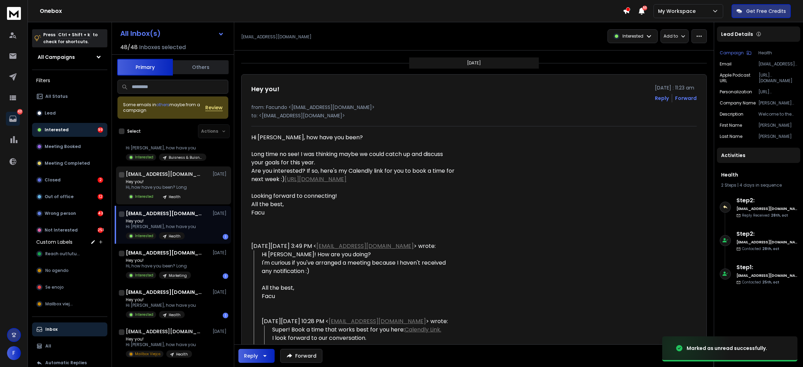
scroll to position [3707, 0]
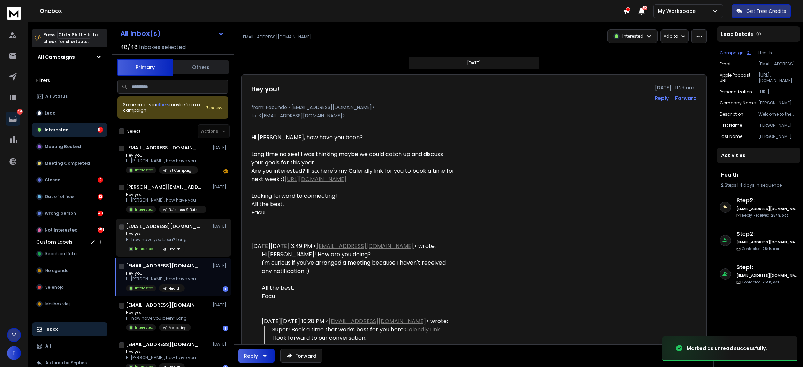
click at [203, 231] on div "Hey you! Hi, how have you been? Long Interested Health" at bounding box center [177, 241] width 102 height 21
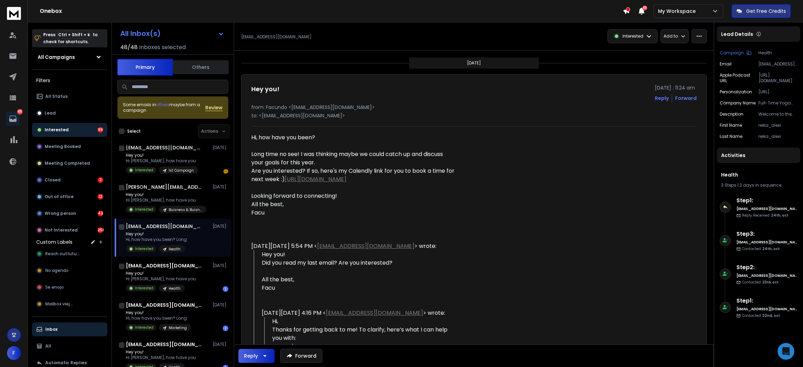
click at [701, 37] on icon "button" at bounding box center [699, 36] width 6 height 6
click at [699, 48] on div "Mark as unread" at bounding box center [678, 51] width 46 height 7
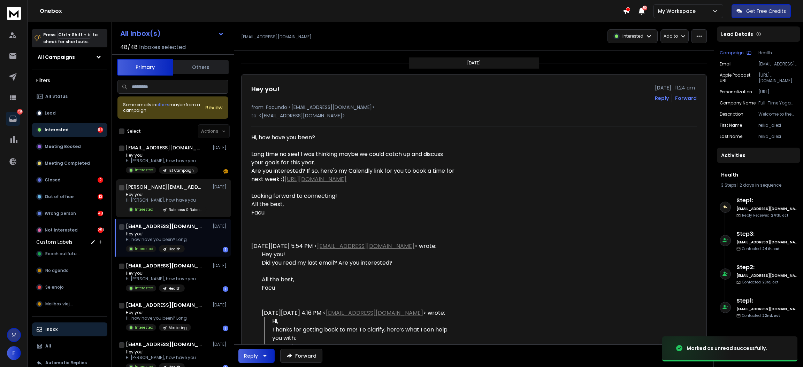
click at [200, 186] on div "julie@juliedespraz.com 10 Feb" at bounding box center [177, 187] width 102 height 7
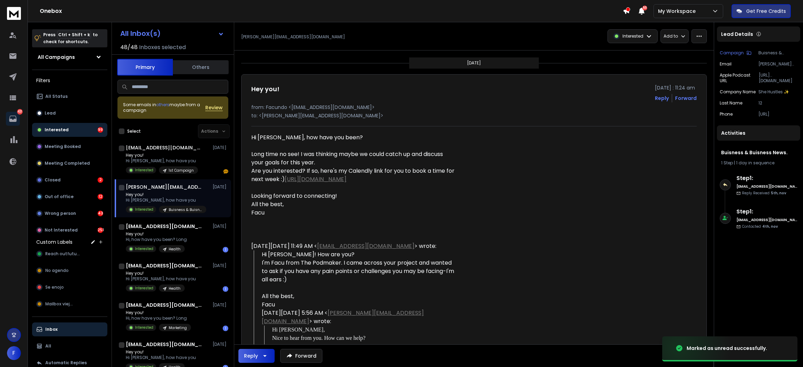
click at [697, 40] on button "button" at bounding box center [698, 36] width 15 height 14
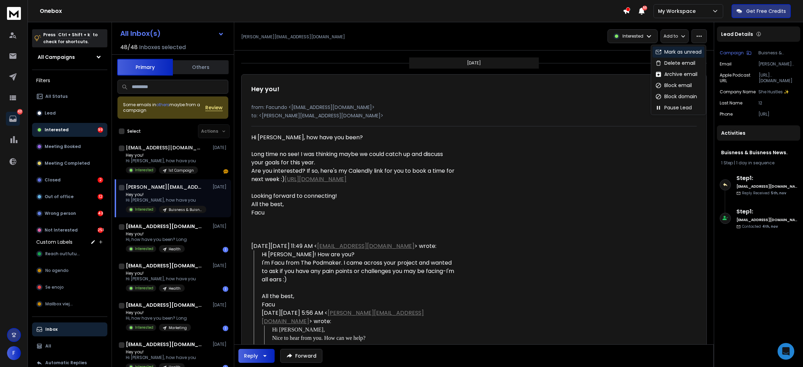
click at [696, 49] on div "Mark as unread" at bounding box center [678, 51] width 46 height 7
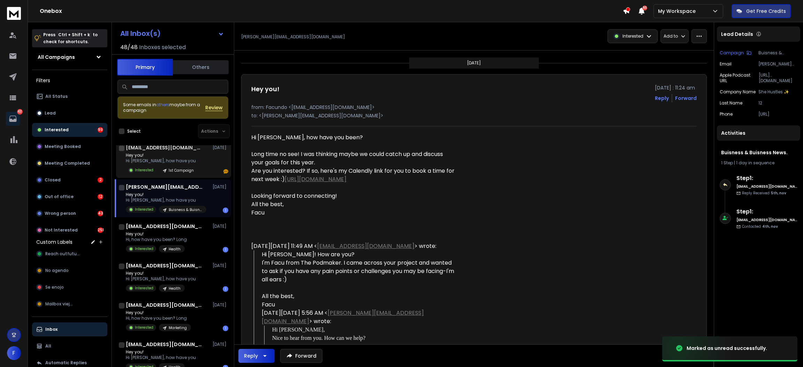
scroll to position [3654, 0]
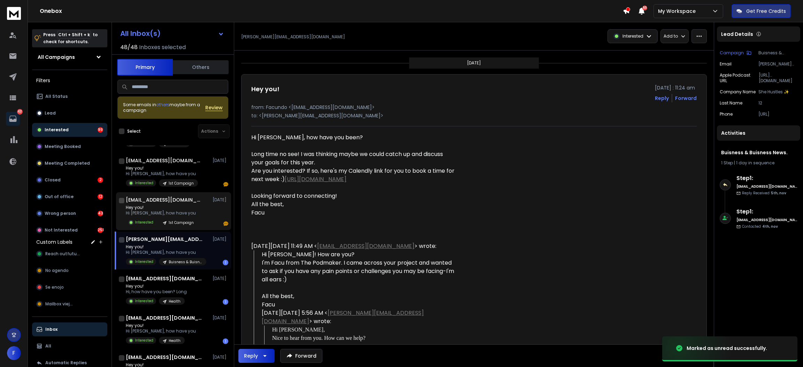
click at [206, 205] on div "Hey you! Hi James, how have you Interested 1st Campaign" at bounding box center [177, 215] width 102 height 21
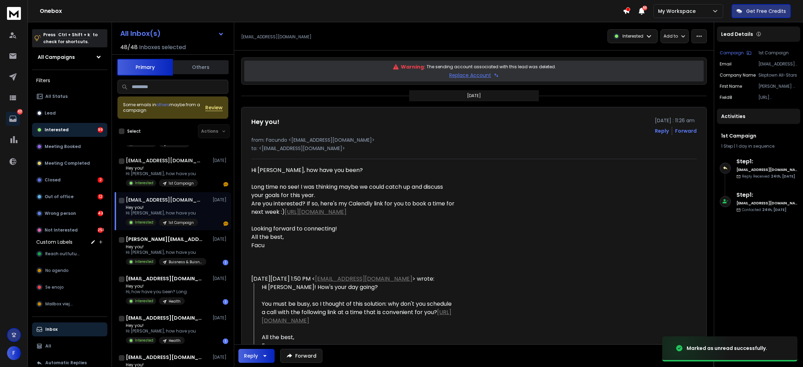
click at [630, 37] on p "Interested" at bounding box center [632, 36] width 21 height 6
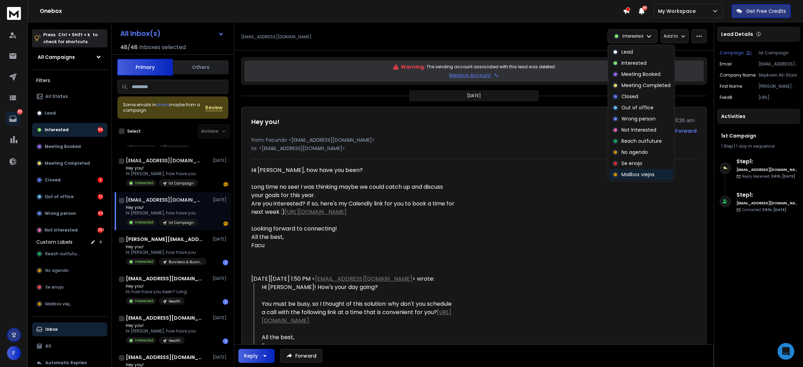
click at [629, 173] on p "Mailbox viejos" at bounding box center [637, 174] width 33 height 7
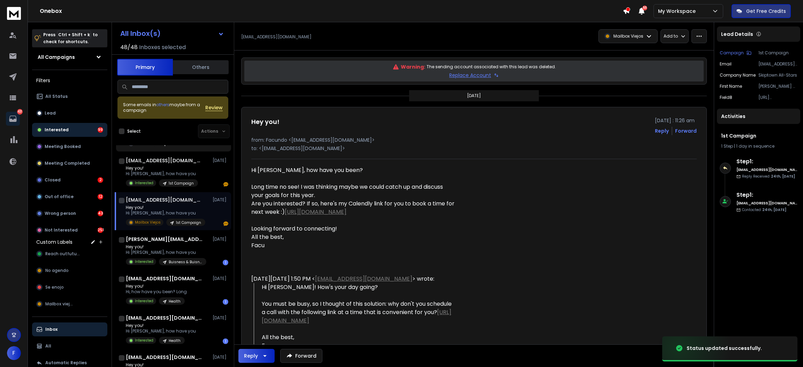
scroll to position [3602, 0]
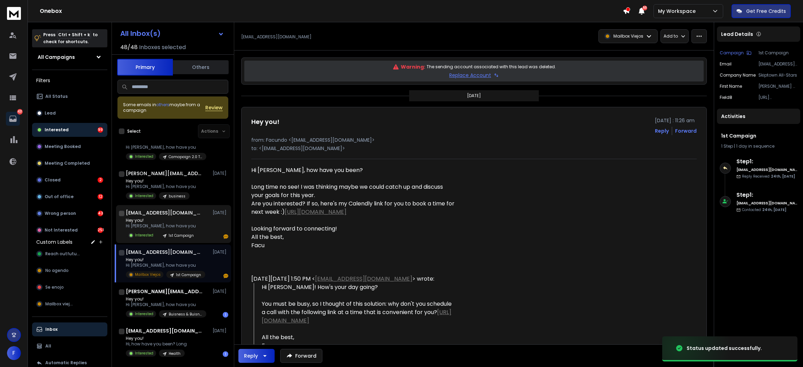
click at [196, 214] on div "dadzieverona@gmail.com 10 Feb Hey you! Hi David, how have you Interested 1st Ca…" at bounding box center [177, 224] width 102 height 30
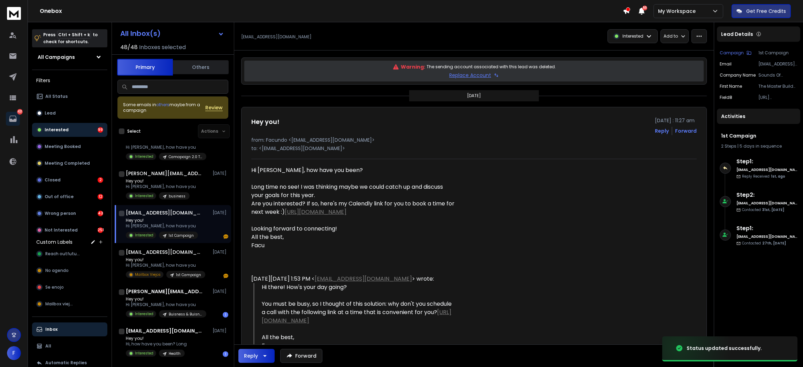
click at [624, 39] on div "Interested" at bounding box center [631, 36] width 49 height 13
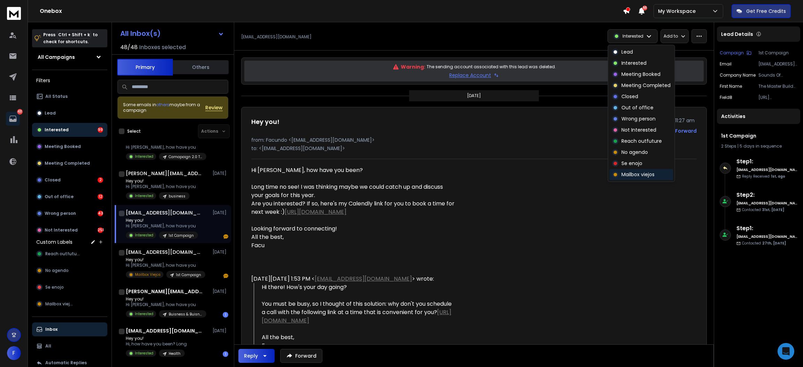
click at [628, 171] on p "Mailbox viejos" at bounding box center [637, 174] width 33 height 7
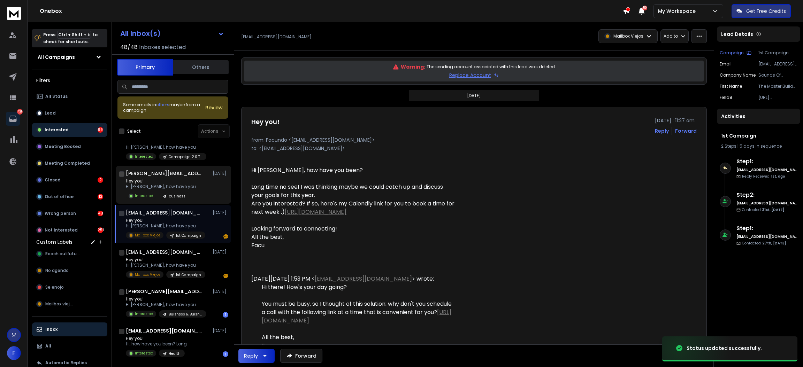
scroll to position [3550, 0]
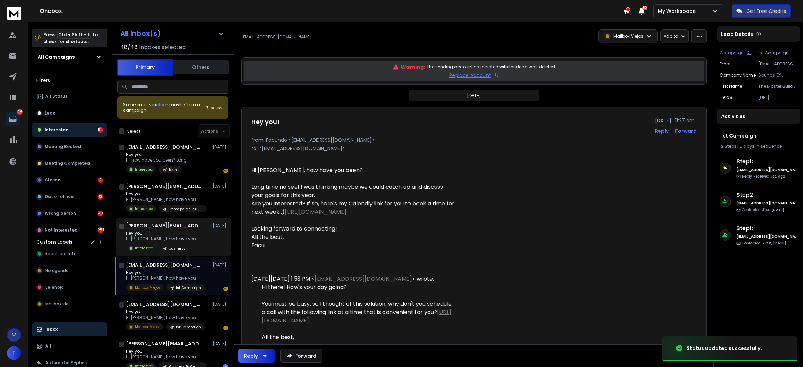
click at [201, 231] on div "Hey you! Hi Joe, how have you Interested business" at bounding box center [177, 241] width 102 height 21
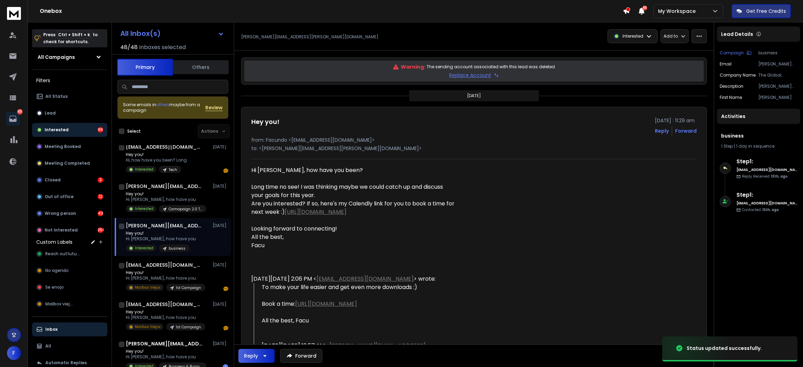
click at [620, 38] on div "Interested" at bounding box center [631, 36] width 49 height 13
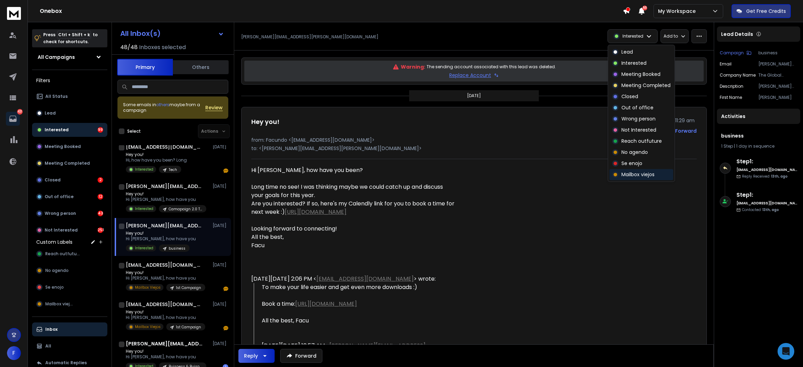
click at [621, 175] on p "Mailbox viejos" at bounding box center [637, 174] width 33 height 7
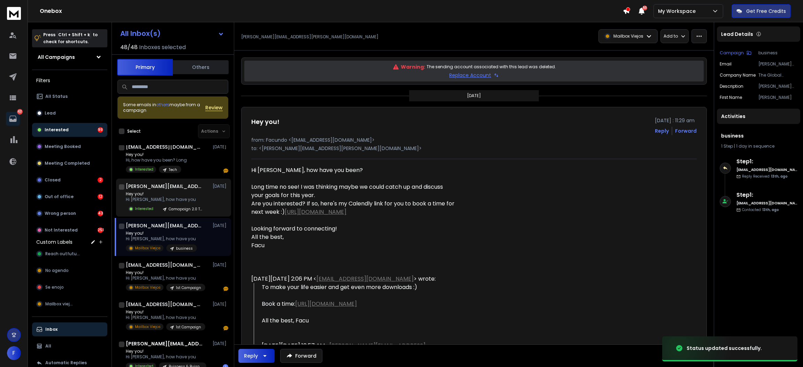
click at [200, 187] on div "michael.levinepstein@gmail.com 10 Feb Hey you! Hi Michael, how have you Interes…" at bounding box center [177, 198] width 102 height 30
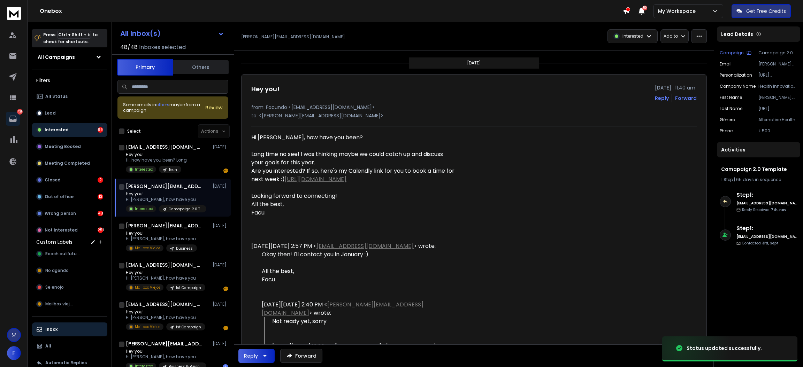
click at [700, 35] on icon "button" at bounding box center [699, 36] width 6 height 6
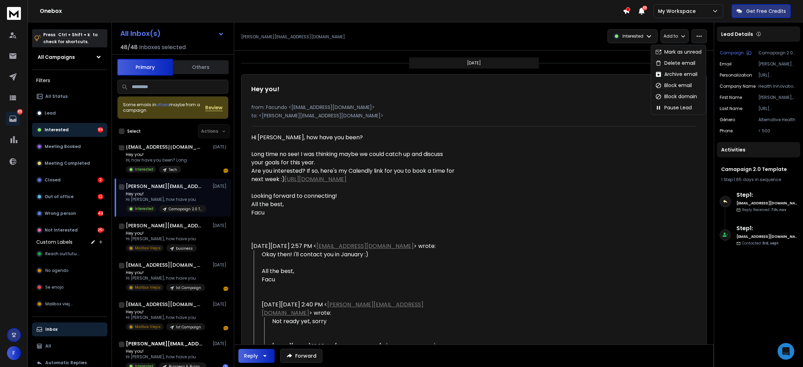
click at [666, 52] on div "Mark as unread" at bounding box center [678, 51] width 46 height 7
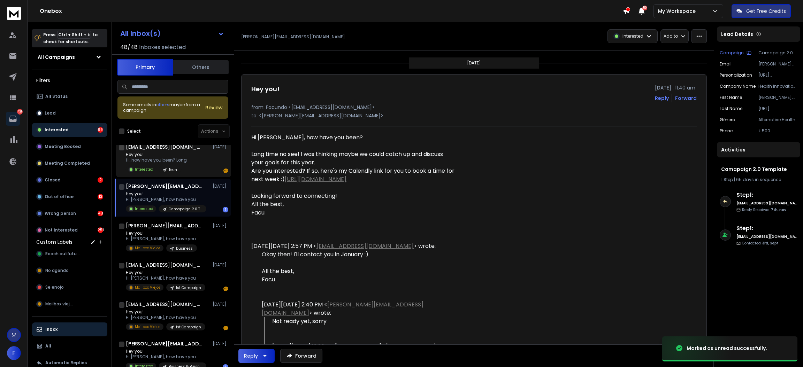
scroll to position [3498, 0]
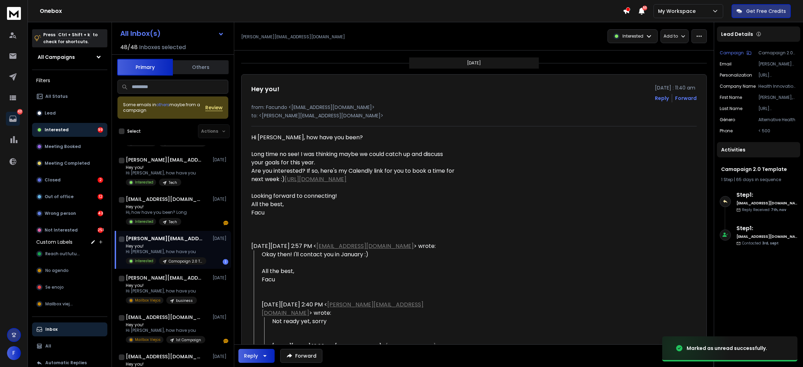
drag, startPoint x: 201, startPoint y: 205, endPoint x: 318, endPoint y: 148, distance: 130.1
click at [201, 206] on div "Hey you! Hi, how have you been? Long Interested Tech" at bounding box center [177, 214] width 102 height 21
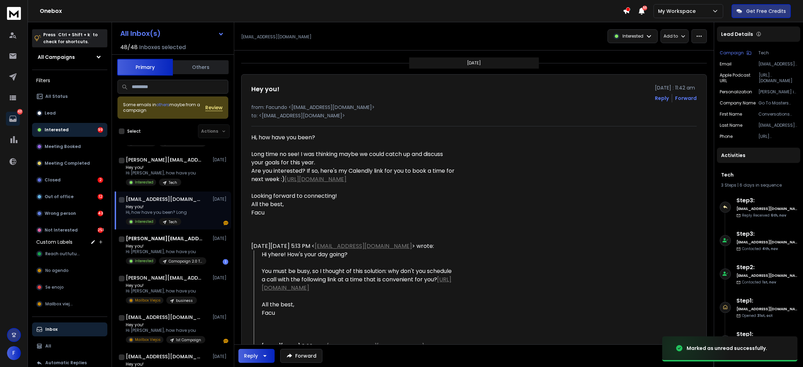
click at [692, 35] on button "button" at bounding box center [698, 36] width 15 height 14
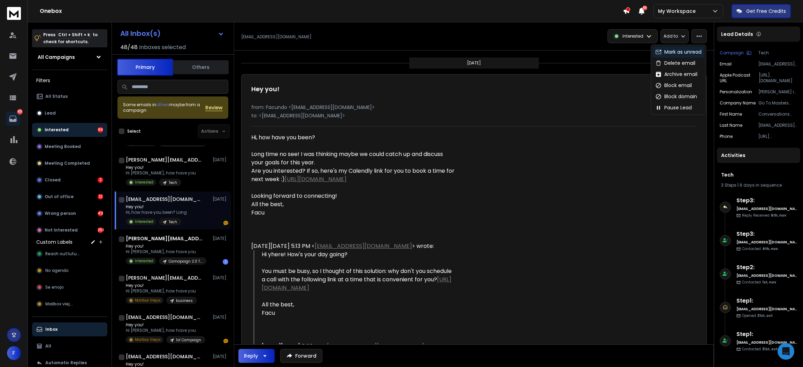
click at [690, 48] on div "Mark as unread" at bounding box center [678, 51] width 52 height 11
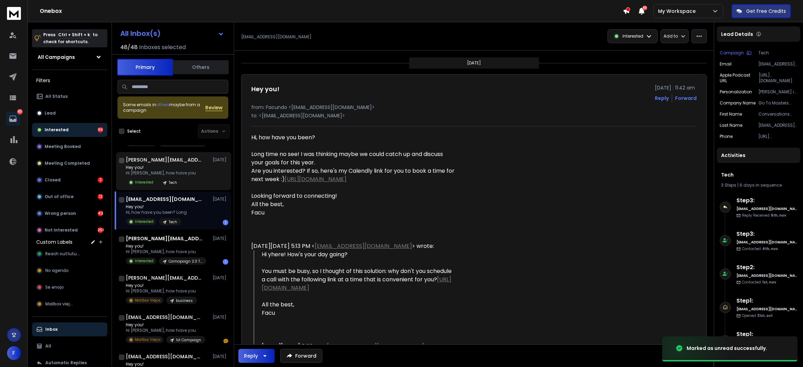
click at [183, 165] on div "Hey you! Hi Sarah, how have you Interested Tech" at bounding box center [177, 175] width 102 height 21
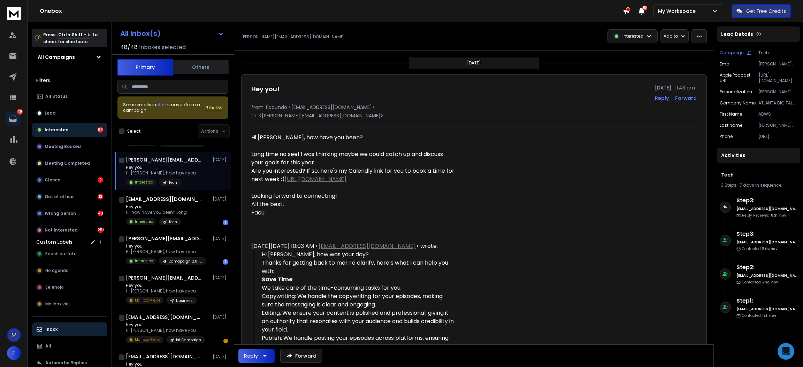
click at [699, 37] on icon "button" at bounding box center [699, 36] width 6 height 6
click at [697, 49] on div "Mark as unread" at bounding box center [678, 51] width 46 height 7
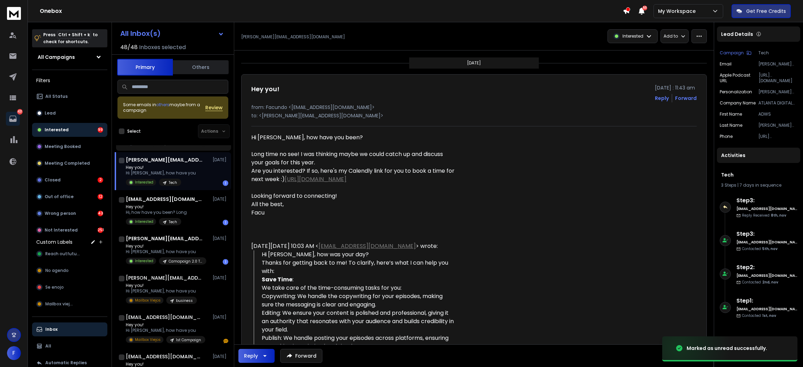
scroll to position [3393, 0]
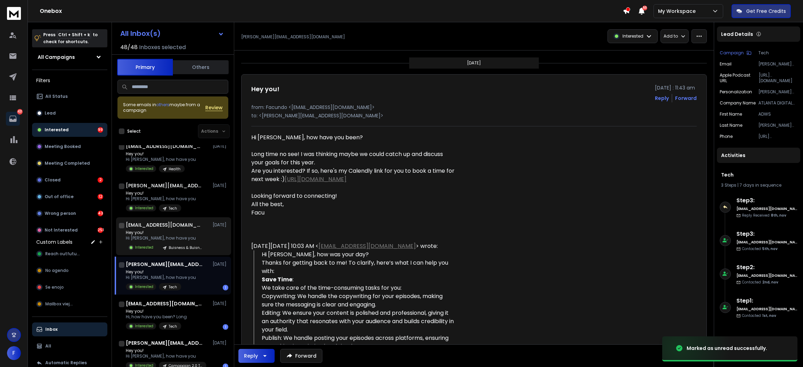
click at [198, 225] on div "info@the-nlg.com 10 Feb Hey you! Hi Jaison, how have you Interested Buisness & …" at bounding box center [177, 237] width 102 height 30
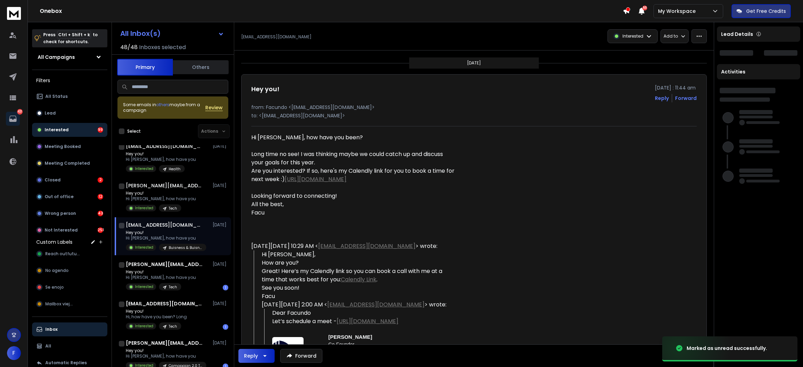
click at [699, 37] on icon "button" at bounding box center [699, 36] width 6 height 6
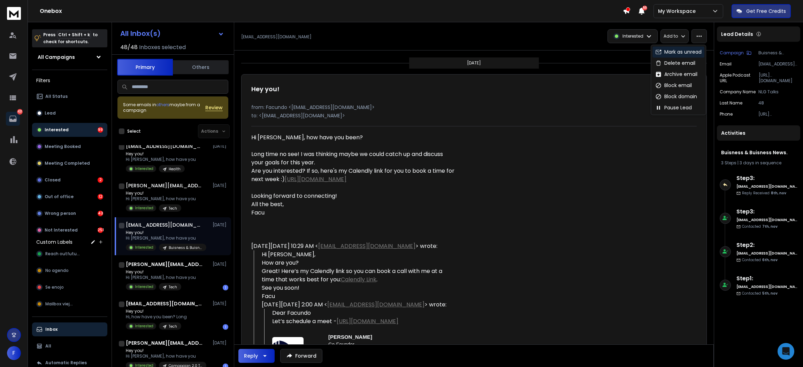
click at [685, 49] on div "Mark as unread" at bounding box center [678, 51] width 46 height 7
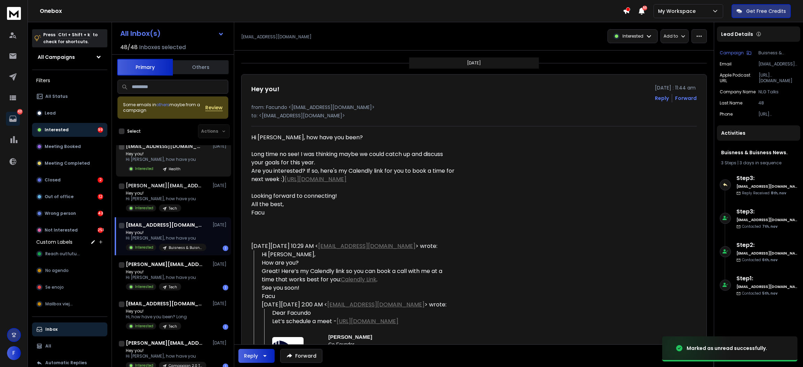
scroll to position [3341, 0]
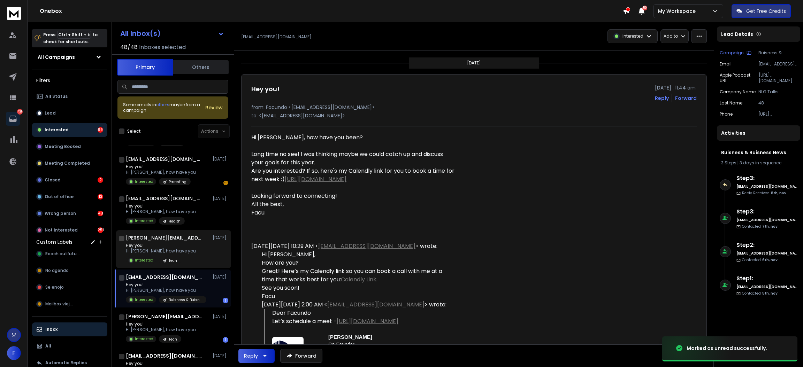
click at [192, 243] on div "Hey you! Hi Milo, how have you Interested Tech" at bounding box center [177, 253] width 102 height 21
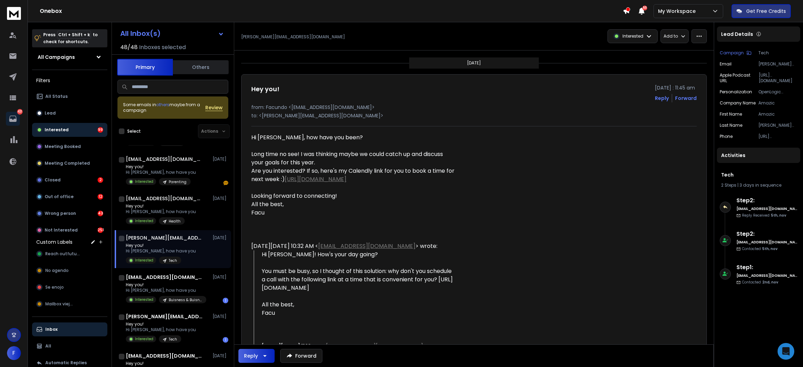
click at [702, 36] on button "button" at bounding box center [698, 36] width 15 height 14
click at [698, 49] on div "Mark as unread" at bounding box center [678, 51] width 46 height 7
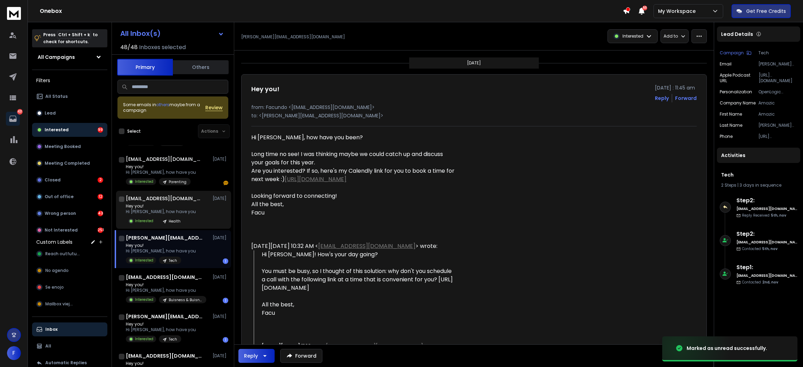
click at [208, 203] on div "Hey you! Hi Heather, how have you Interested Health" at bounding box center [177, 213] width 102 height 21
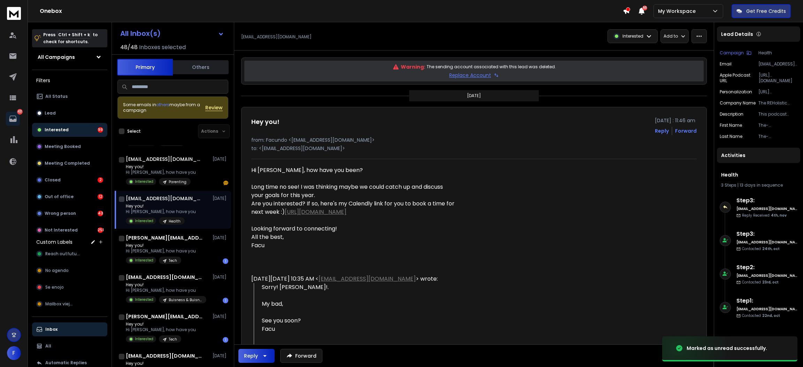
click at [621, 33] on div "Interested" at bounding box center [631, 36] width 49 height 13
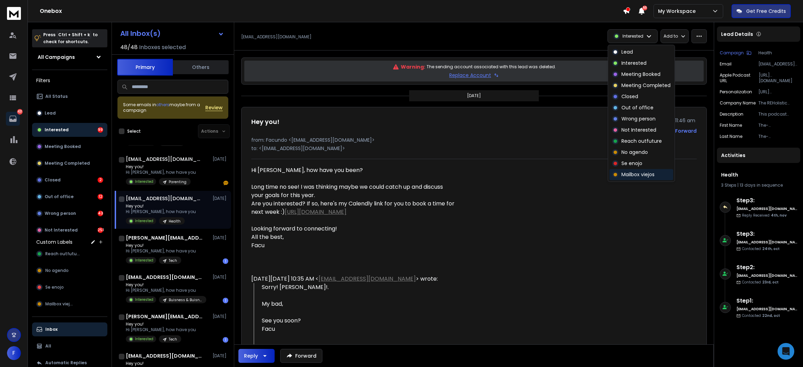
click at [637, 171] on p "Mailbox viejos" at bounding box center [637, 174] width 33 height 7
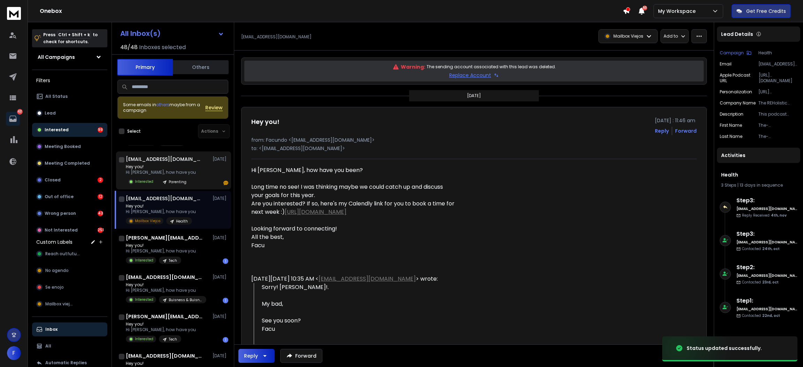
click at [195, 156] on div "amyvlewis@gmail.com 10 Feb" at bounding box center [177, 159] width 102 height 7
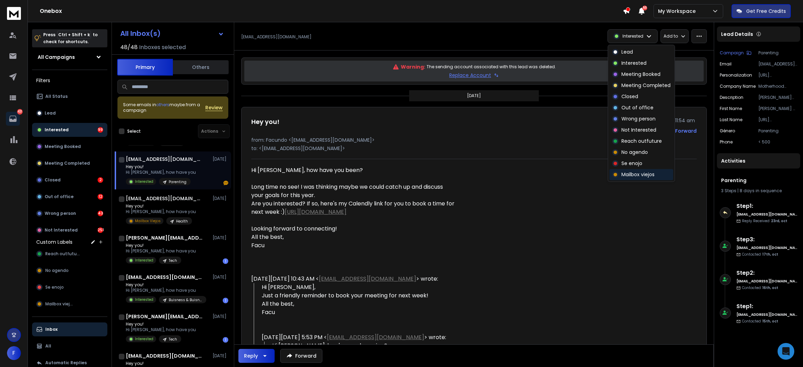
click at [622, 173] on p "Mailbox viejos" at bounding box center [637, 174] width 33 height 7
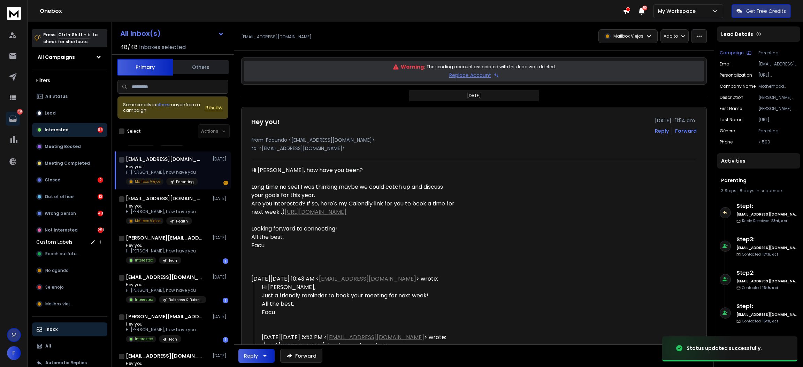
scroll to position [3289, 0]
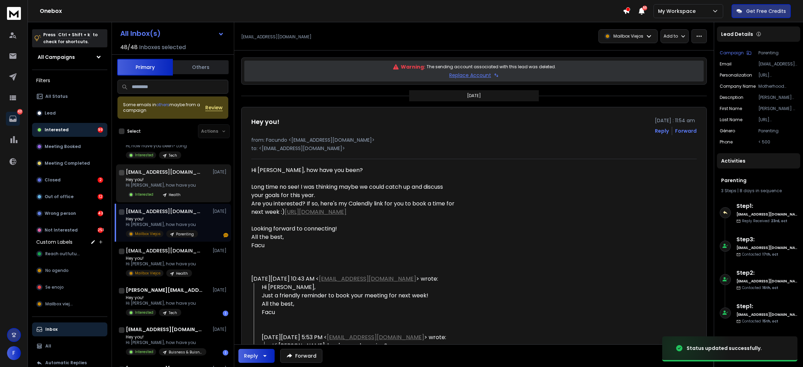
click at [171, 187] on div "Hey you! Hi Leslie, how have you Interested Health" at bounding box center [161, 187] width 70 height 21
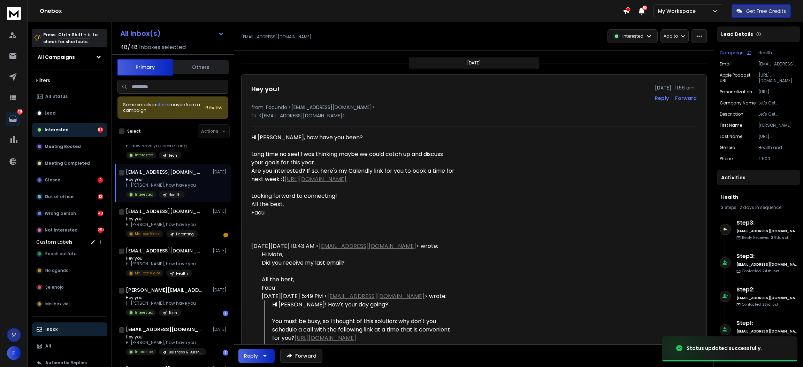
click at [697, 38] on icon "button" at bounding box center [699, 36] width 6 height 6
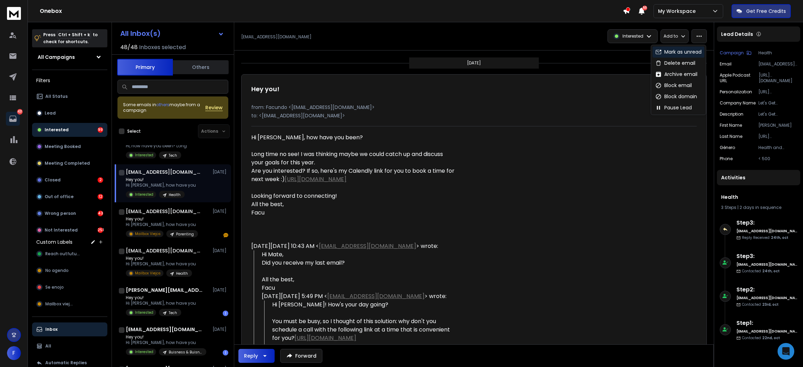
click at [673, 49] on div "Mark as unread" at bounding box center [678, 51] width 46 height 7
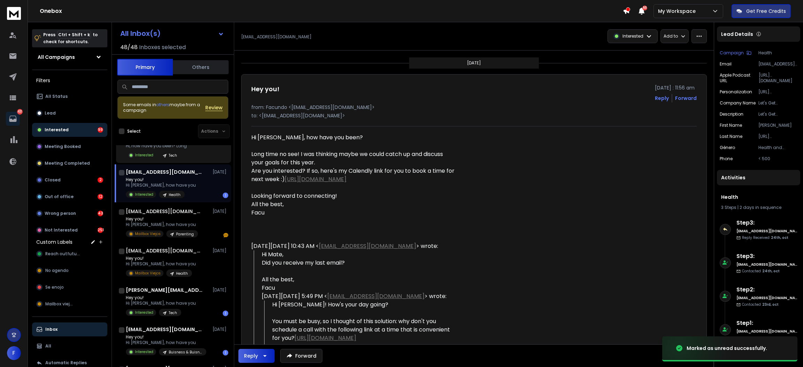
scroll to position [3236, 0]
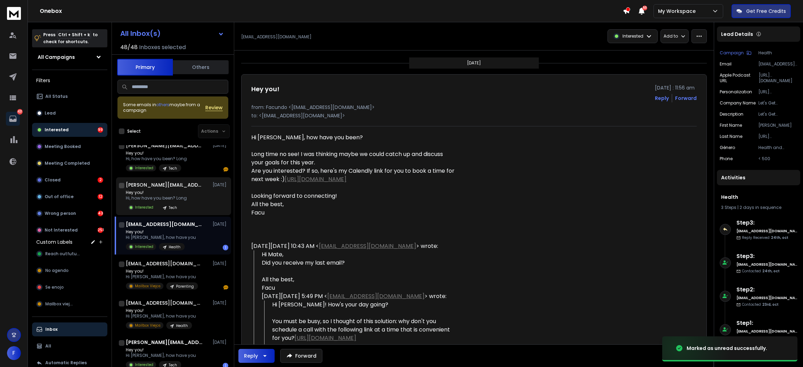
click at [195, 194] on div "Hey you! Hi, how have you been? Long Interested Tech" at bounding box center [177, 200] width 102 height 21
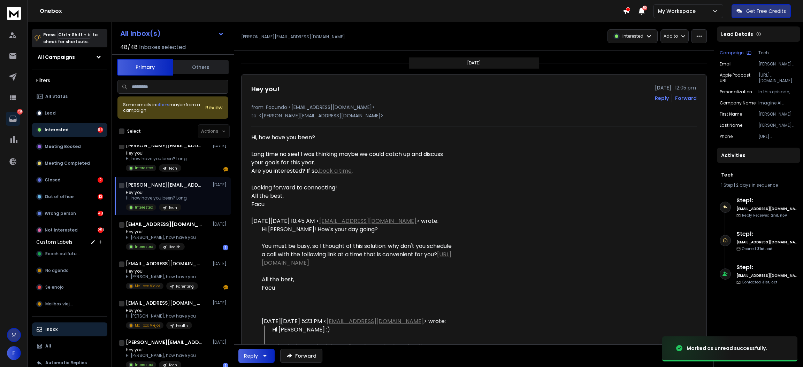
click at [696, 38] on icon "button" at bounding box center [699, 36] width 6 height 6
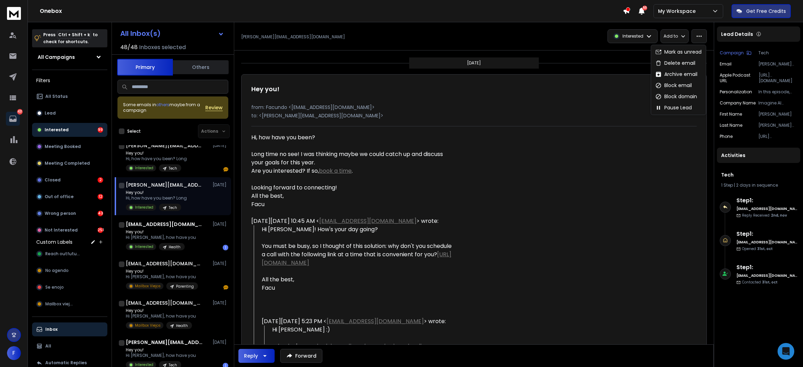
click at [691, 54] on div "Mark as unread" at bounding box center [678, 51] width 46 height 7
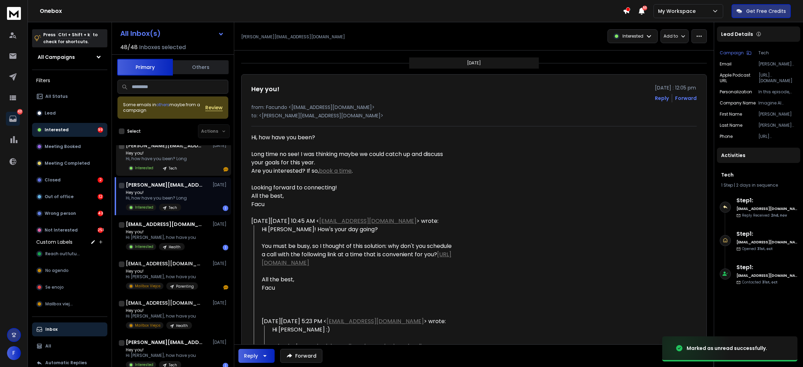
scroll to position [3184, 0]
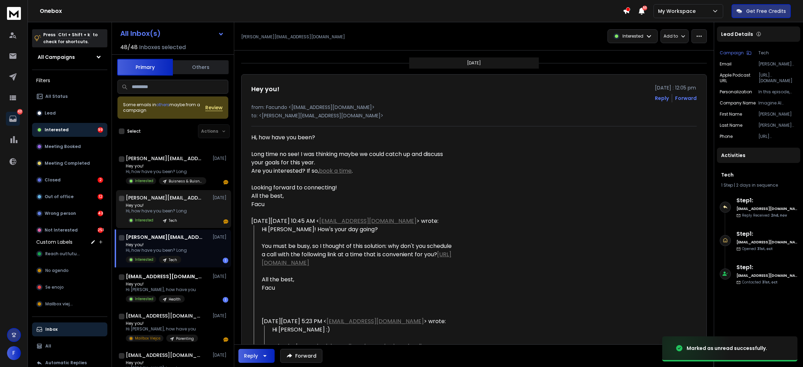
click at [187, 220] on div "Hey you! Hi, how have you been? Long Interested Tech" at bounding box center [177, 213] width 102 height 21
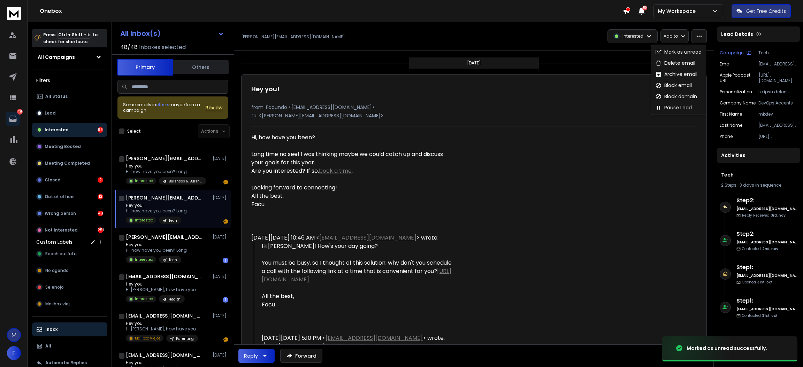
click at [695, 41] on button "button" at bounding box center [698, 36] width 15 height 14
click at [693, 52] on div "Mark as unread" at bounding box center [678, 51] width 46 height 7
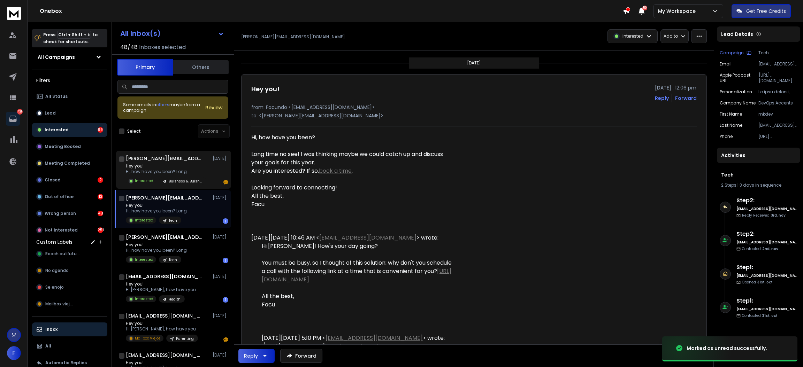
scroll to position [3132, 0]
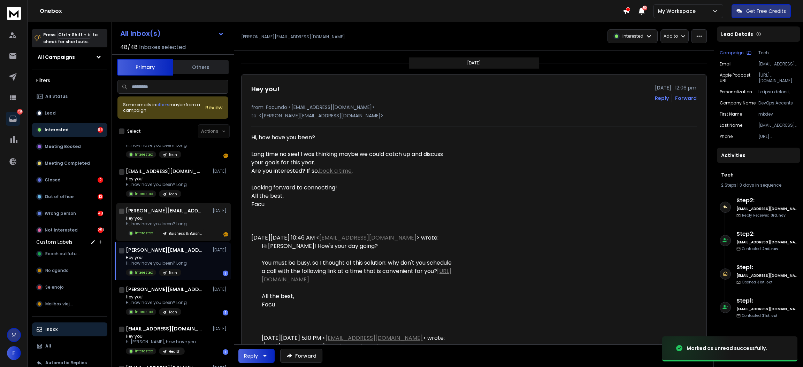
click at [201, 221] on p "Hi, how have you been? Long" at bounding box center [166, 224] width 80 height 6
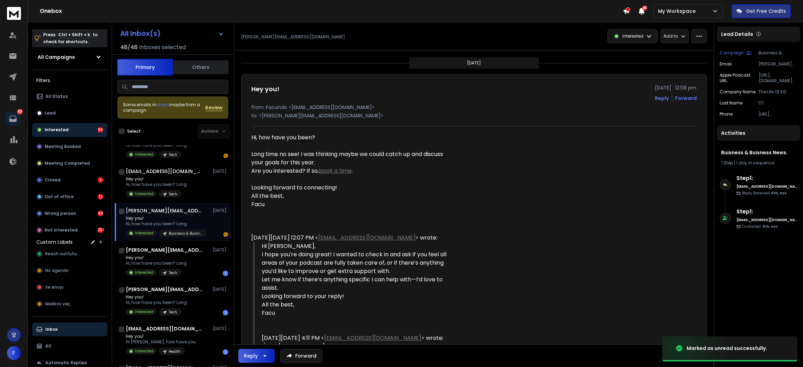
click at [699, 36] on icon "button" at bounding box center [699, 36] width 6 height 6
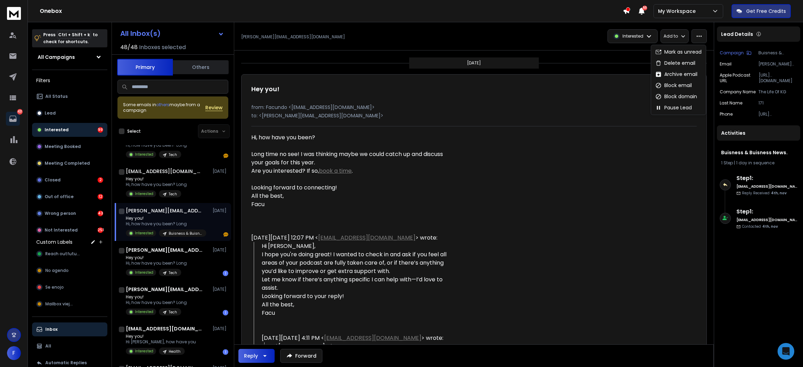
click at [698, 48] on div "Mark as unread" at bounding box center [678, 51] width 52 height 11
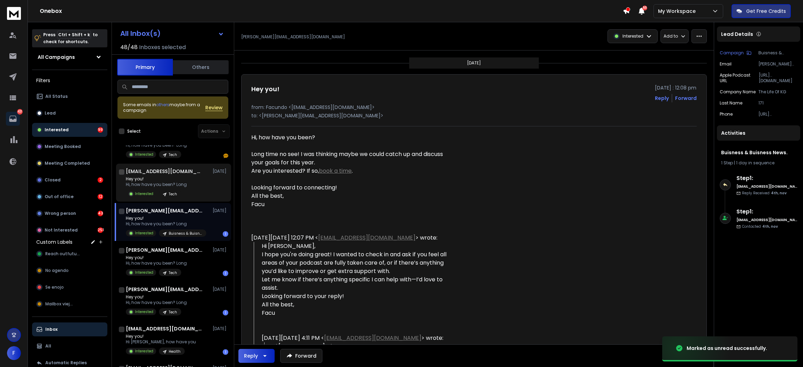
scroll to position [3080, 0]
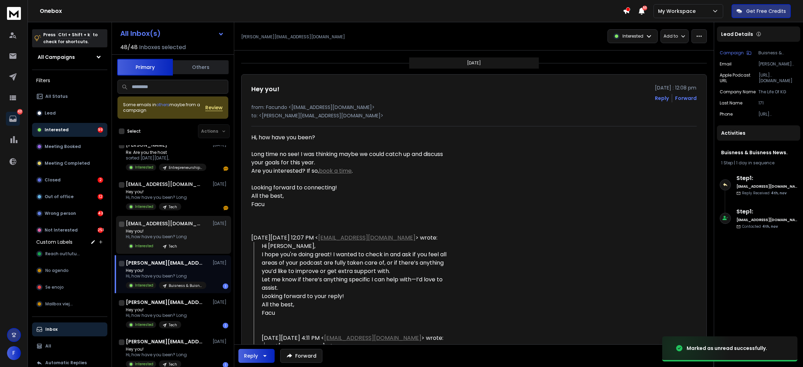
click at [193, 235] on div "Hey you! Hi, how have you been? Long Interested Tech" at bounding box center [177, 239] width 102 height 21
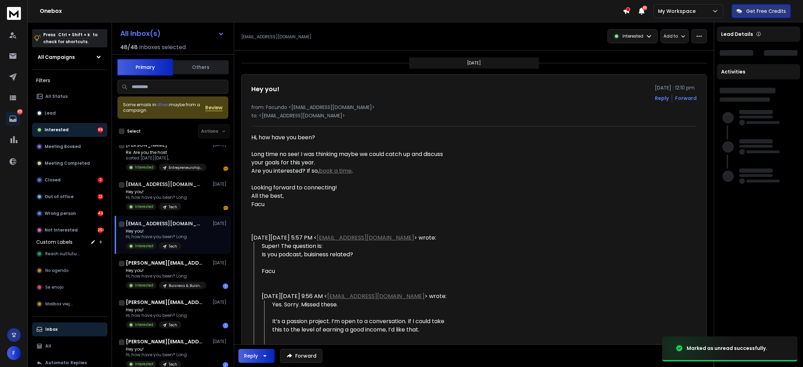
click at [698, 39] on icon "button" at bounding box center [699, 36] width 6 height 6
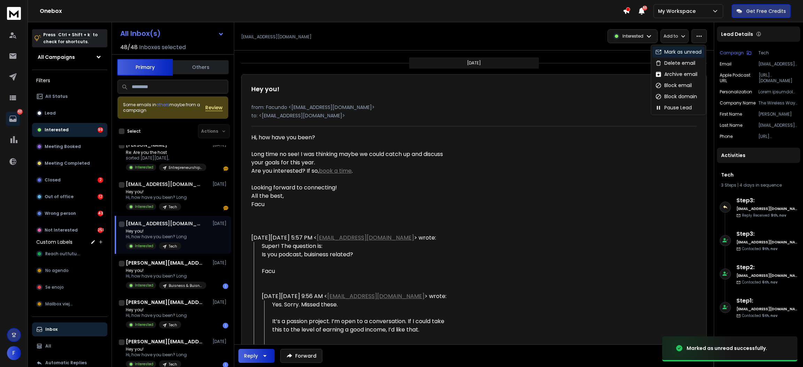
click at [699, 52] on div "Mark as unread" at bounding box center [678, 51] width 46 height 7
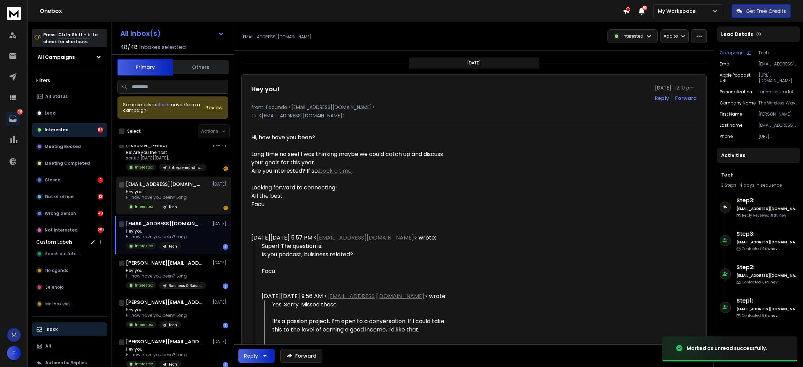
scroll to position [3027, 0]
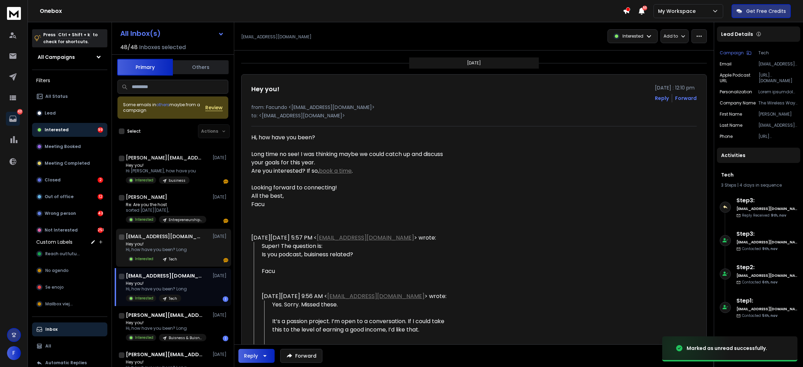
click at [201, 244] on div "Hey you! Hi, how have you been? Long Interested Tech" at bounding box center [177, 251] width 102 height 21
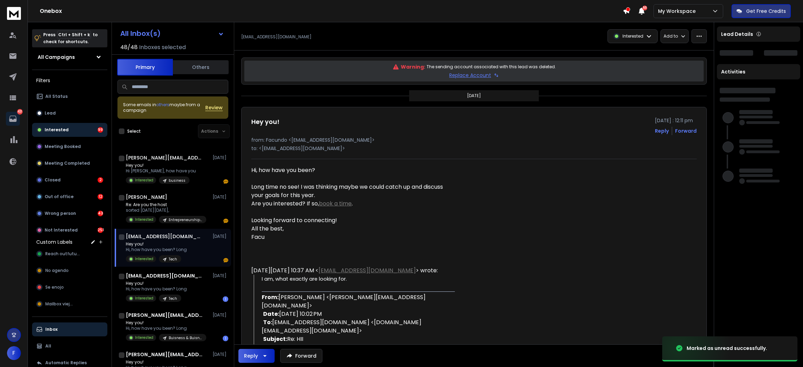
click at [642, 38] on p "Interested" at bounding box center [632, 36] width 21 height 6
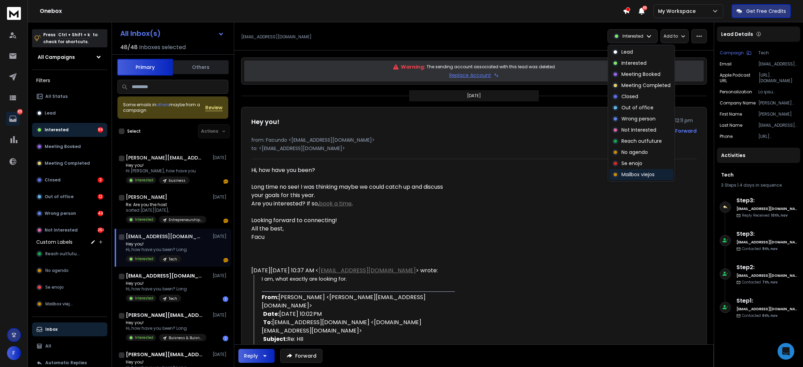
click at [621, 173] on p "Mailbox viejos" at bounding box center [637, 174] width 33 height 7
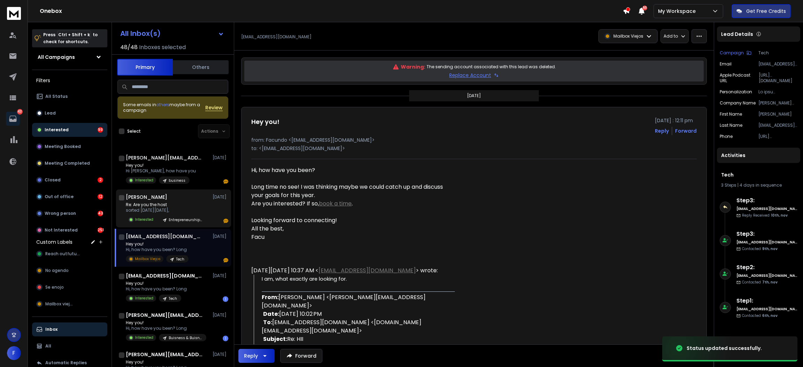
click at [202, 194] on div "Ally Wilkerson 10 Feb" at bounding box center [177, 197] width 102 height 7
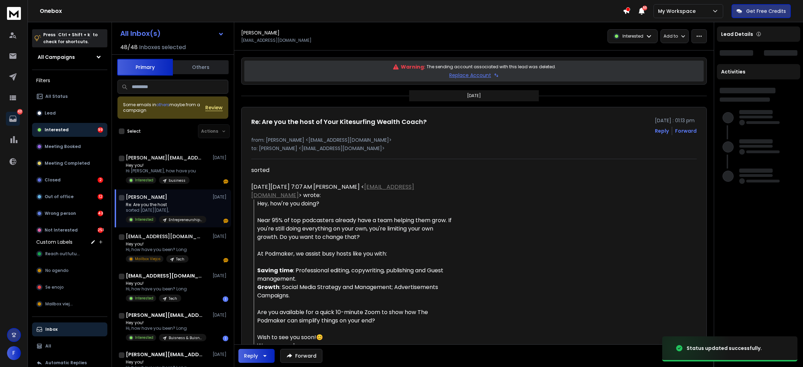
click at [616, 35] on div at bounding box center [616, 36] width 6 height 6
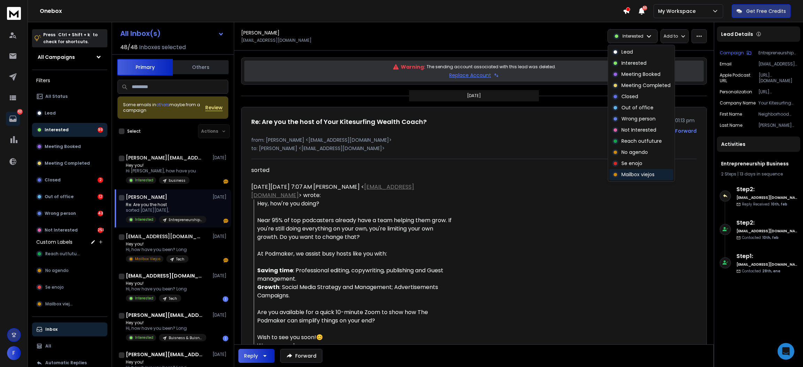
click at [622, 173] on p "Mailbox viejos" at bounding box center [637, 174] width 33 height 7
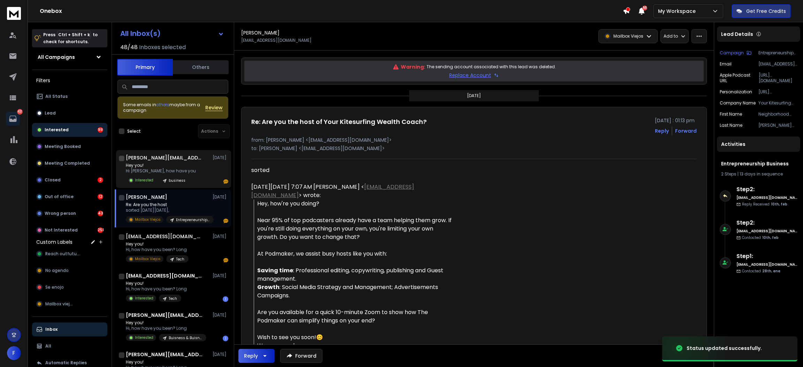
scroll to position [2975, 0]
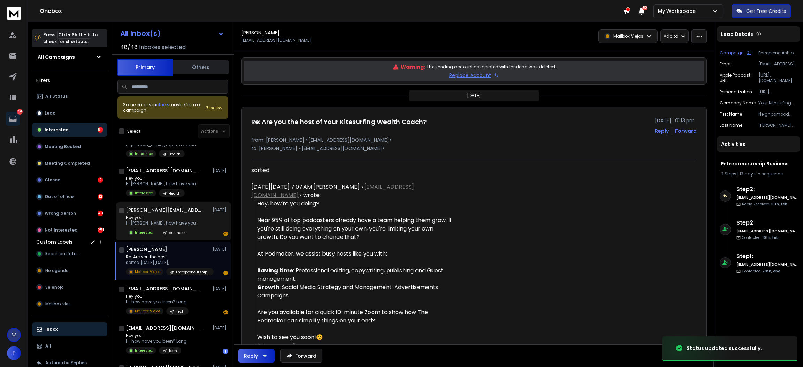
click at [186, 221] on p "Hi Karl, how have you" at bounding box center [161, 223] width 70 height 6
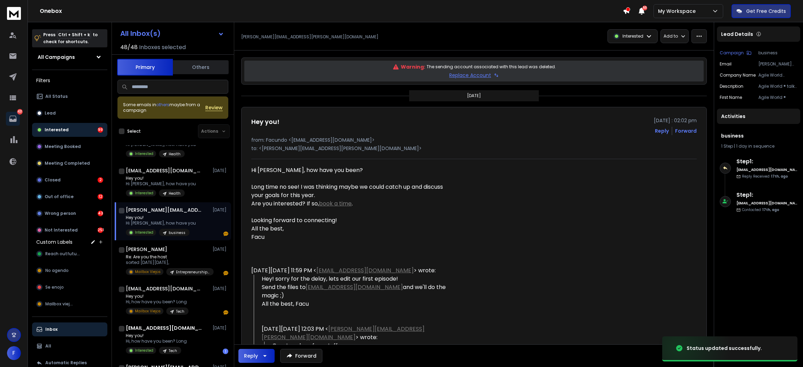
click at [624, 36] on p "Interested" at bounding box center [632, 36] width 21 height 6
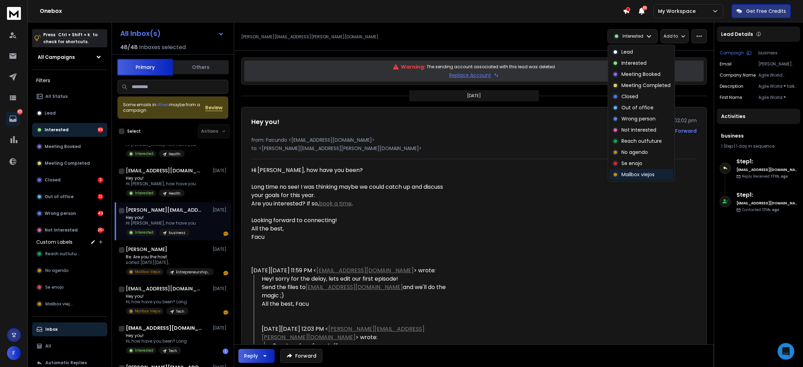
click at [626, 173] on p "Mailbox viejos" at bounding box center [637, 174] width 33 height 7
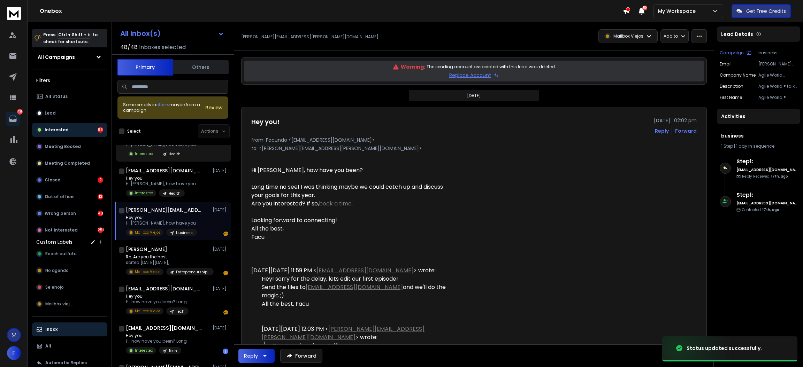
scroll to position [2923, 0]
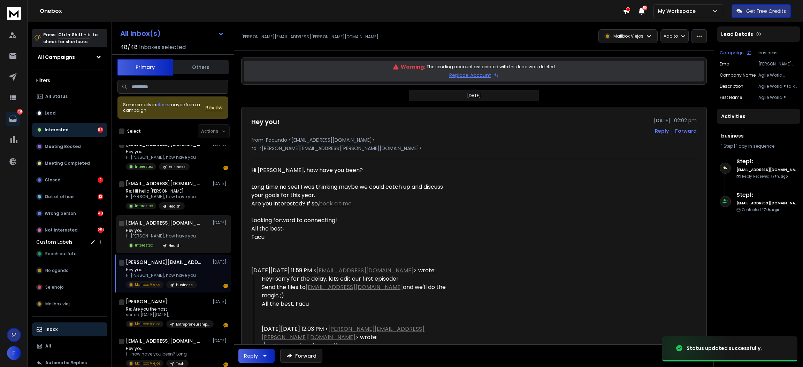
click at [187, 219] on h1 "tonikiasteans@gmail.com" at bounding box center [164, 222] width 77 height 7
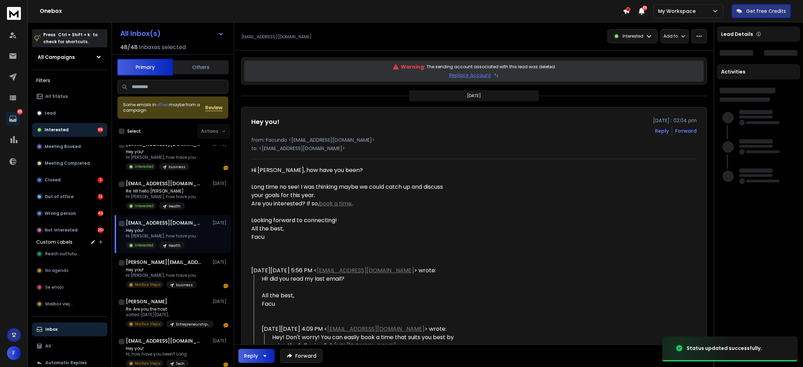
click at [632, 32] on div "Interested" at bounding box center [631, 36] width 49 height 13
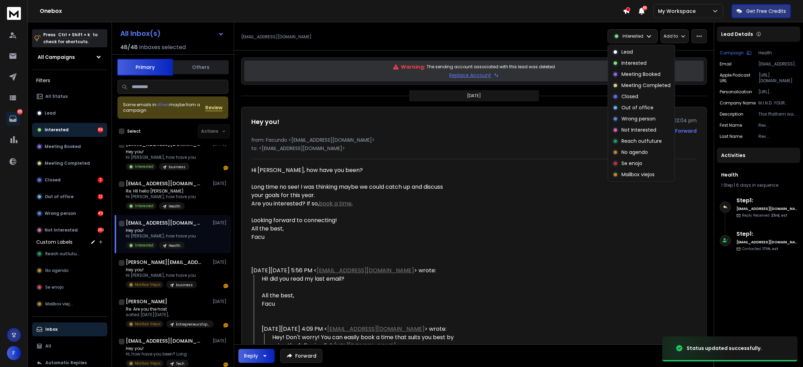
click at [636, 34] on p "Interested" at bounding box center [632, 36] width 21 height 6
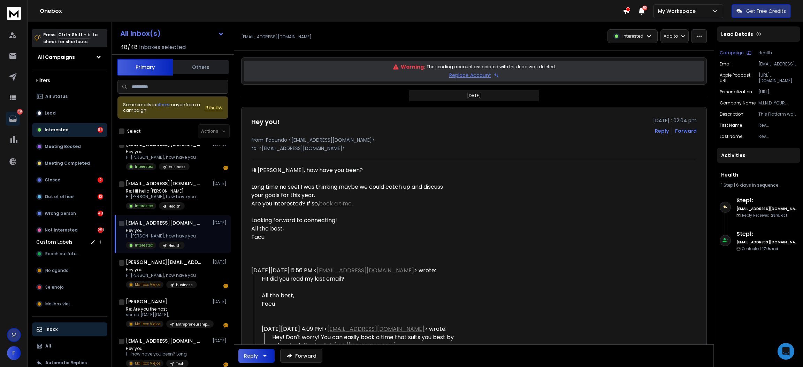
click at [624, 34] on p "Interested" at bounding box center [632, 36] width 21 height 6
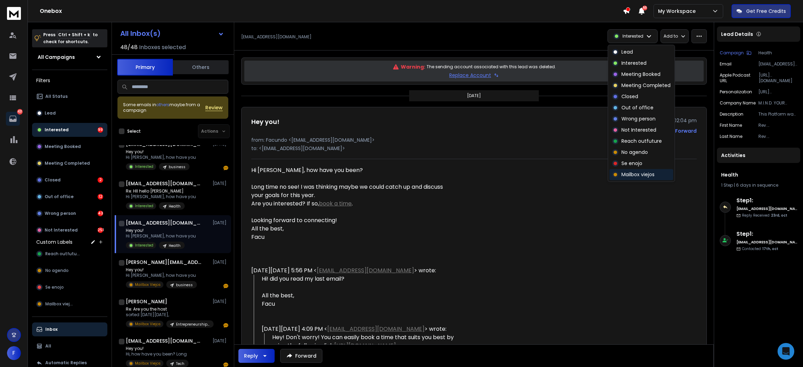
click at [638, 176] on p "Mailbox viejos" at bounding box center [637, 174] width 33 height 7
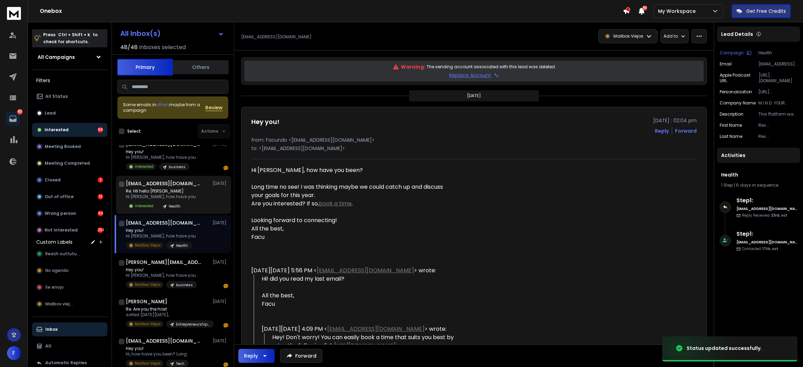
scroll to position [2871, 0]
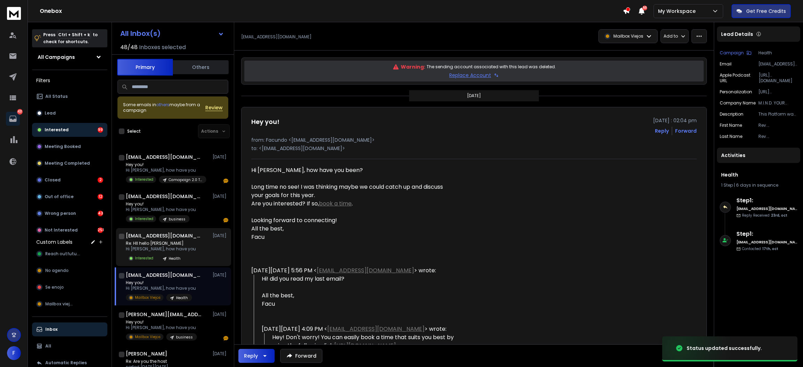
click at [187, 242] on div "Re: HII hello Gochi Ossai Hi Gochi, how have you Interested Health" at bounding box center [177, 251] width 102 height 21
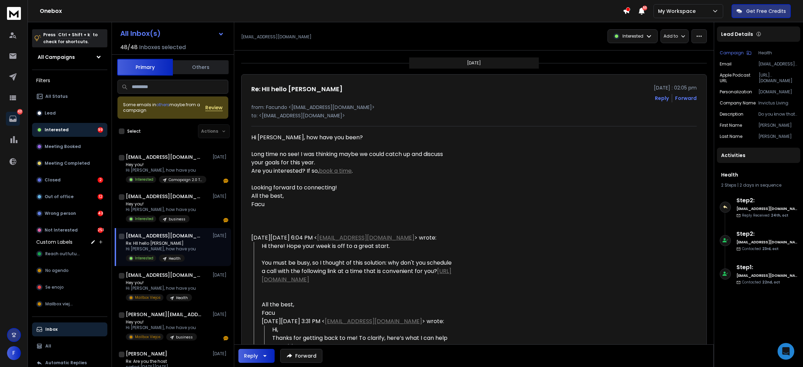
click at [701, 39] on button "button" at bounding box center [698, 36] width 15 height 14
click at [694, 52] on div "Mark as unread" at bounding box center [678, 51] width 46 height 7
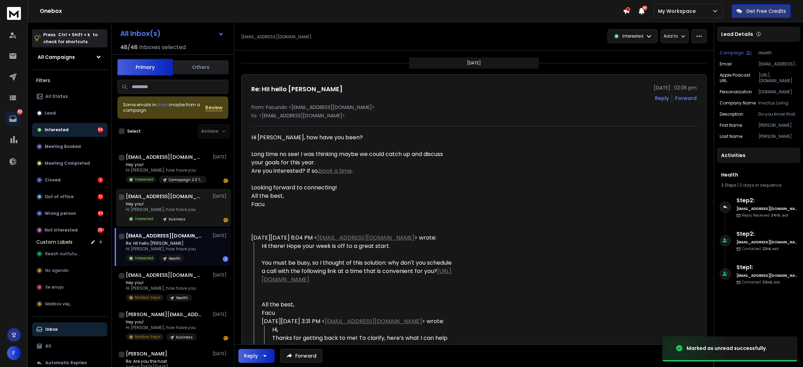
click at [183, 201] on p "Hey you!" at bounding box center [161, 204] width 70 height 6
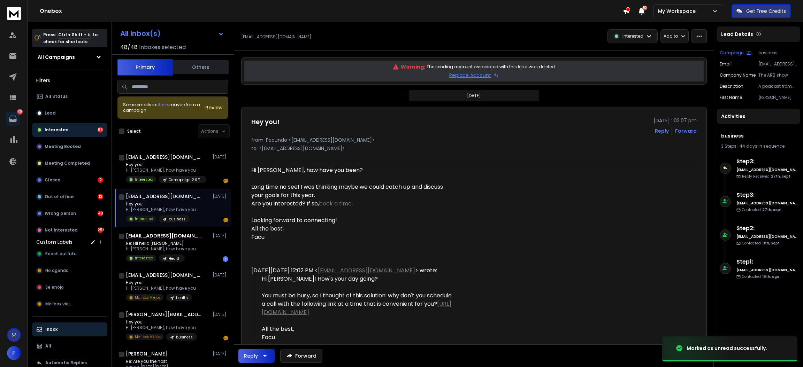
click at [642, 37] on p "Interested" at bounding box center [632, 36] width 21 height 6
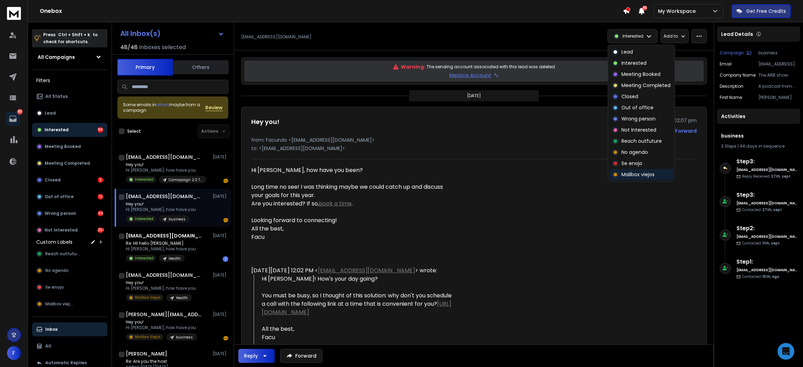
click at [633, 171] on p "Mailbox viejos" at bounding box center [637, 174] width 33 height 7
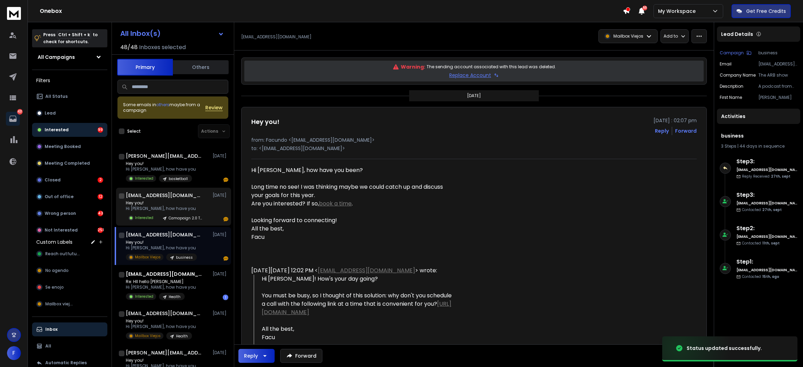
scroll to position [2818, 0]
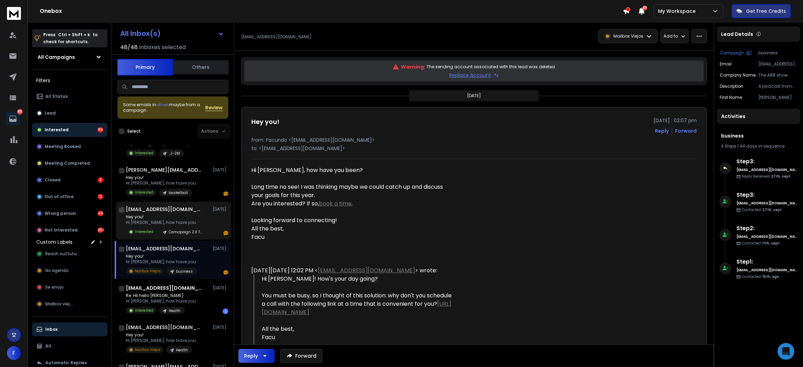
click at [196, 220] on p "Hi Brandon, how have you" at bounding box center [166, 223] width 80 height 6
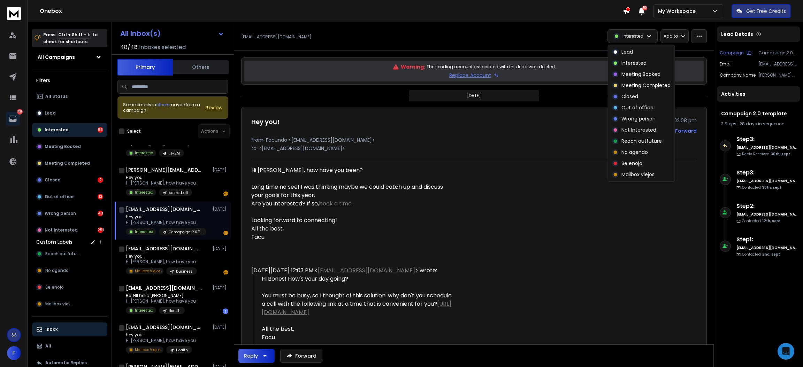
click at [621, 33] on div "Interested" at bounding box center [631, 36] width 49 height 13
click at [626, 175] on p "Mailbox viejos" at bounding box center [637, 174] width 33 height 7
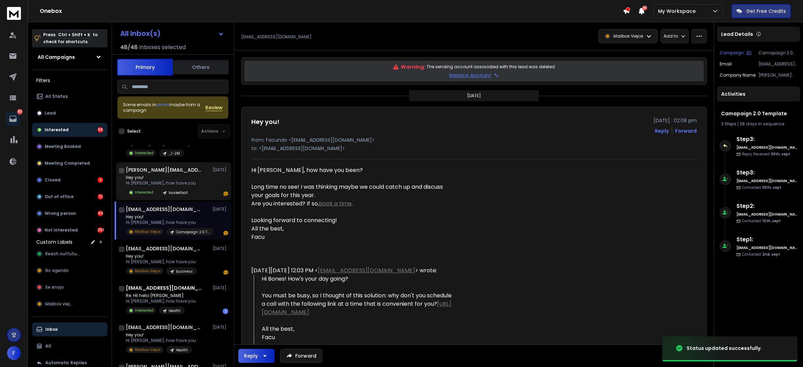
click at [181, 169] on h1 "troy.wallace@stayonthecourt.com" at bounding box center [164, 170] width 77 height 7
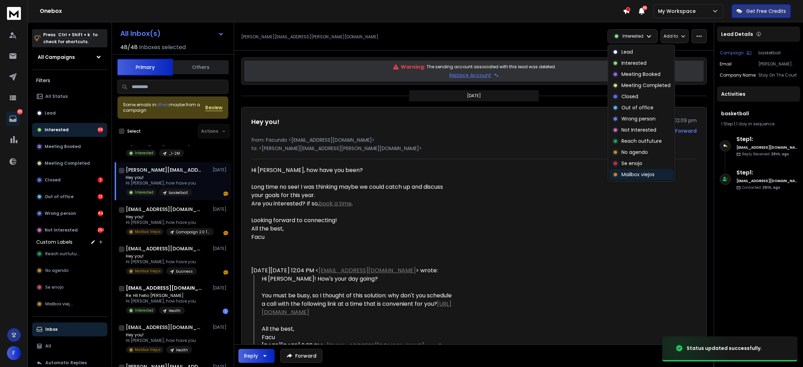
click at [643, 177] on p "Mailbox viejos" at bounding box center [637, 174] width 33 height 7
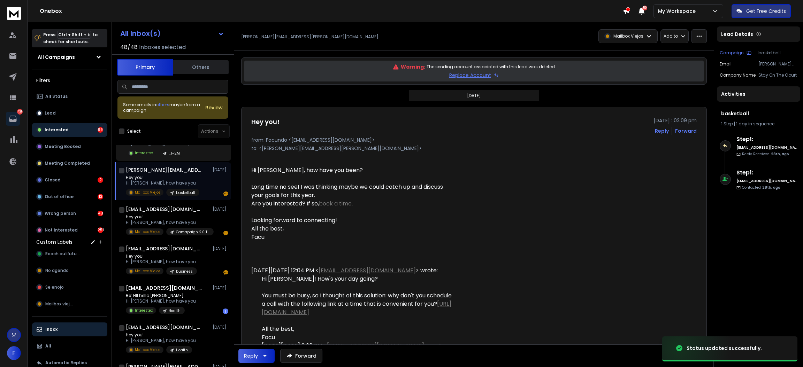
scroll to position [2714, 0]
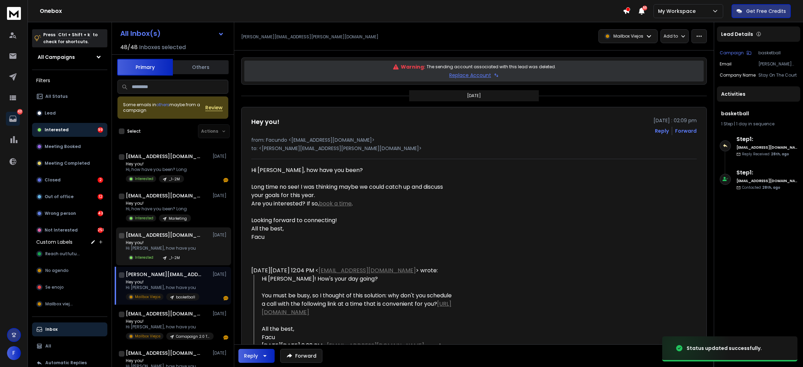
click at [198, 246] on div "Hey you! Hi Chris, how have you Interested _1-2M" at bounding box center [177, 250] width 102 height 21
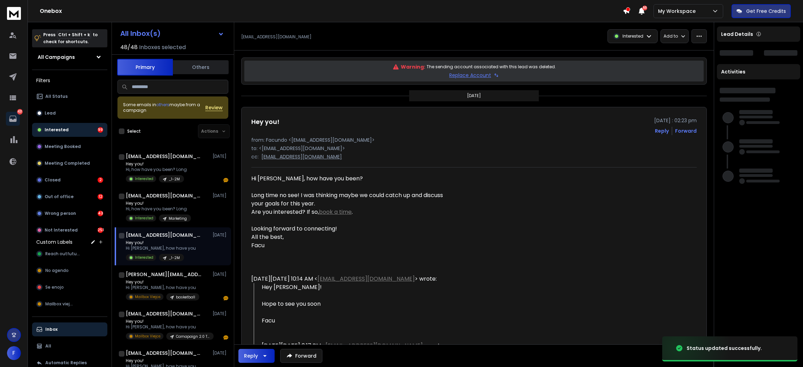
click at [619, 38] on div "Interested" at bounding box center [631, 36] width 49 height 13
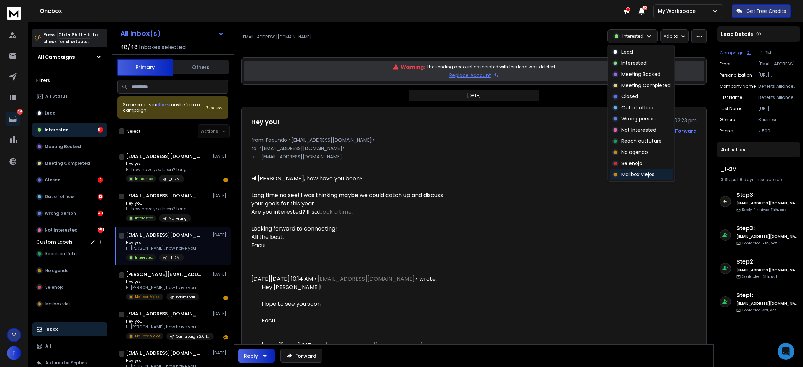
click at [611, 176] on div "Mailbox viejos" at bounding box center [641, 174] width 64 height 11
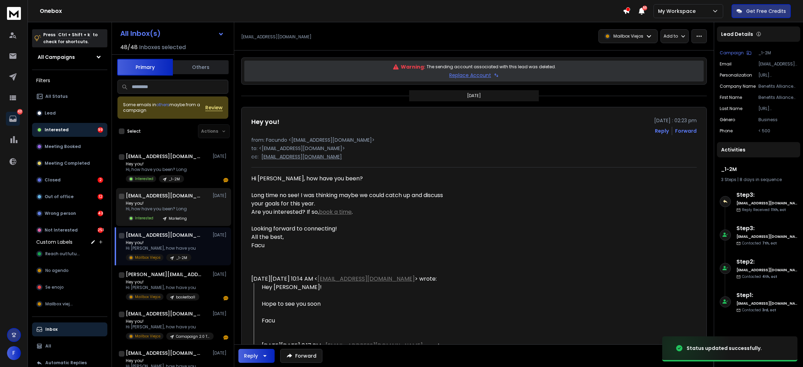
click at [208, 197] on div "info@pamperrypr.com 10 Feb Hey you! Hi, how have you been? Long Interested Mark…" at bounding box center [177, 207] width 102 height 30
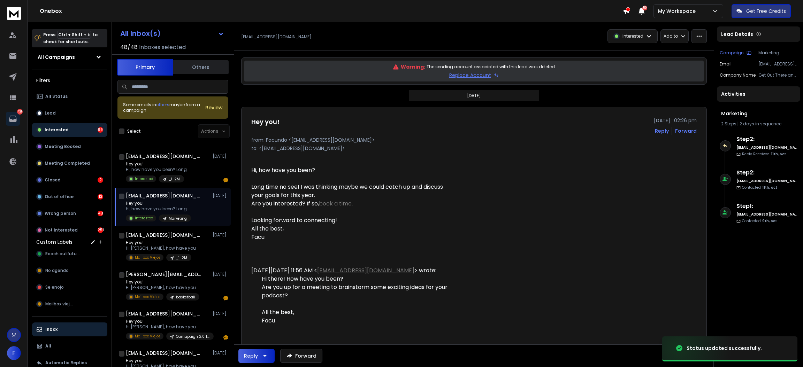
click at [617, 38] on div at bounding box center [616, 36] width 6 height 6
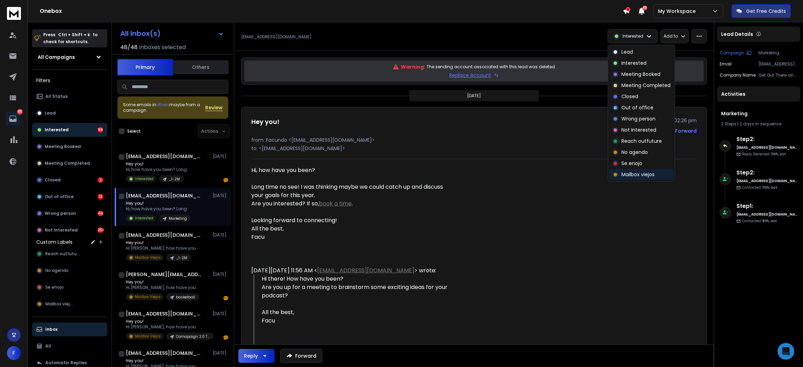
click at [634, 174] on p "Mailbox viejos" at bounding box center [637, 174] width 33 height 7
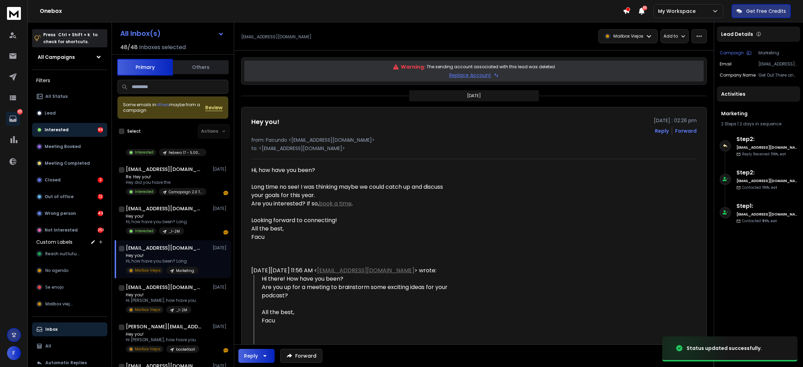
scroll to position [2609, 0]
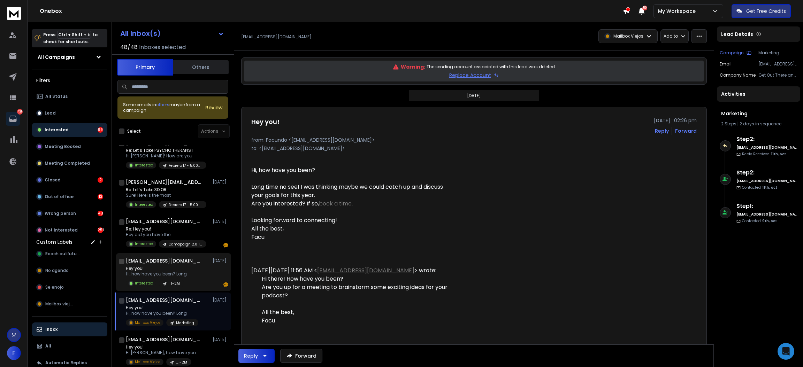
click at [189, 258] on h1 "[EMAIL_ADDRESS][DOMAIN_NAME]" at bounding box center [164, 260] width 77 height 7
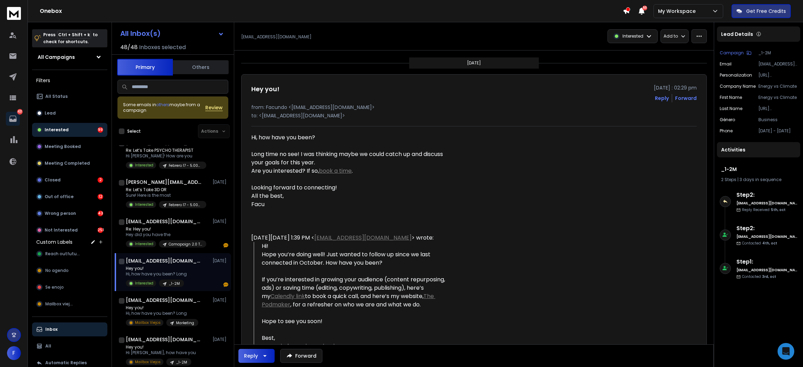
click at [696, 34] on icon "button" at bounding box center [699, 36] width 6 height 6
click at [688, 55] on div "Mark as unread" at bounding box center [678, 51] width 46 height 7
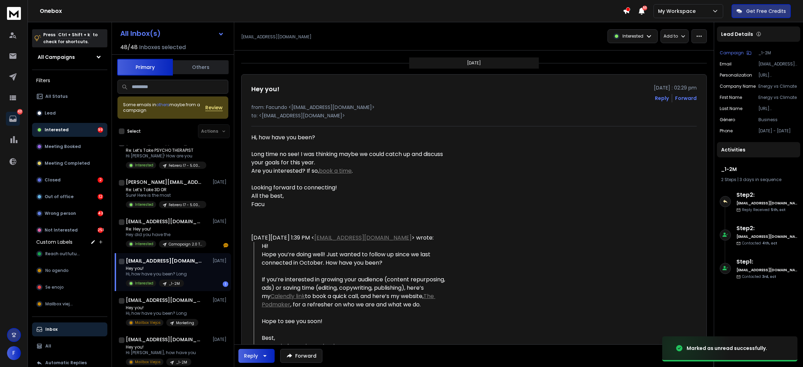
drag, startPoint x: 200, startPoint y: 233, endPoint x: 633, endPoint y: 137, distance: 443.4
click at [199, 233] on p "Hey did you have the" at bounding box center [166, 235] width 80 height 6
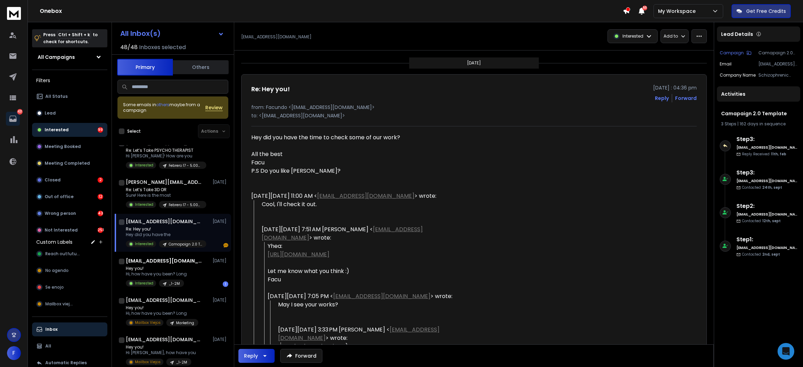
click at [699, 35] on icon "button" at bounding box center [699, 36] width 6 height 6
click at [691, 52] on div "Mark as unread" at bounding box center [678, 51] width 46 height 7
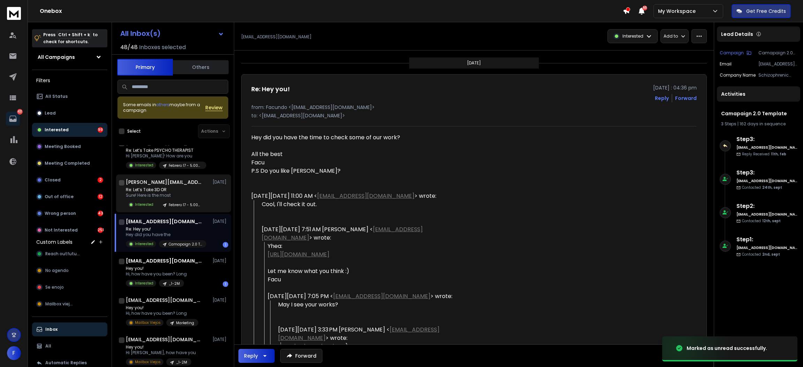
click at [188, 193] on p "Sure! Here is the most" at bounding box center [166, 196] width 80 height 6
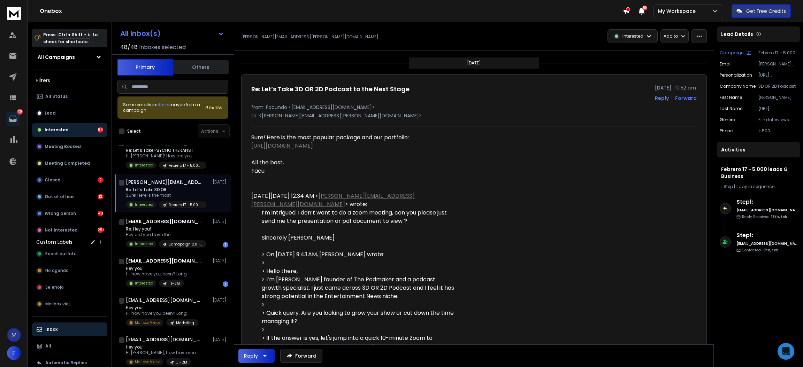
click at [705, 34] on button "button" at bounding box center [698, 36] width 15 height 14
click at [690, 51] on div "Mark as unread" at bounding box center [678, 51] width 46 height 7
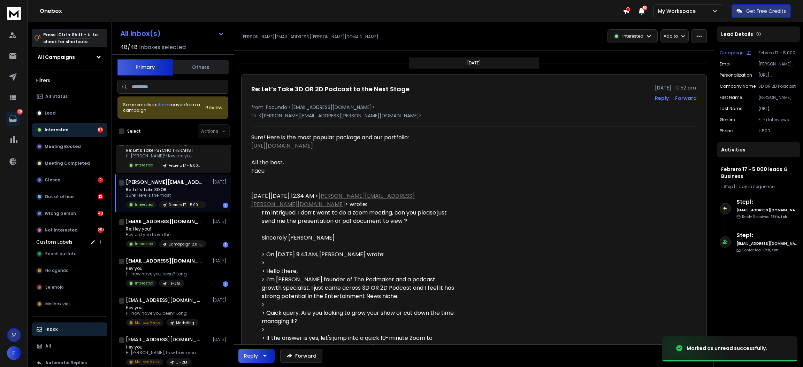
click at [175, 154] on p "Hi [PERSON_NAME]! How are you" at bounding box center [166, 156] width 80 height 6
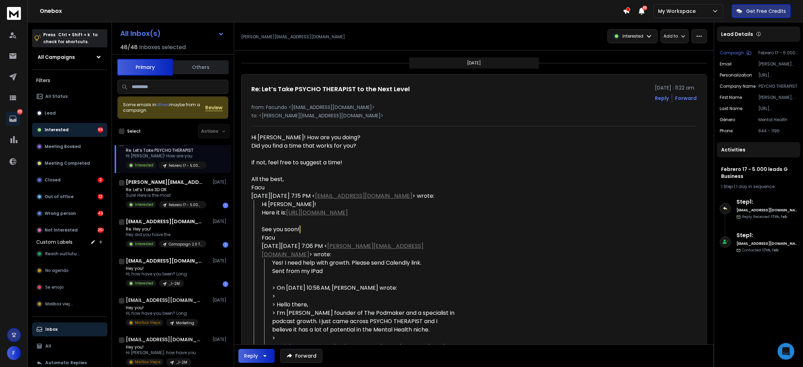
click at [704, 33] on button "button" at bounding box center [698, 36] width 15 height 14
click at [694, 47] on div "Mark as unread" at bounding box center [678, 51] width 52 height 11
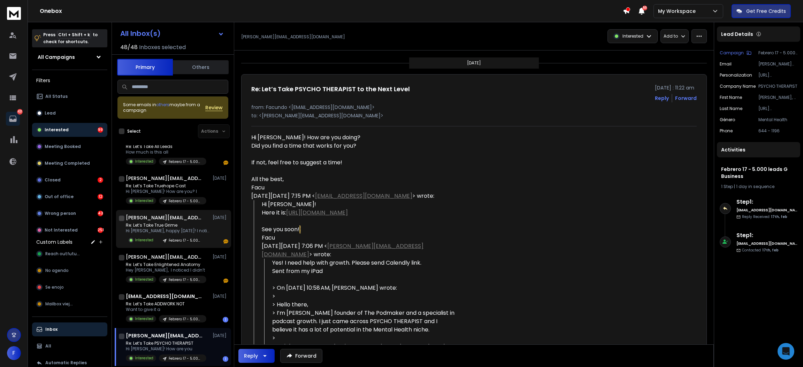
scroll to position [2400, 0]
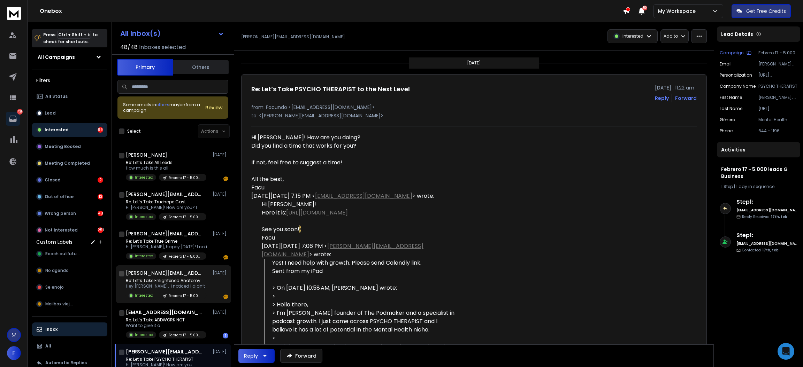
click at [186, 278] on p "Re: Let’s Take Enlightened Anatomy" at bounding box center [166, 281] width 80 height 6
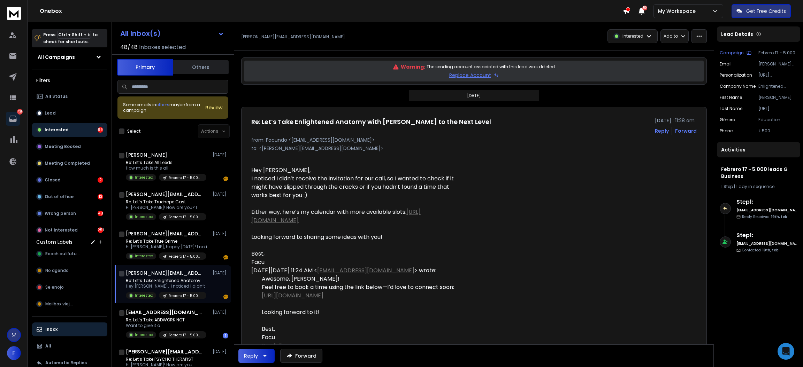
click at [643, 39] on div "Interested" at bounding box center [631, 36] width 49 height 13
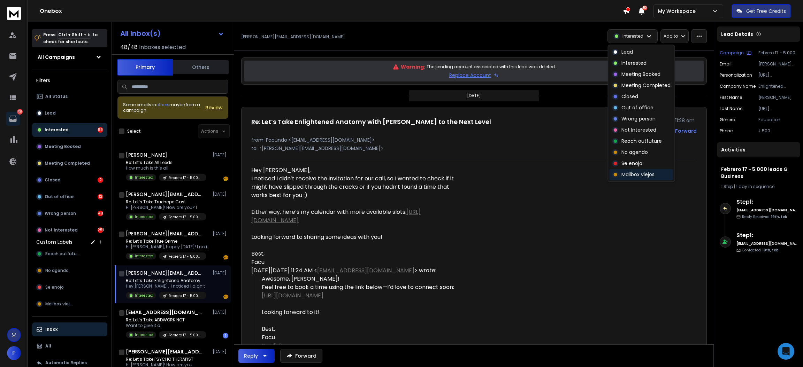
click at [615, 172] on span at bounding box center [615, 174] width 6 height 6
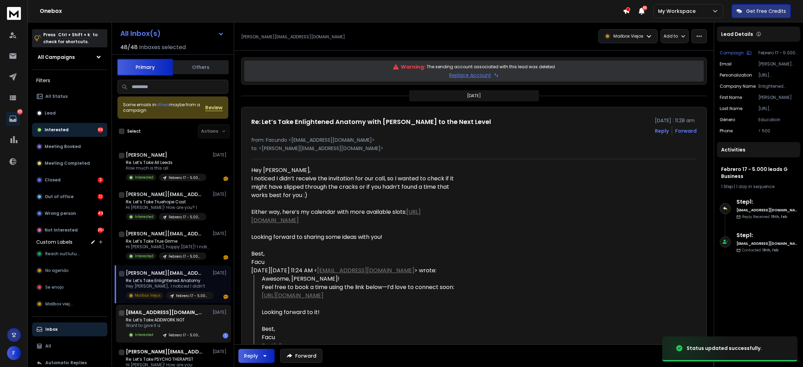
click at [175, 317] on p "Re: Let’s Take ADDWORK NOT" at bounding box center [166, 320] width 80 height 6
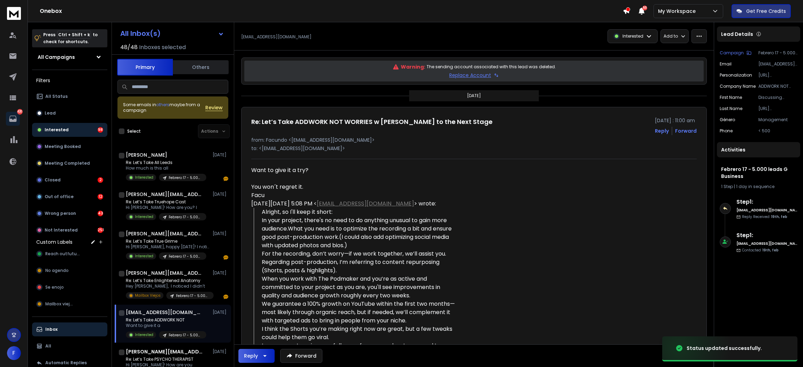
click at [626, 35] on p "Interested" at bounding box center [632, 36] width 21 height 6
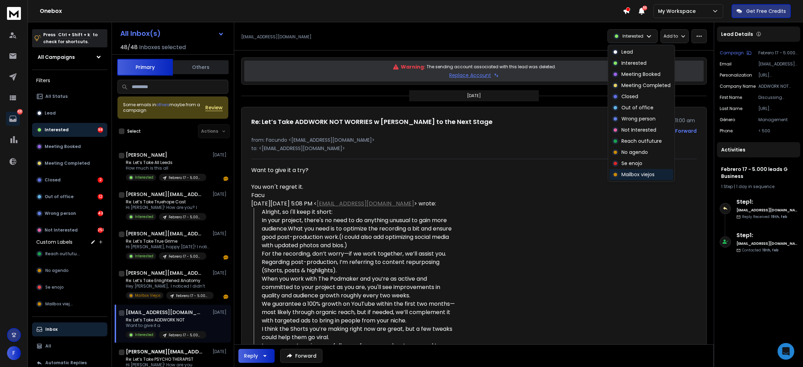
click at [615, 176] on span at bounding box center [615, 174] width 6 height 6
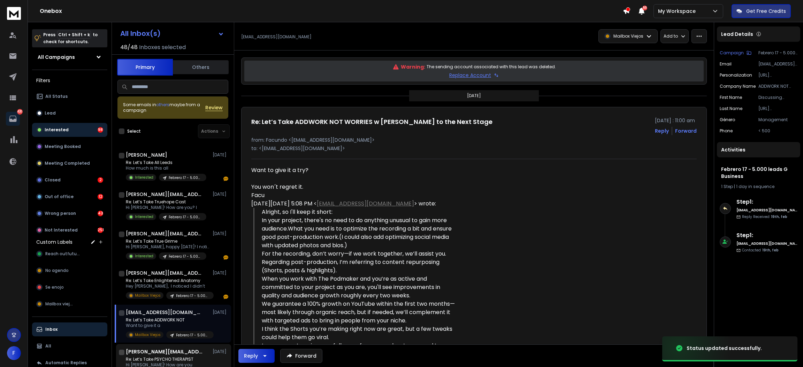
scroll to position [2453, 0]
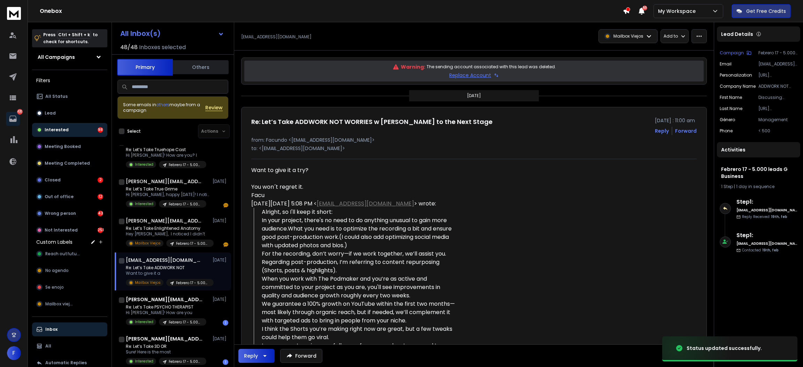
click at [180, 301] on div "renee@reneezavislaktherapy.com 18 Feb Re: Let’s Take PSYCHO THERAPIST Hi Renee!…" at bounding box center [177, 311] width 102 height 30
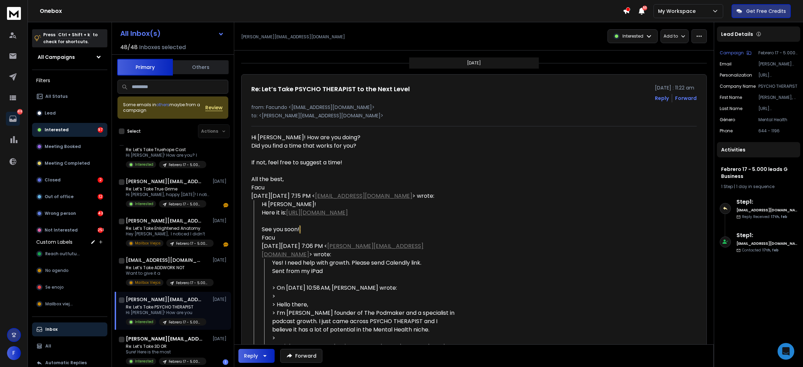
scroll to position [2505, 0]
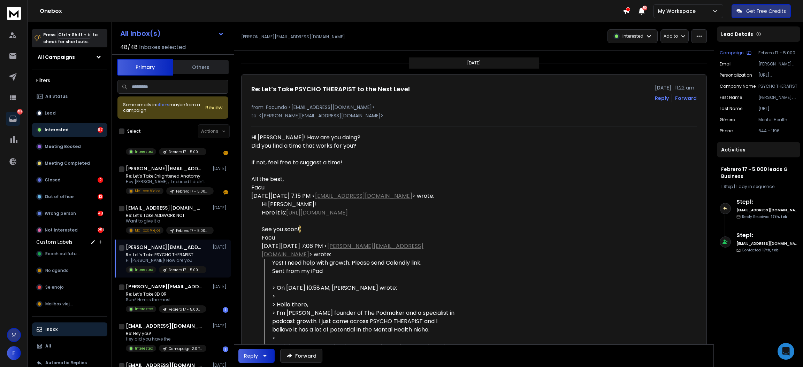
click at [699, 38] on icon "button" at bounding box center [699, 36] width 6 height 6
click at [696, 48] on div "Mark as unread" at bounding box center [678, 51] width 52 height 11
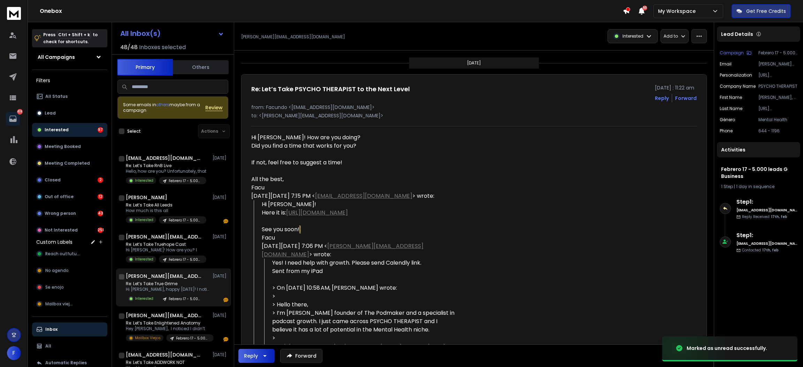
scroll to position [2348, 0]
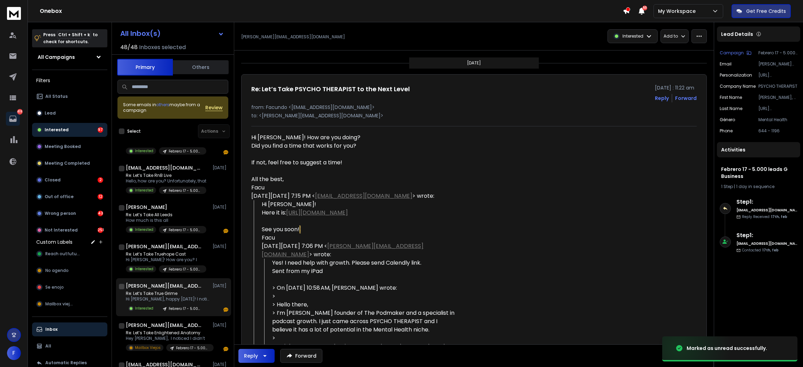
click at [198, 291] on p "Re: Let’s Take True Grime" at bounding box center [168, 294] width 84 height 6
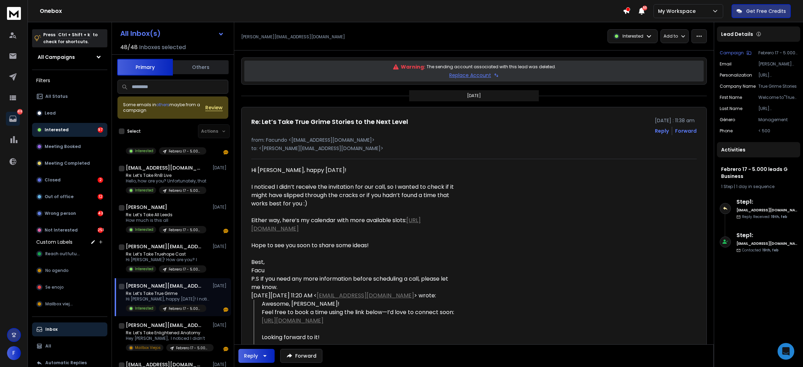
click at [617, 39] on div "Interested" at bounding box center [631, 36] width 49 height 13
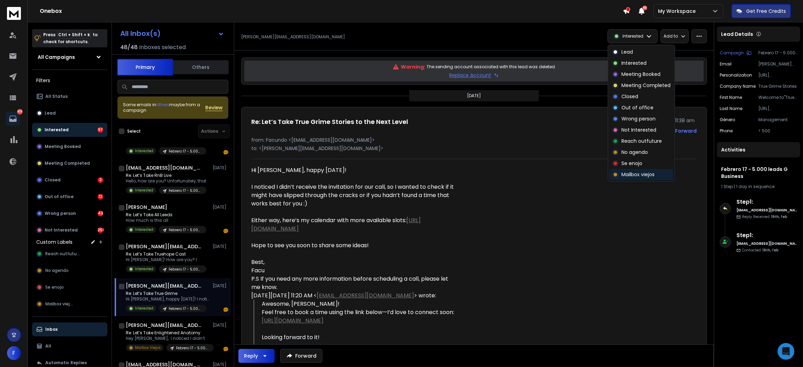
click at [622, 175] on p "Mailbox viejos" at bounding box center [637, 174] width 33 height 7
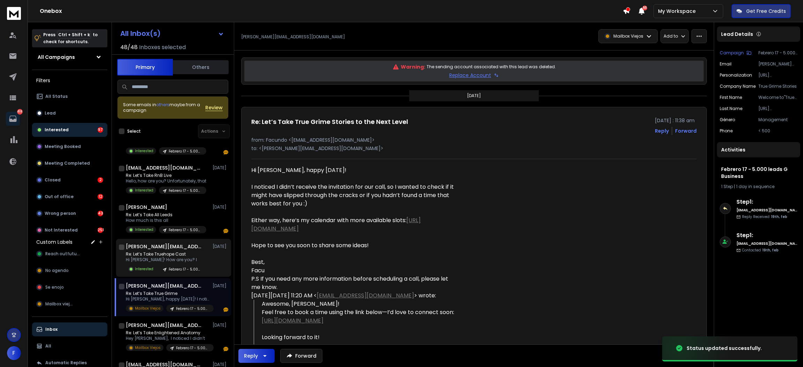
click at [180, 245] on h1 "[PERSON_NAME][EMAIL_ADDRESS][DOMAIN_NAME]" at bounding box center [164, 246] width 77 height 7
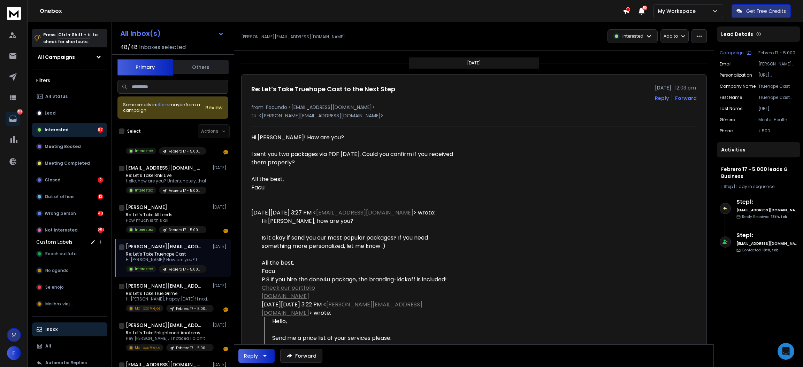
click at [699, 34] on icon "button" at bounding box center [699, 36] width 6 height 6
click at [693, 53] on div "Mark as unread" at bounding box center [678, 51] width 46 height 7
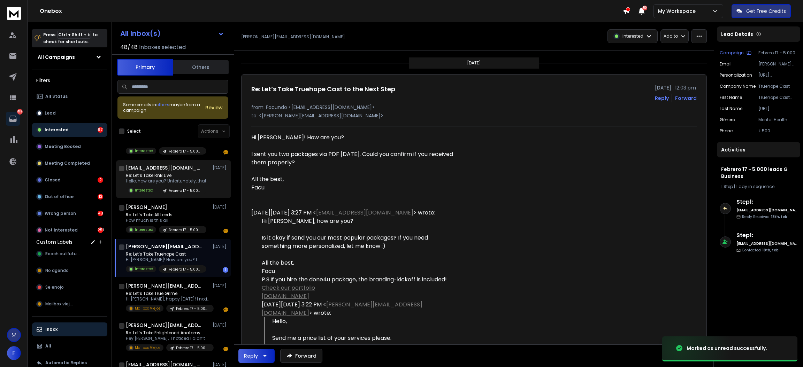
scroll to position [2296, 0]
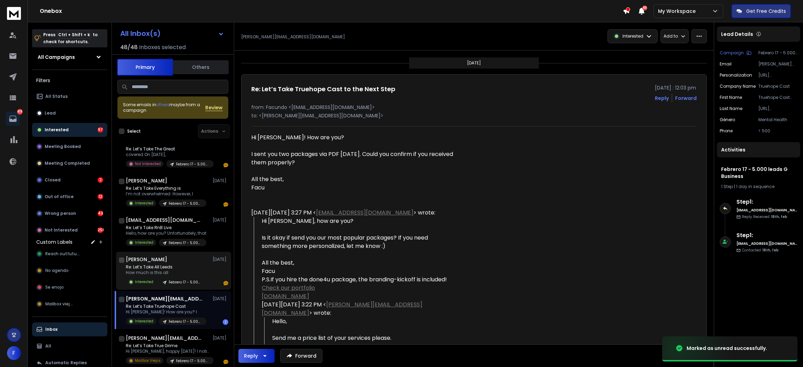
click at [184, 261] on div "Michael Chard 20 Feb" at bounding box center [177, 259] width 102 height 7
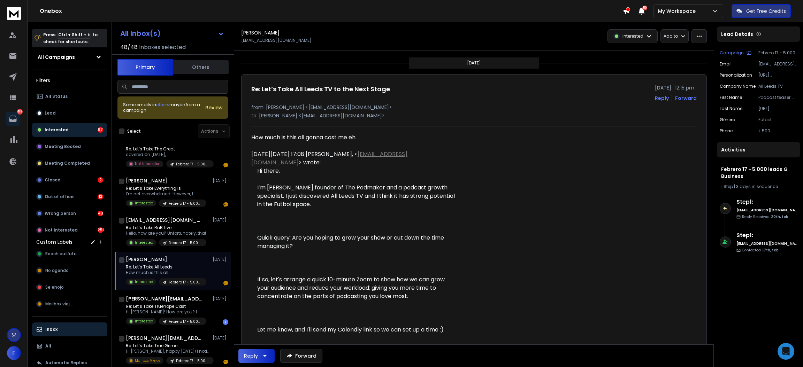
click at [698, 40] on button "button" at bounding box center [698, 36] width 15 height 14
click at [696, 51] on div "Mark as unread" at bounding box center [678, 51] width 46 height 7
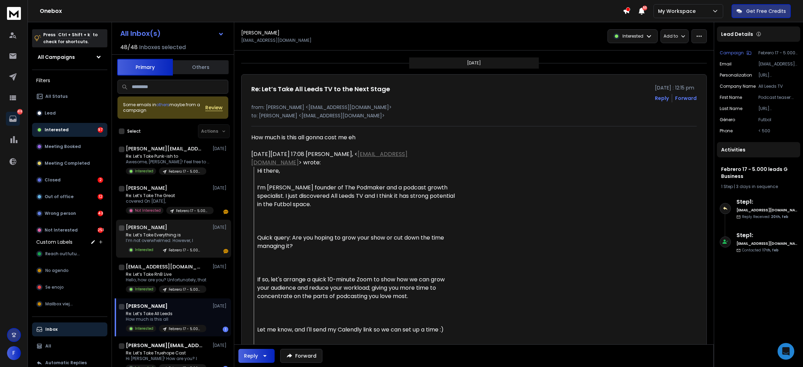
scroll to position [2244, 0]
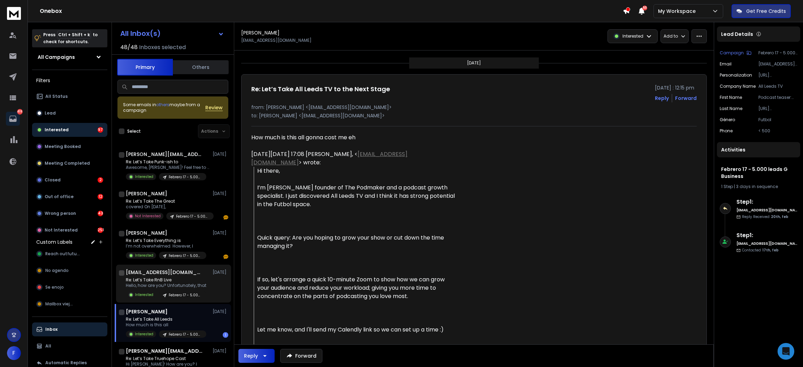
click at [194, 272] on h1 "info@grownnsexyrnblive.com" at bounding box center [164, 272] width 77 height 7
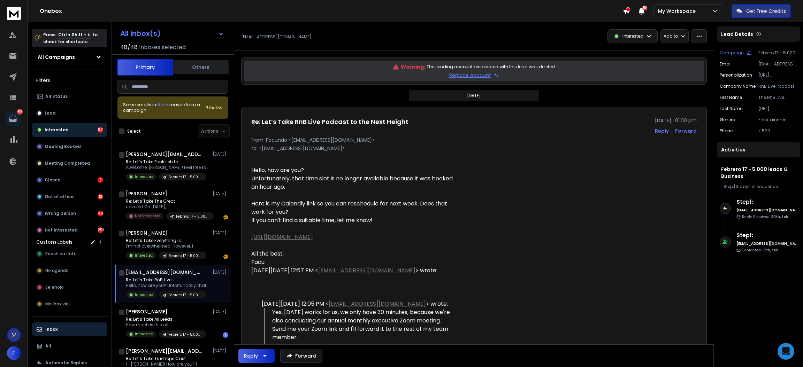
click at [625, 39] on div "Interested" at bounding box center [631, 36] width 49 height 13
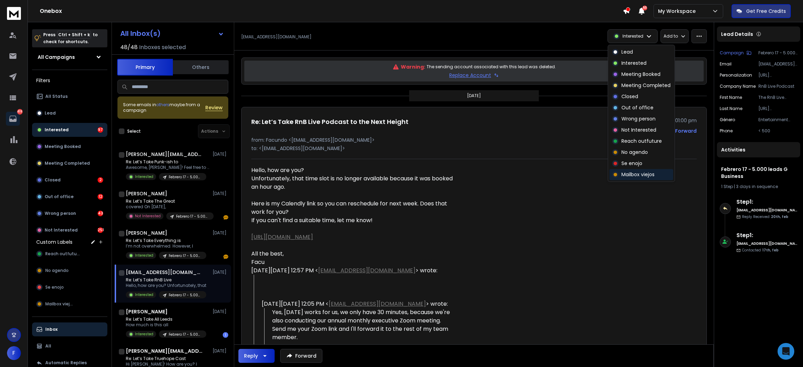
click at [621, 173] on p "Mailbox viejos" at bounding box center [637, 174] width 33 height 7
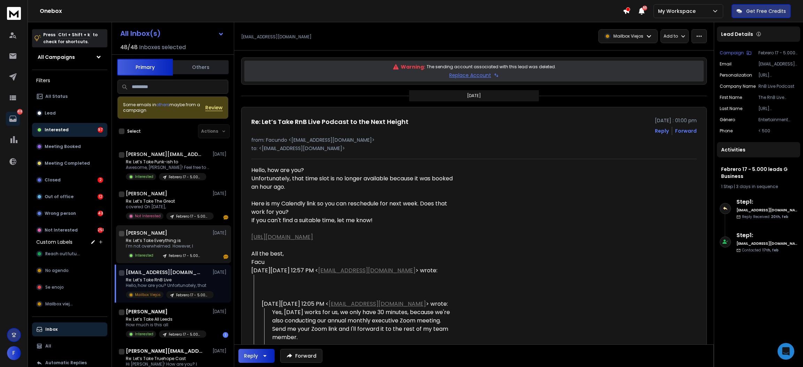
click at [185, 243] on p "I’m not overwhelmed. However, I" at bounding box center [166, 246] width 80 height 6
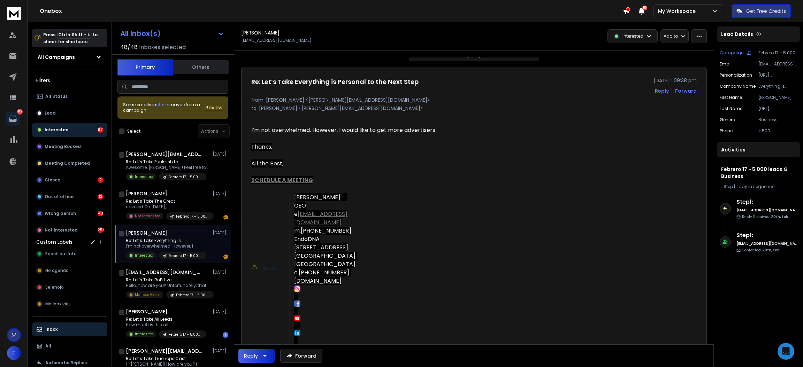
scroll to position [0, 0]
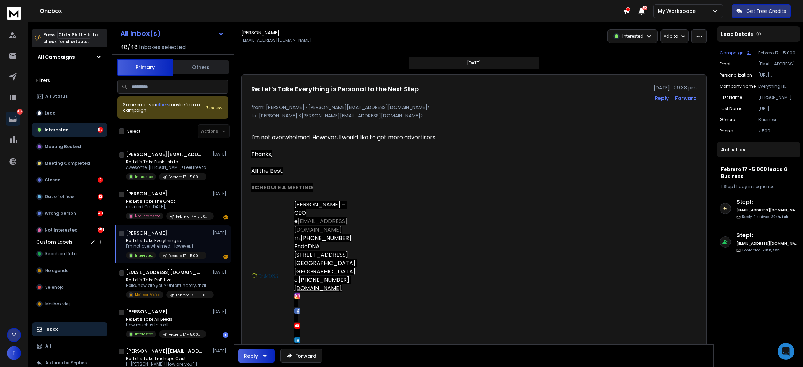
click at [696, 33] on icon "button" at bounding box center [699, 36] width 6 height 6
click at [683, 53] on div "Mark as unread" at bounding box center [678, 51] width 46 height 7
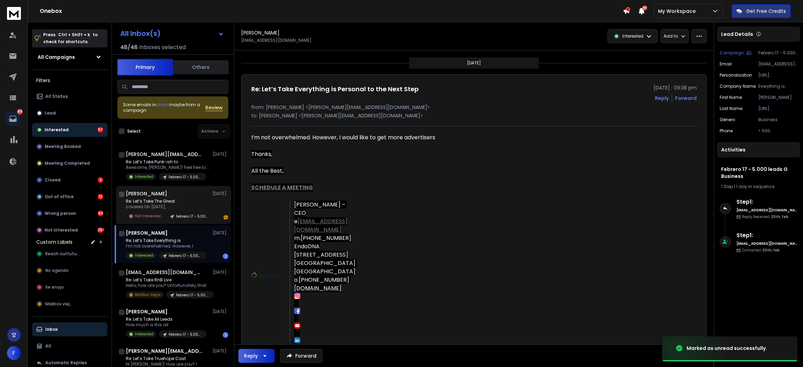
click at [195, 187] on div "Jon Callahan 21 Feb Re: Let’s Take The Great covered On Feb 20, 2025, Not Inter…" at bounding box center [173, 205] width 115 height 38
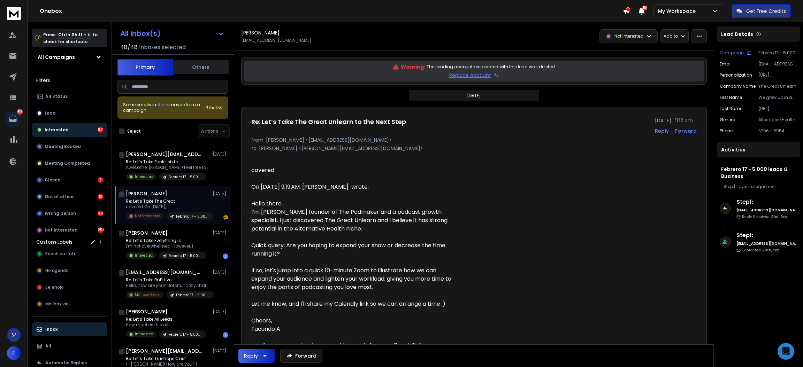
click at [696, 37] on icon "button" at bounding box center [699, 36] width 6 height 6
click at [682, 93] on div "Block domain" at bounding box center [676, 96] width 42 height 7
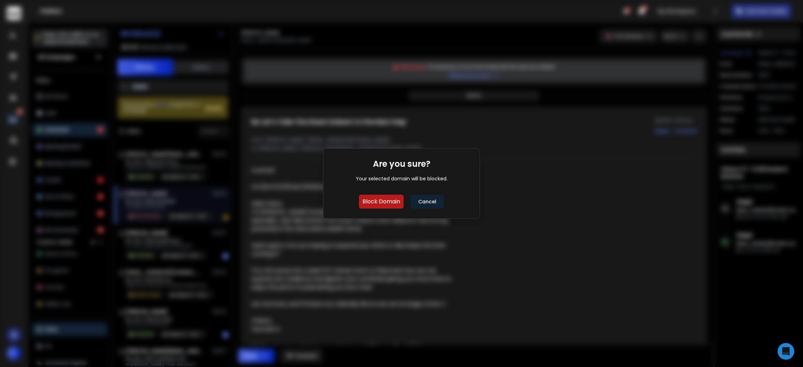
click at [385, 200] on button "Block Domain" at bounding box center [381, 202] width 45 height 14
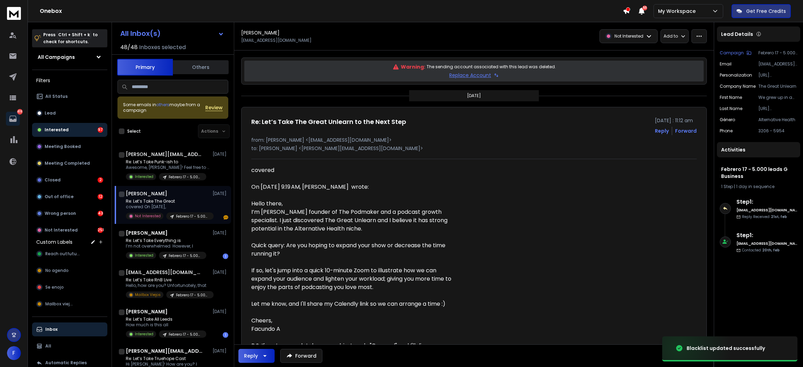
click at [700, 37] on icon "button" at bounding box center [699, 36] width 6 height 6
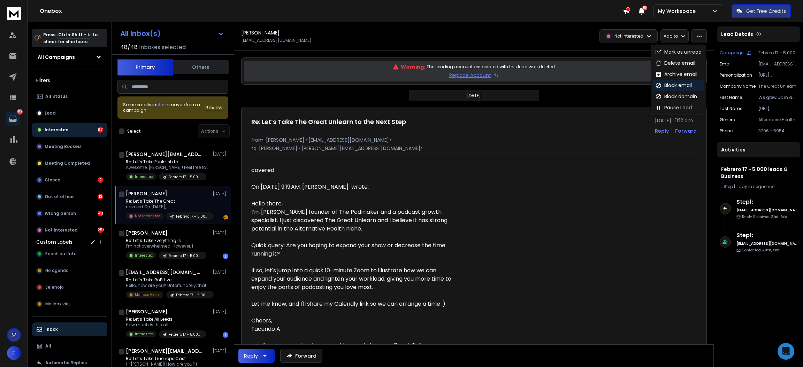
click at [678, 85] on div "Block email" at bounding box center [673, 85] width 37 height 7
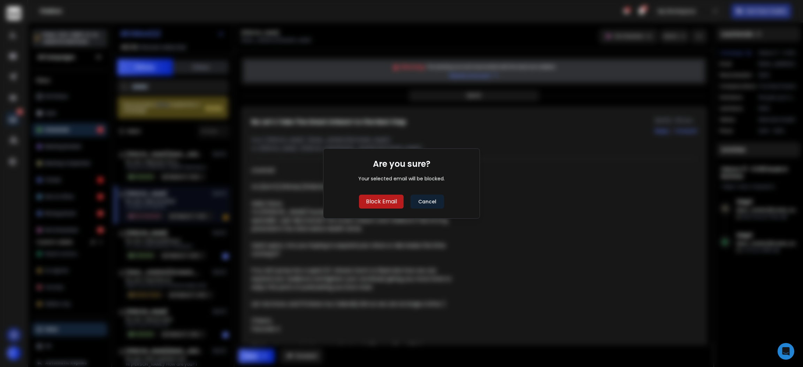
click at [364, 204] on button "Block Email" at bounding box center [381, 202] width 45 height 14
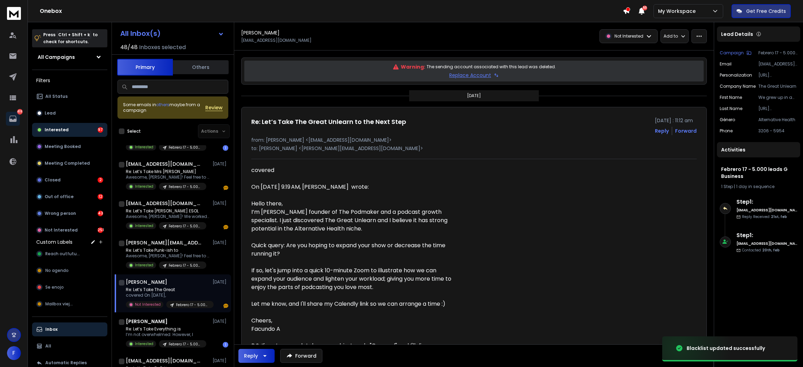
scroll to position [2139, 0]
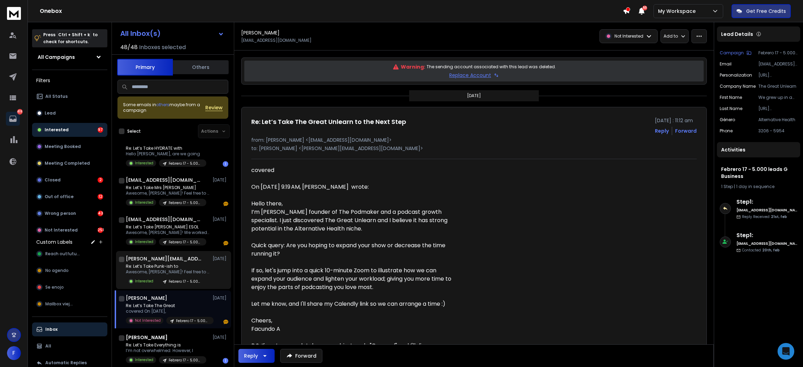
click at [207, 256] on div "hanna@radiofreebrooklyn.org 22 Feb" at bounding box center [177, 258] width 102 height 7
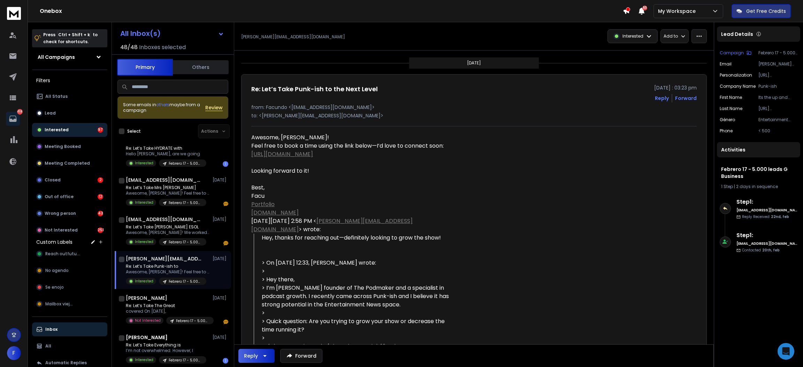
click at [696, 37] on icon "button" at bounding box center [699, 36] width 6 height 6
click at [688, 50] on div "Mark as unread" at bounding box center [678, 51] width 46 height 7
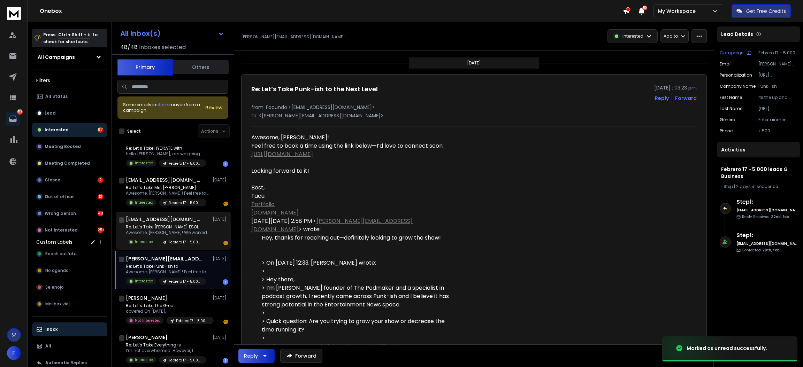
click at [209, 217] on div "awbeducation@gmail.com 22 Feb" at bounding box center [177, 219] width 102 height 7
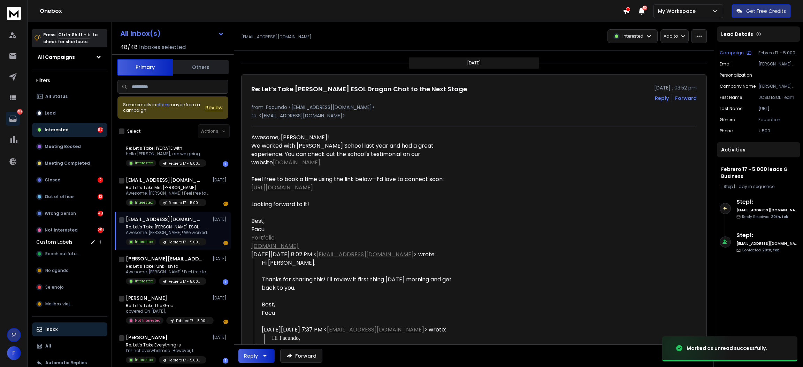
click at [704, 35] on button "button" at bounding box center [698, 36] width 15 height 14
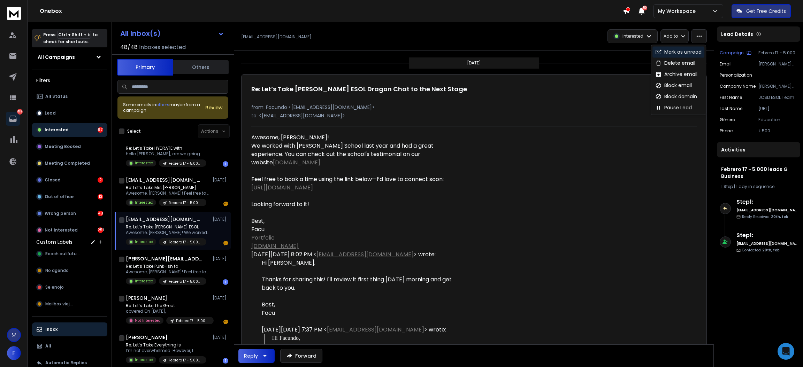
click at [689, 49] on div "Mark as unread" at bounding box center [678, 51] width 46 height 7
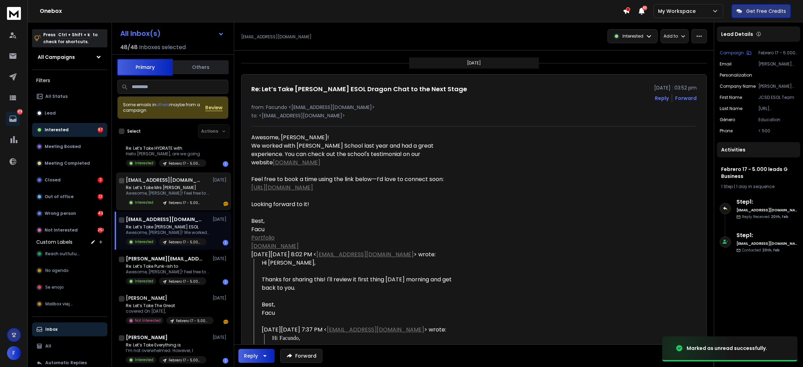
click at [193, 200] on p "Febrero 17 - 5.000 leads G Business" at bounding box center [185, 202] width 33 height 5
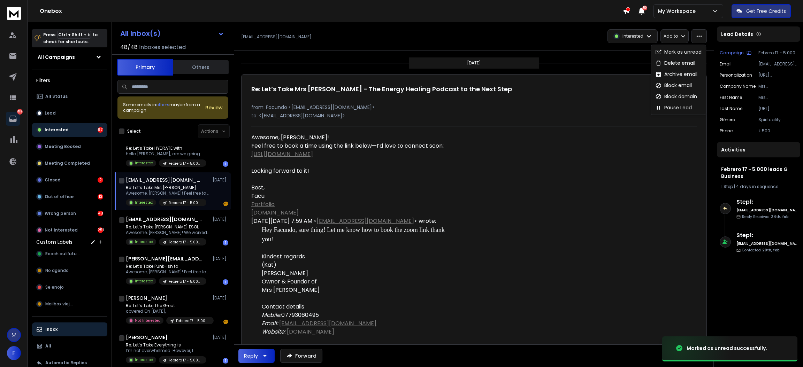
click at [696, 34] on icon "button" at bounding box center [699, 36] width 6 height 6
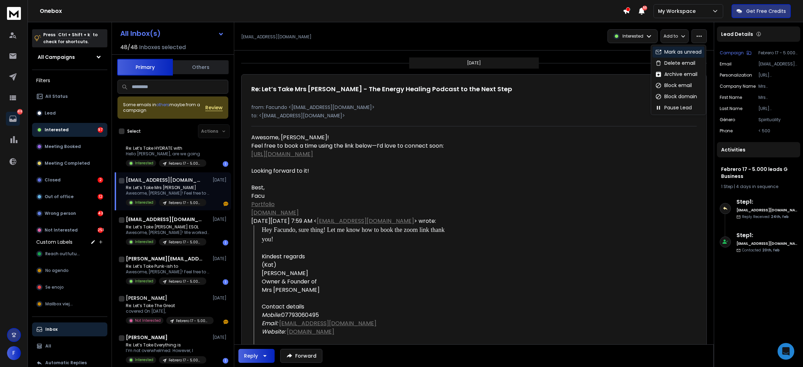
click at [680, 55] on div "Mark as unread" at bounding box center [678, 51] width 46 height 7
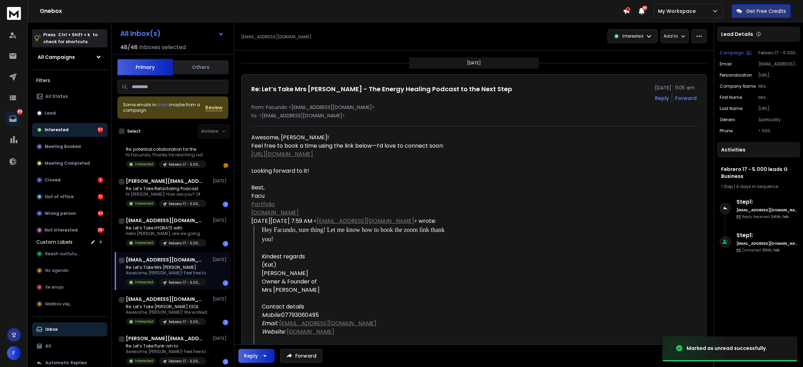
scroll to position [2035, 0]
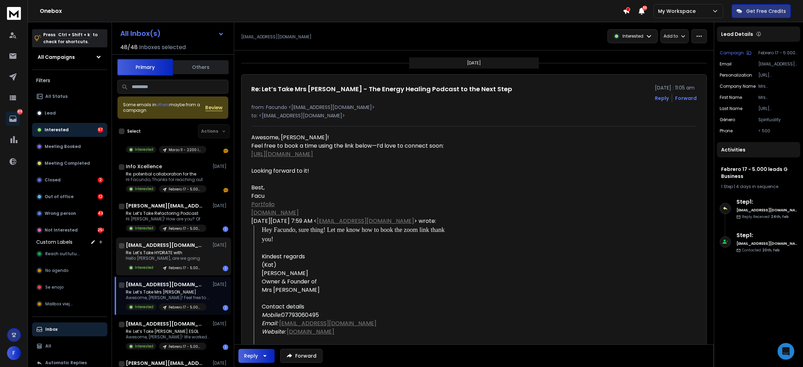
click at [196, 247] on div "hydrate@tracyduhs.com 24 Feb Re: Let’s Take HYDRATE with Hello Tracy, are we go…" at bounding box center [177, 257] width 102 height 30
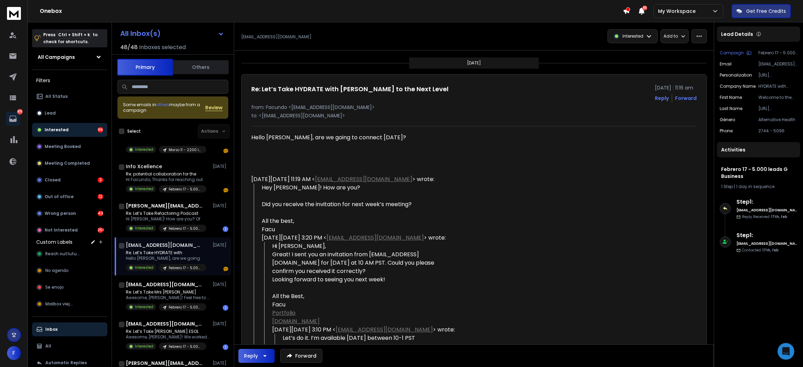
click at [698, 37] on icon "button" at bounding box center [699, 36] width 6 height 6
click at [660, 52] on icon at bounding box center [658, 52] width 6 height 6
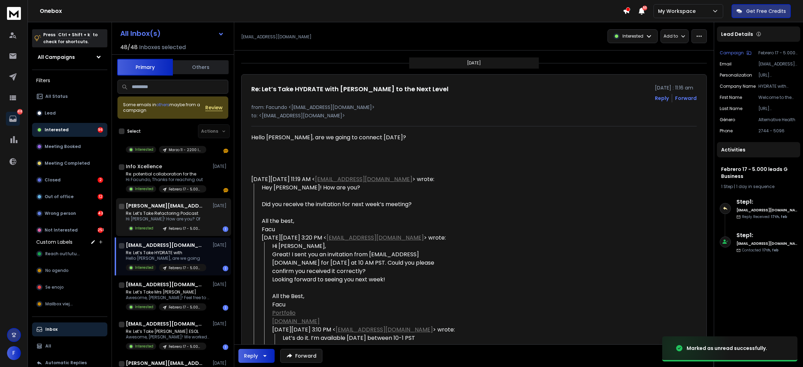
click at [208, 202] on div "luca@refactoring.club 25 Feb" at bounding box center [177, 205] width 102 height 7
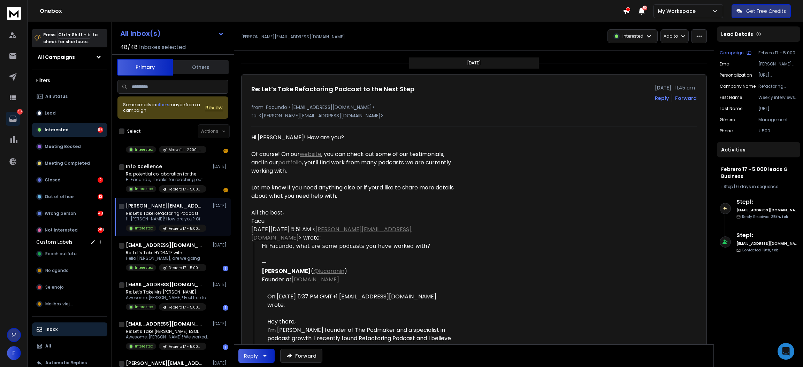
click at [705, 37] on button "button" at bounding box center [698, 36] width 15 height 14
click at [690, 50] on div "Mark as unread" at bounding box center [678, 51] width 46 height 7
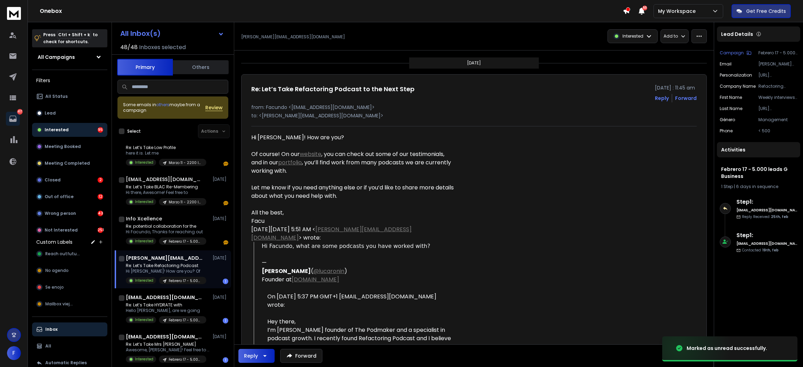
scroll to position [1930, 0]
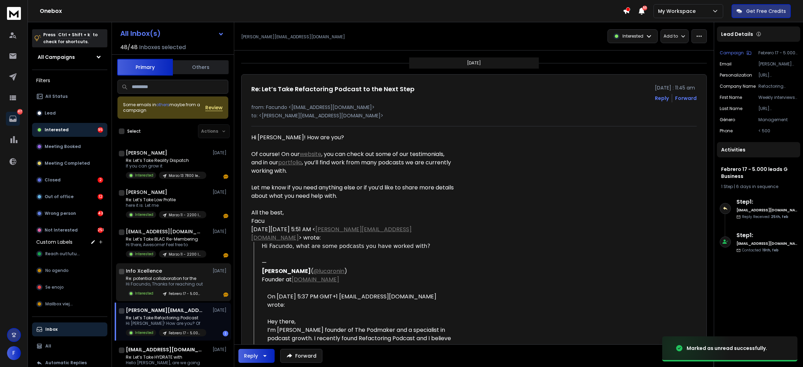
click at [205, 269] on div "Info Xcellence 27 Feb" at bounding box center [177, 271] width 102 height 7
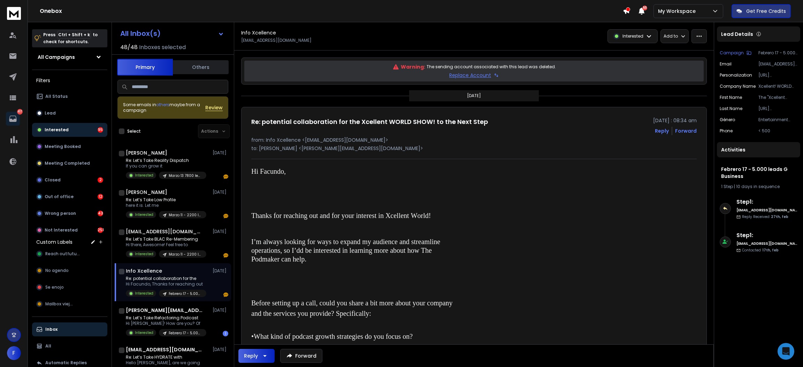
click at [634, 37] on p "Interested" at bounding box center [632, 36] width 21 height 6
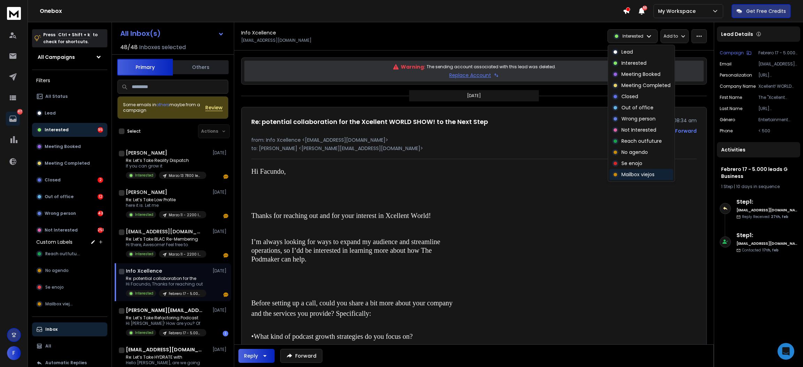
click at [619, 175] on div "Mailbox viejos" at bounding box center [633, 174] width 42 height 7
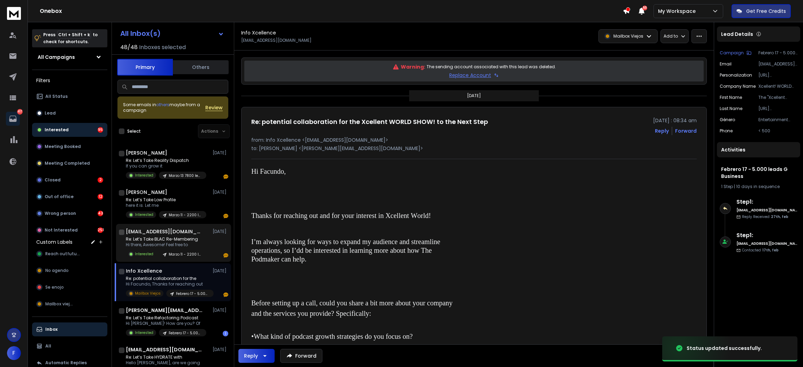
click at [177, 231] on h1 "[EMAIL_ADDRESS][DOMAIN_NAME]" at bounding box center [164, 231] width 77 height 7
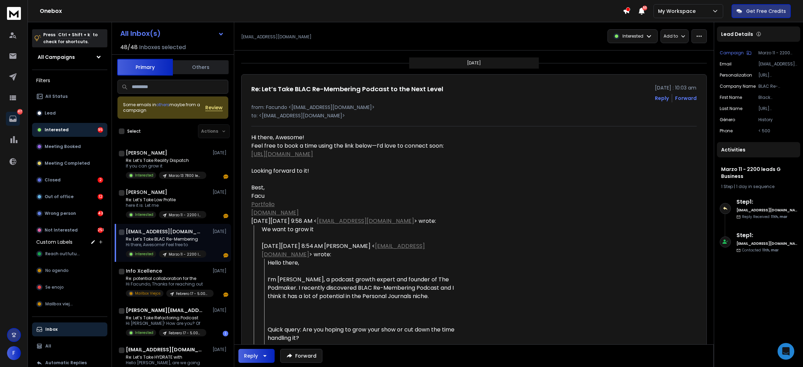
click at [705, 35] on button "button" at bounding box center [698, 36] width 15 height 14
click at [693, 53] on div "Mark as unread" at bounding box center [678, 51] width 46 height 7
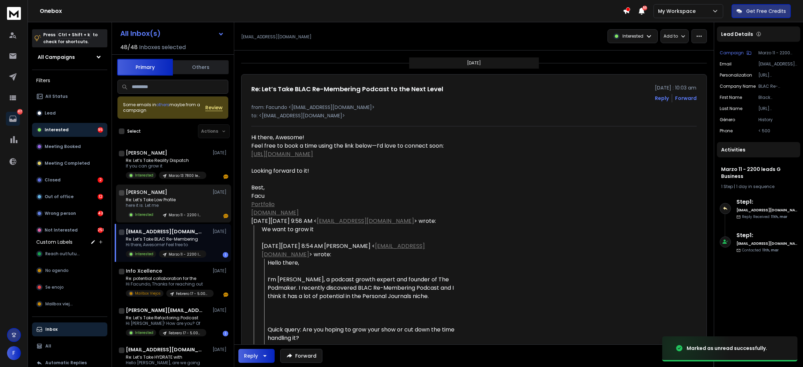
click at [194, 199] on p "Re: Let’s Take Low Profile" at bounding box center [166, 200] width 80 height 6
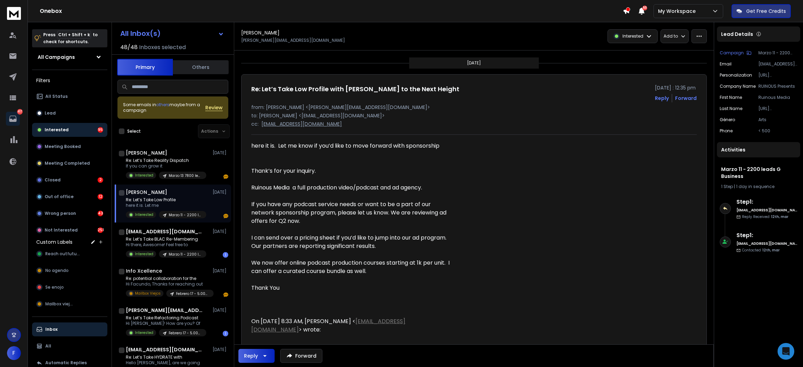
click at [703, 35] on button "button" at bounding box center [698, 36] width 15 height 14
click at [694, 54] on div "Mark as unread" at bounding box center [678, 51] width 46 height 7
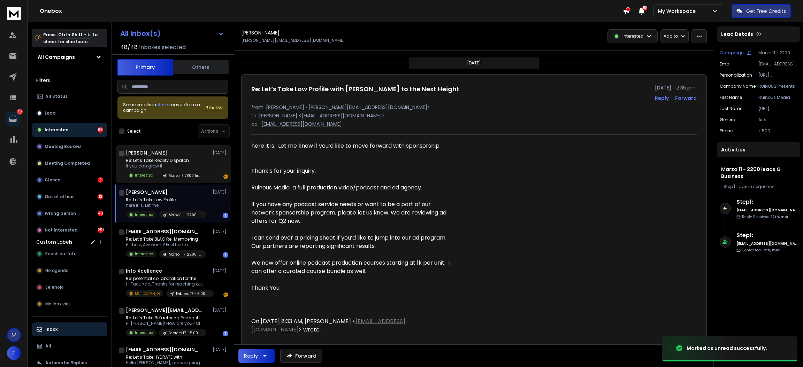
click at [187, 150] on div "Jim Minns 14 Mar" at bounding box center [177, 152] width 102 height 7
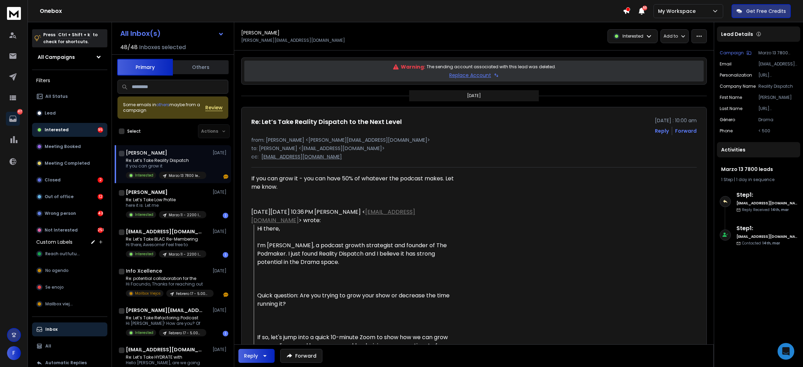
click at [629, 31] on div "Interested" at bounding box center [631, 36] width 49 height 13
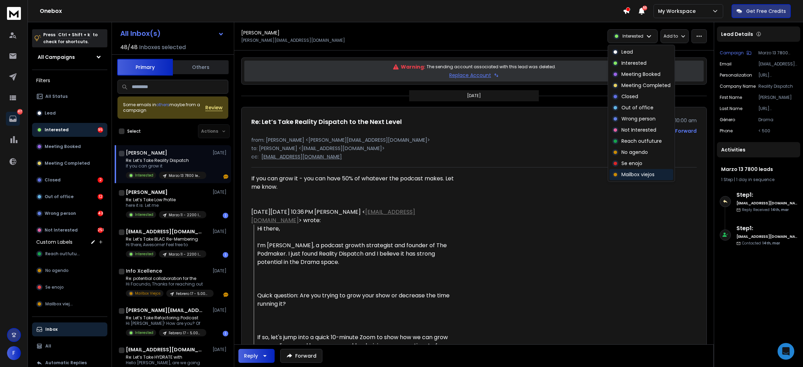
click at [640, 172] on p "Mailbox viejos" at bounding box center [637, 174] width 33 height 7
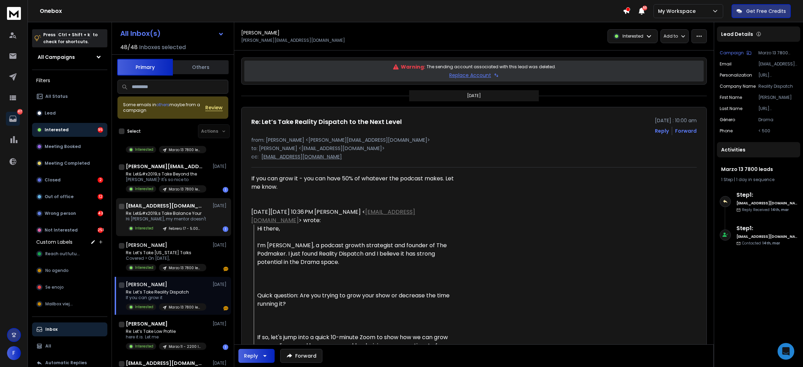
scroll to position [1773, 0]
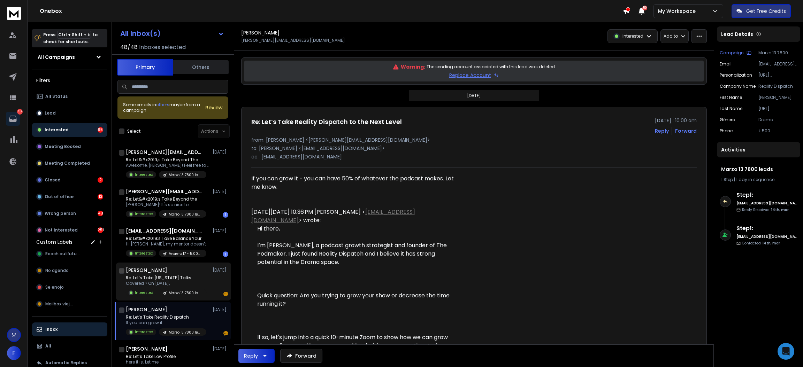
click at [198, 271] on div "Eugene Pulido 14 Mar" at bounding box center [177, 270] width 102 height 7
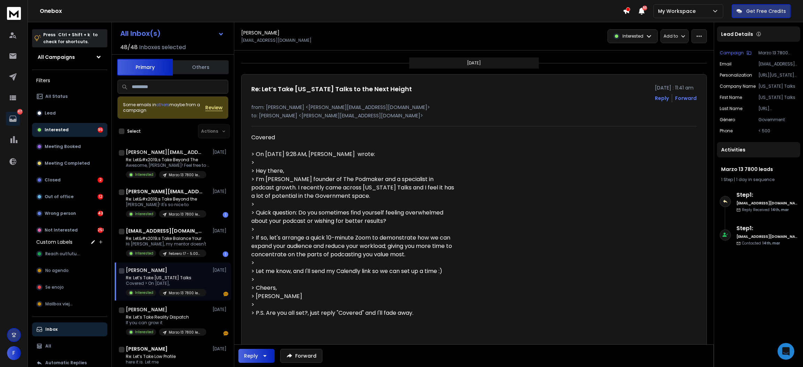
click at [646, 34] on icon at bounding box center [649, 36] width 6 height 6
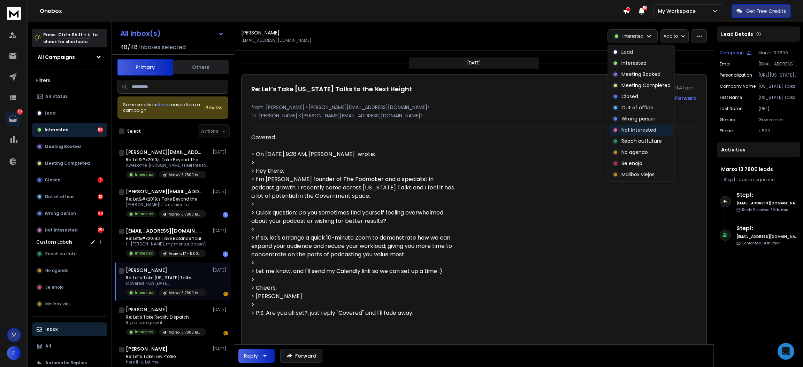
click at [630, 128] on p "Not Interested" at bounding box center [638, 129] width 35 height 7
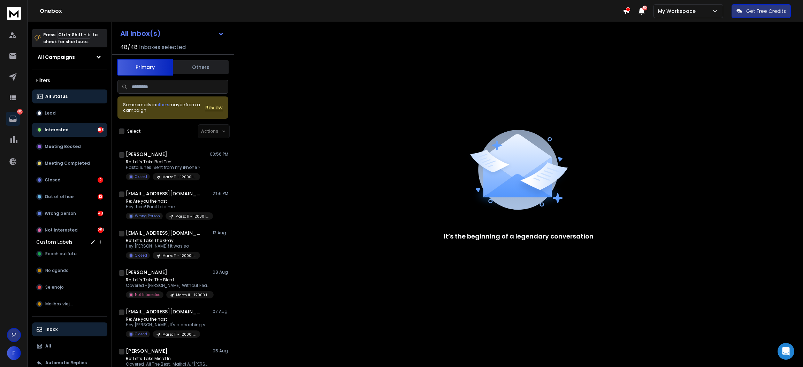
click at [59, 131] on p "Interested" at bounding box center [57, 130] width 24 height 6
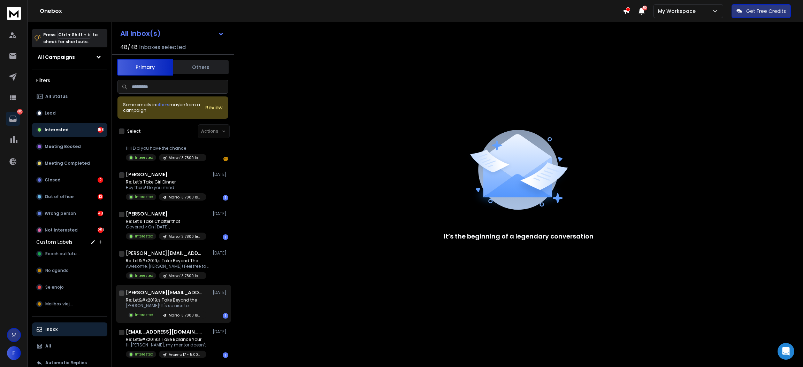
scroll to position [1748, 0]
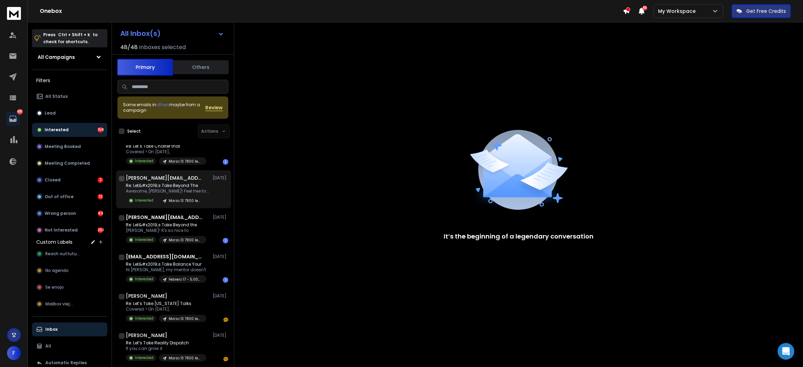
click at [189, 175] on h1 "[PERSON_NAME][EMAIL_ADDRESS][DOMAIN_NAME]" at bounding box center [164, 178] width 77 height 7
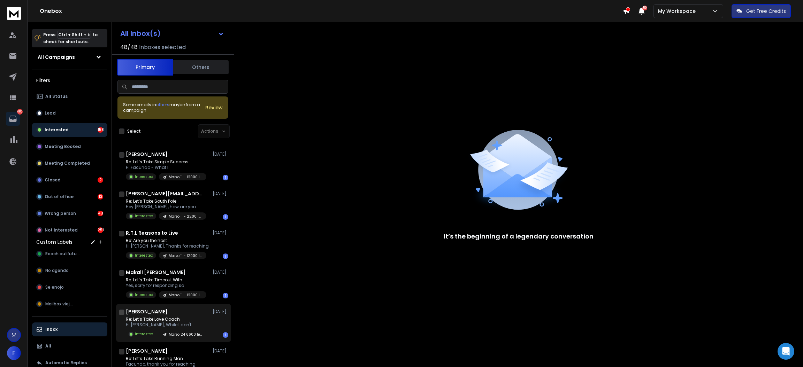
scroll to position [156, 0]
